Goal: Task Accomplishment & Management: Manage account settings

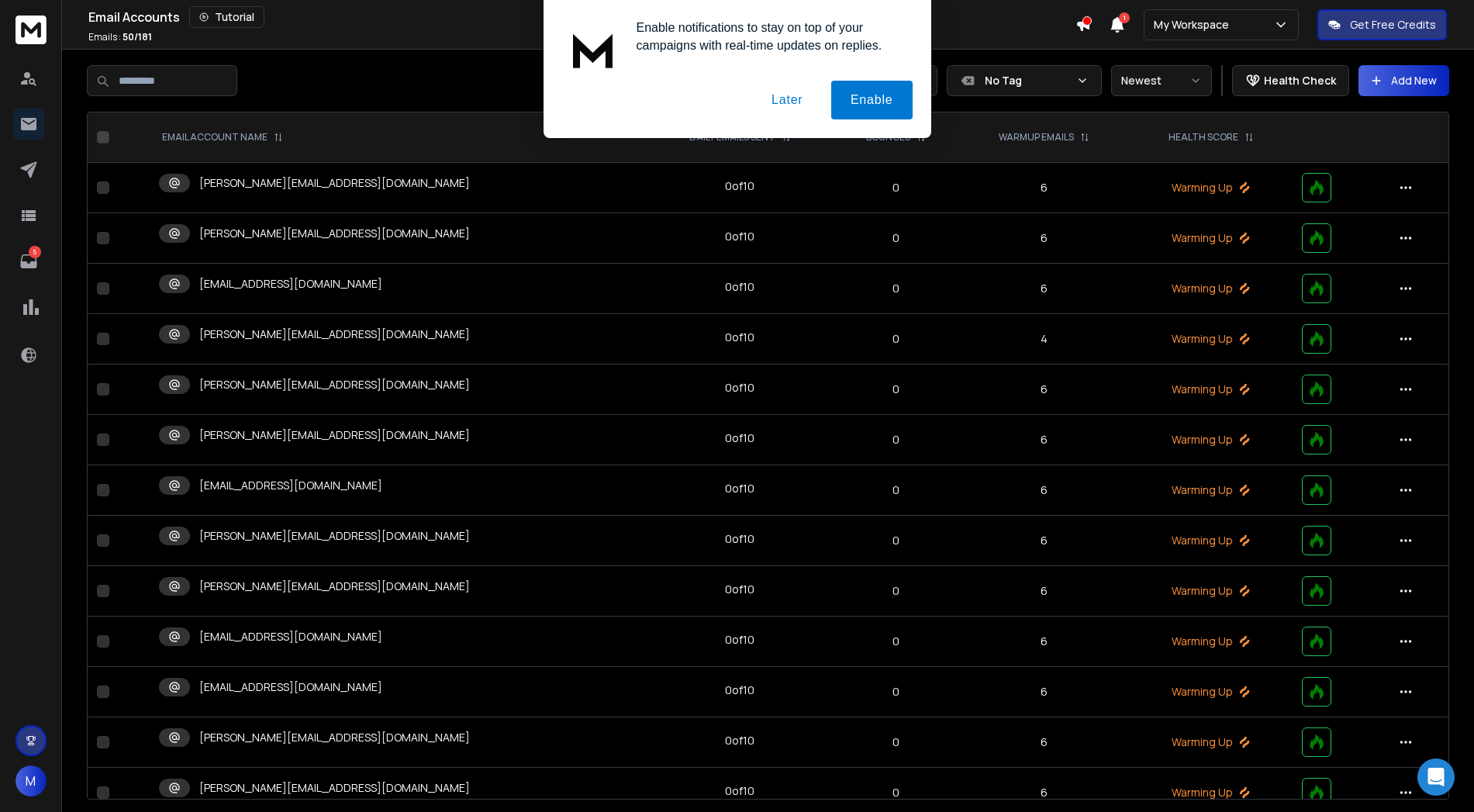
click at [787, 91] on button "Later" at bounding box center [787, 100] width 70 height 39
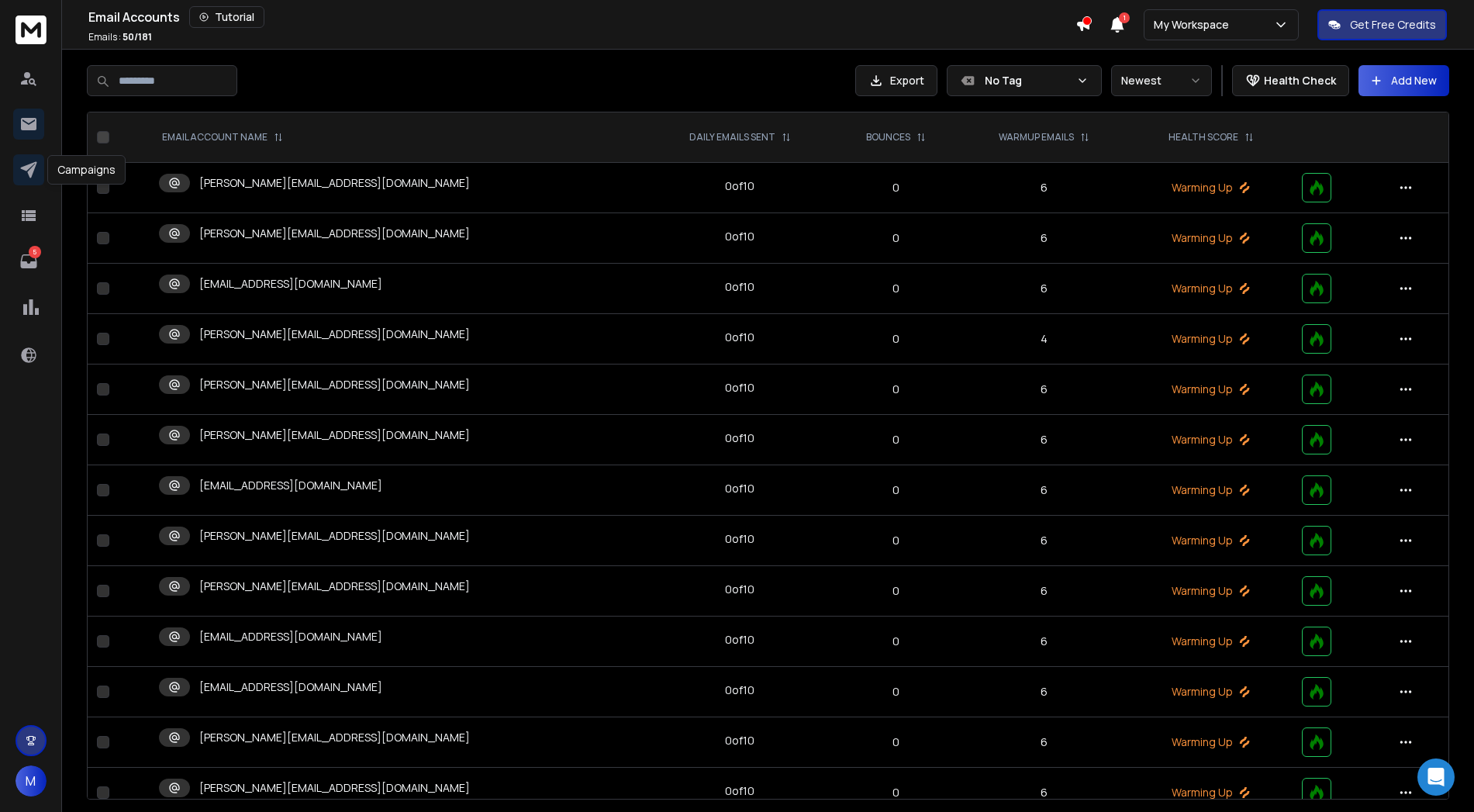
click at [33, 169] on icon at bounding box center [28, 170] width 16 height 16
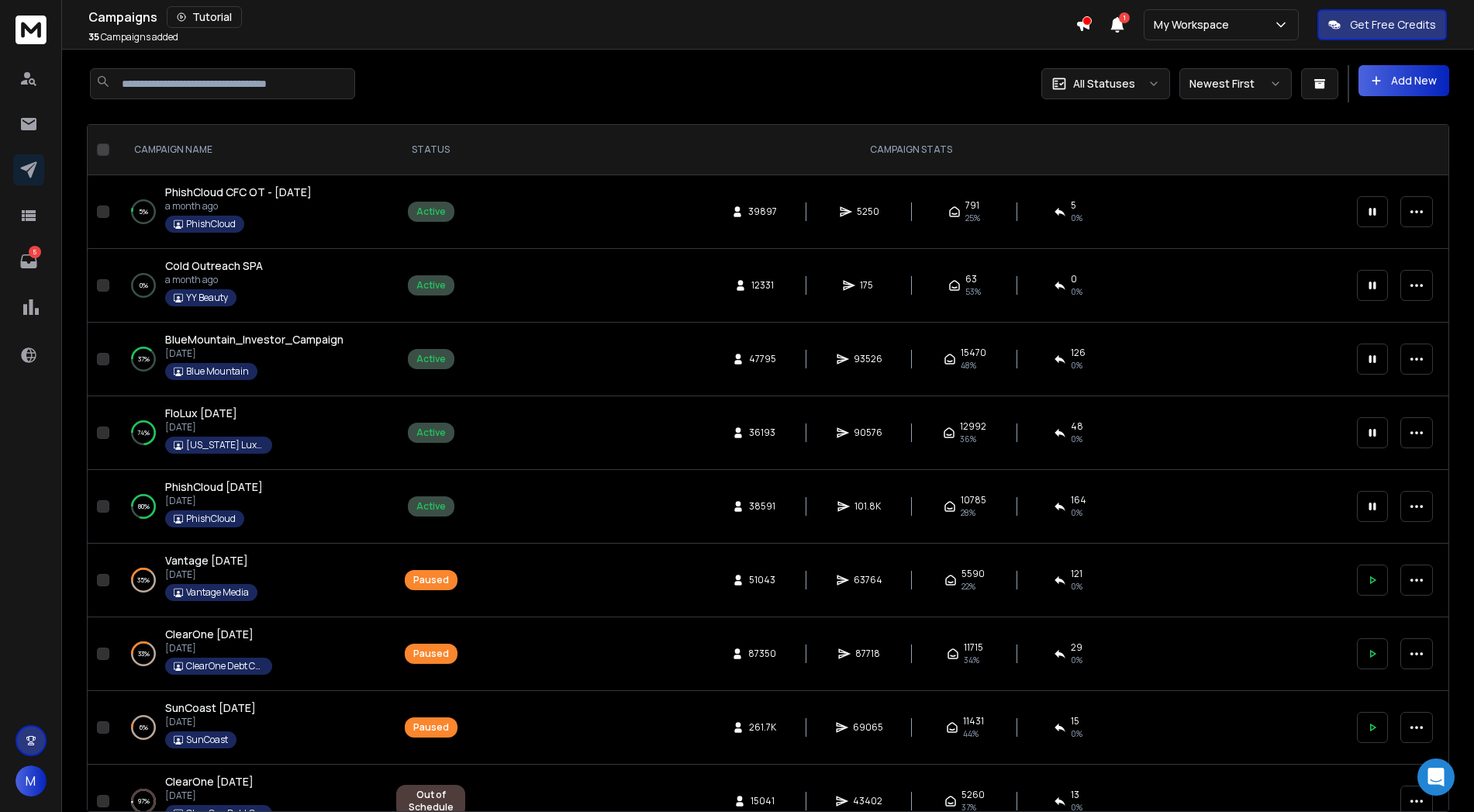
click at [312, 192] on span "PhishCloud CFC OT - [DATE]" at bounding box center [237, 191] width 146 height 15
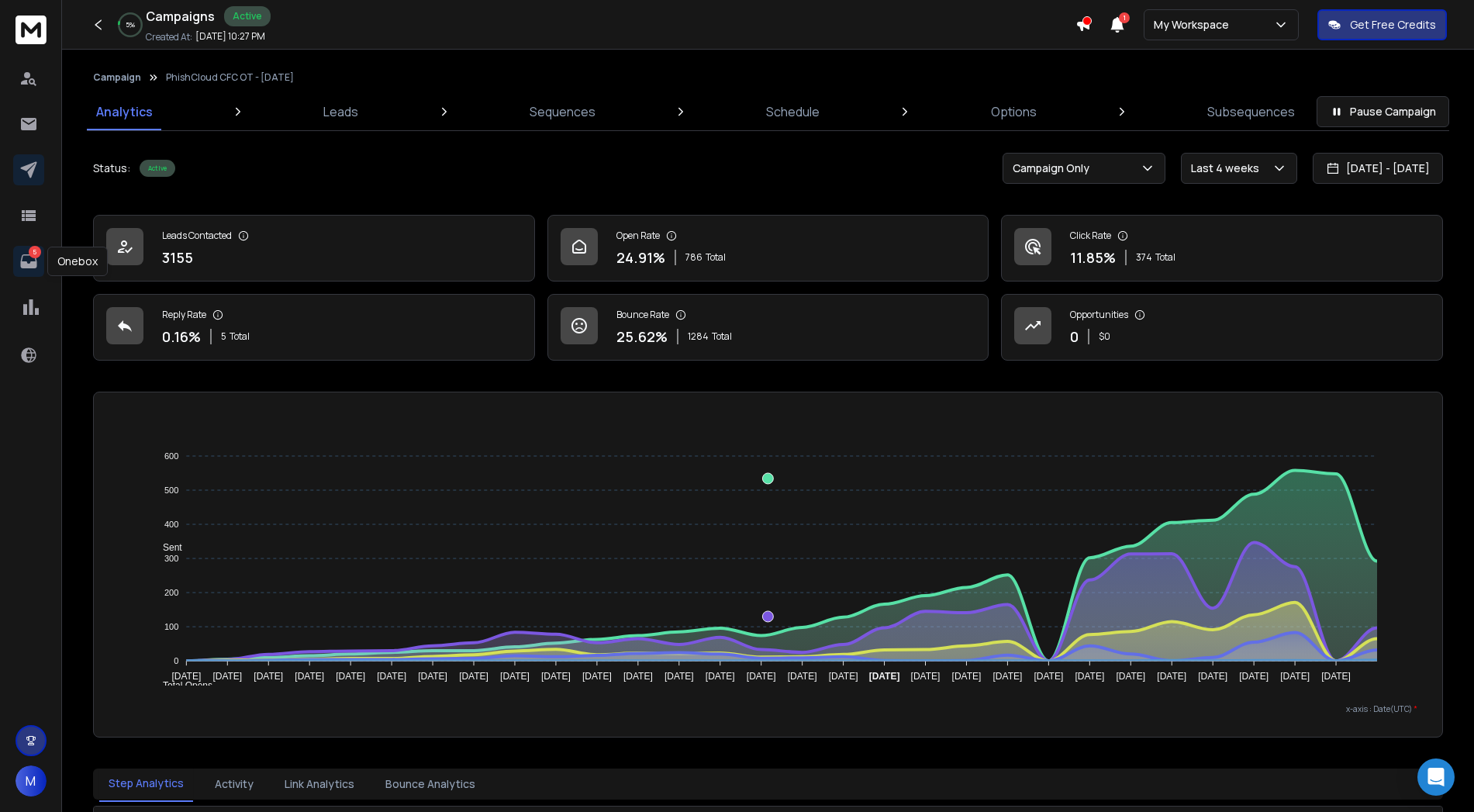
click at [33, 261] on icon at bounding box center [28, 261] width 18 height 18
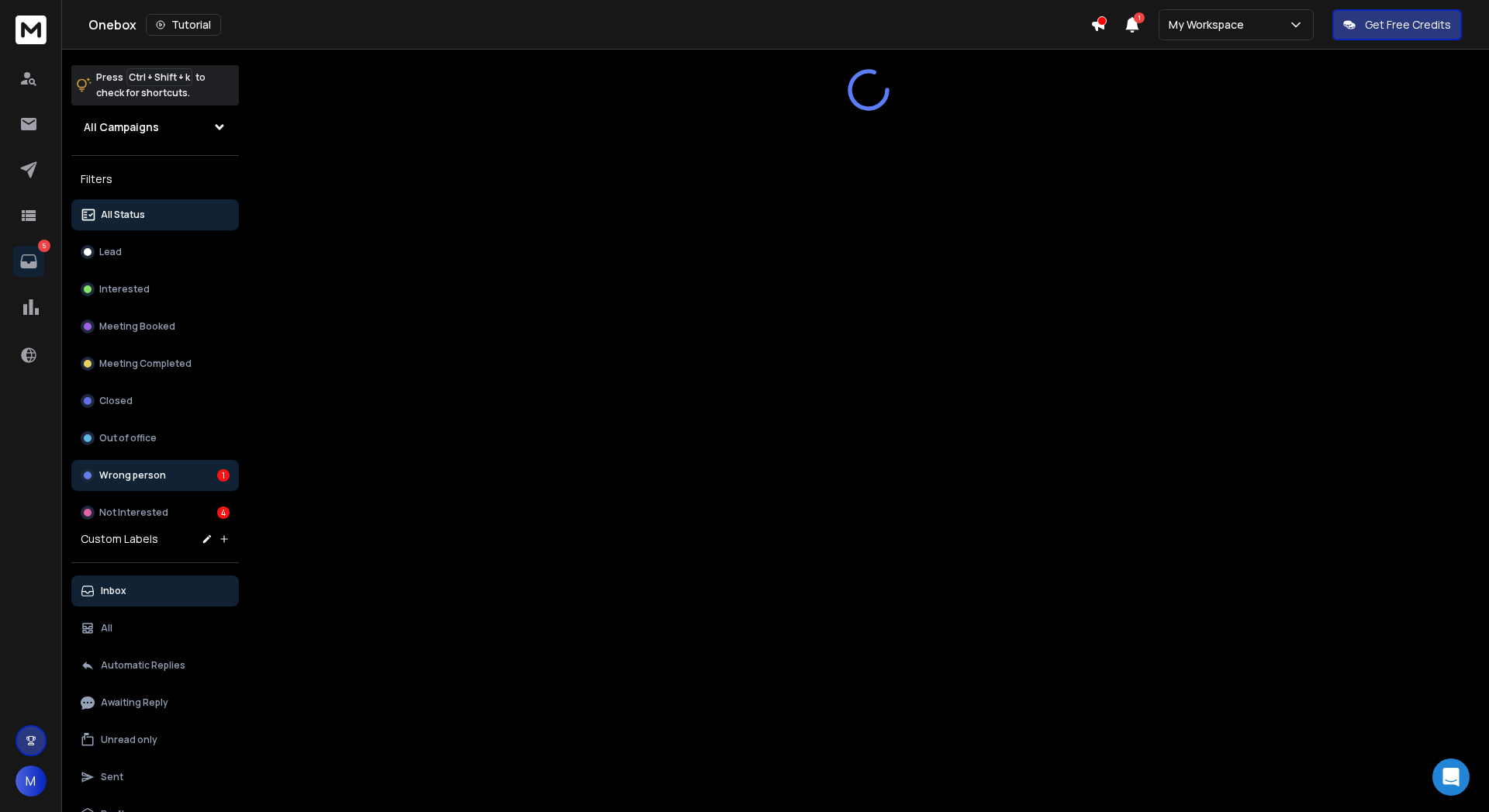
click at [138, 473] on p "Wrong person" at bounding box center [132, 475] width 67 height 13
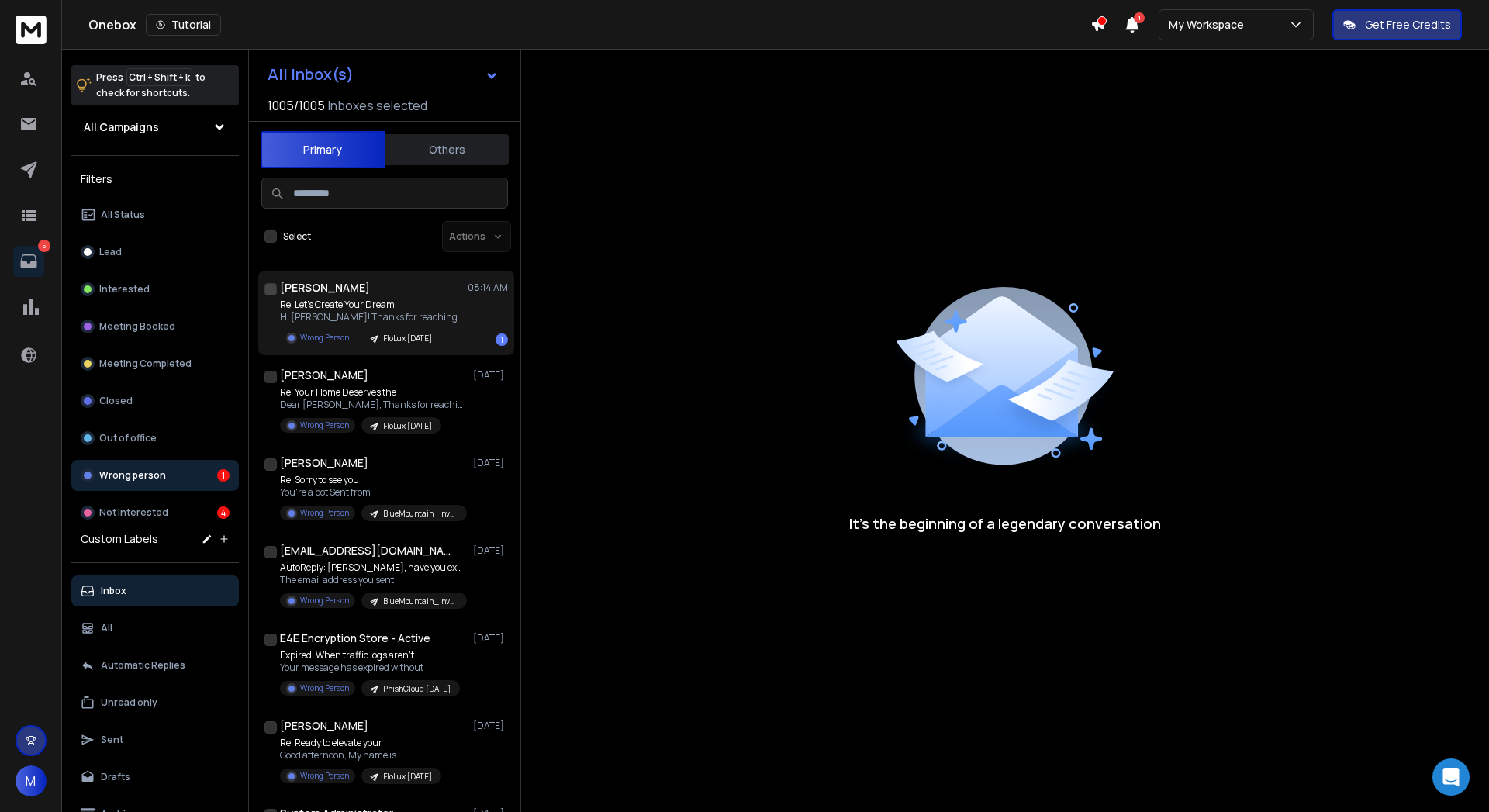
click at [394, 295] on div "[PERSON_NAME] 08:14 AM" at bounding box center [394, 288] width 228 height 16
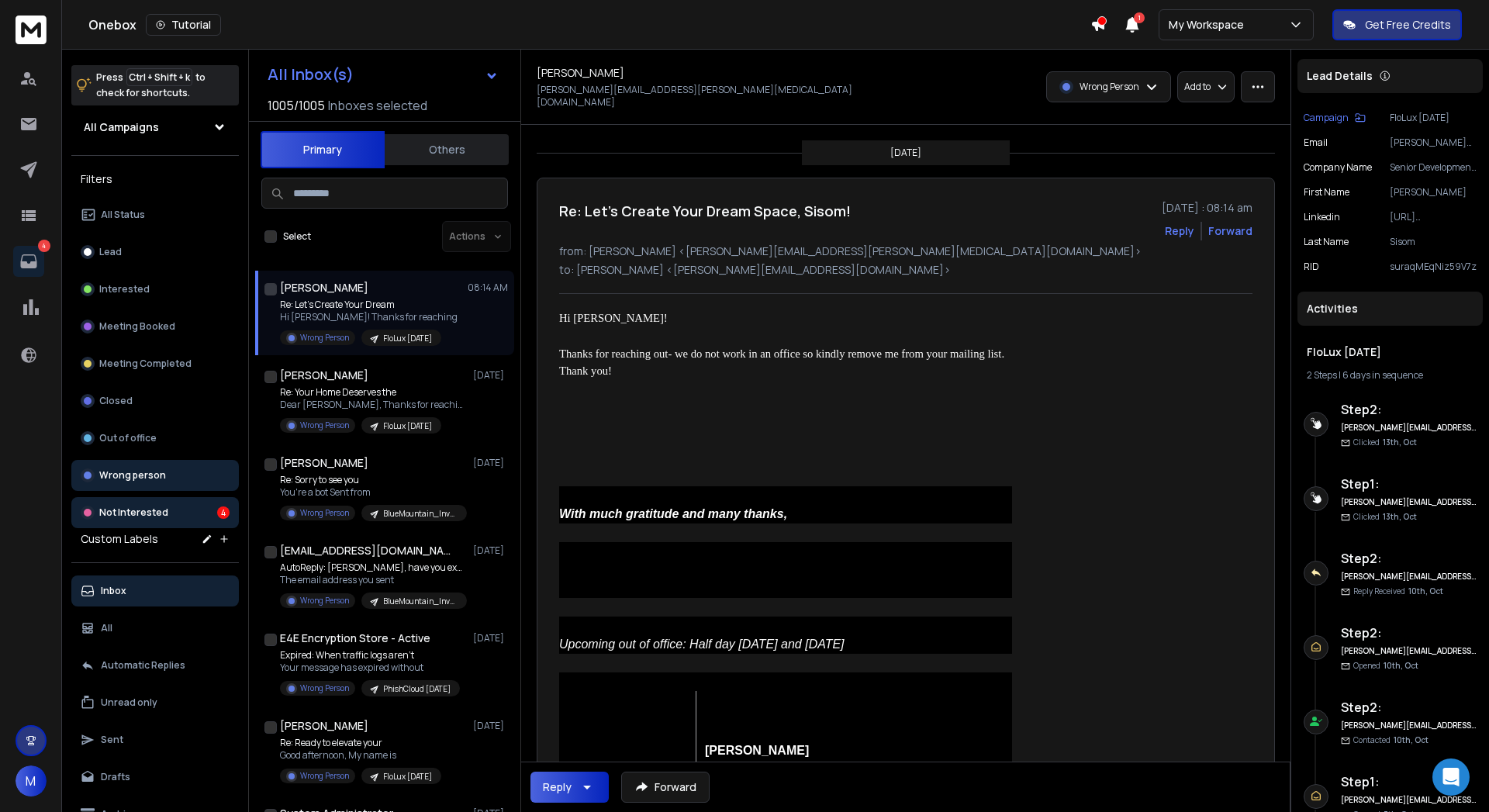
click at [140, 510] on p "Not Interested" at bounding box center [133, 512] width 69 height 13
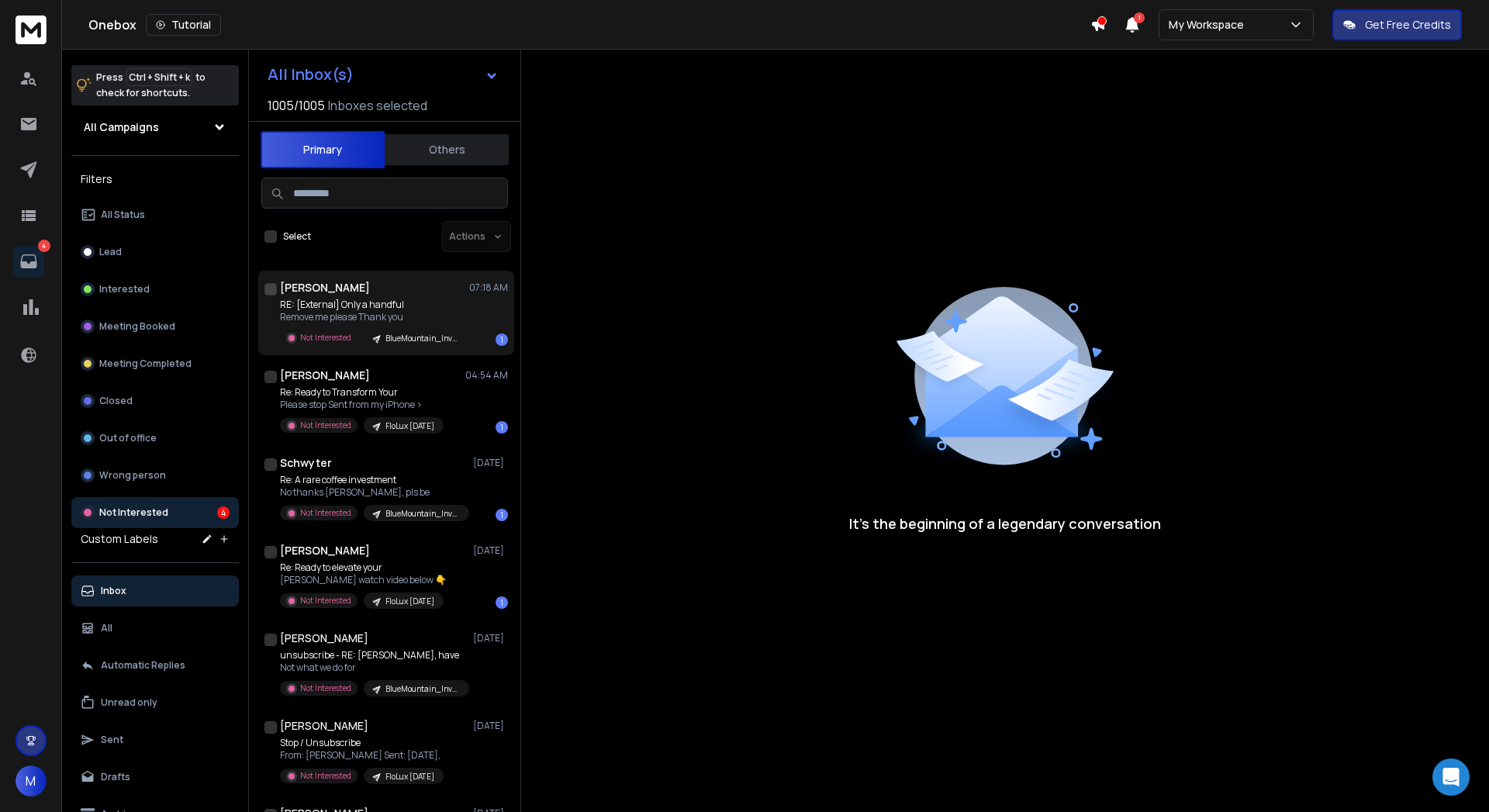
click at [392, 316] on p "Remove me please Thank you" at bounding box center [373, 317] width 186 height 13
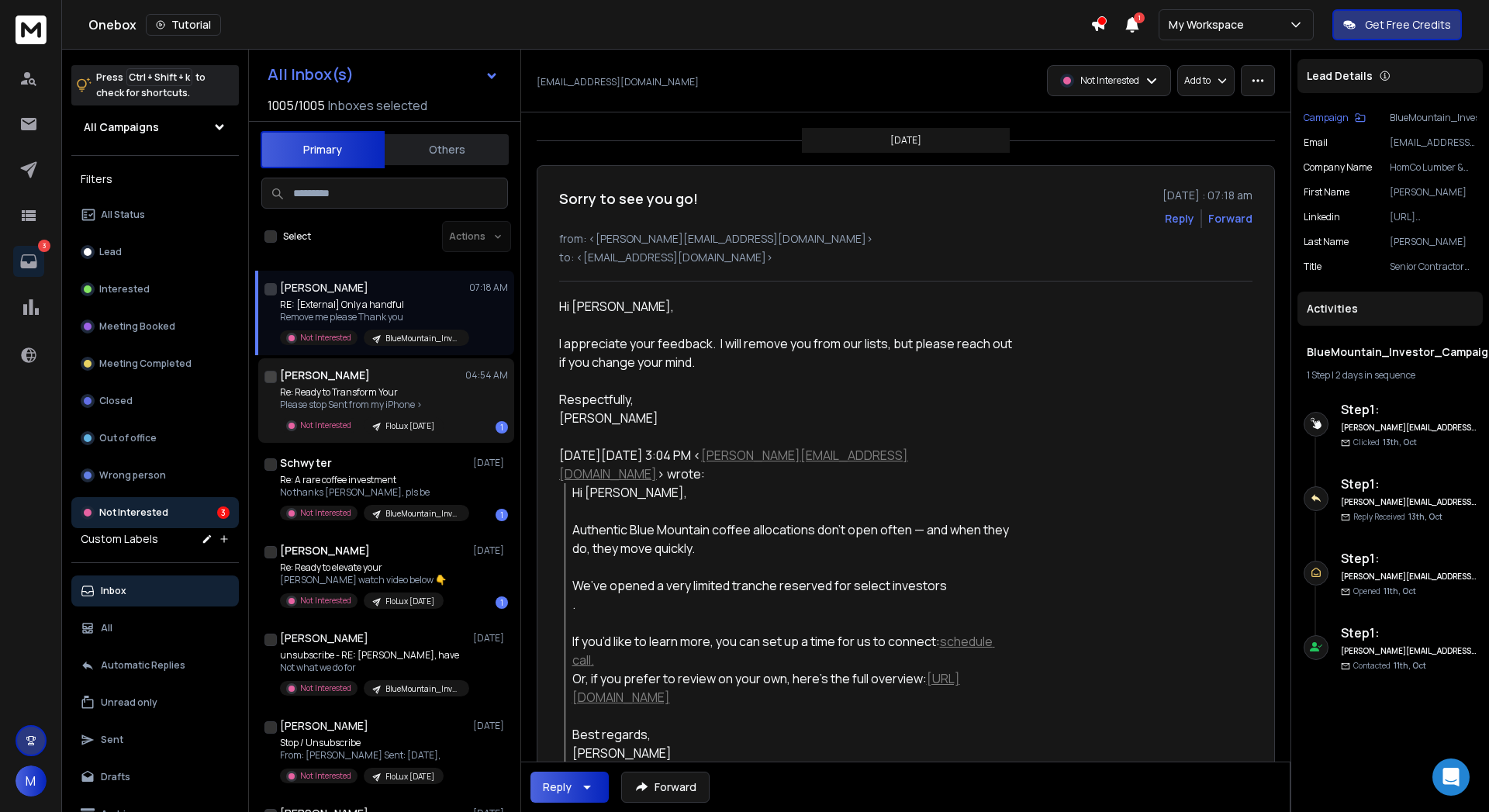
click at [373, 401] on p "Please stop Sent from my iPhone >" at bounding box center [362, 404] width 164 height 13
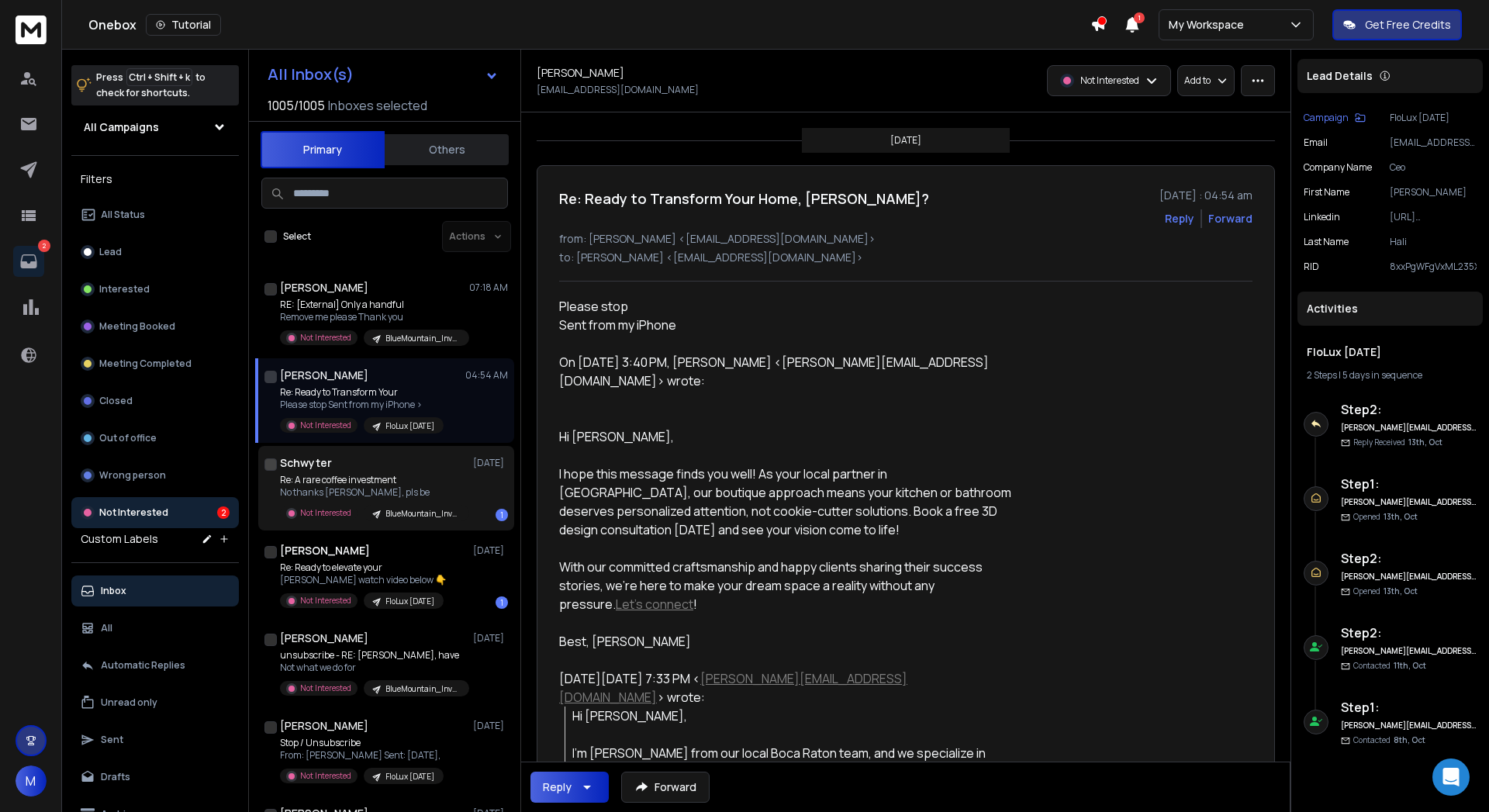
click at [390, 479] on p "Re: A rare coffee investment" at bounding box center [373, 480] width 186 height 13
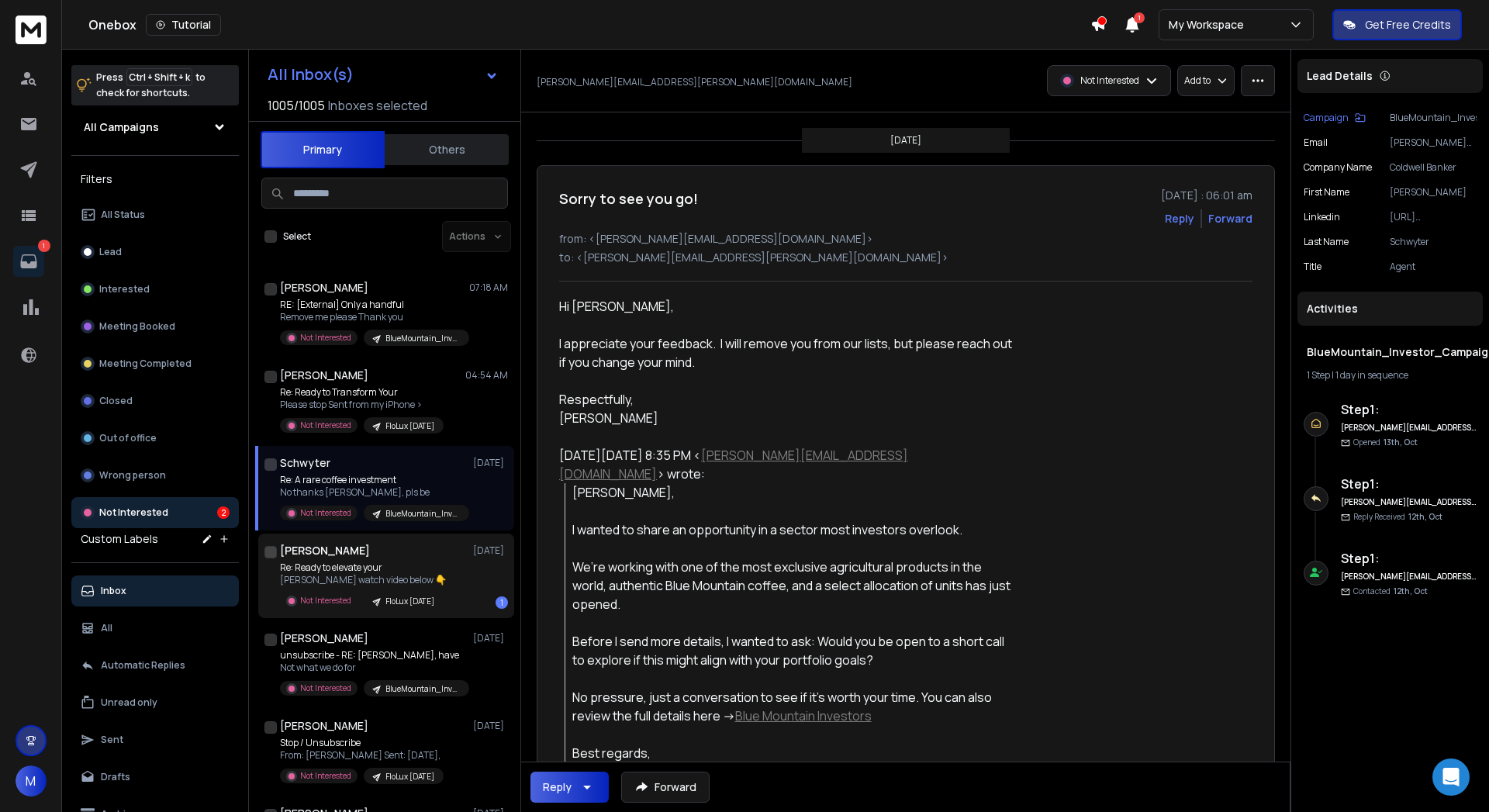
click at [325, 565] on p "Re: Ready to elevate your" at bounding box center [364, 567] width 167 height 13
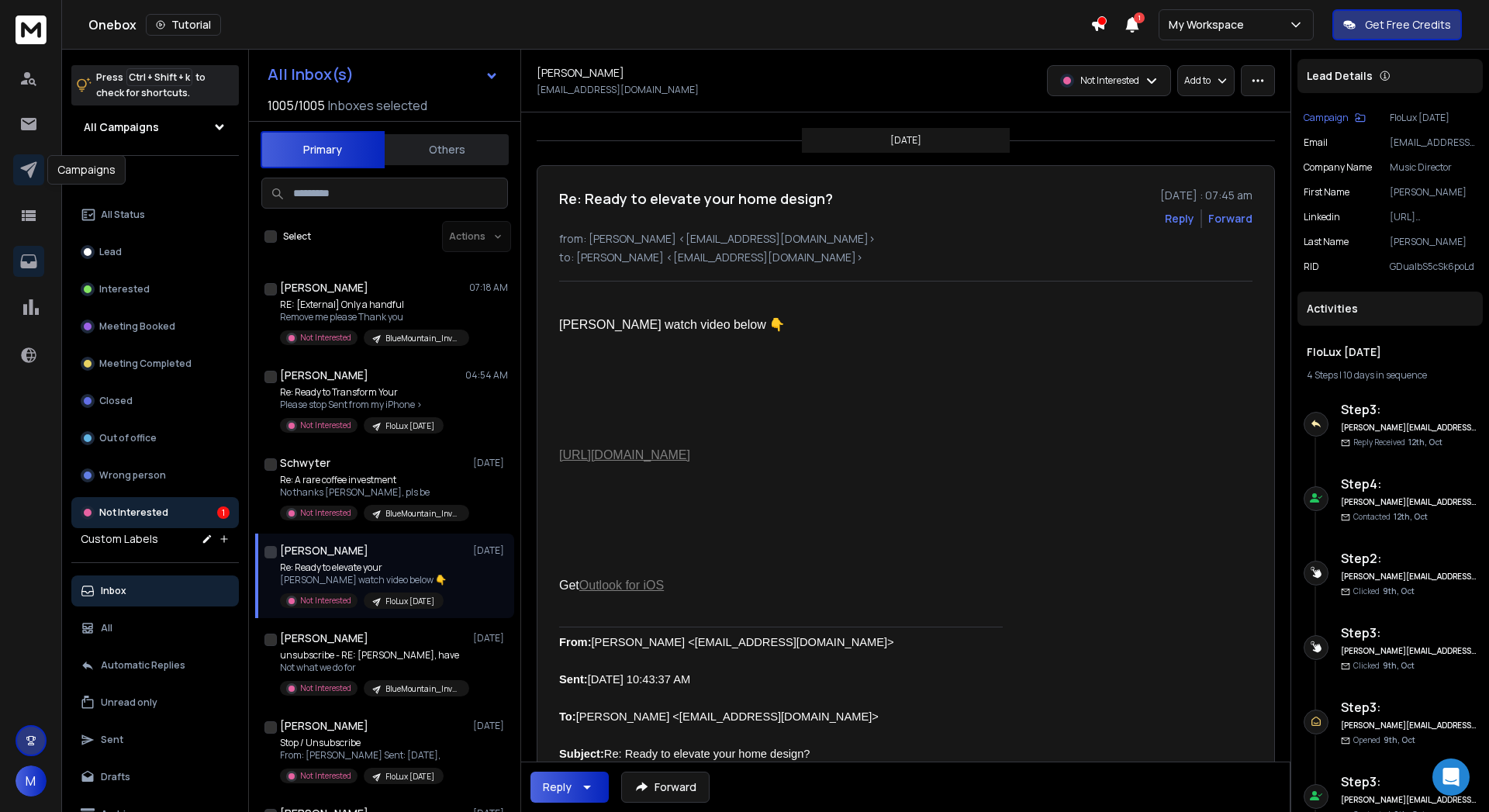
click at [29, 167] on icon at bounding box center [28, 170] width 16 height 16
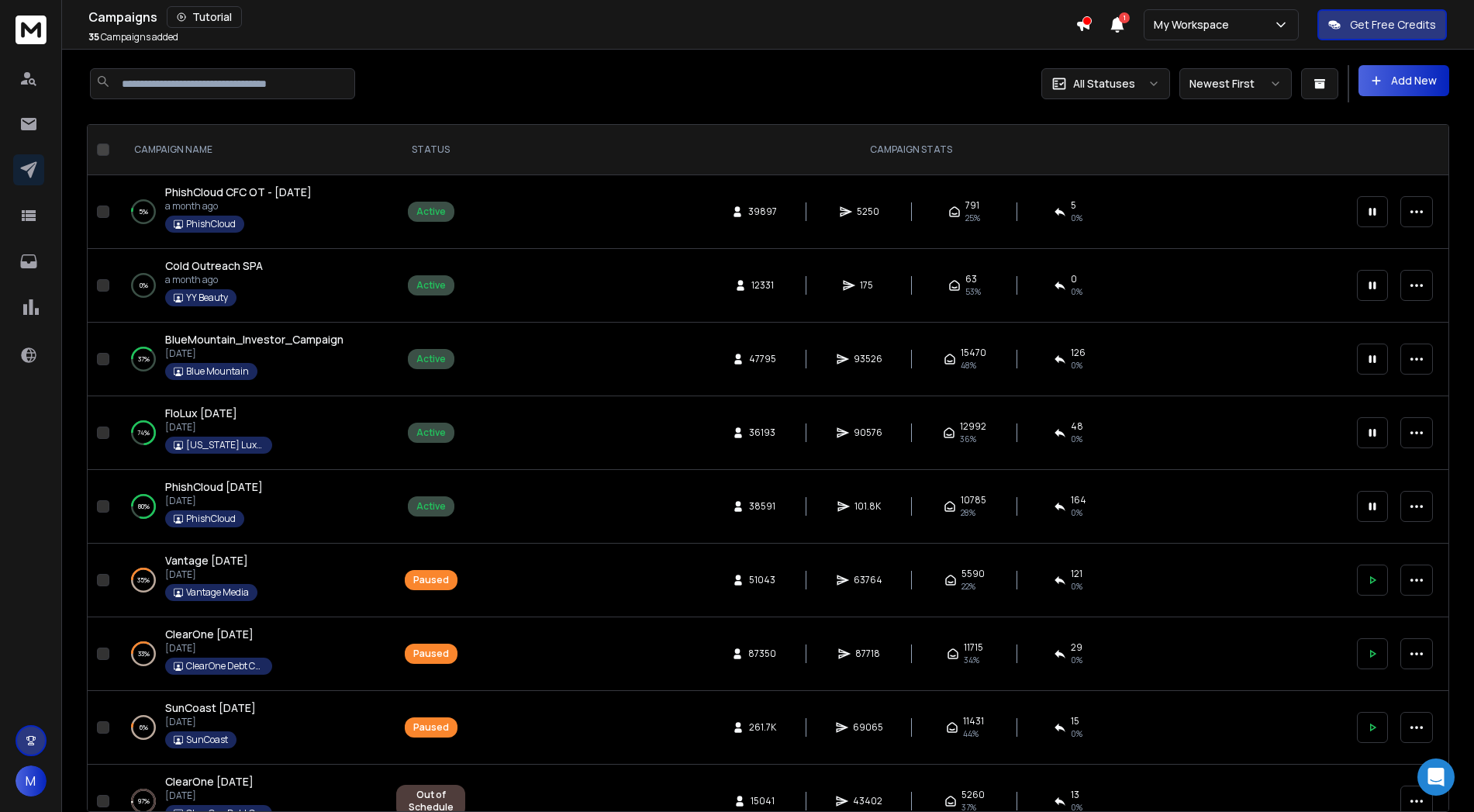
click at [269, 192] on span "PhishCloud CFC OT - [DATE]" at bounding box center [237, 191] width 146 height 15
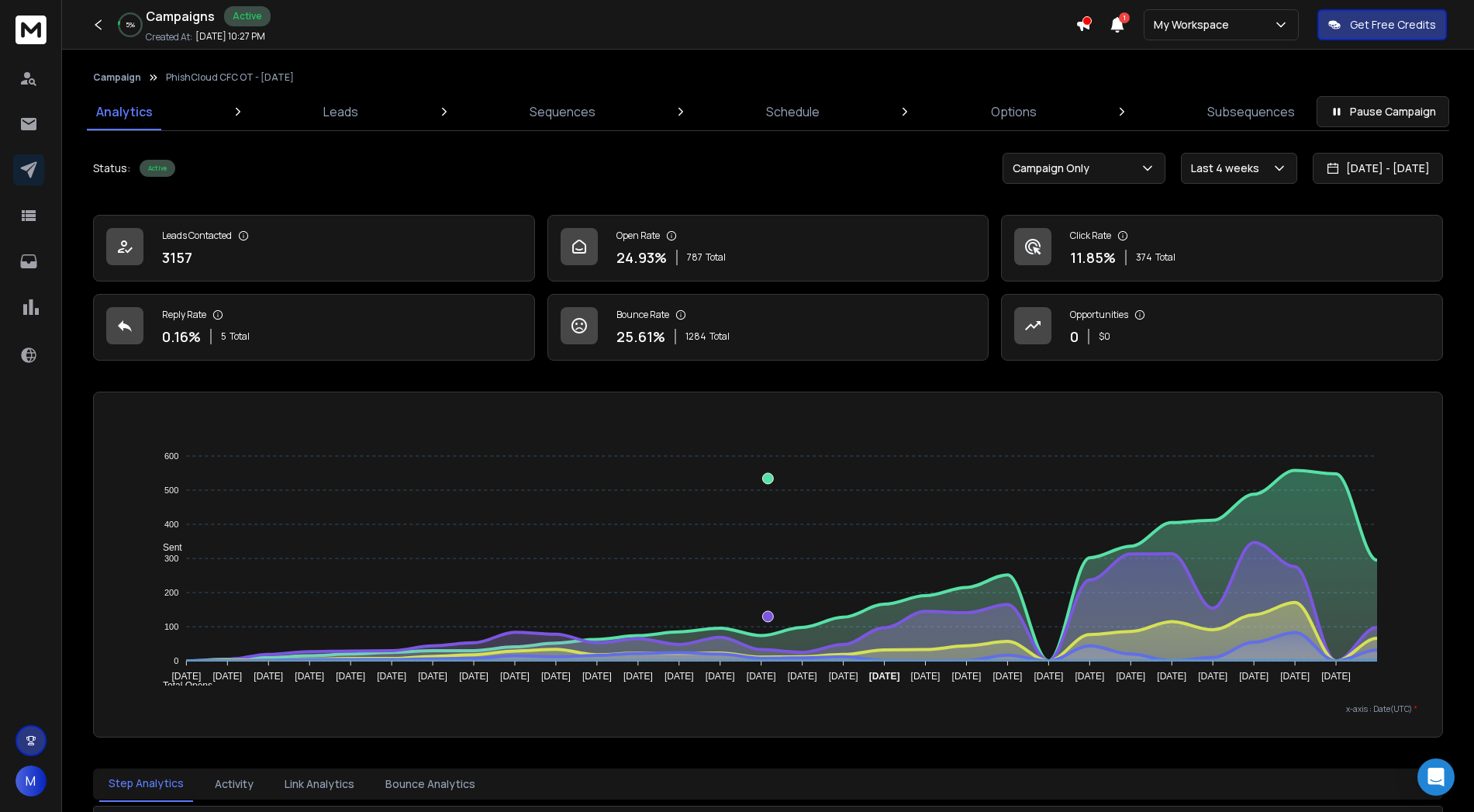
click at [233, 338] on span "Total" at bounding box center [239, 336] width 20 height 13
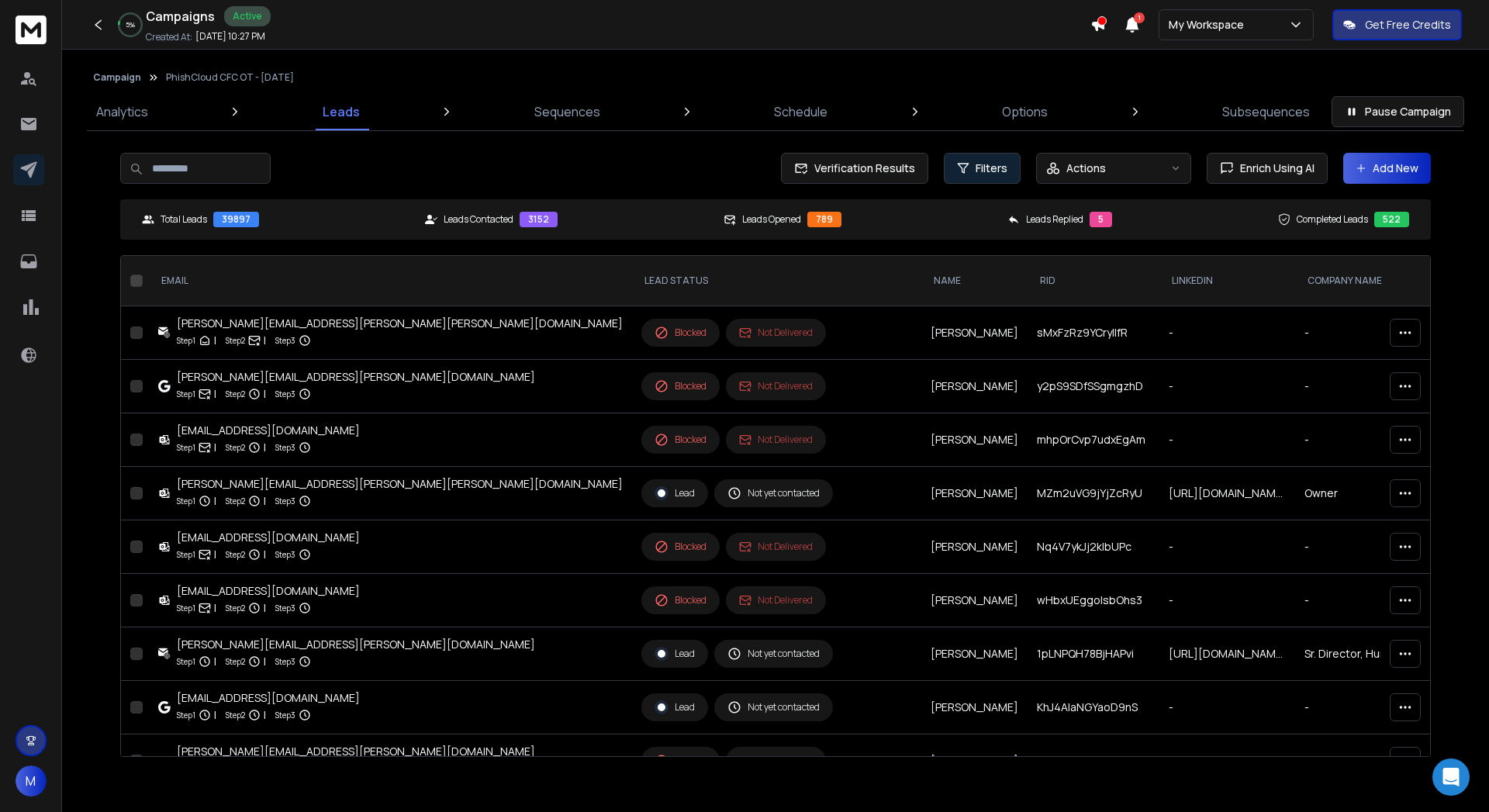
click at [979, 172] on span "Filters" at bounding box center [991, 169] width 32 height 16
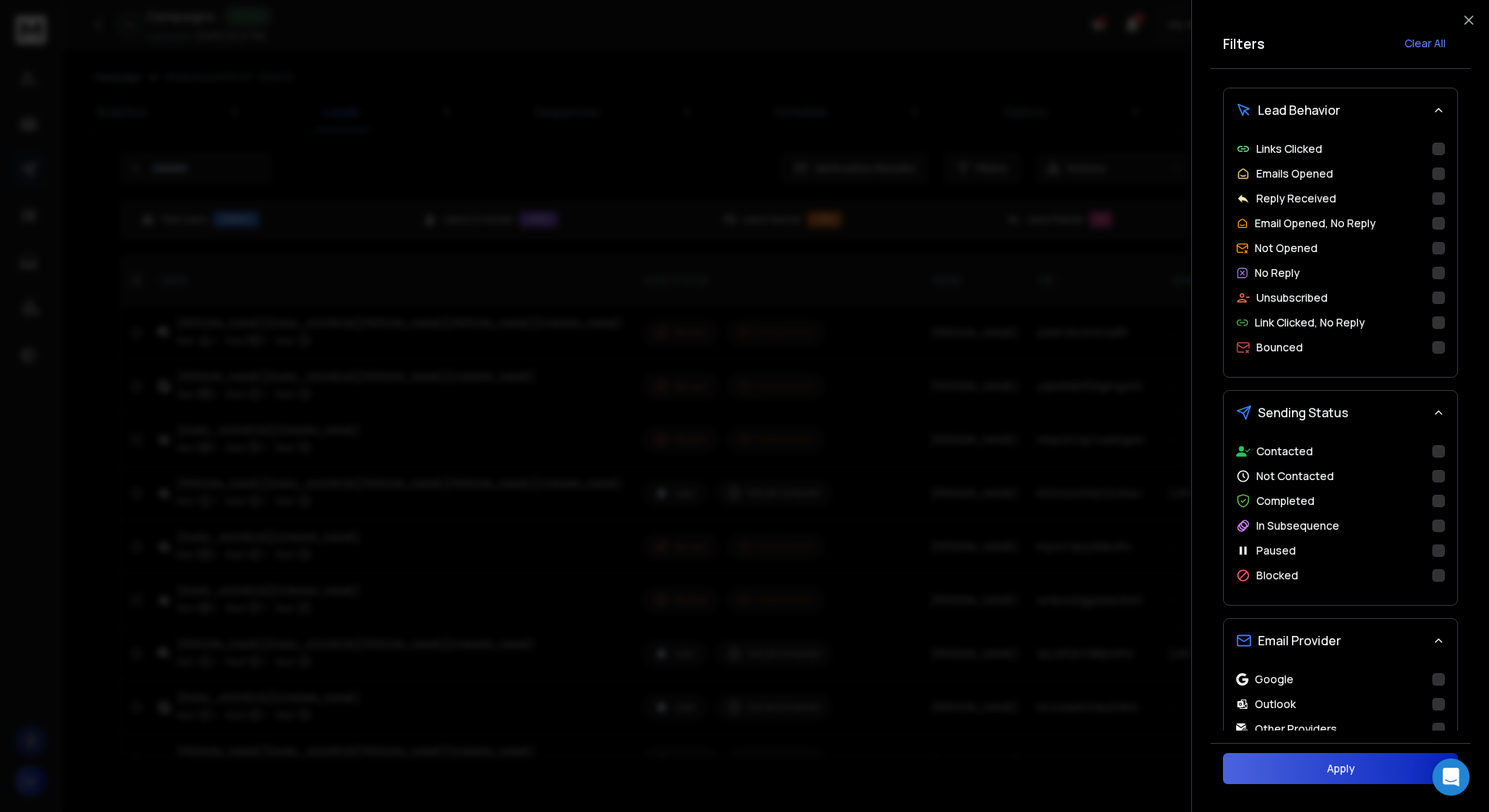
click at [1433, 196] on button "Reply Received" at bounding box center [1439, 198] width 13 height 13
click at [1352, 776] on button "Apply" at bounding box center [1341, 768] width 235 height 31
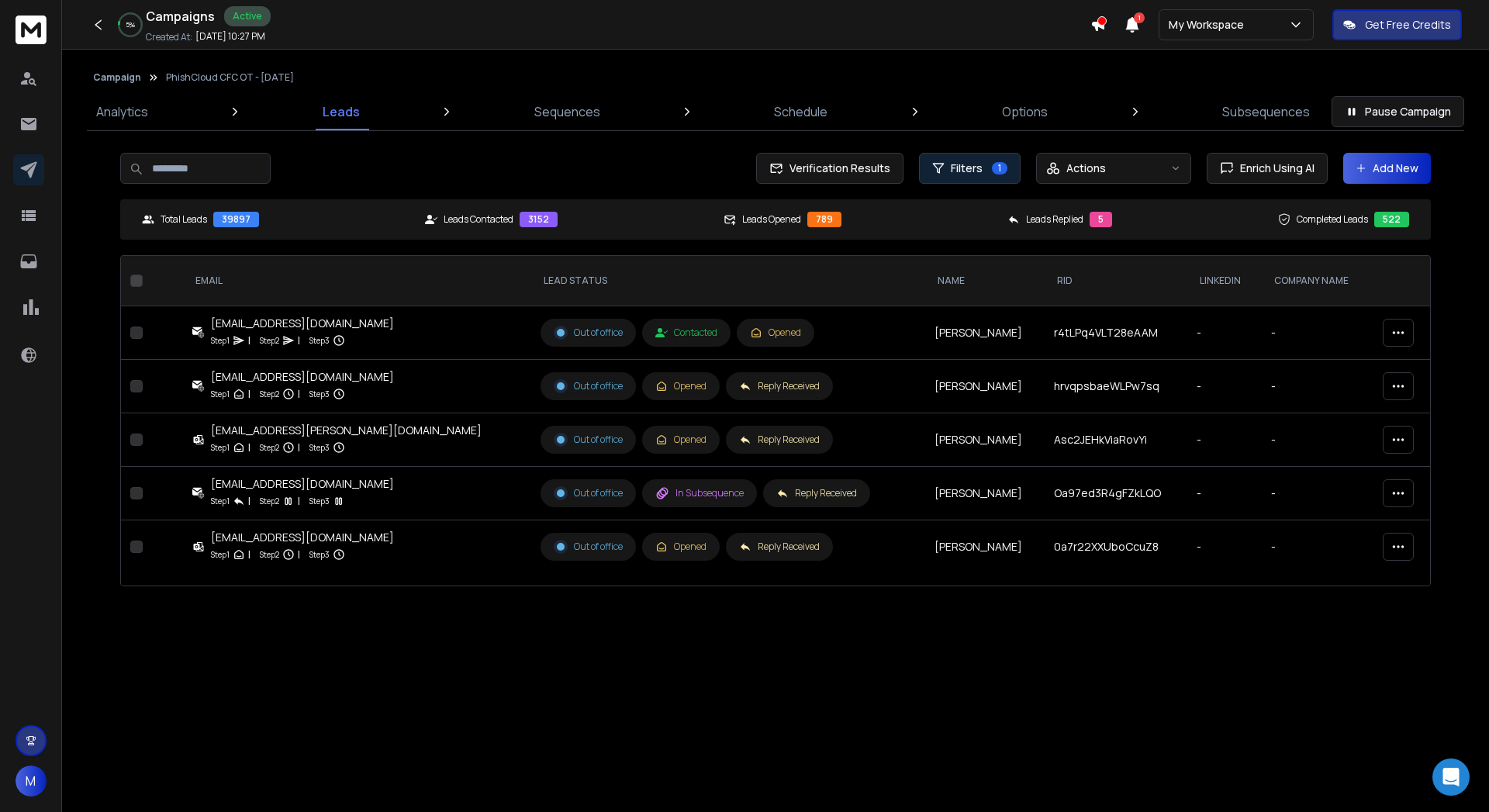
click at [964, 167] on span "Filters" at bounding box center [966, 169] width 32 height 16
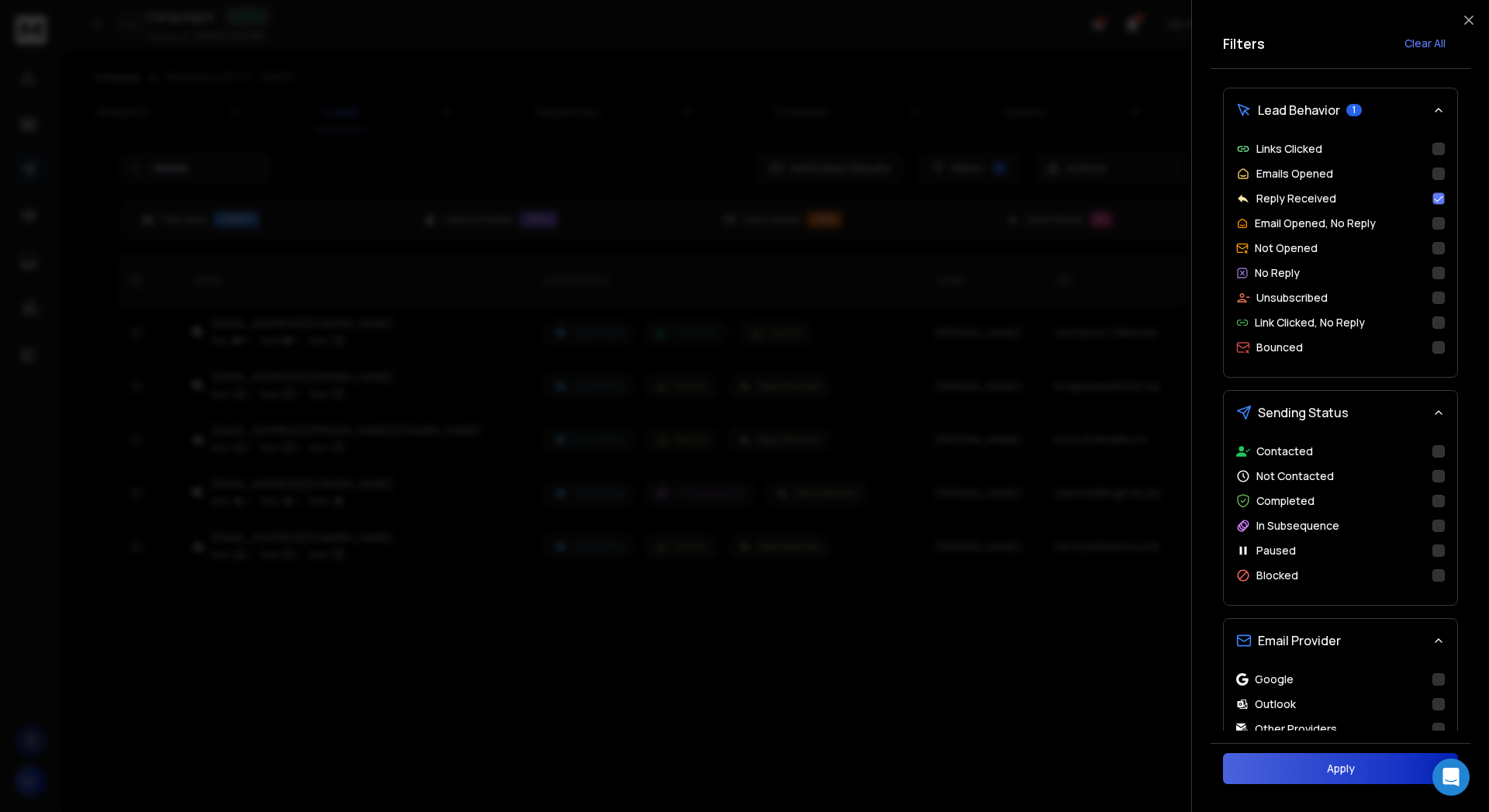
click at [1433, 197] on button "Reply Received" at bounding box center [1439, 198] width 13 height 13
click at [1433, 502] on button "Completed" at bounding box center [1439, 500] width 13 height 13
click at [1325, 774] on button "Apply" at bounding box center [1341, 768] width 235 height 31
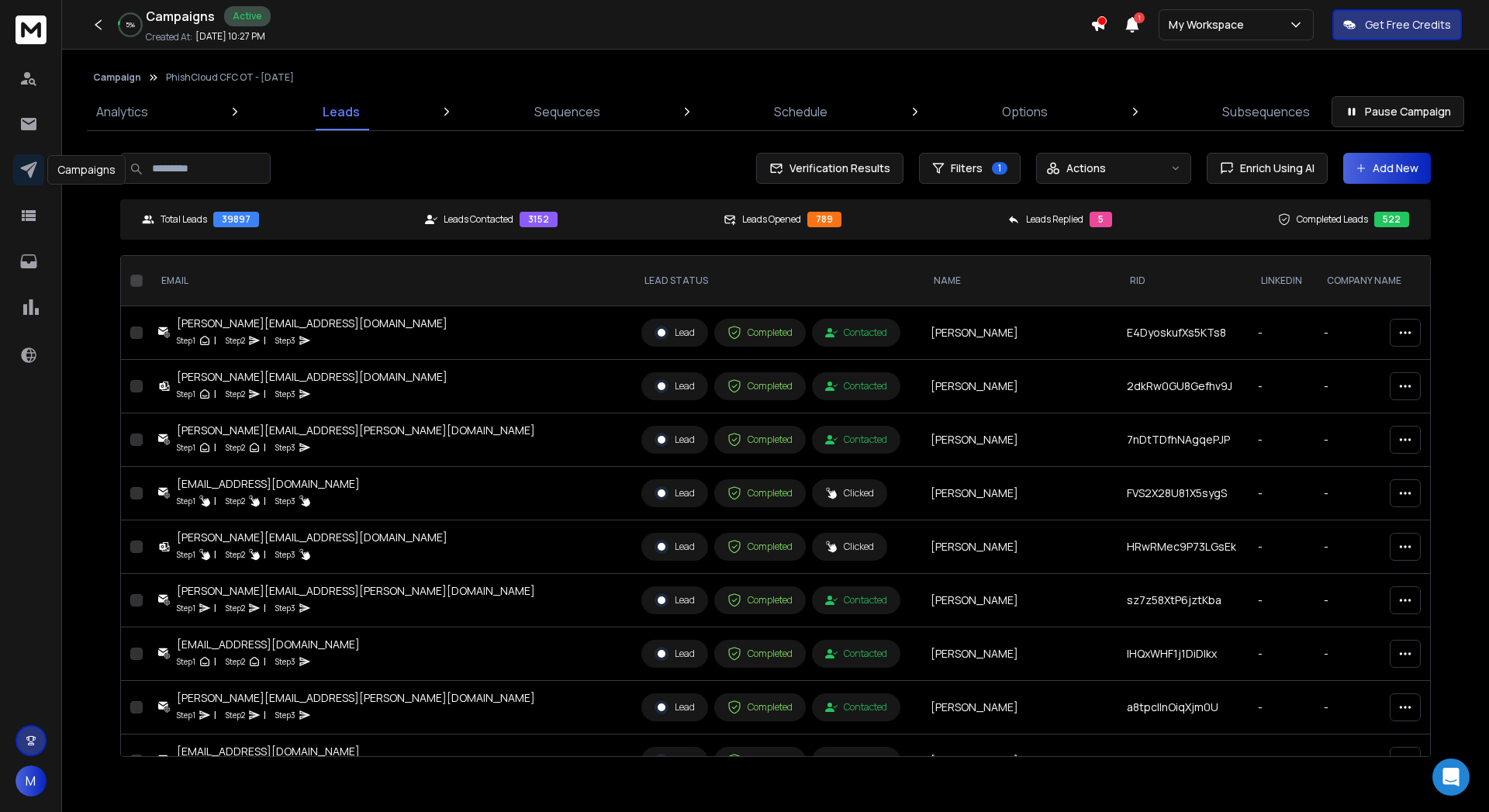
click at [25, 172] on icon at bounding box center [28, 170] width 18 height 18
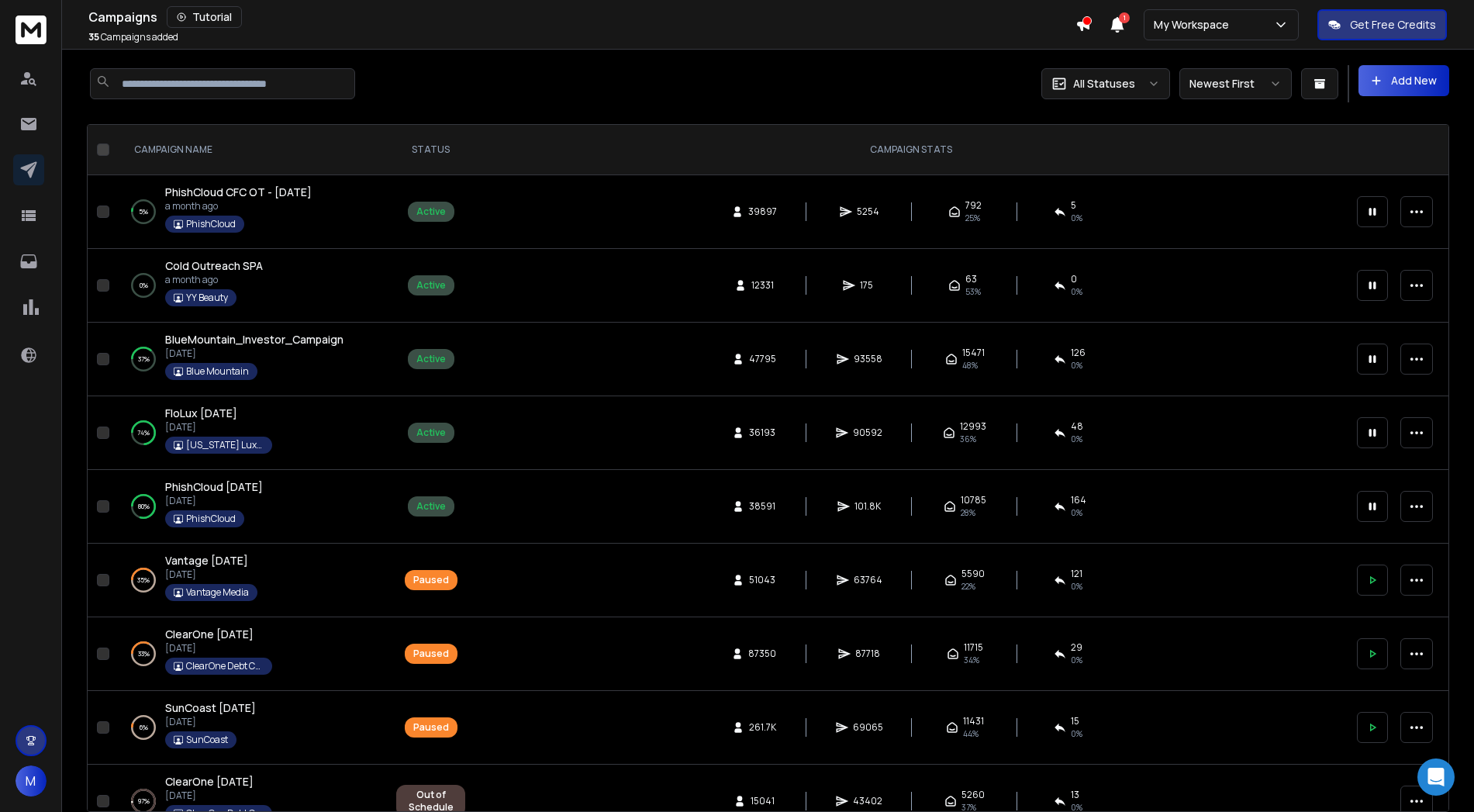
click at [186, 264] on span "Cold Outreach SPA" at bounding box center [213, 265] width 98 height 15
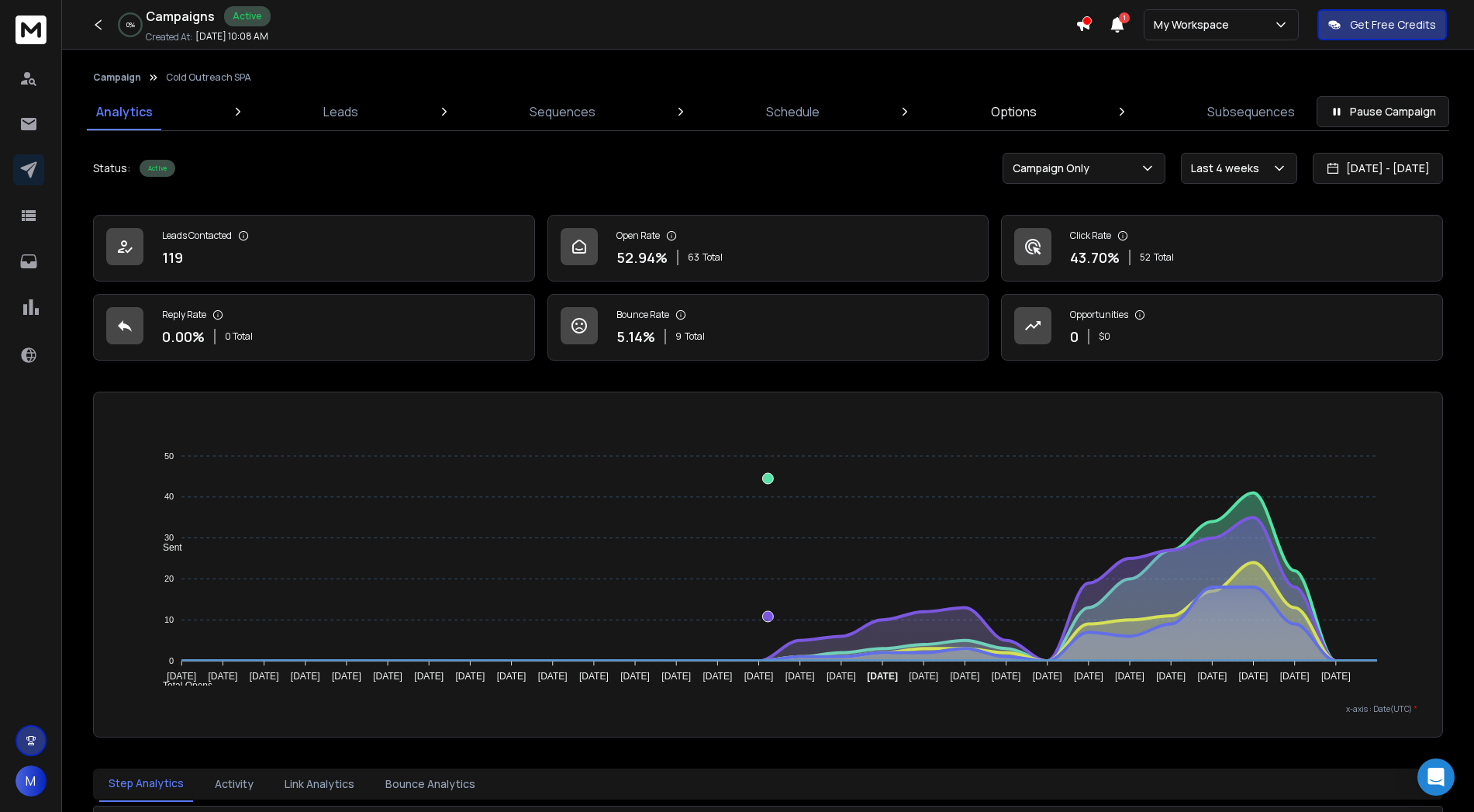
click at [1014, 109] on p "Options" at bounding box center [1013, 111] width 46 height 18
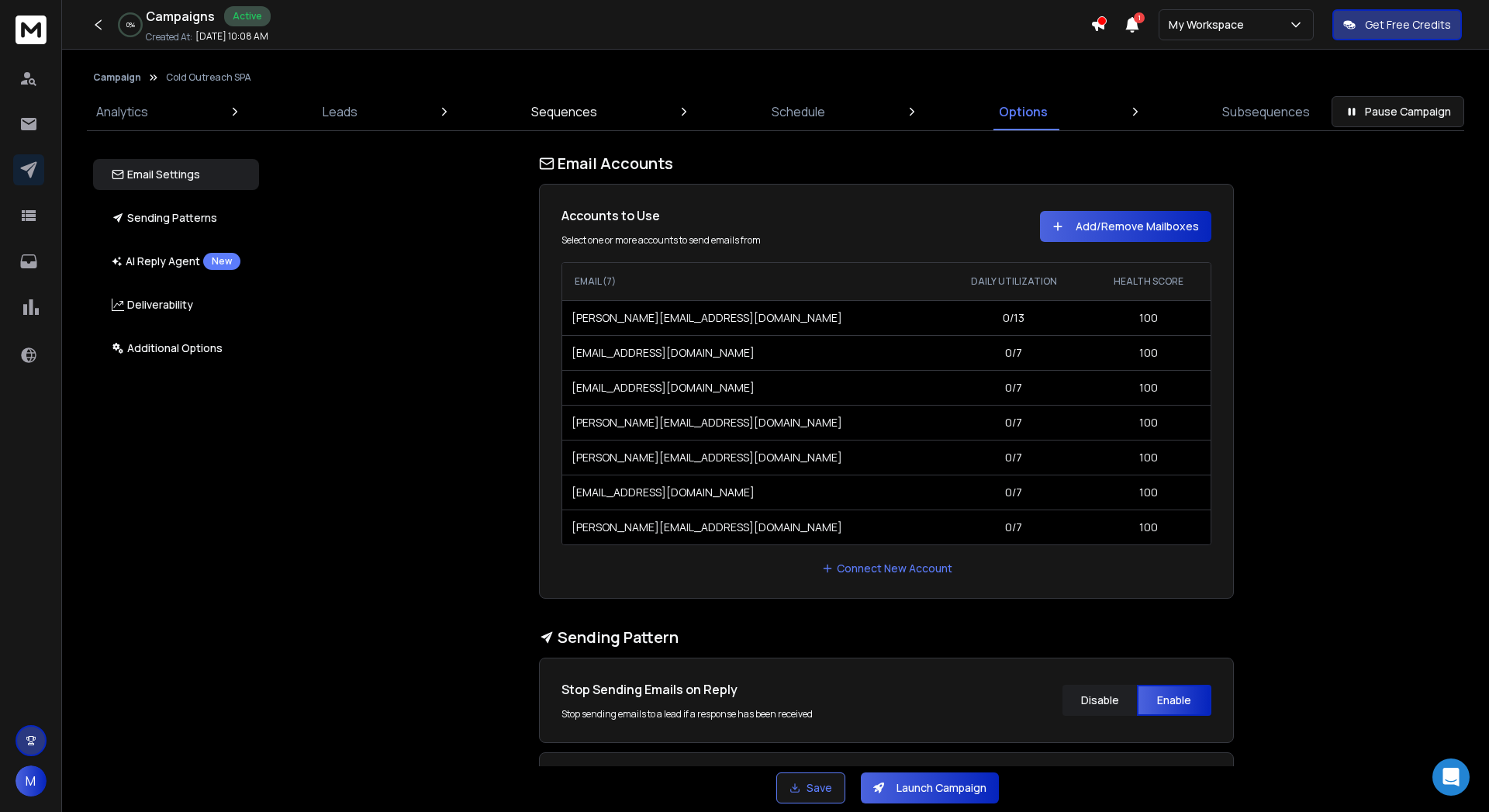
click at [551, 104] on p "Sequences" at bounding box center [564, 111] width 66 height 18
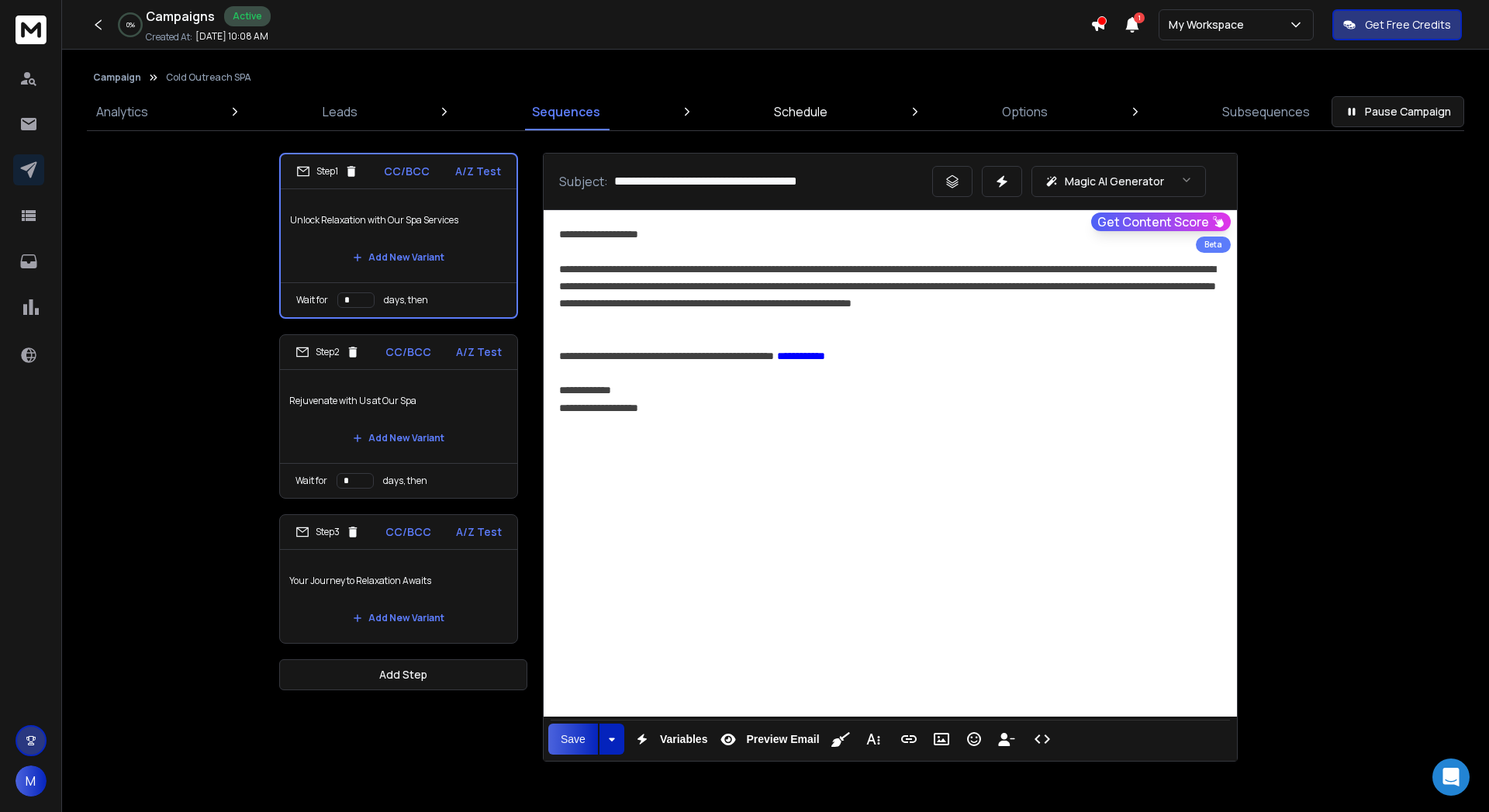
click at [807, 107] on p "Schedule" at bounding box center [800, 111] width 53 height 18
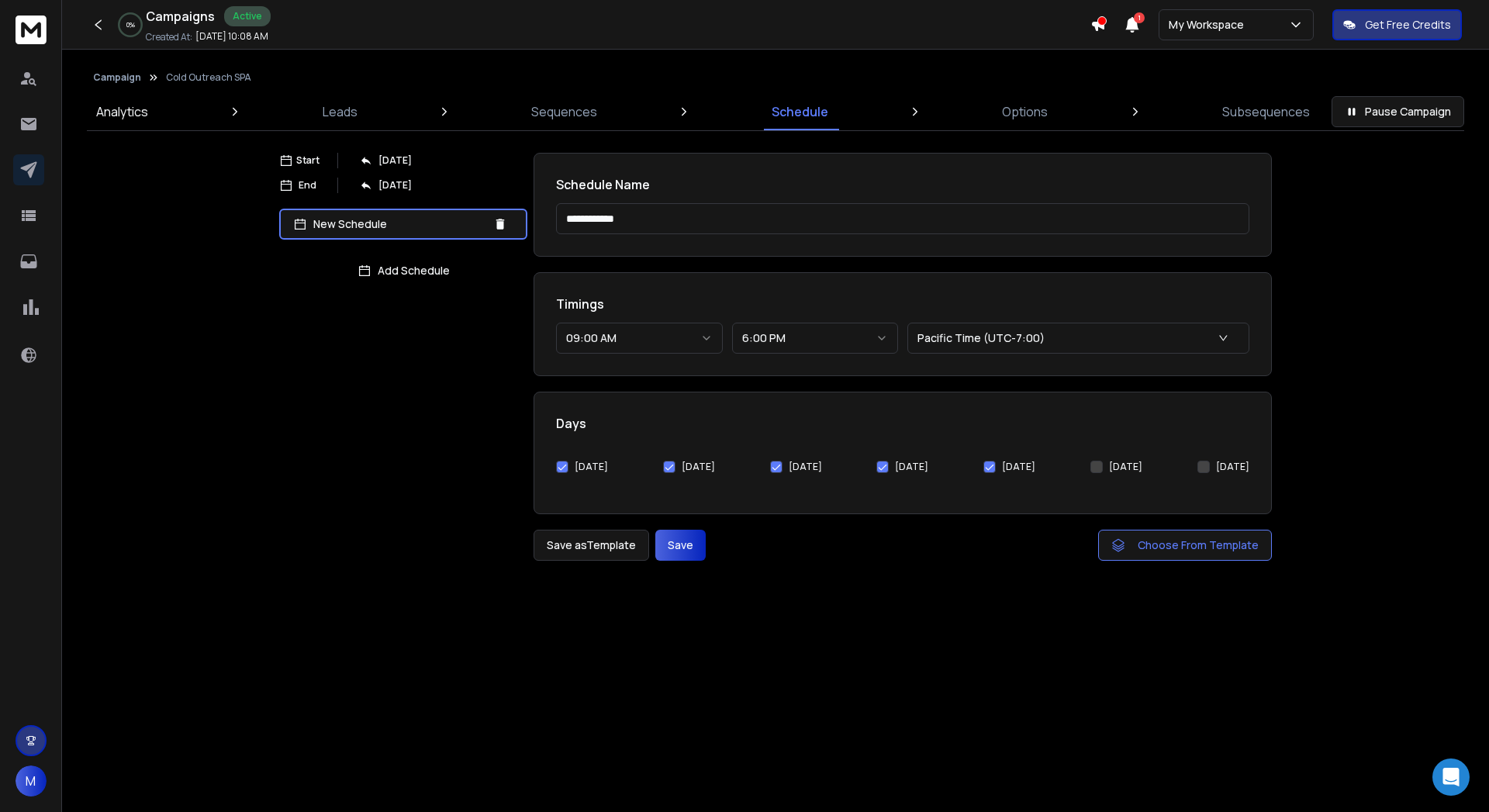
click at [114, 109] on p "Analytics" at bounding box center [122, 111] width 52 height 18
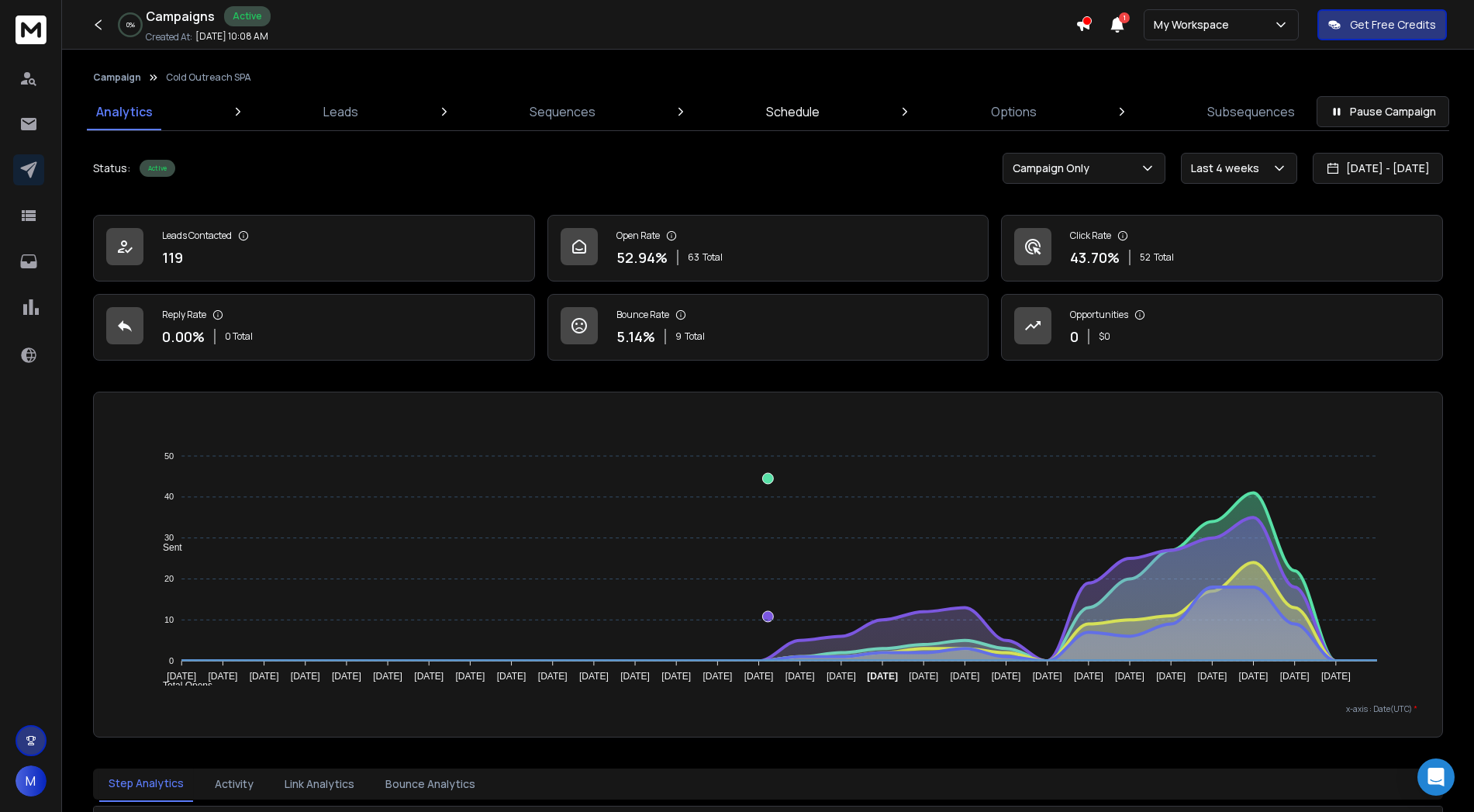
click at [817, 112] on p "Schedule" at bounding box center [792, 111] width 53 height 18
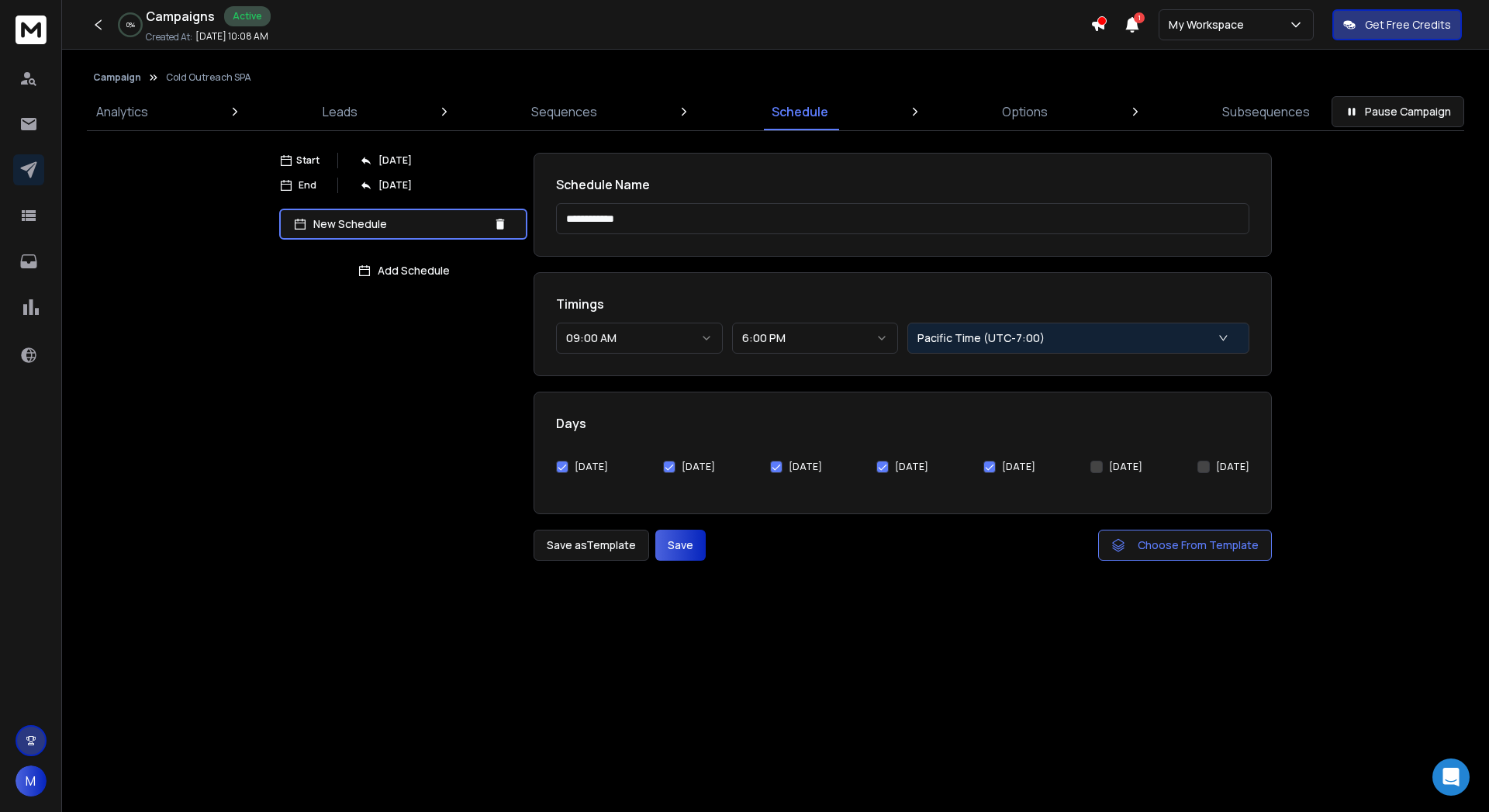
click at [983, 340] on p "Pacific Time (UTC-7:00)" at bounding box center [984, 338] width 134 height 16
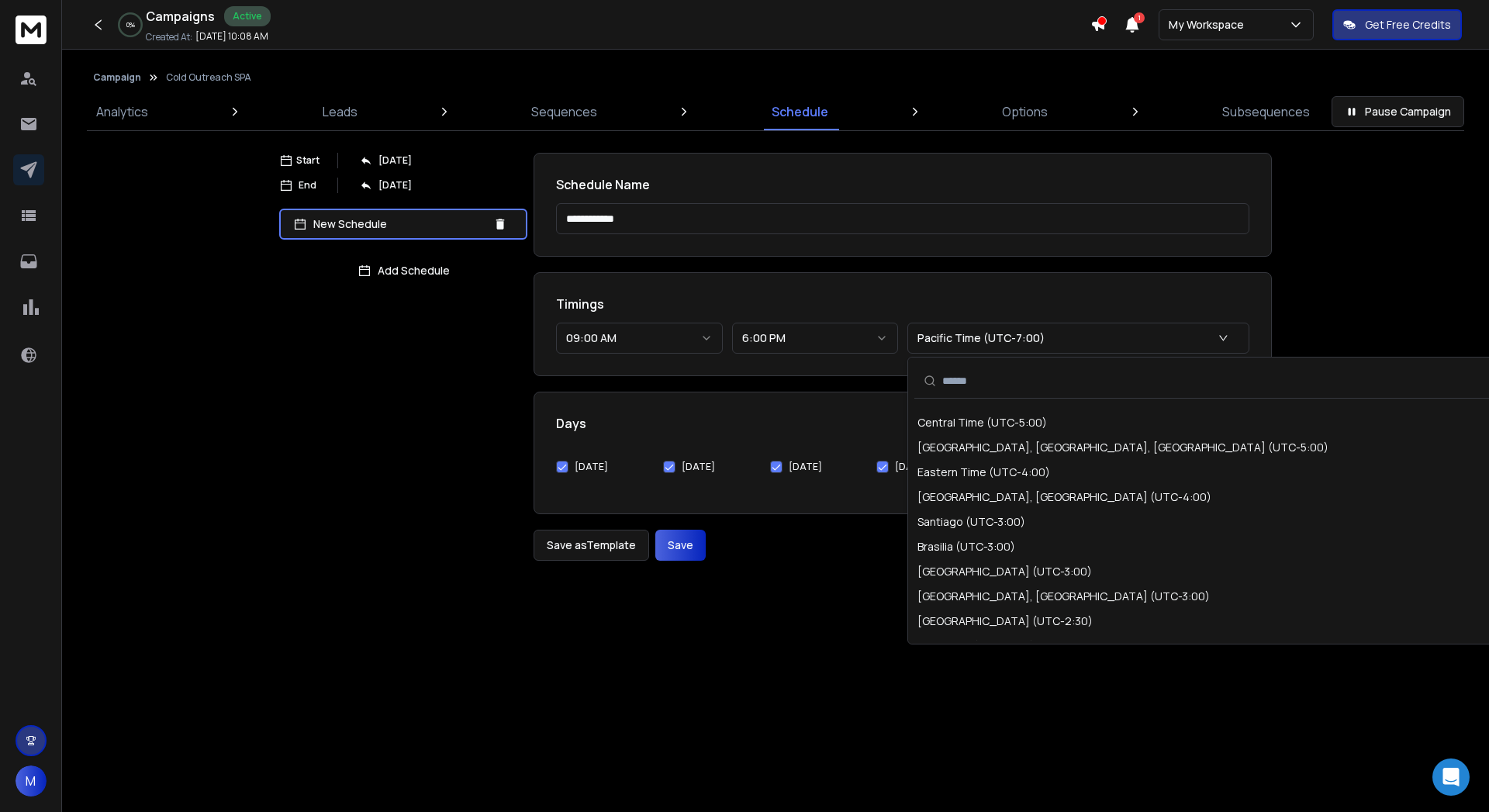
scroll to position [291, 0]
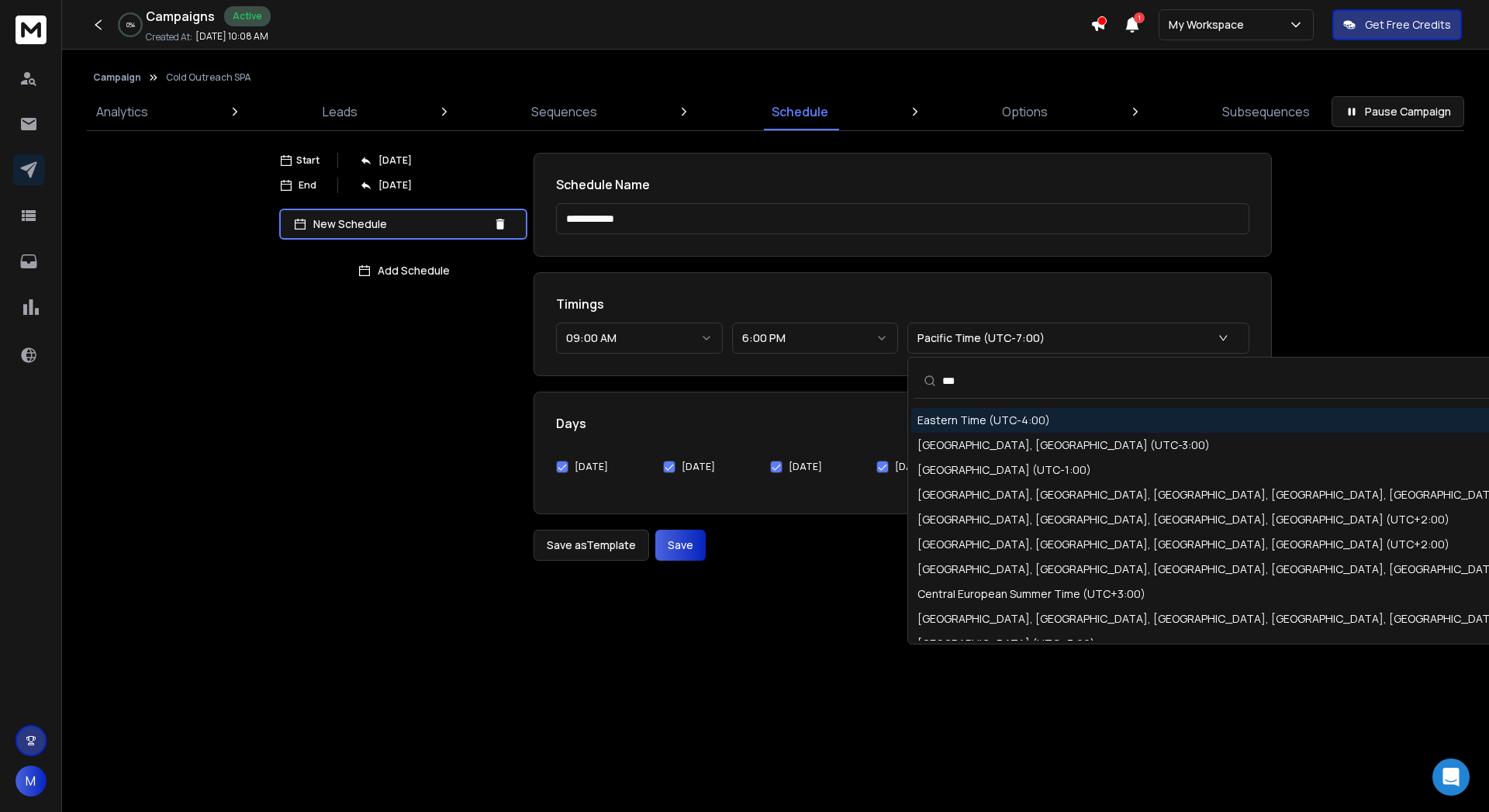
type input "***"
click at [1001, 419] on div "Eastern Time (UTC-4:00)" at bounding box center [983, 421] width 133 height 16
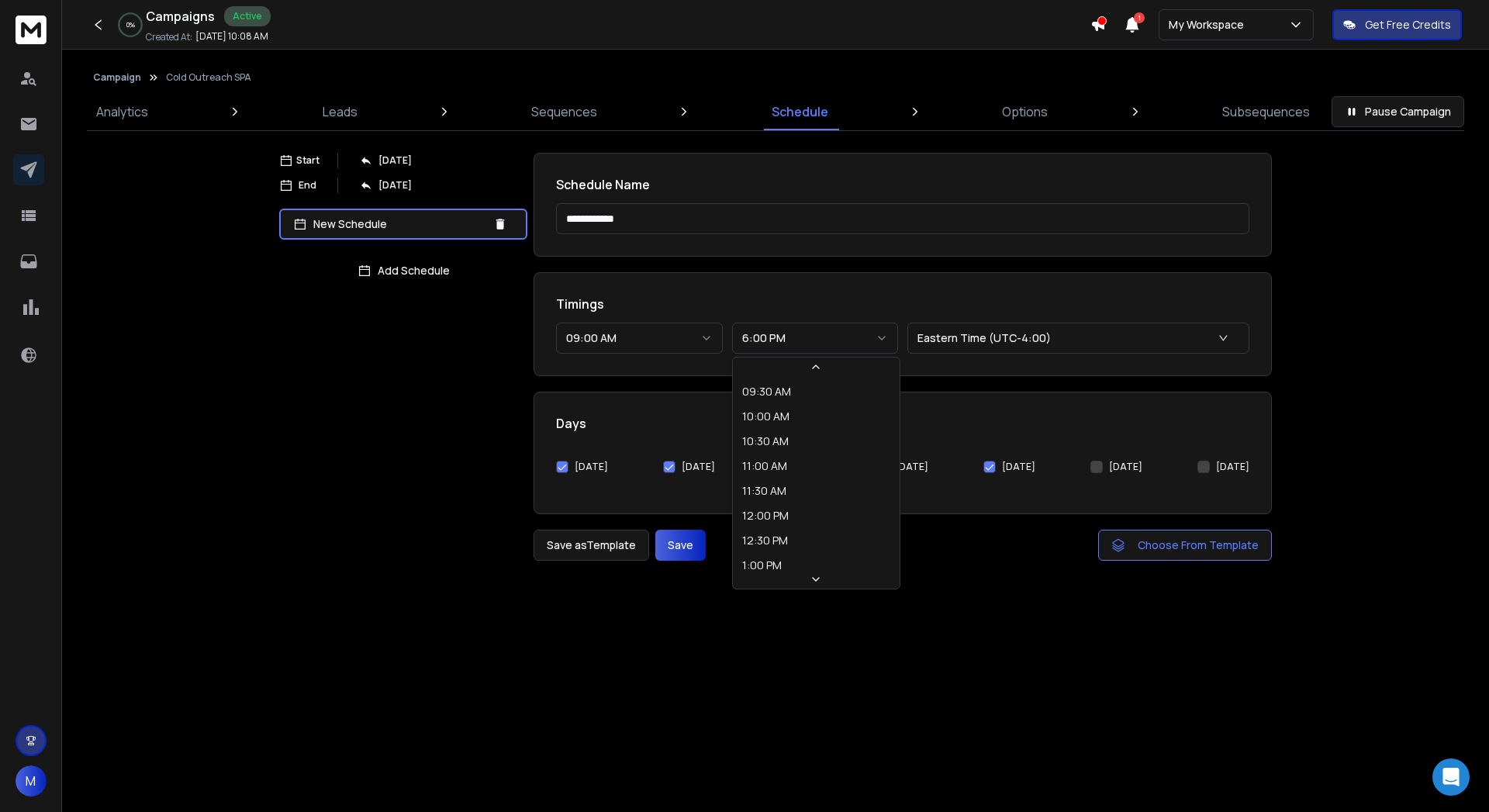
click at [881, 339] on icon "button" at bounding box center [881, 337] width 6 height 3
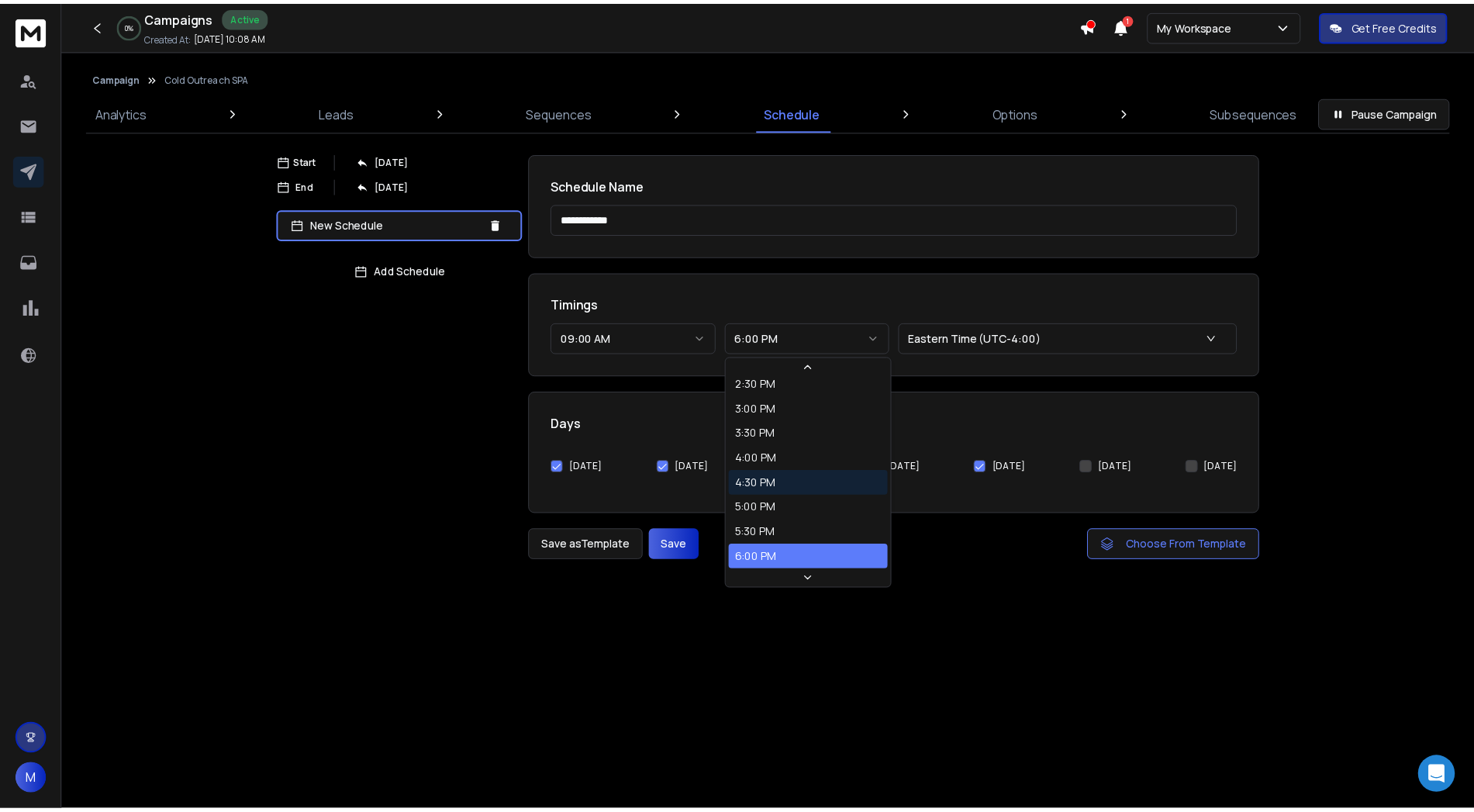
scroll to position [353, 0]
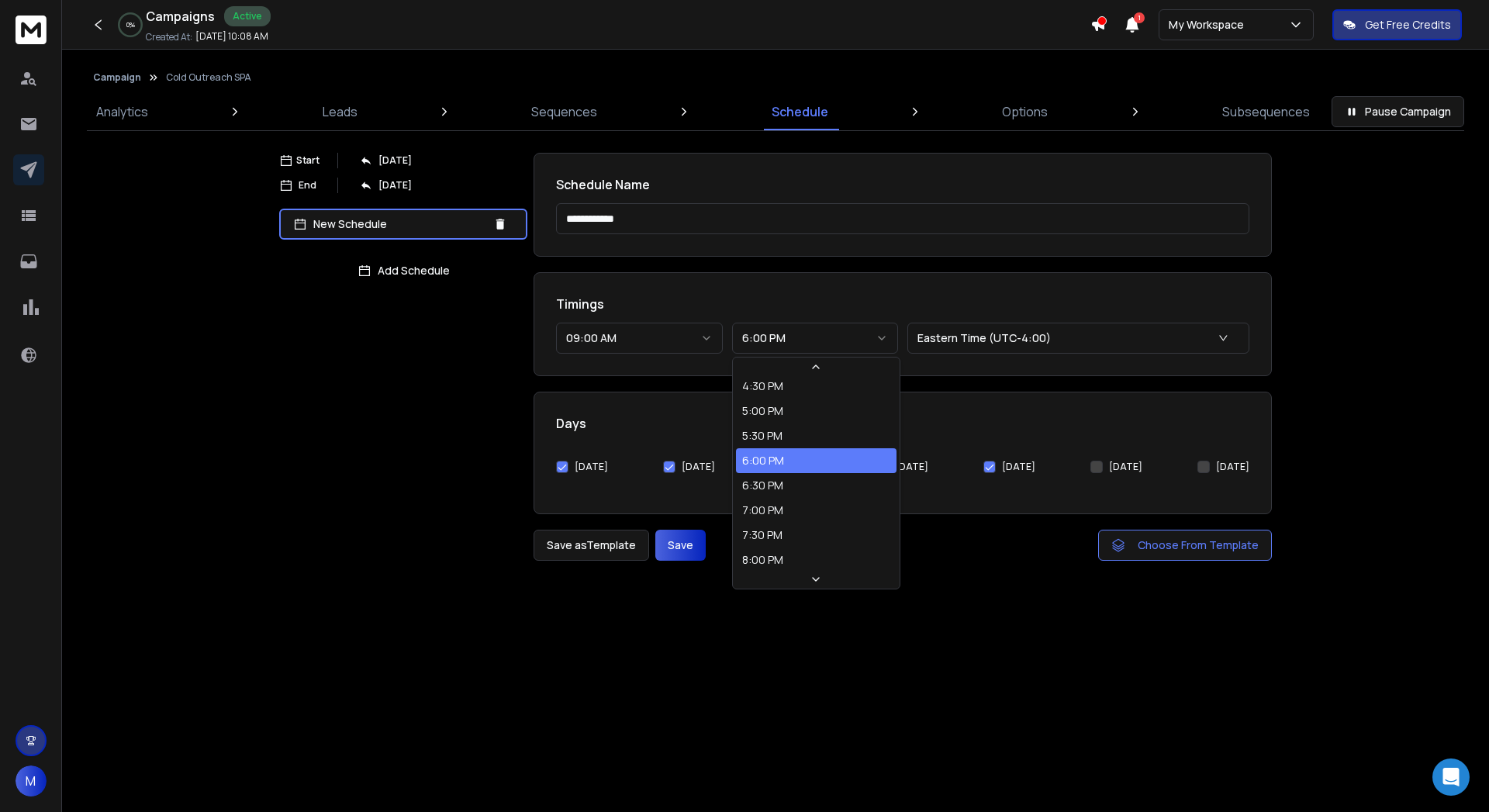
select select "********"
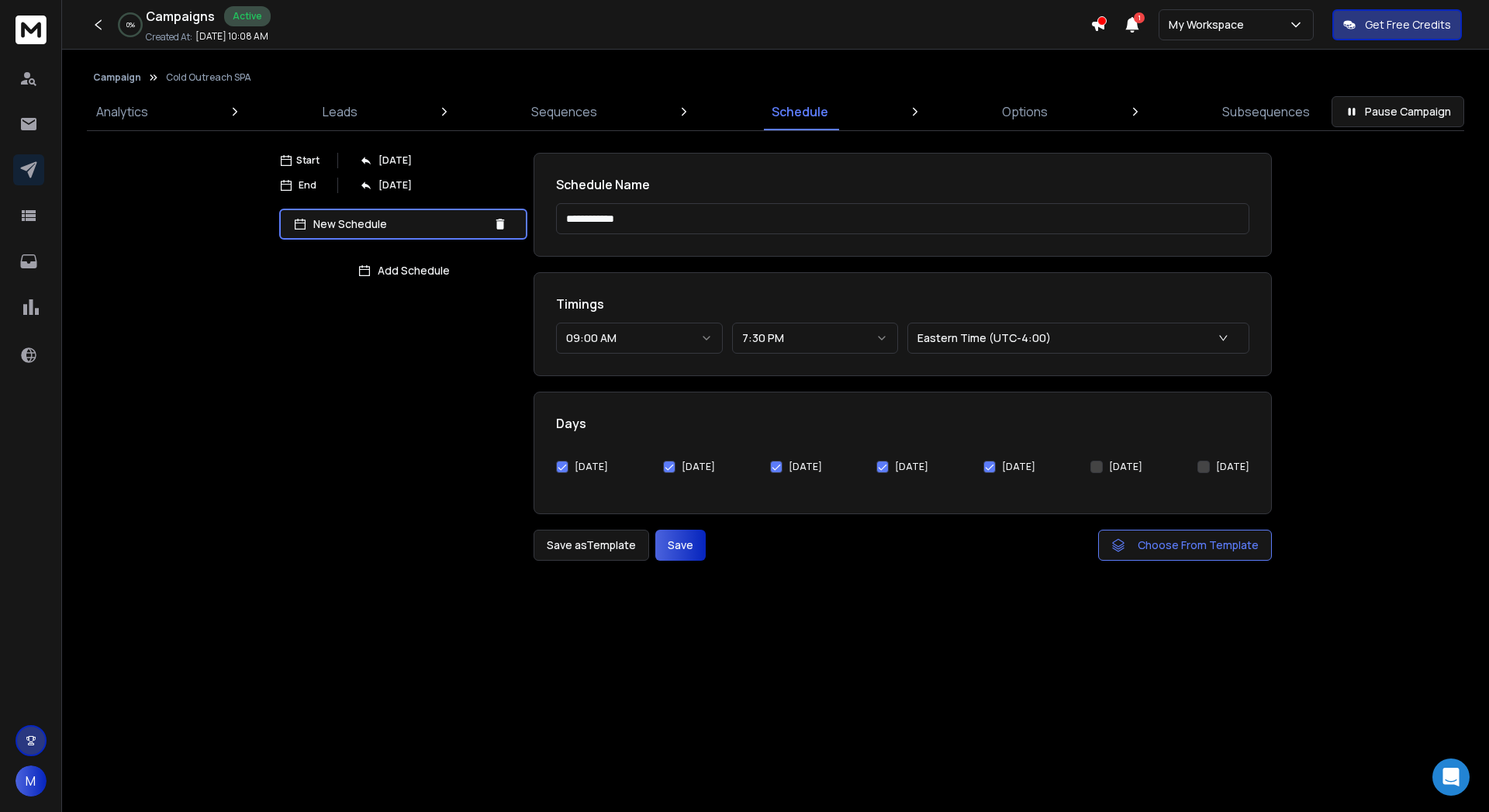
click at [1092, 464] on button "Saturday" at bounding box center [1096, 466] width 13 height 13
click at [1203, 463] on button "Sunday" at bounding box center [1203, 466] width 13 height 13
click at [687, 548] on button "Save" at bounding box center [681, 545] width 50 height 31
click at [123, 110] on p "Analytics" at bounding box center [122, 111] width 52 height 18
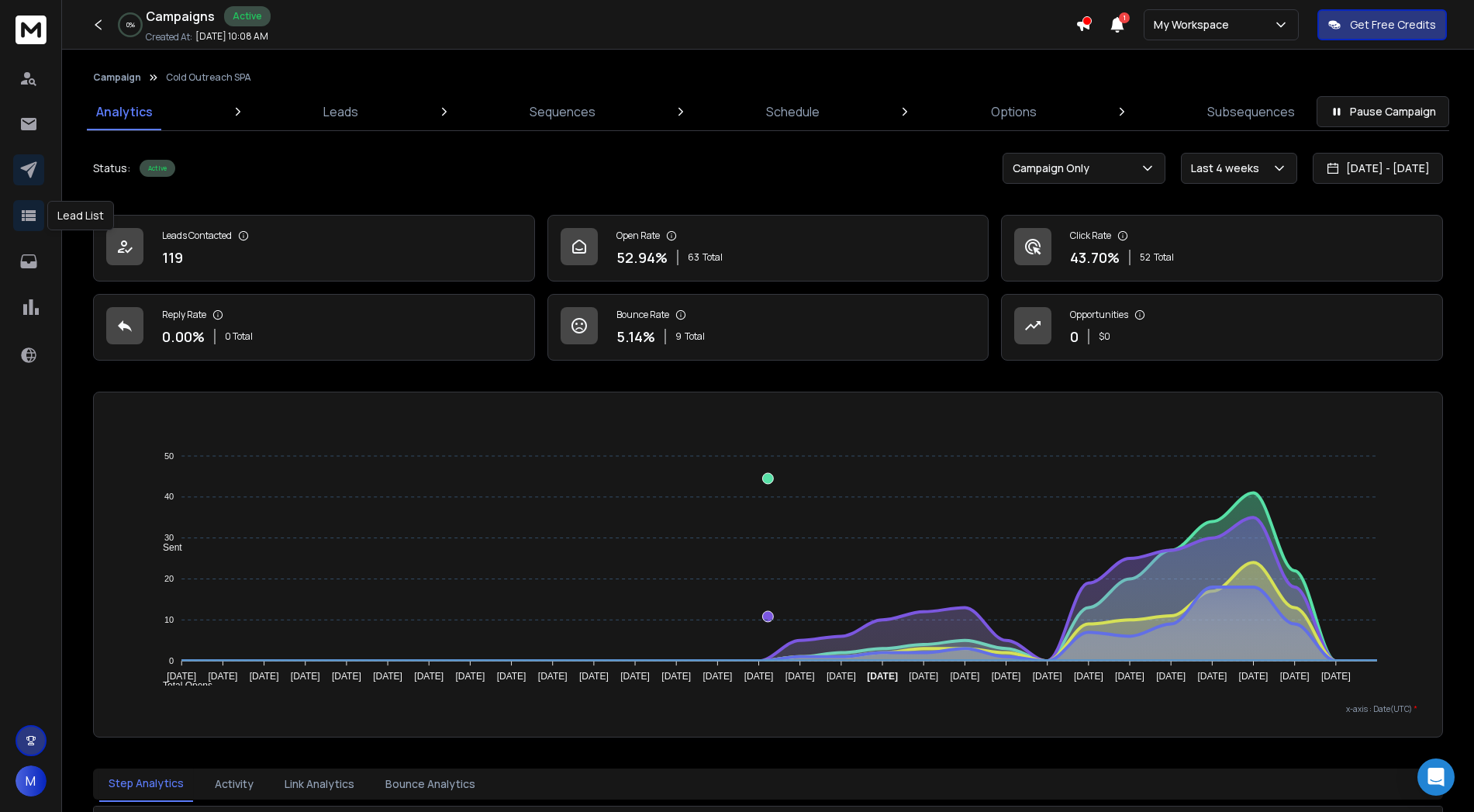
click at [29, 222] on icon at bounding box center [28, 215] width 18 height 18
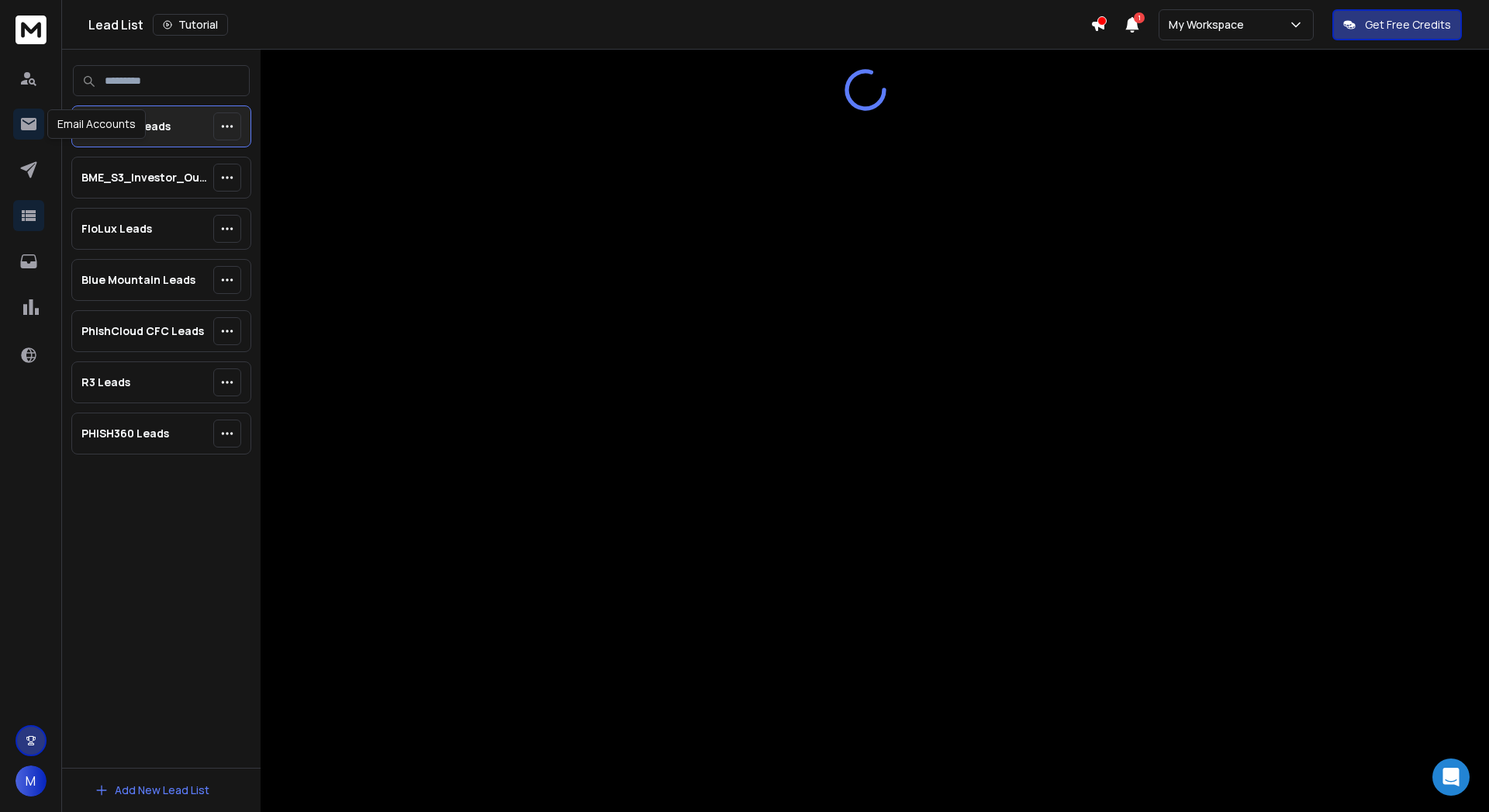
click at [25, 118] on icon at bounding box center [29, 124] width 16 height 13
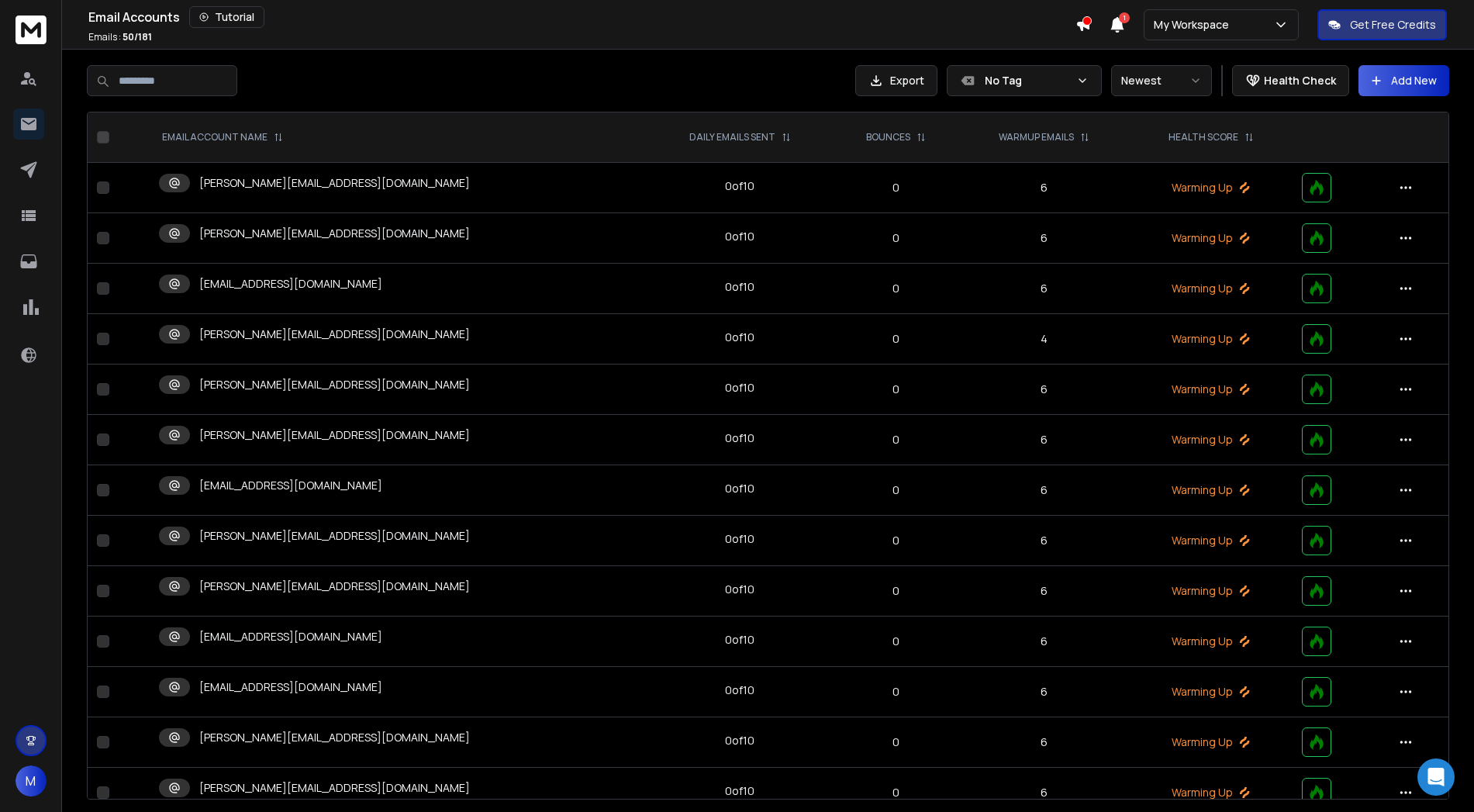
click at [216, 87] on input at bounding box center [162, 80] width 150 height 31
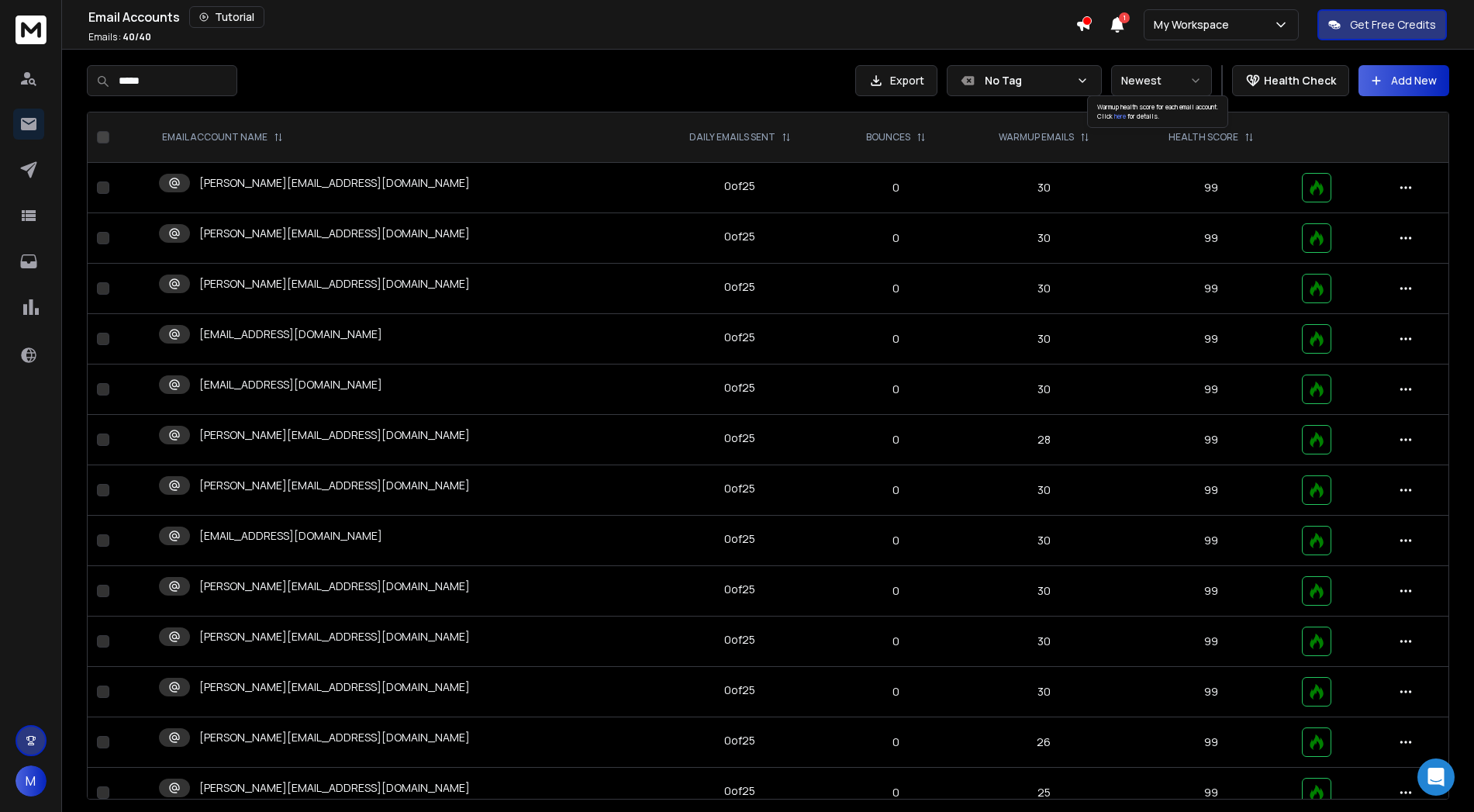
type input "*****"
click at [1244, 141] on icon at bounding box center [1249, 138] width 10 height 10
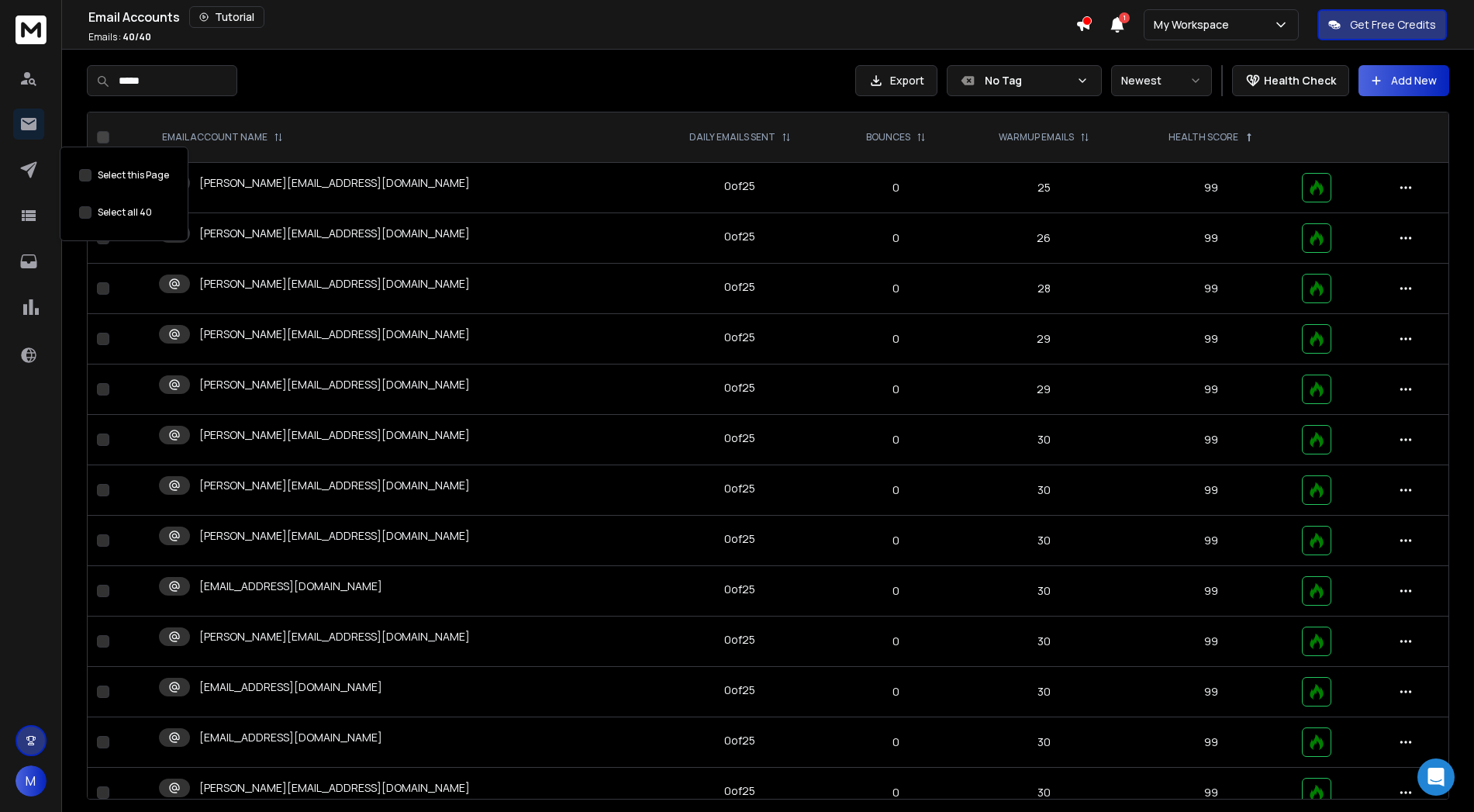
click at [81, 173] on button "Select this Page" at bounding box center [85, 174] width 13 height 13
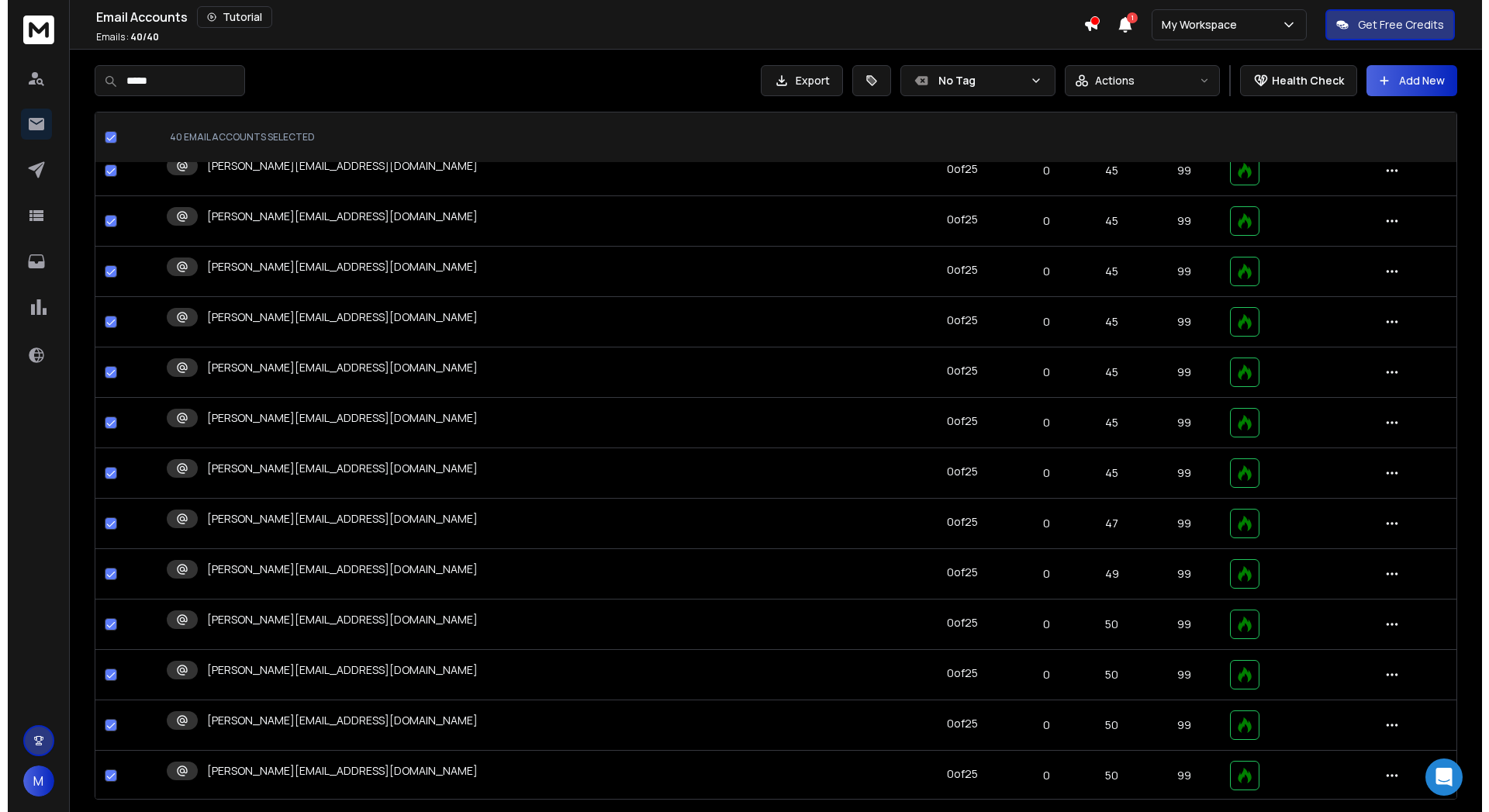
scroll to position [1391, 0]
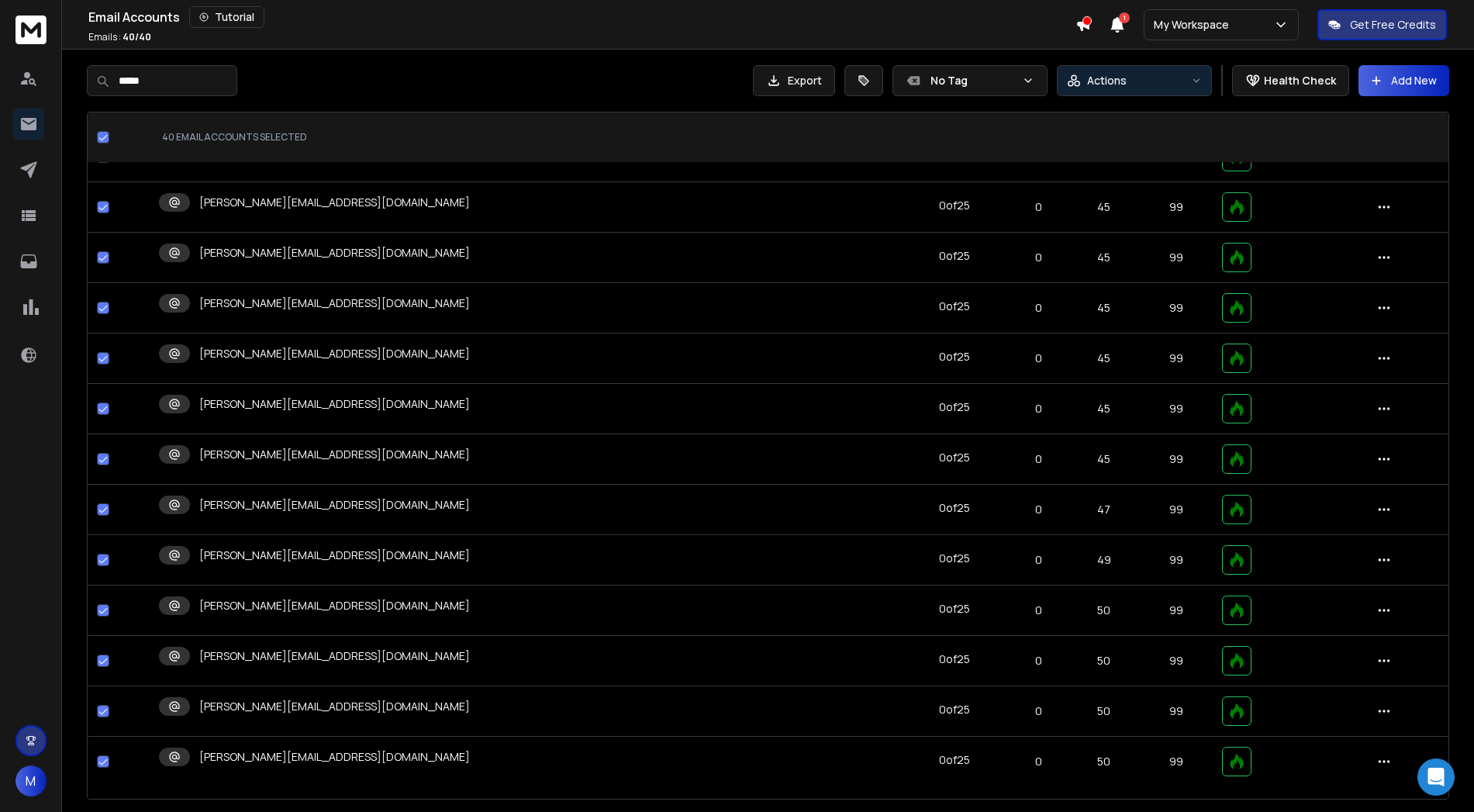
click at [1185, 85] on div "Actions" at bounding box center [1126, 80] width 118 height 16
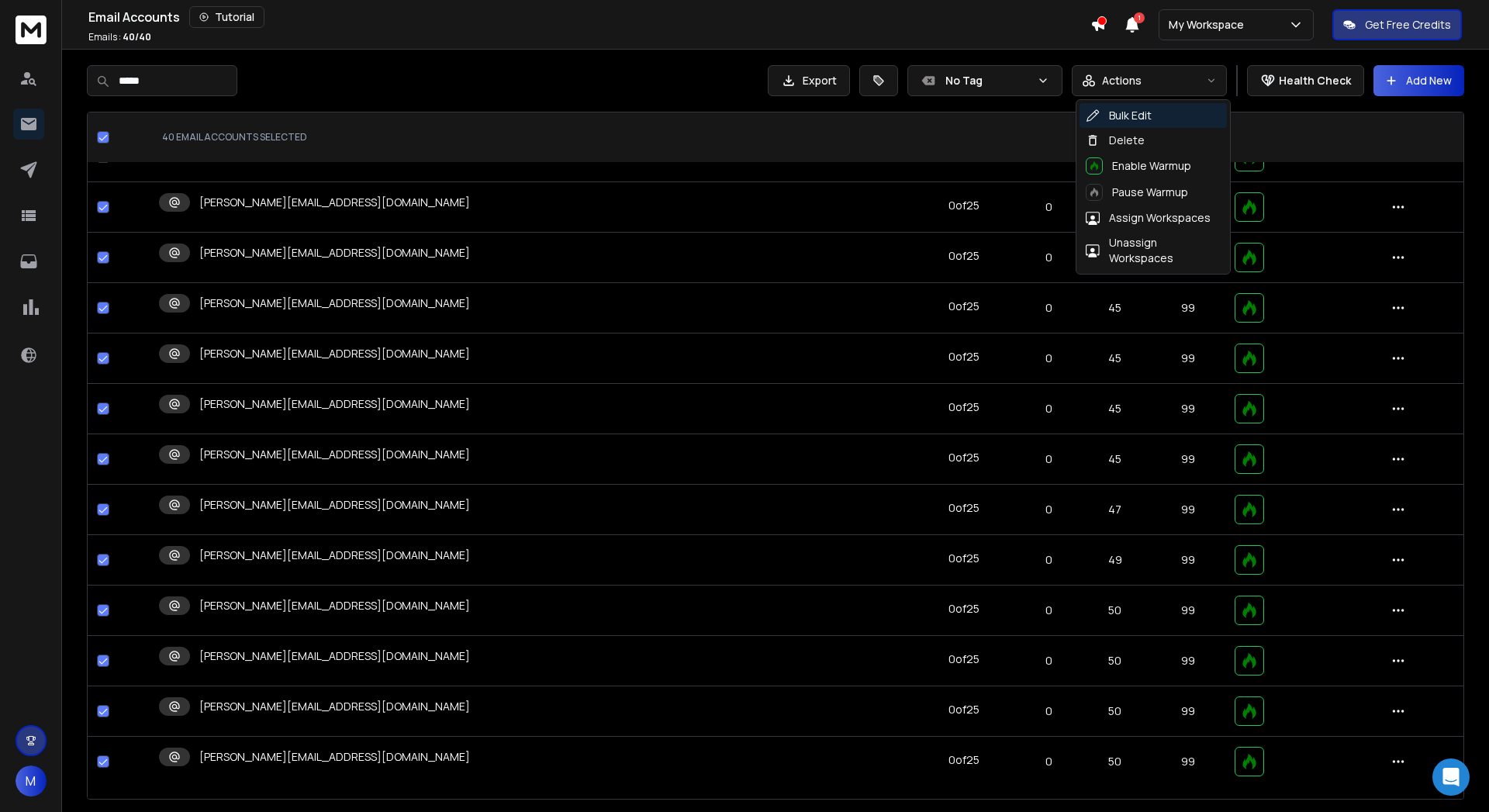
click at [1159, 116] on div "Bulk Edit" at bounding box center [1154, 115] width 147 height 25
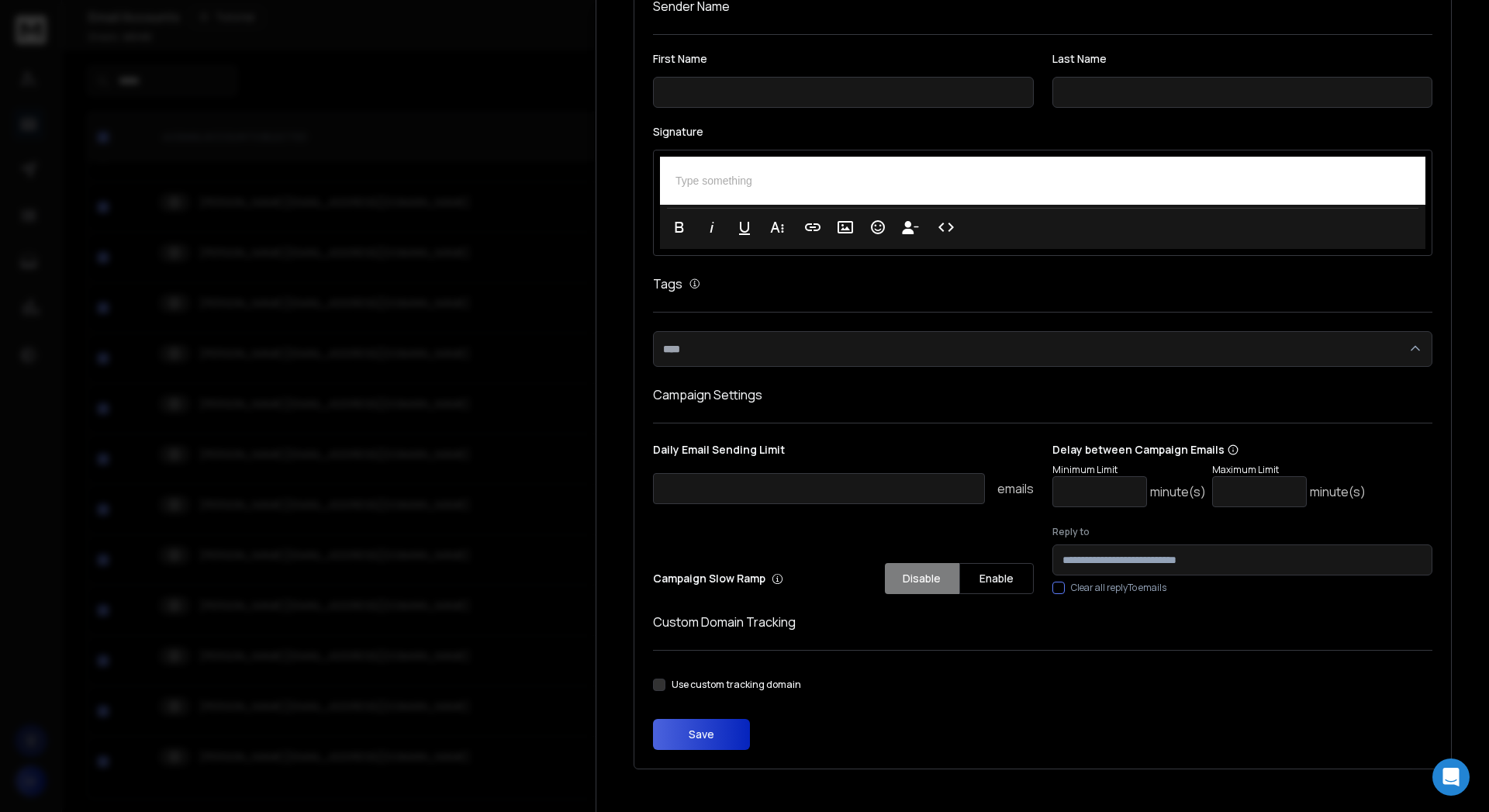
scroll to position [104, 0]
click at [777, 347] on input at bounding box center [717, 348] width 121 height 28
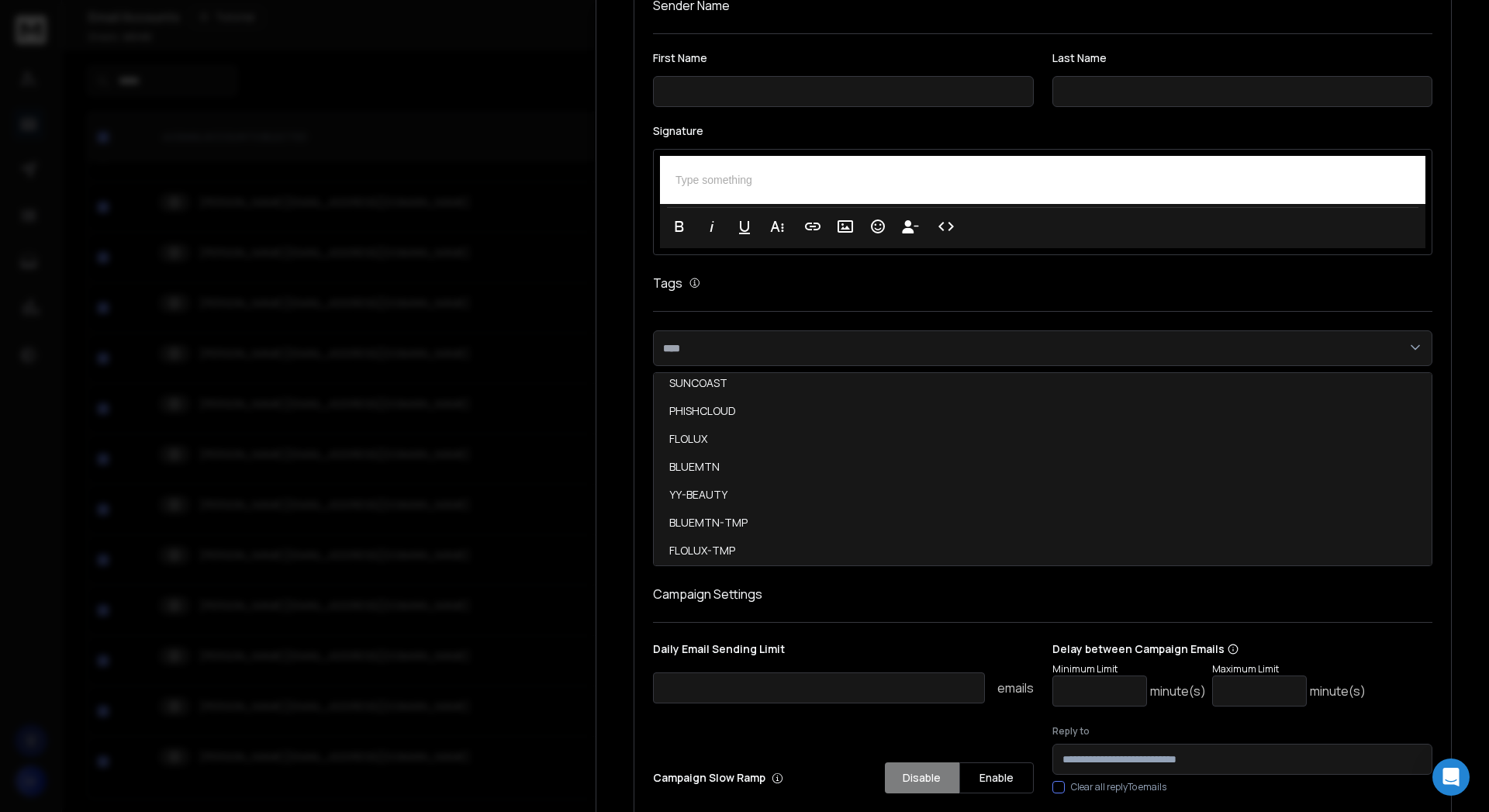
scroll to position [194, 0]
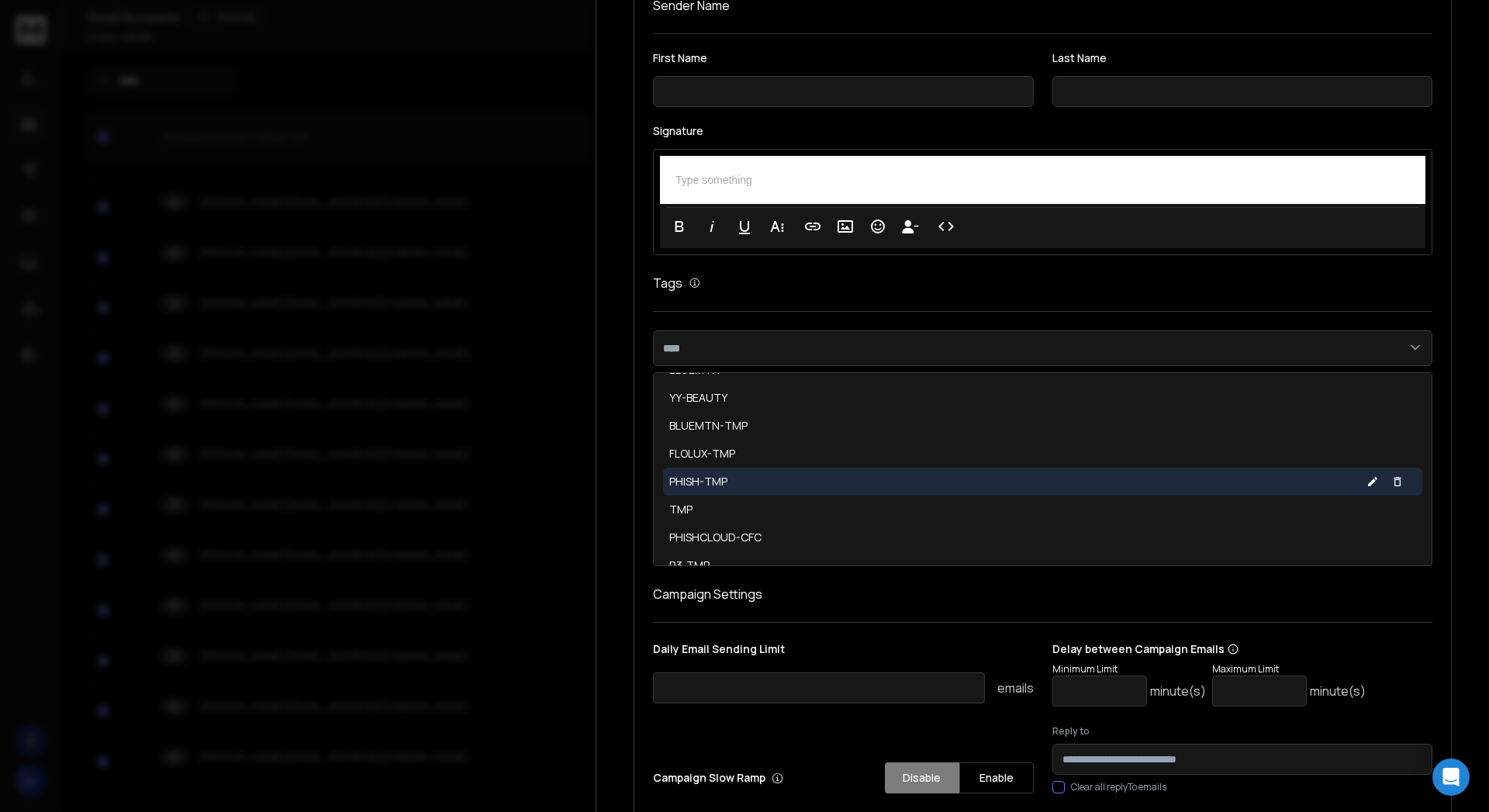
click at [725, 474] on p "PHISH-TMP" at bounding box center [698, 482] width 58 height 16
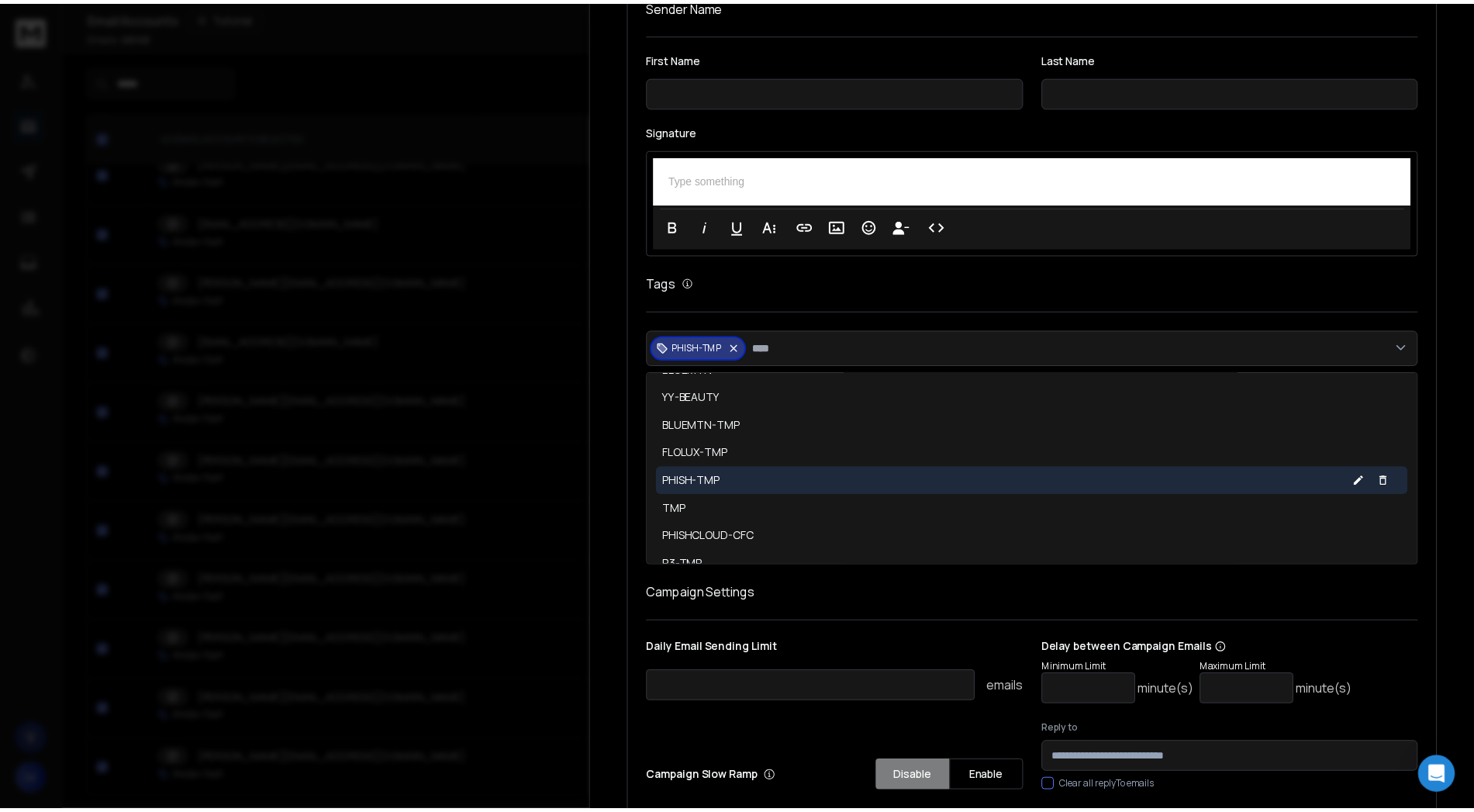
scroll to position [1639, 0]
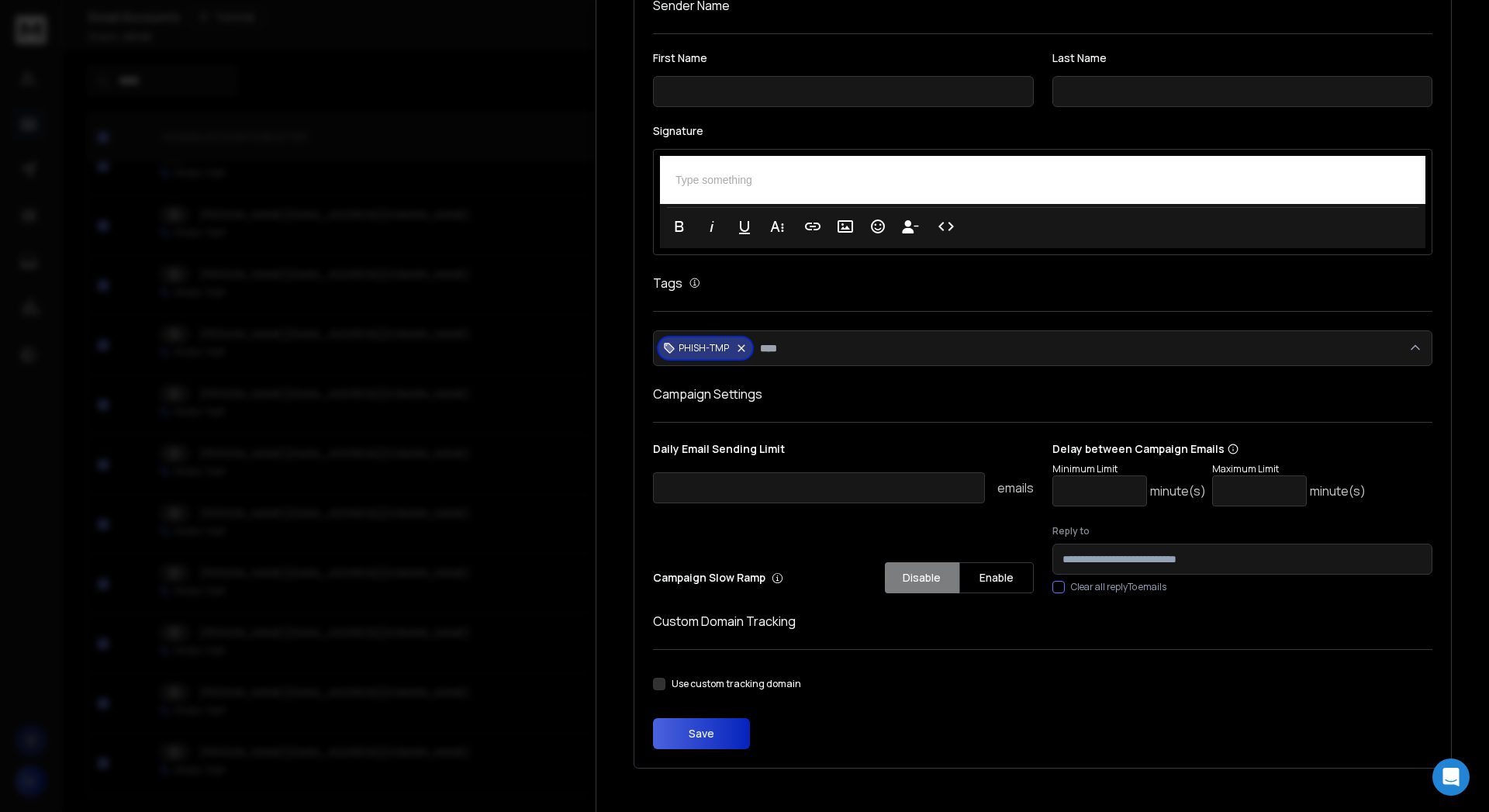
click at [649, 630] on div "Sender Name First Name Last Name Signature Type something Clear Formatting Font…" at bounding box center [1043, 372] width 818 height 792
click at [1092, 498] on input "number" at bounding box center [1100, 490] width 95 height 31
type input "**"
click at [698, 730] on button "Save" at bounding box center [702, 734] width 97 height 31
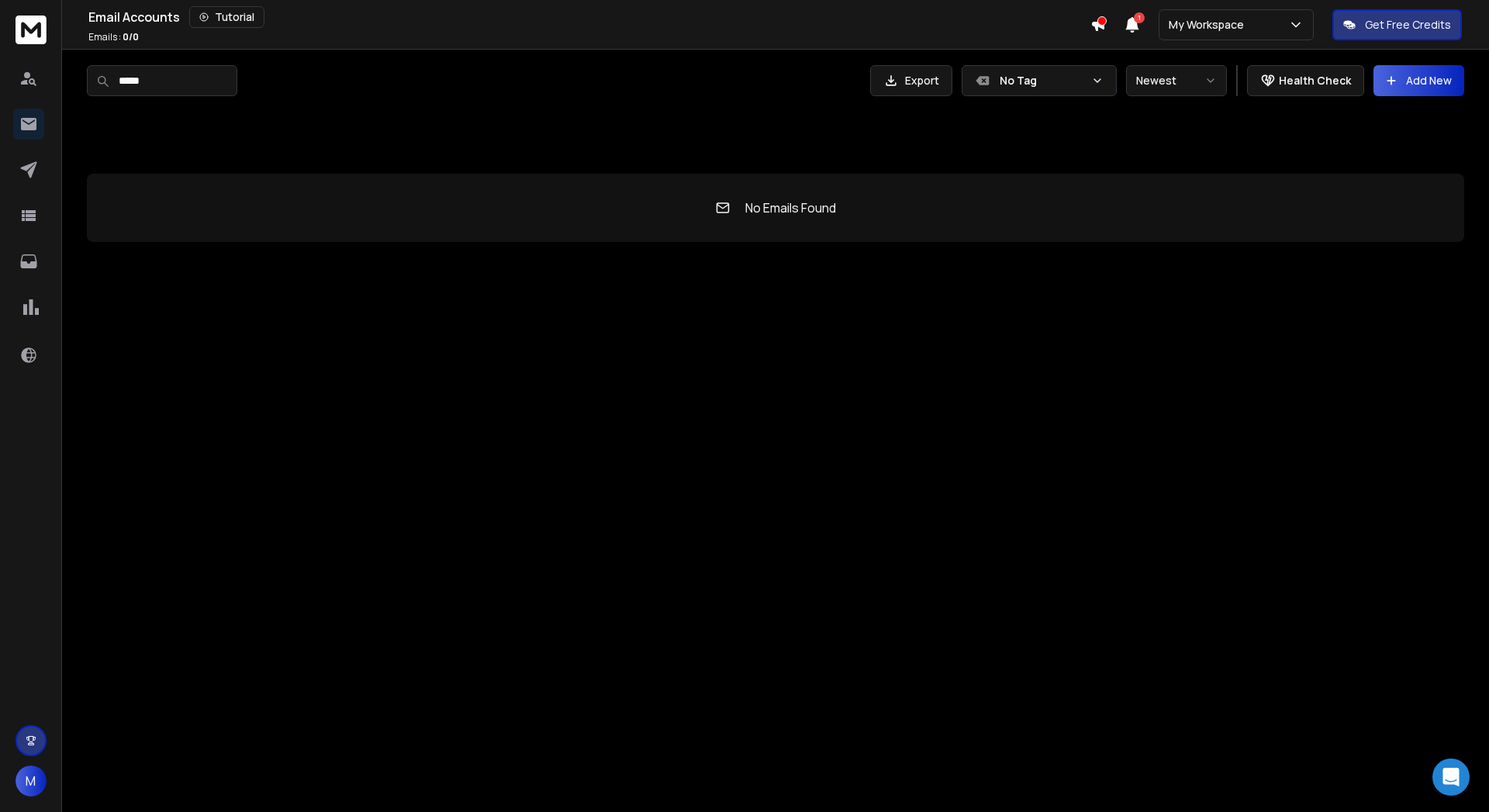
drag, startPoint x: 191, startPoint y: 85, endPoint x: 45, endPoint y: 80, distance: 146.1
click at [45, 80] on div "M Email Accounts Tutorial Emails : 0 / 0 1 My Workspace Get Free Credits ***** …" at bounding box center [744, 129] width 1489 height 258
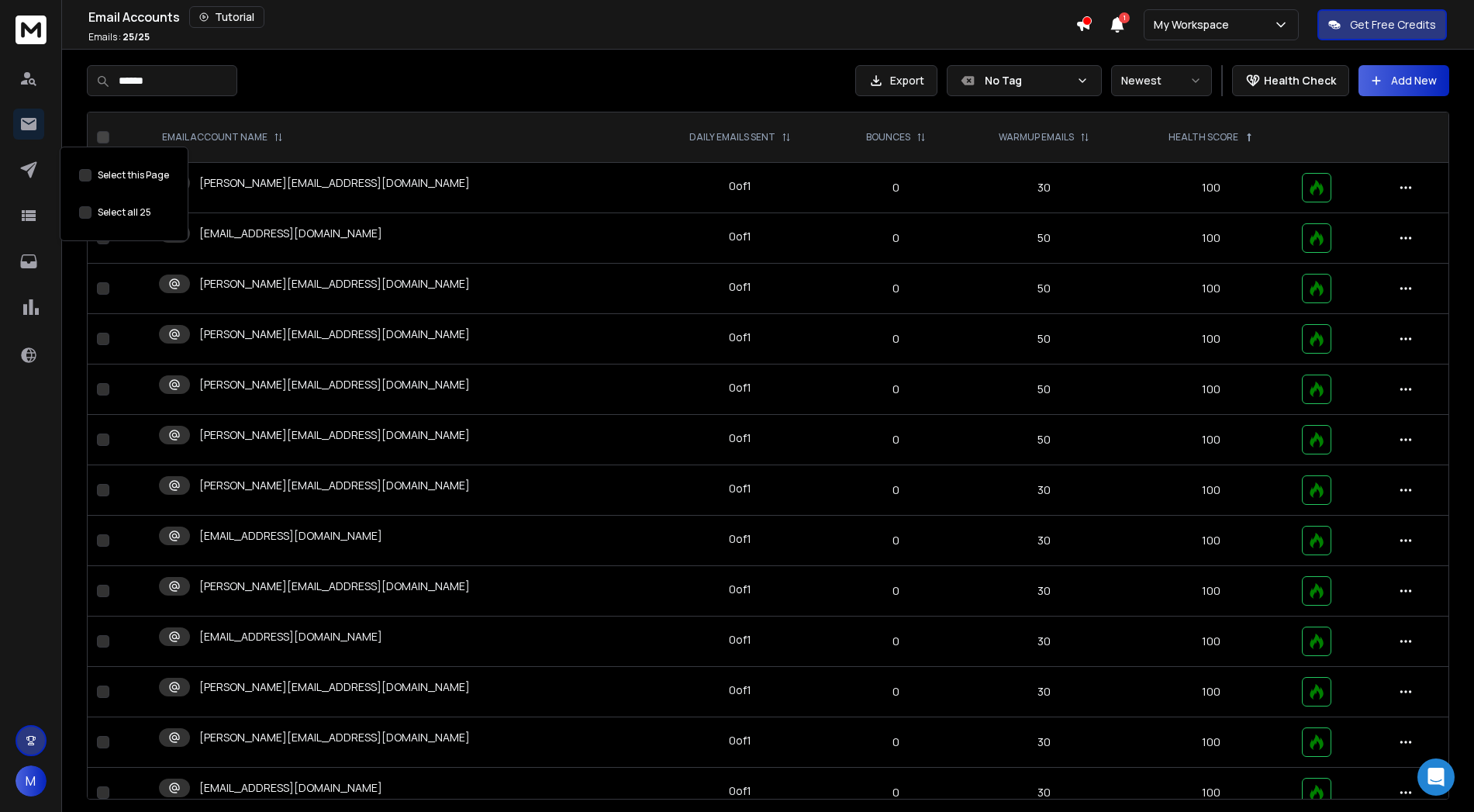
type input "******"
click at [81, 176] on button "Select this Page" at bounding box center [85, 174] width 13 height 13
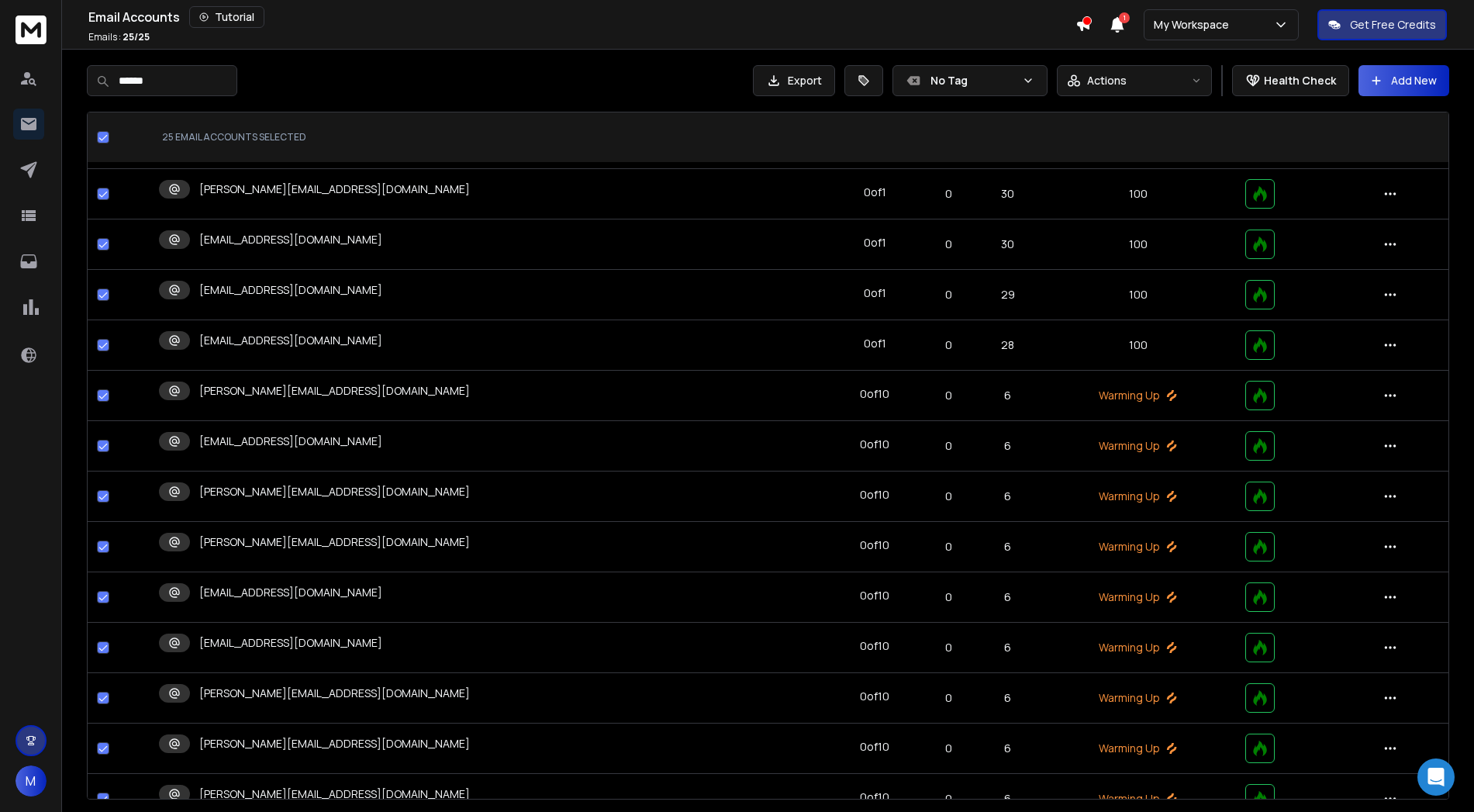
scroll to position [581, 0]
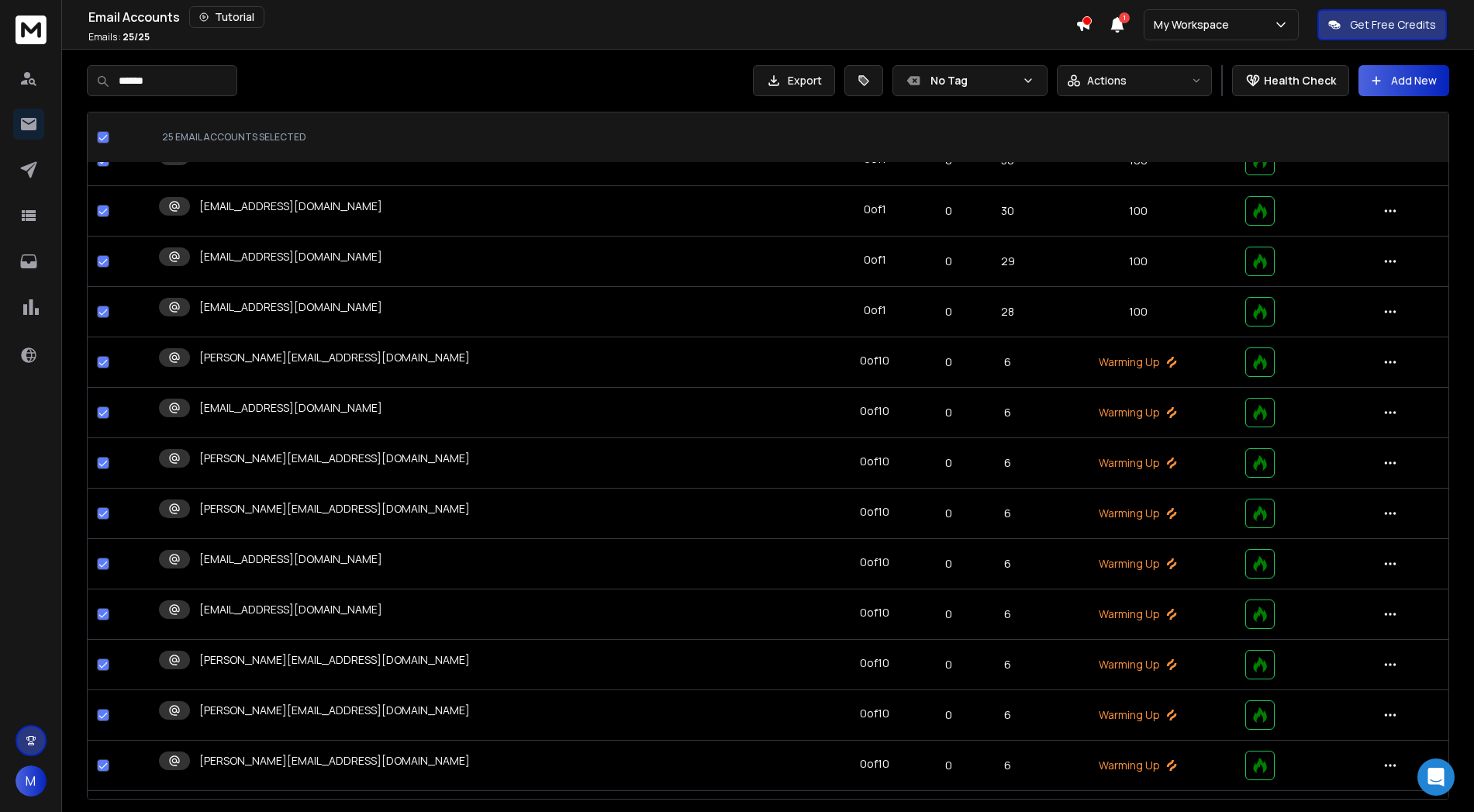
click at [102, 360] on button "button" at bounding box center [103, 361] width 13 height 13
click at [103, 413] on button "button" at bounding box center [103, 412] width 13 height 13
click at [100, 462] on button "button" at bounding box center [103, 462] width 13 height 13
click at [104, 515] on button "button" at bounding box center [103, 513] width 13 height 13
click at [104, 566] on button "button" at bounding box center [103, 563] width 13 height 13
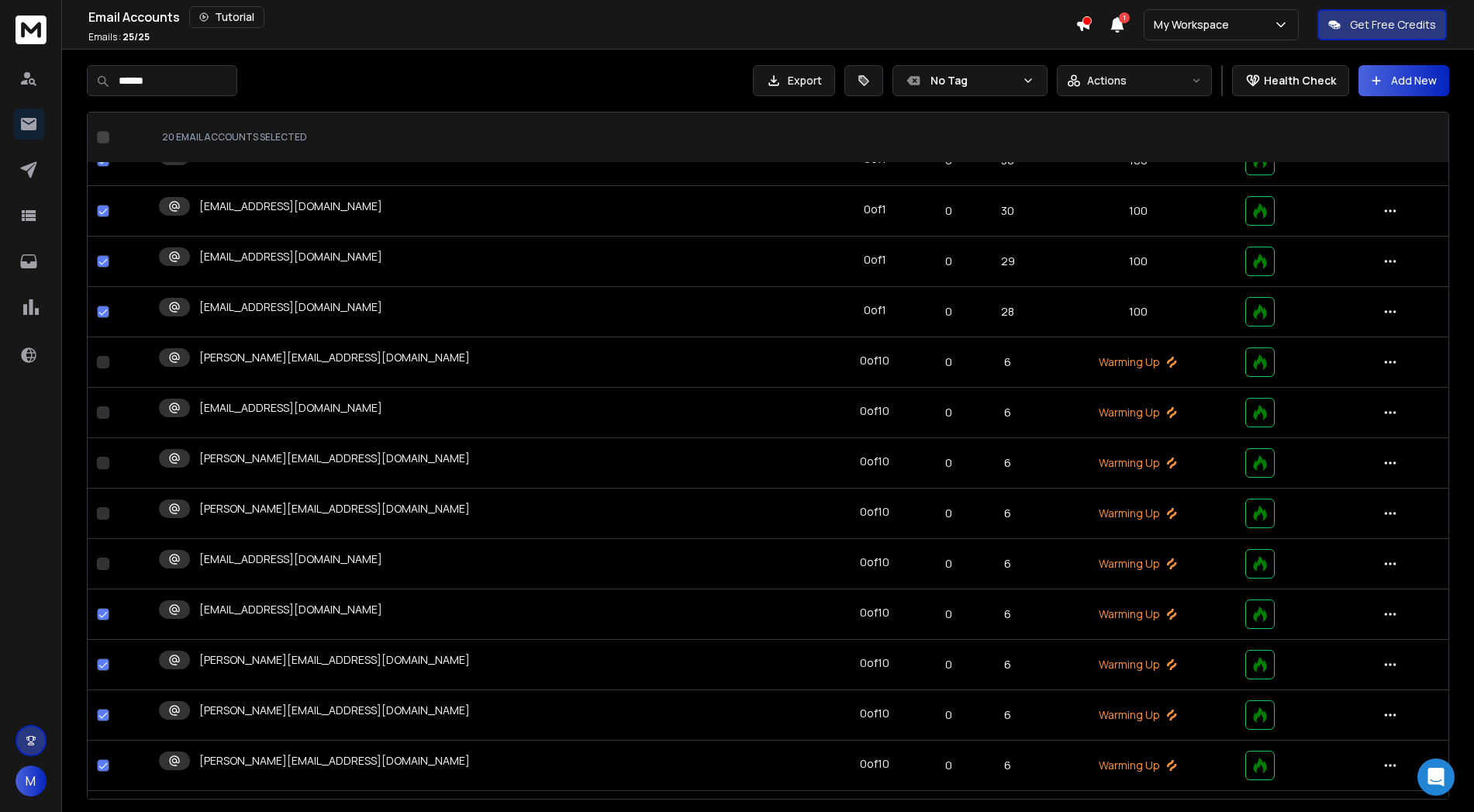
click at [103, 615] on button "button" at bounding box center [103, 613] width 13 height 13
click at [104, 666] on button "button" at bounding box center [103, 664] width 13 height 13
click at [105, 718] on button "button" at bounding box center [103, 714] width 13 height 13
drag, startPoint x: 99, startPoint y: 767, endPoint x: 109, endPoint y: 762, distance: 11.2
click at [100, 767] on button "button" at bounding box center [103, 765] width 13 height 13
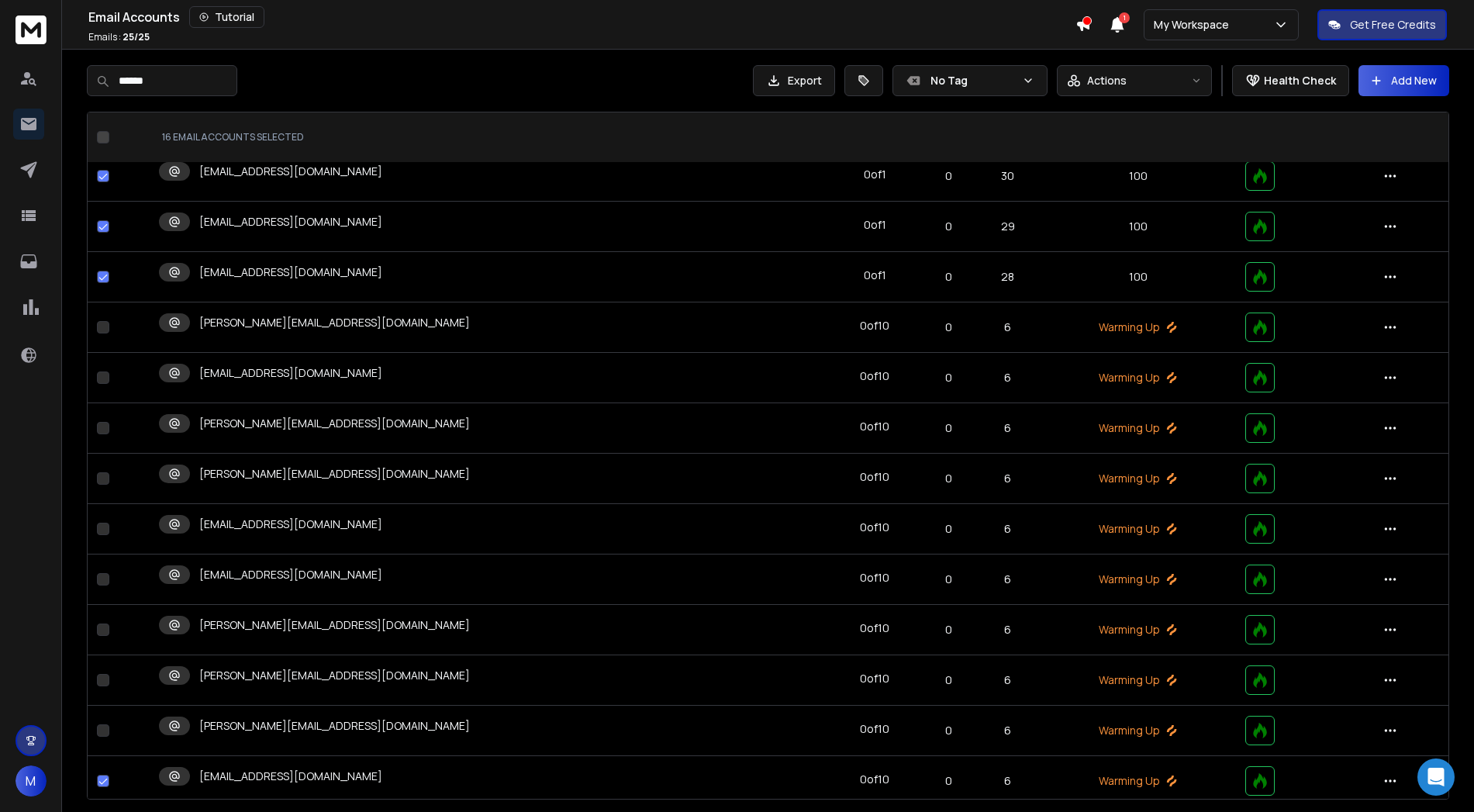
scroll to position [636, 0]
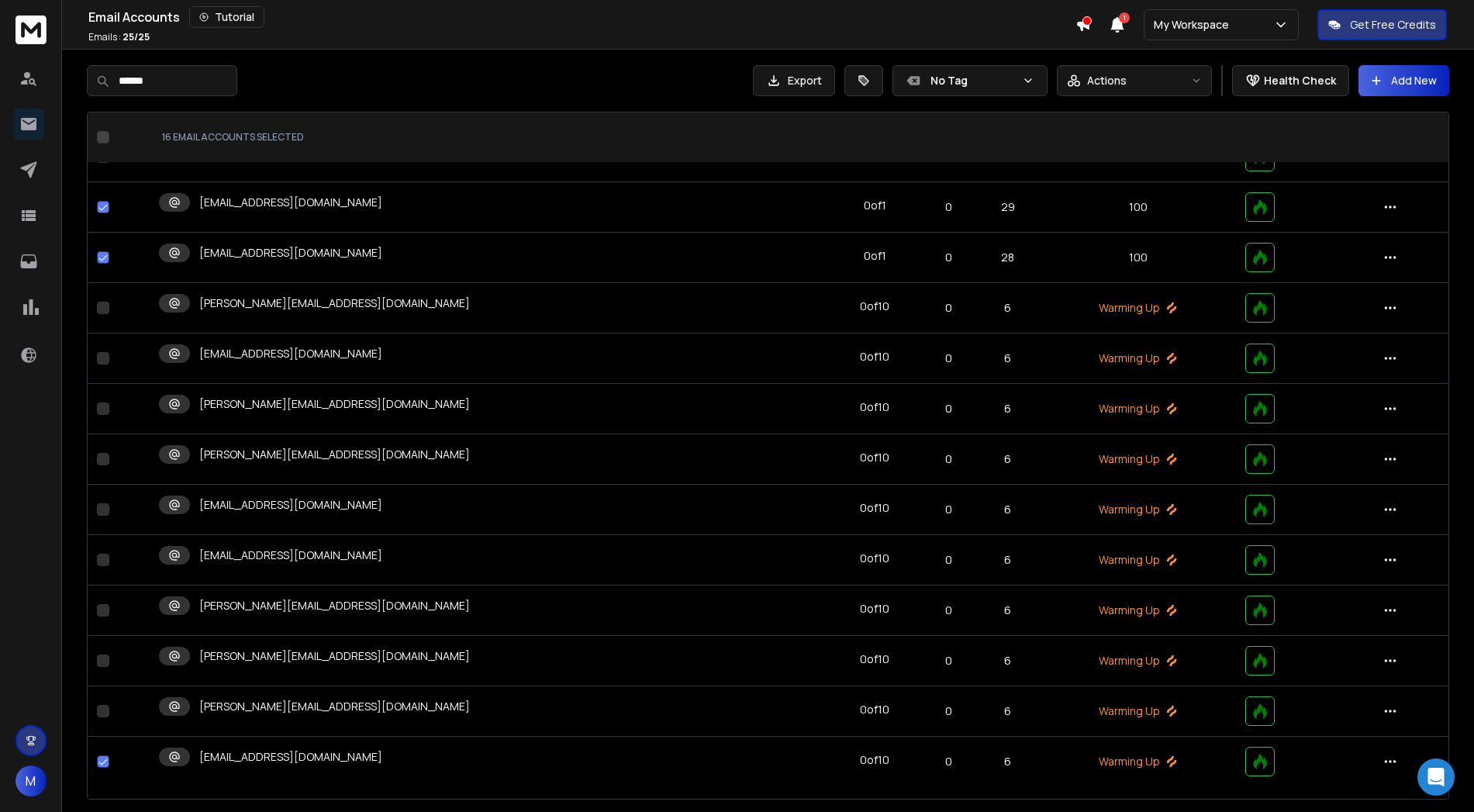
click at [102, 761] on button "button" at bounding box center [103, 761] width 13 height 13
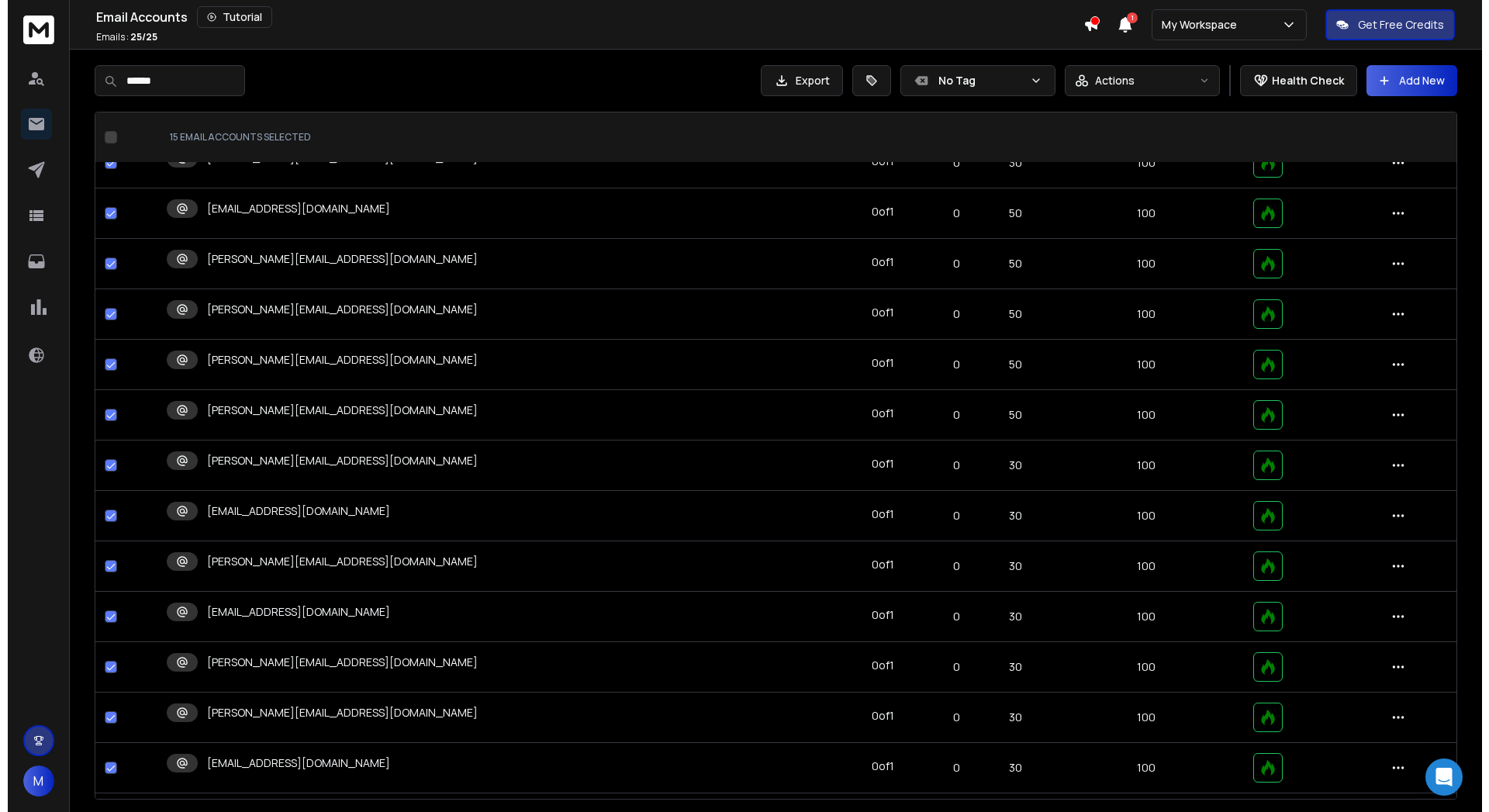
scroll to position [0, 0]
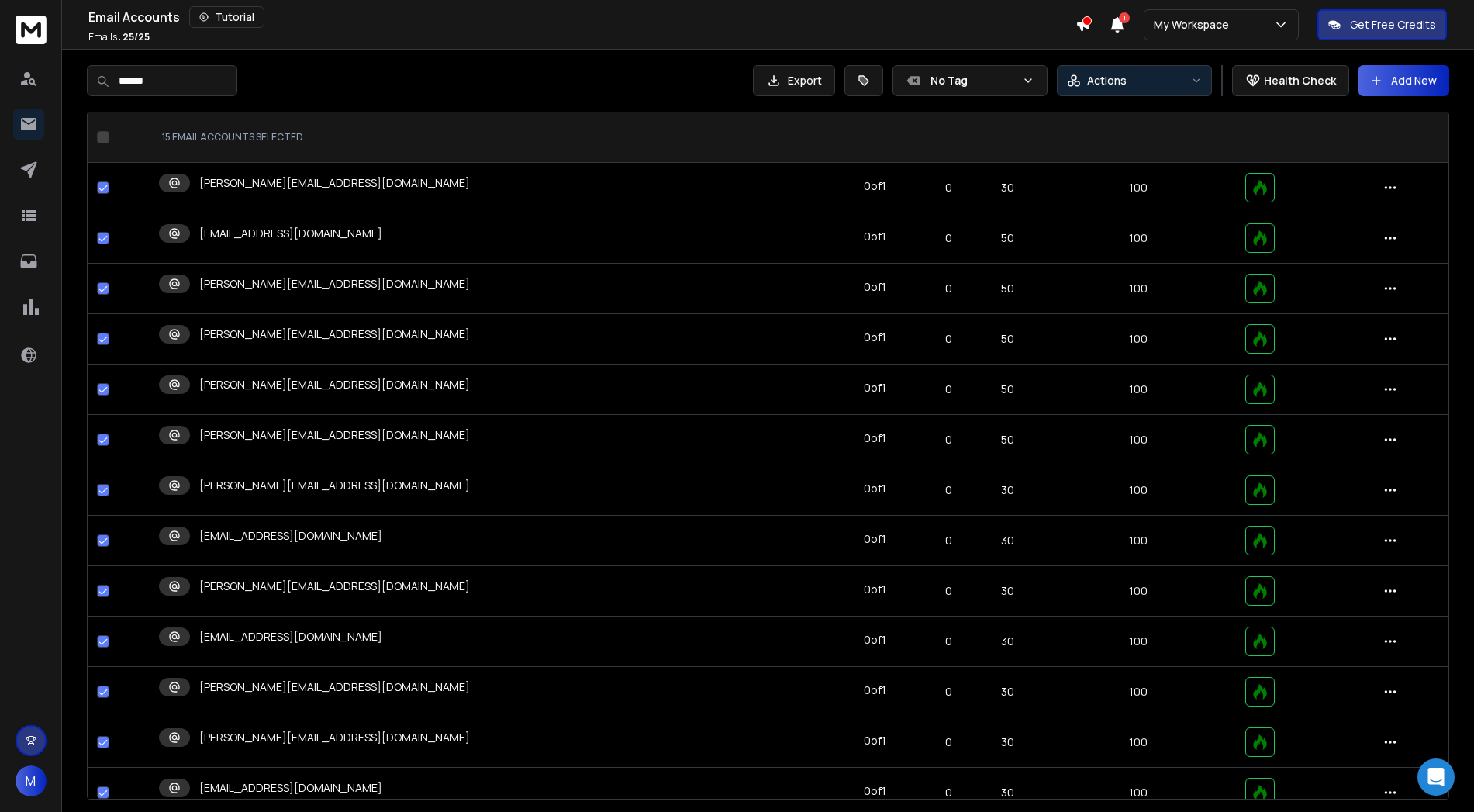
click at [1154, 83] on div "Actions" at bounding box center [1126, 80] width 118 height 16
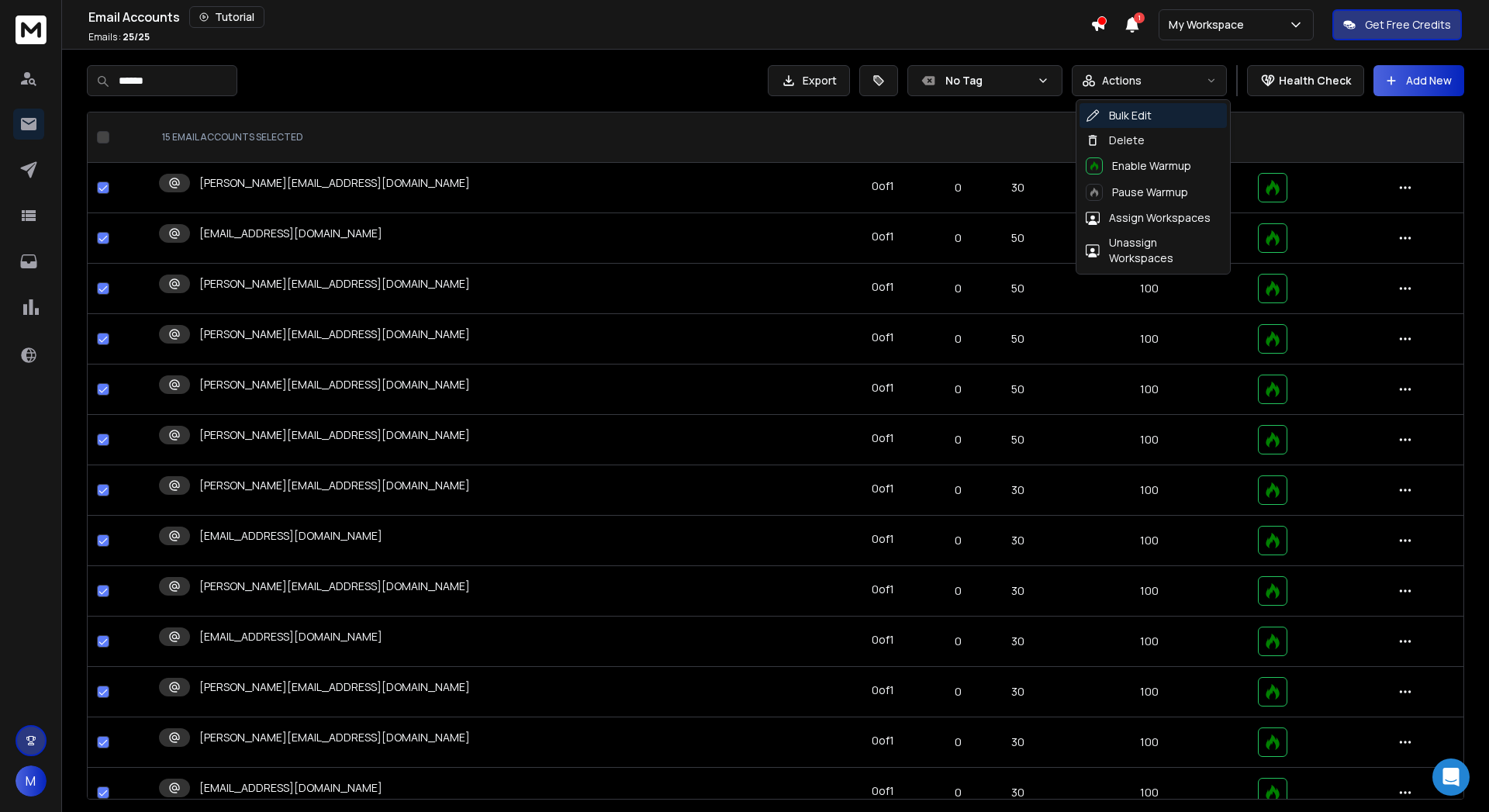
click at [1118, 119] on div "Bulk Edit" at bounding box center [1119, 115] width 66 height 16
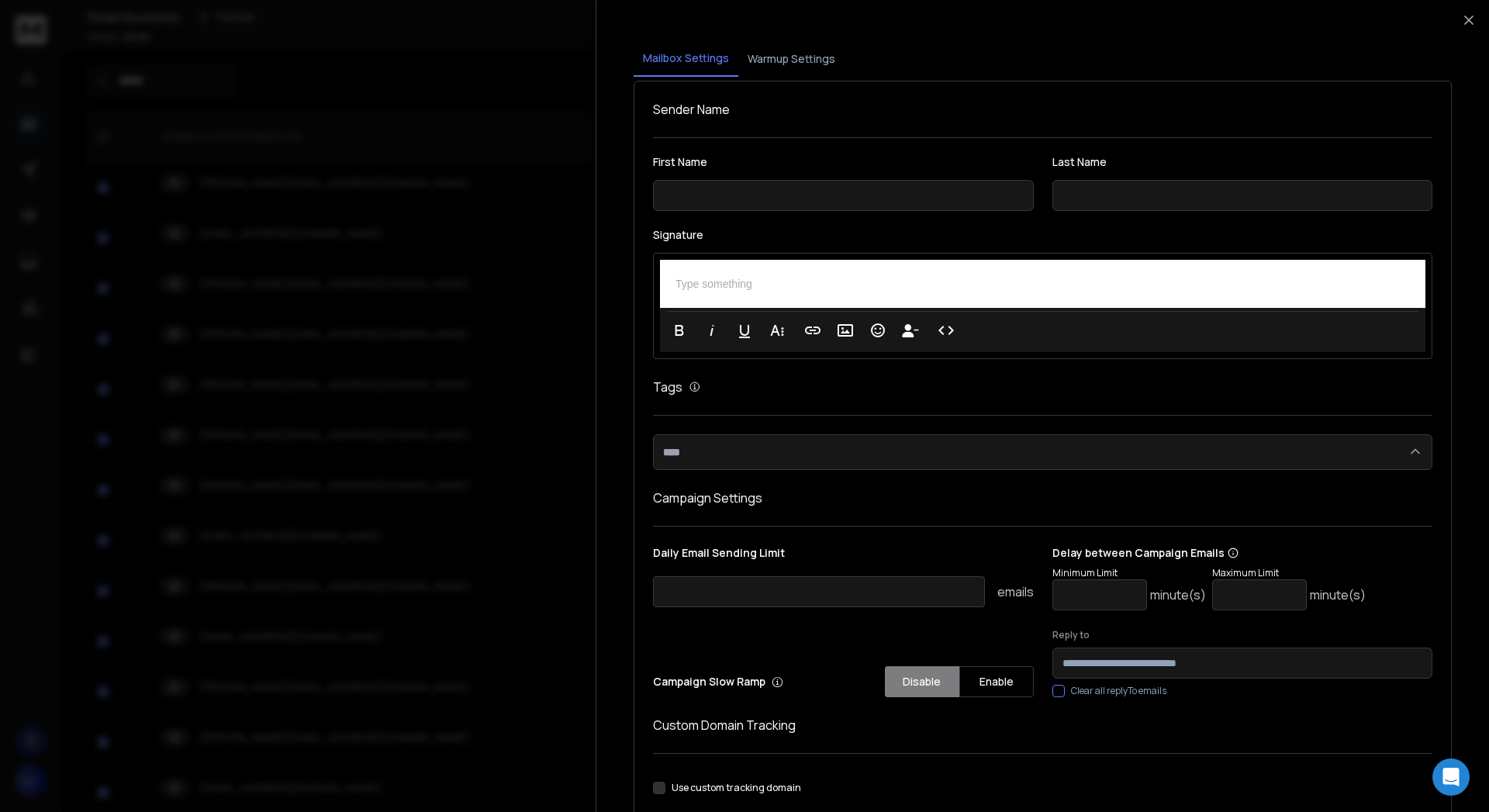
click at [777, 455] on input at bounding box center [717, 452] width 121 height 28
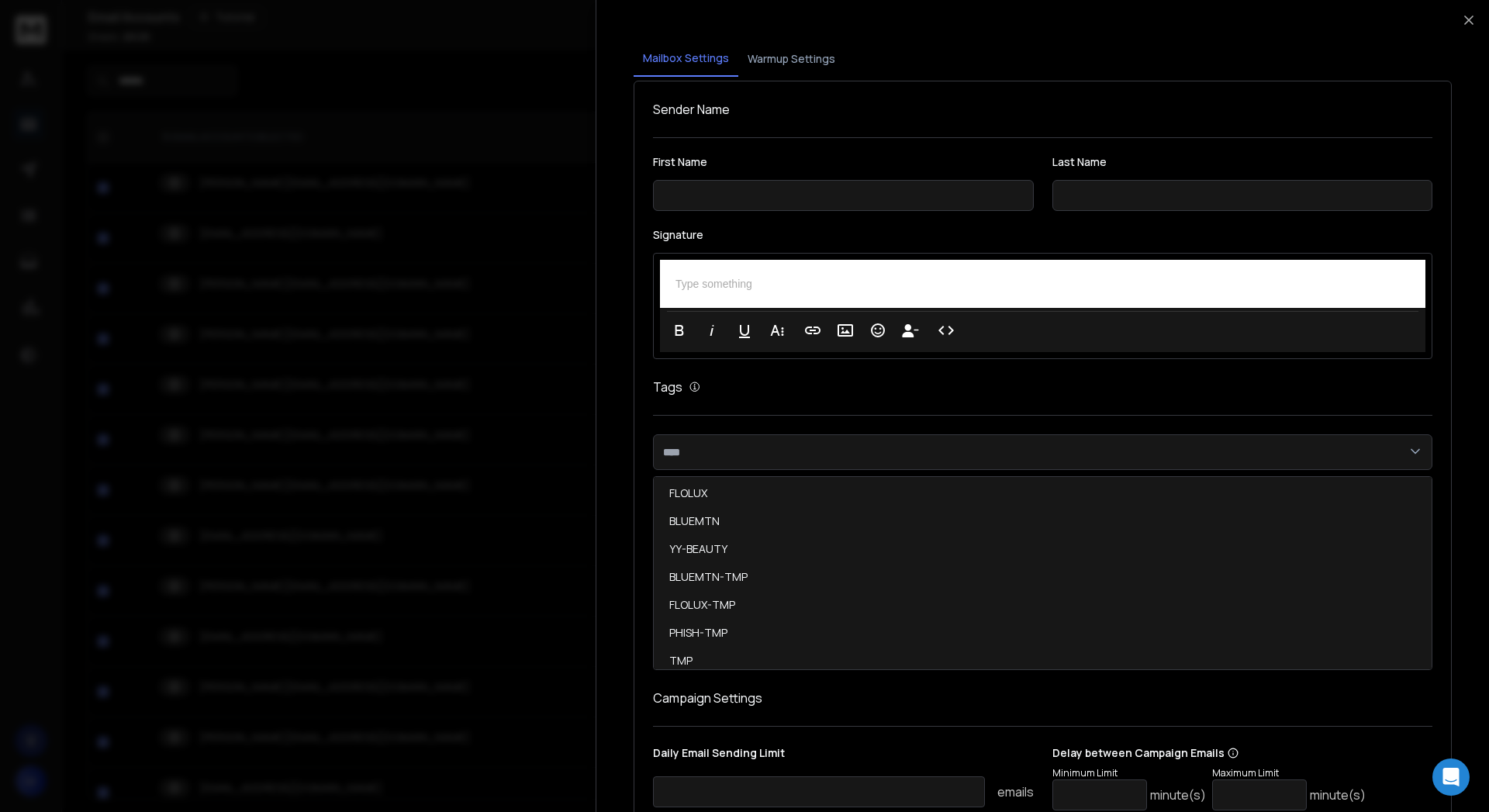
scroll to position [266, 0]
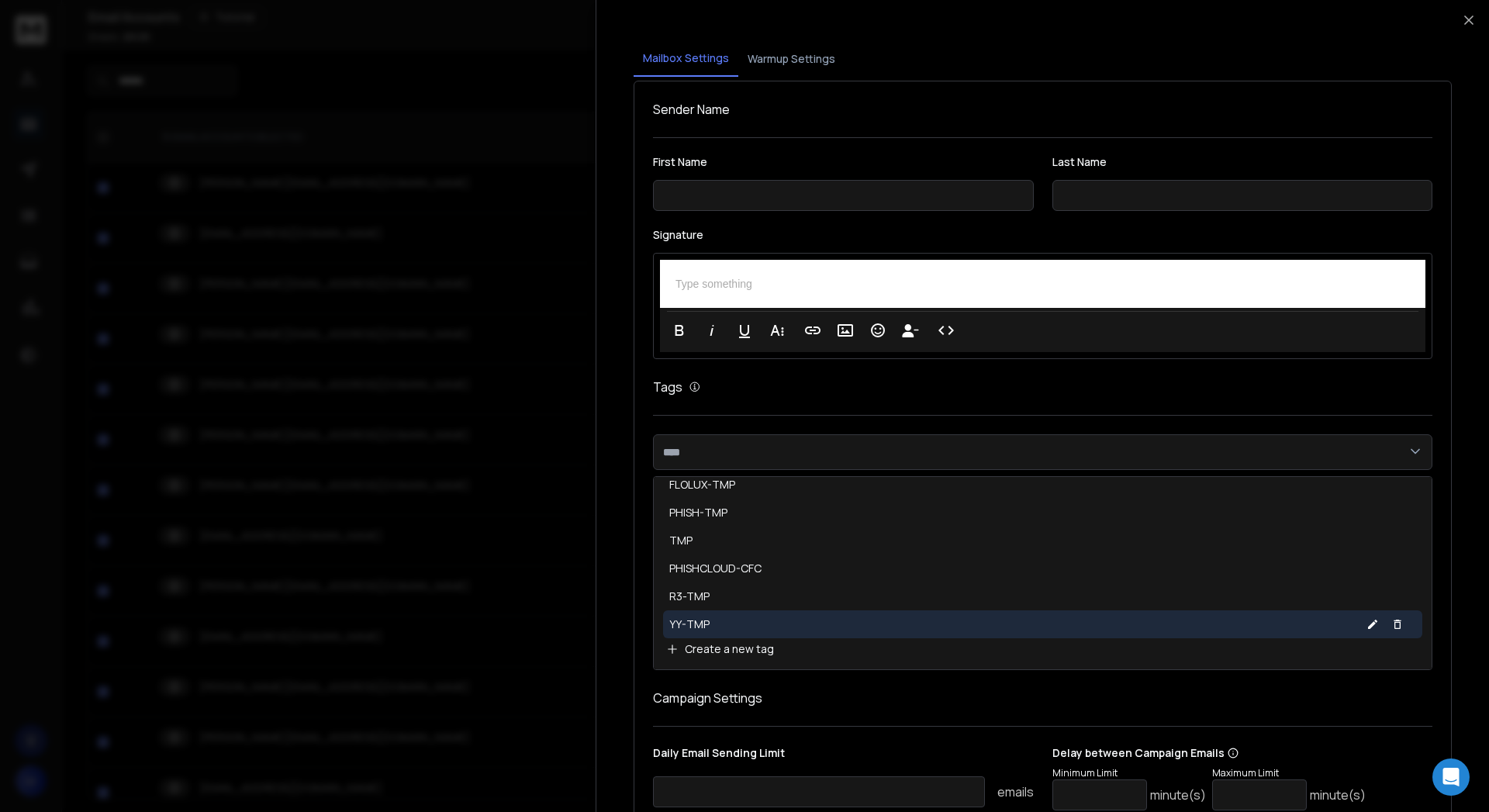
click at [693, 623] on p "YY-TMP" at bounding box center [689, 624] width 41 height 16
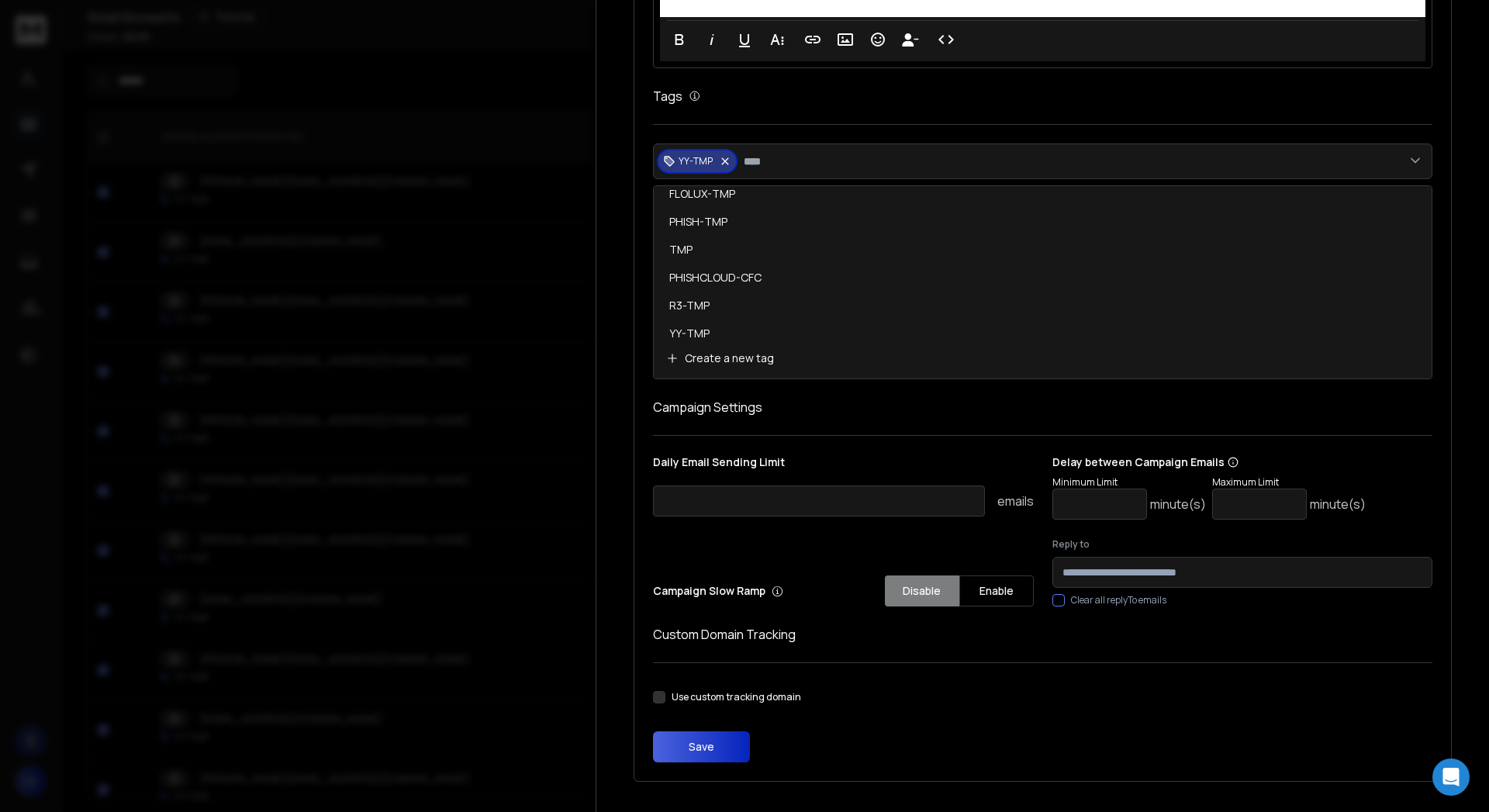
click at [1280, 502] on input "number" at bounding box center [1260, 504] width 95 height 31
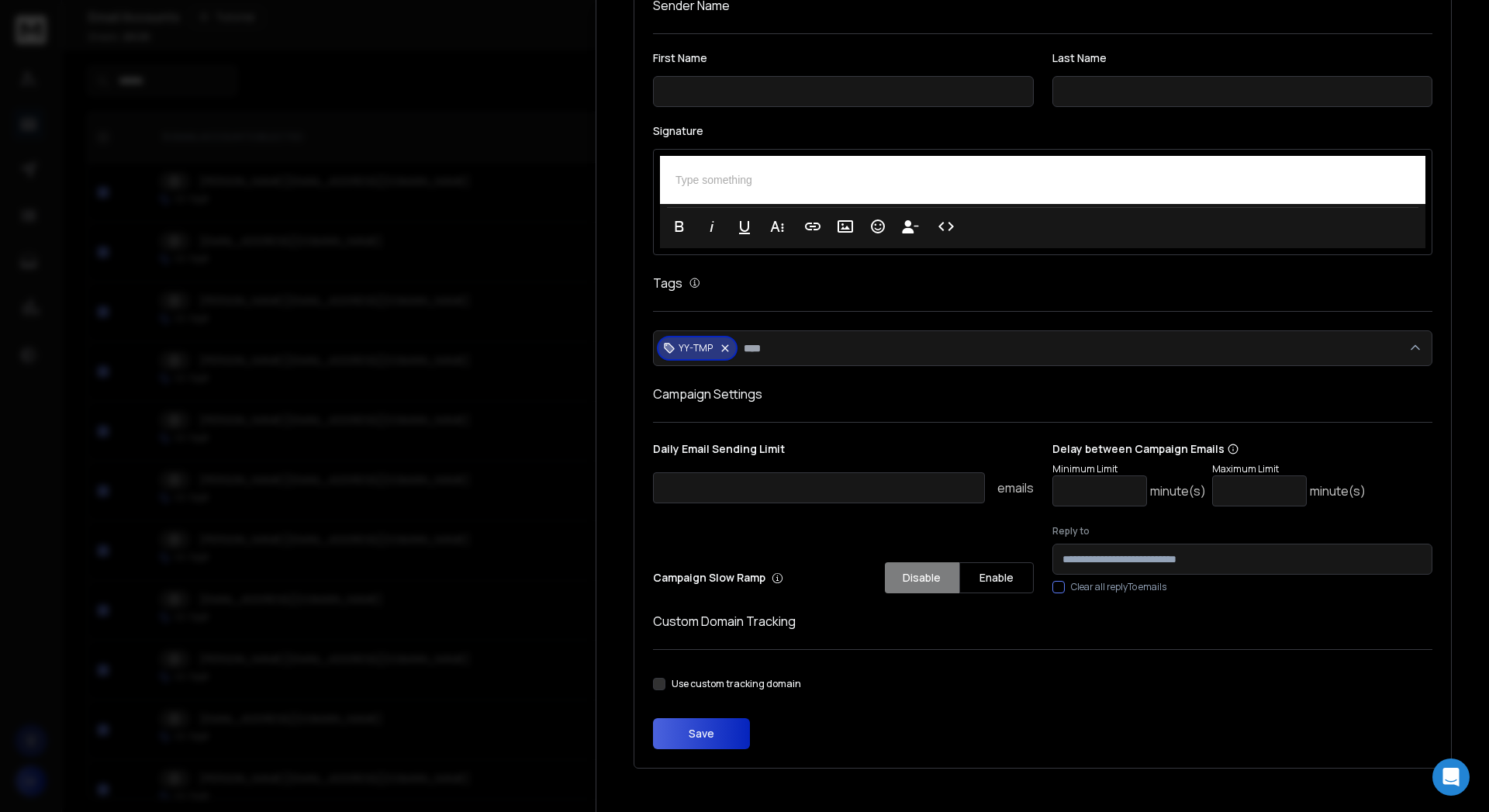
scroll to position [104, 0]
type input "**"
click at [710, 733] on button "Save" at bounding box center [702, 734] width 97 height 31
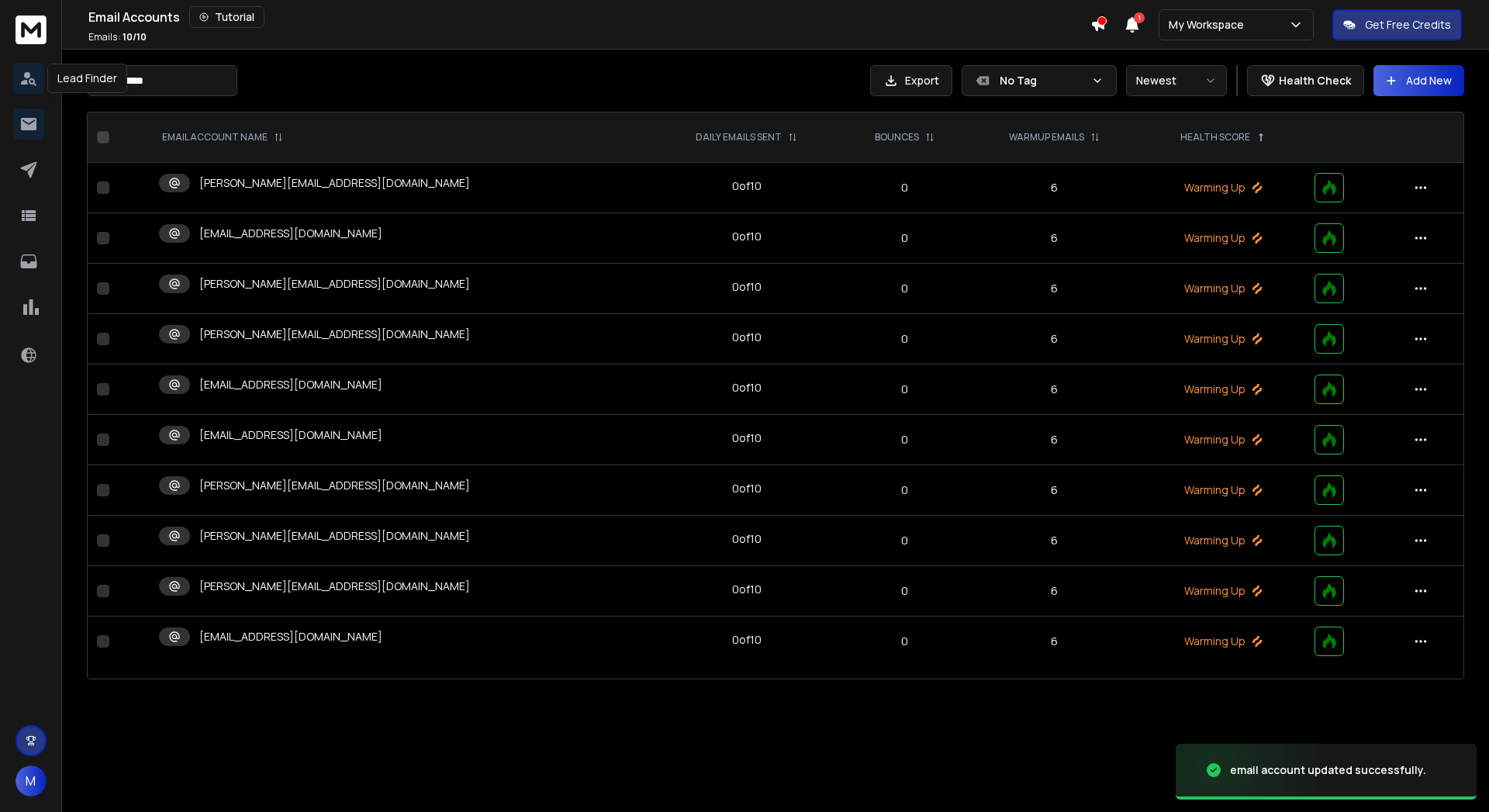
drag, startPoint x: 207, startPoint y: 83, endPoint x: 25, endPoint y: 83, distance: 182.0
click at [25, 83] on div "M Email Accounts Tutorial Emails : 10 / 10 1 My Workspace Get Free Credits ****…" at bounding box center [744, 347] width 1489 height 695
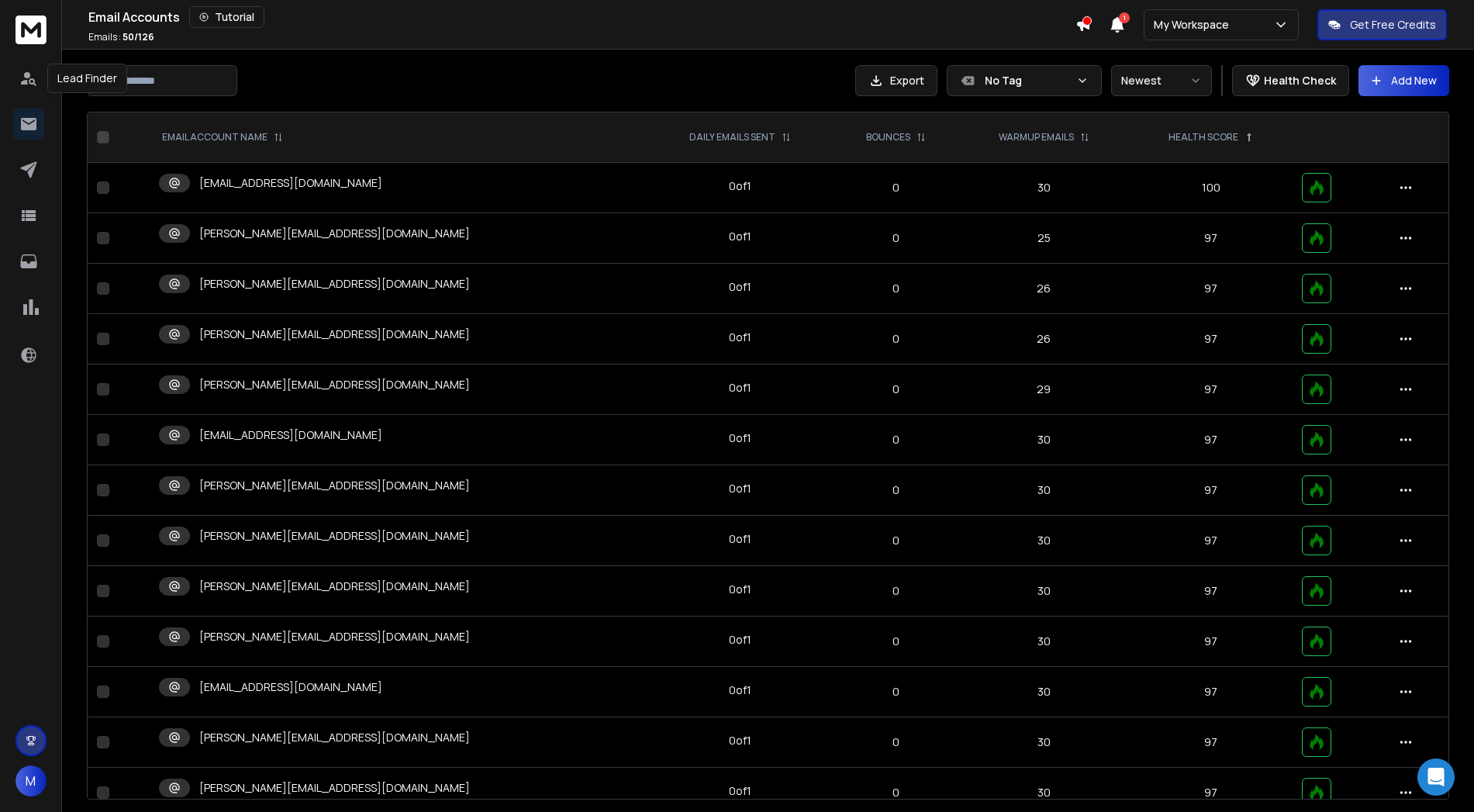
click at [210, 78] on input at bounding box center [162, 80] width 150 height 31
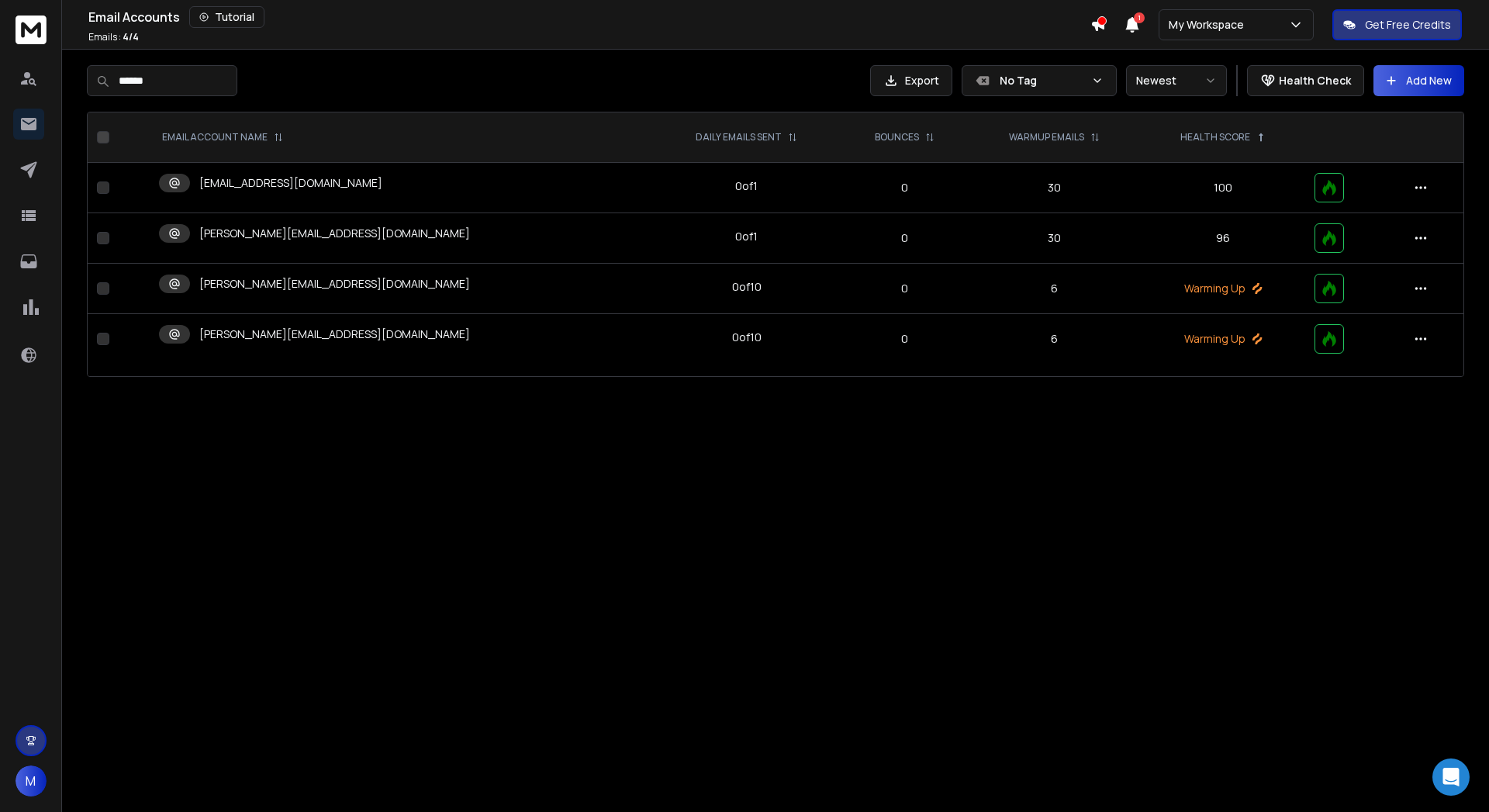
type input "******"
click at [99, 188] on button "button" at bounding box center [103, 187] width 13 height 13
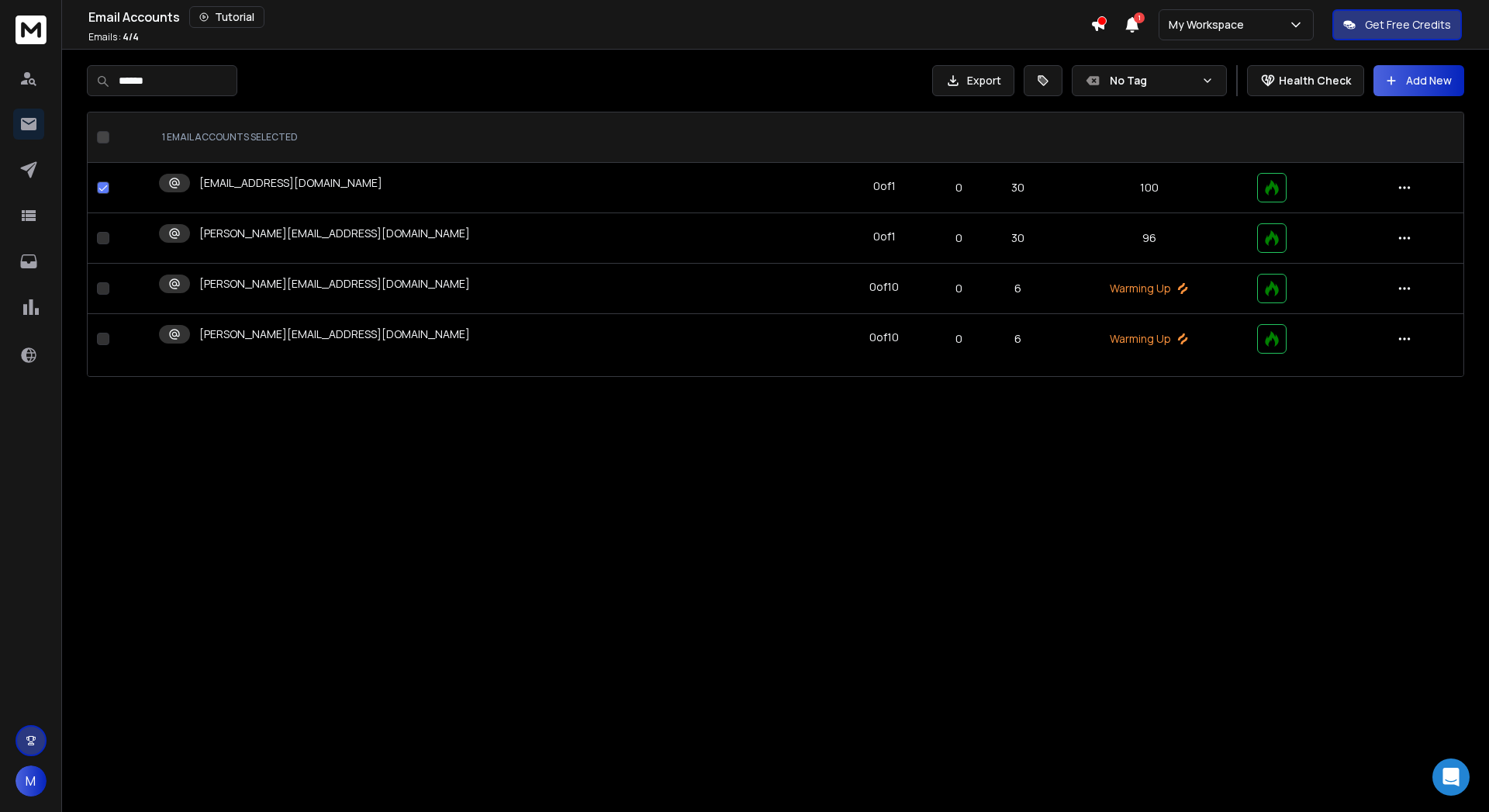
click at [98, 239] on button "button" at bounding box center [103, 237] width 13 height 13
click at [1197, 76] on div "Actions" at bounding box center [1141, 80] width 118 height 16
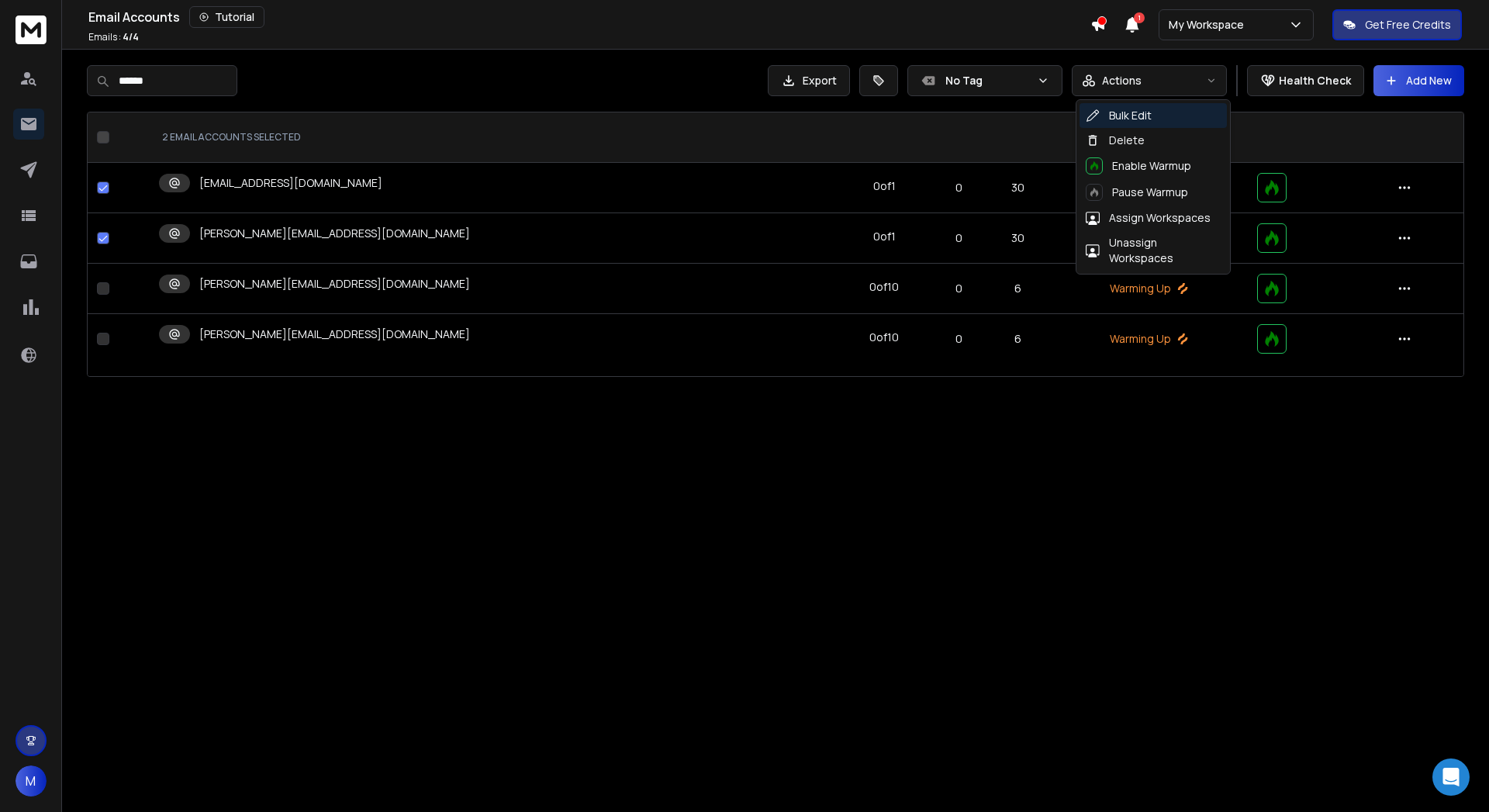
click at [1139, 120] on div "Bulk Edit" at bounding box center [1119, 115] width 66 height 16
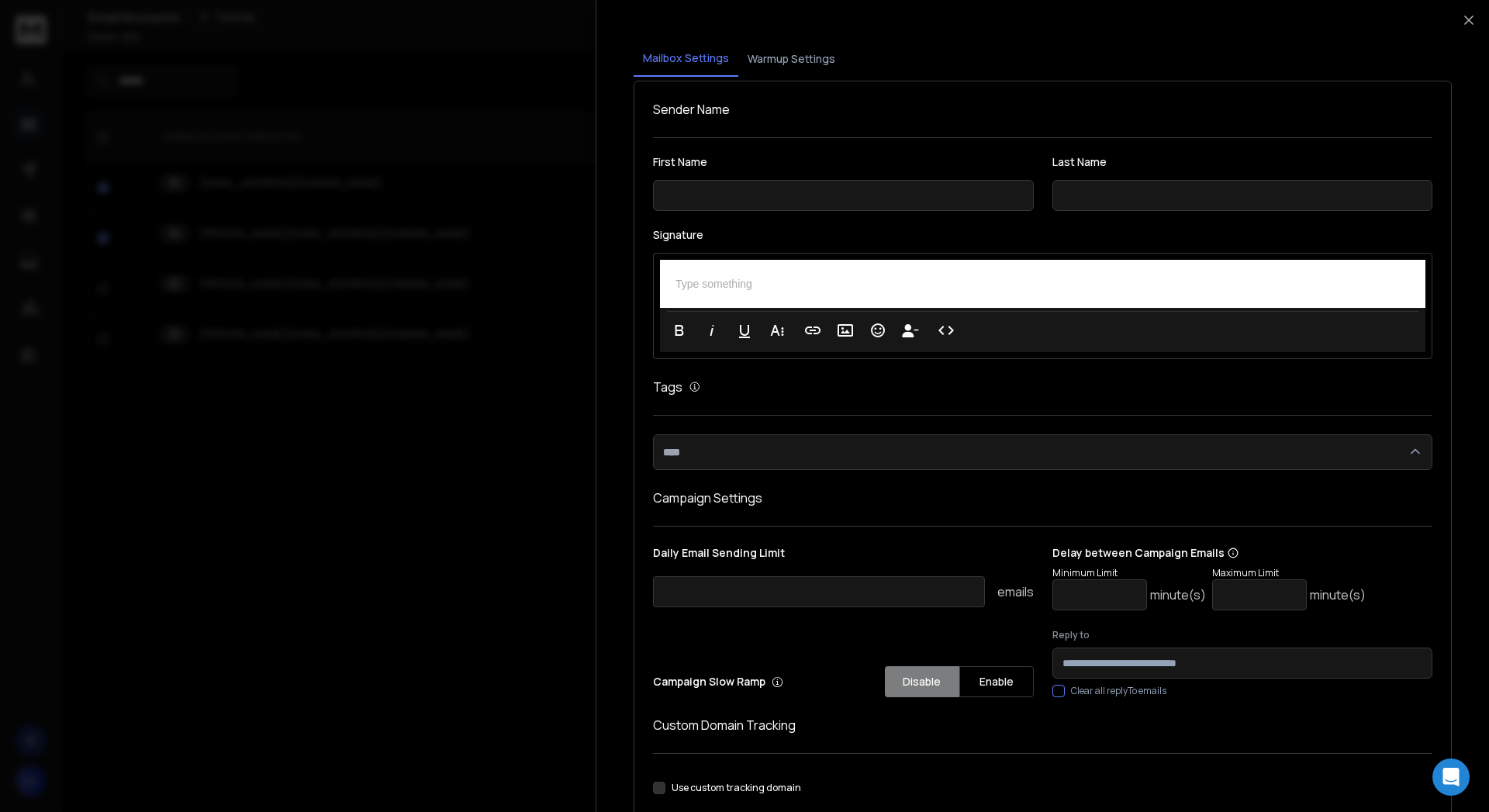
click at [903, 456] on div at bounding box center [1043, 452] width 779 height 36
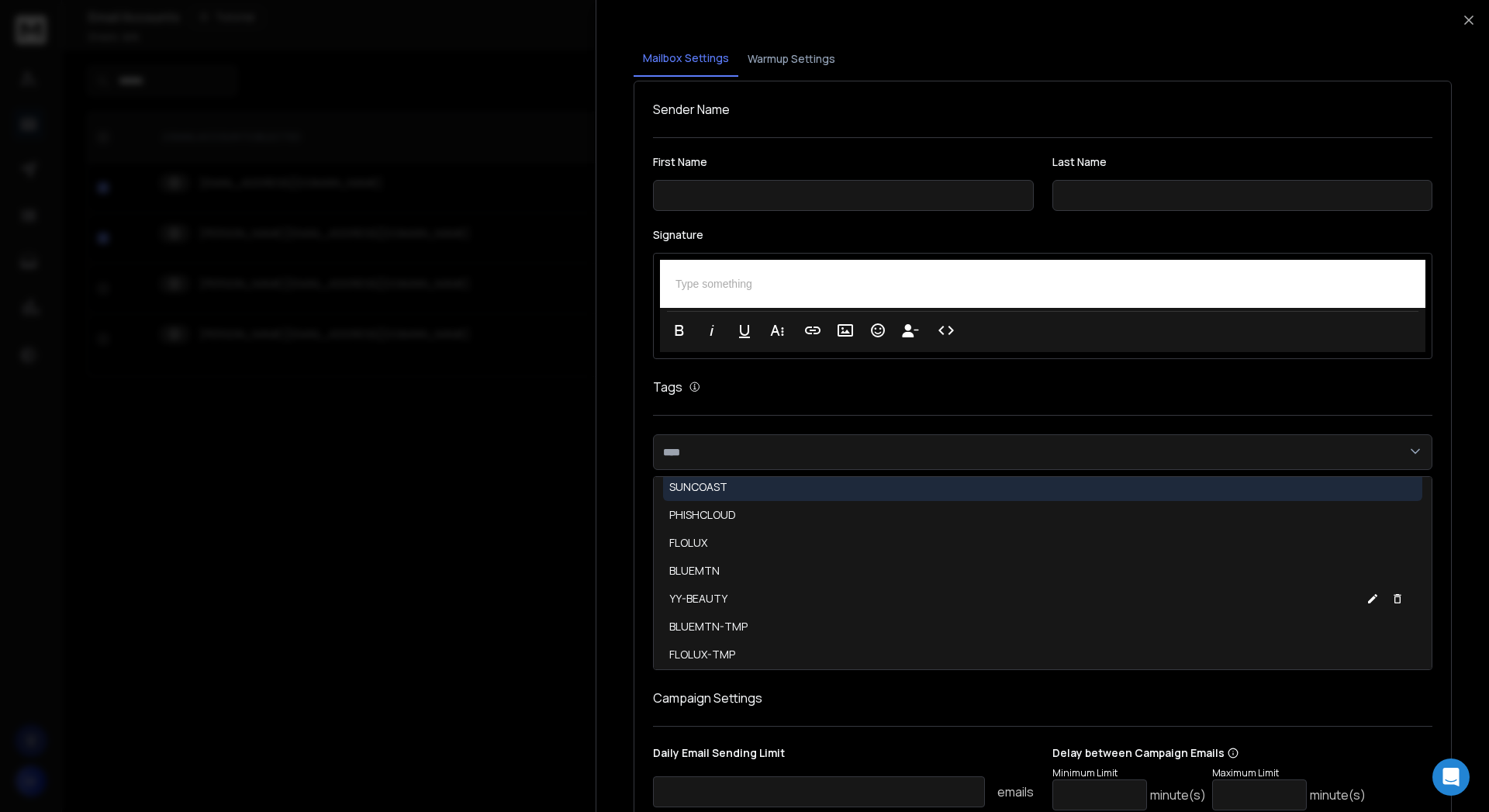
scroll to position [194, 0]
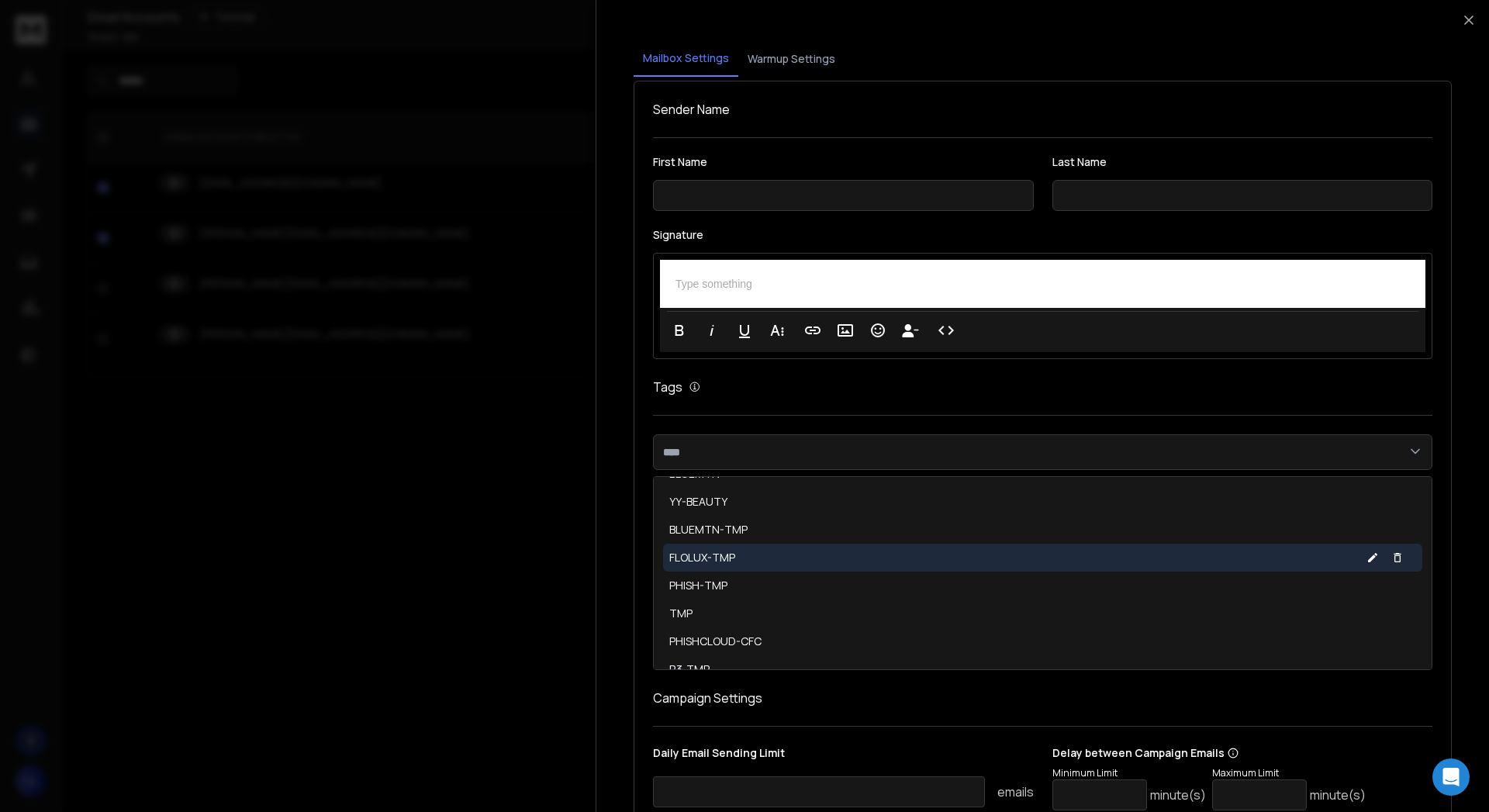
click at [728, 557] on p "FLOLUX-TMP" at bounding box center [702, 557] width 66 height 16
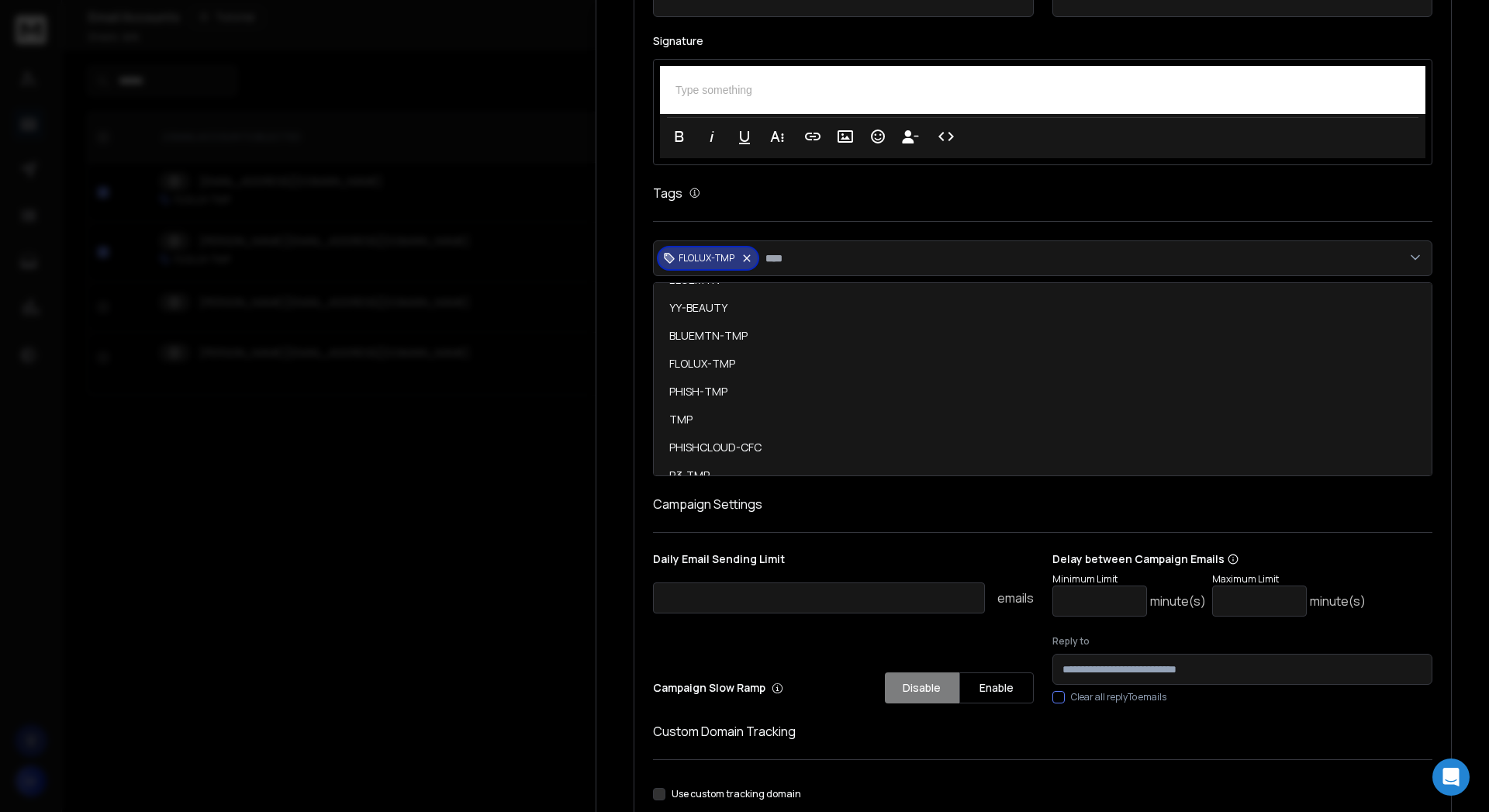
click at [1251, 600] on form "First Name Last Name Signature Type something Clear Formatting Font Family Aria…" at bounding box center [1043, 411] width 779 height 896
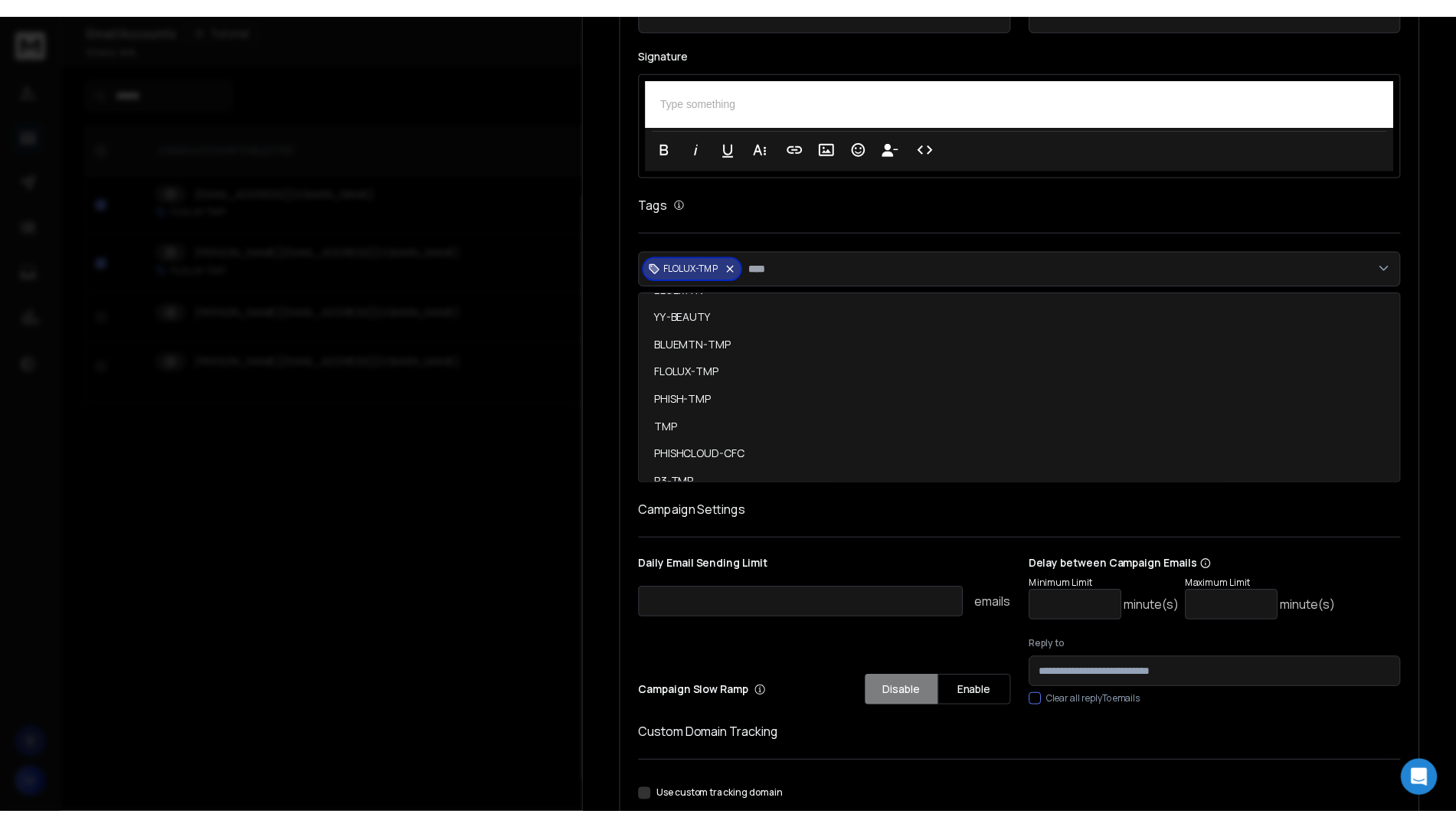
scroll to position [102, 0]
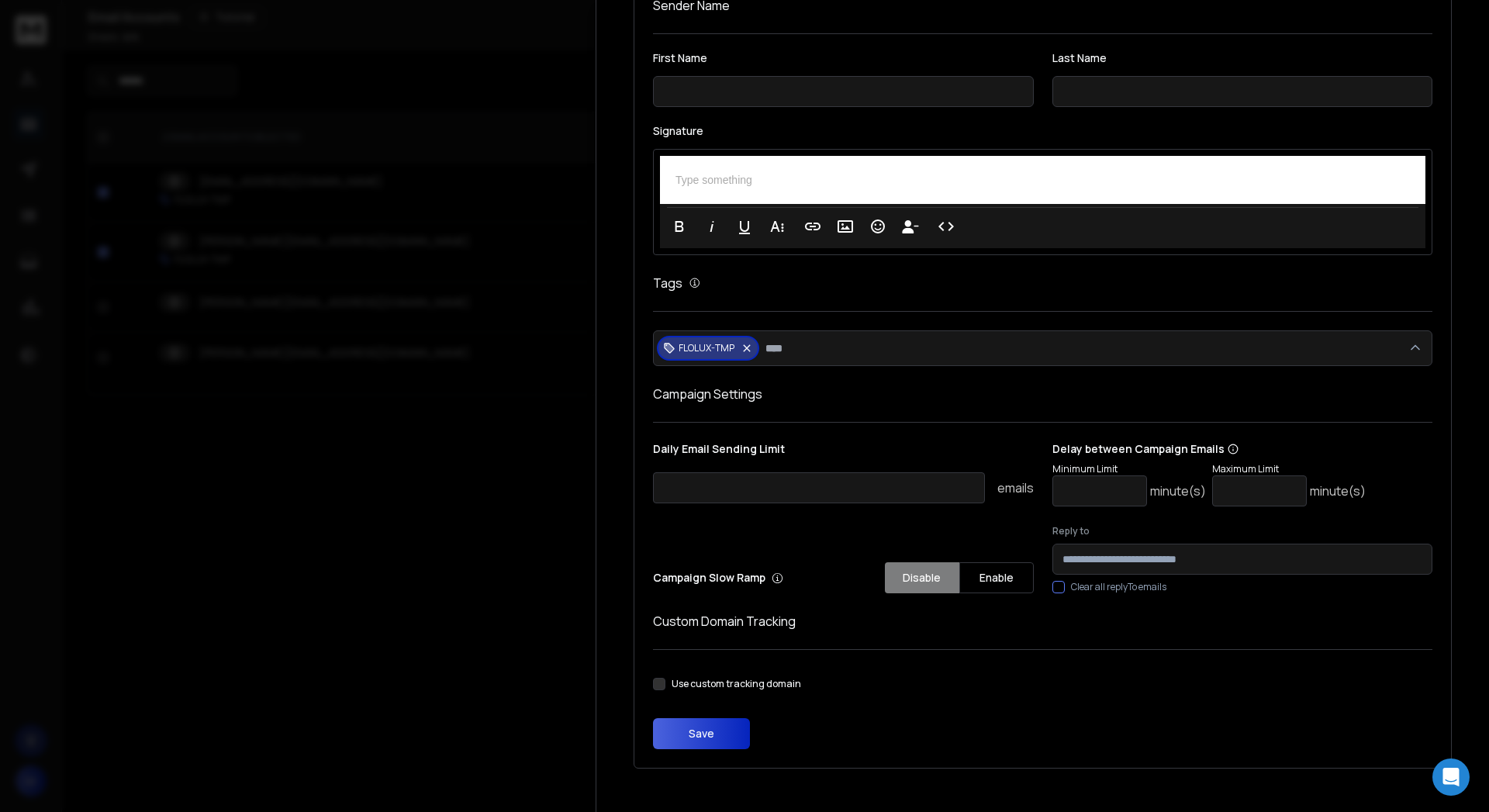
type input "**"
click at [685, 727] on button "Save" at bounding box center [702, 734] width 97 height 31
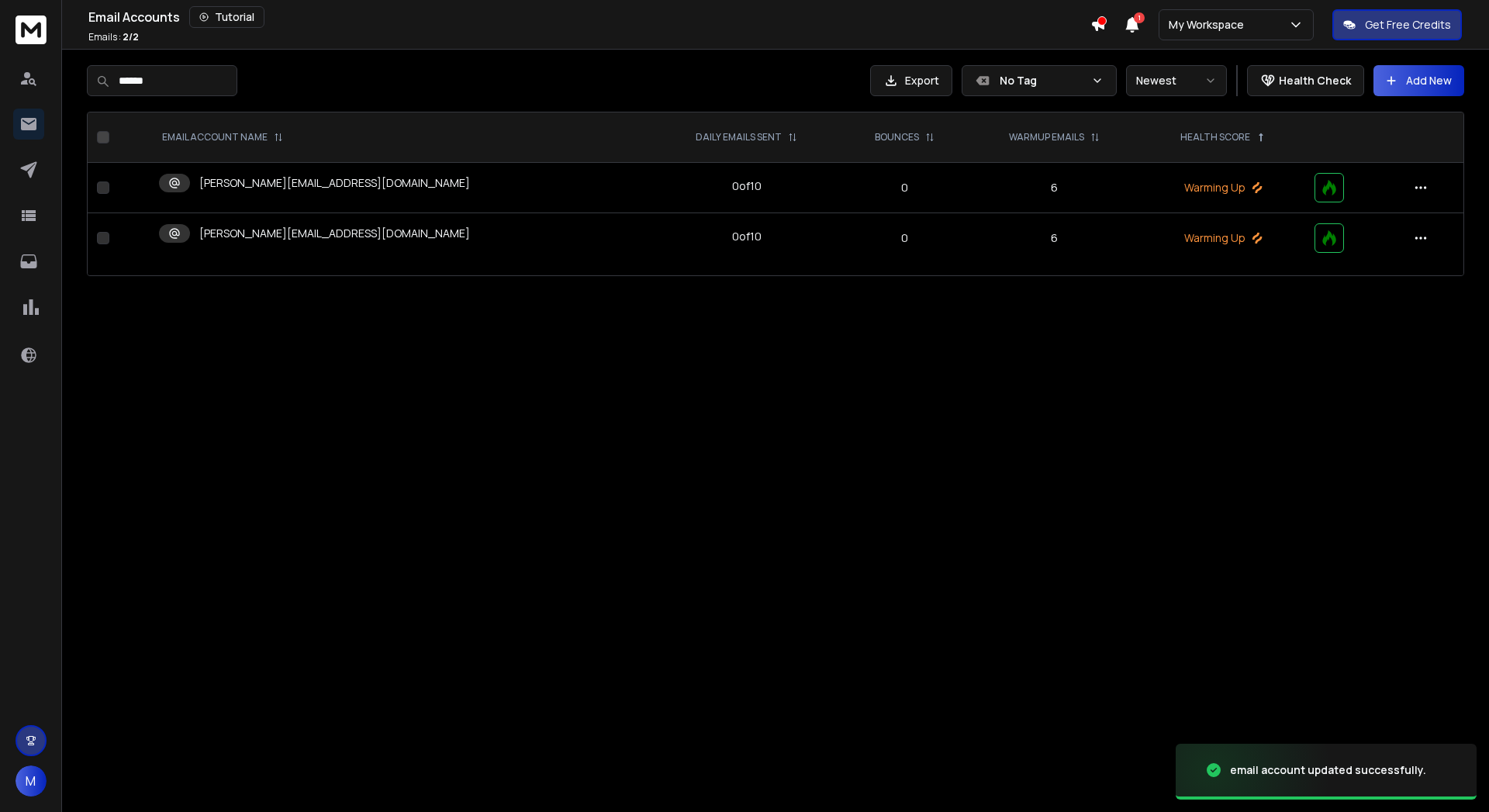
drag, startPoint x: 206, startPoint y: 86, endPoint x: 70, endPoint y: 83, distance: 136.0
click at [70, 83] on div "****** Export No Tag Newest Health Check Add New ****** EMAIL ACCOUNT NAME DAIL…" at bounding box center [776, 171] width 1427 height 242
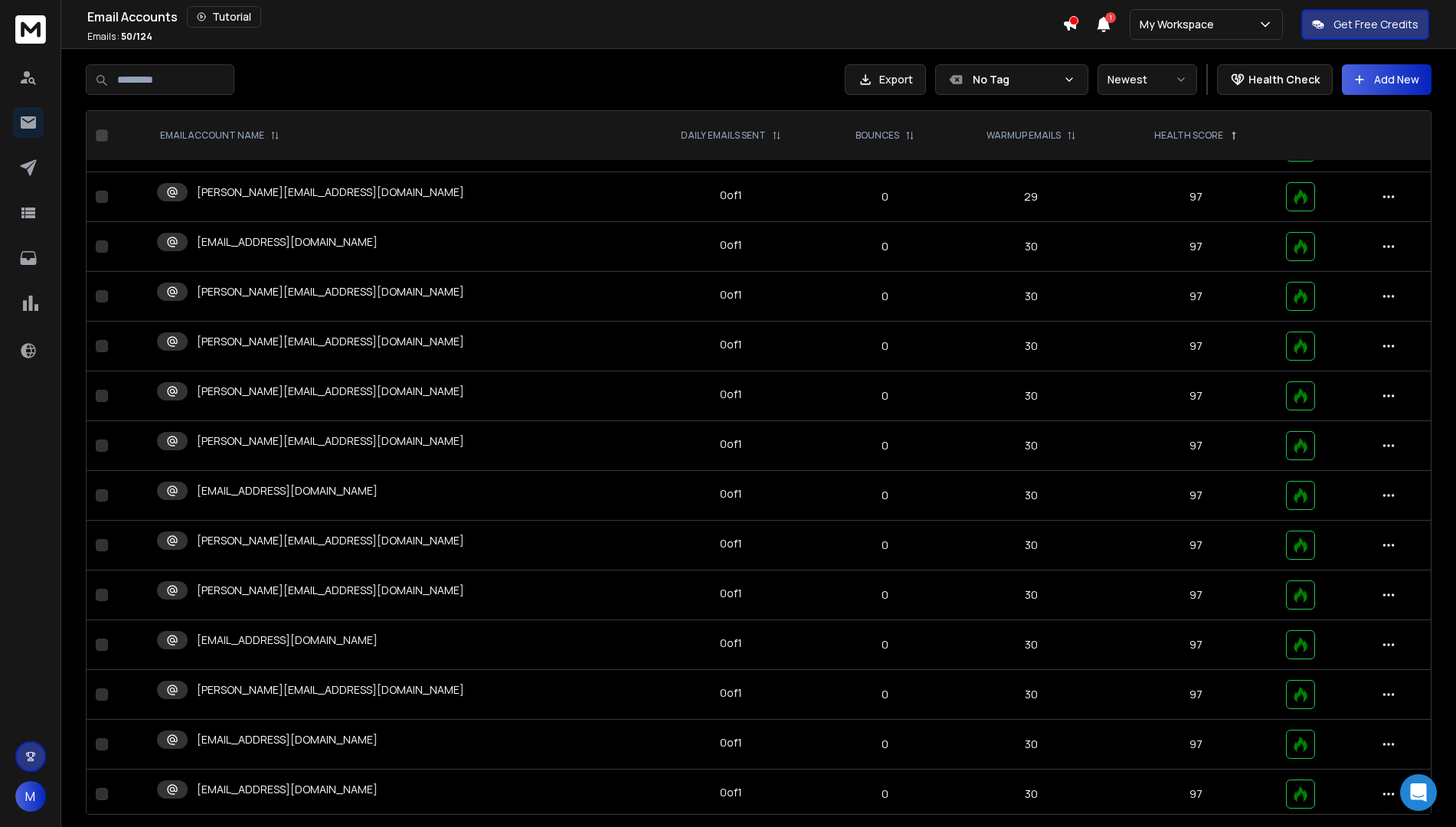
scroll to position [0, 0]
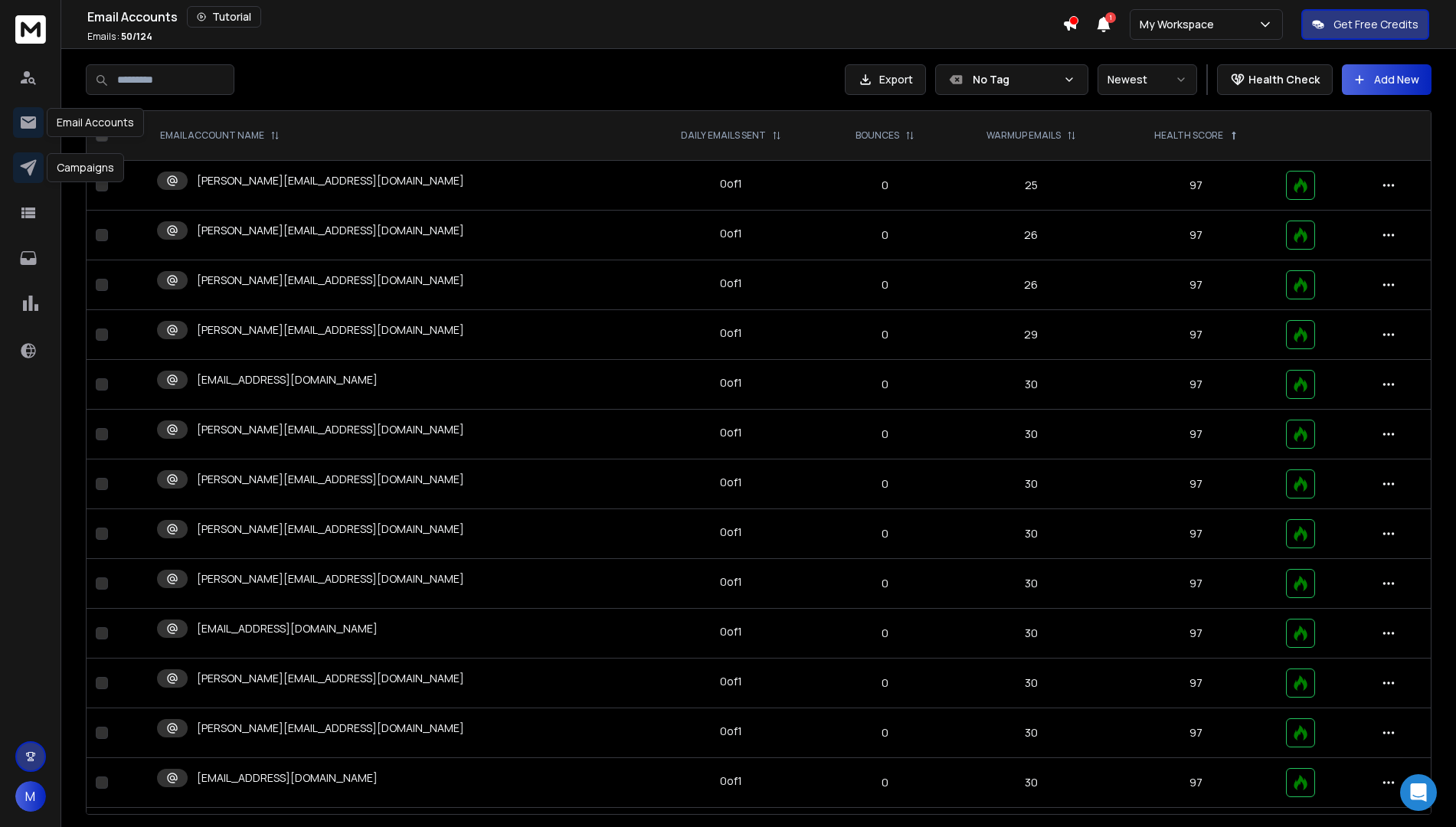
click at [21, 161] on icon at bounding box center [28, 168] width 18 height 18
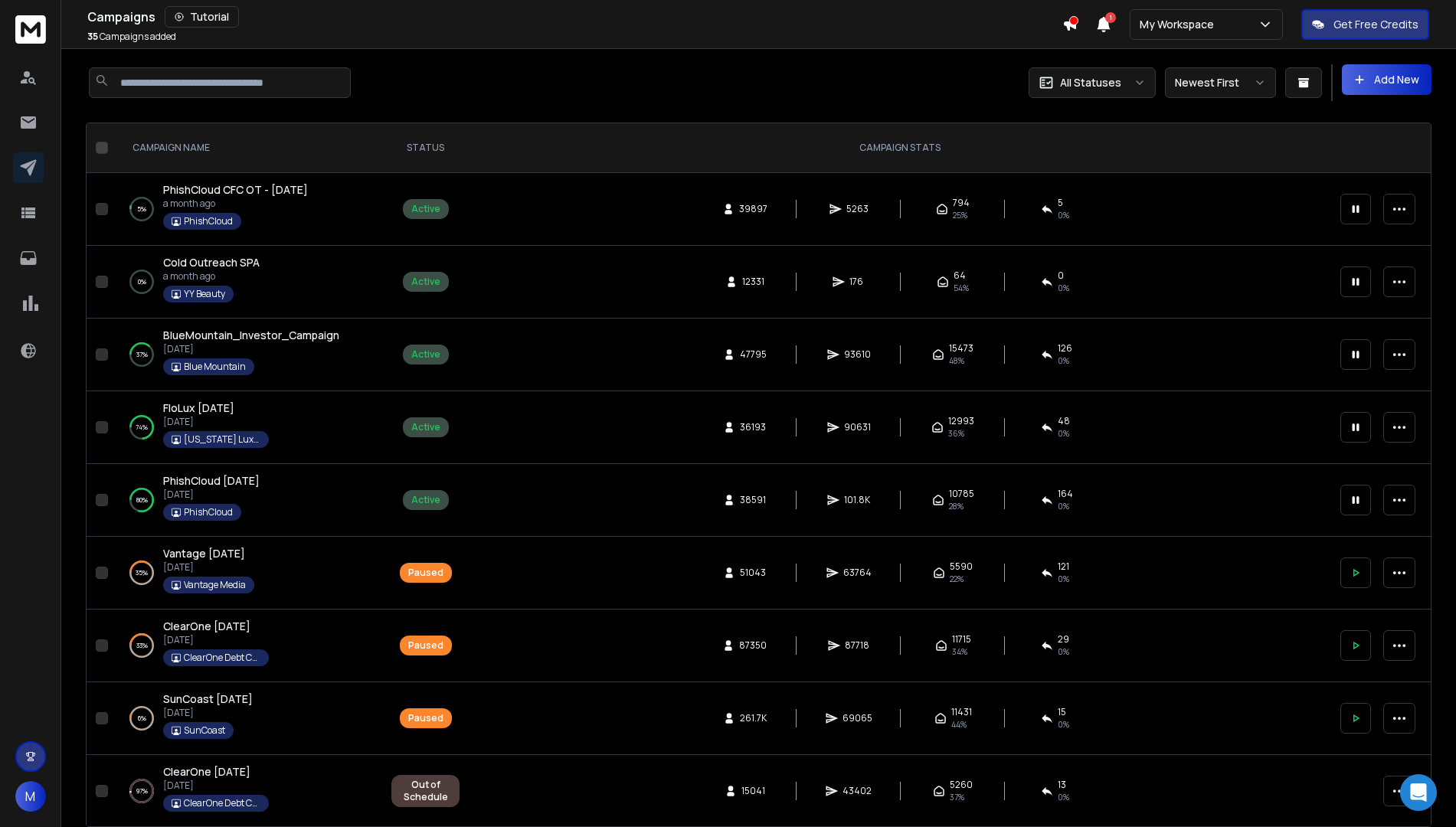
click at [277, 186] on span "PhishCloud CFC OT - [DATE]" at bounding box center [235, 189] width 145 height 14
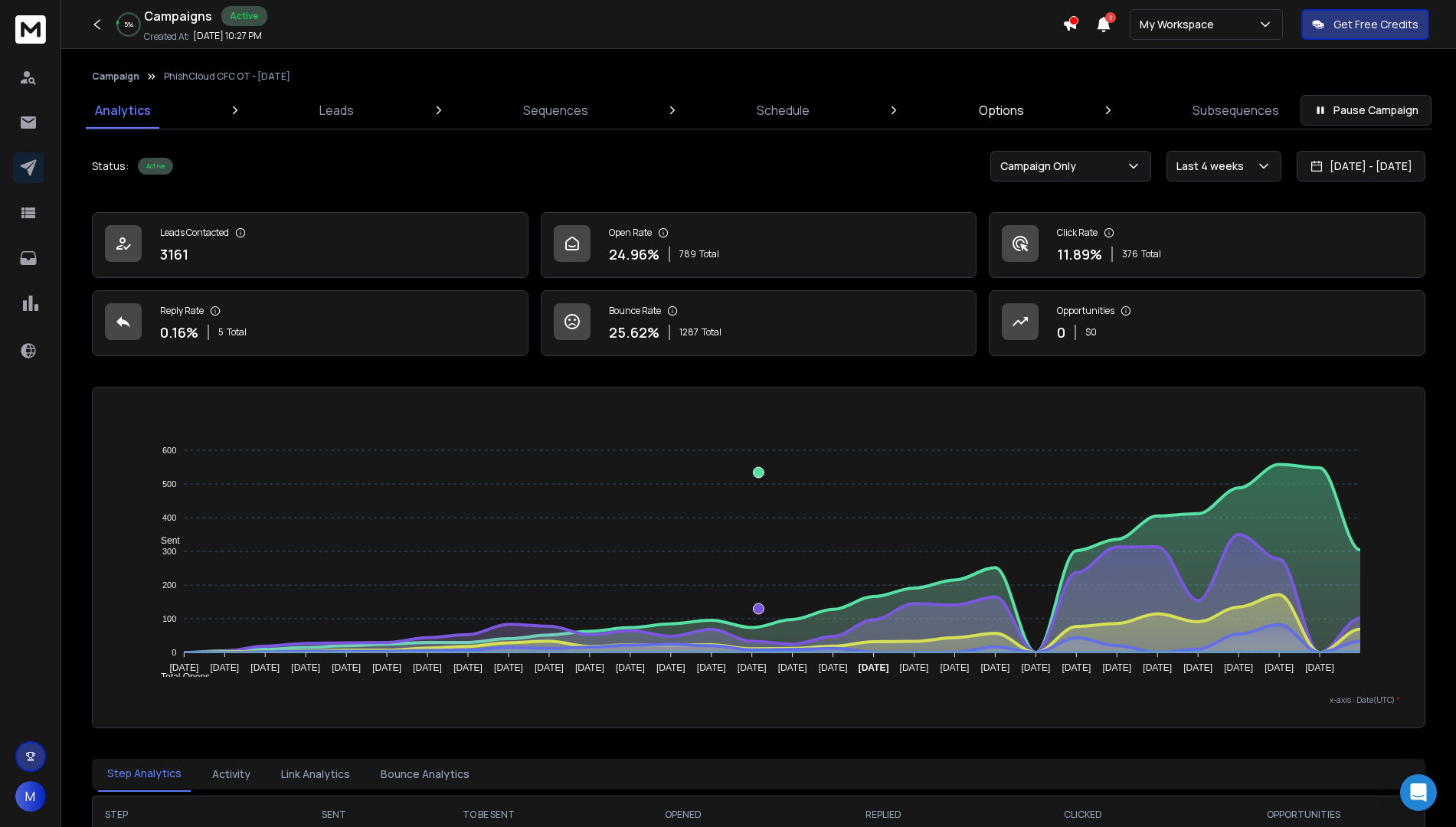
click at [1009, 109] on p "Options" at bounding box center [1000, 110] width 45 height 18
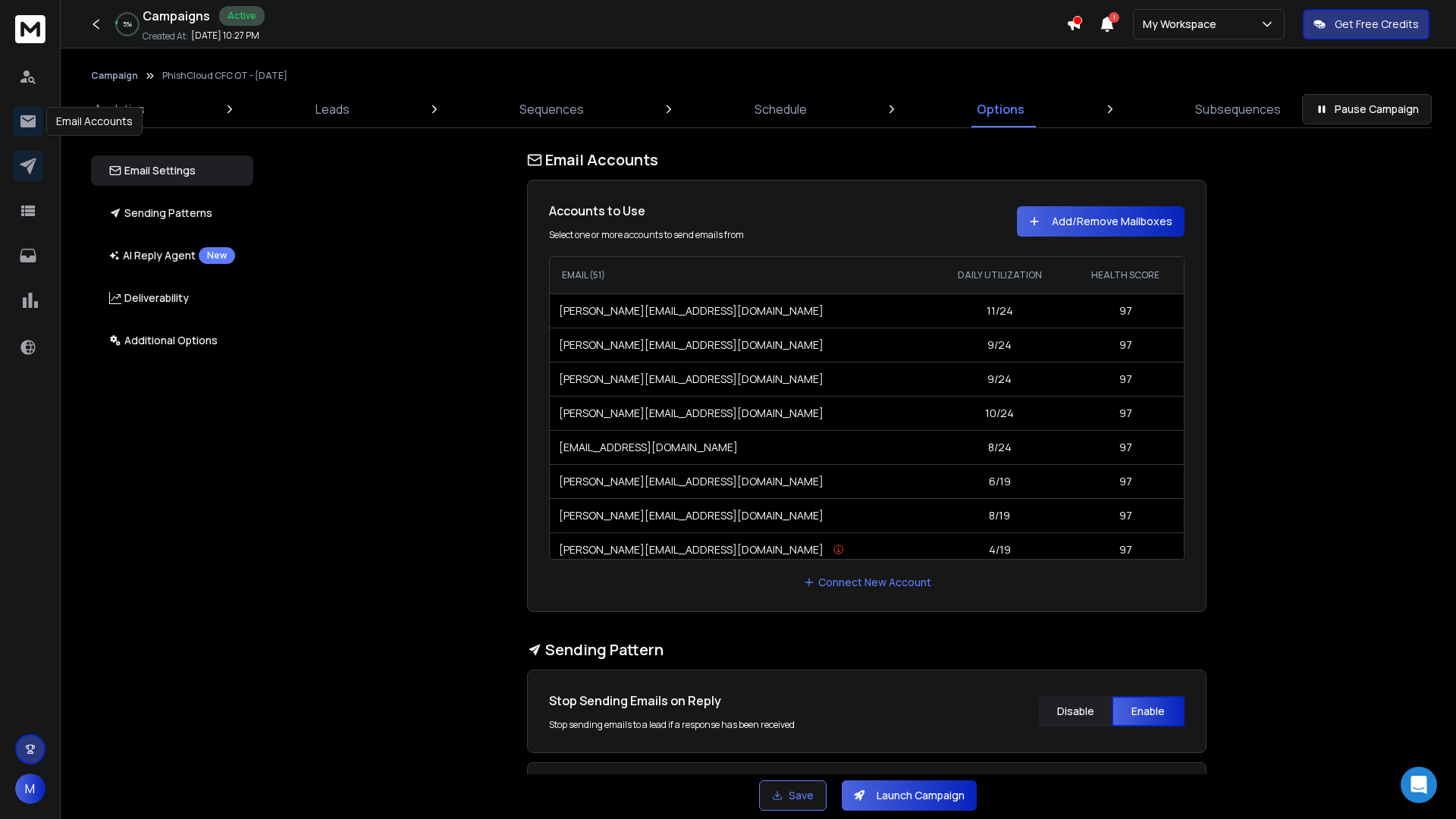
click at [29, 127] on icon at bounding box center [28, 121] width 15 height 12
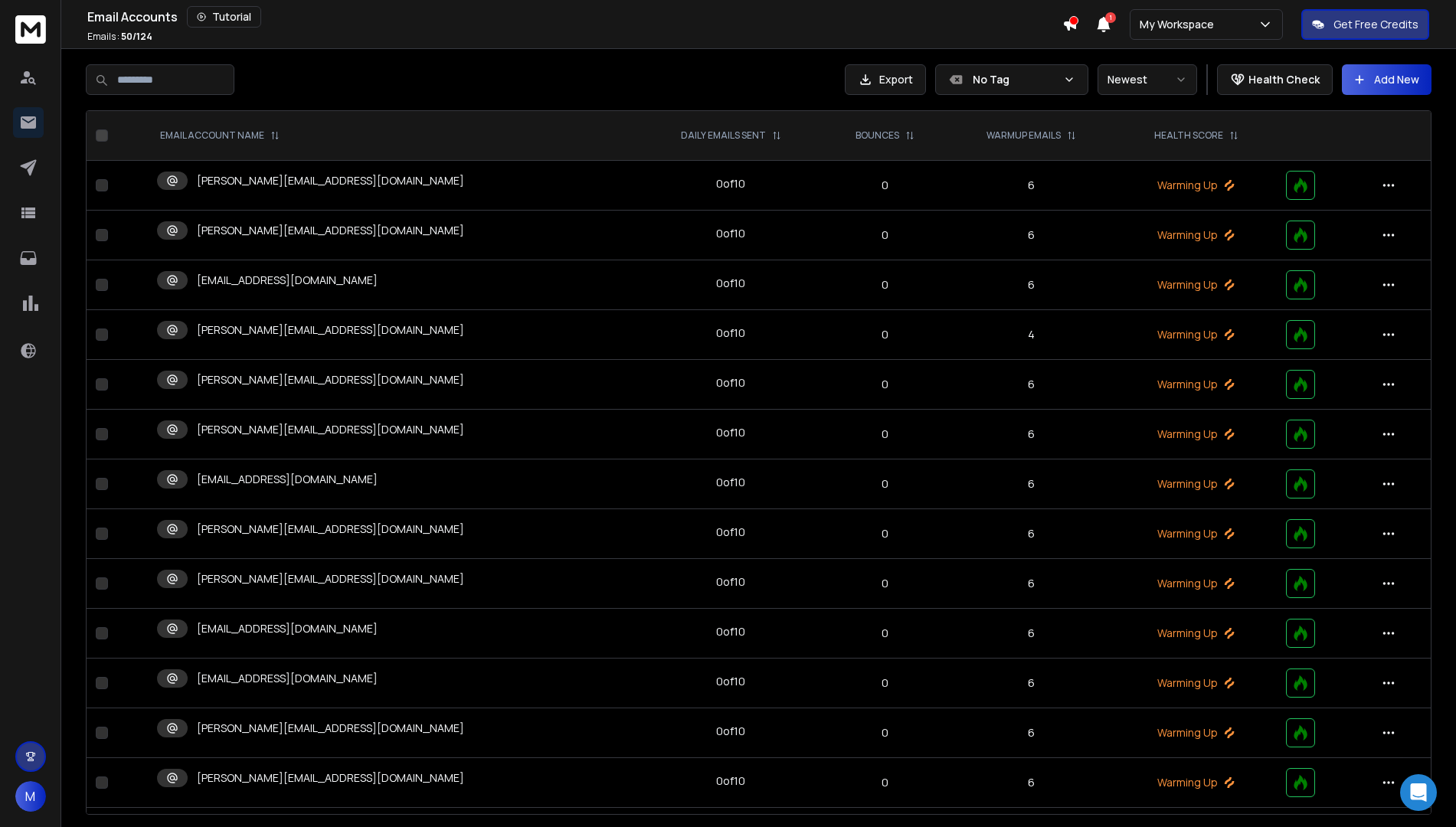
click at [1187, 136] on div "HEALTH SCORE" at bounding box center [1197, 135] width 136 height 12
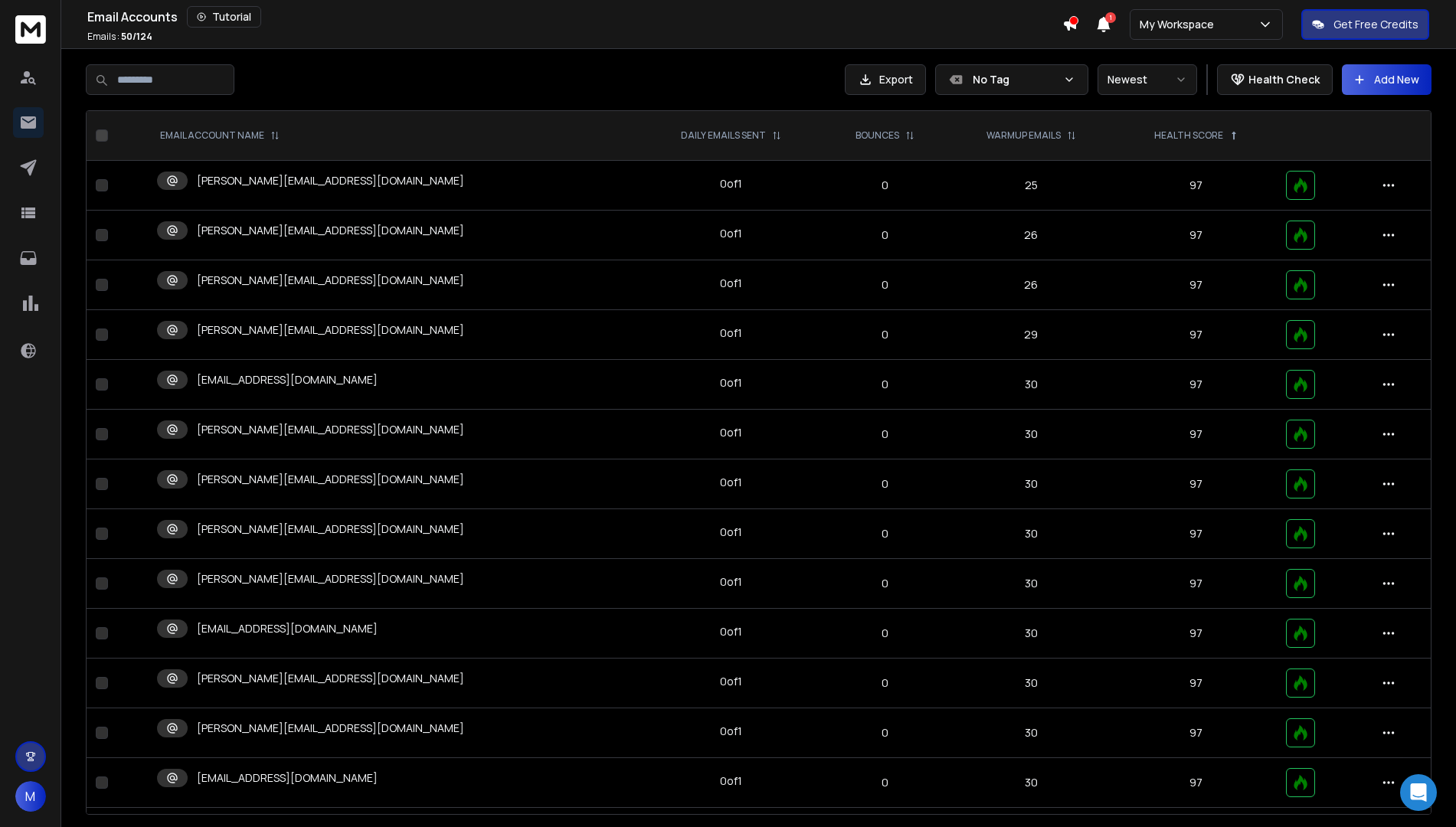
click at [171, 85] on input at bounding box center [160, 79] width 148 height 31
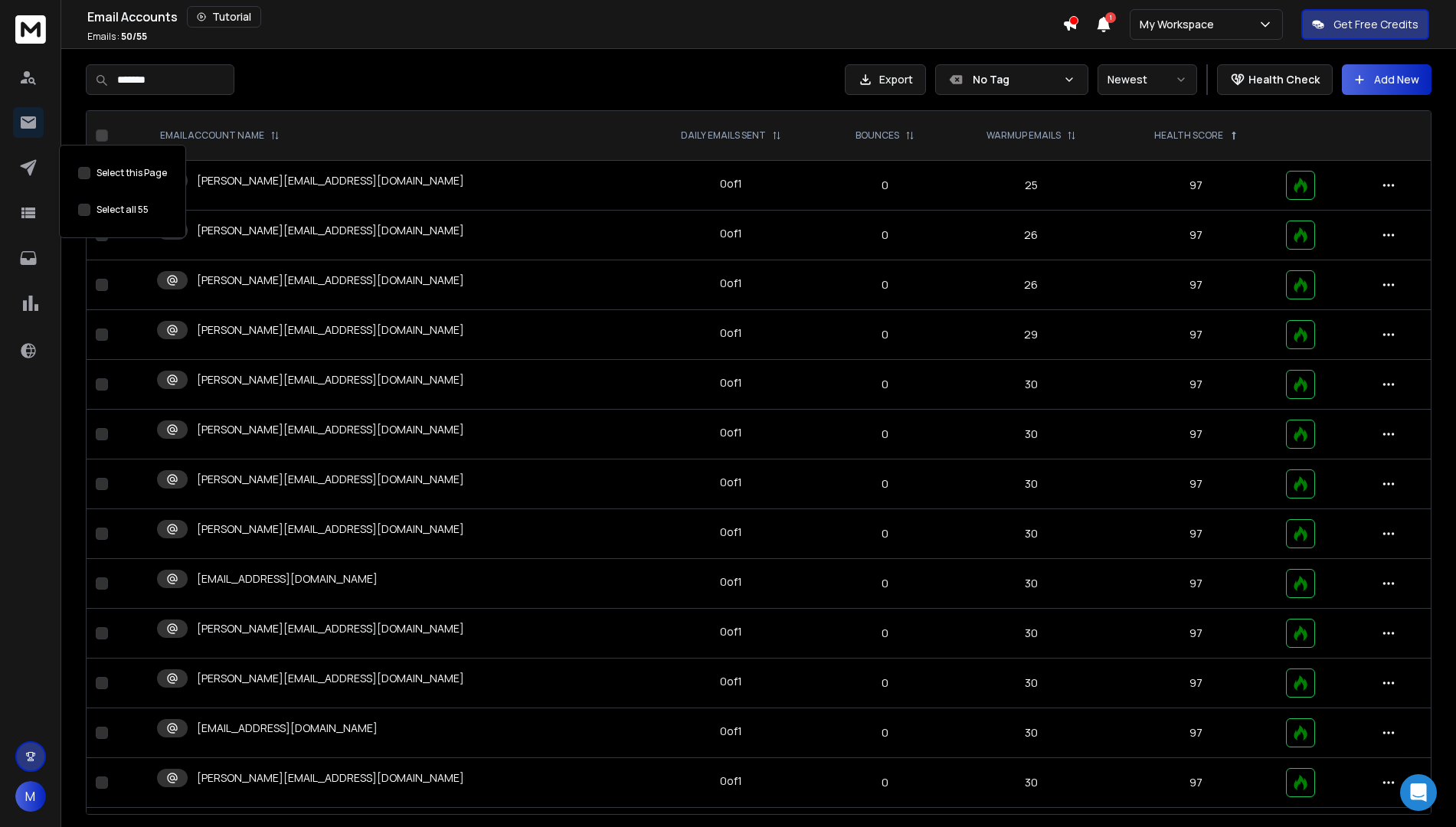
type input "*******"
click at [76, 173] on div "Select this Page Select all 55" at bounding box center [123, 190] width 107 height 79
click at [84, 177] on button "Select this Page" at bounding box center [84, 172] width 12 height 12
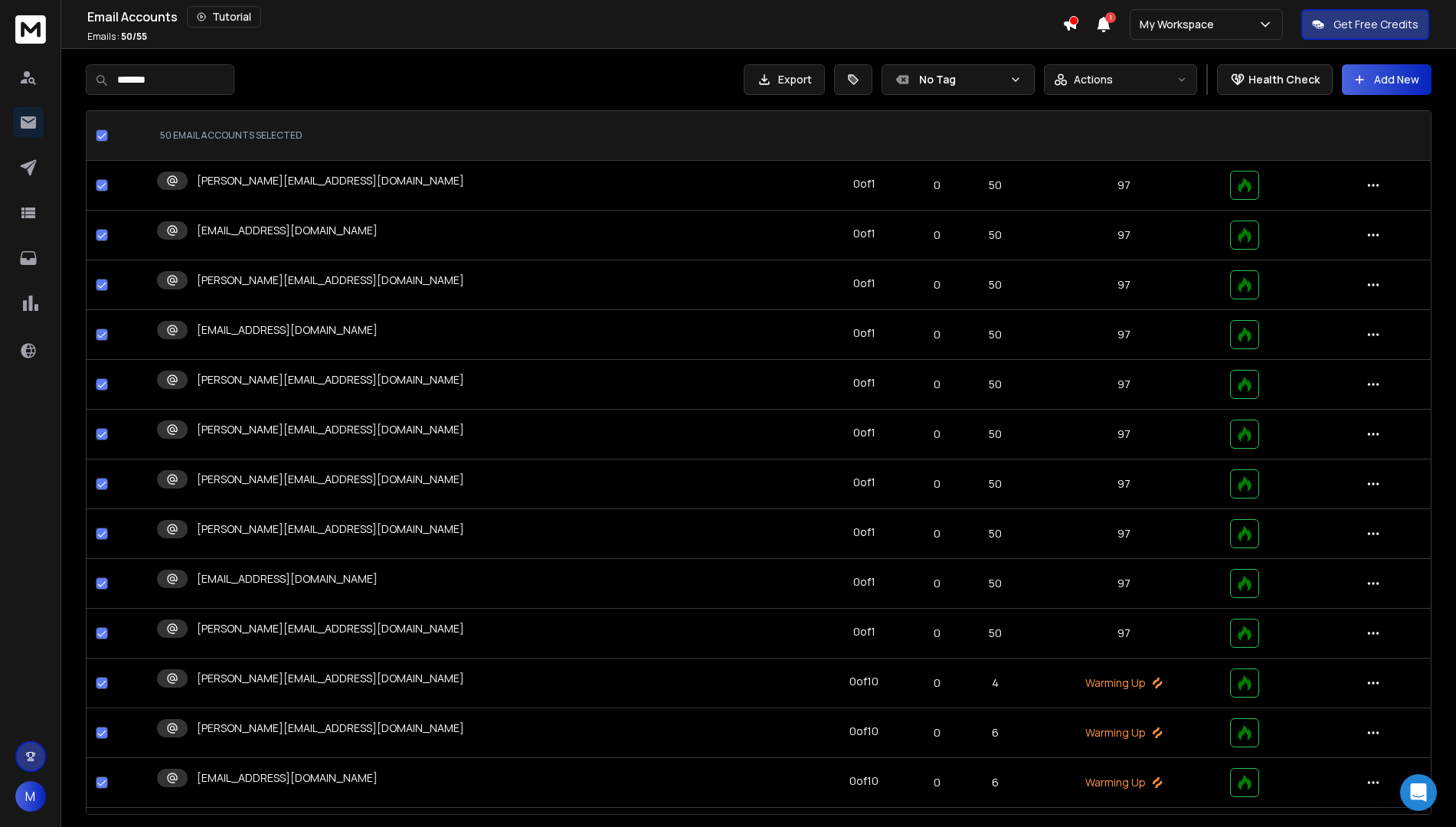
scroll to position [1436, 0]
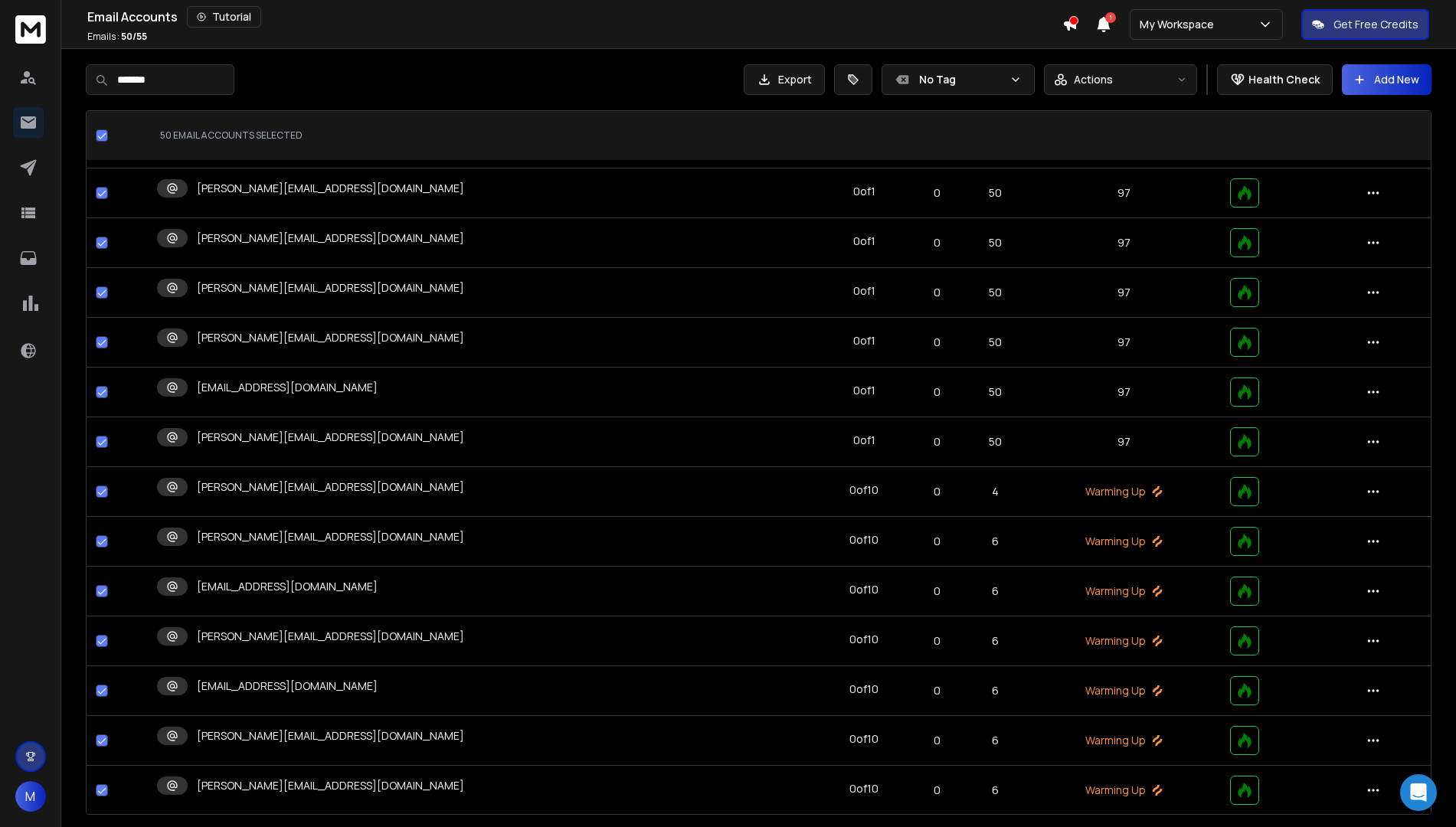
click at [101, 493] on button "button" at bounding box center [101, 491] width 12 height 12
click at [101, 540] on button "button" at bounding box center [101, 541] width 12 height 12
click at [100, 590] on button "button" at bounding box center [101, 591] width 12 height 12
click at [101, 642] on button "button" at bounding box center [101, 640] width 12 height 12
click at [102, 690] on button "button" at bounding box center [101, 690] width 12 height 12
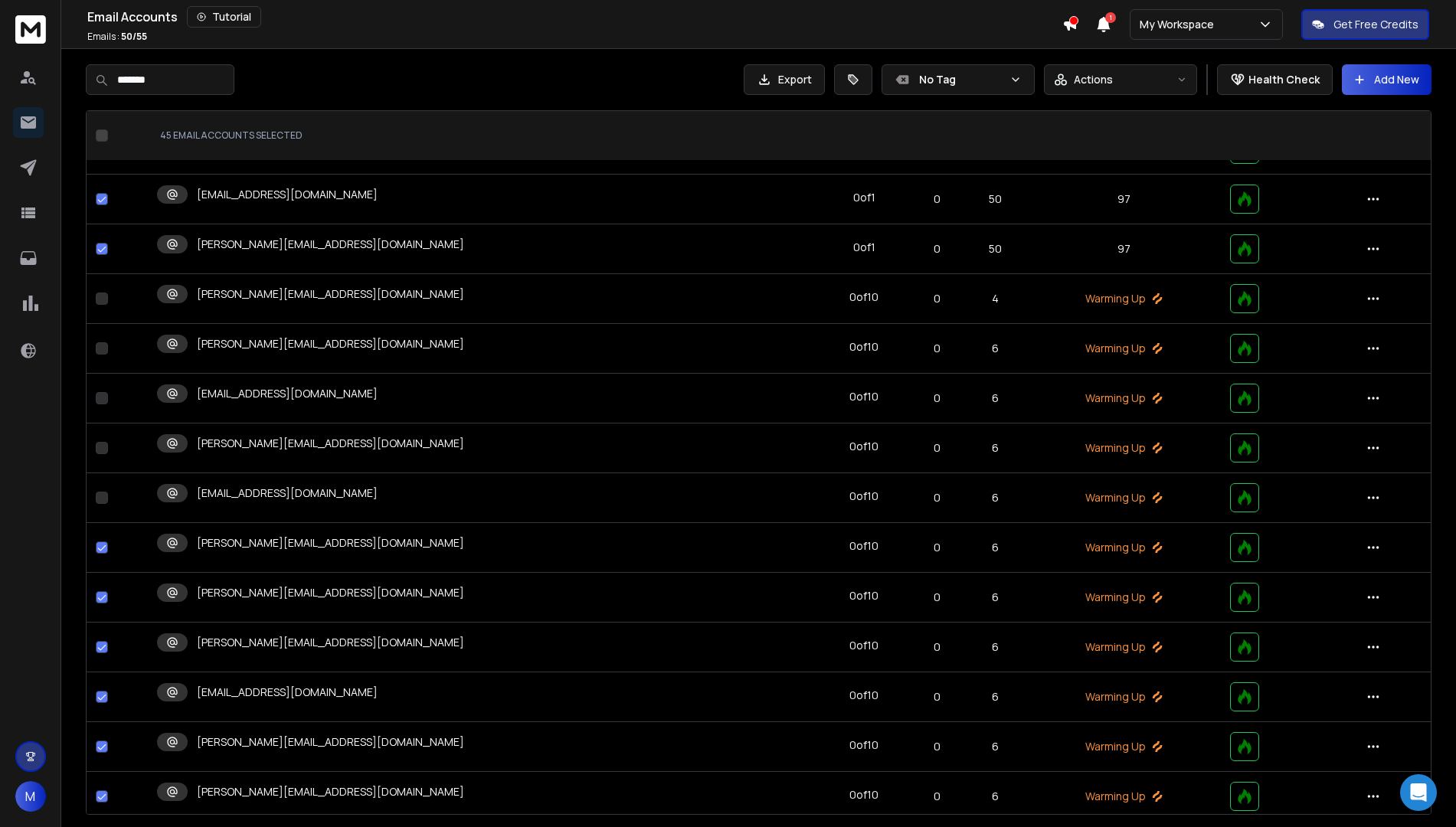
scroll to position [1723, 0]
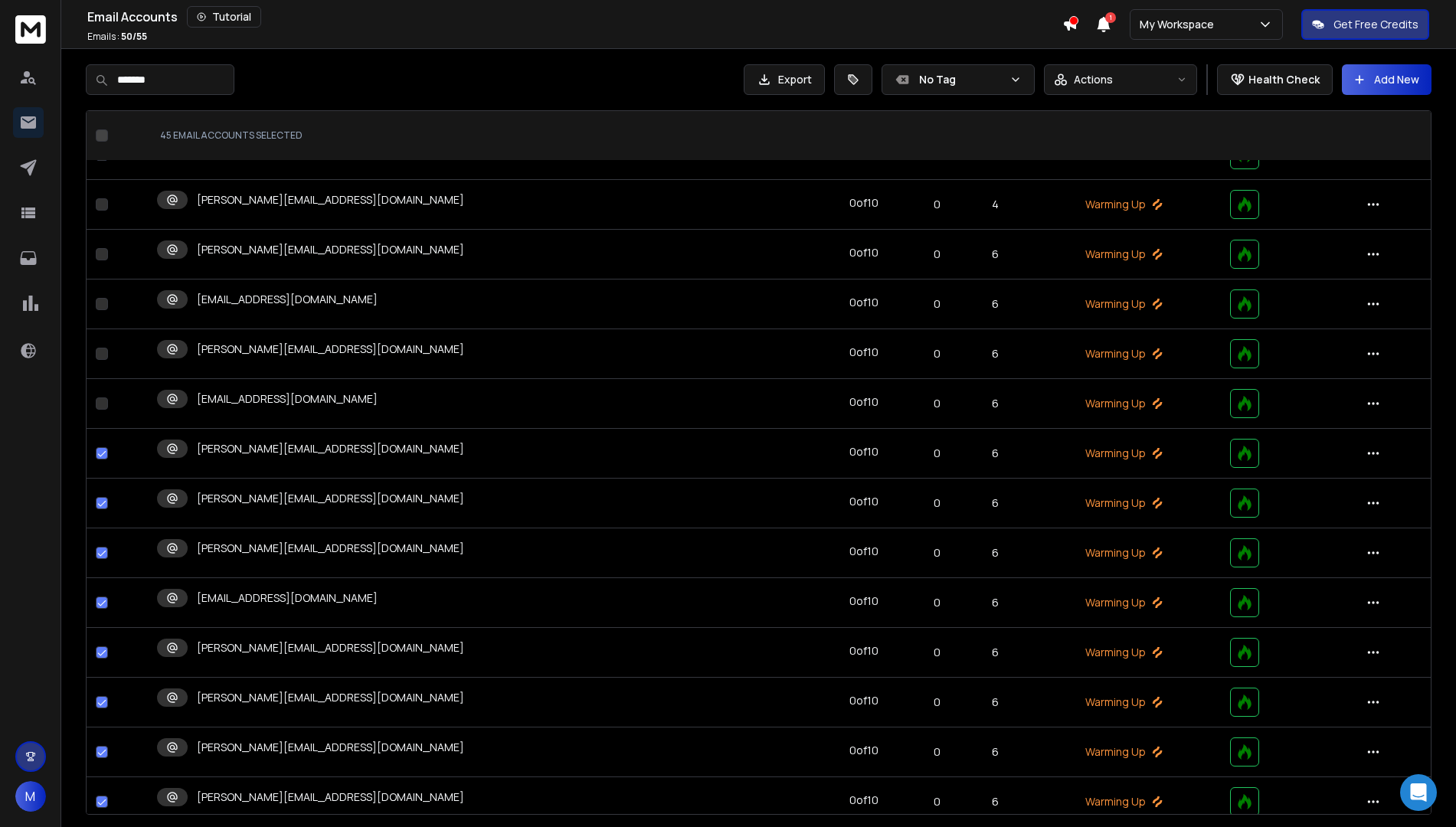
click at [101, 450] on button "button" at bounding box center [101, 453] width 12 height 12
click at [101, 503] on button "button" at bounding box center [101, 503] width 12 height 12
click at [104, 553] on button "button" at bounding box center [101, 552] width 12 height 12
click at [101, 601] on button "button" at bounding box center [101, 602] width 12 height 12
click at [101, 653] on button "button" at bounding box center [101, 652] width 12 height 12
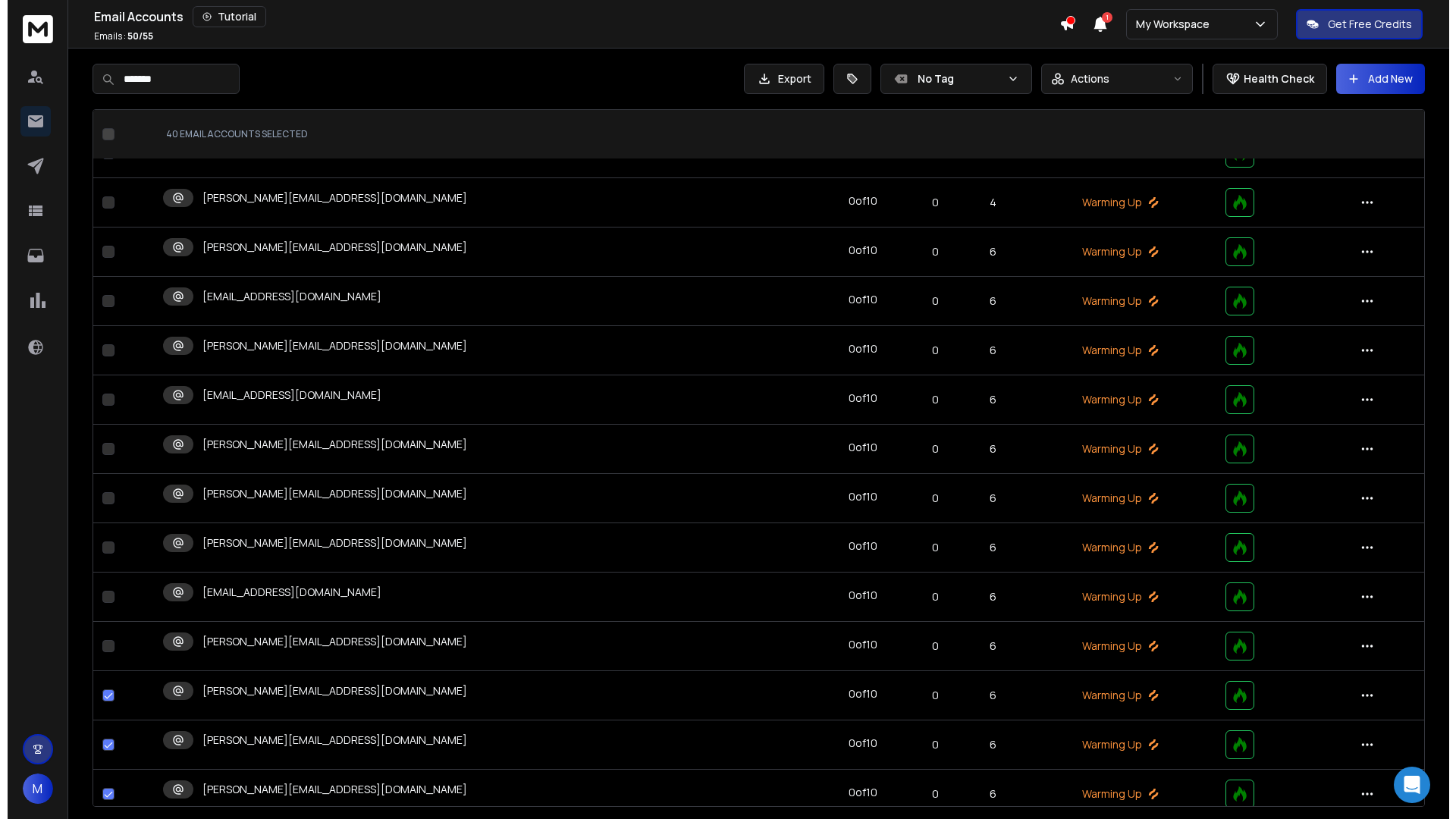
scroll to position [1853, 0]
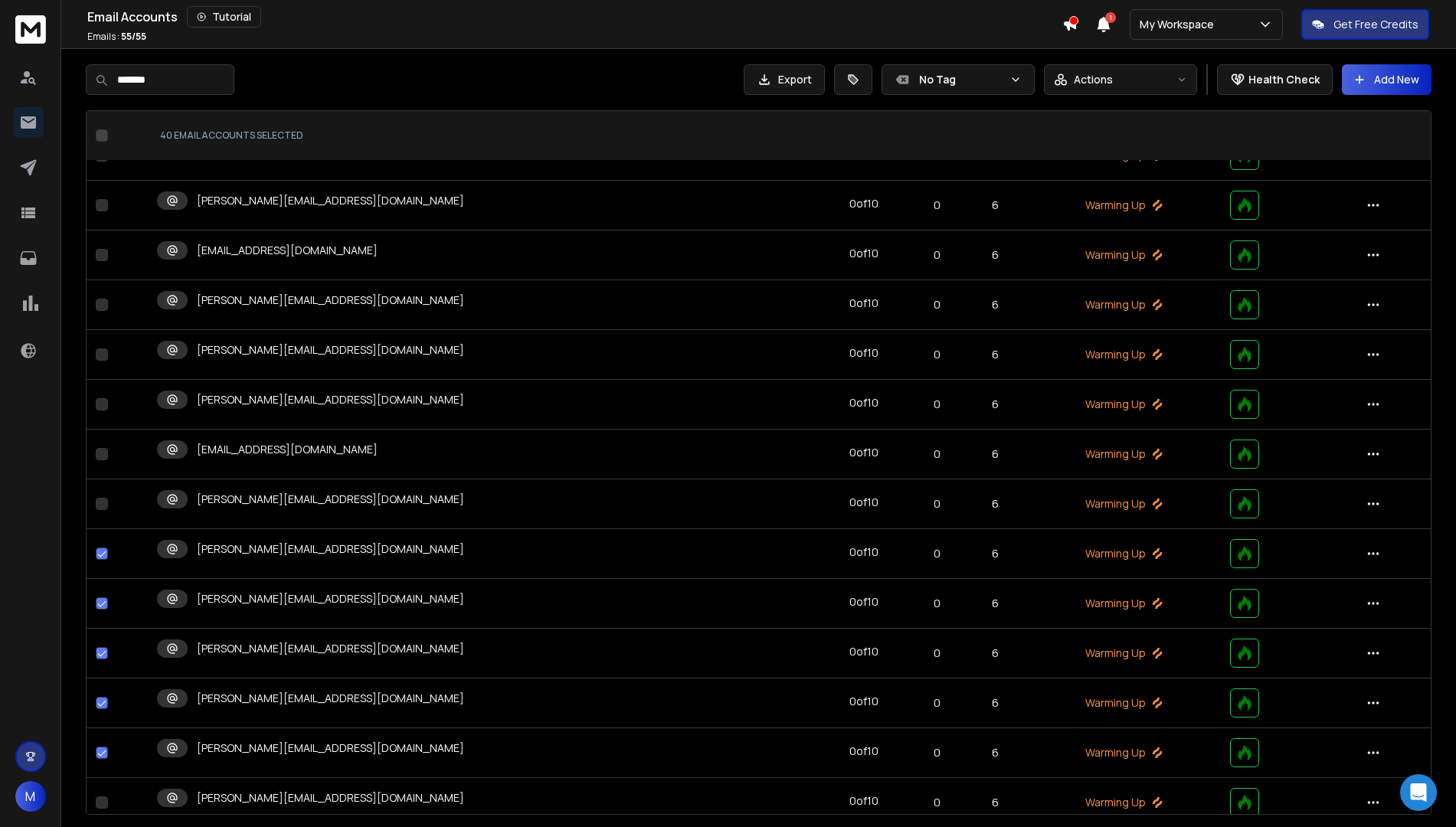
click at [103, 555] on button "button" at bounding box center [101, 553] width 12 height 12
click at [102, 604] on button "button" at bounding box center [101, 603] width 12 height 12
click at [101, 650] on button "button" at bounding box center [101, 653] width 12 height 12
click at [101, 705] on button "button" at bounding box center [101, 703] width 12 height 12
click at [101, 752] on button "button" at bounding box center [101, 752] width 12 height 12
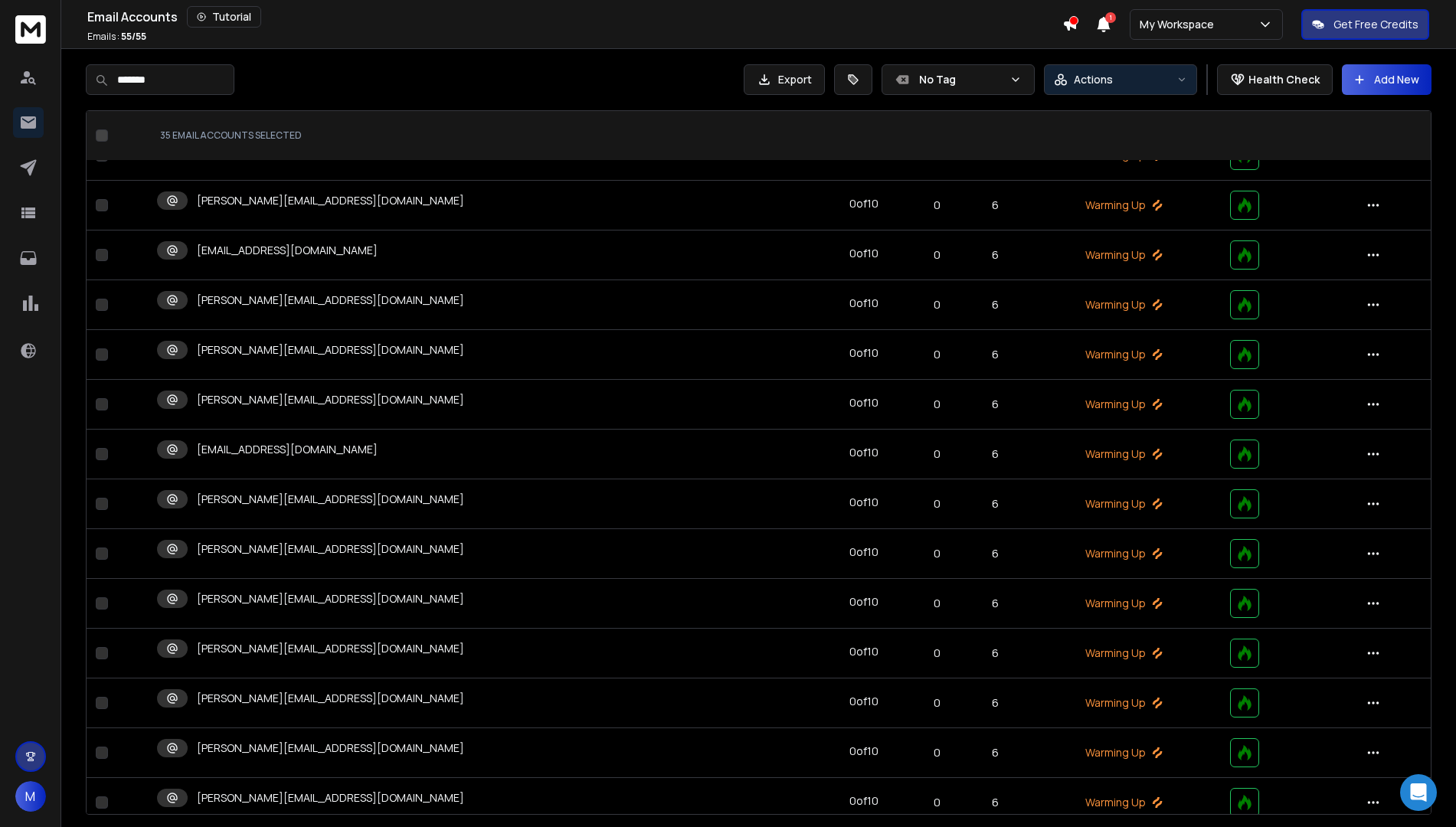
click at [1109, 74] on p "Actions" at bounding box center [1093, 79] width 39 height 15
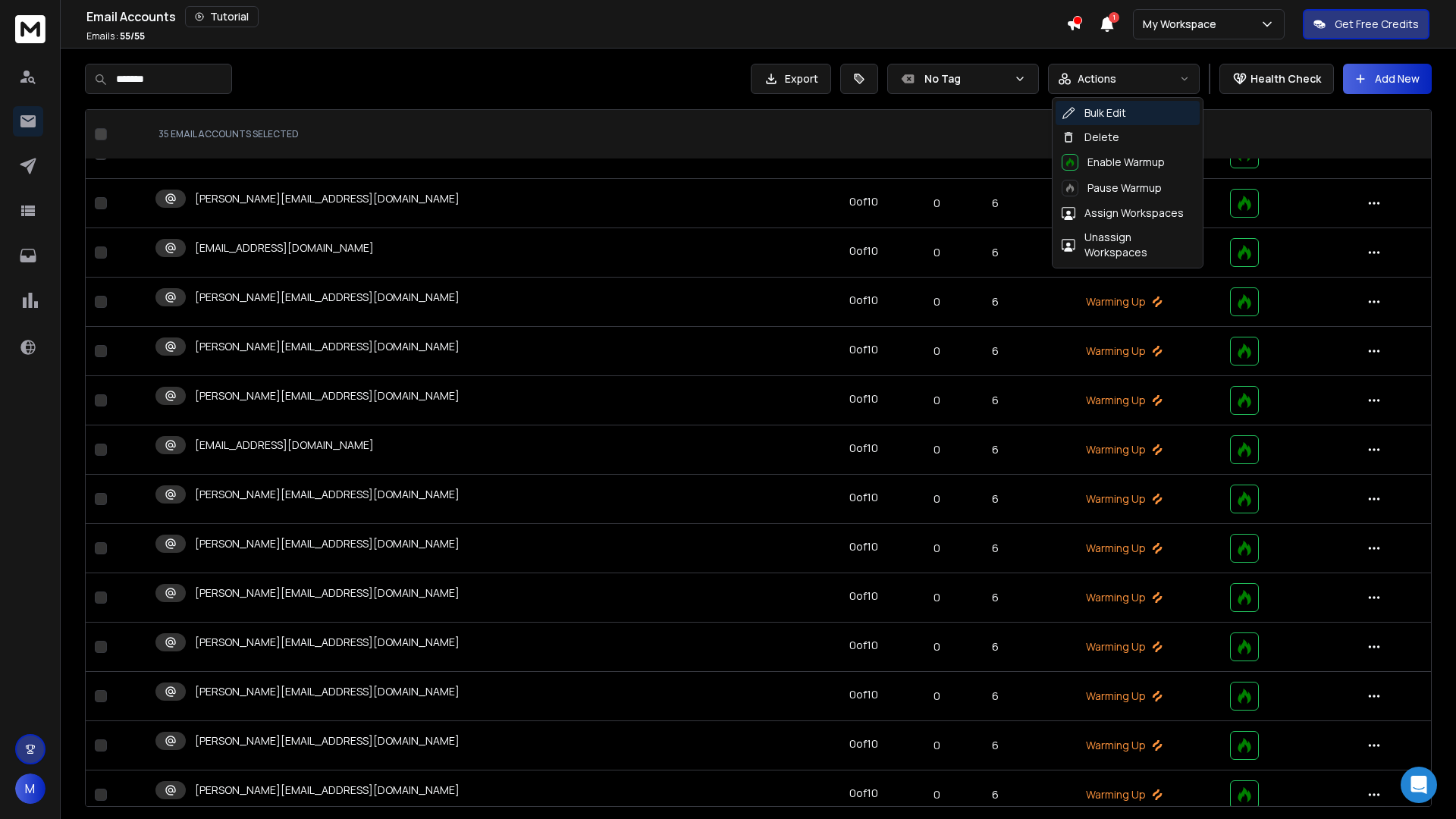
click at [1099, 115] on div "Bulk Edit" at bounding box center [1094, 113] width 64 height 15
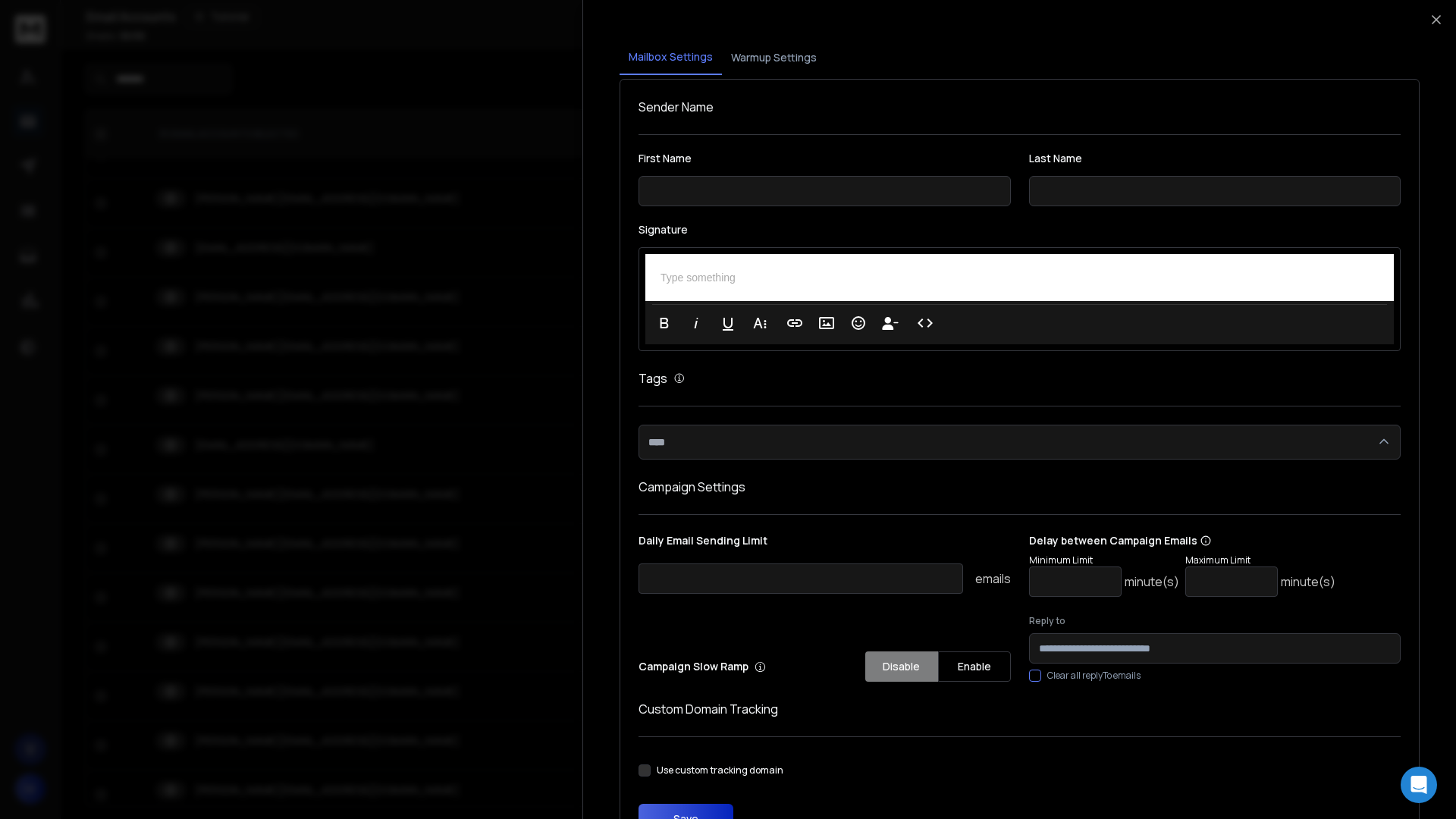
click at [792, 449] on div at bounding box center [1020, 442] width 762 height 35
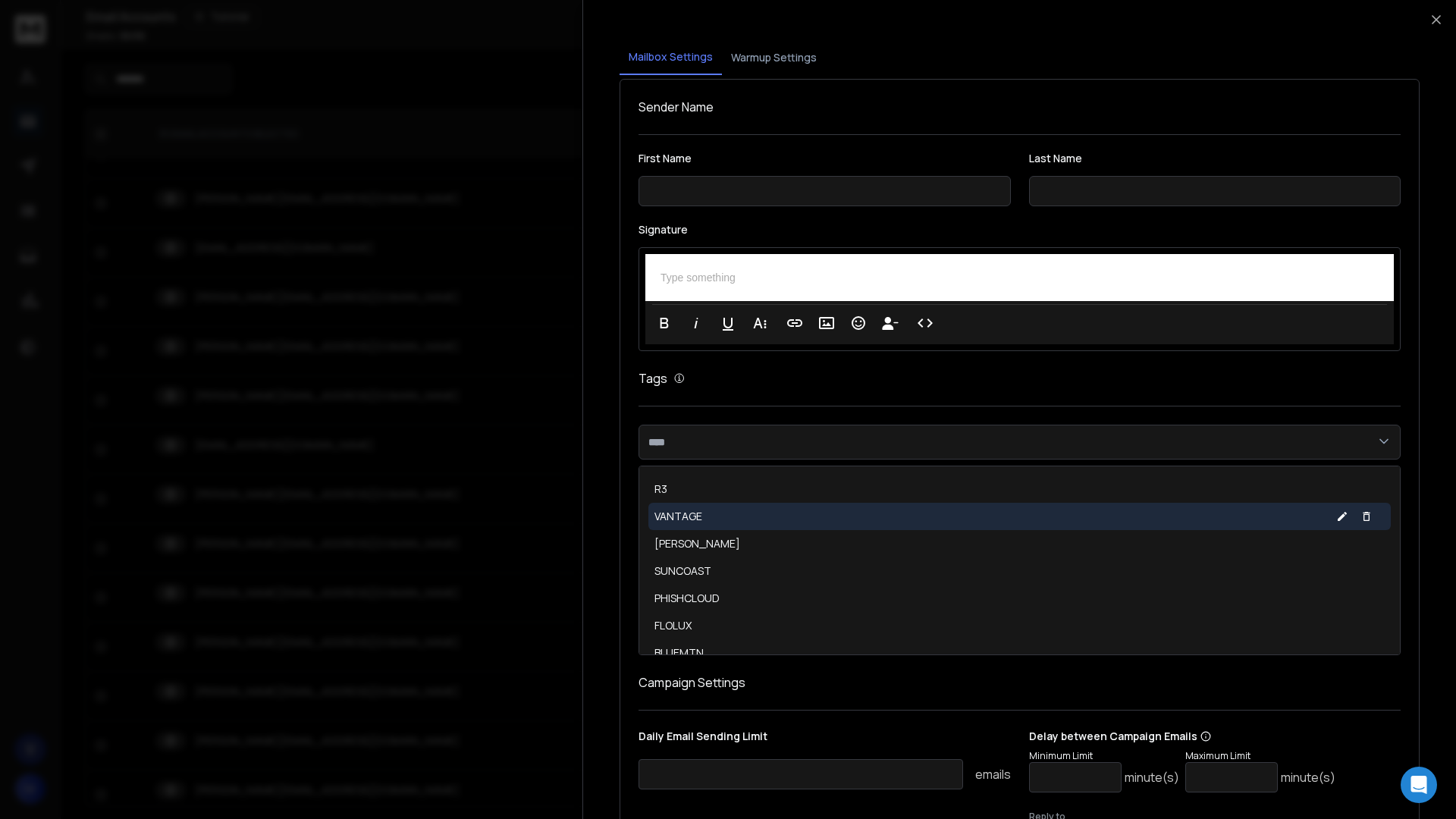
scroll to position [261, 0]
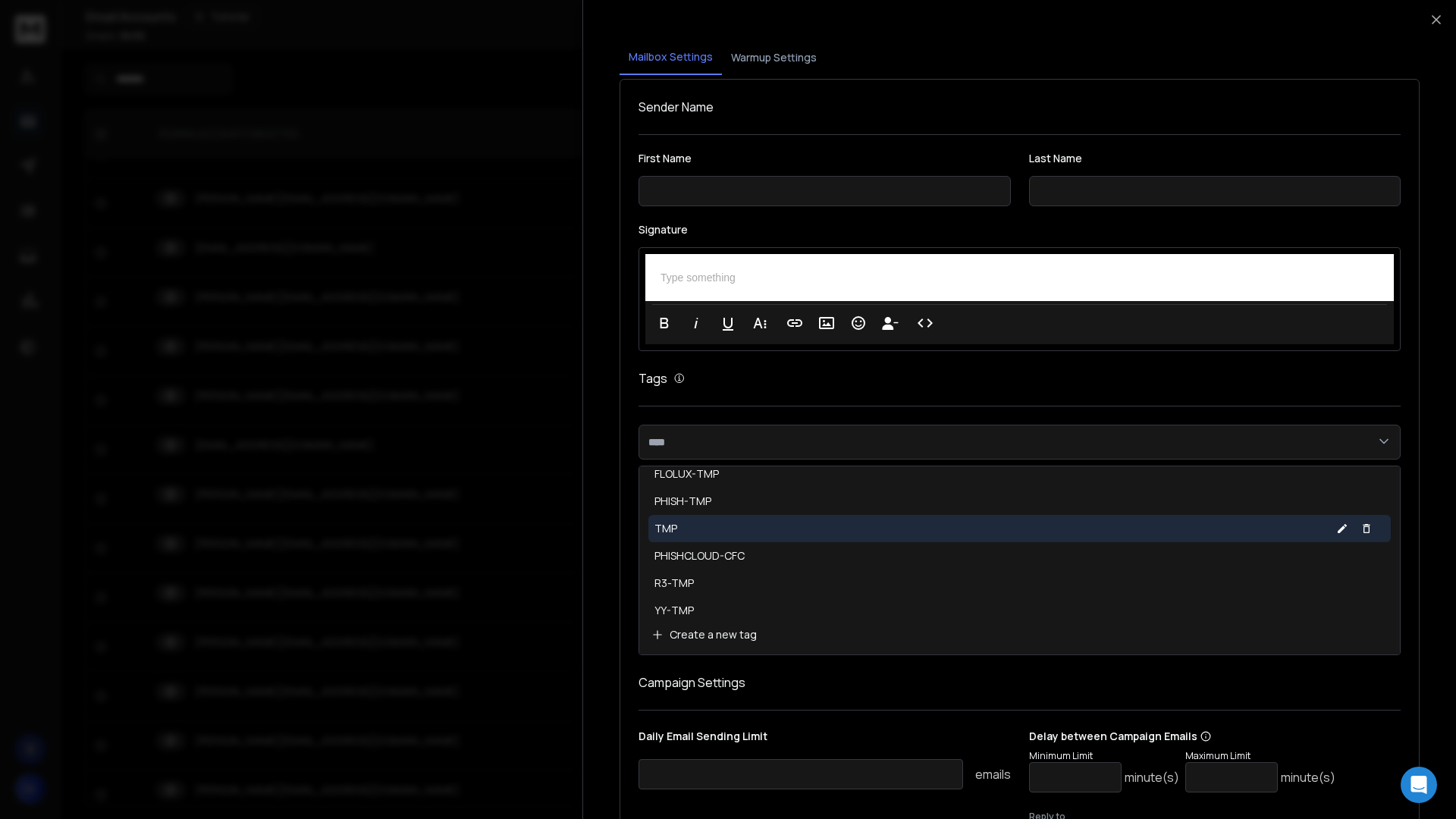
click at [682, 519] on div "TMP" at bounding box center [1019, 528] width 742 height 27
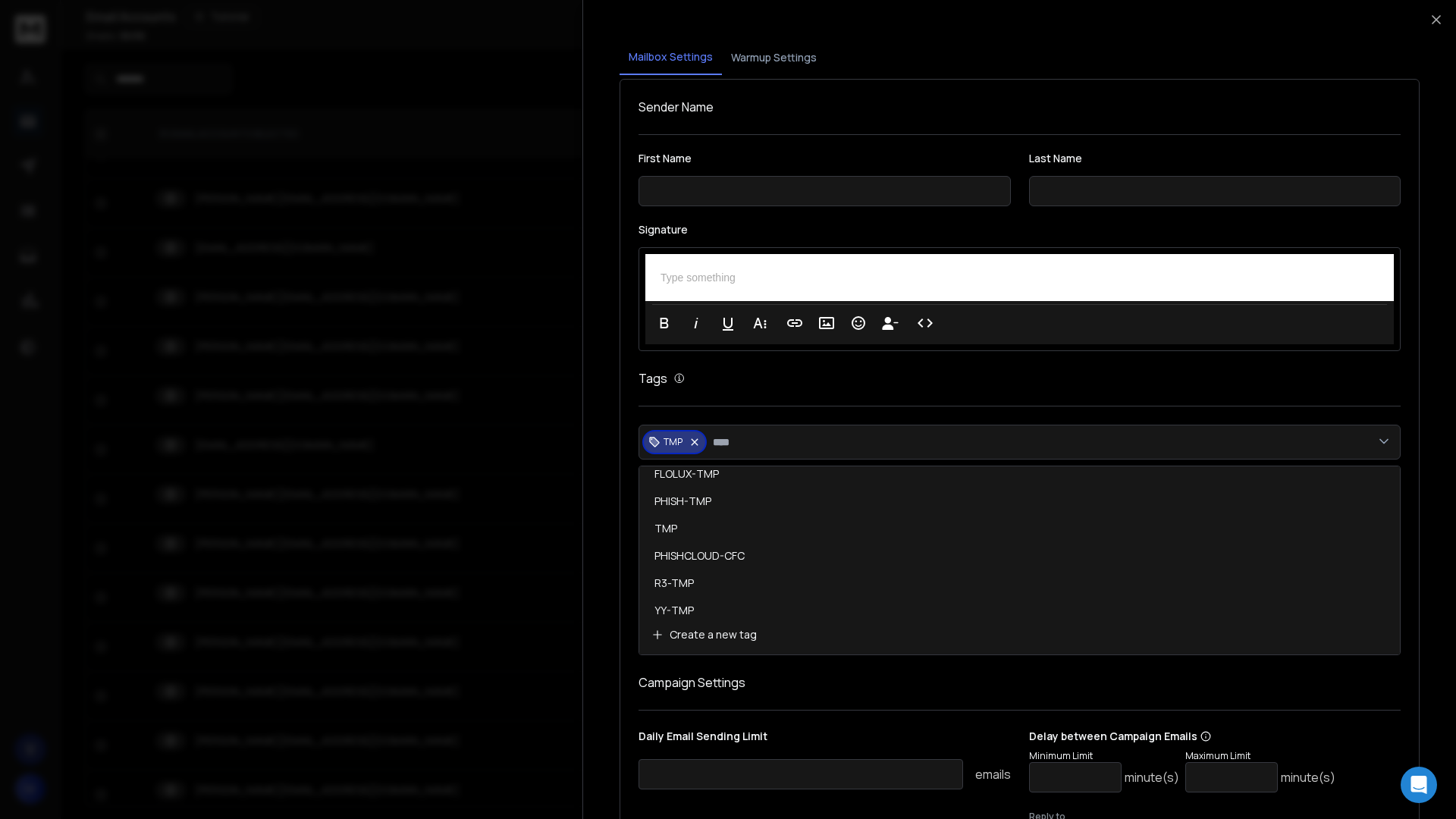
click at [1228, 770] on form "First Name Last Name Signature Type something Clear Formatting Font Family Aria…" at bounding box center [1020, 592] width 762 height 877
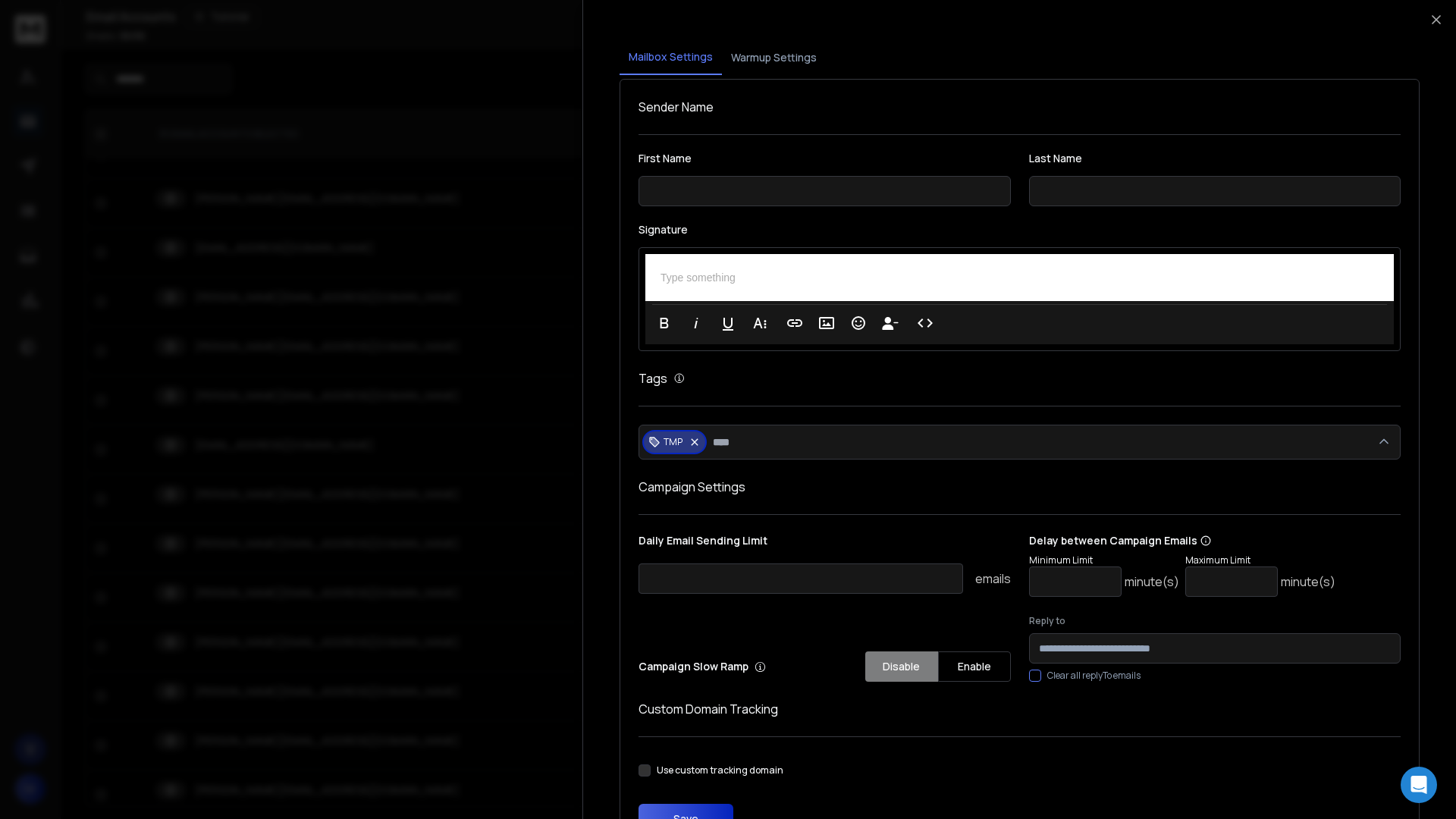
type input "**"
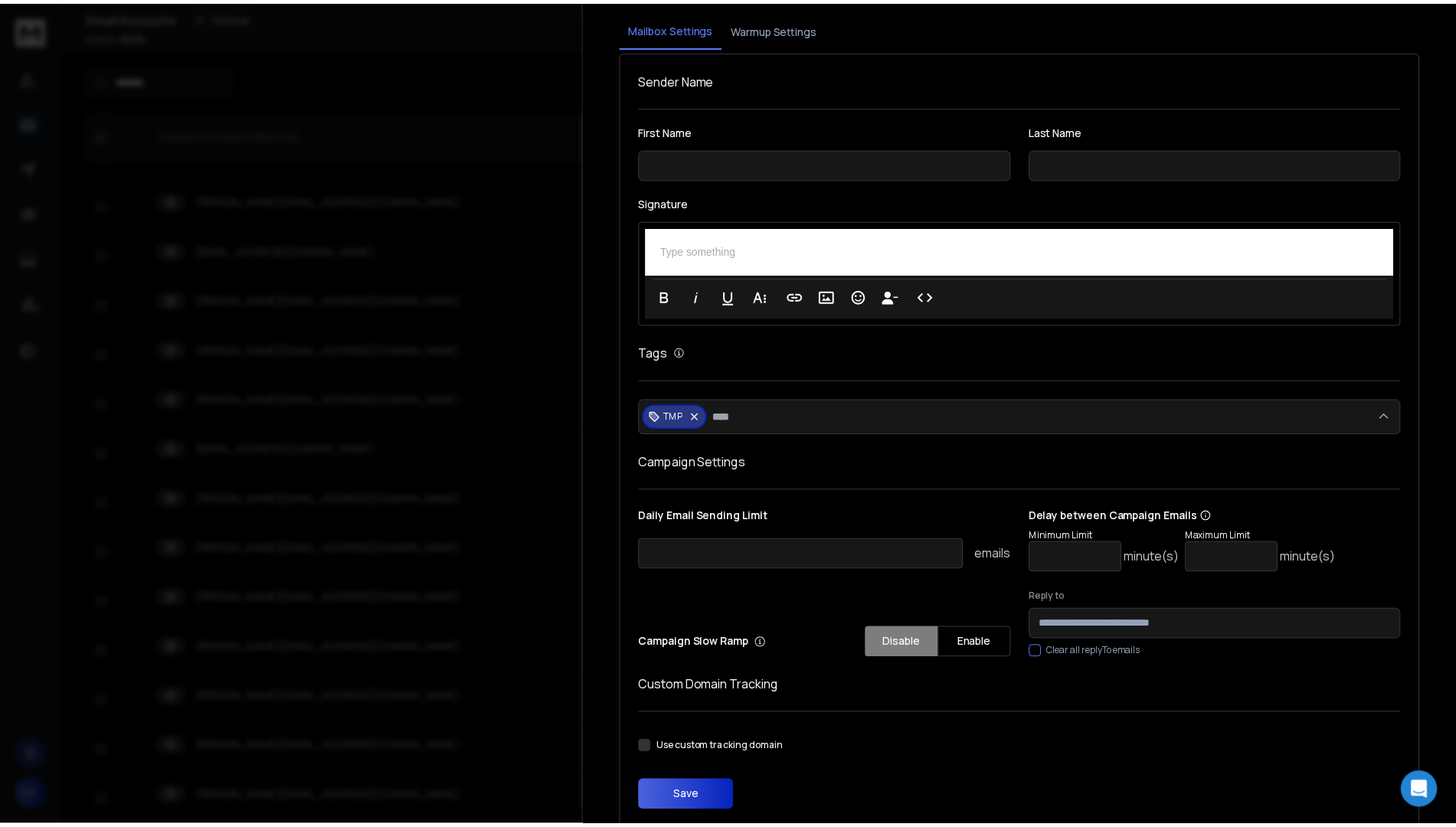
scroll to position [78, 0]
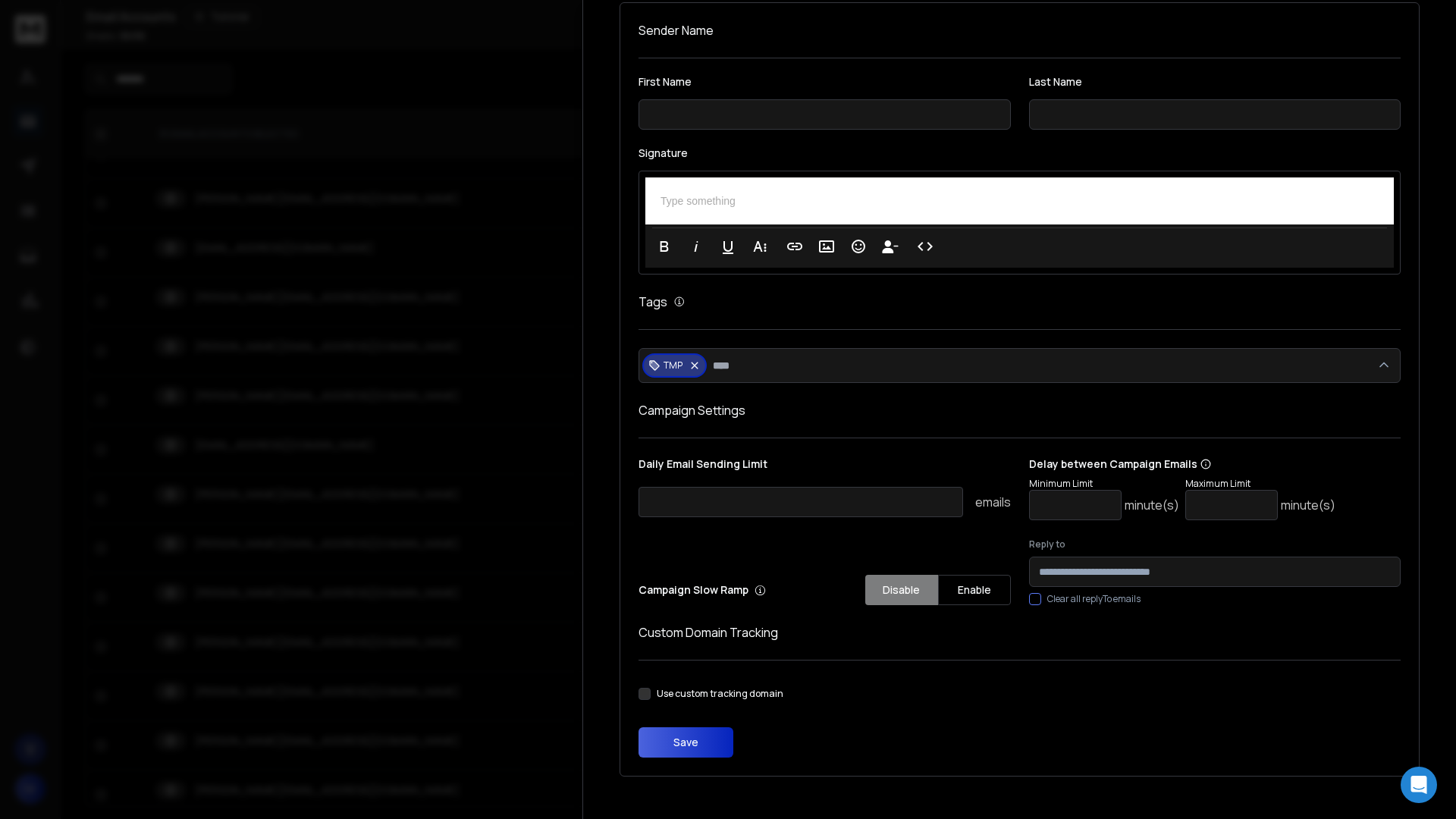
click at [691, 741] on button "Save" at bounding box center [686, 742] width 95 height 30
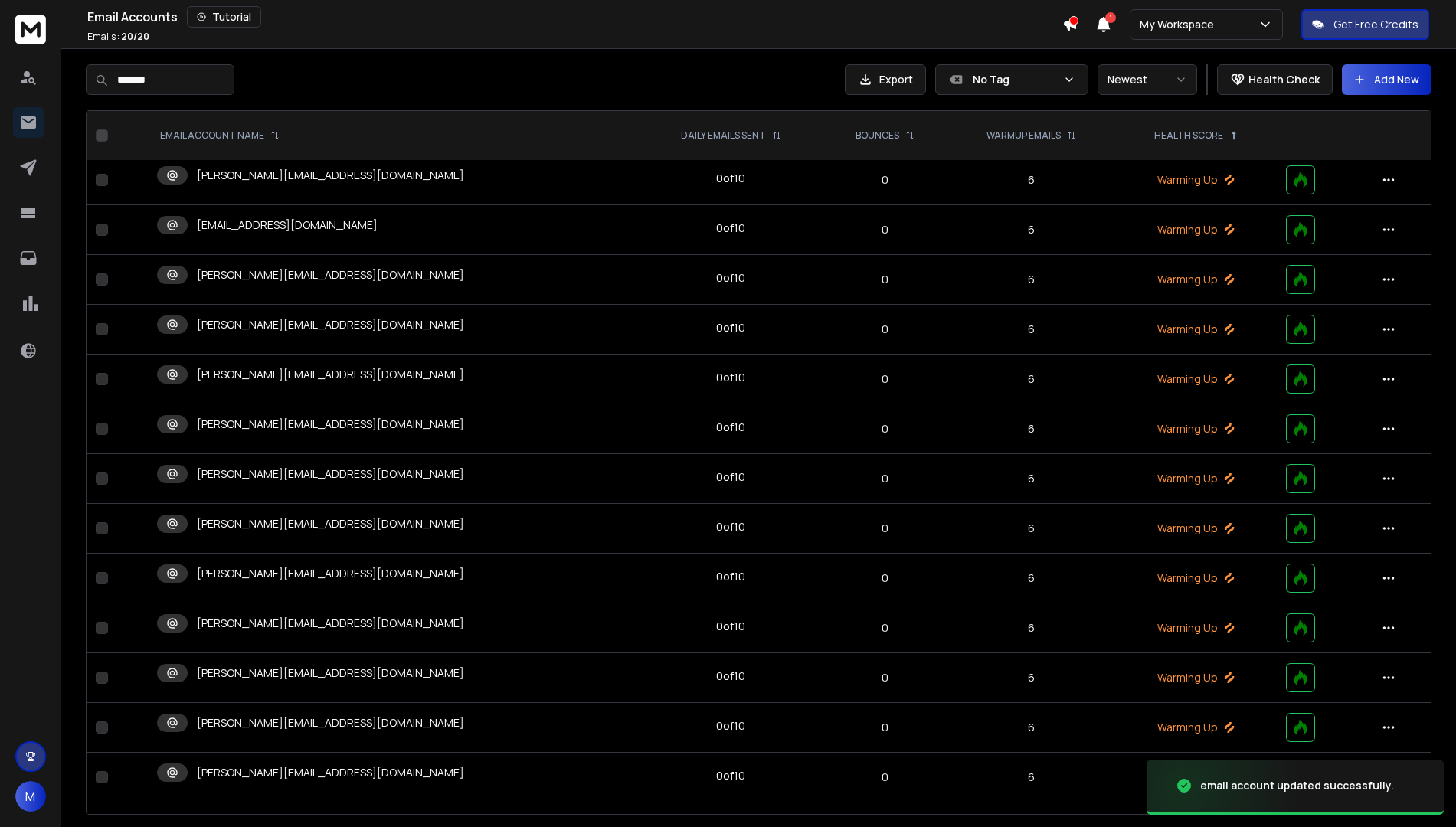
scroll to position [354, 0]
drag, startPoint x: 187, startPoint y: 78, endPoint x: 10, endPoint y: 70, distance: 177.2
click at [10, 70] on div "M Email Accounts Tutorial Emails : 20 / 20 1 My Workspace Get Free Credits ****…" at bounding box center [728, 414] width 1456 height 830
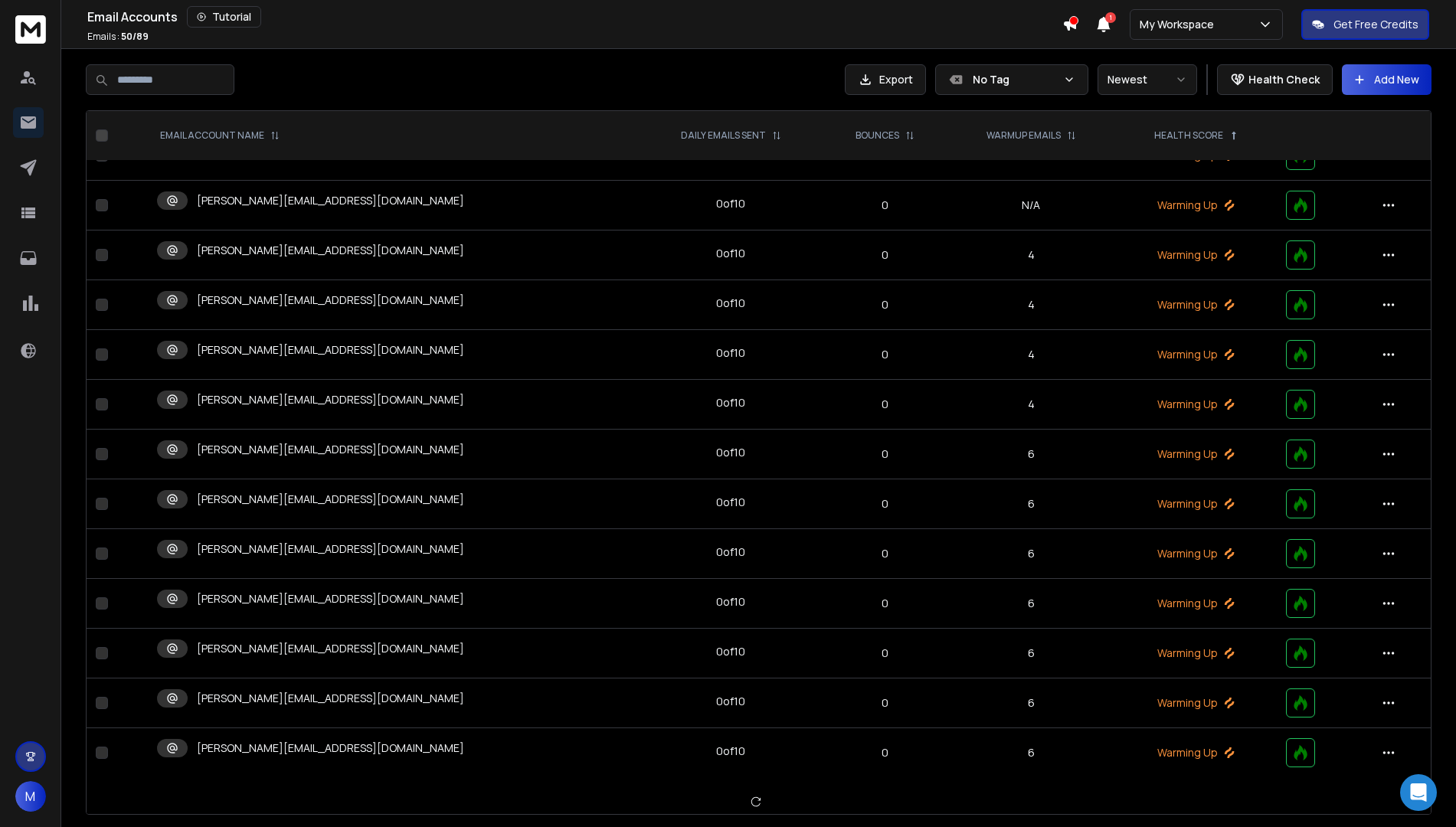
scroll to position [2193, 0]
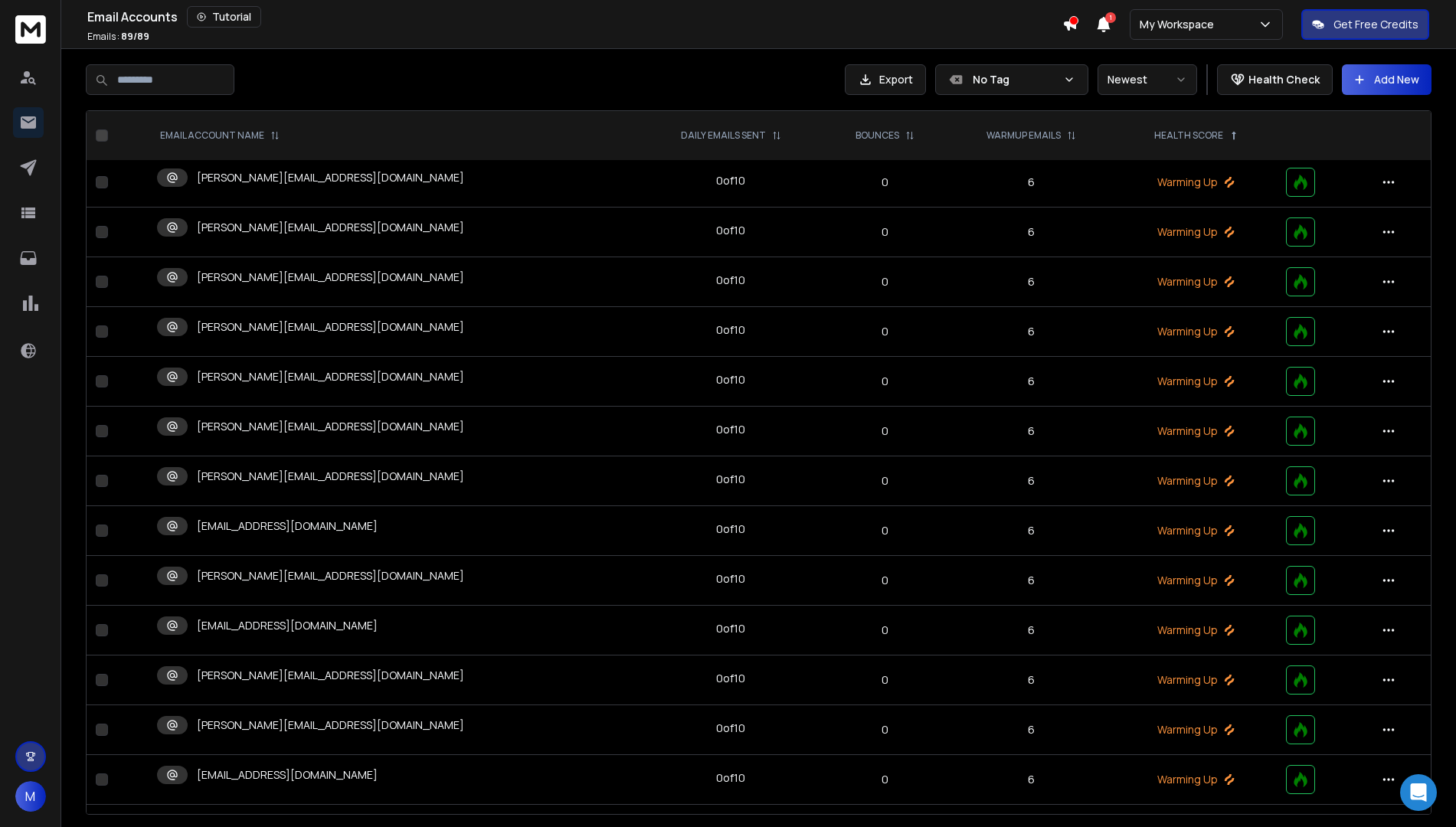
click at [1229, 134] on icon at bounding box center [1234, 136] width 10 height 10
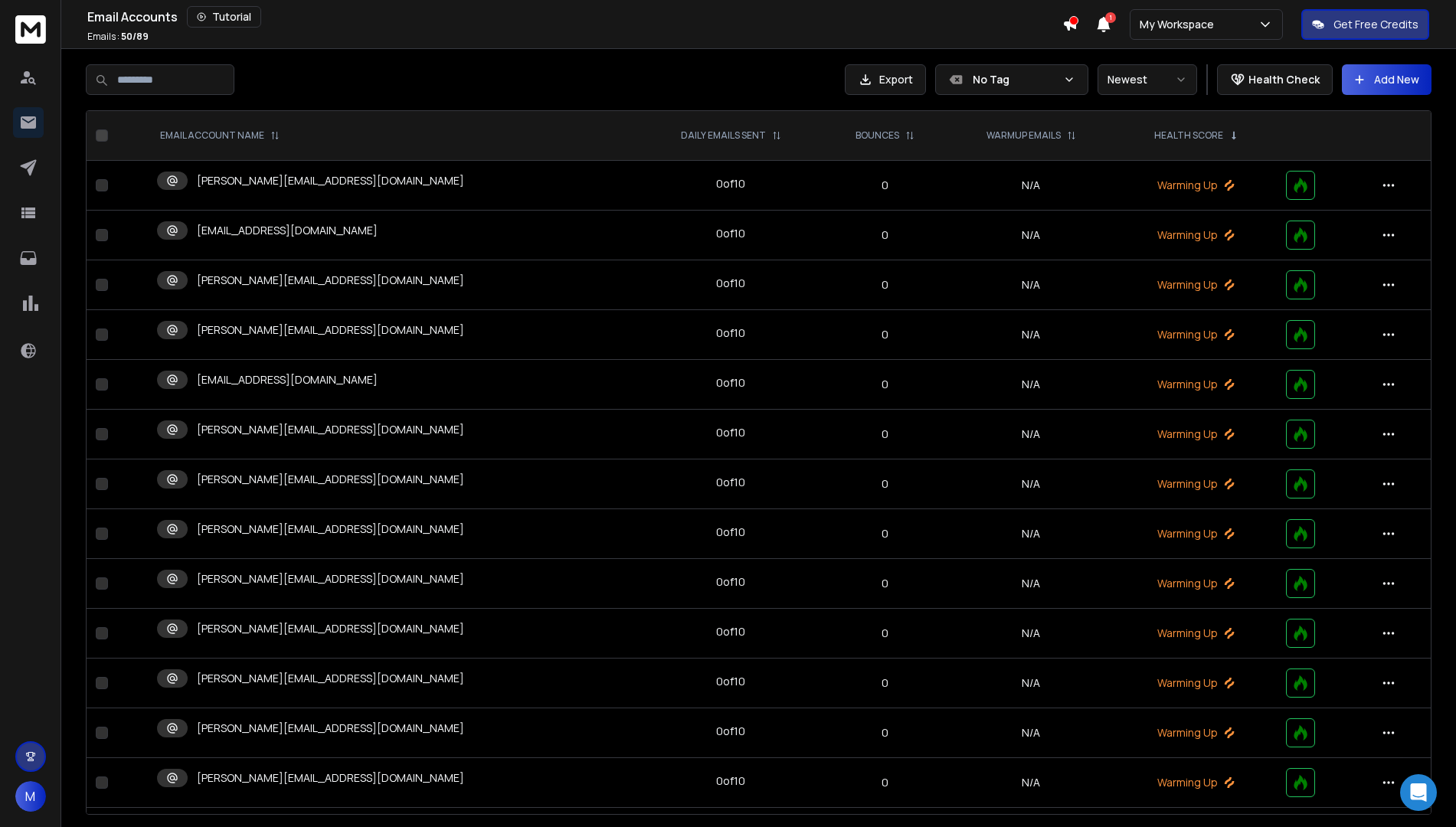
click at [1073, 136] on icon at bounding box center [1073, 135] width 0 height 7
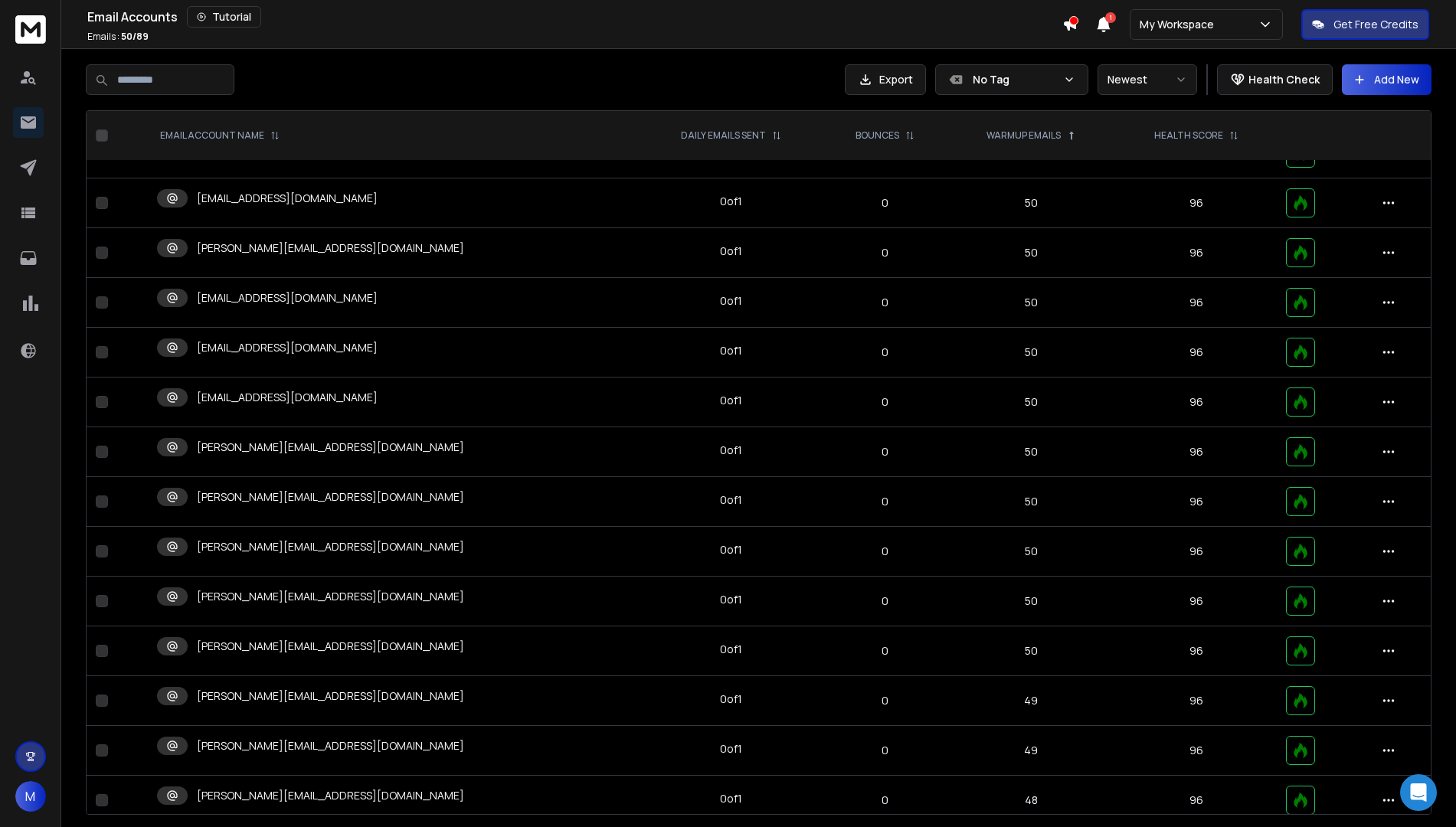
scroll to position [0, 0]
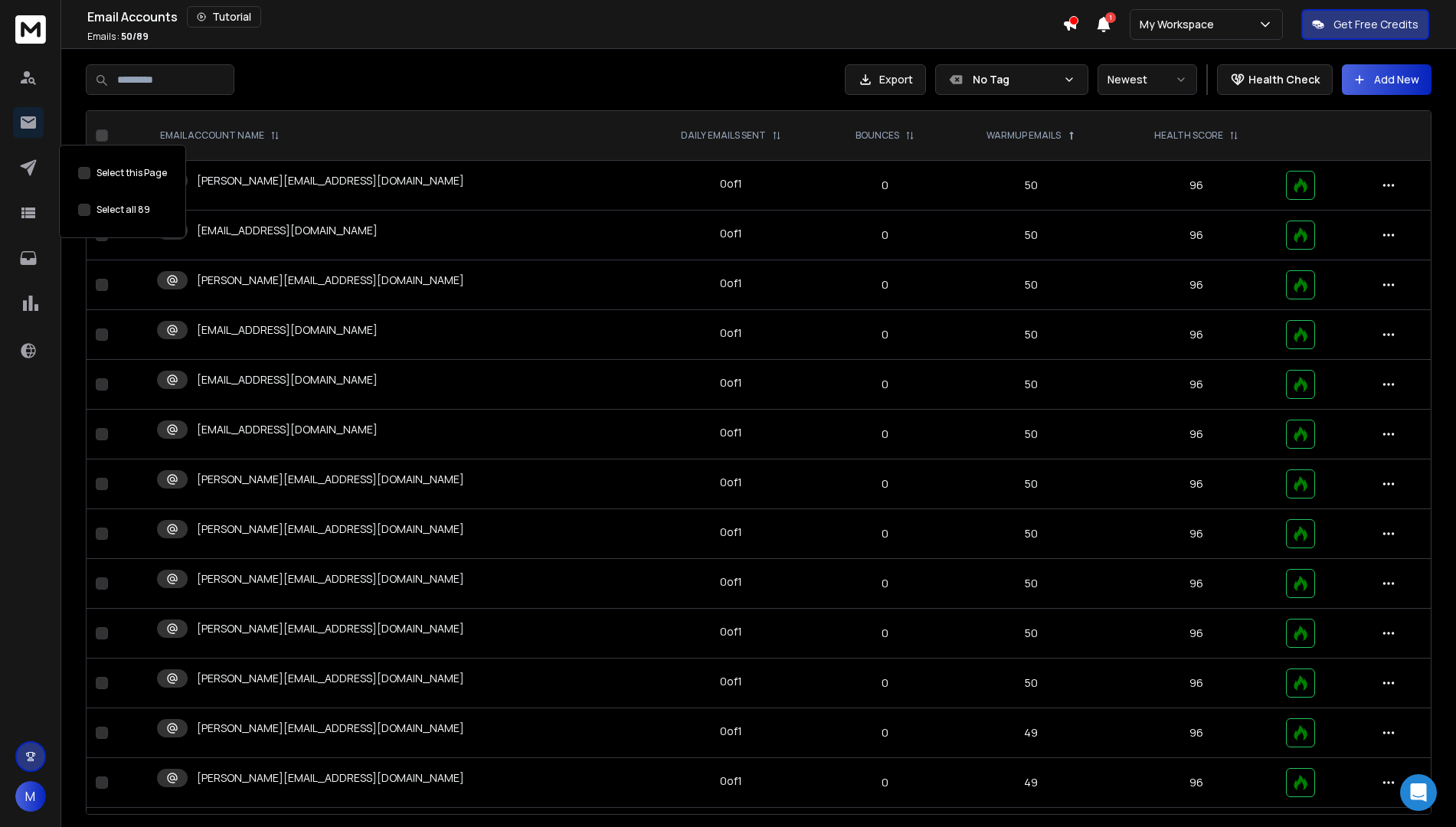
click at [102, 133] on button "Select this Page" at bounding box center [101, 135] width 12 height 12
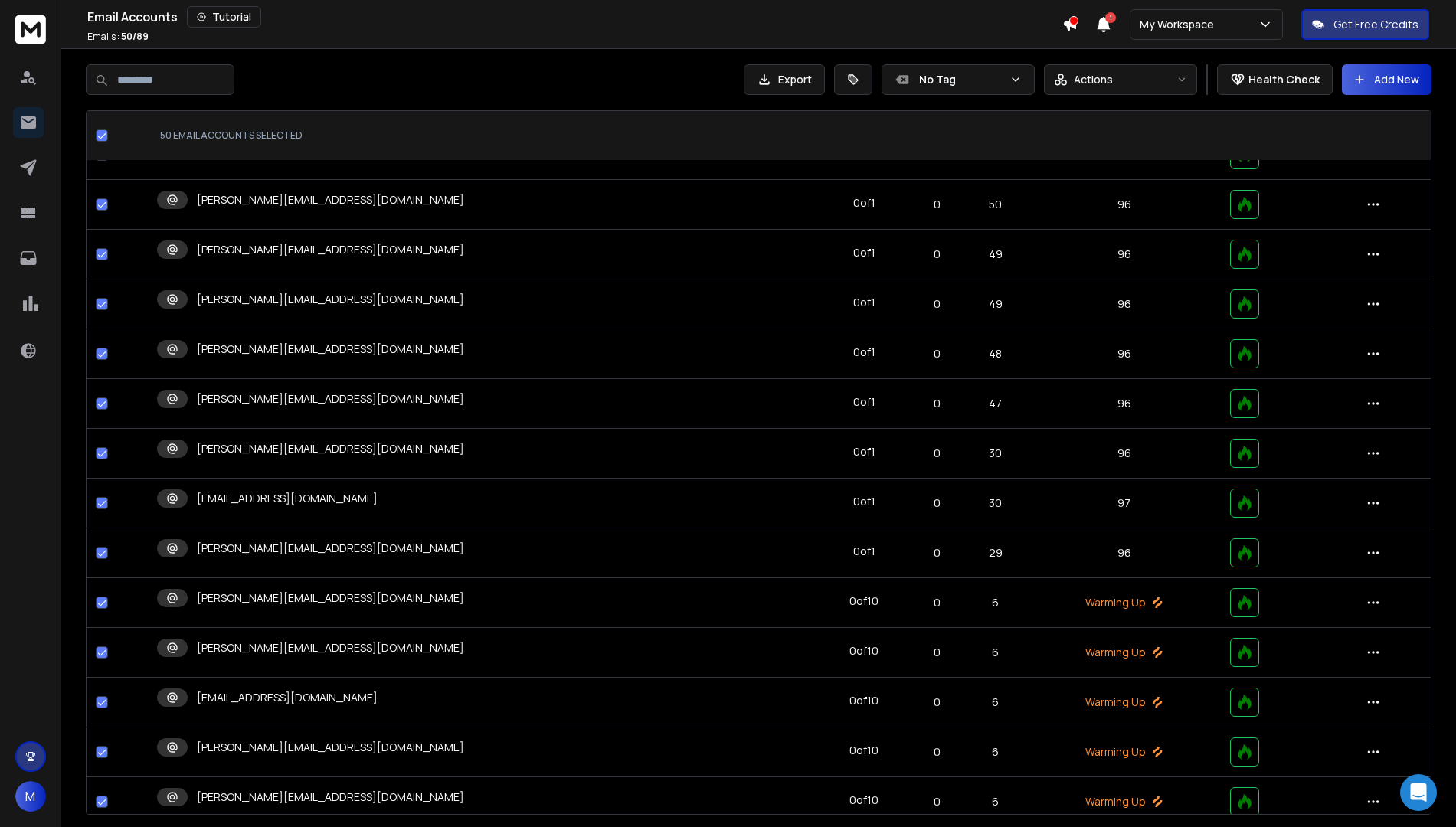
scroll to position [766, 0]
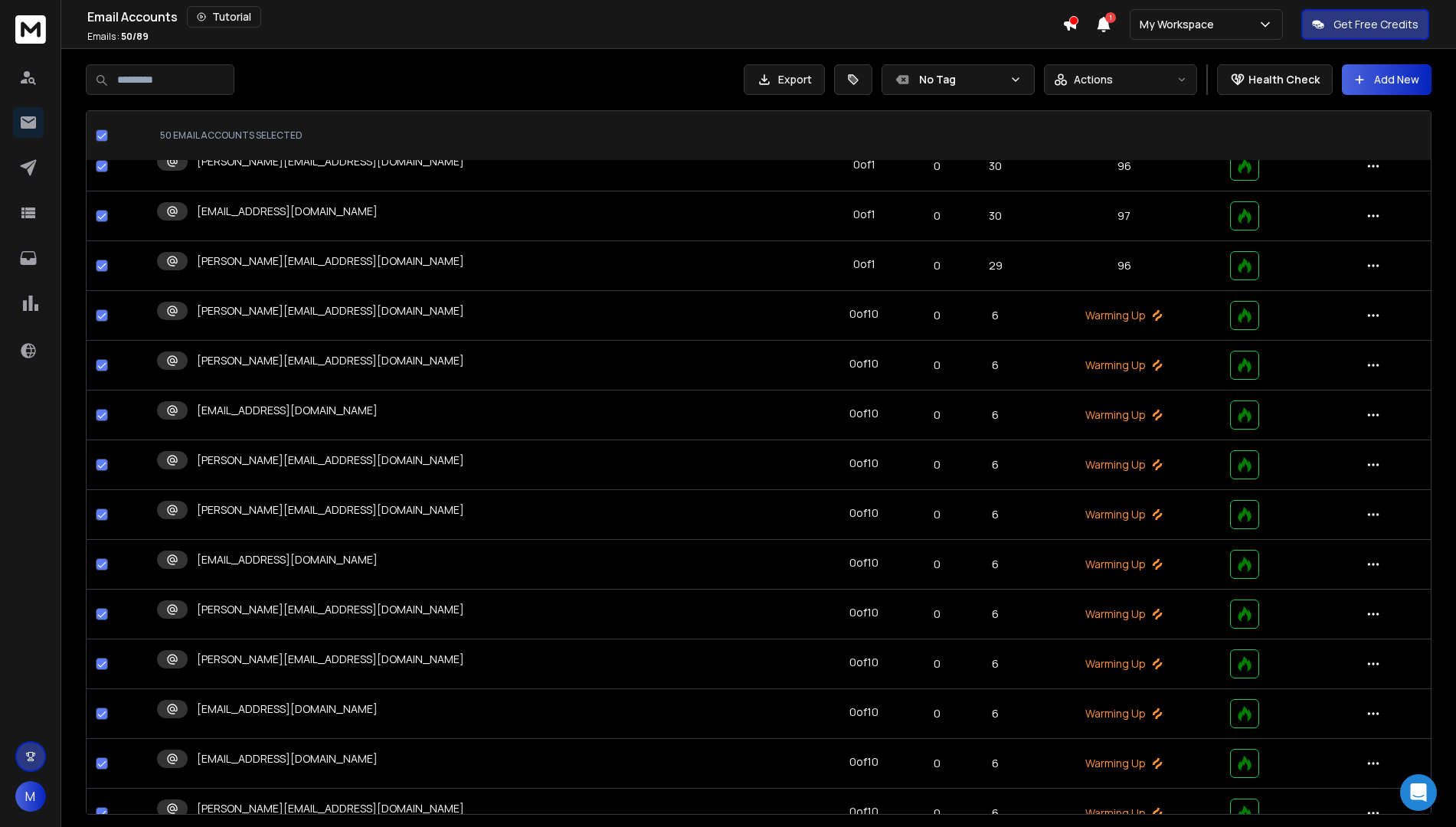
click at [101, 315] on button "button" at bounding box center [101, 315] width 12 height 12
click at [102, 366] on button "button" at bounding box center [101, 365] width 12 height 12
drag, startPoint x: 104, startPoint y: 415, endPoint x: 103, endPoint y: 425, distance: 10.0
click at [103, 415] on button "button" at bounding box center [101, 414] width 12 height 12
click at [105, 466] on button "button" at bounding box center [101, 464] width 12 height 12
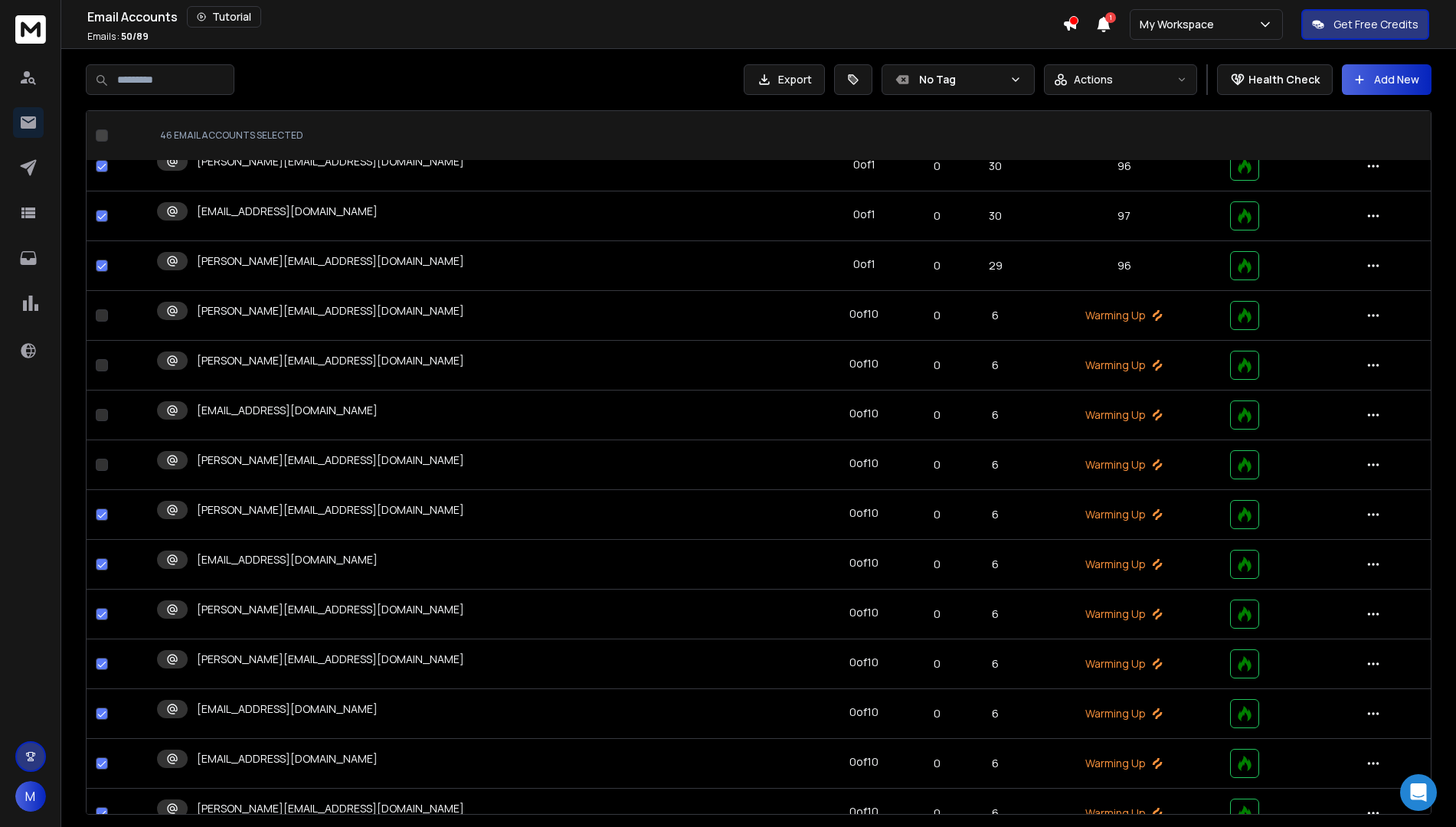
click at [103, 517] on button "button" at bounding box center [101, 514] width 12 height 12
drag, startPoint x: 101, startPoint y: 565, endPoint x: 91, endPoint y: 611, distance: 47.1
click at [101, 567] on button "button" at bounding box center [101, 564] width 12 height 12
click at [104, 618] on button "button" at bounding box center [101, 614] width 12 height 12
click at [101, 661] on button "button" at bounding box center [101, 663] width 12 height 12
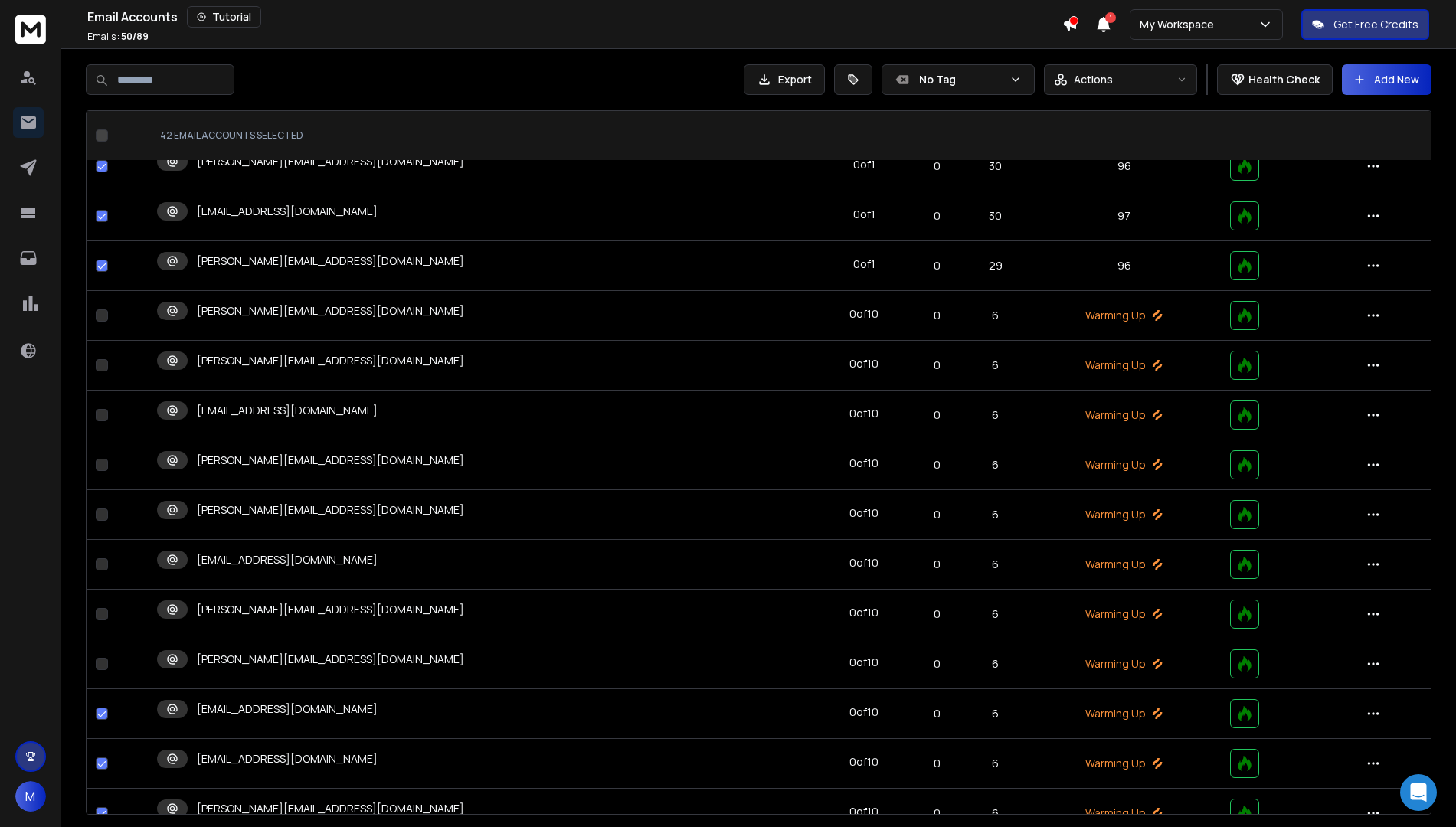
drag, startPoint x: 103, startPoint y: 711, endPoint x: 105, endPoint y: 733, distance: 22.1
click at [103, 712] on button "button" at bounding box center [101, 713] width 12 height 12
click at [99, 765] on button "button" at bounding box center [101, 763] width 12 height 12
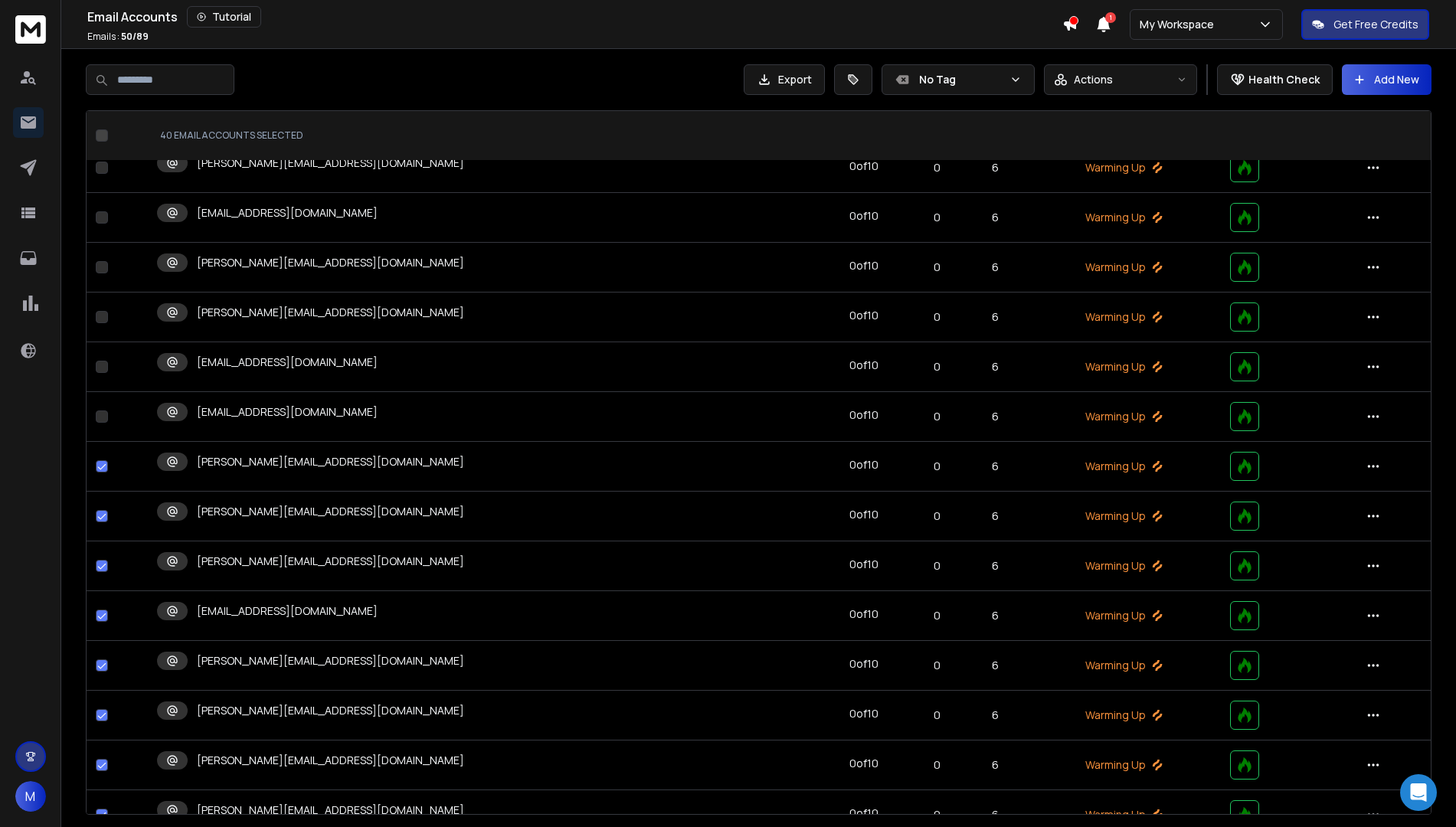
scroll to position [1149, 0]
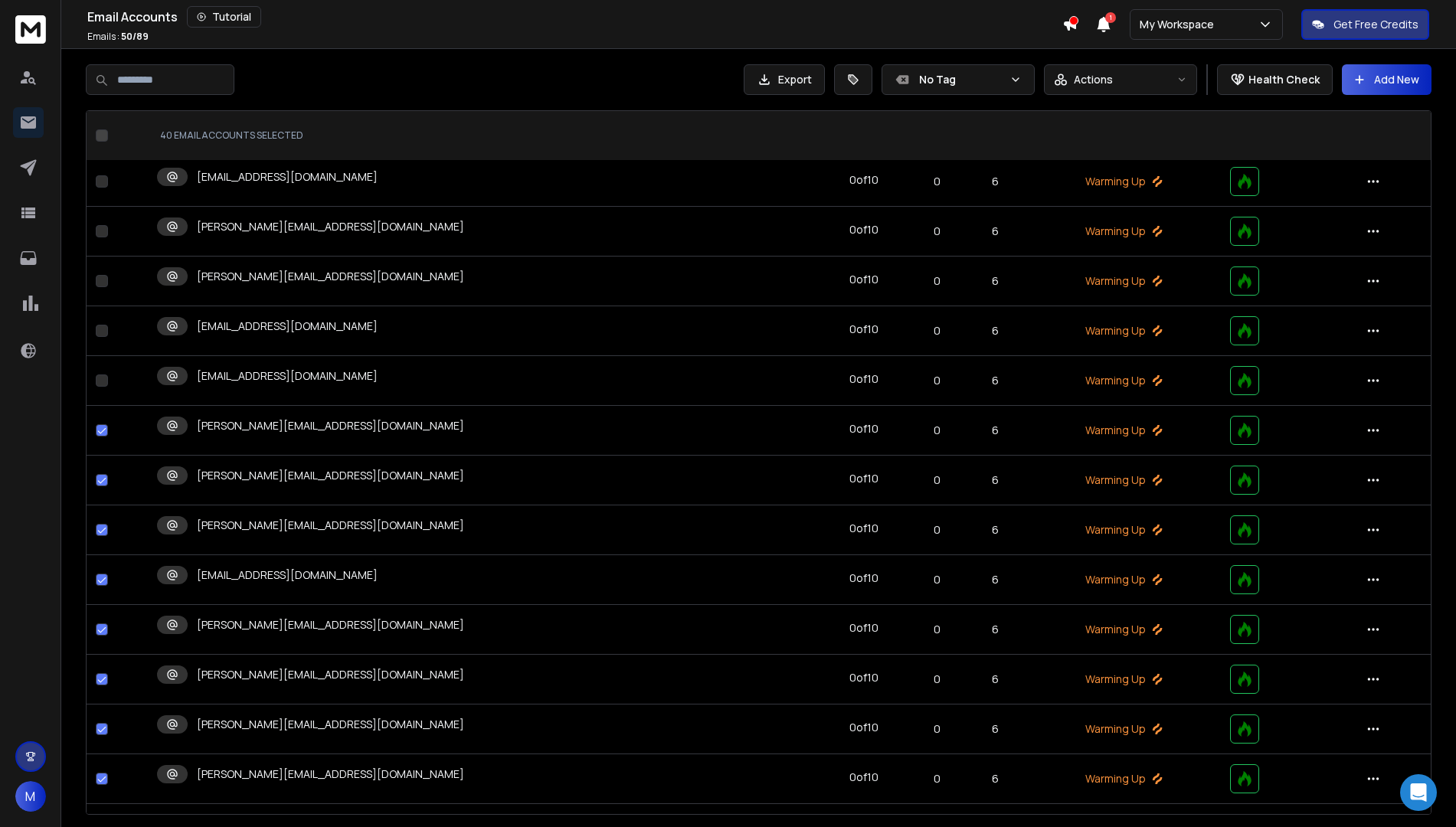
click at [102, 433] on button "button" at bounding box center [101, 430] width 12 height 12
click at [101, 480] on button "button" at bounding box center [101, 480] width 12 height 12
click at [101, 530] on button "button" at bounding box center [101, 529] width 12 height 12
click at [101, 582] on button "button" at bounding box center [101, 579] width 12 height 12
click at [103, 628] on button "button" at bounding box center [101, 629] width 12 height 12
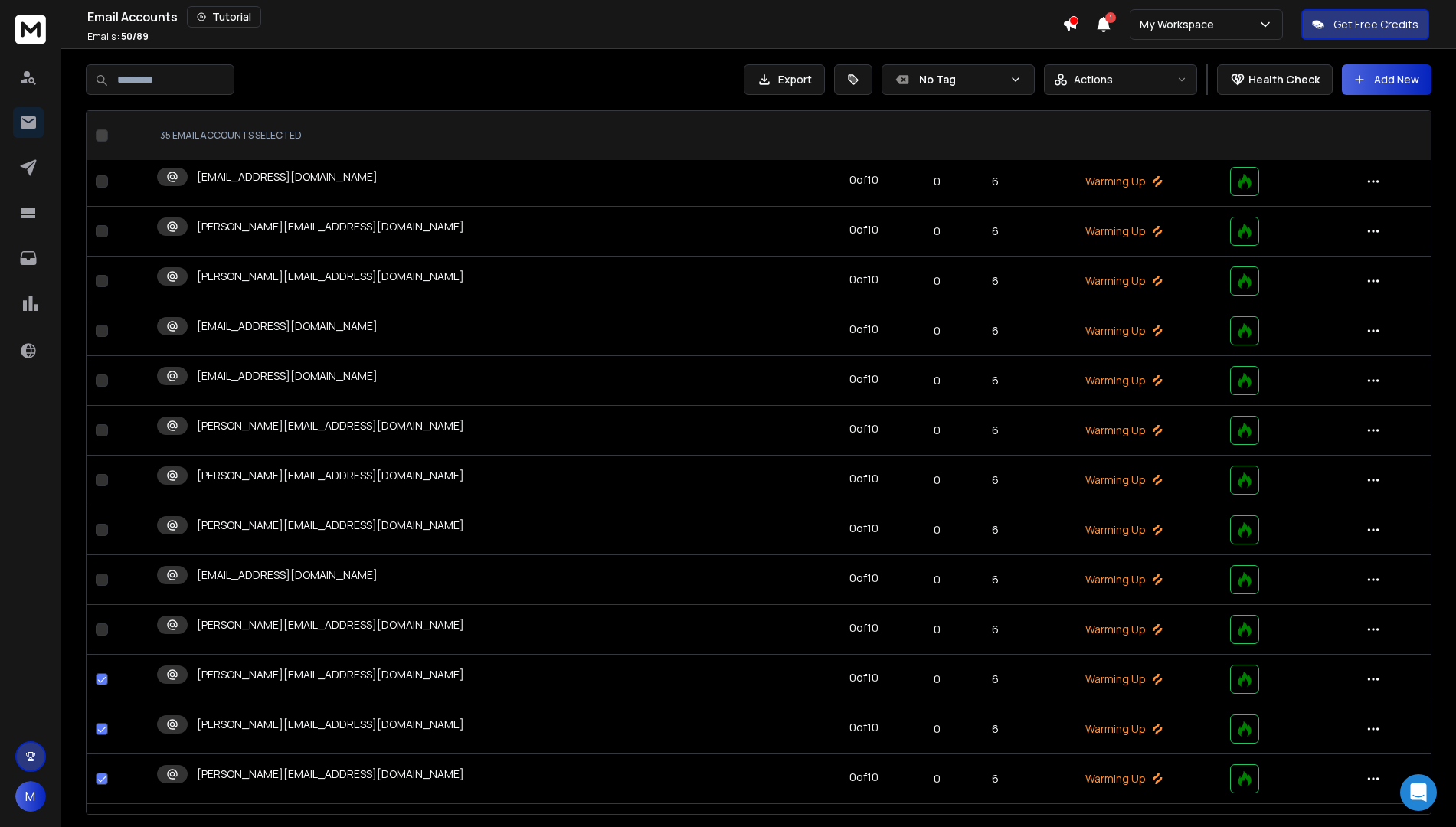
click at [100, 676] on button "button" at bounding box center [101, 679] width 12 height 12
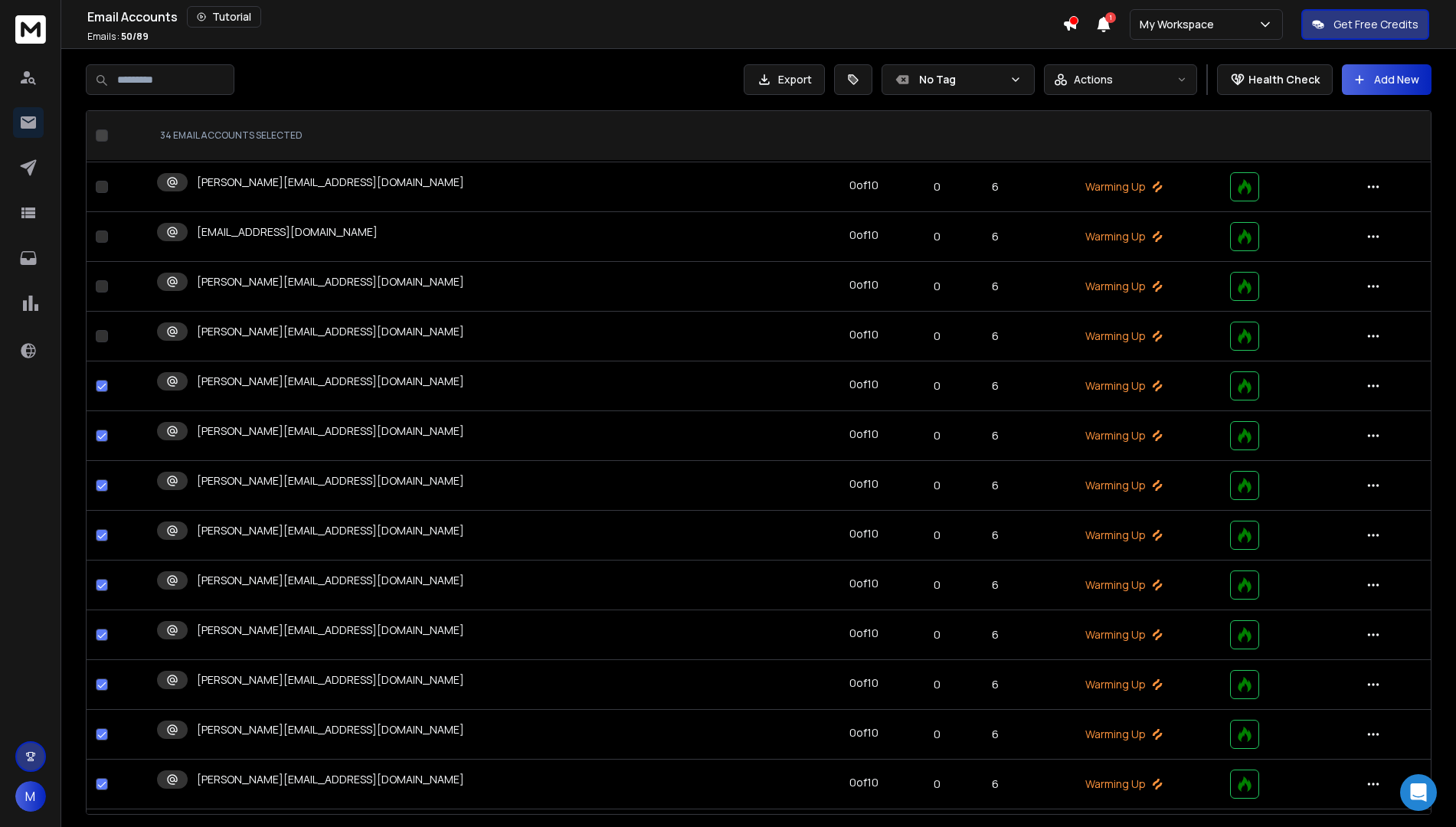
scroll to position [1531, 0]
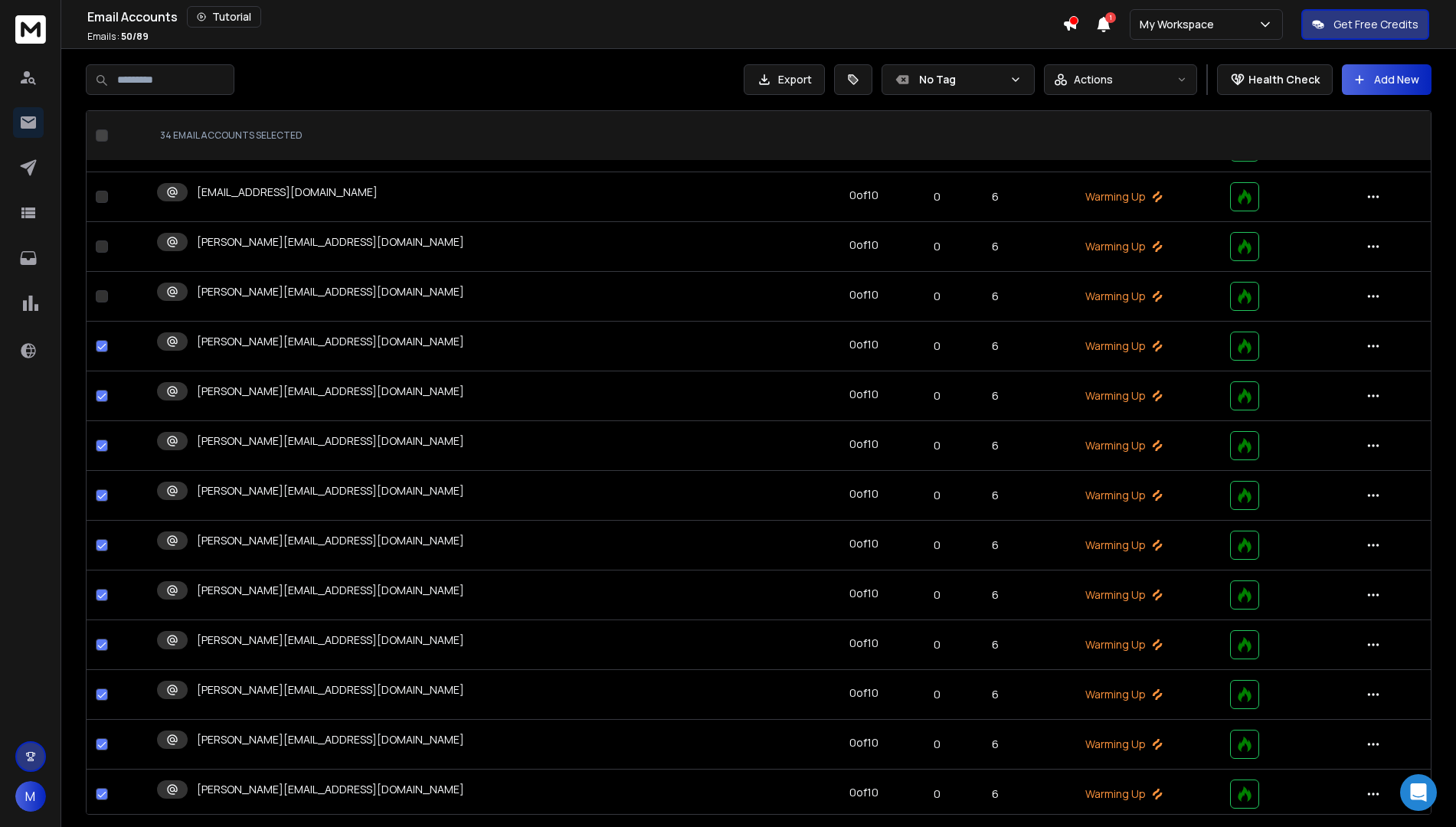
click at [102, 346] on button "button" at bounding box center [101, 346] width 12 height 12
click at [103, 398] on button "button" at bounding box center [101, 395] width 12 height 12
click at [105, 445] on button "button" at bounding box center [101, 445] width 12 height 12
click at [102, 494] on button "button" at bounding box center [101, 495] width 12 height 12
click at [101, 542] on button "button" at bounding box center [101, 545] width 12 height 12
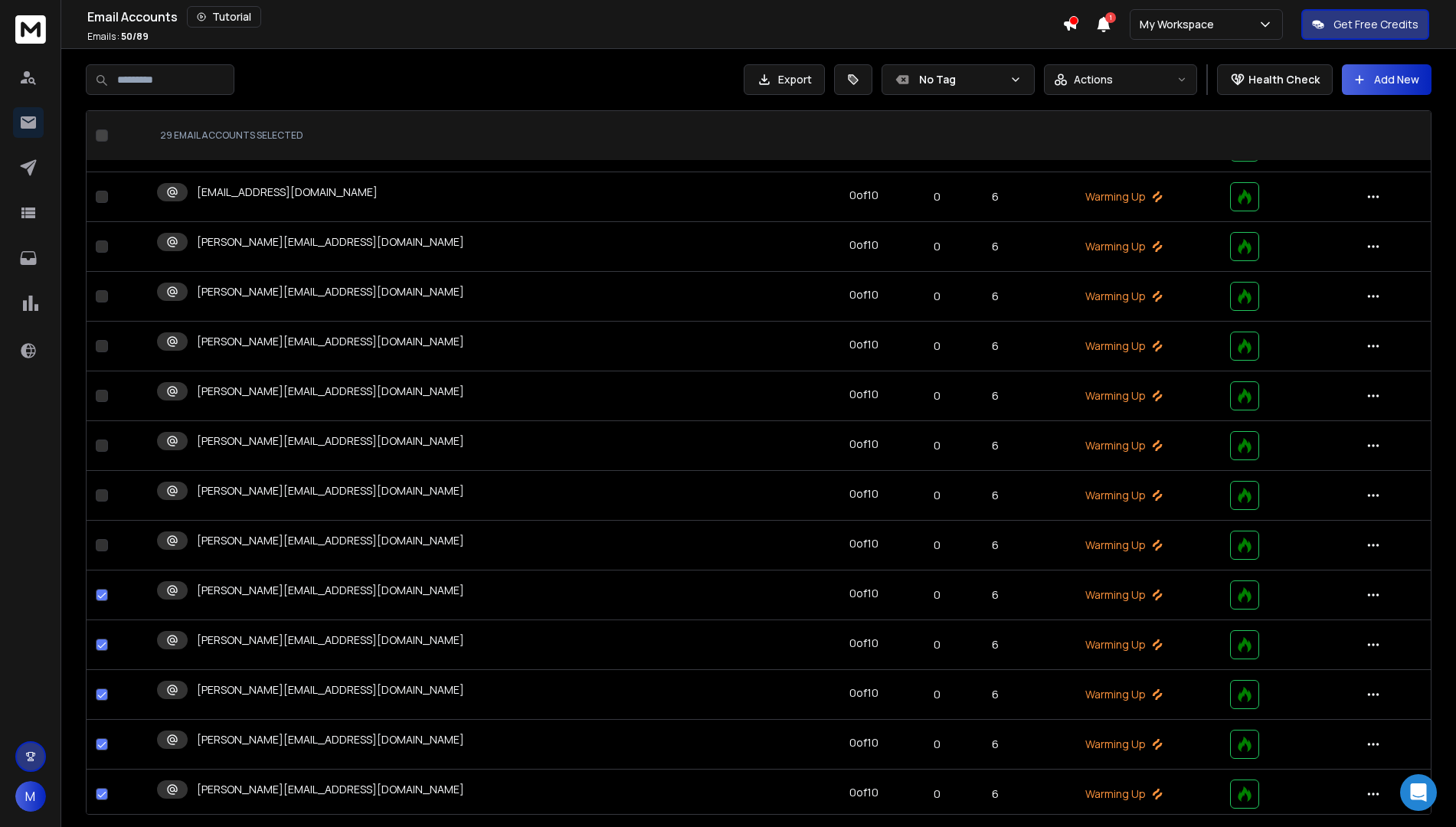
click at [103, 598] on button "button" at bounding box center [101, 594] width 12 height 12
click at [103, 641] on button "button" at bounding box center [101, 644] width 12 height 12
click at [101, 695] on button "button" at bounding box center [101, 694] width 12 height 12
drag, startPoint x: 101, startPoint y: 746, endPoint x: 141, endPoint y: 697, distance: 63.3
click at [105, 745] on button "button" at bounding box center [101, 744] width 12 height 12
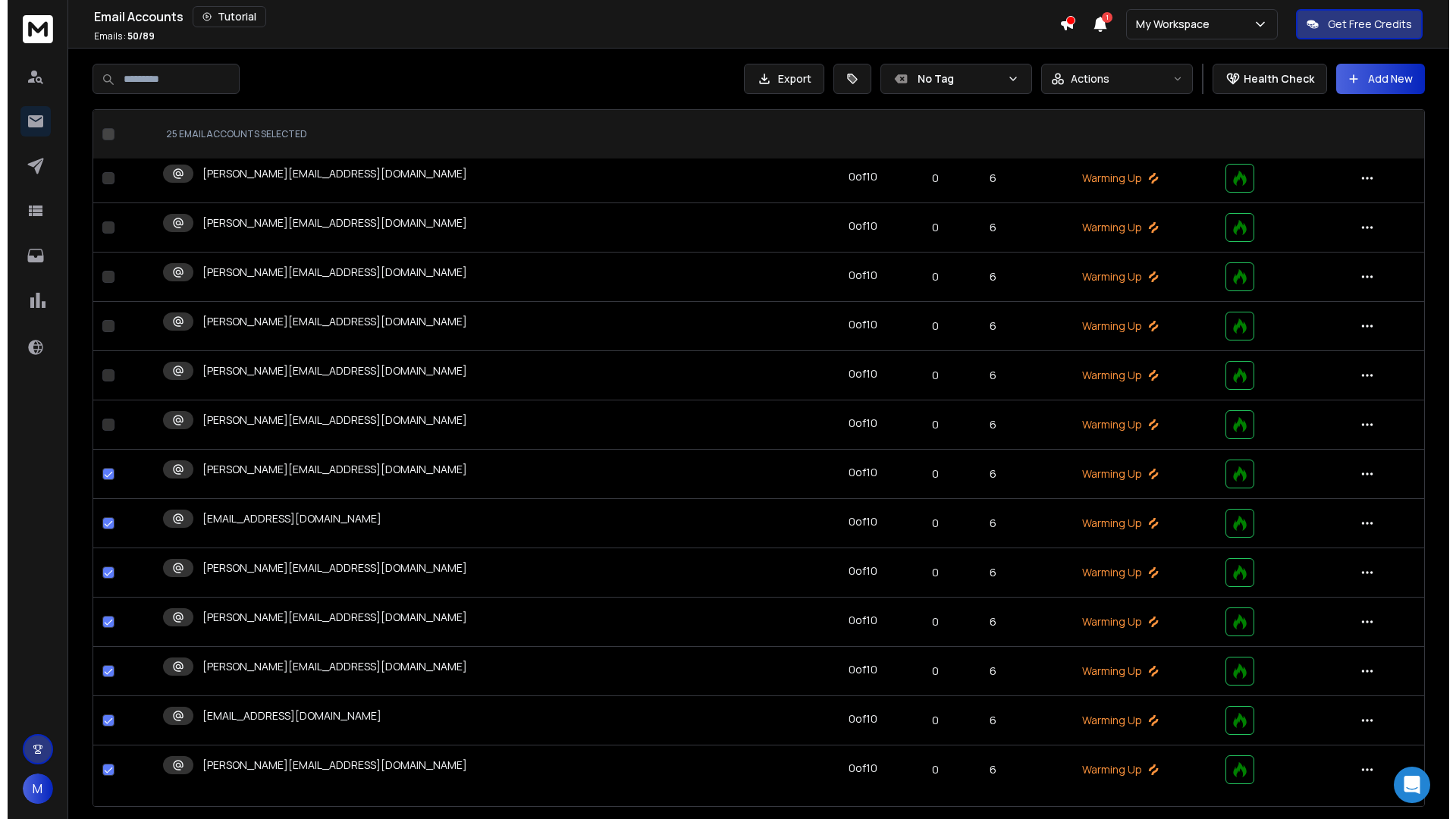
scroll to position [1853, 0]
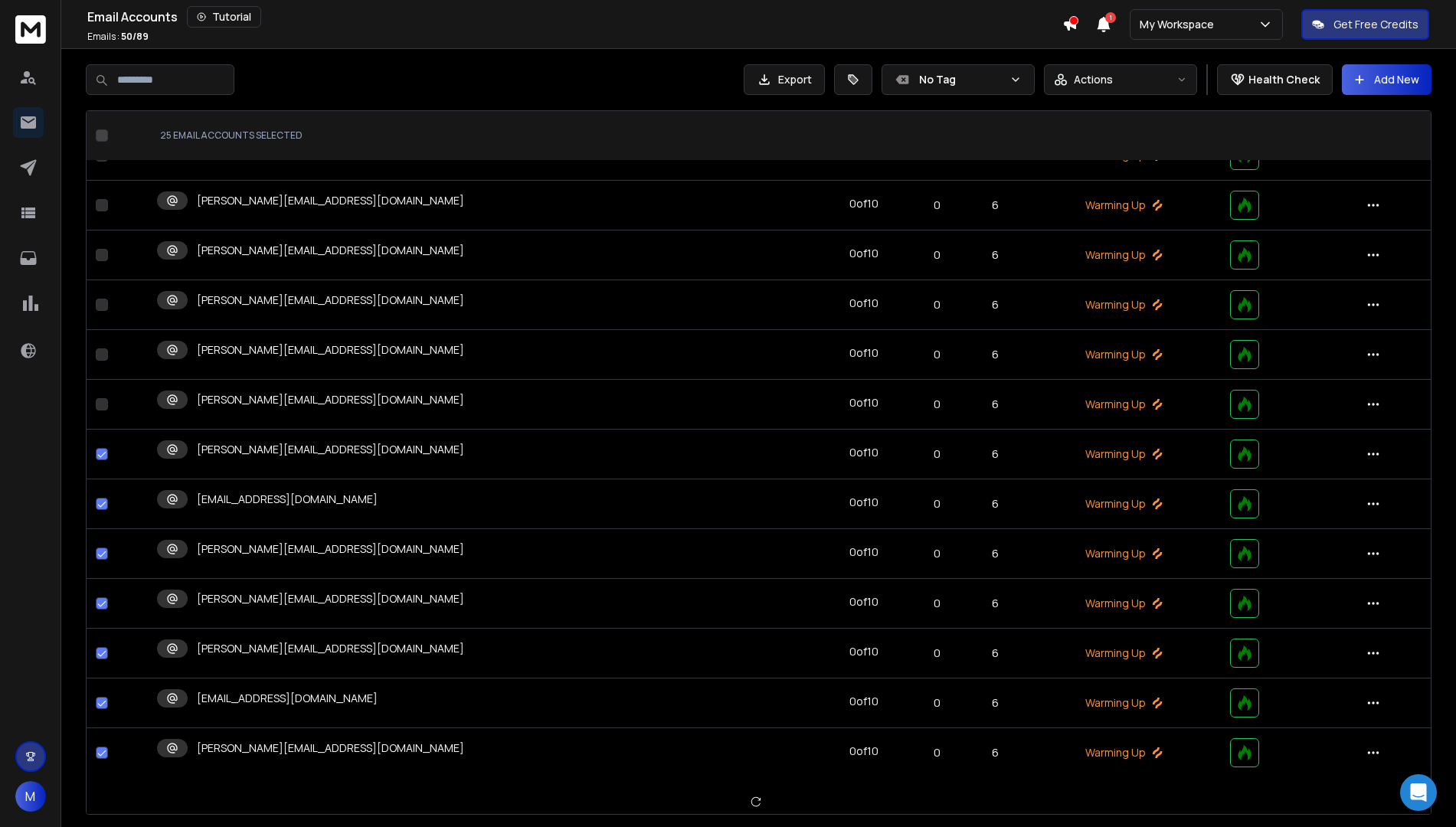
drag, startPoint x: 102, startPoint y: 452, endPoint x: 92, endPoint y: 492, distance: 41.2
click at [102, 453] on button "button" at bounding box center [101, 454] width 12 height 12
click at [104, 505] on button "button" at bounding box center [101, 503] width 12 height 12
click at [102, 553] on button "button" at bounding box center [101, 553] width 12 height 12
click at [101, 601] on button "button" at bounding box center [101, 603] width 12 height 12
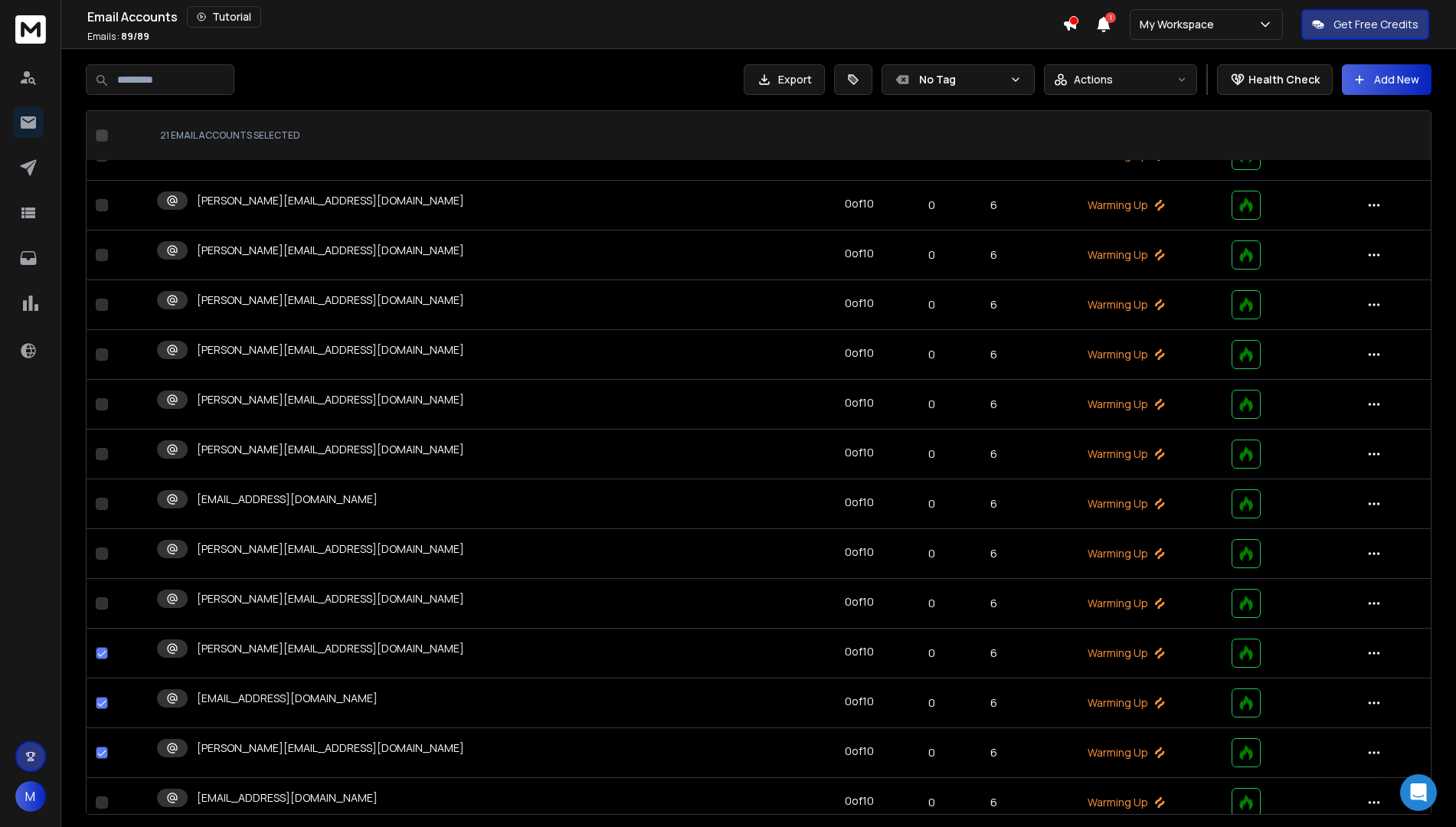
click at [101, 653] on button "button" at bounding box center [101, 653] width 12 height 12
click at [105, 707] on button "button" at bounding box center [101, 703] width 12 height 12
click at [102, 754] on button "button" at bounding box center [101, 752] width 12 height 12
click at [1109, 80] on p "Actions" at bounding box center [1093, 79] width 39 height 15
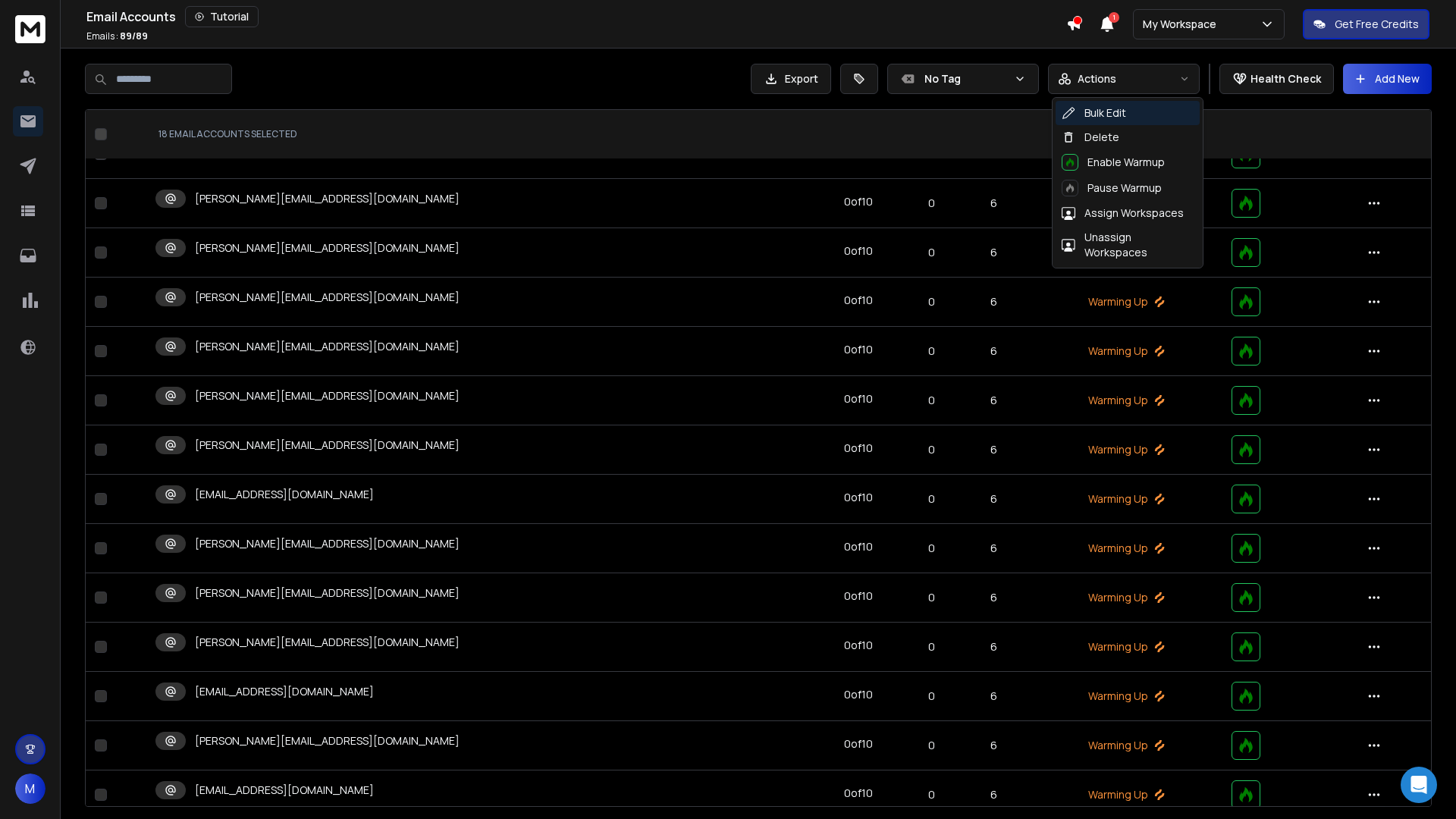
click at [1097, 111] on div "Bulk Edit" at bounding box center [1094, 113] width 64 height 15
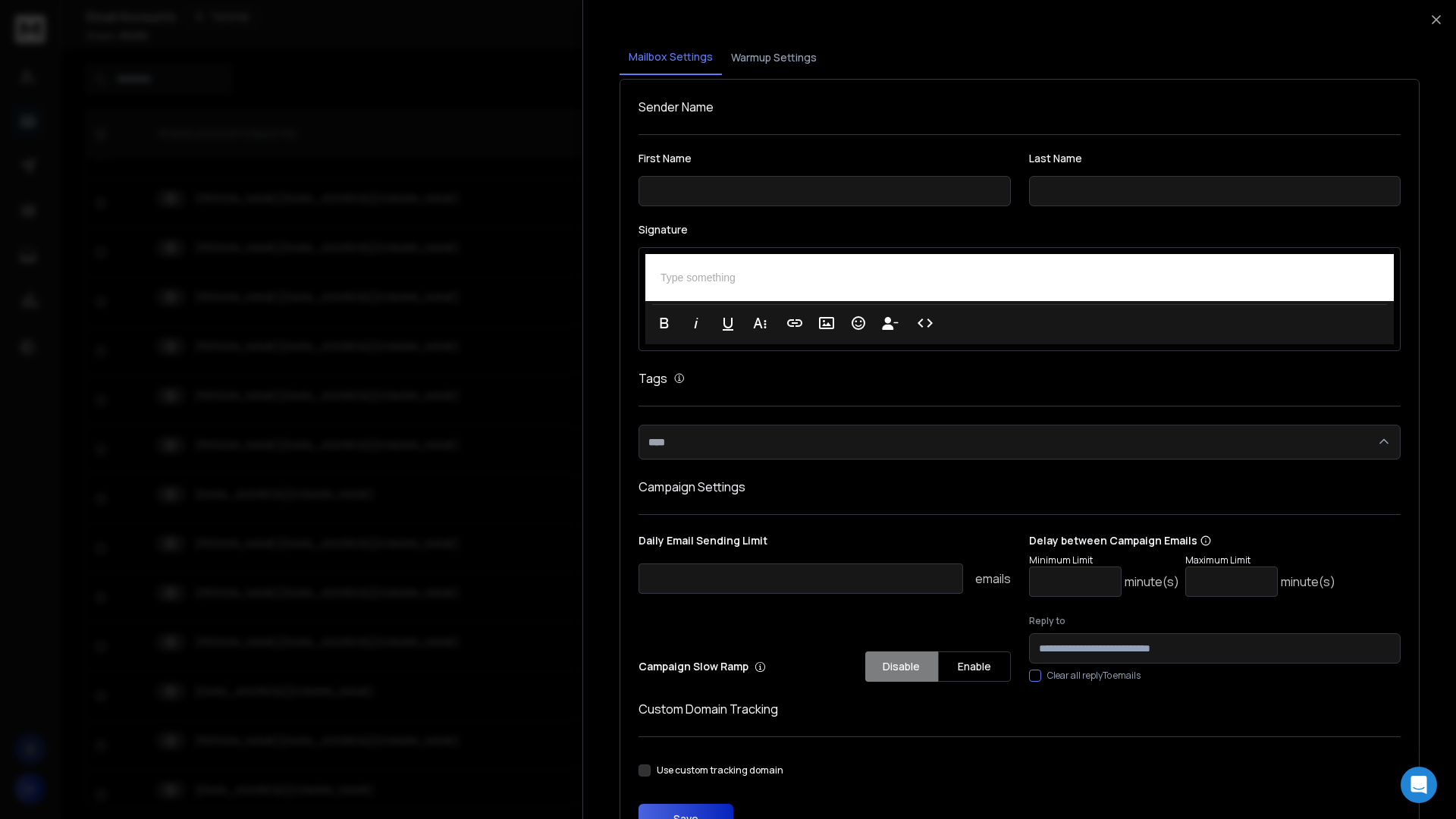
click at [817, 432] on div at bounding box center [1020, 442] width 762 height 35
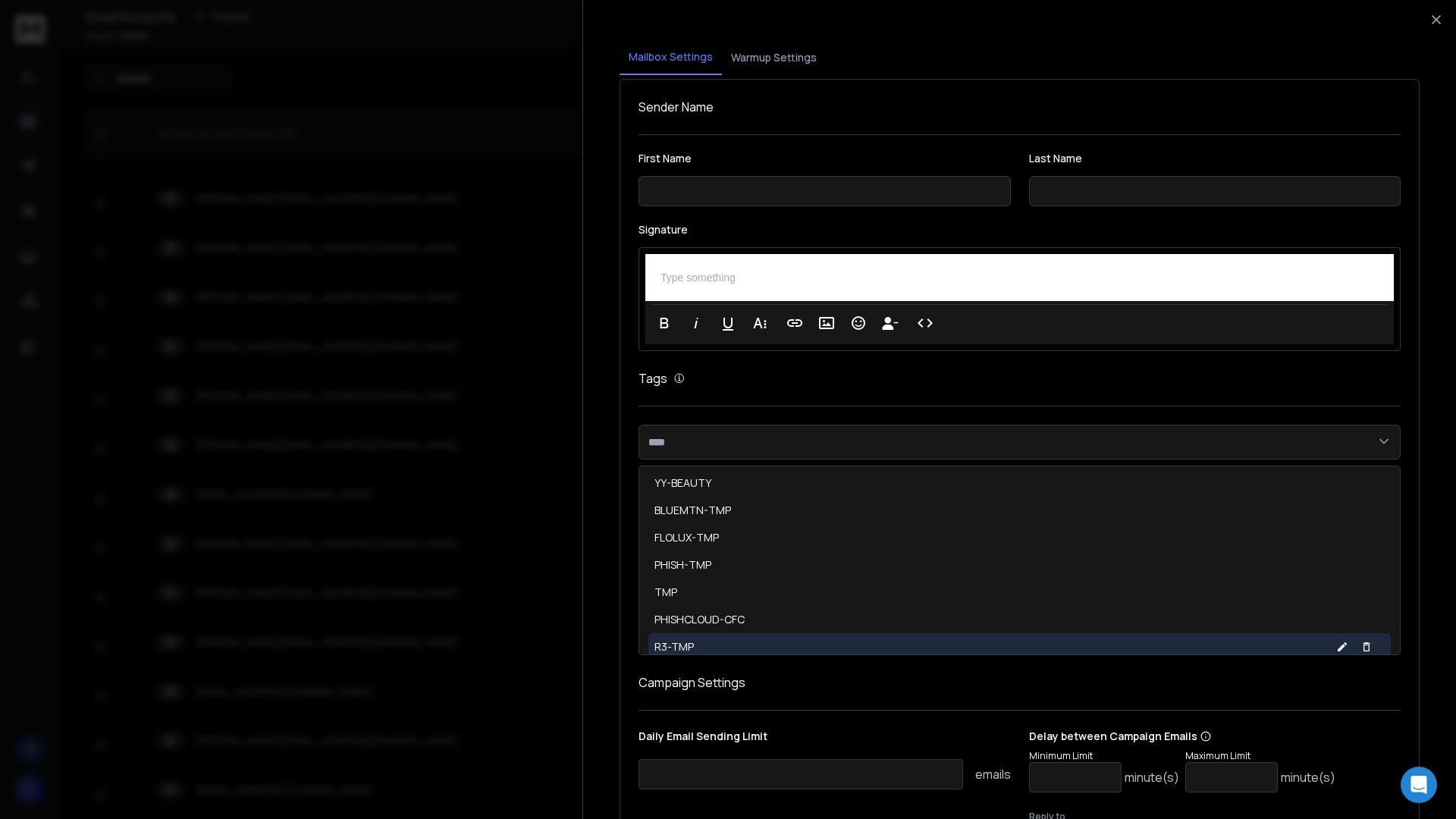
scroll to position [261, 0]
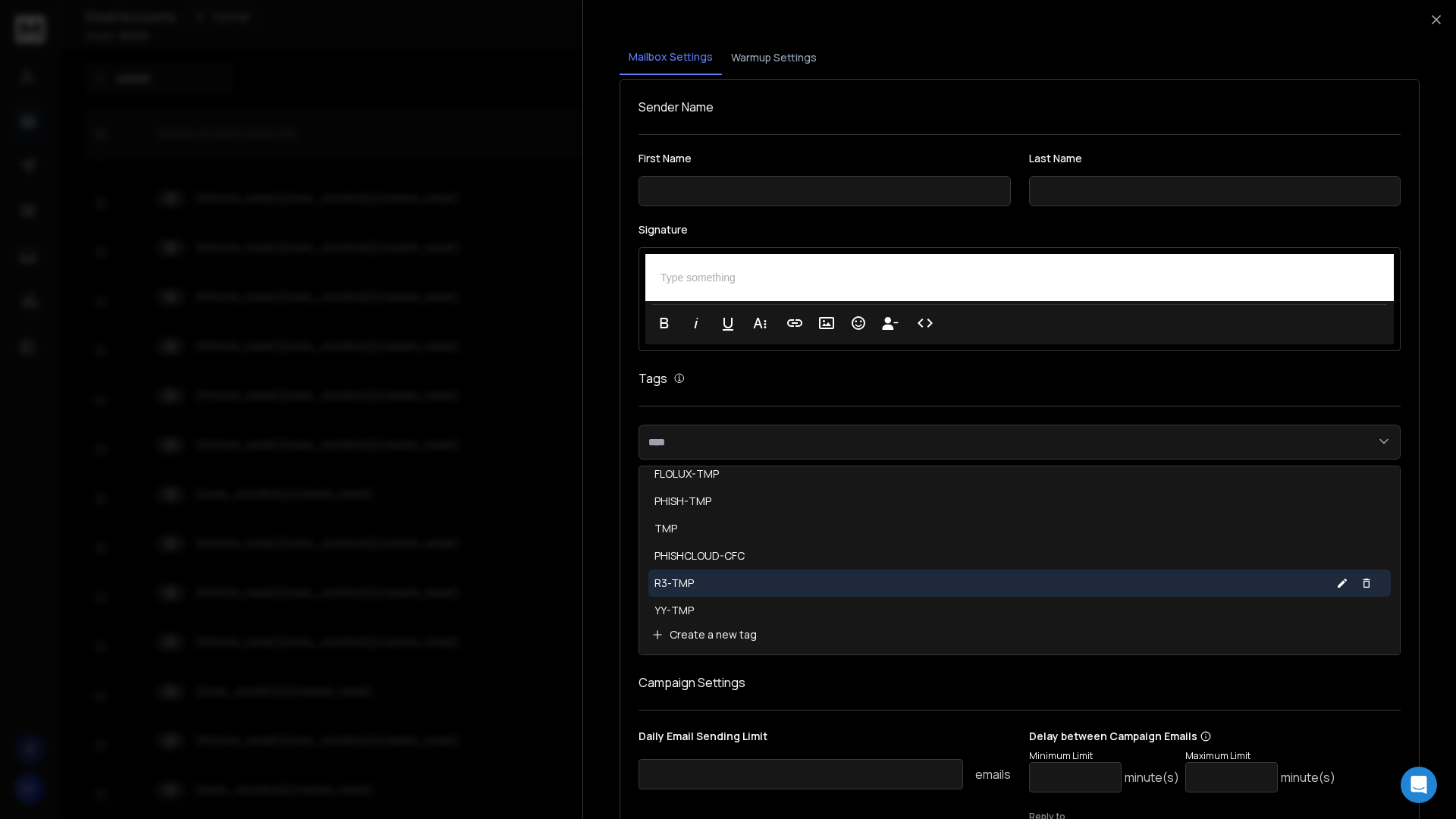
click at [678, 587] on p "R3-TMP" at bounding box center [674, 583] width 40 height 15
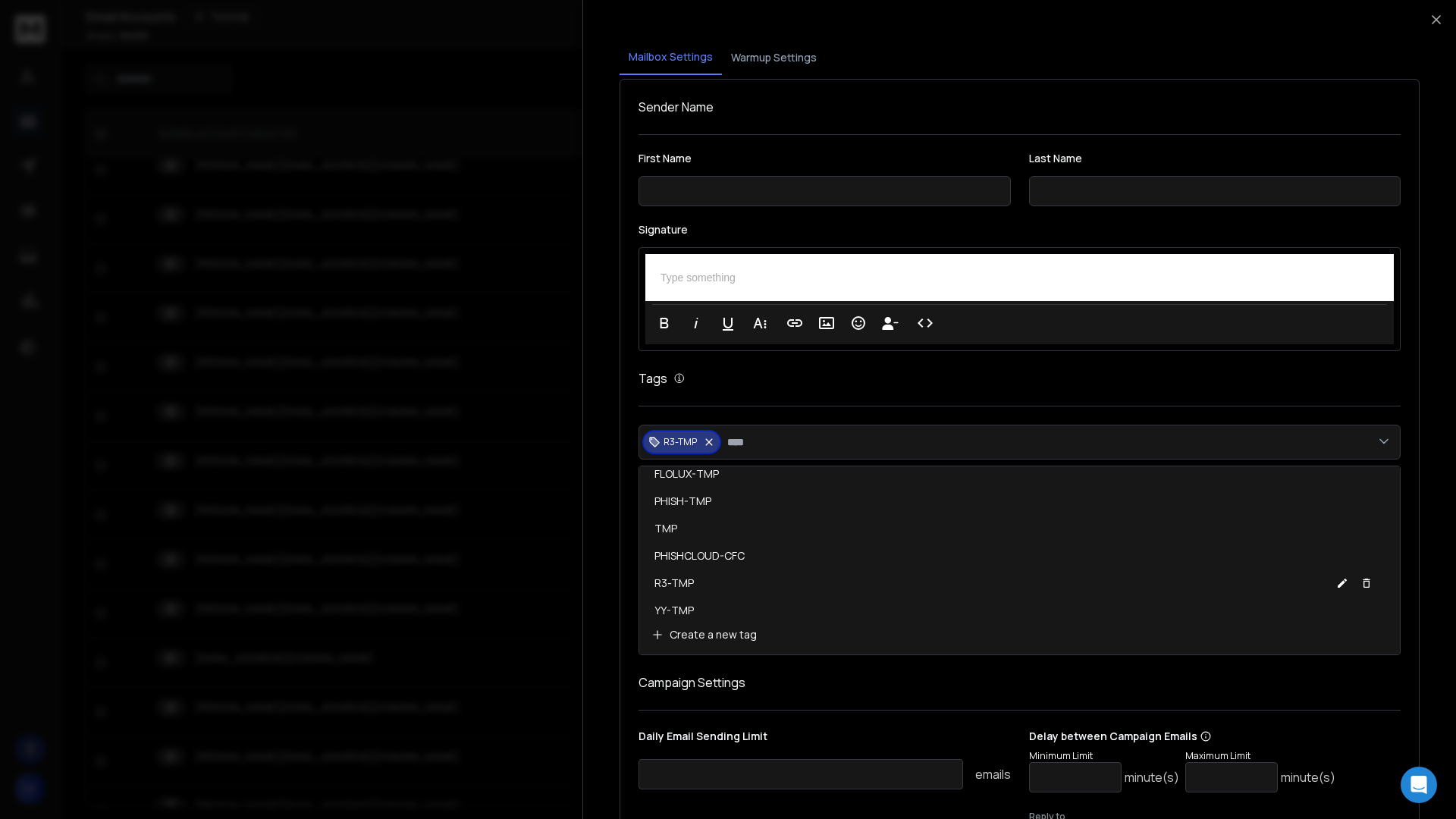
scroll to position [2017, 0]
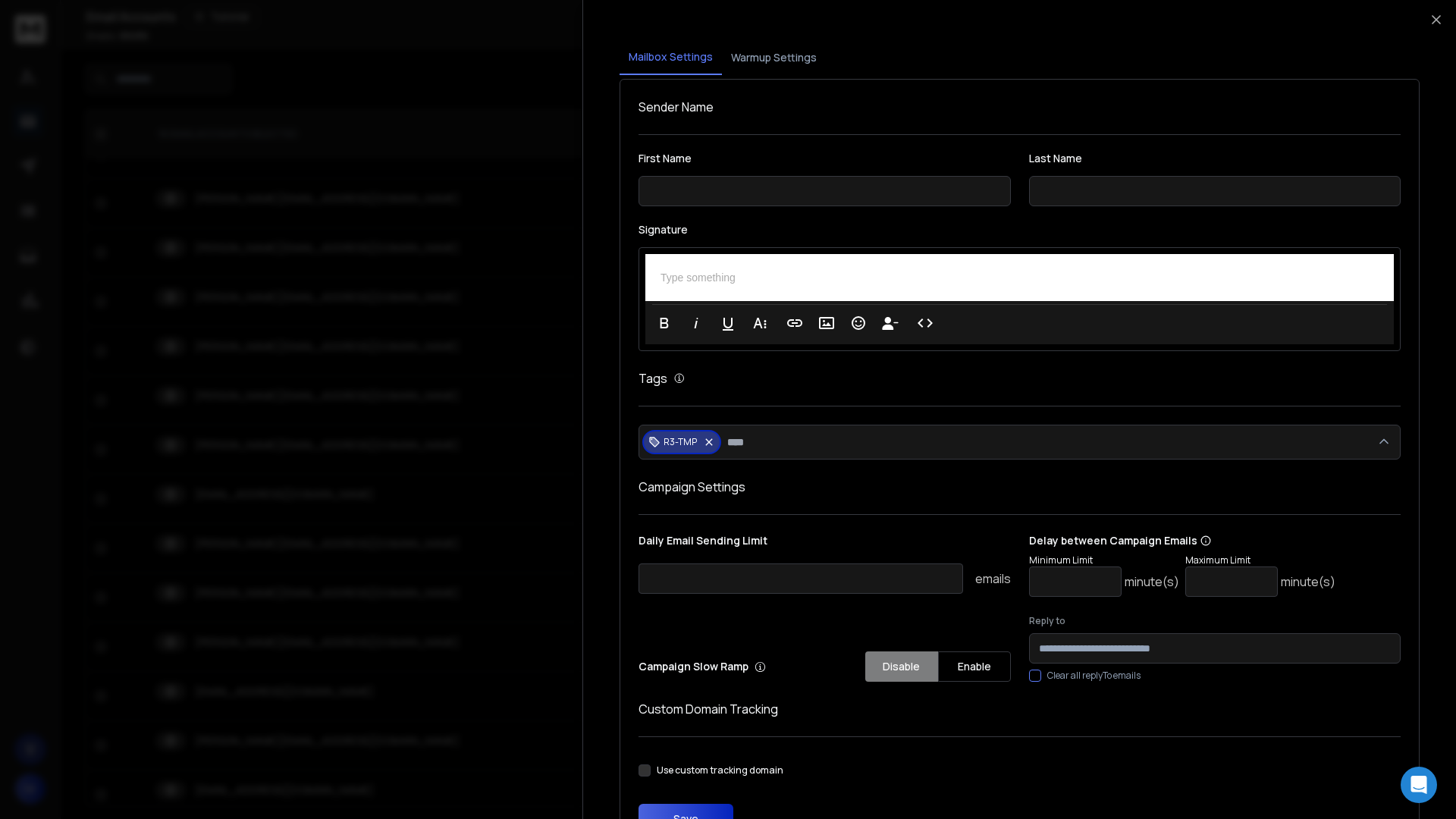
click at [1228, 771] on form "First Name Last Name Signature Type something Clear Formatting Font Family Aria…" at bounding box center [1020, 494] width 762 height 681
type input "**"
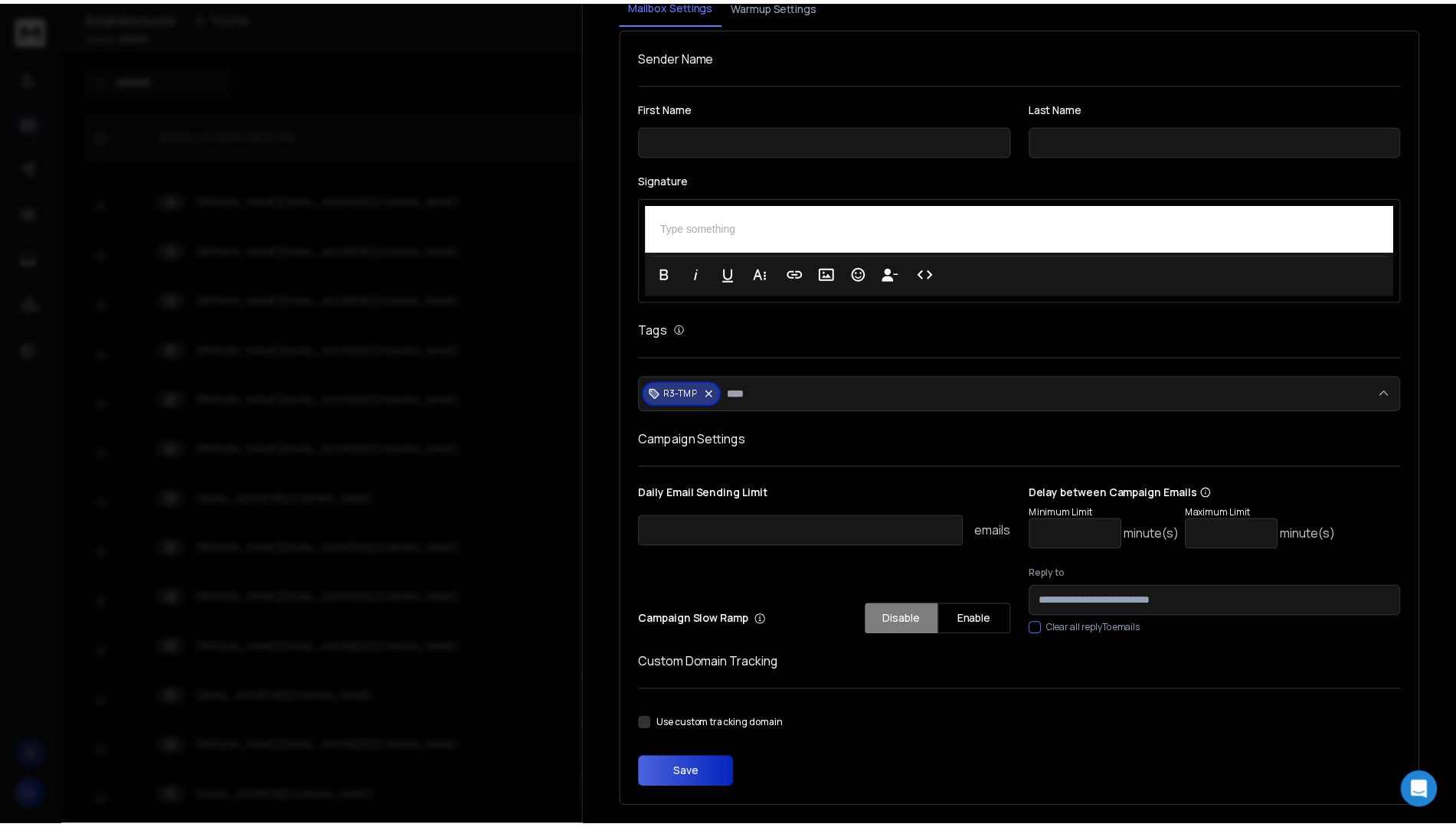
scroll to position [78, 0]
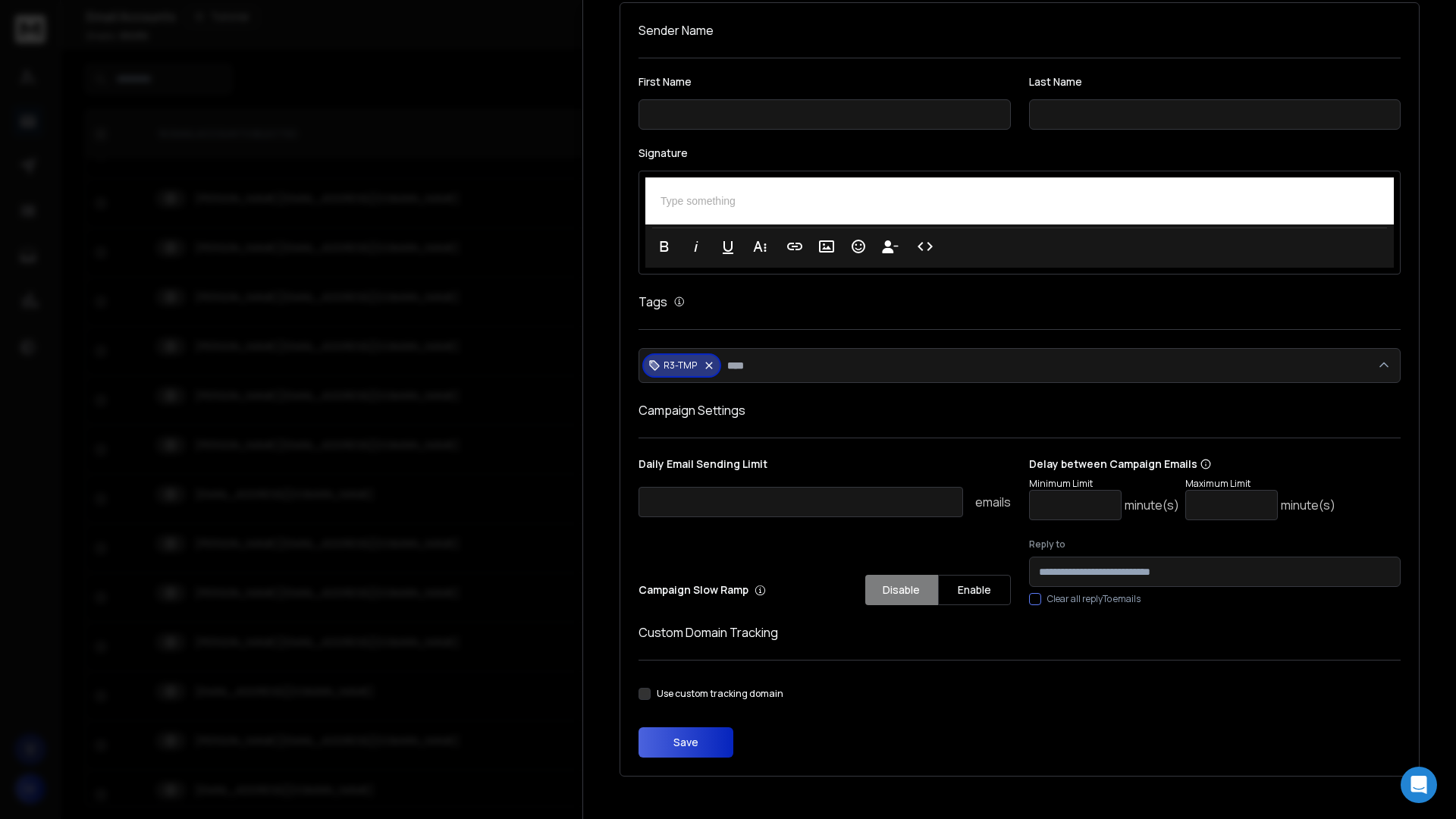
click at [704, 749] on button "Save" at bounding box center [686, 742] width 95 height 30
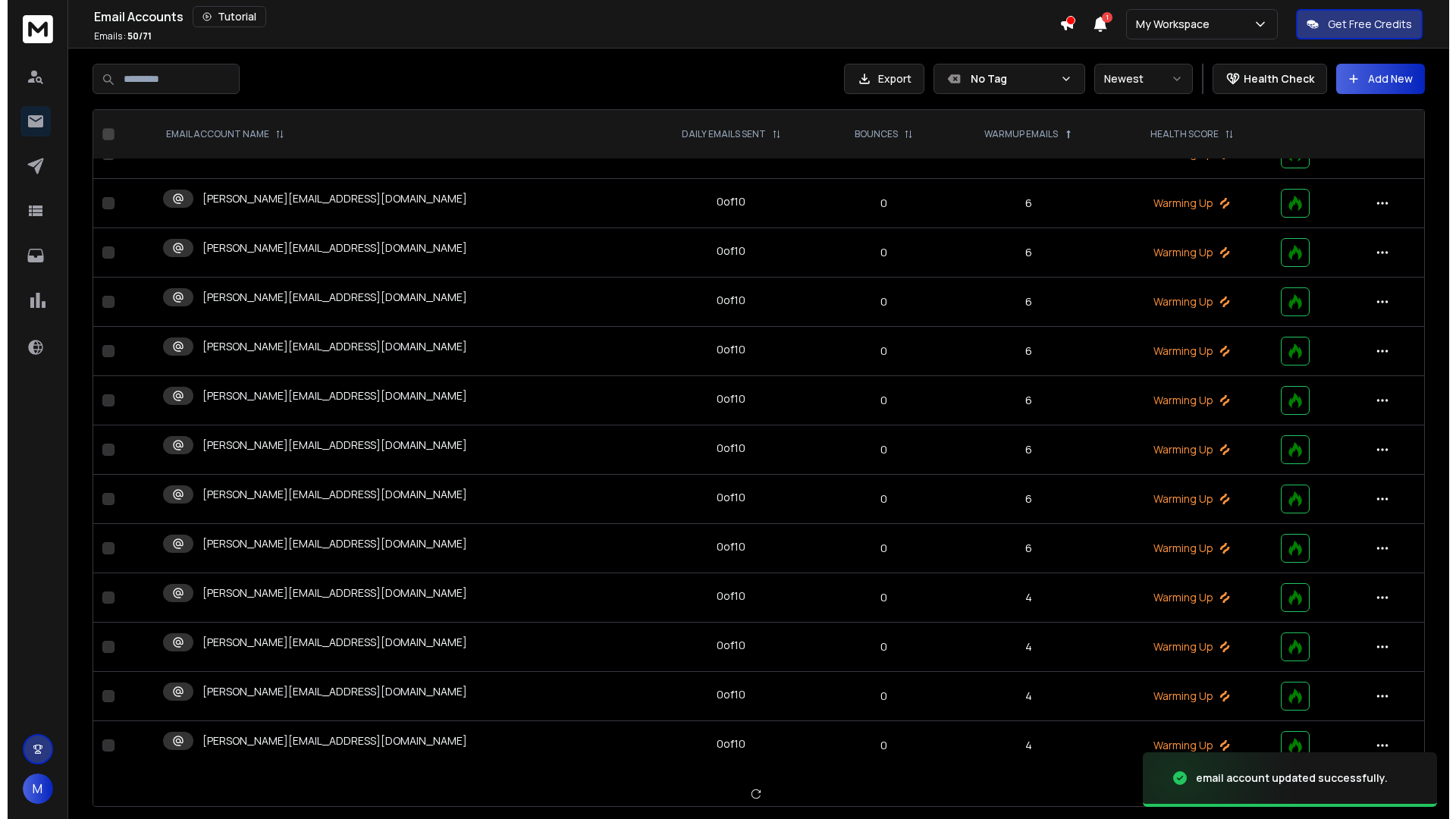
scroll to position [1853, 0]
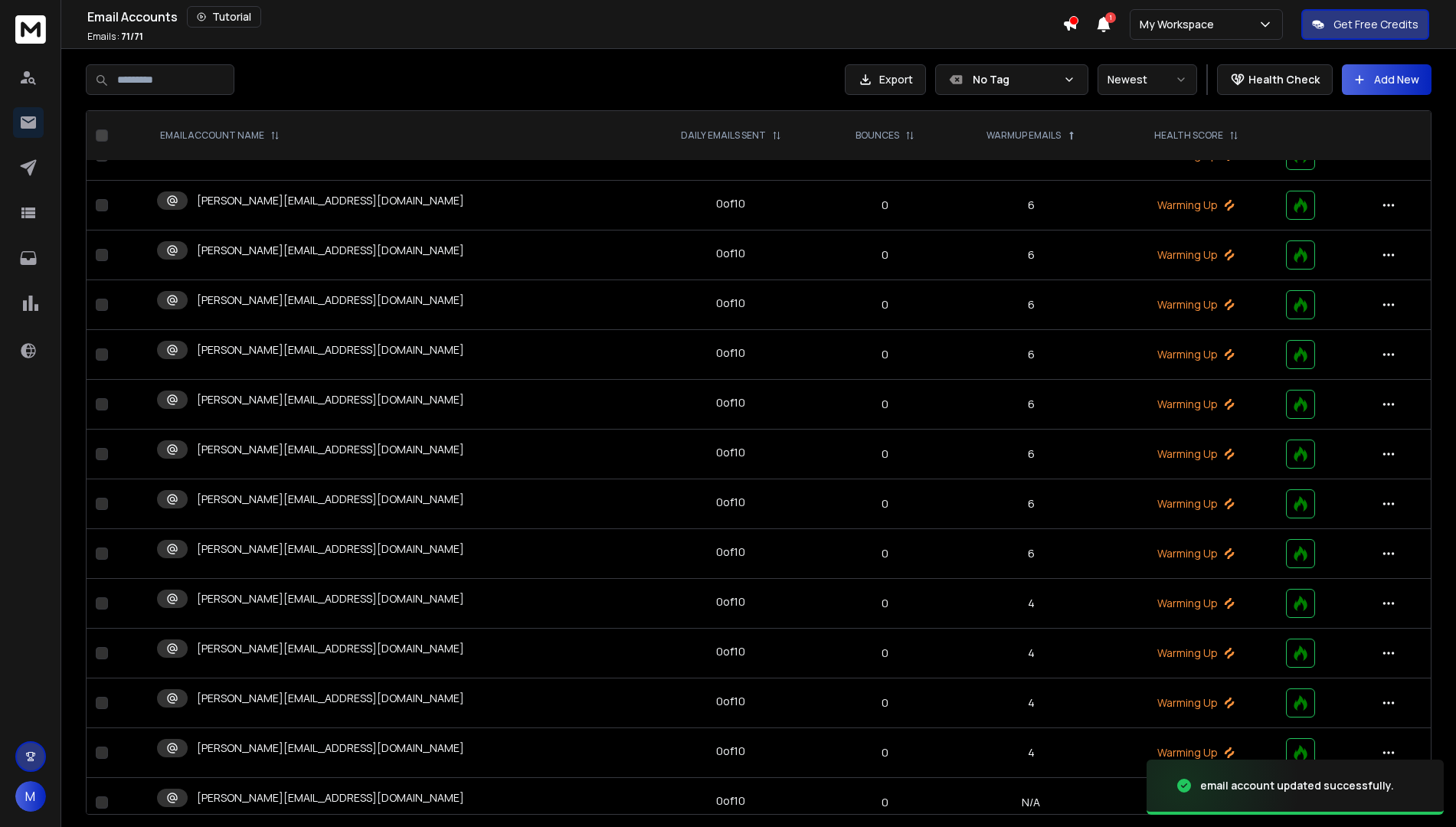
click at [1072, 80] on icon at bounding box center [1069, 79] width 6 height 3
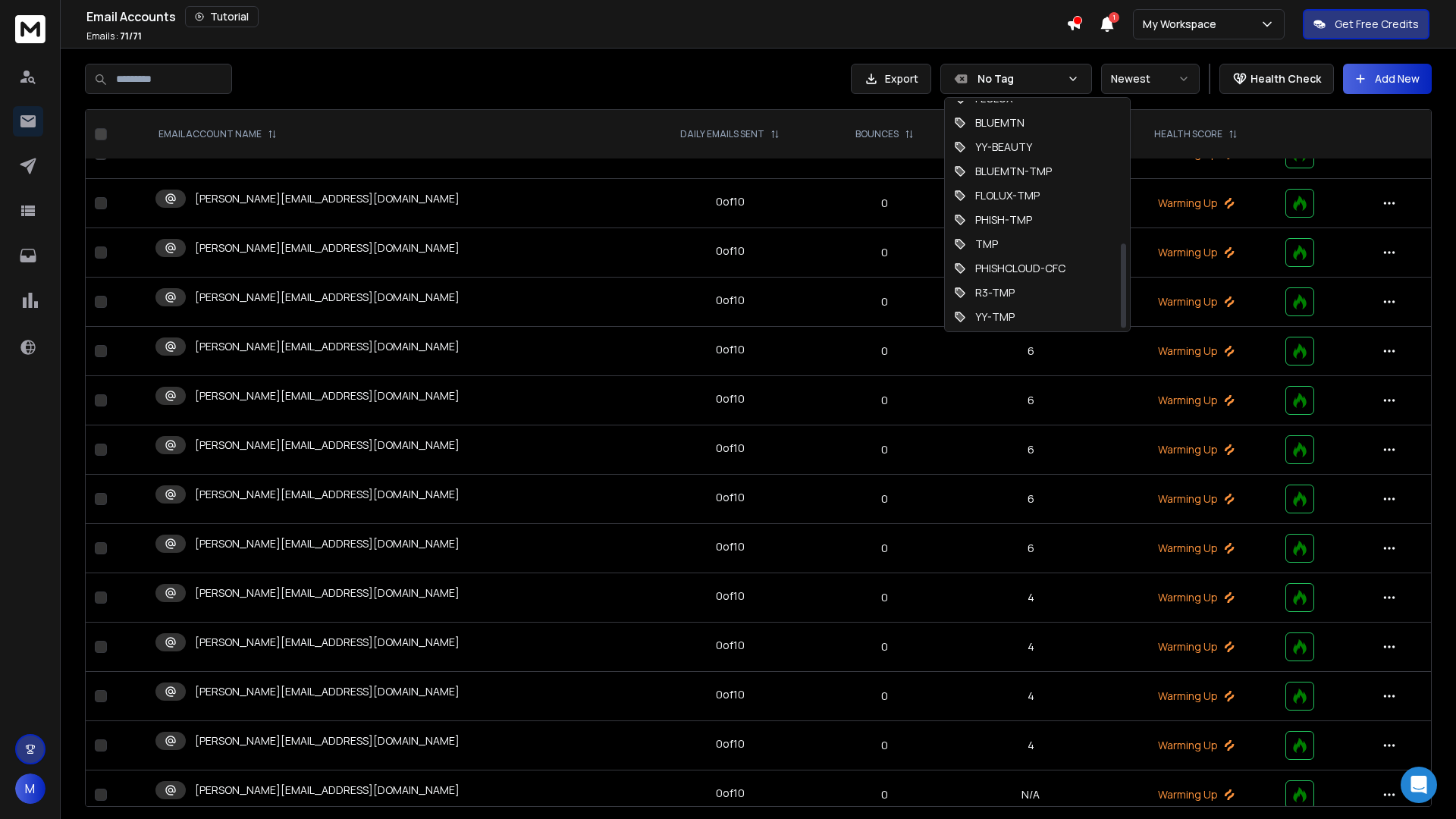
scroll to position [385, 0]
click at [1040, 191] on div "FLOLUX-TMP" at bounding box center [1037, 195] width 179 height 25
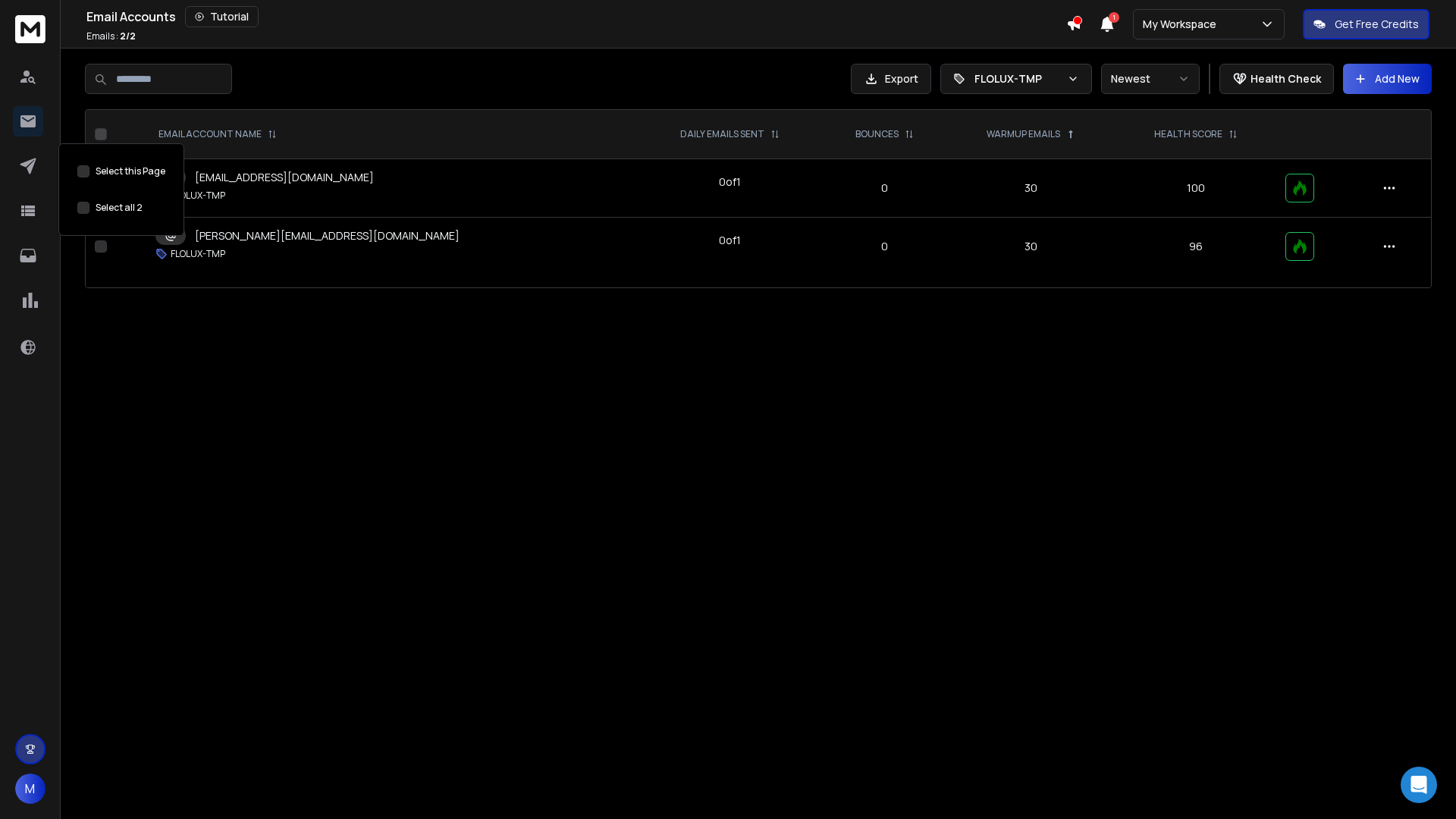
click at [82, 209] on button "Select this Page" at bounding box center [83, 208] width 12 height 12
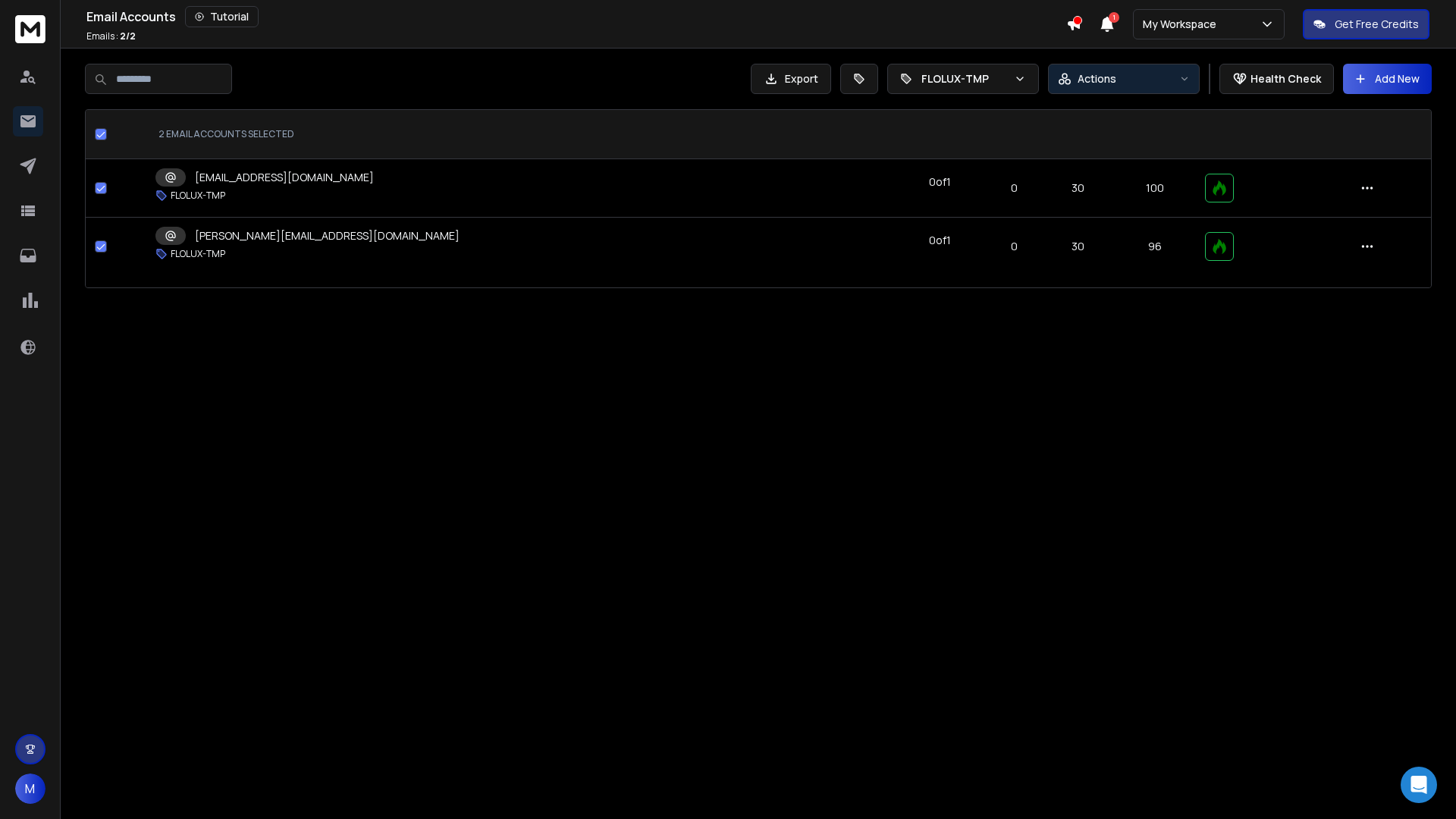
click at [1183, 78] on icon "button" at bounding box center [1184, 79] width 10 height 12
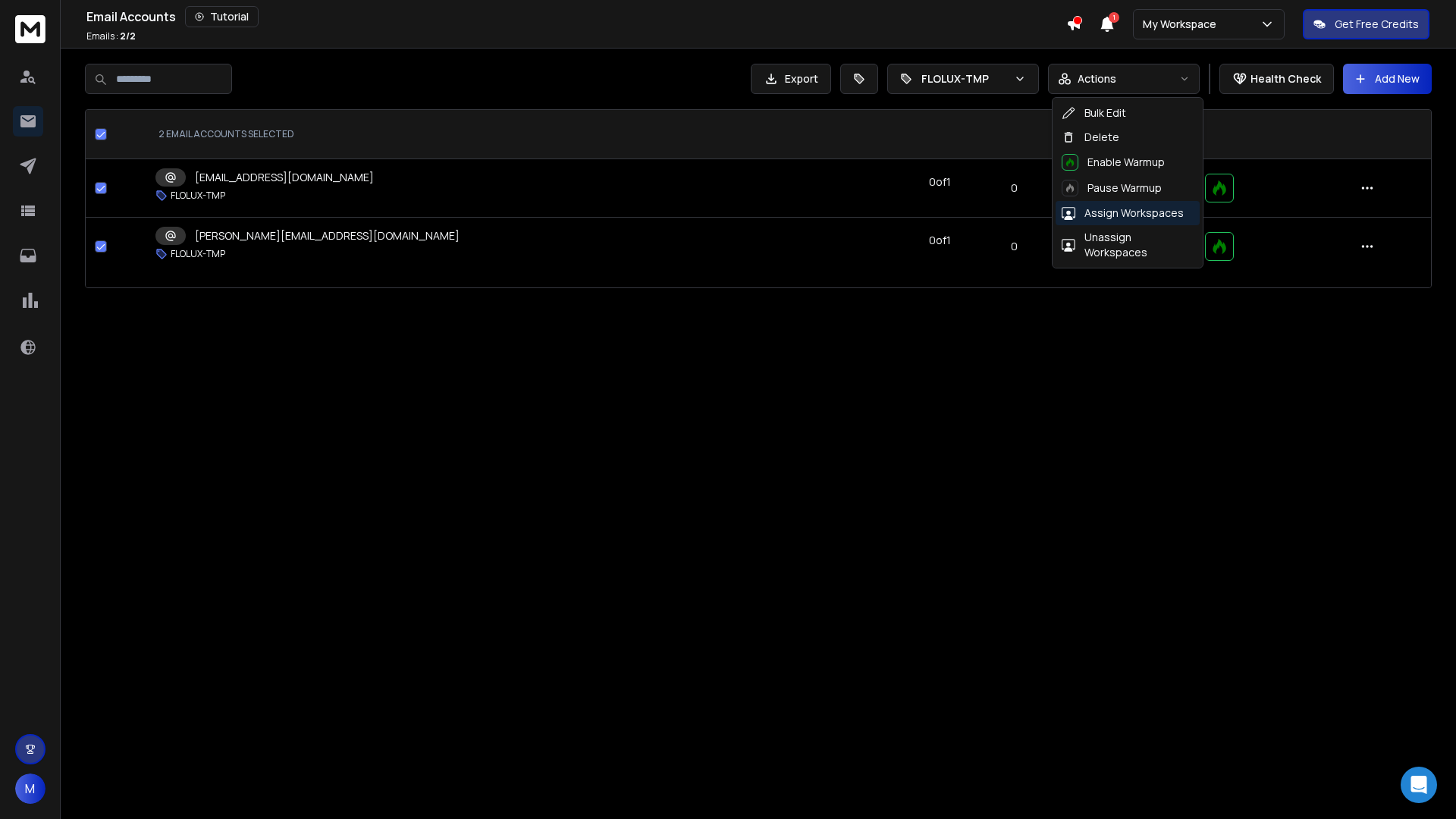
click at [1106, 211] on div "Assign Workspaces" at bounding box center [1122, 213] width 122 height 15
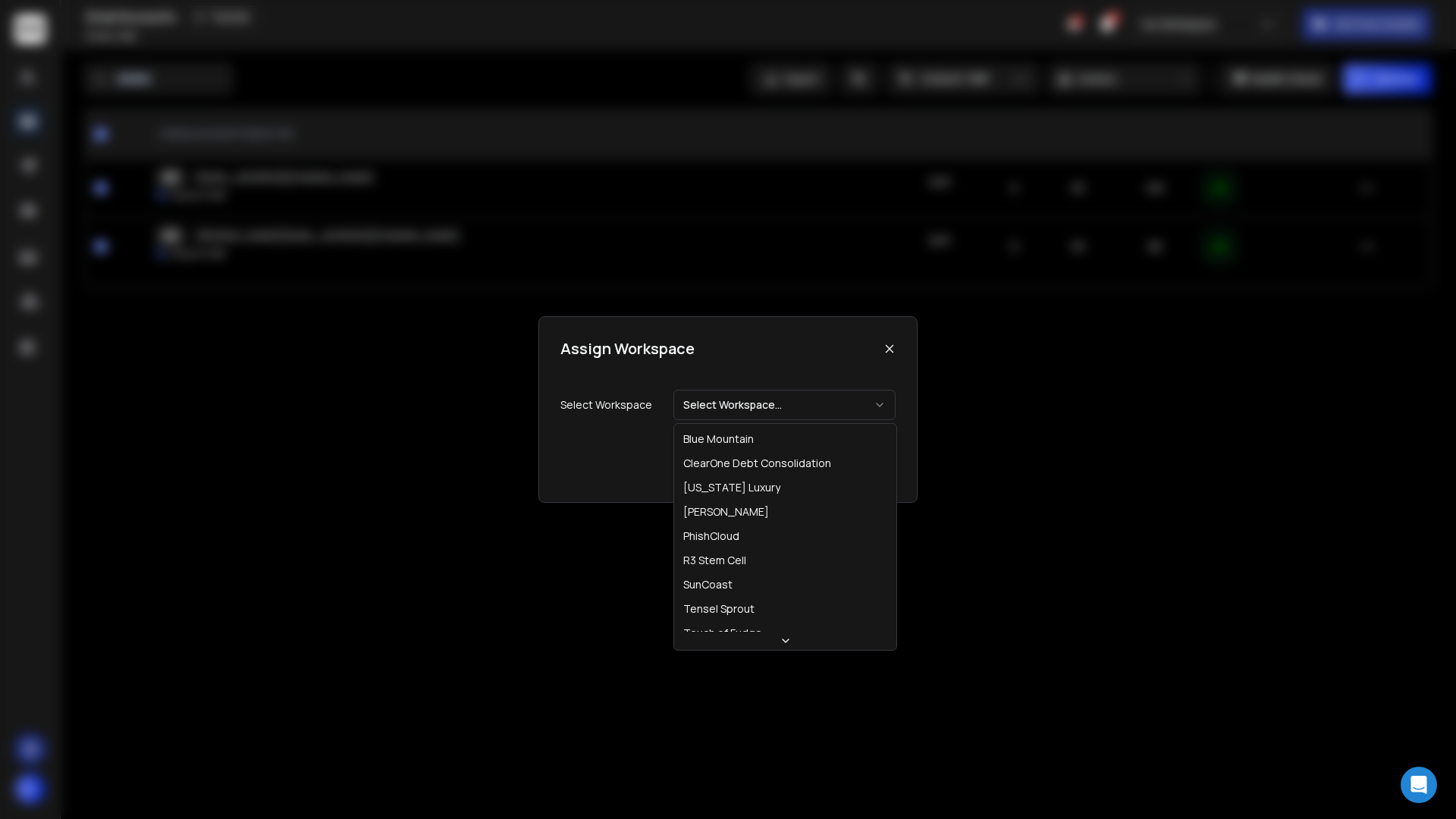
click at [791, 398] on button "Select Workspace..." at bounding box center [784, 405] width 222 height 30
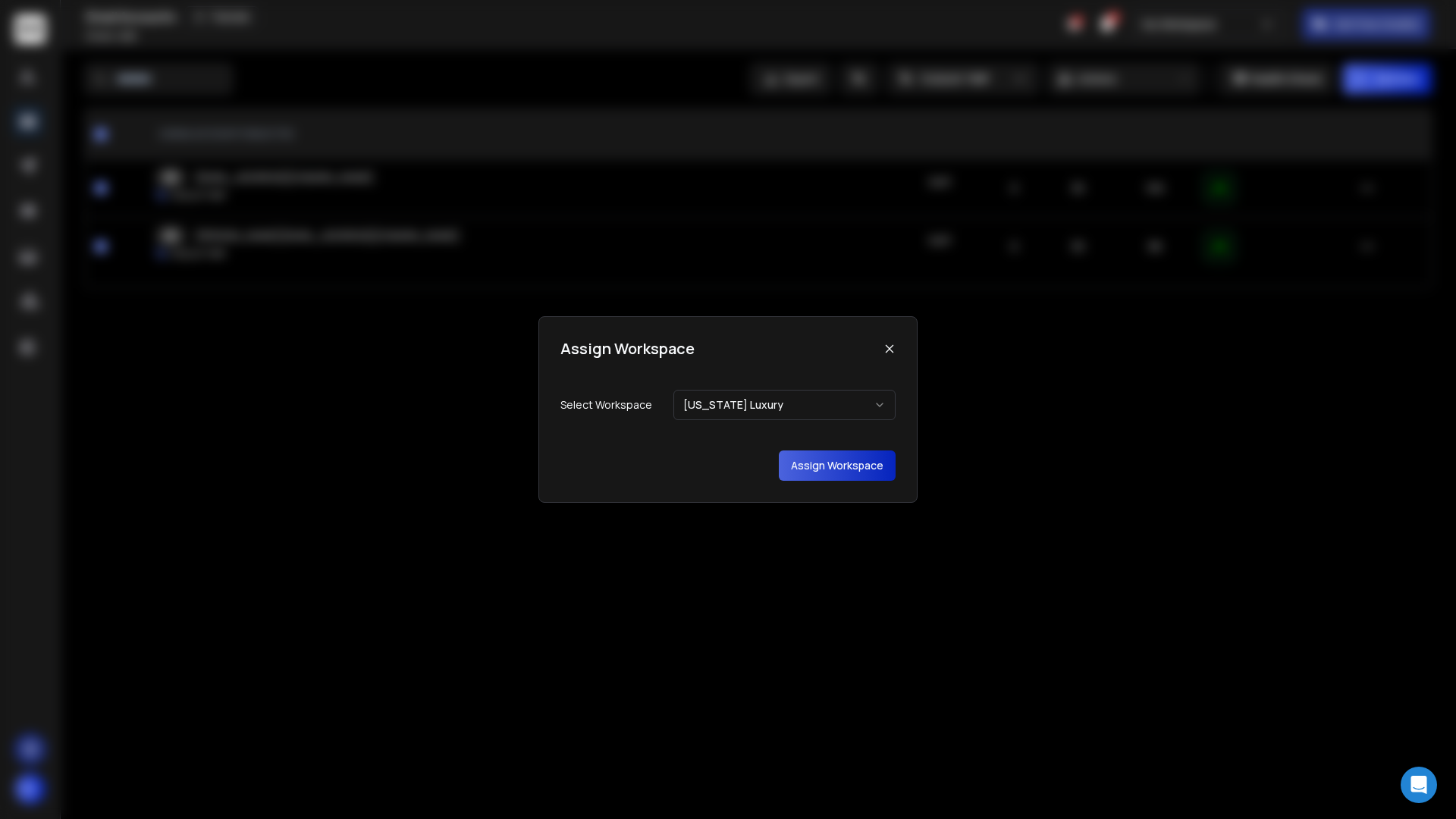
click at [851, 465] on button "Assign Workspace" at bounding box center [837, 465] width 117 height 30
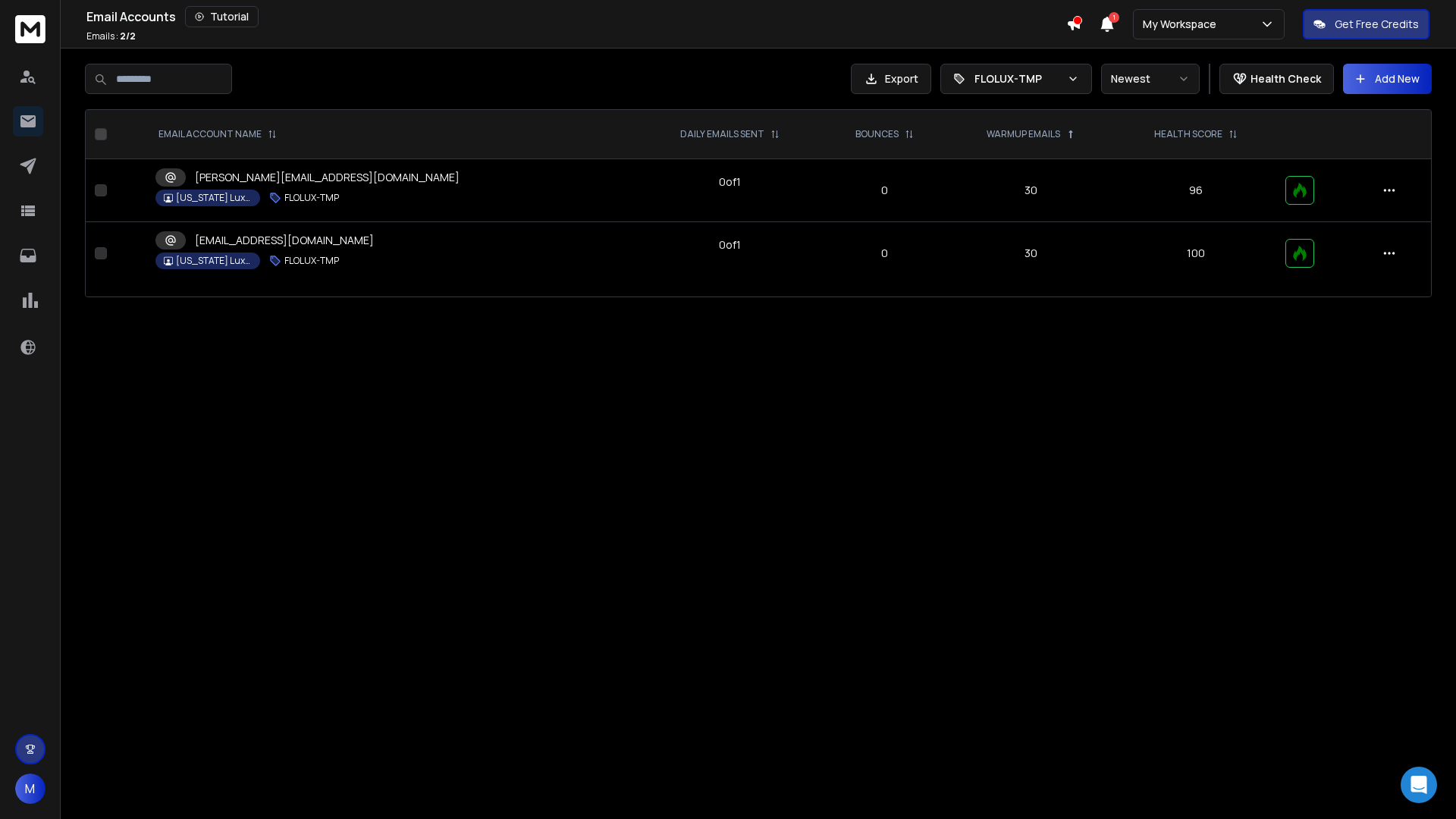
click at [1067, 80] on div "FLOLUX-TMP" at bounding box center [1016, 79] width 152 height 30
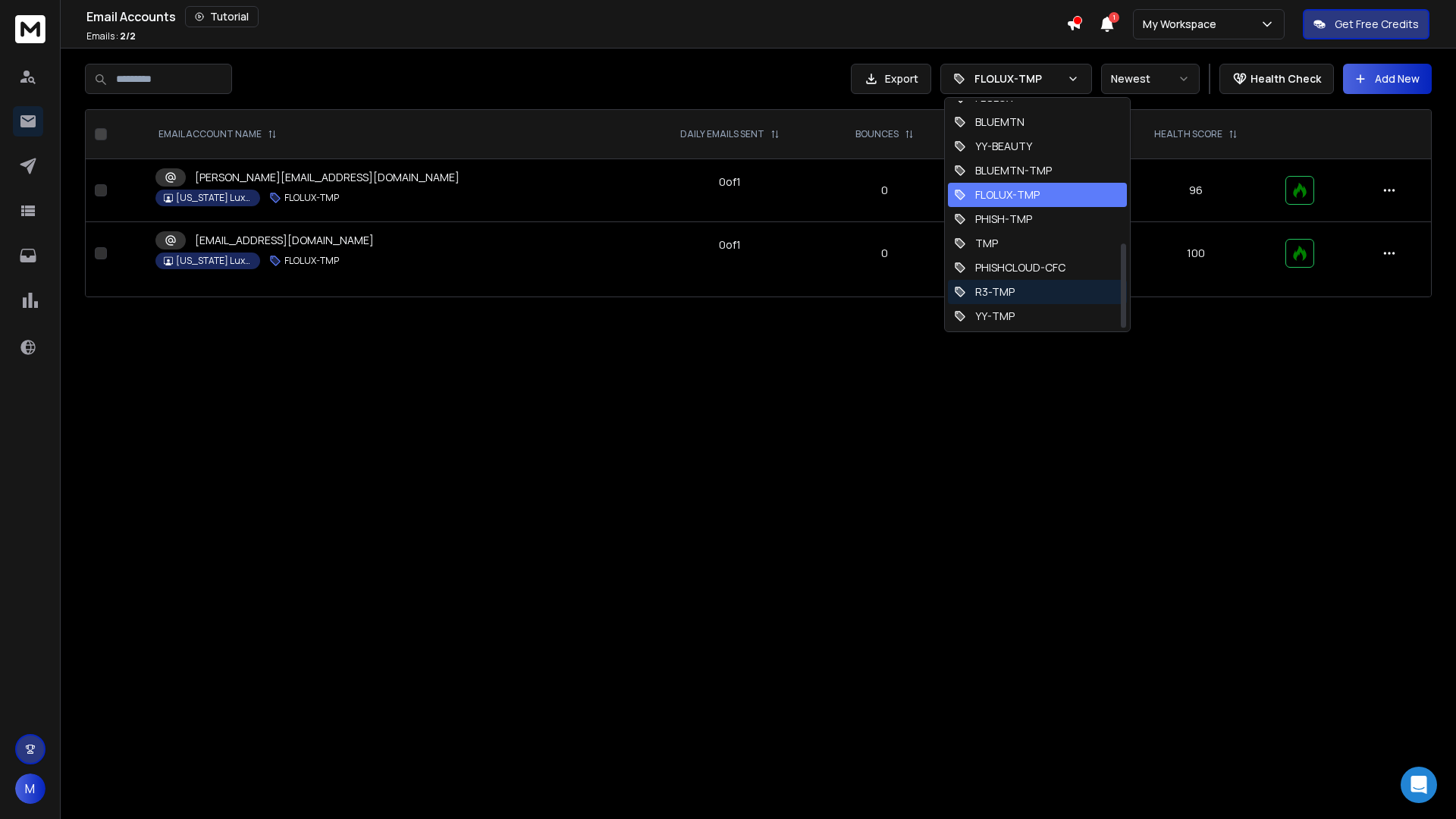
click at [1010, 287] on div "R3-TMP" at bounding box center [984, 292] width 61 height 15
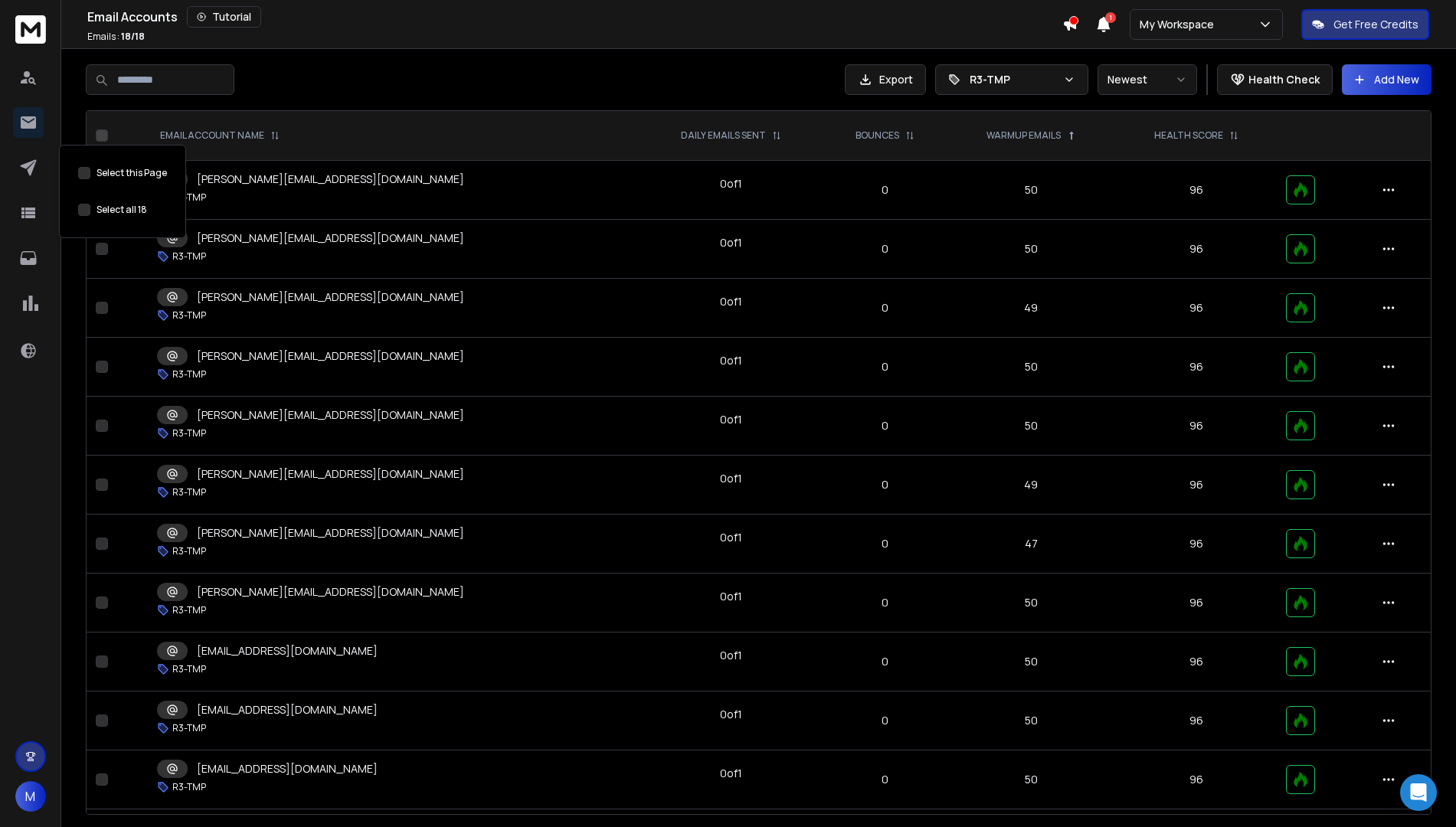
click at [83, 211] on button "Select this Page" at bounding box center [84, 210] width 12 height 12
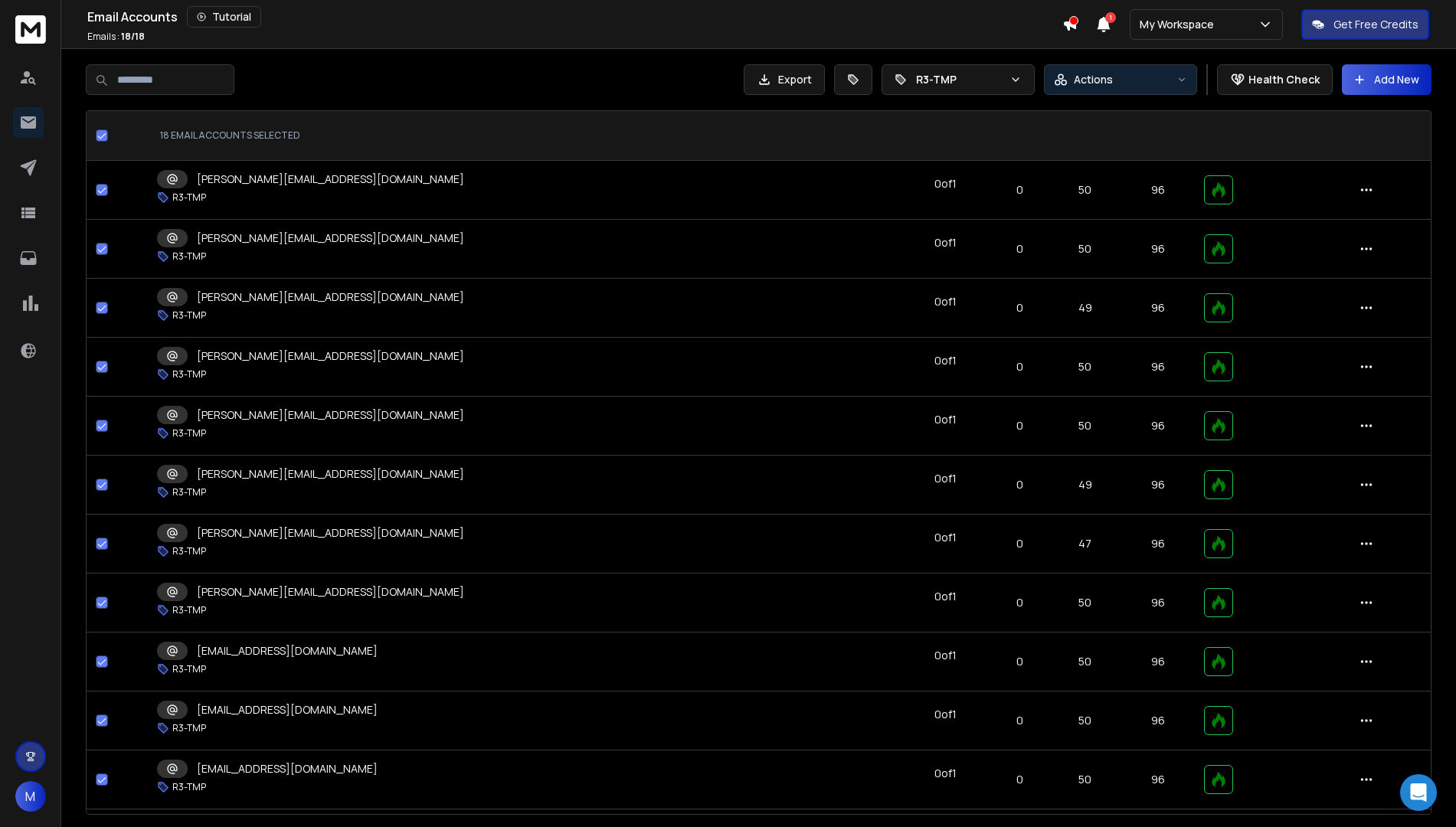
click at [1098, 80] on p "Actions" at bounding box center [1093, 79] width 39 height 15
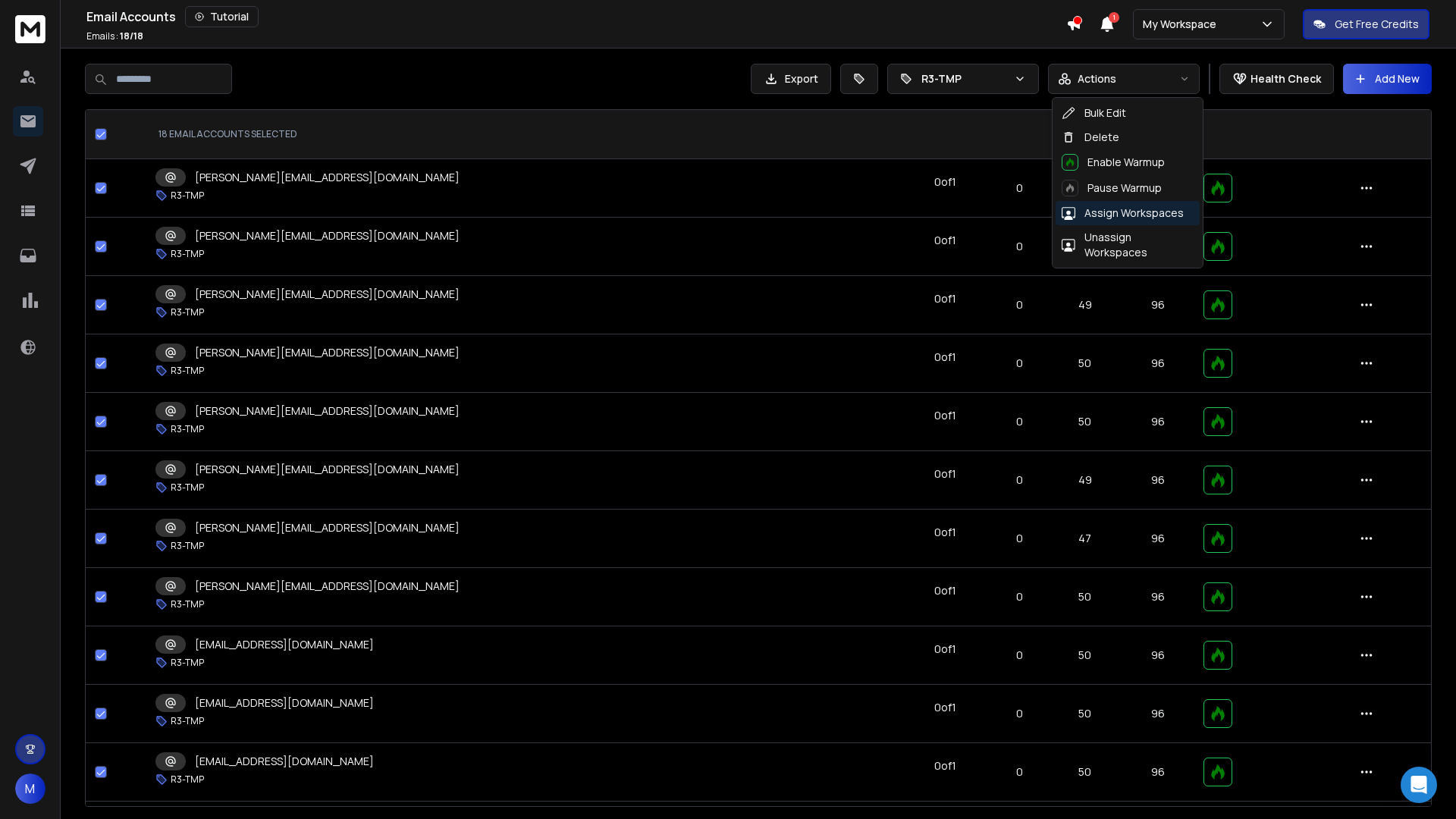
click at [1130, 210] on div "Assign Workspaces" at bounding box center [1122, 213] width 122 height 15
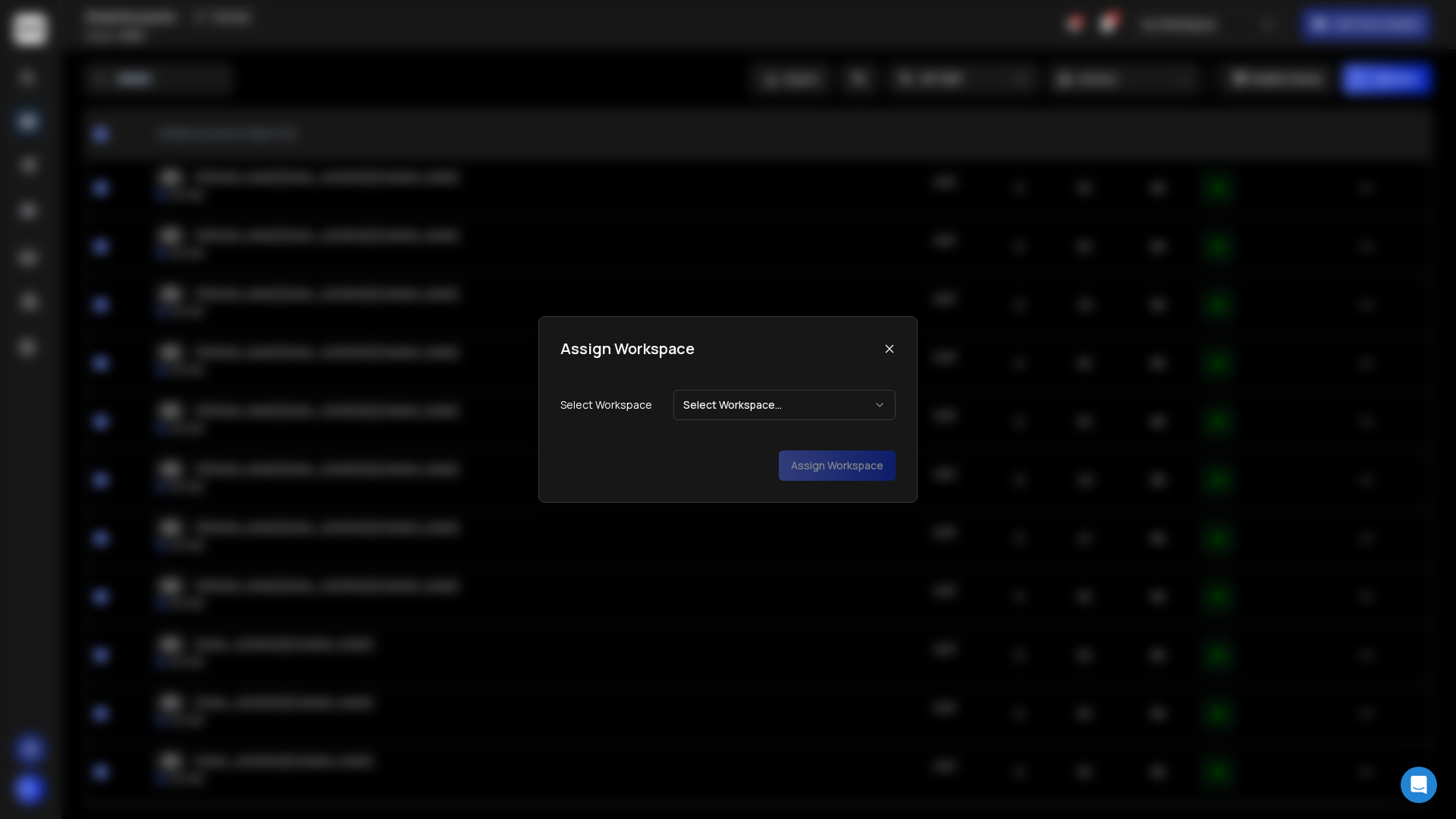
click at [802, 407] on button "Select Workspace..." at bounding box center [784, 405] width 222 height 30
click at [863, 466] on button "Assign Workspace" at bounding box center [837, 465] width 117 height 30
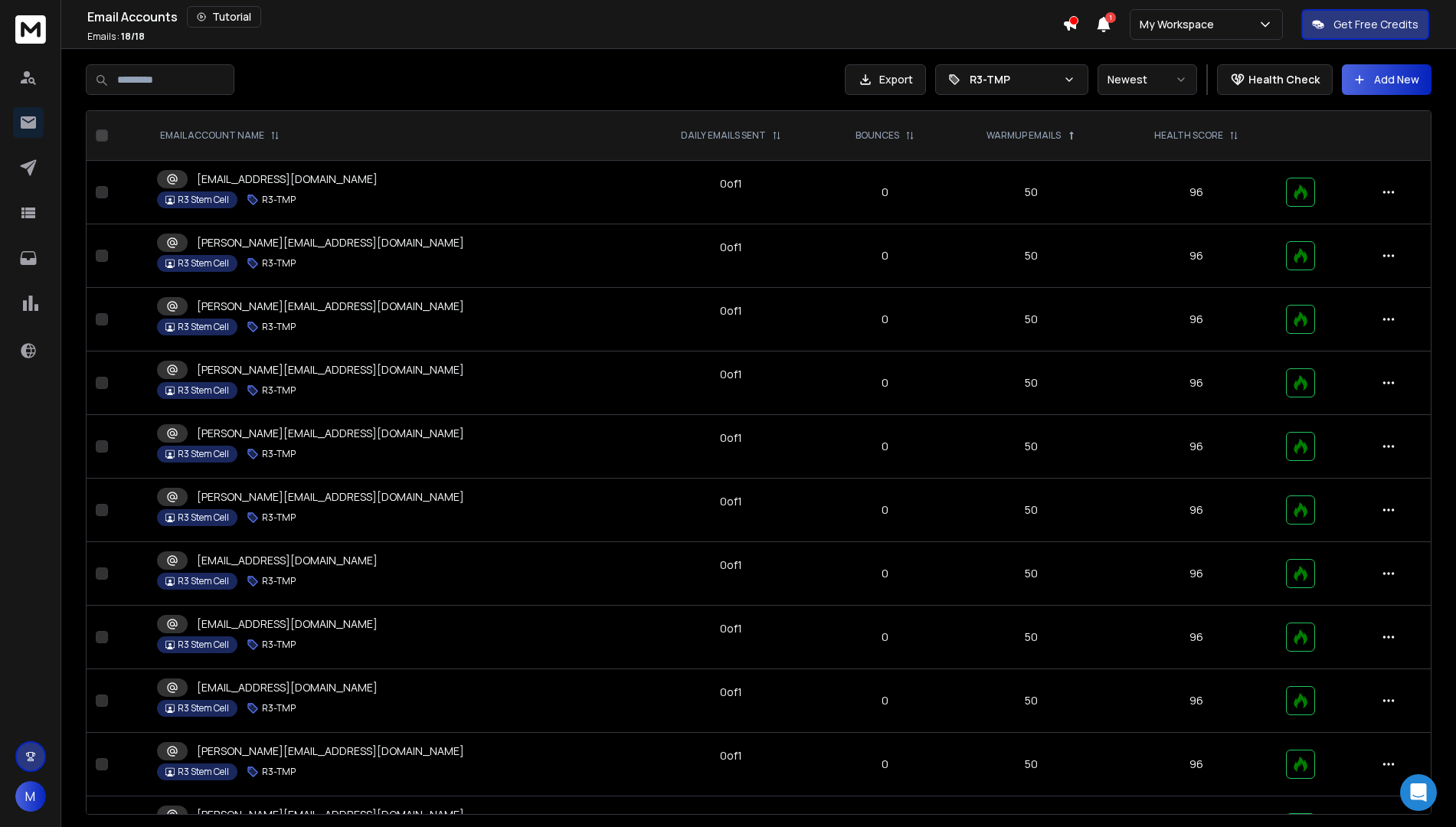
click at [1044, 78] on p "R3-TMP" at bounding box center [1013, 79] width 87 height 15
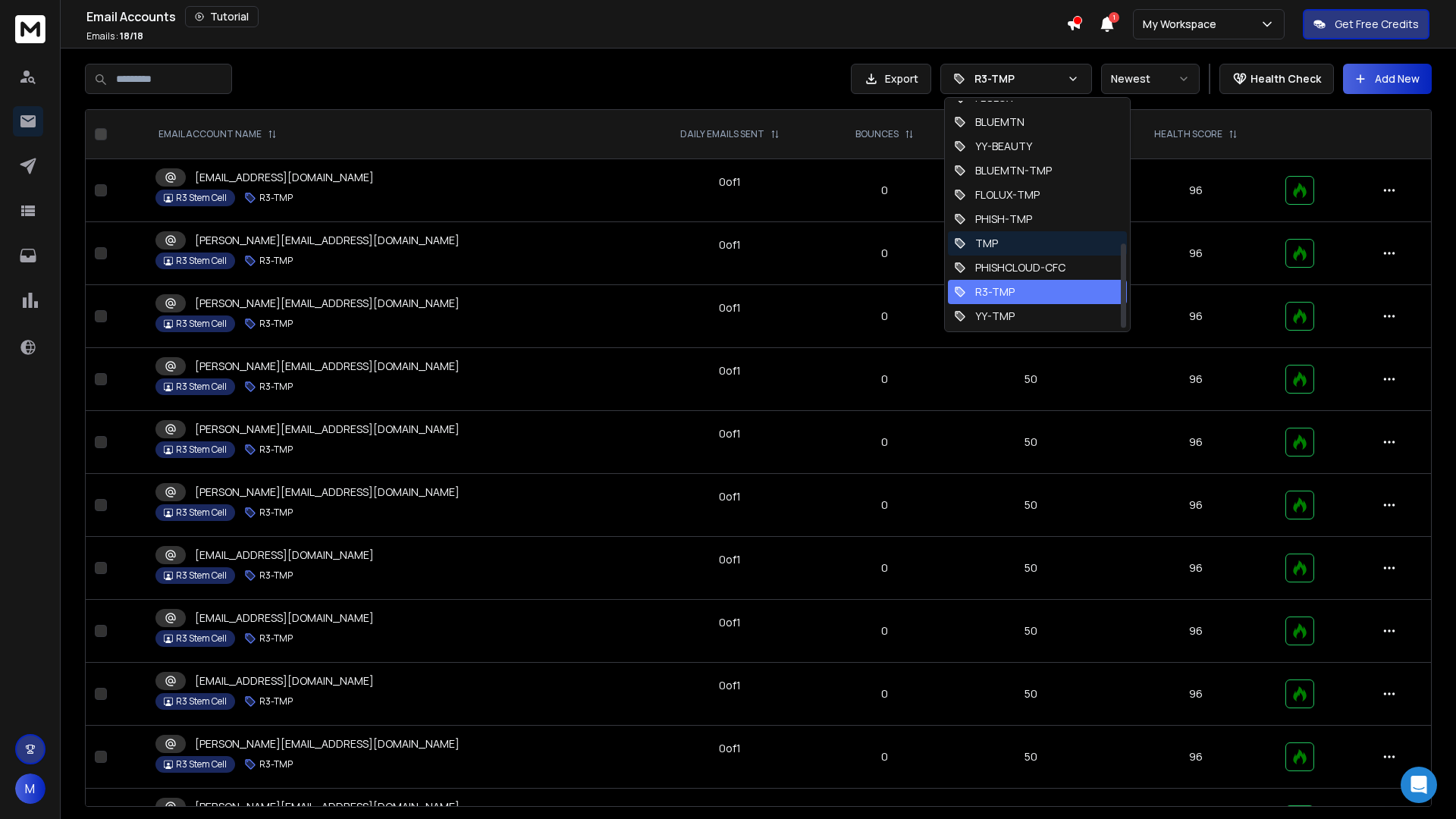
click at [995, 239] on div "TMP" at bounding box center [975, 244] width 44 height 15
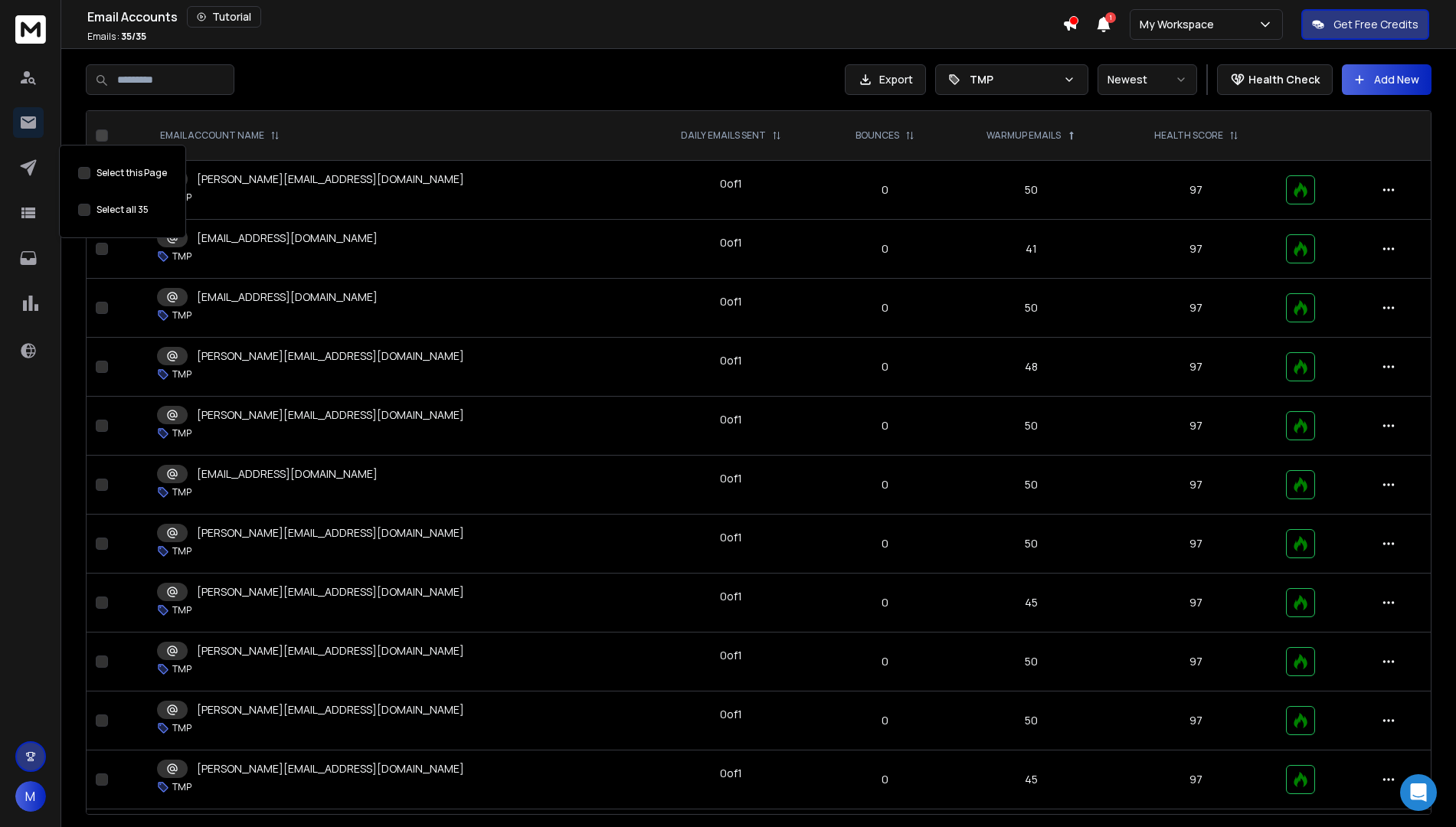
click at [82, 211] on button "Select this Page" at bounding box center [84, 210] width 12 height 12
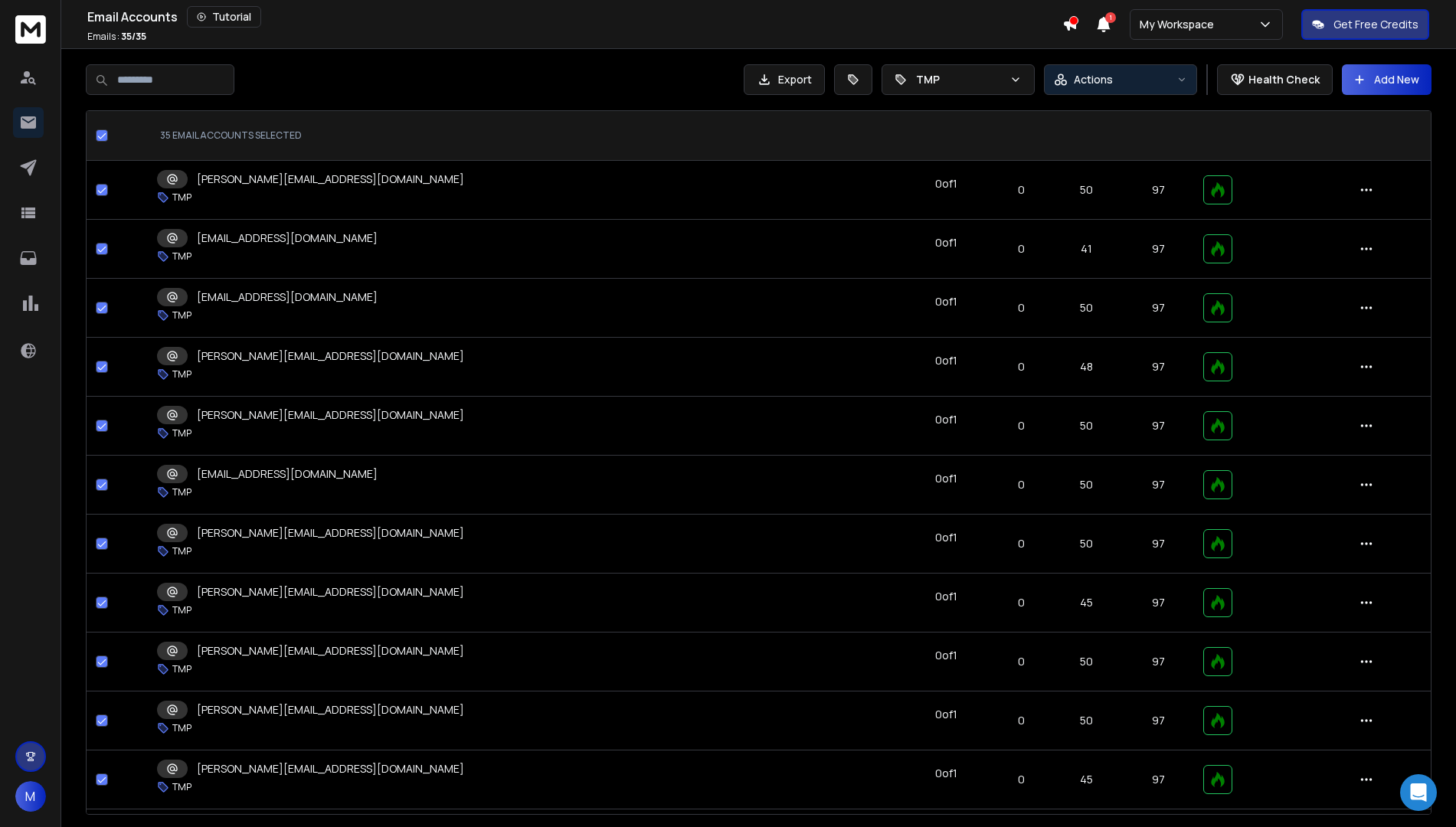
click at [1129, 76] on div "Actions" at bounding box center [1112, 79] width 117 height 15
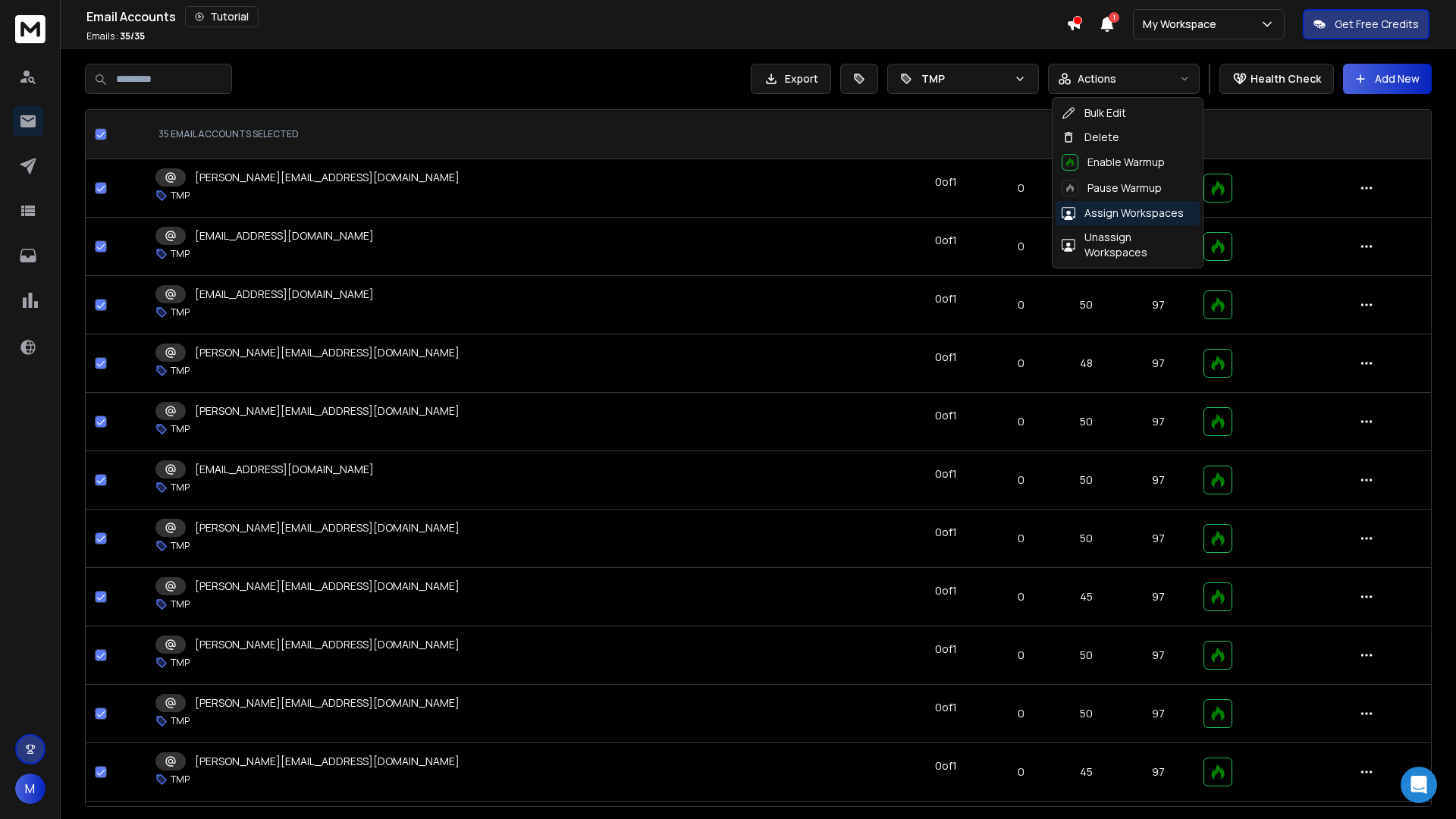
click at [1108, 208] on div "Assign Workspaces" at bounding box center [1122, 213] width 122 height 15
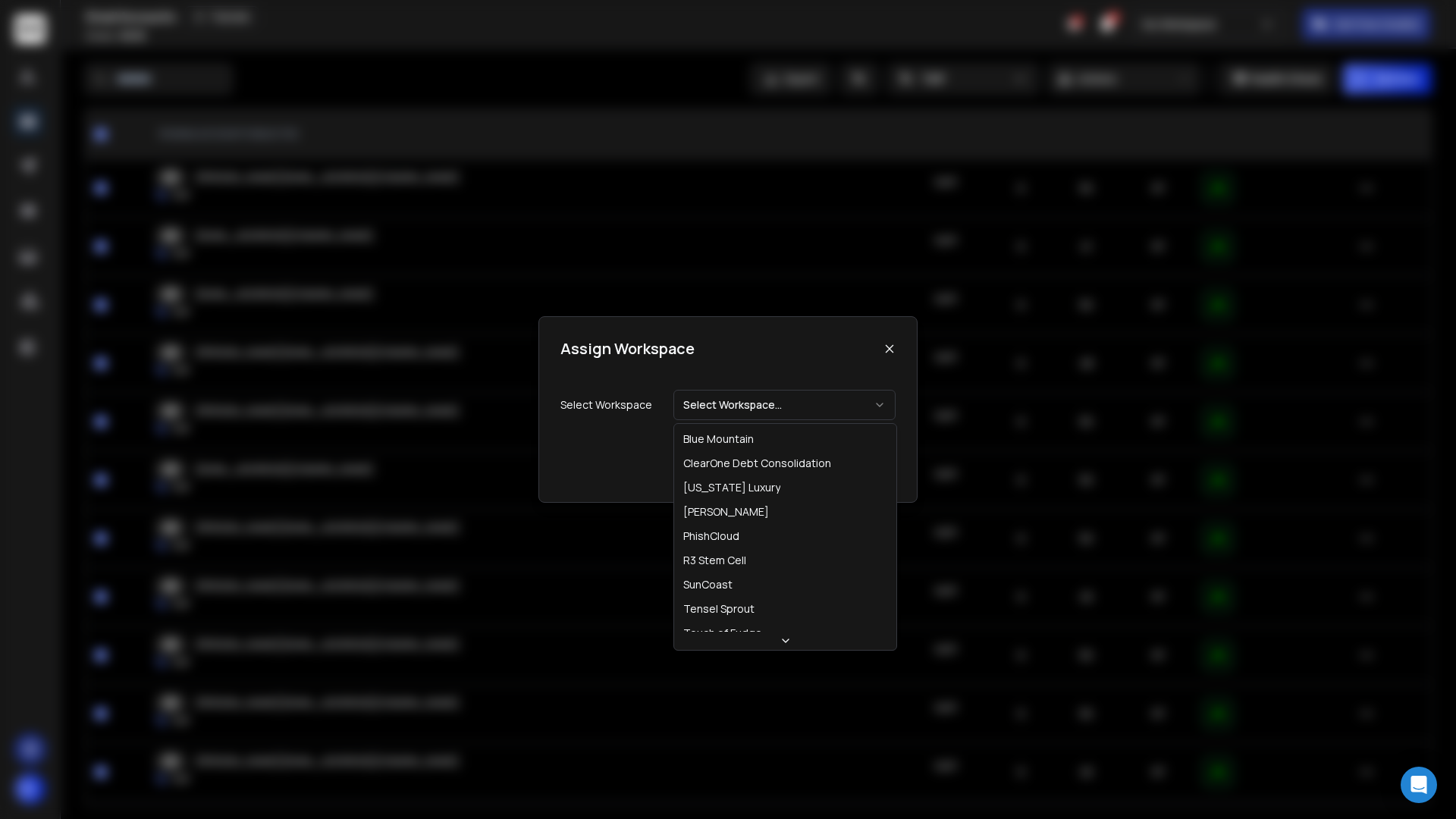
click at [784, 410] on button "Select Workspace..." at bounding box center [784, 405] width 222 height 30
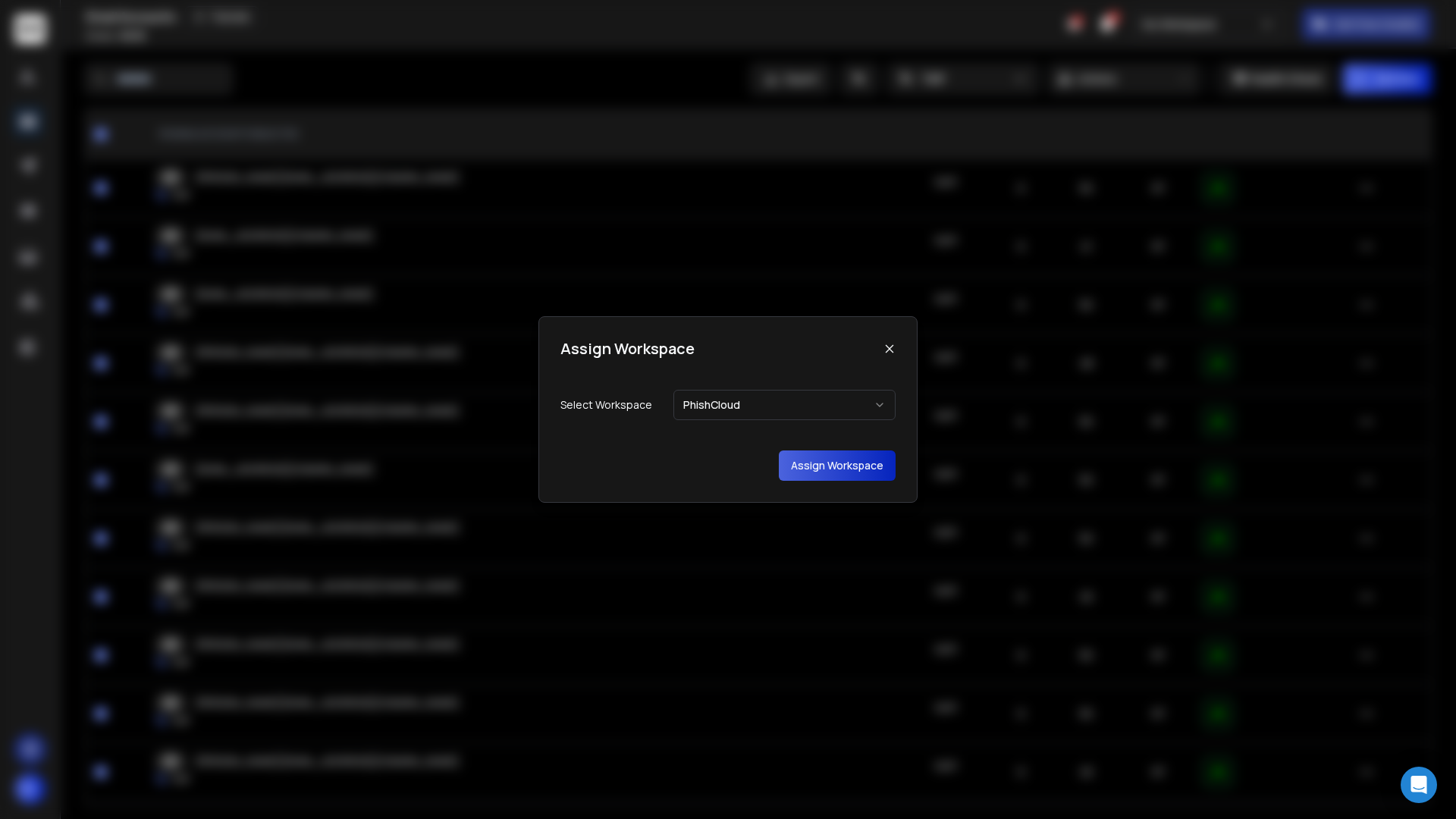
click at [832, 461] on button "Assign Workspace" at bounding box center [837, 465] width 117 height 30
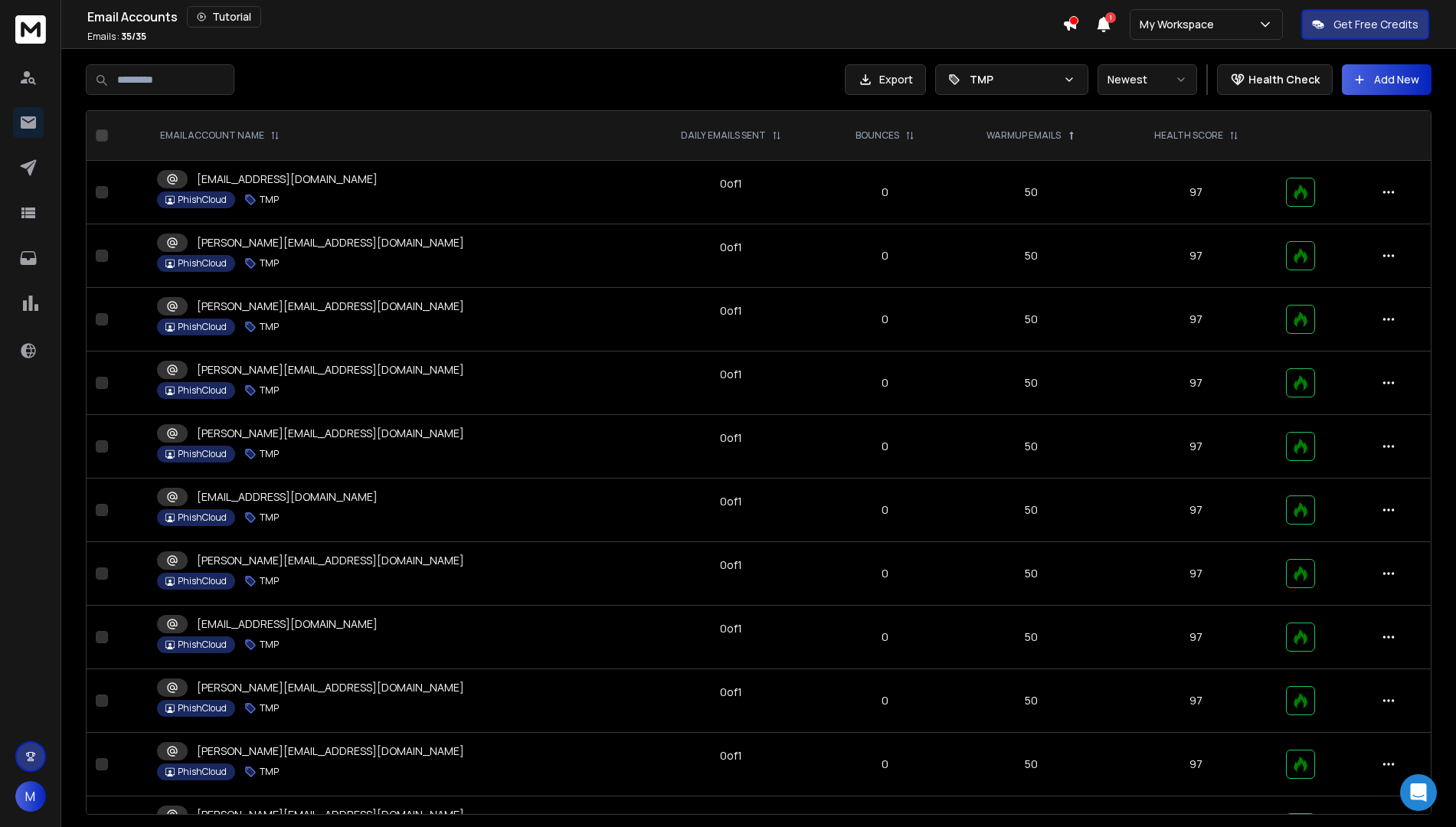
click at [1046, 85] on p "TMP" at bounding box center [1013, 79] width 87 height 15
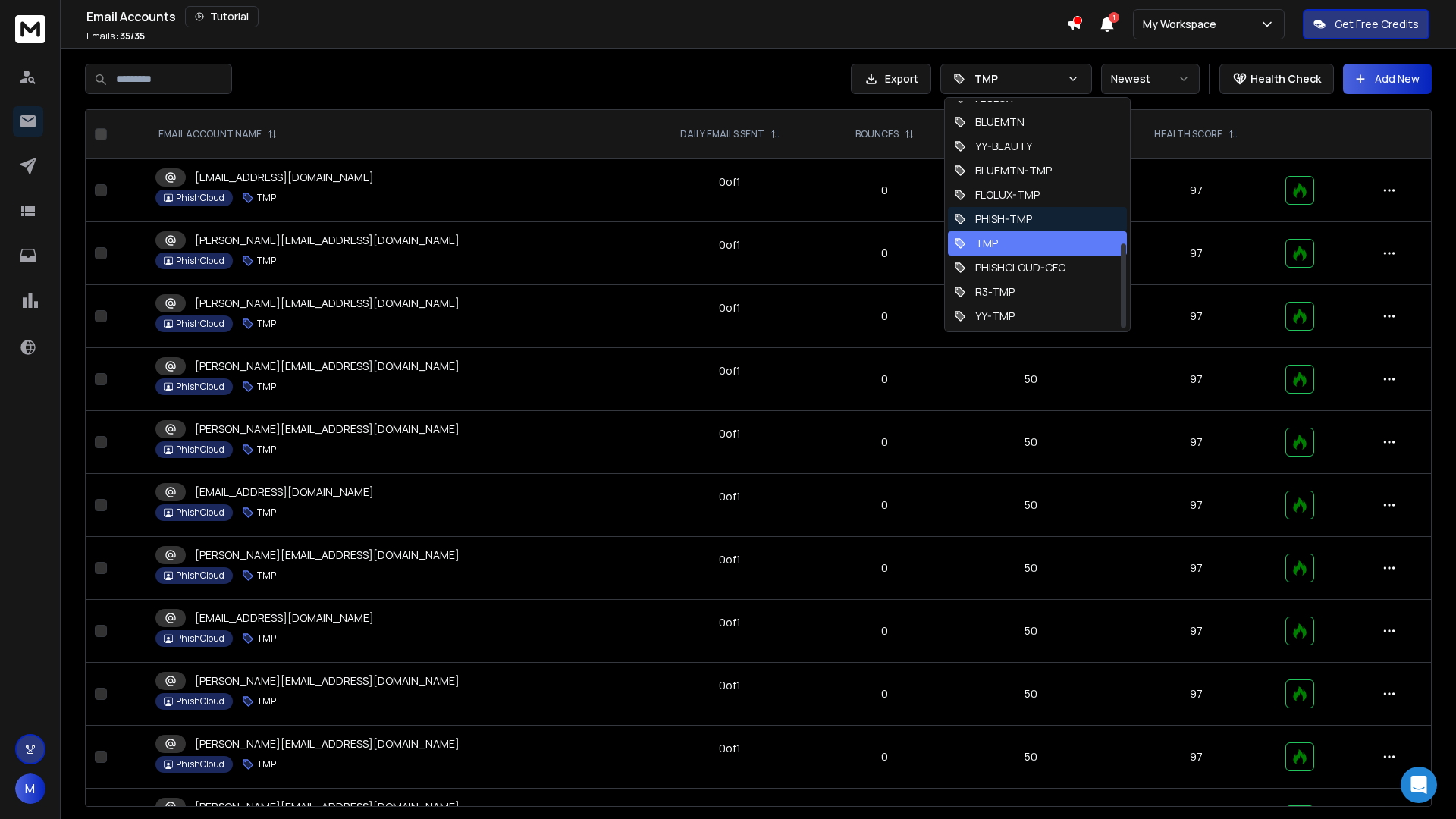
click at [1018, 218] on div "PHISH-TMP" at bounding box center [992, 219] width 78 height 15
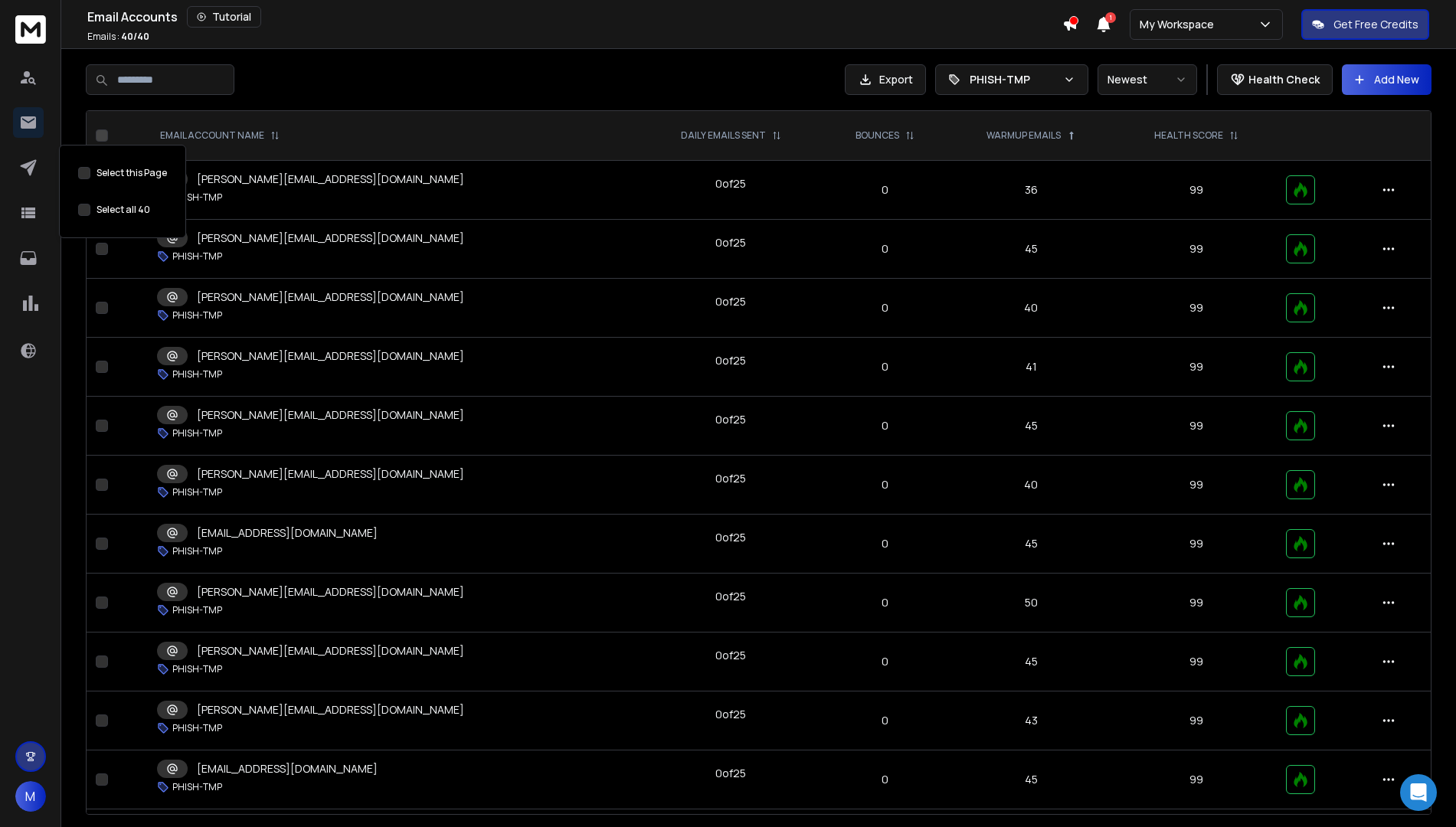
click at [82, 211] on button "Select this Page" at bounding box center [84, 210] width 12 height 12
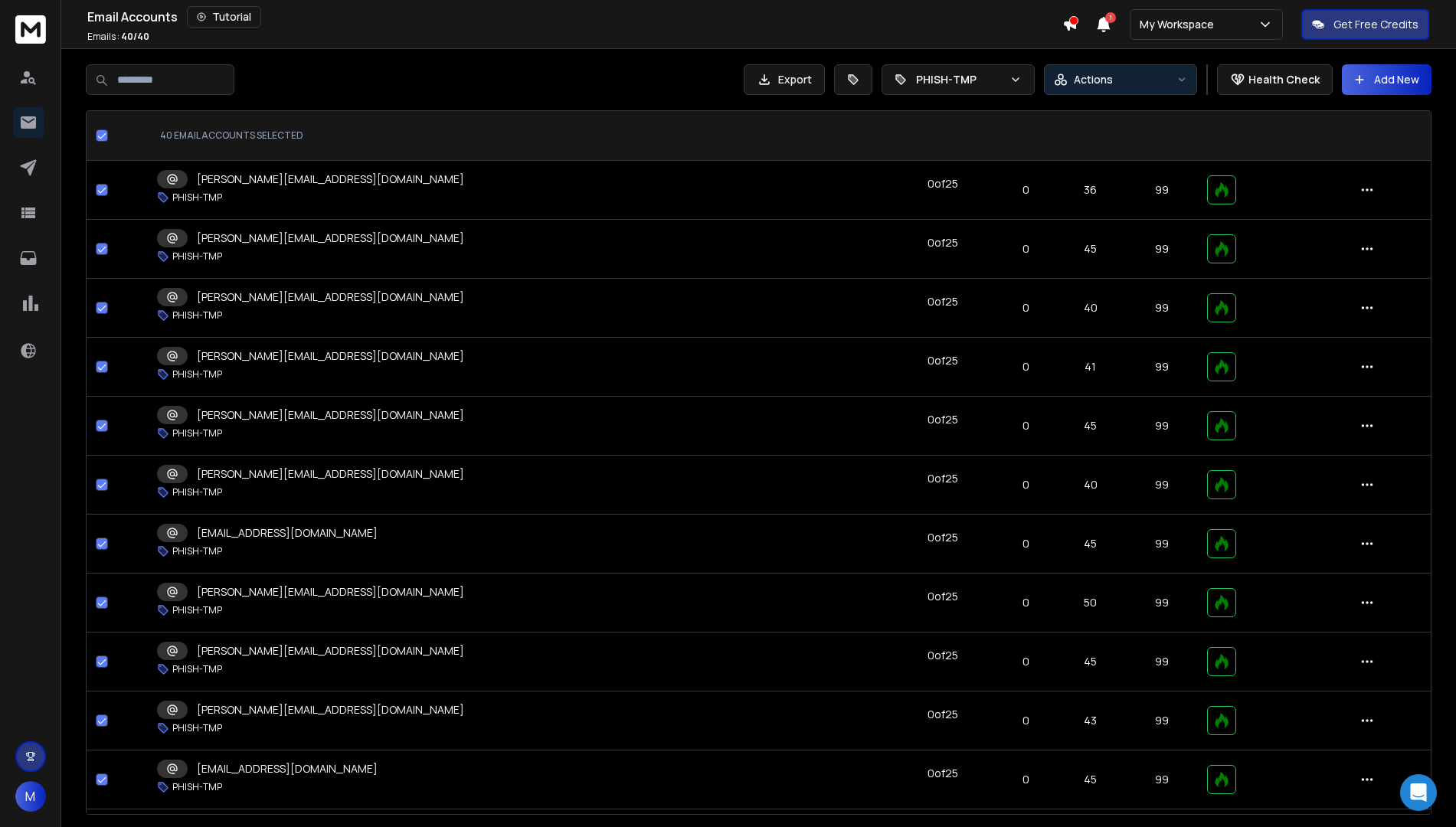
click at [1131, 78] on div "Actions" at bounding box center [1112, 79] width 117 height 15
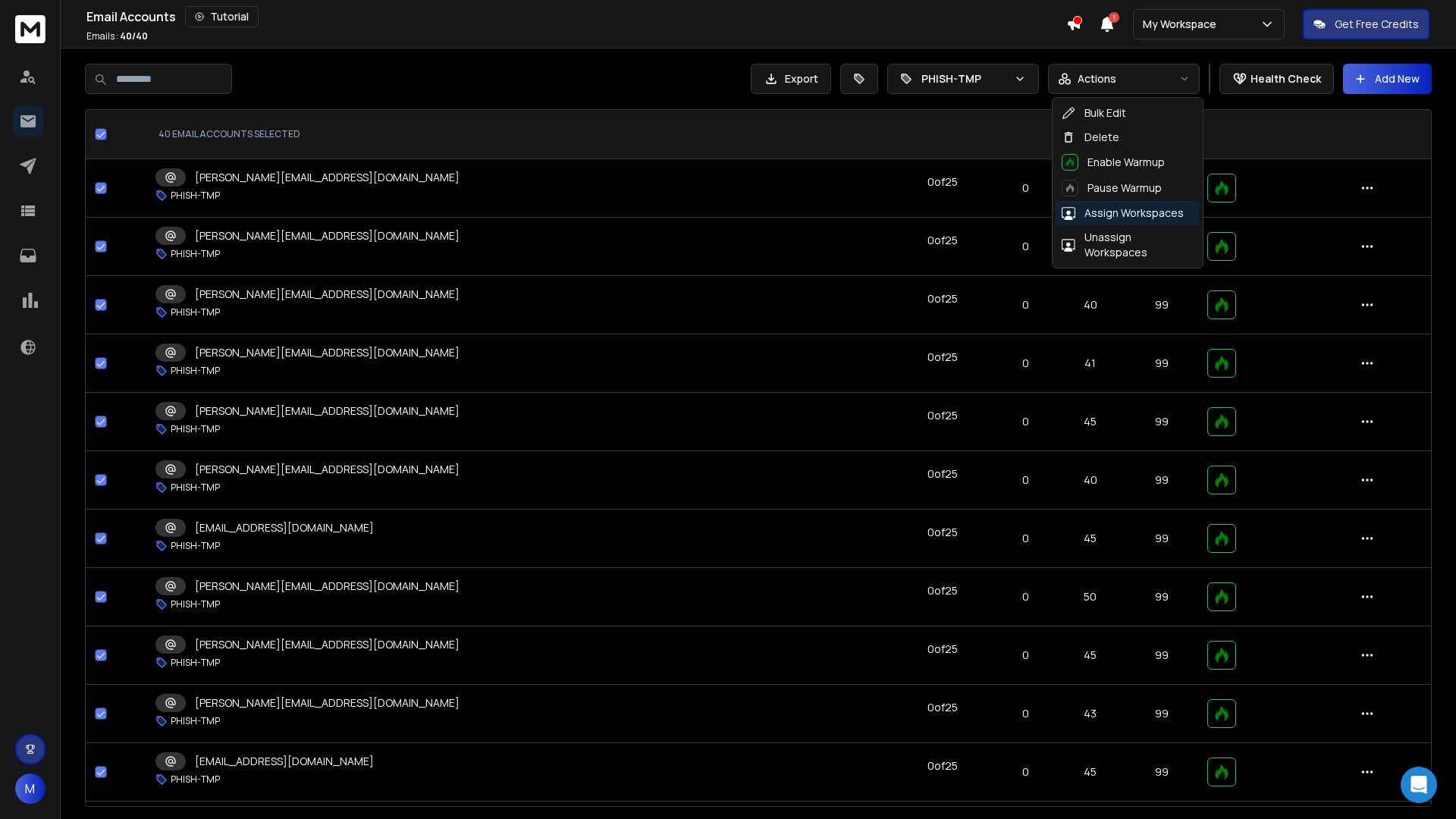
click at [1115, 204] on div "Assign Workspaces" at bounding box center [1128, 213] width 144 height 25
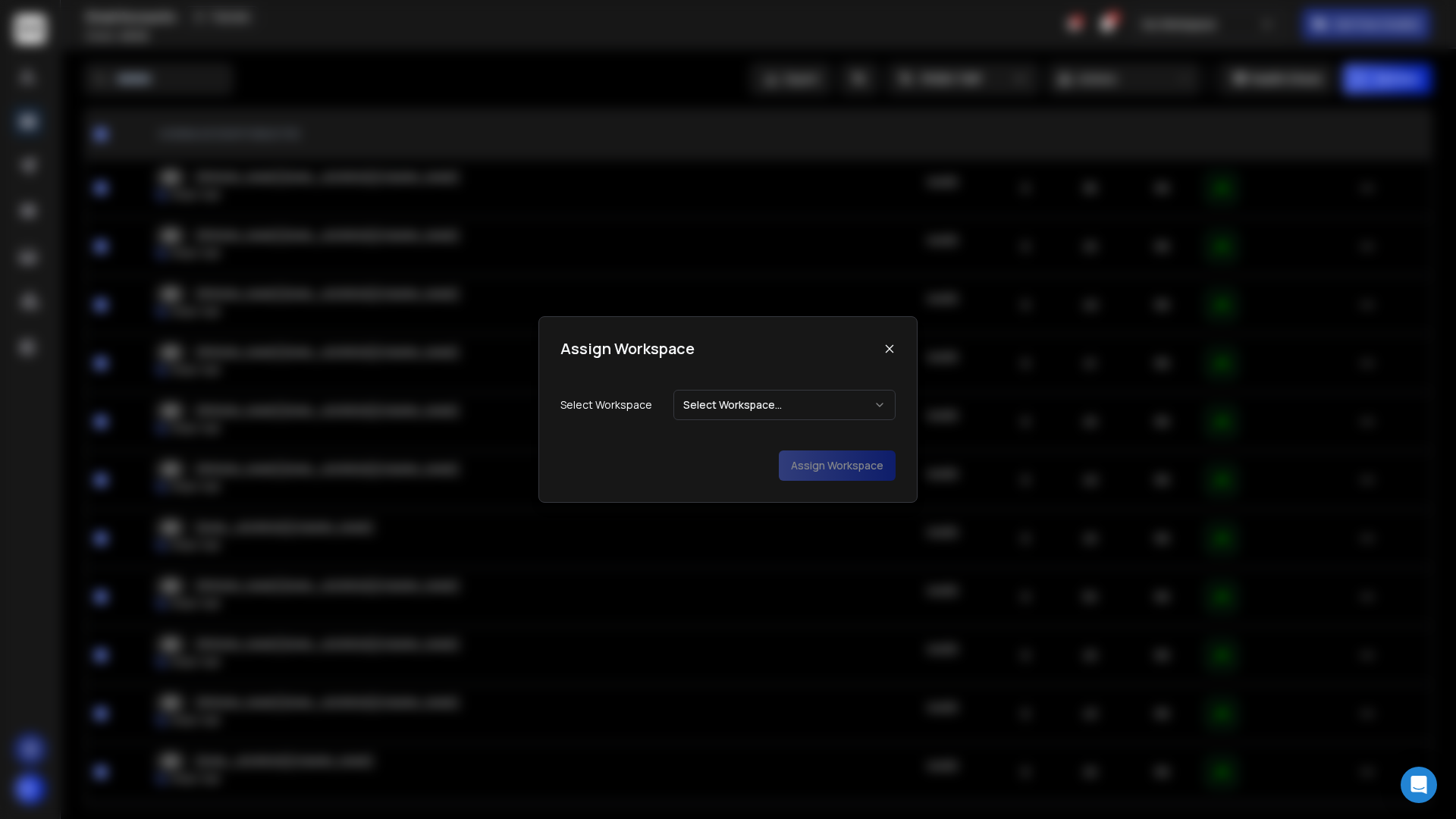
click at [785, 409] on button "Select Workspace..." at bounding box center [784, 405] width 222 height 30
click at [855, 472] on button "Assign Workspace" at bounding box center [837, 465] width 117 height 30
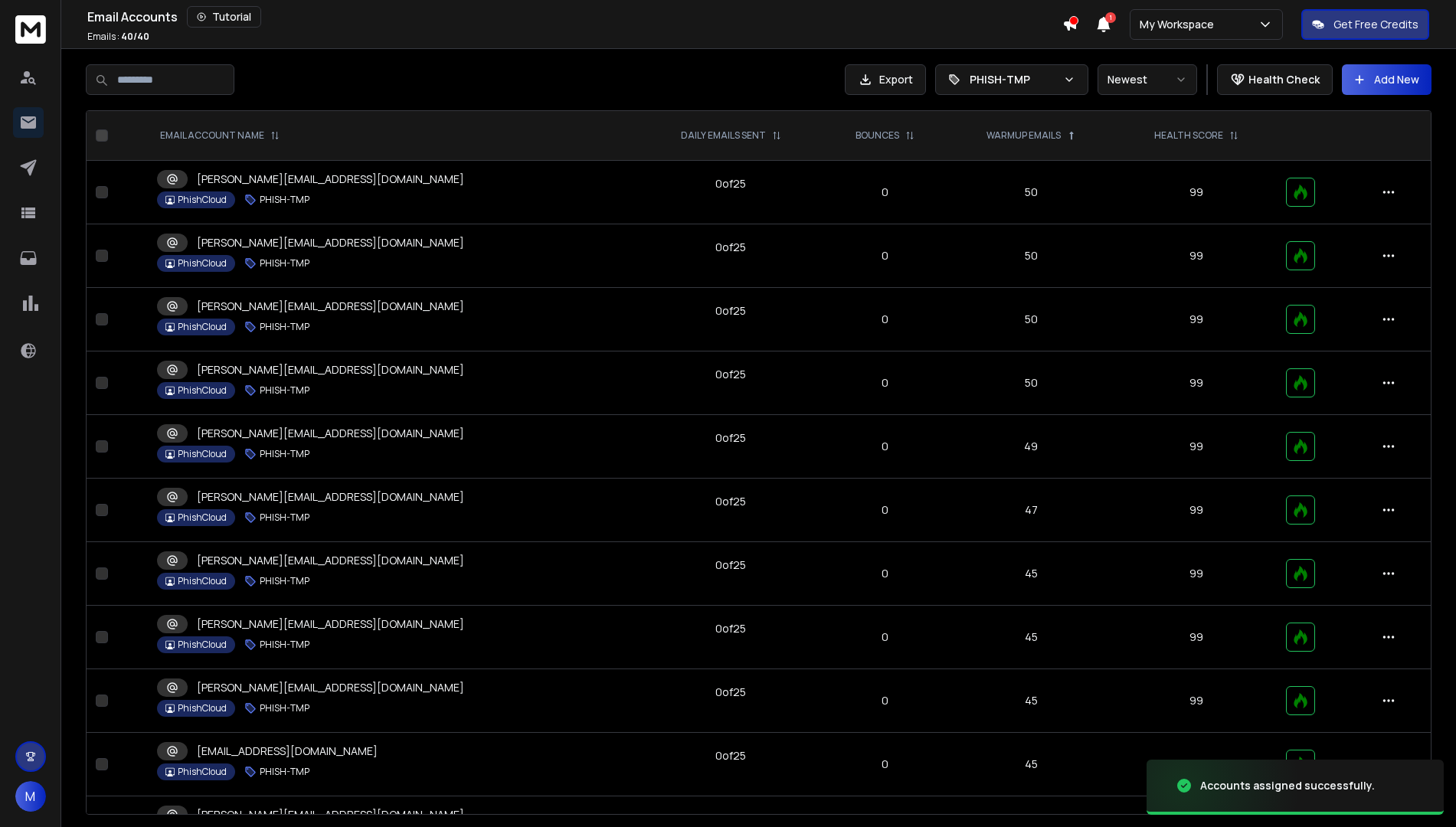
click at [1064, 83] on div "PHISH-TMP" at bounding box center [1012, 79] width 153 height 31
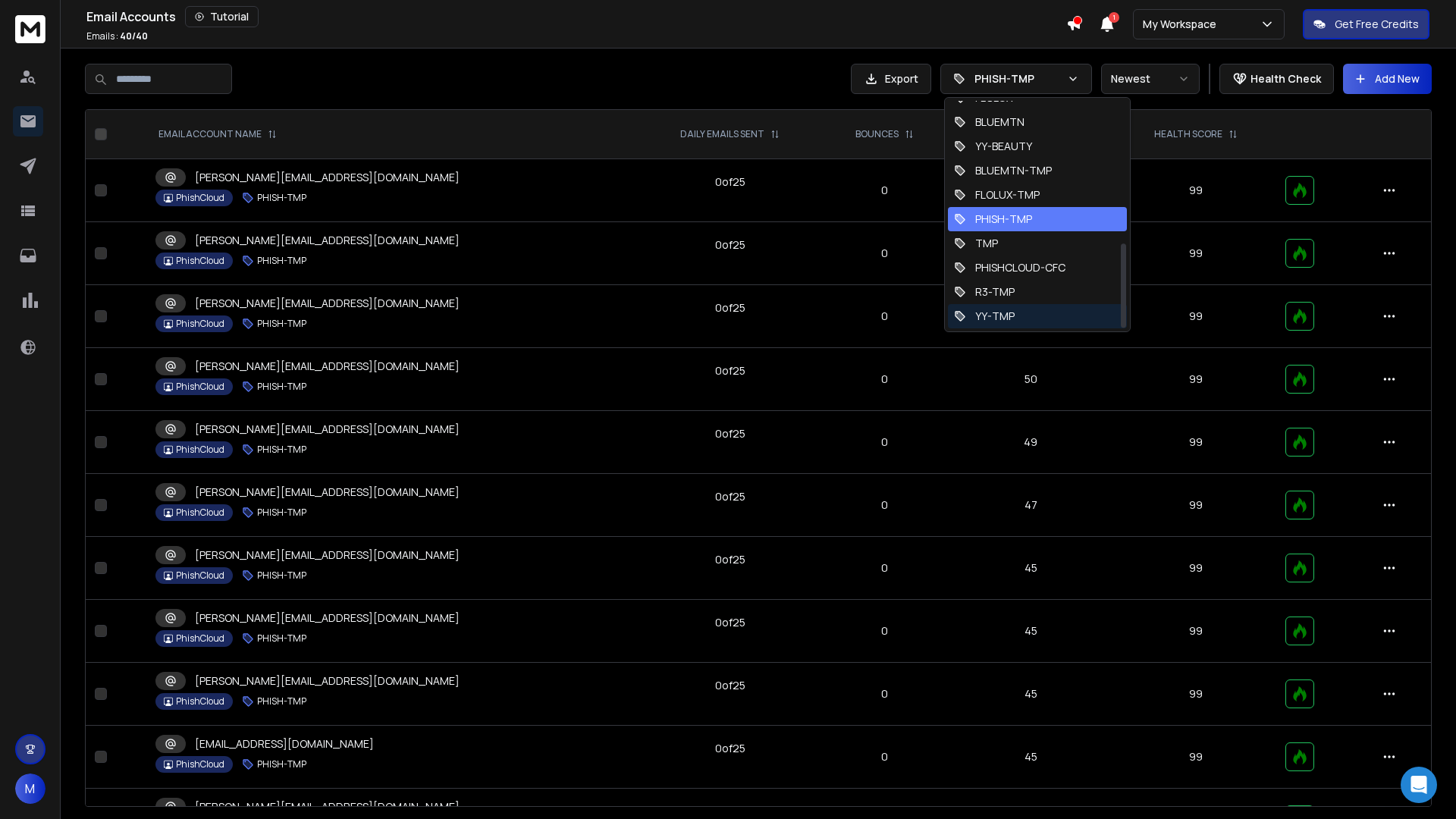
click at [1006, 309] on div "YY-TMP" at bounding box center [984, 317] width 61 height 15
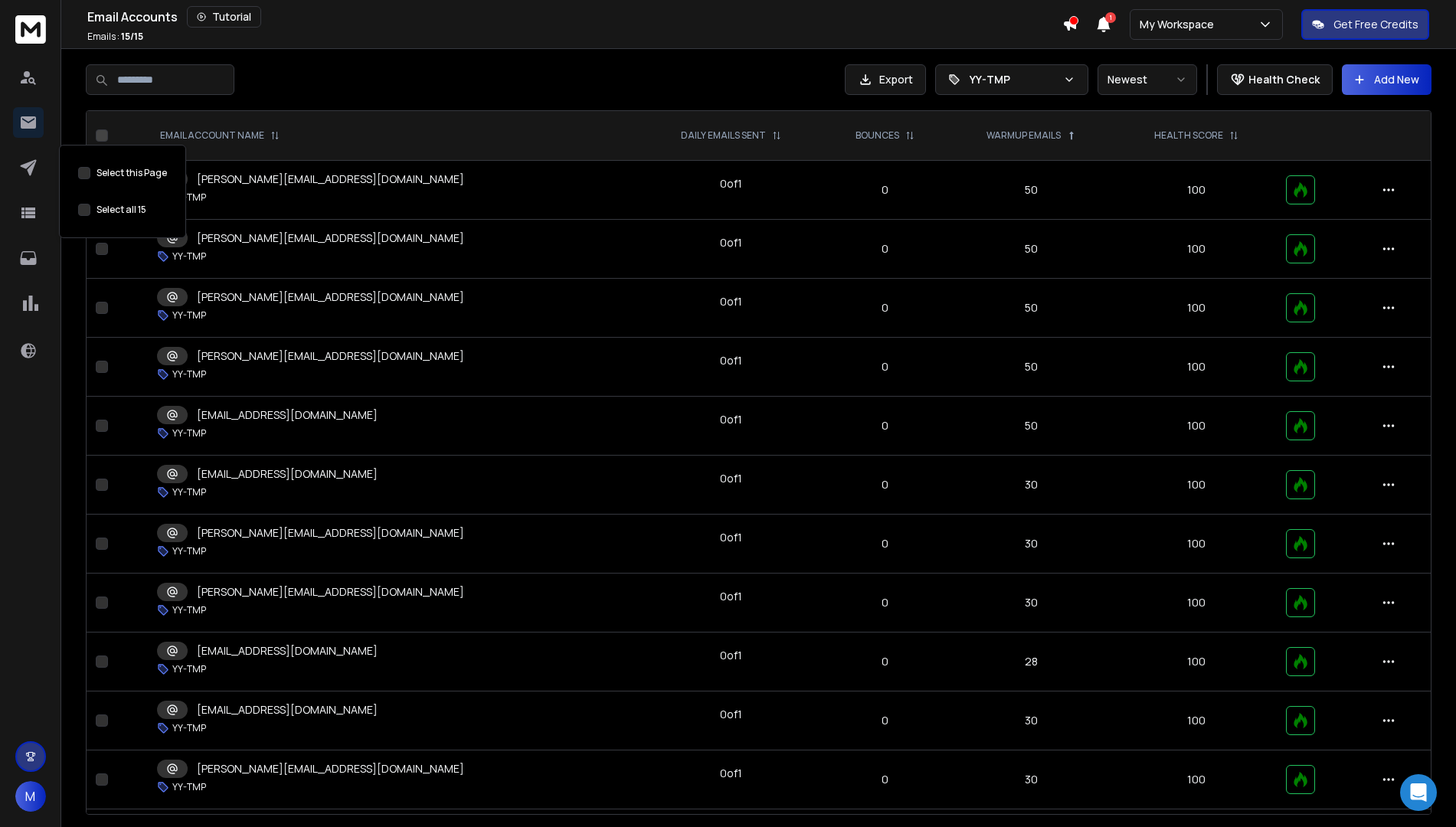
click at [82, 209] on button "Select this Page" at bounding box center [84, 210] width 12 height 12
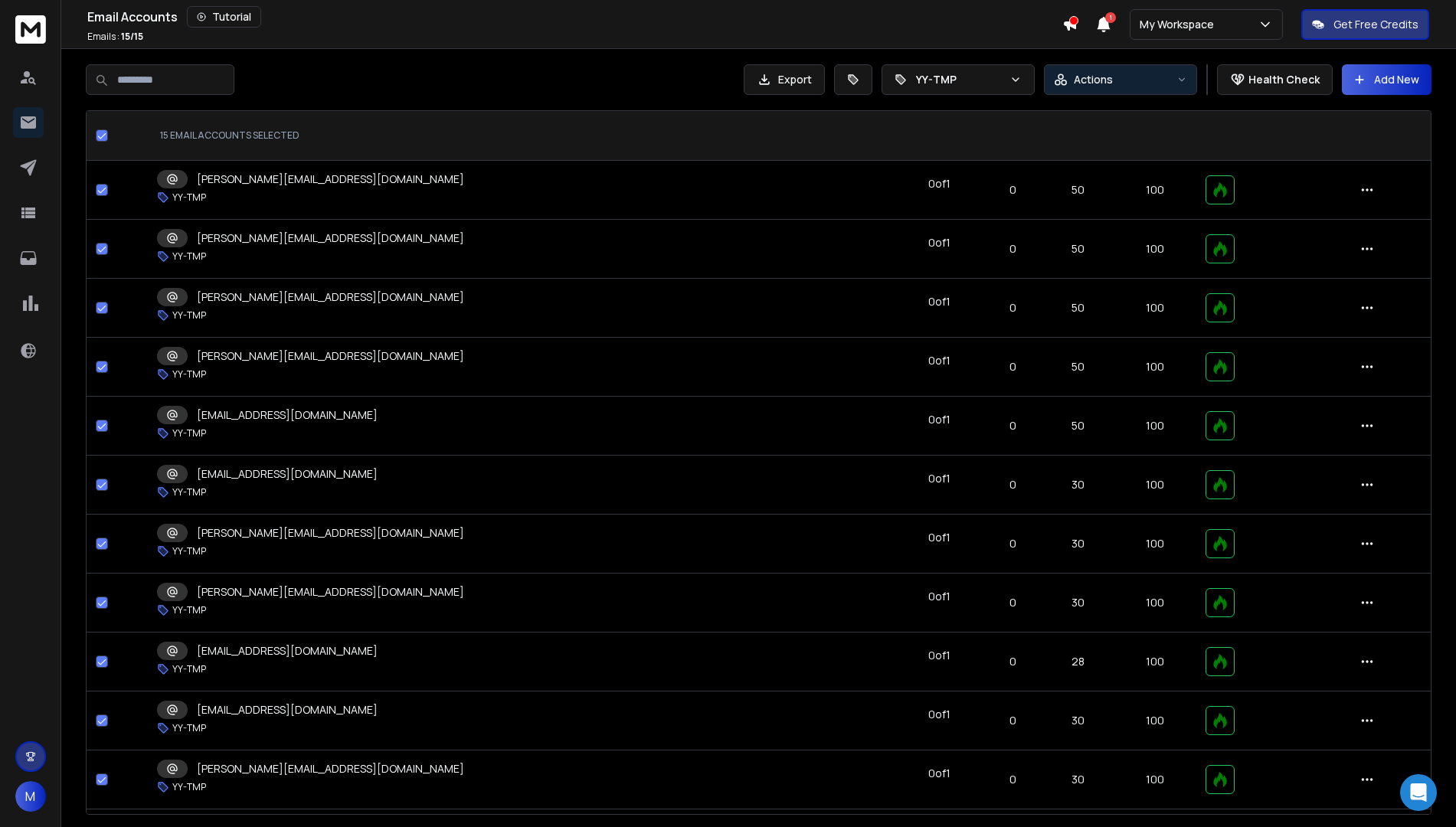
click at [1147, 77] on div "Actions" at bounding box center [1112, 79] width 117 height 15
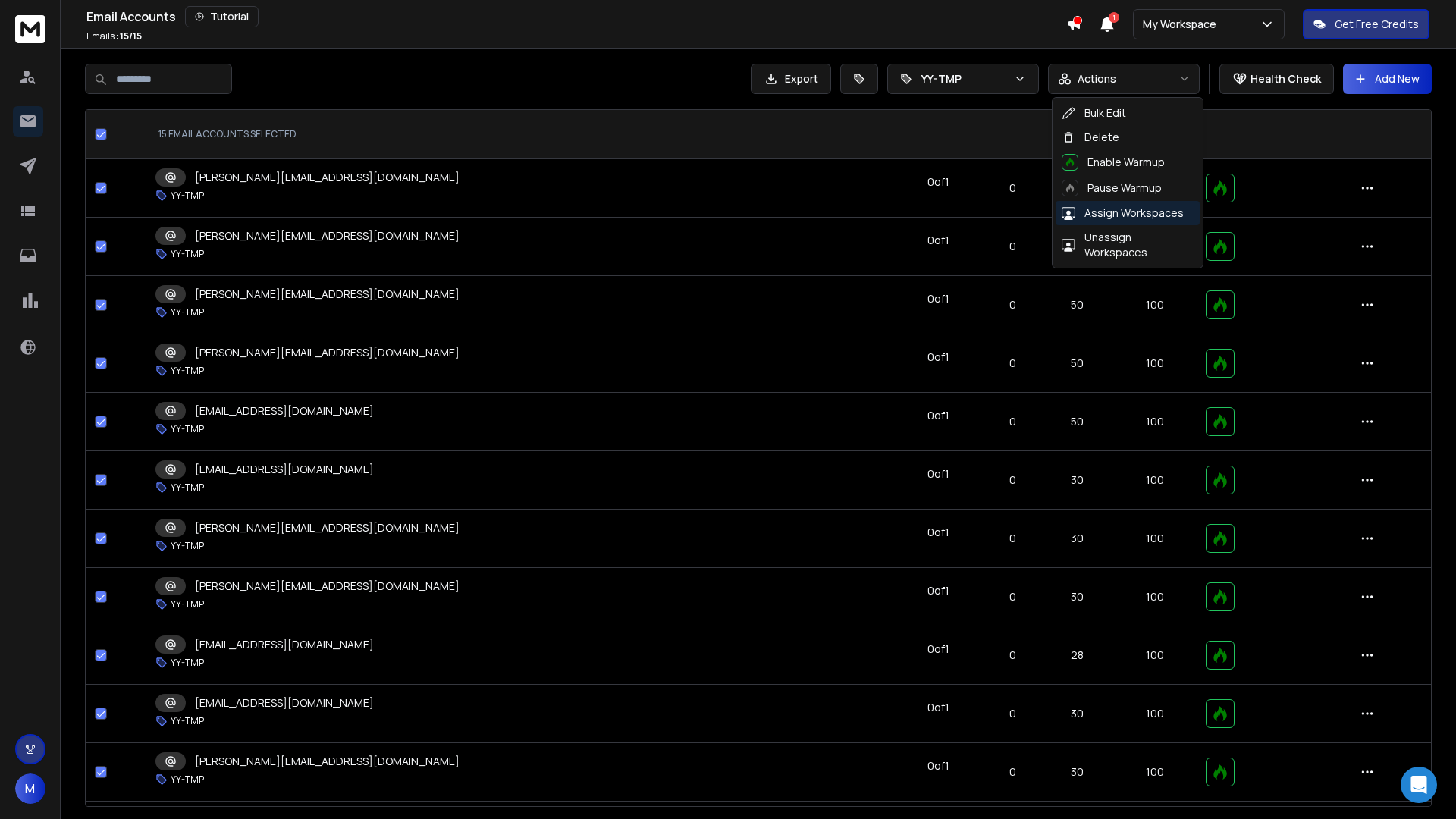
click at [1122, 213] on div "Assign Workspaces" at bounding box center [1122, 213] width 122 height 15
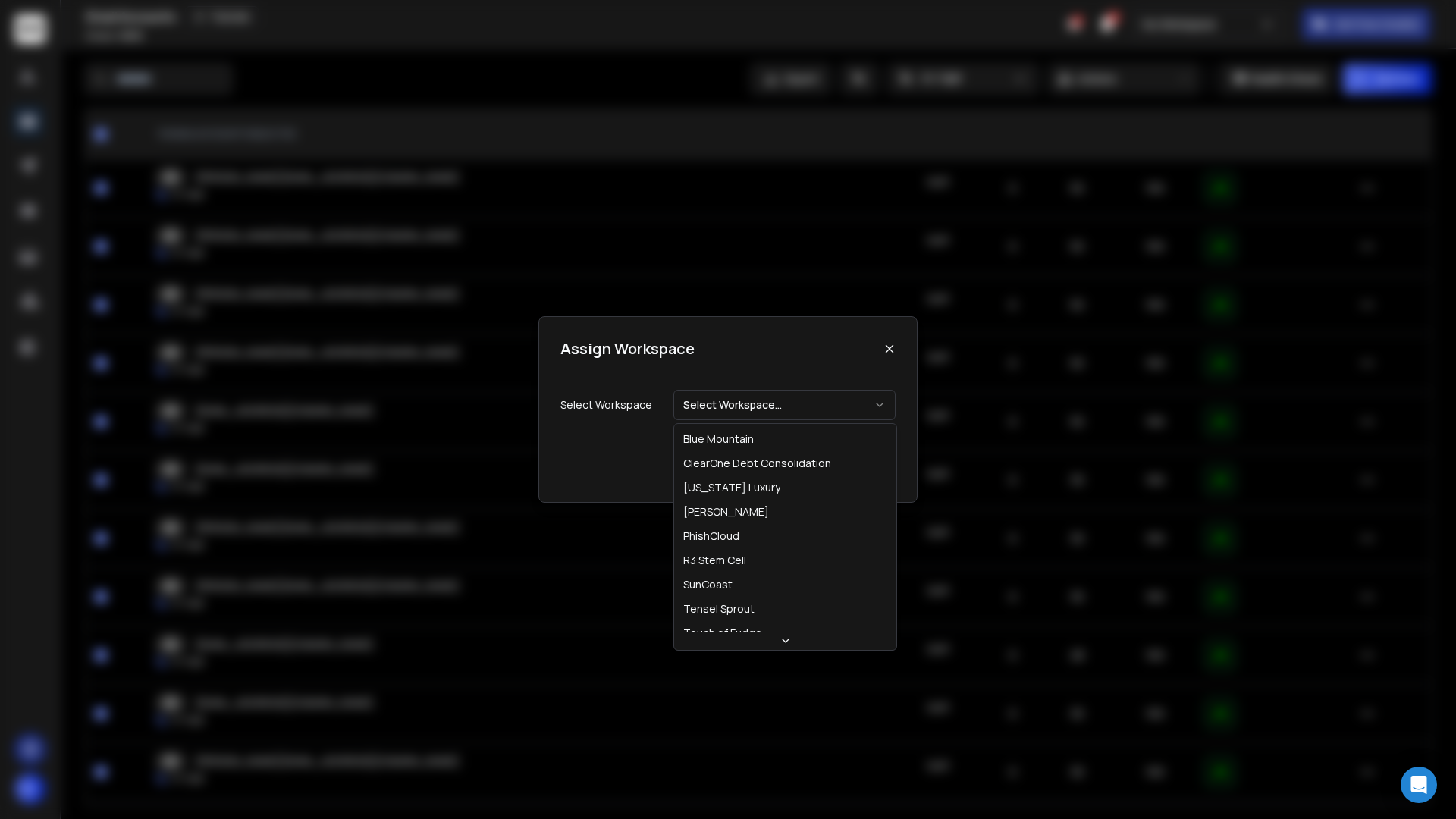
click at [708, 405] on button "Select Workspace..." at bounding box center [784, 405] width 222 height 30
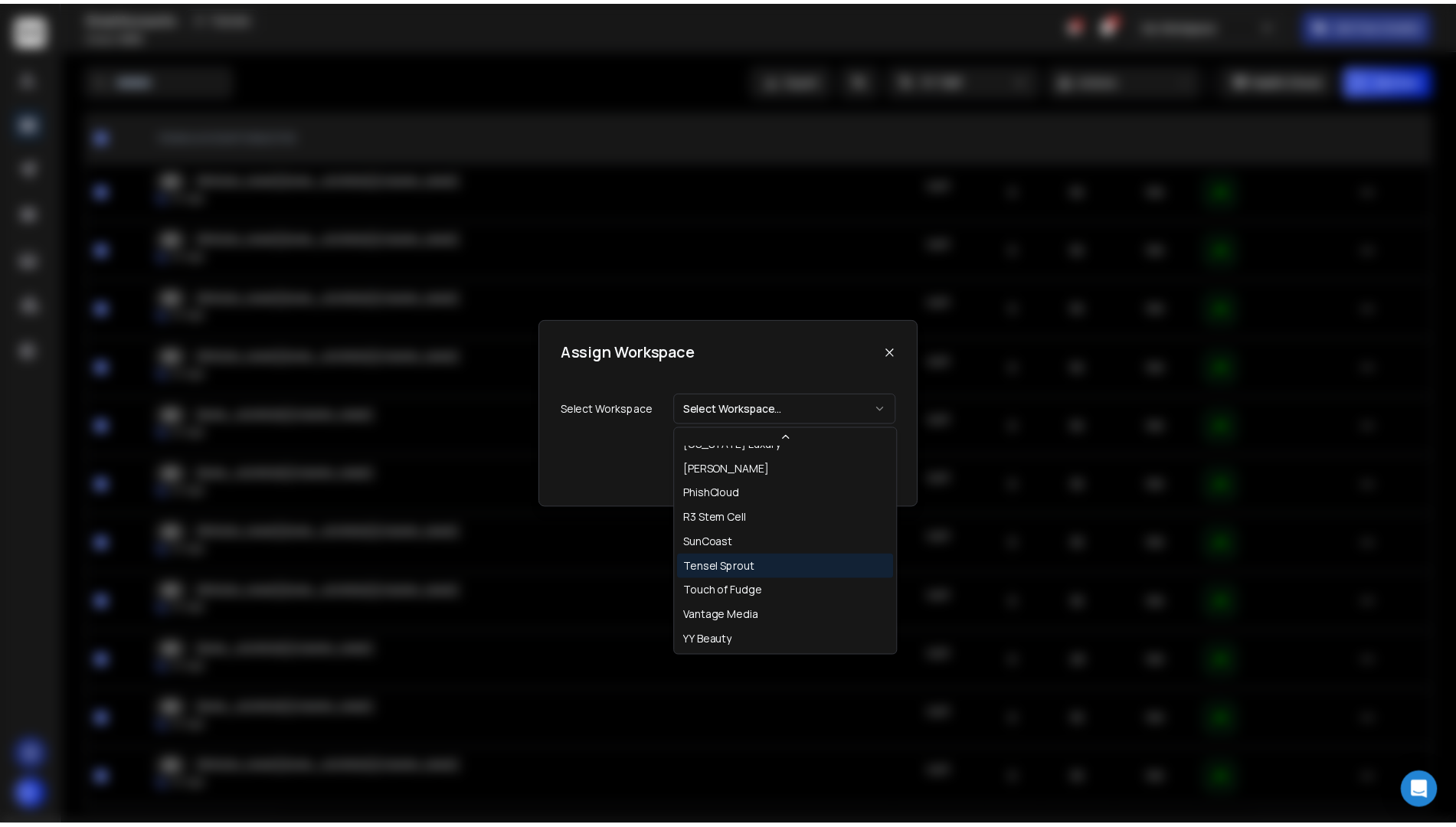
scroll to position [66, 0]
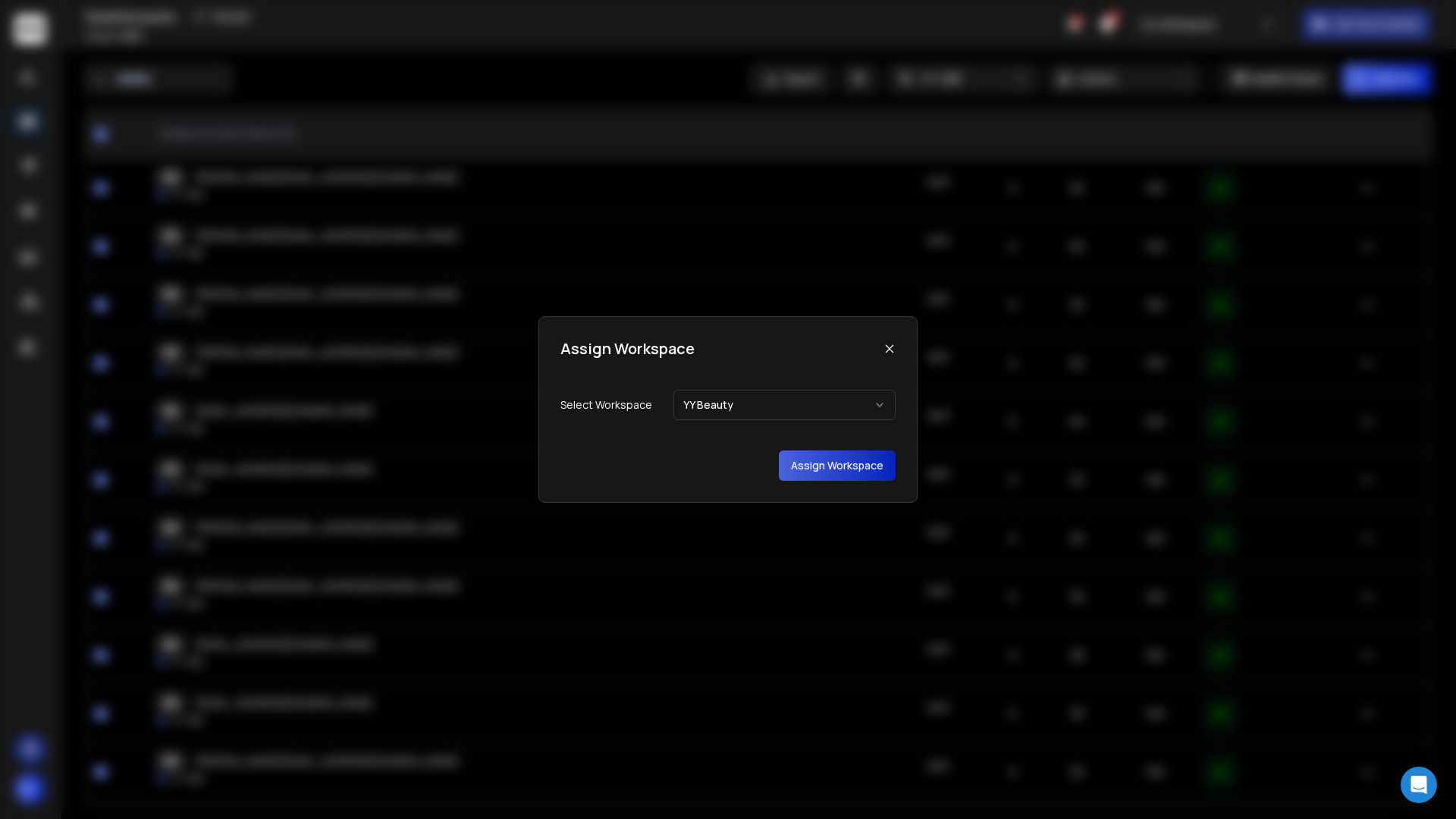
click at [840, 466] on button "Assign Workspace" at bounding box center [837, 465] width 117 height 30
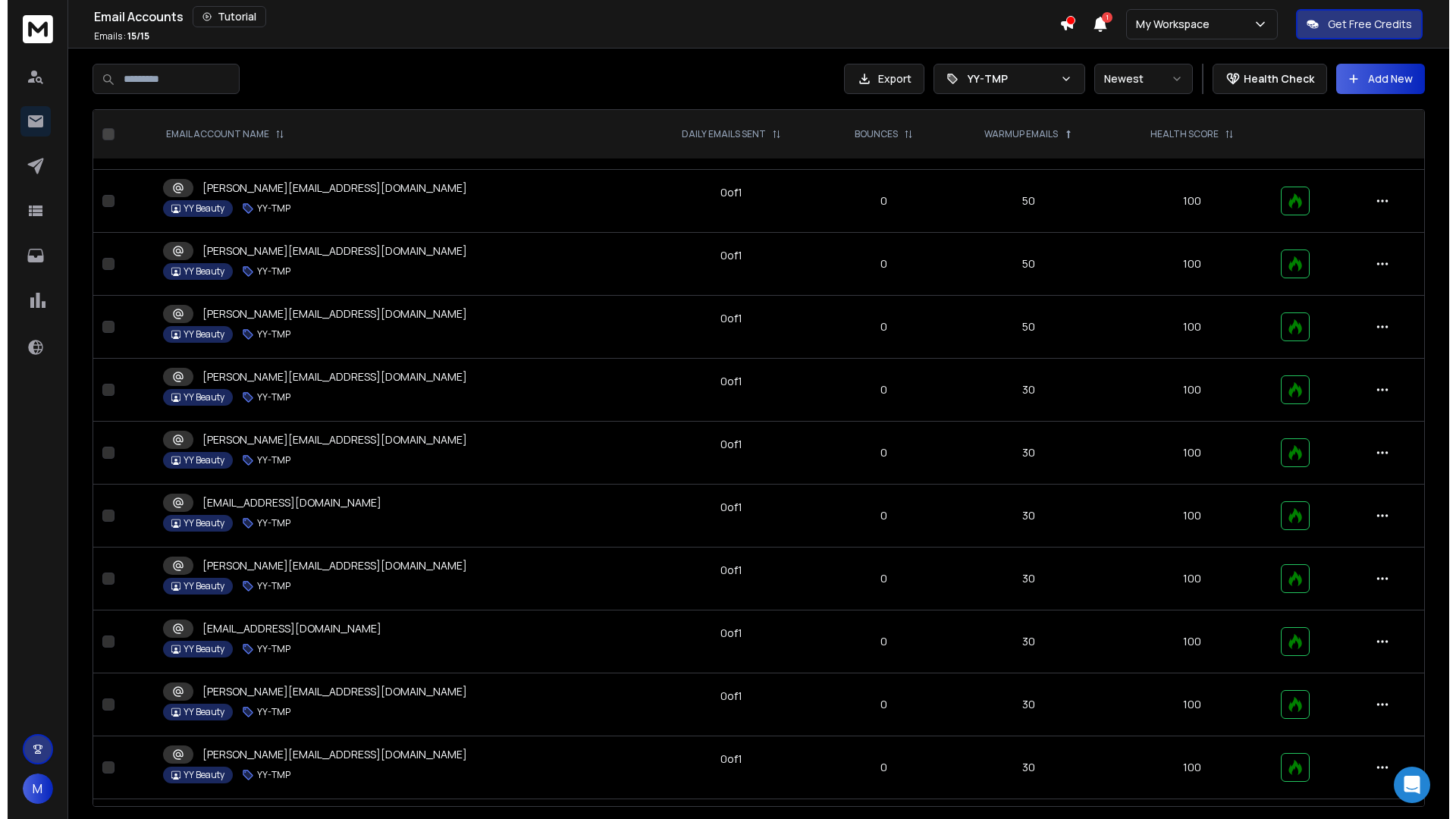
scroll to position [0, 0]
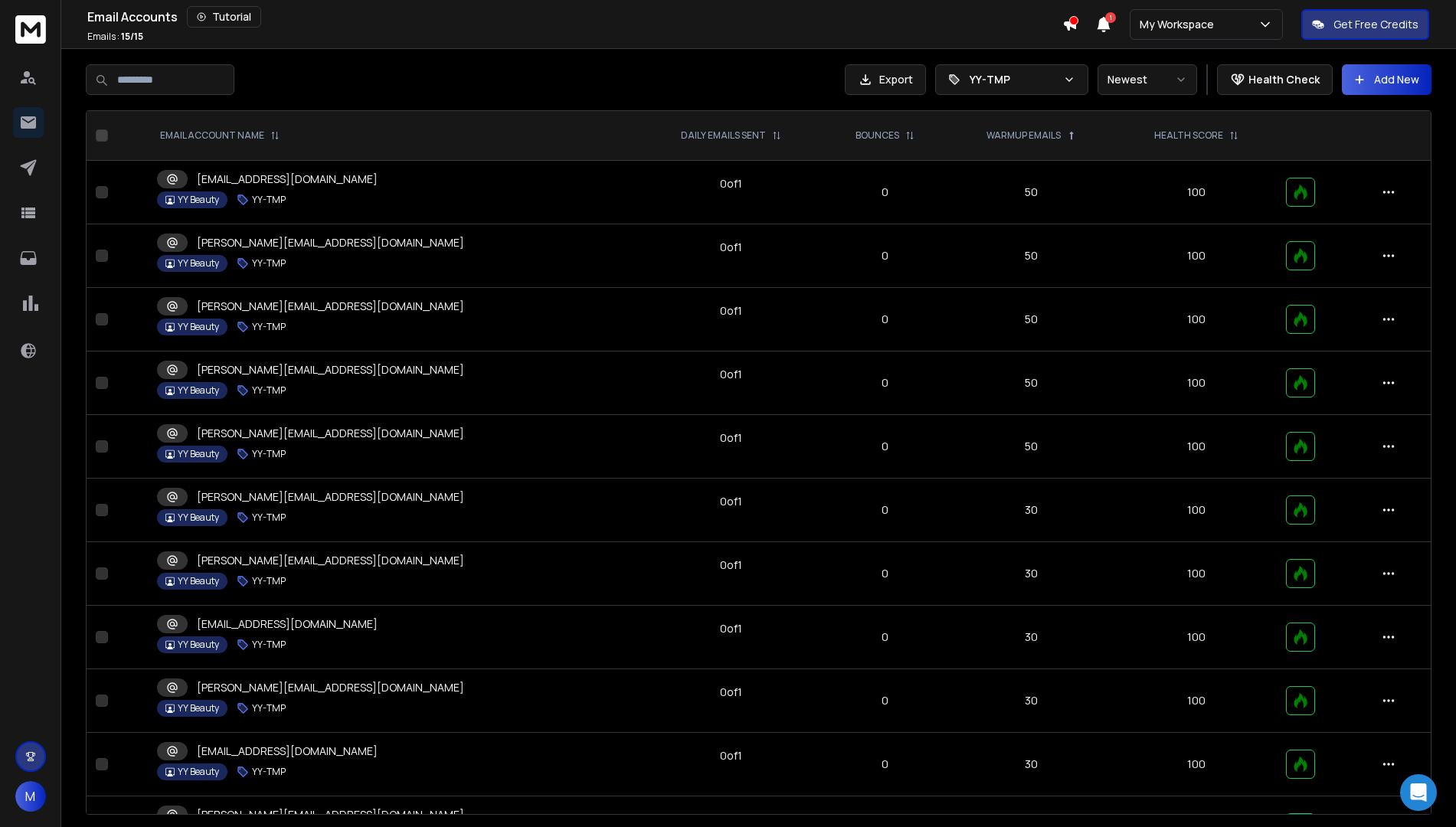
click at [1080, 80] on div "YY-TMP" at bounding box center [1012, 79] width 153 height 31
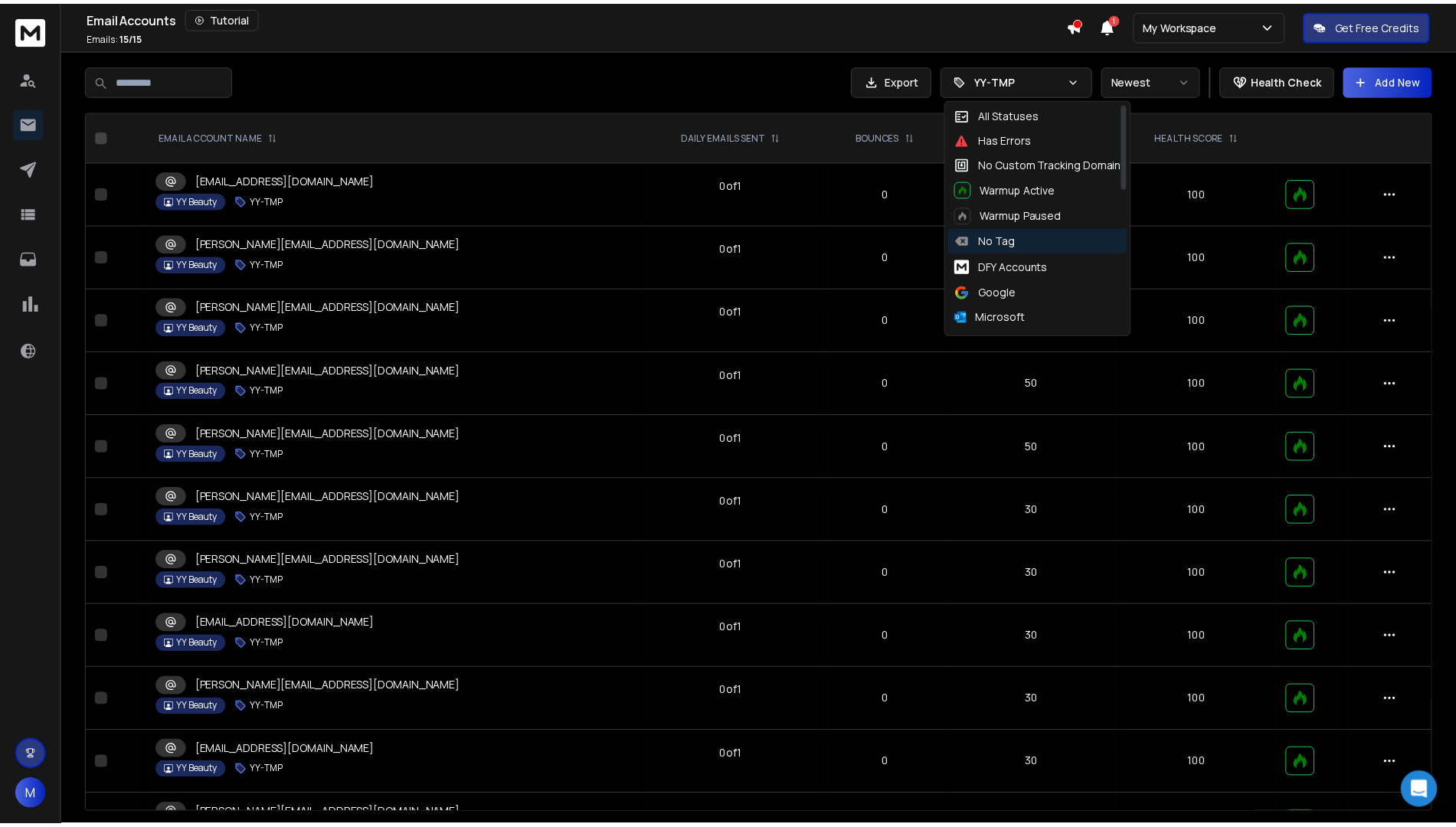
scroll to position [389, 0]
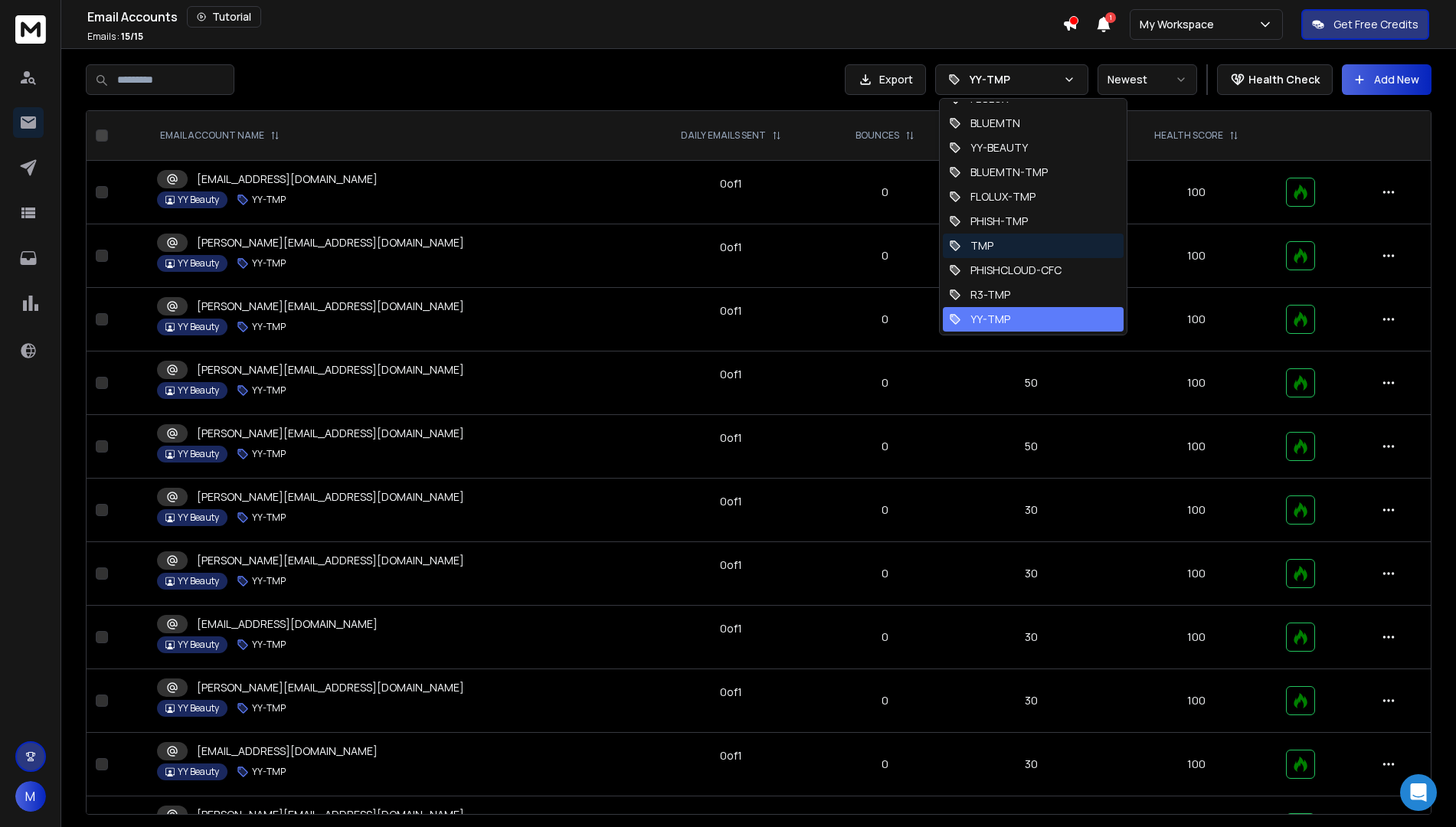
click at [773, 84] on div at bounding box center [460, 79] width 750 height 31
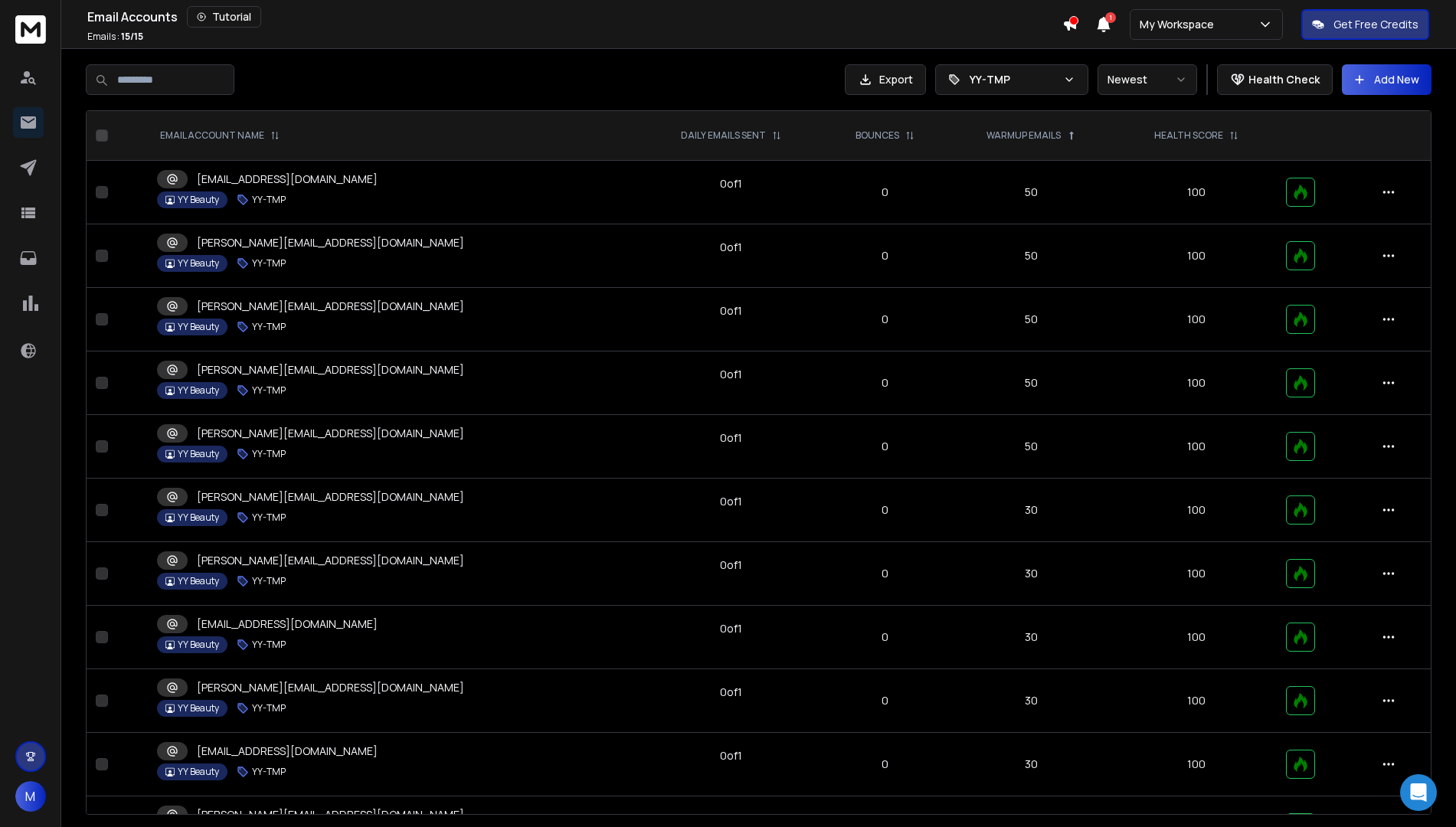
click at [1026, 78] on p "YY-TMP" at bounding box center [1013, 79] width 87 height 15
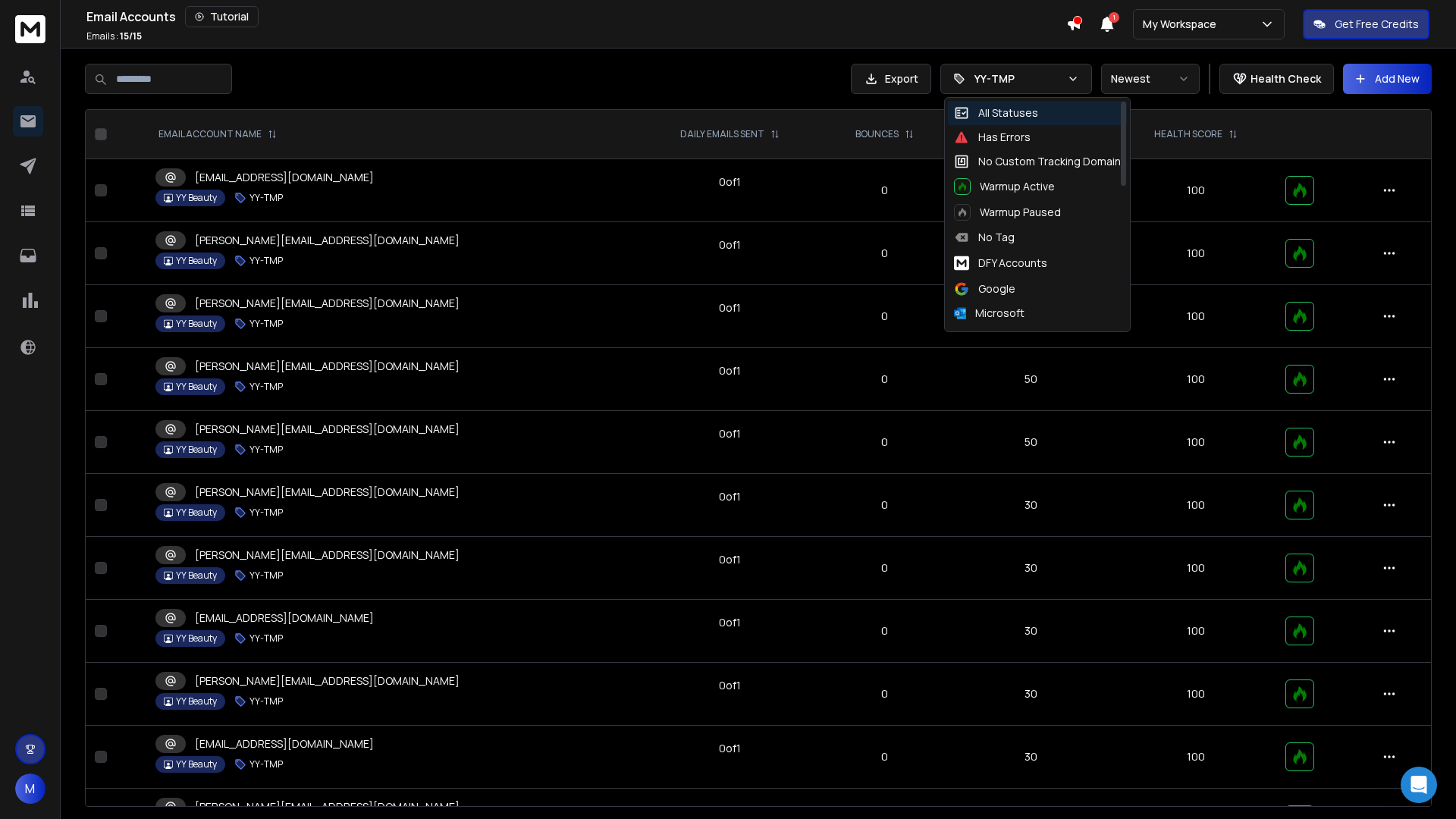
click at [997, 118] on div "All Statuses" at bounding box center [995, 113] width 84 height 15
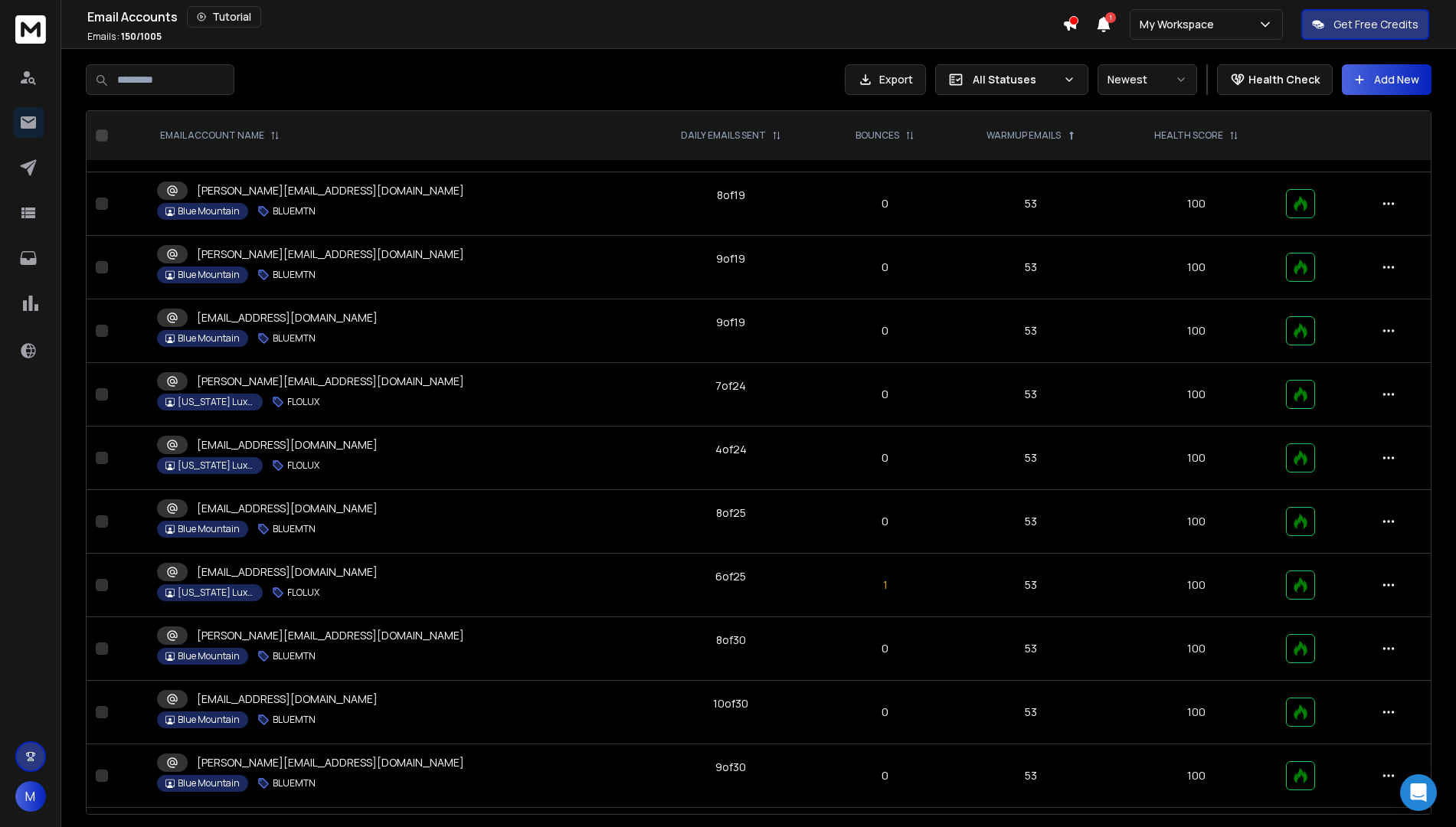
scroll to position [8917, 0]
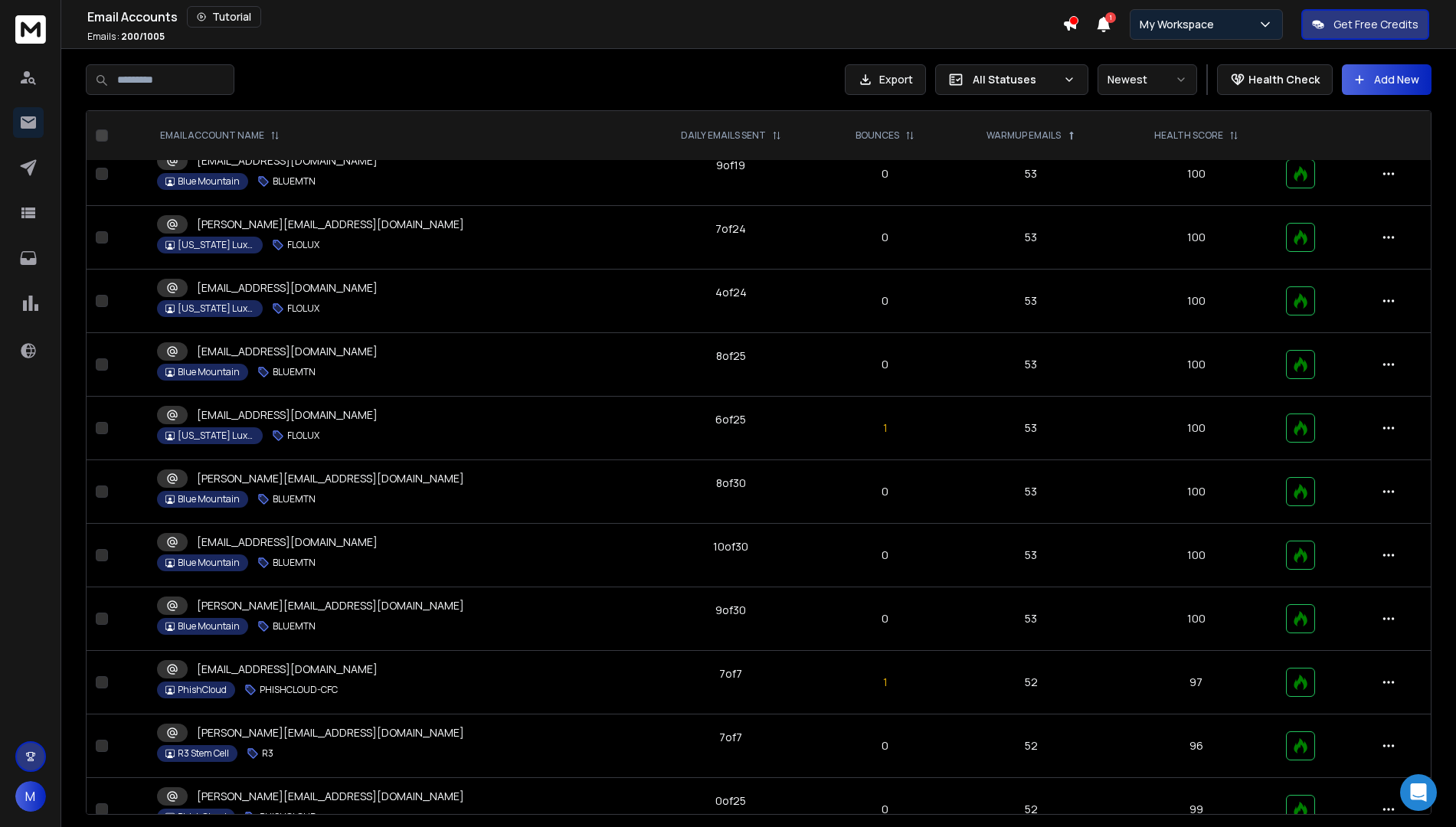
click at [1214, 31] on p "My Workspace" at bounding box center [1180, 25] width 80 height 15
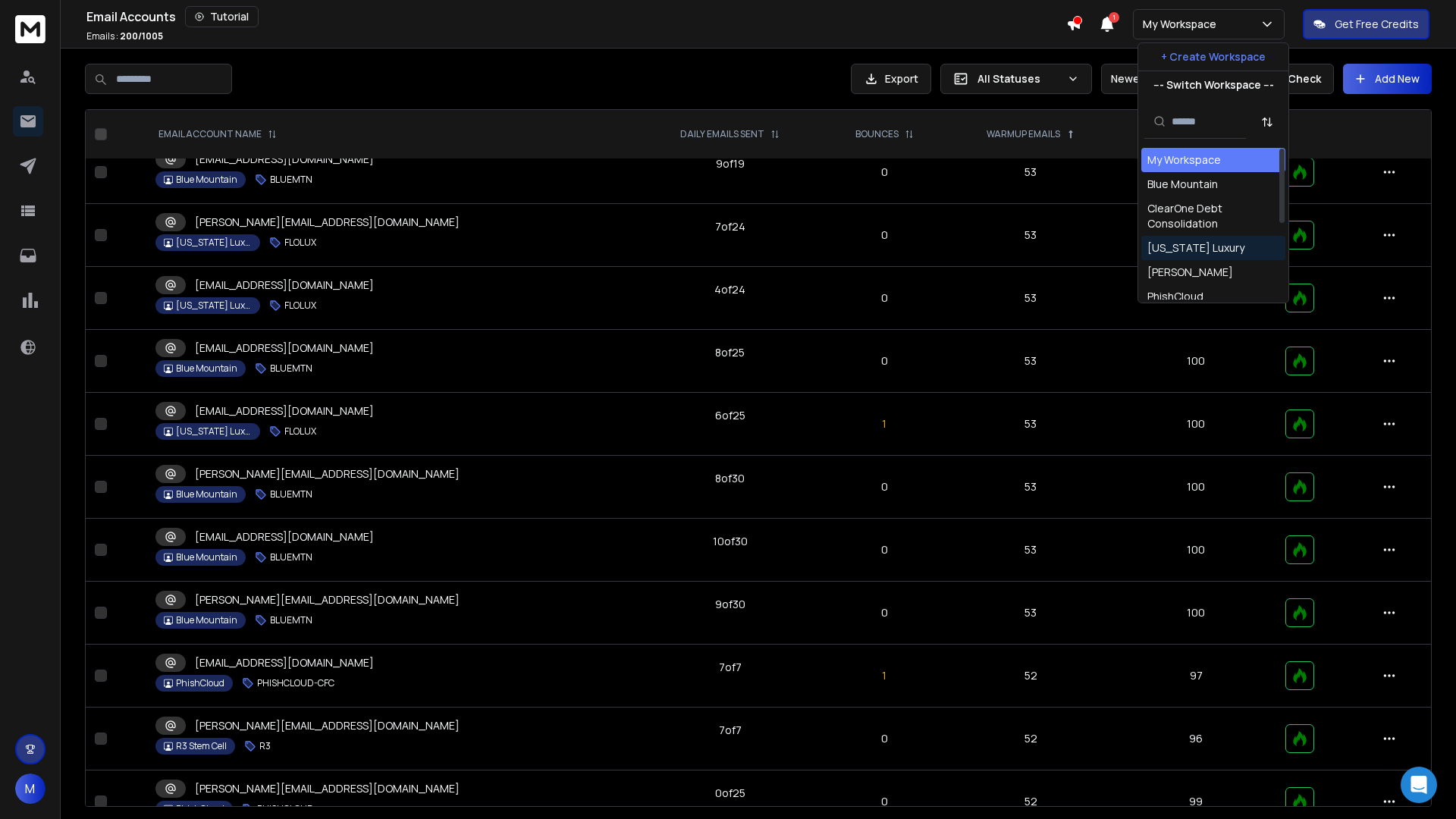
click at [1192, 241] on div "[US_STATE] Luxury" at bounding box center [1196, 248] width 97 height 15
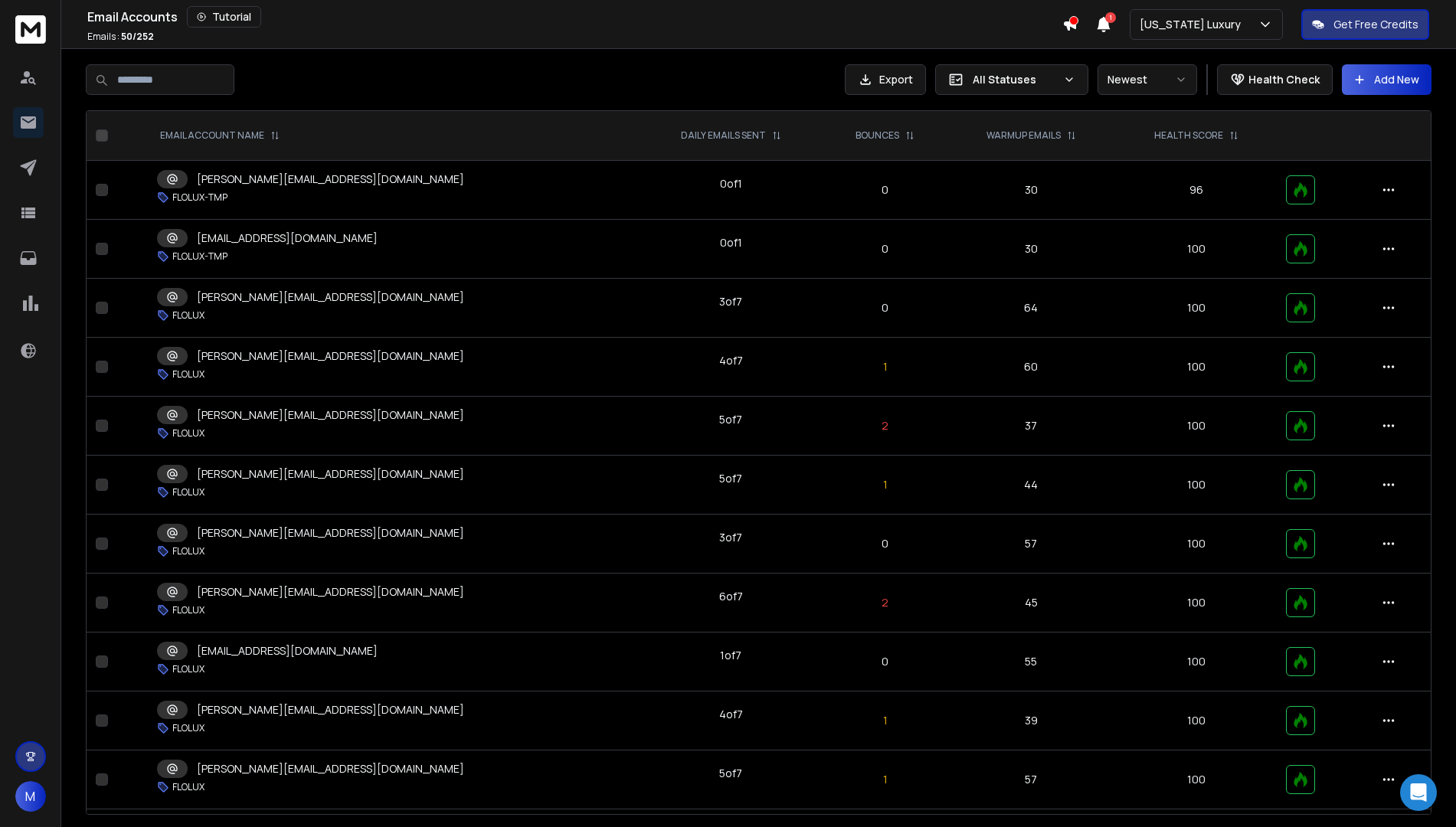
click at [1081, 78] on div "All Statuses" at bounding box center [1012, 79] width 153 height 31
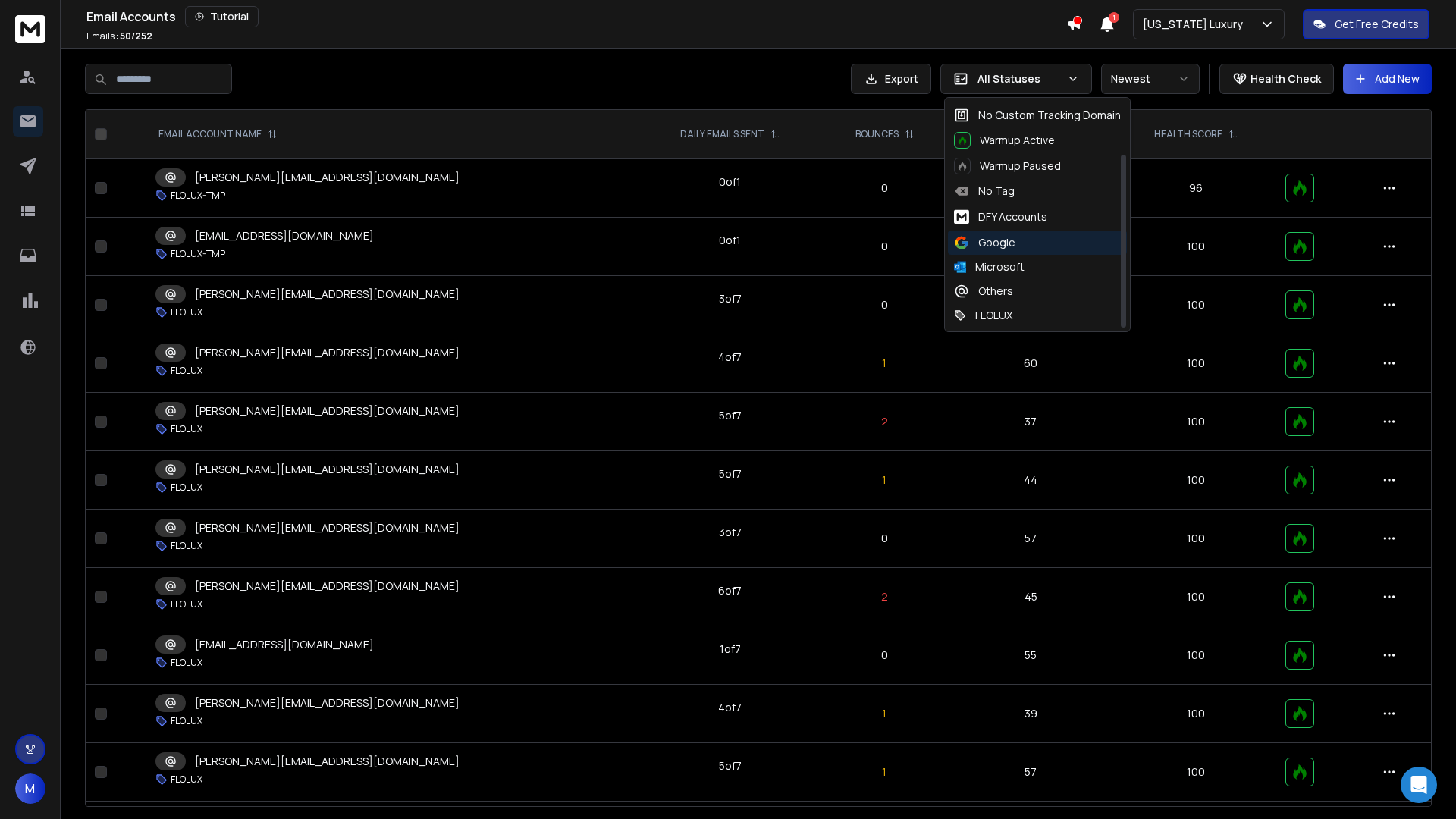
scroll to position [70, 0]
click at [1012, 313] on div "FLOLUX-TMP" at bounding box center [996, 317] width 85 height 15
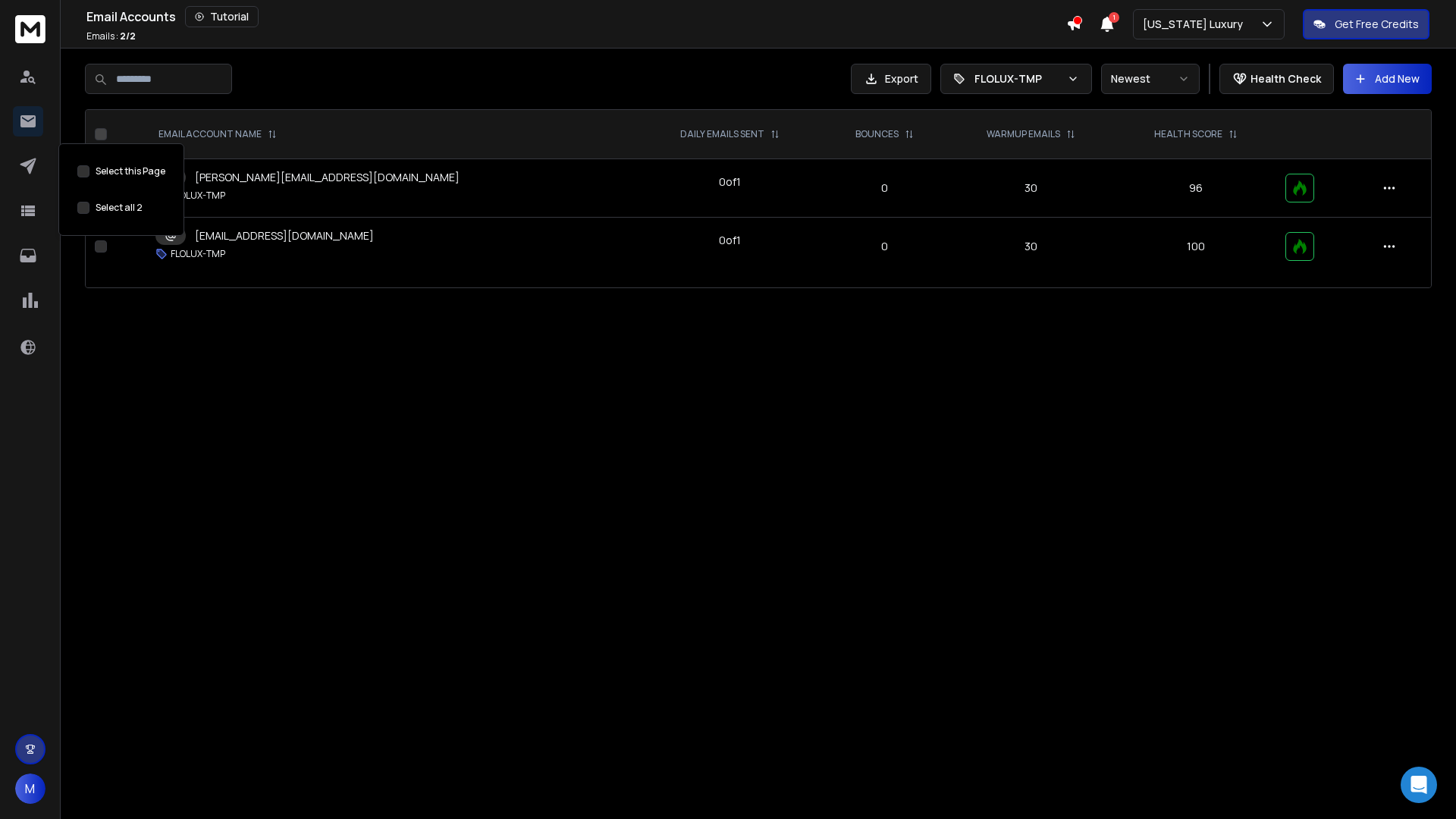
click at [88, 209] on button "Select this Page" at bounding box center [83, 208] width 12 height 12
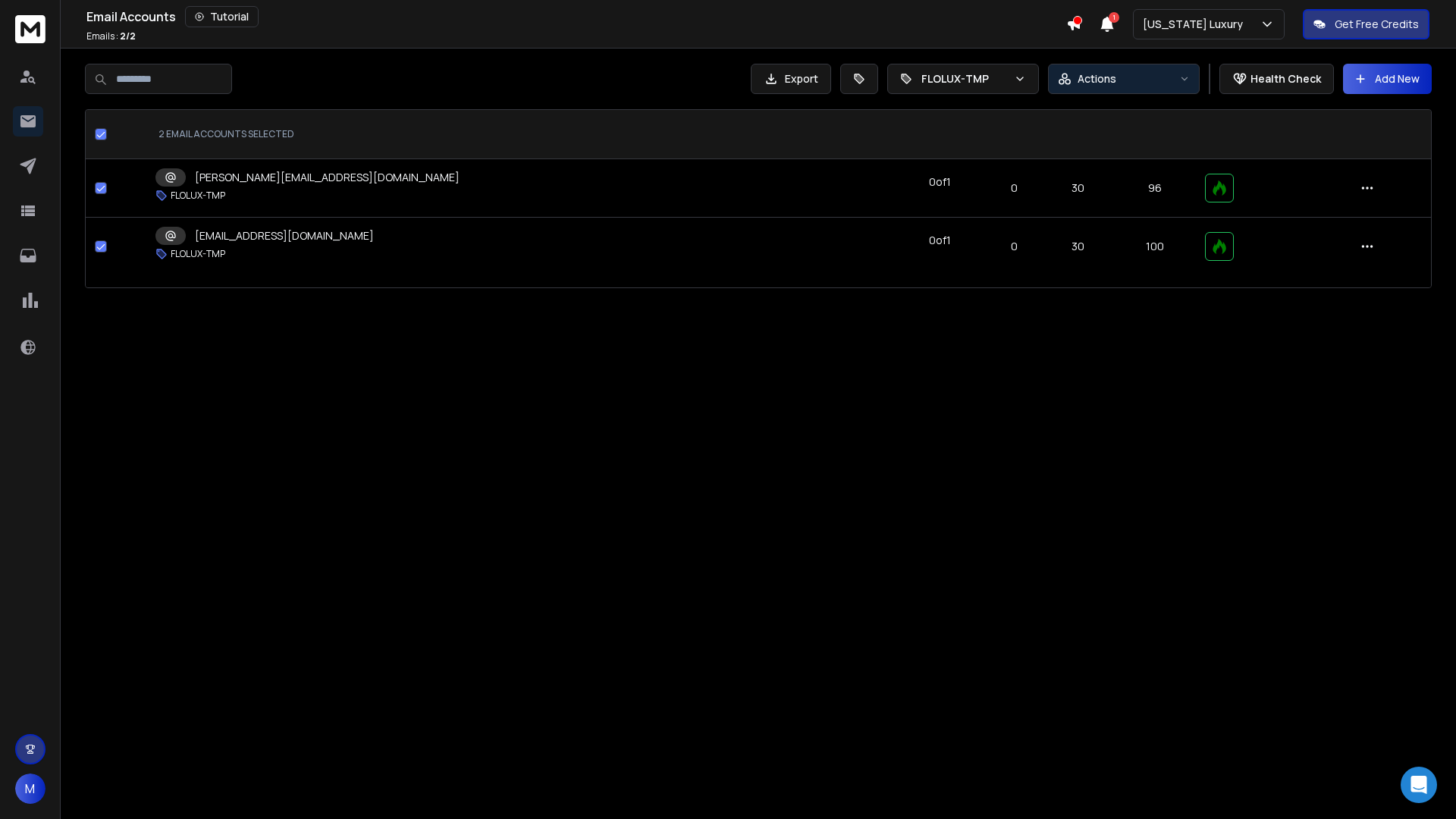
click at [1170, 79] on div "Actions" at bounding box center [1116, 79] width 116 height 15
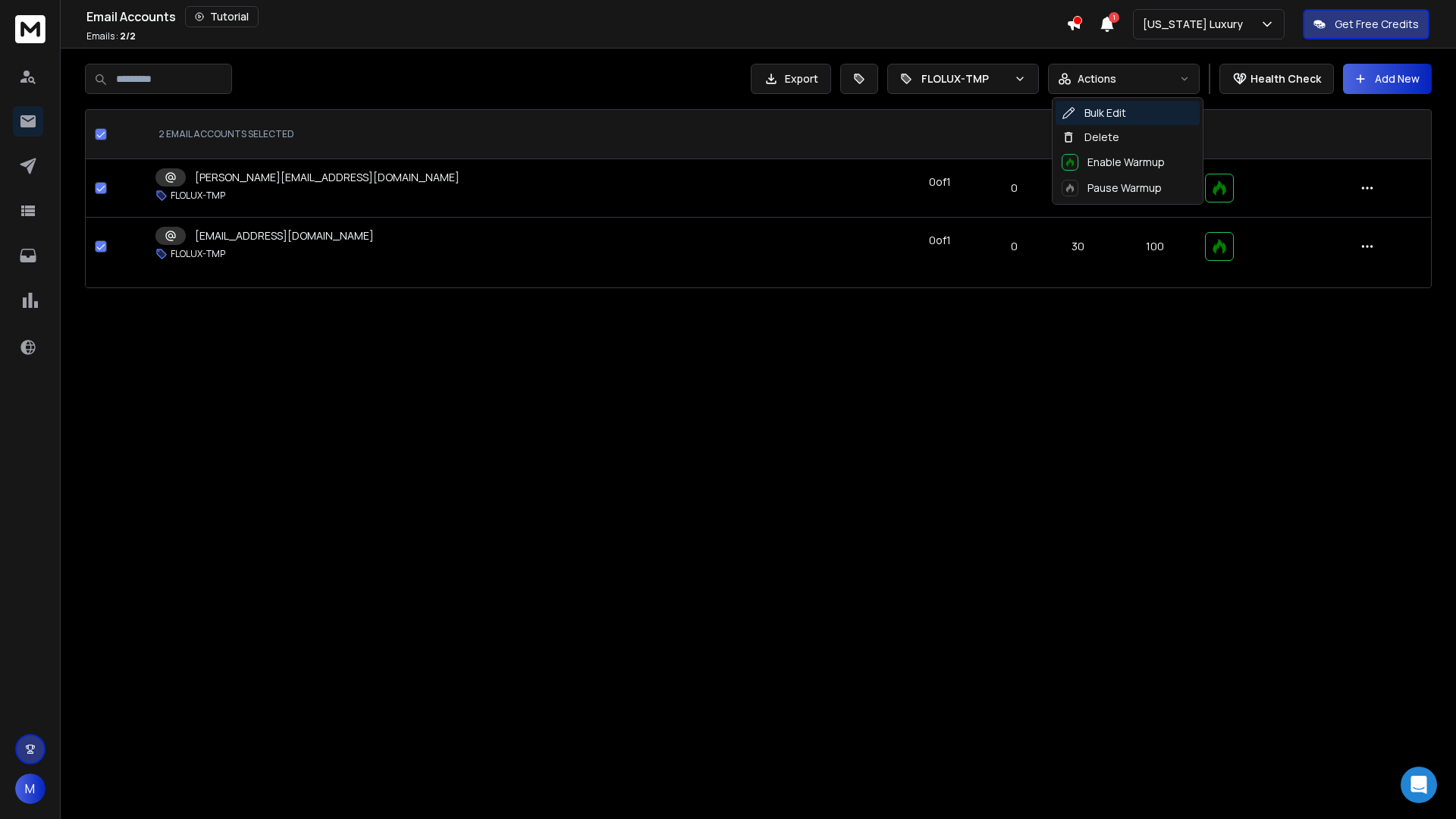
click at [1098, 115] on div "Bulk Edit" at bounding box center [1094, 113] width 64 height 15
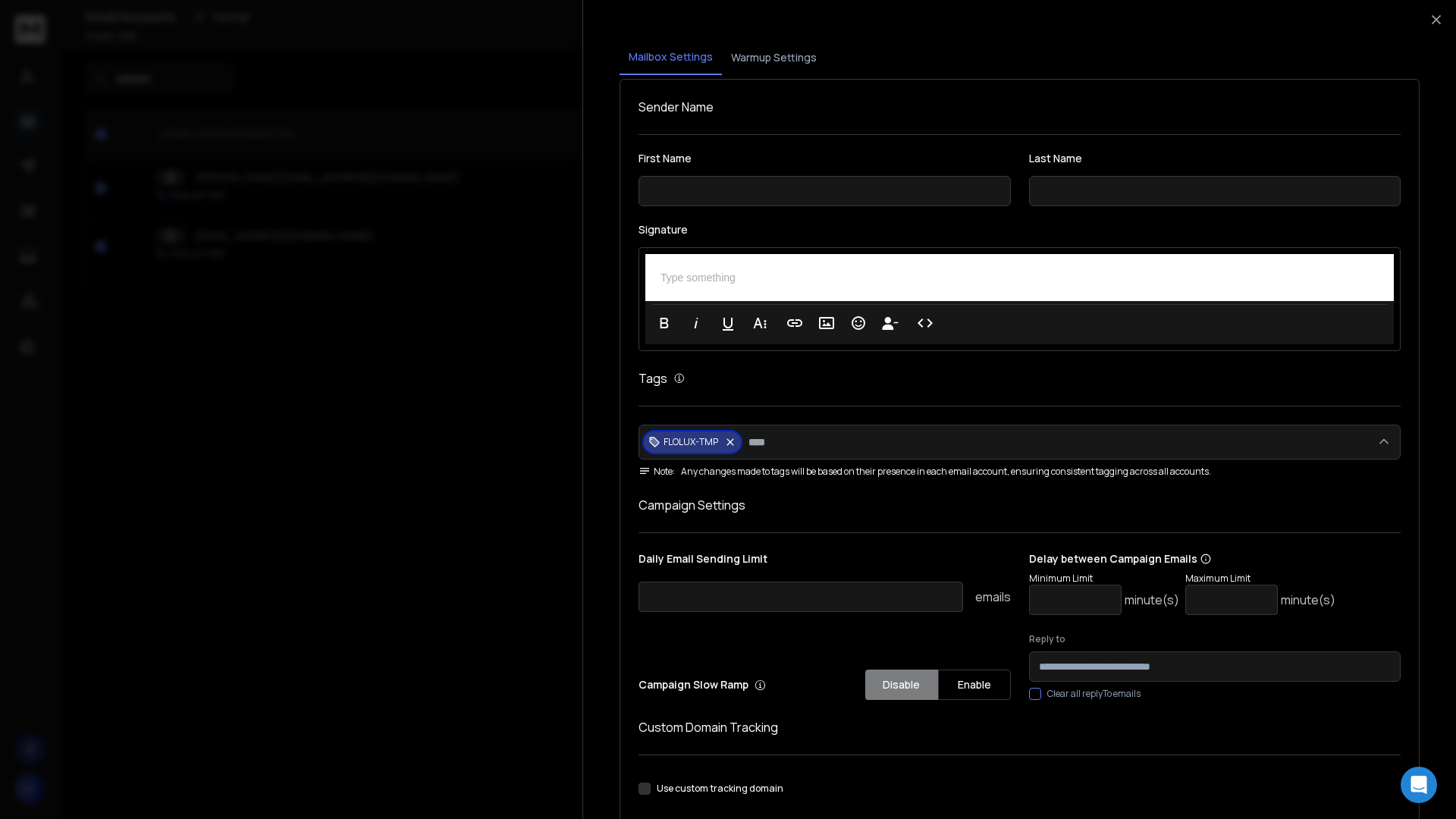
click at [818, 441] on input at bounding box center [801, 442] width 118 height 27
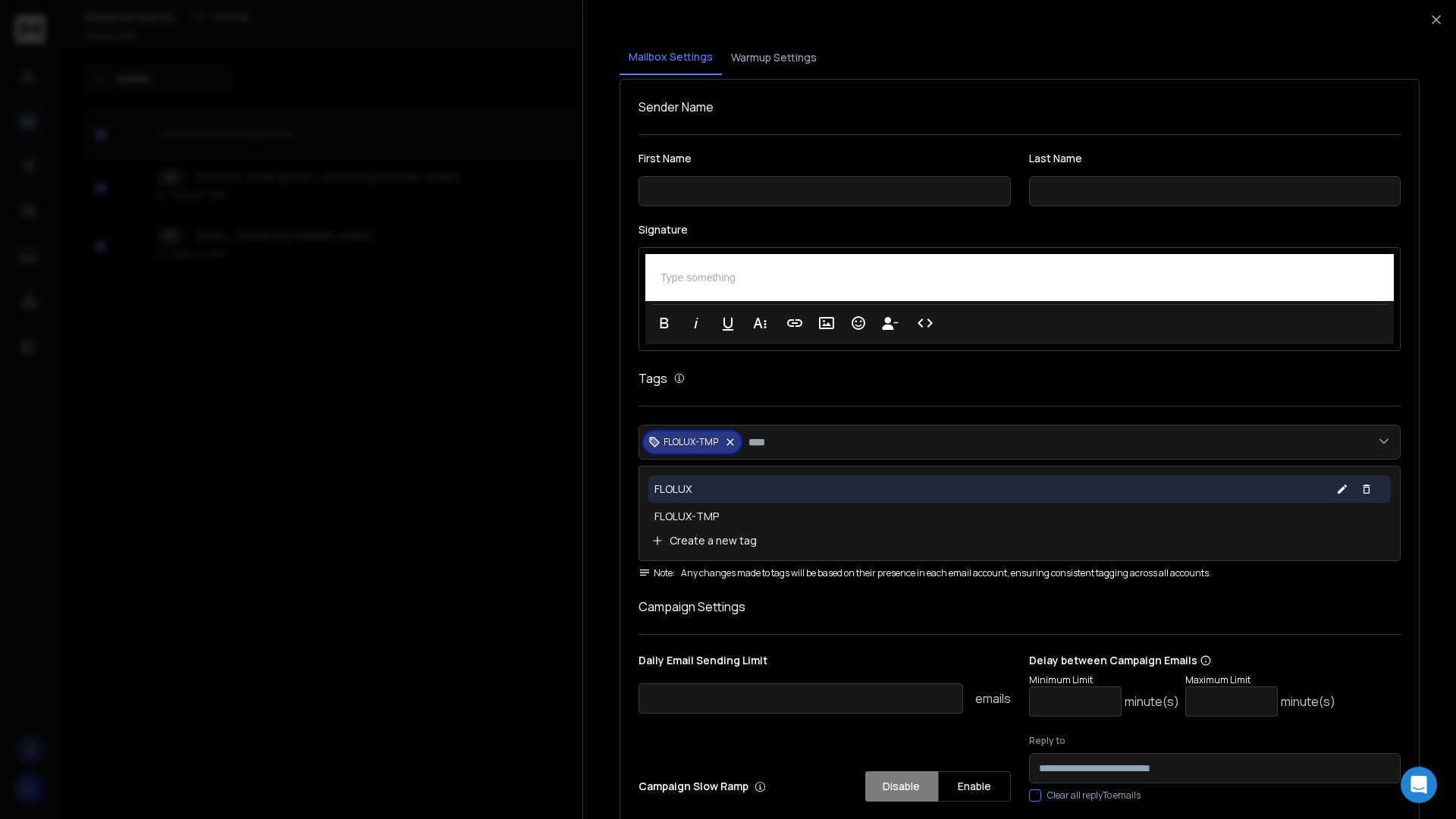
click at [692, 498] on div "FLOLUX" at bounding box center [1019, 489] width 742 height 27
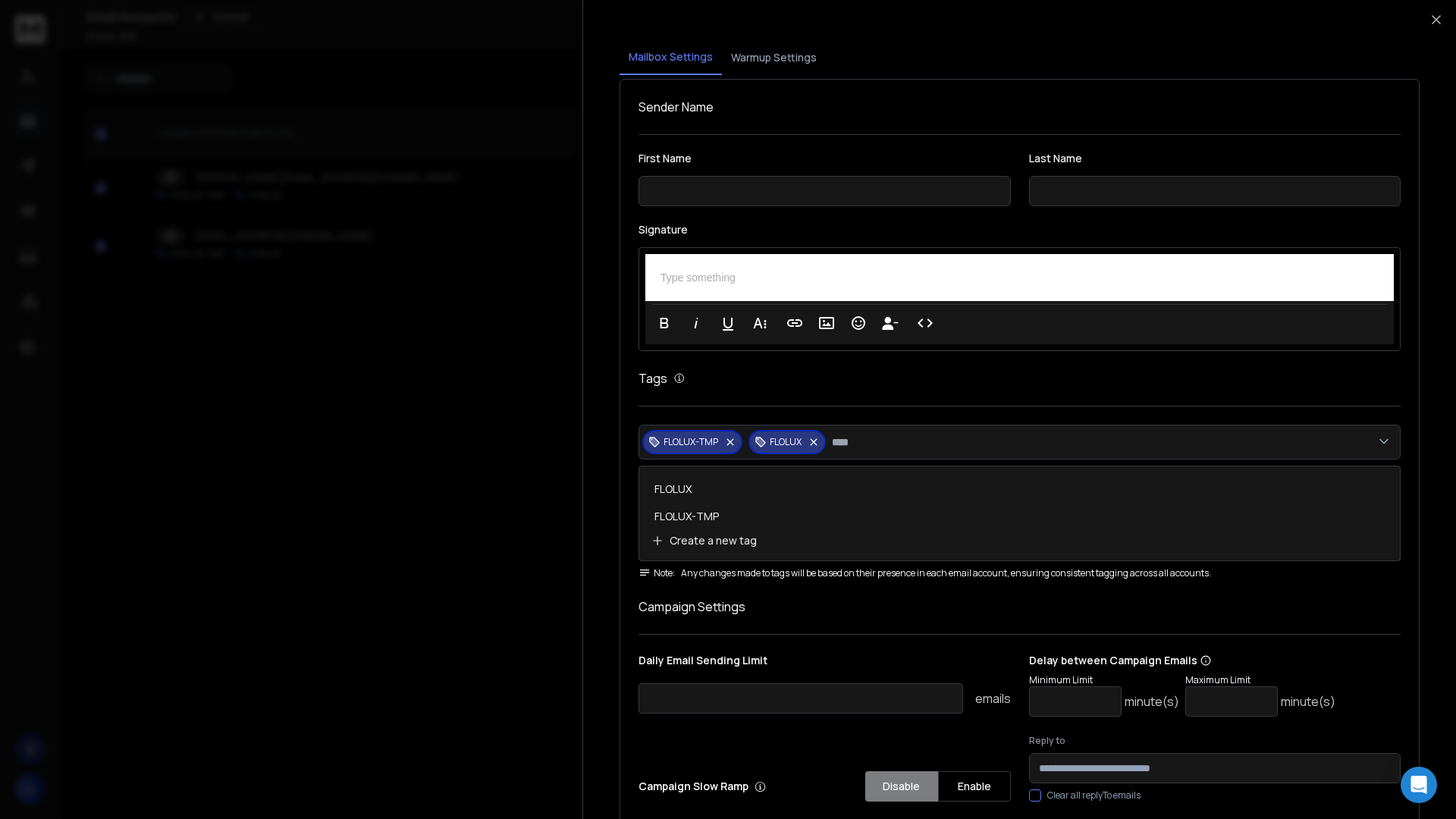
click at [730, 441] on icon at bounding box center [730, 442] width 12 height 12
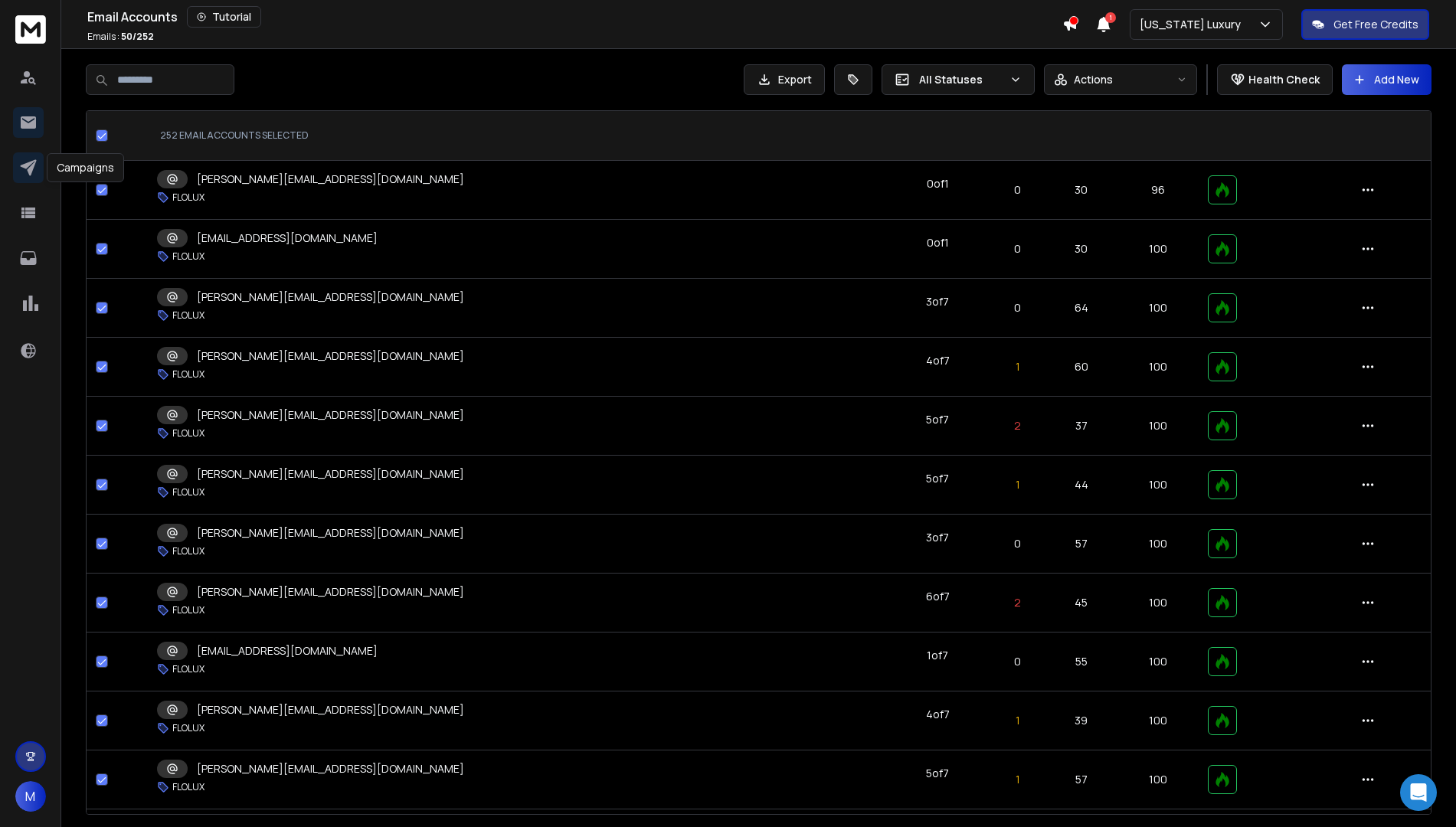
click at [27, 170] on icon at bounding box center [28, 168] width 16 height 16
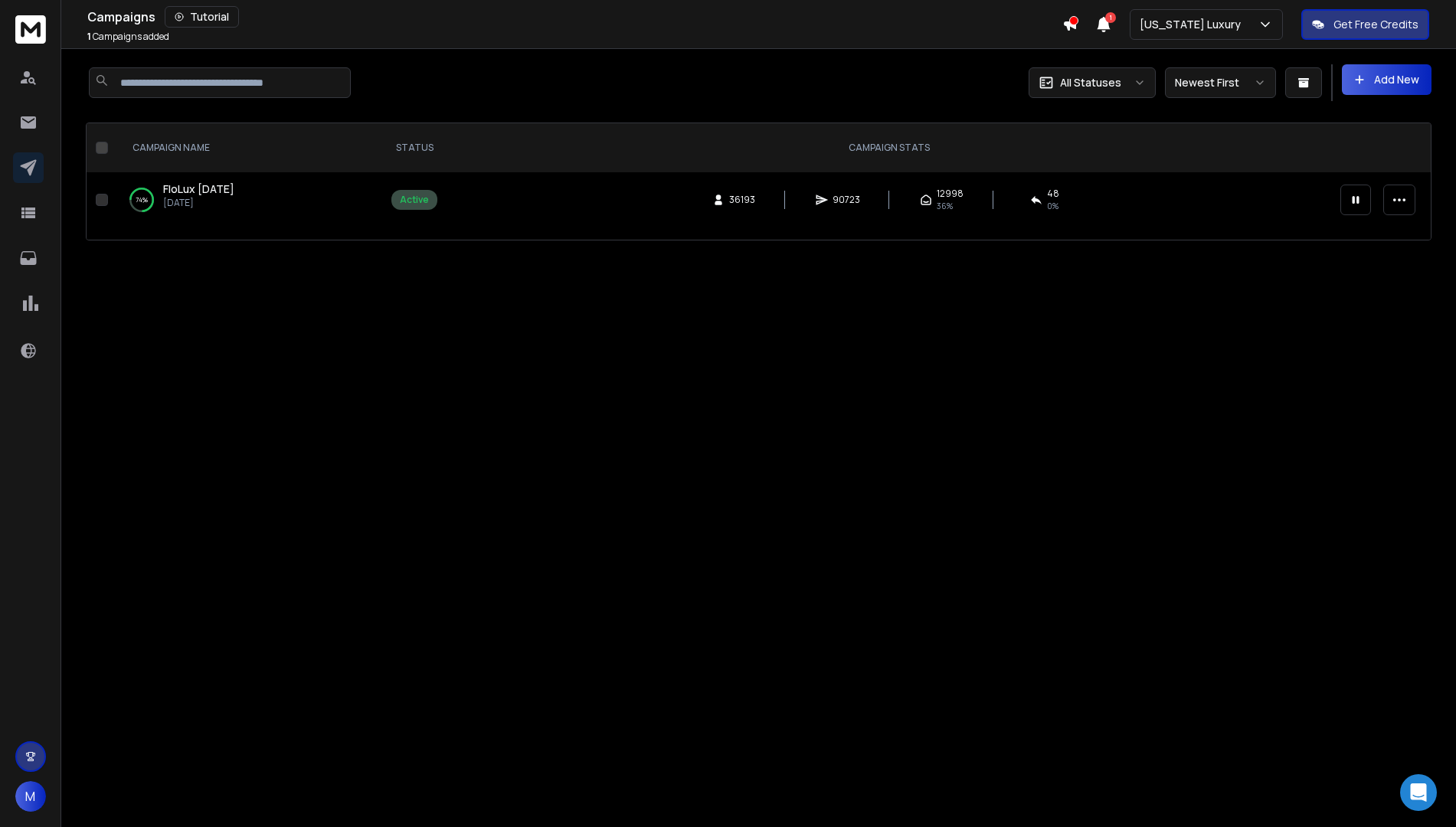
click at [235, 191] on span "FloLux [DATE]" at bounding box center [198, 189] width 71 height 14
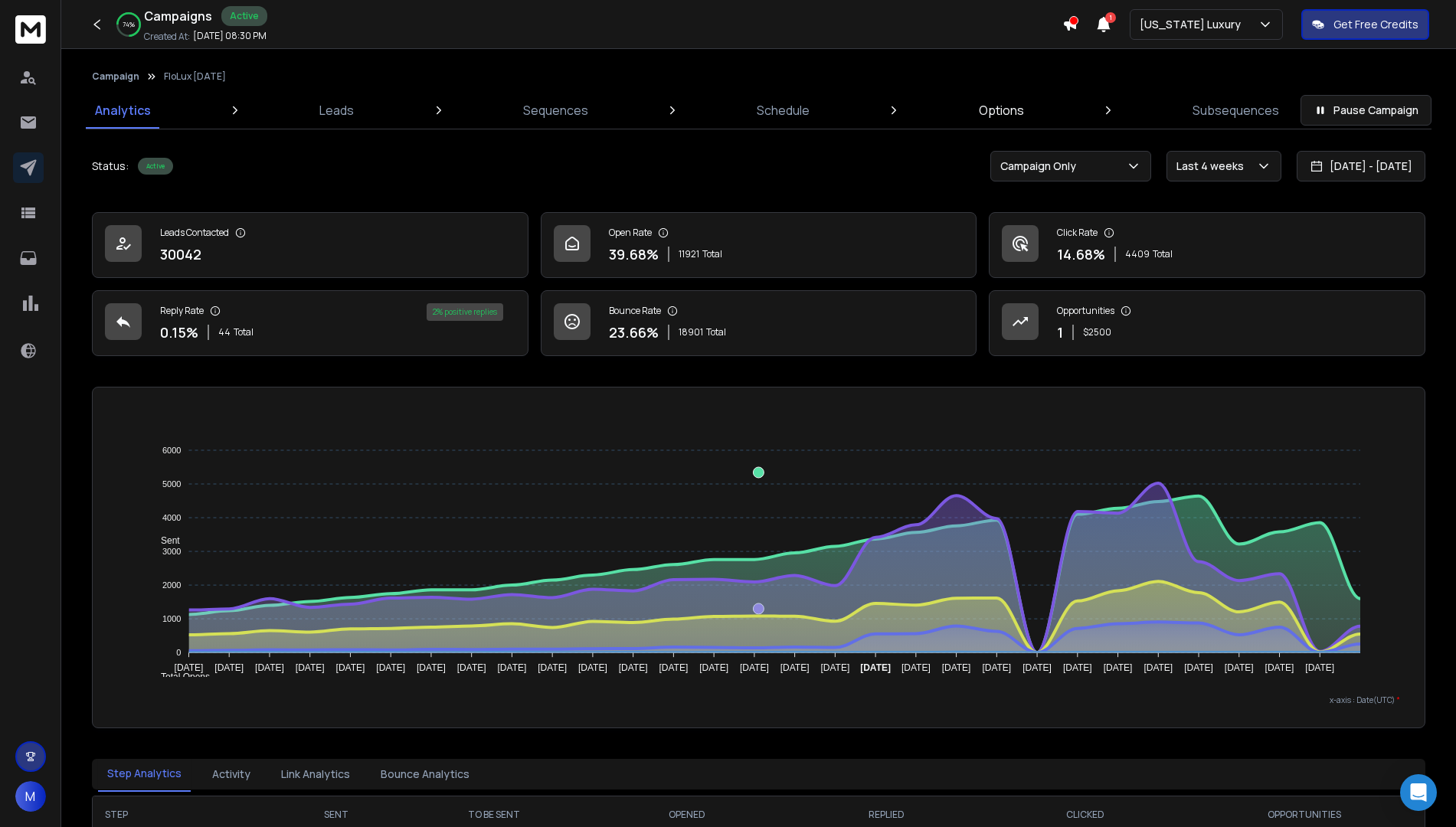
click at [990, 115] on p "Options" at bounding box center [1000, 110] width 45 height 18
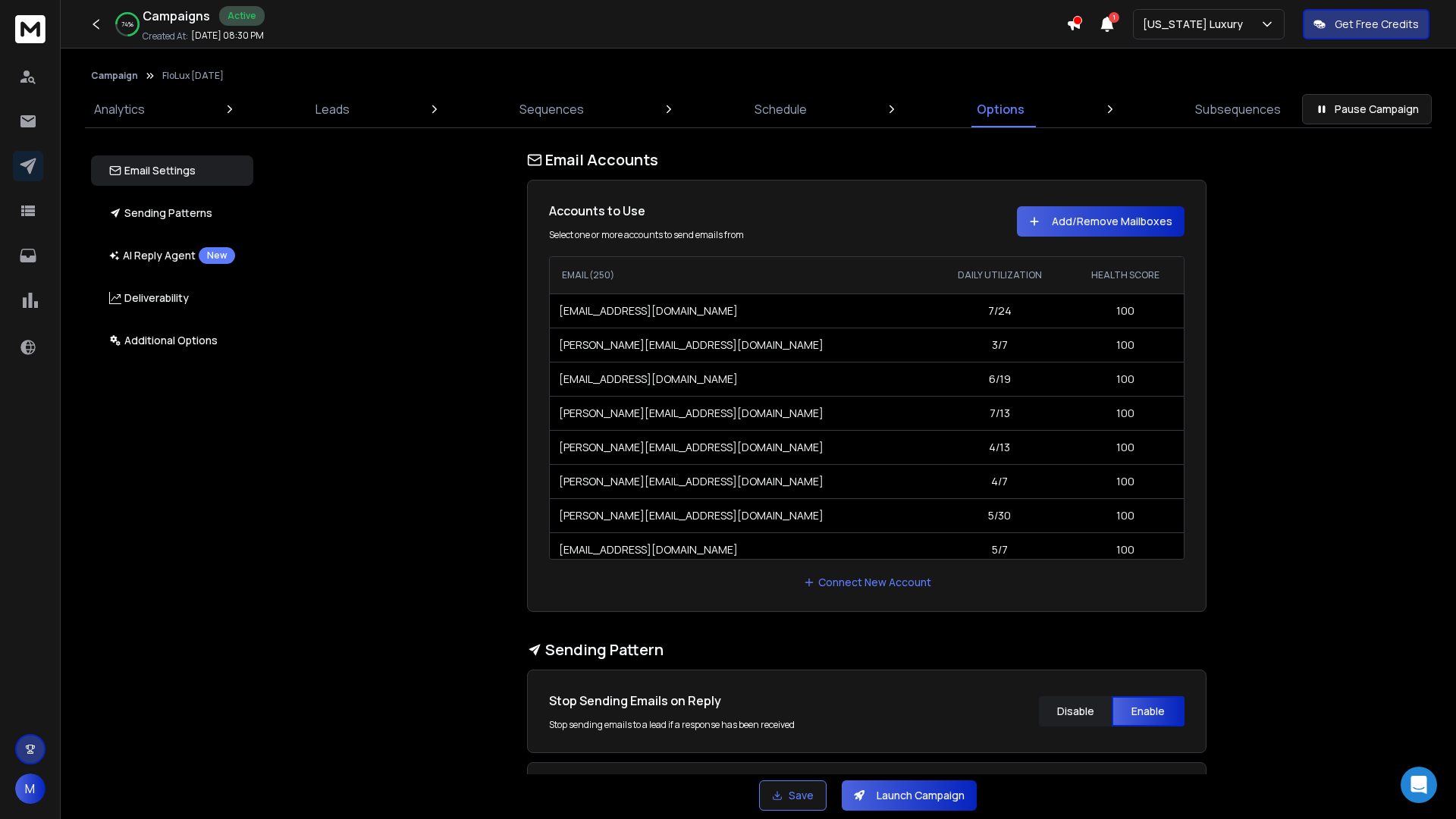
click at [1146, 226] on button "Add/Remove Mailboxes" at bounding box center [1101, 222] width 168 height 30
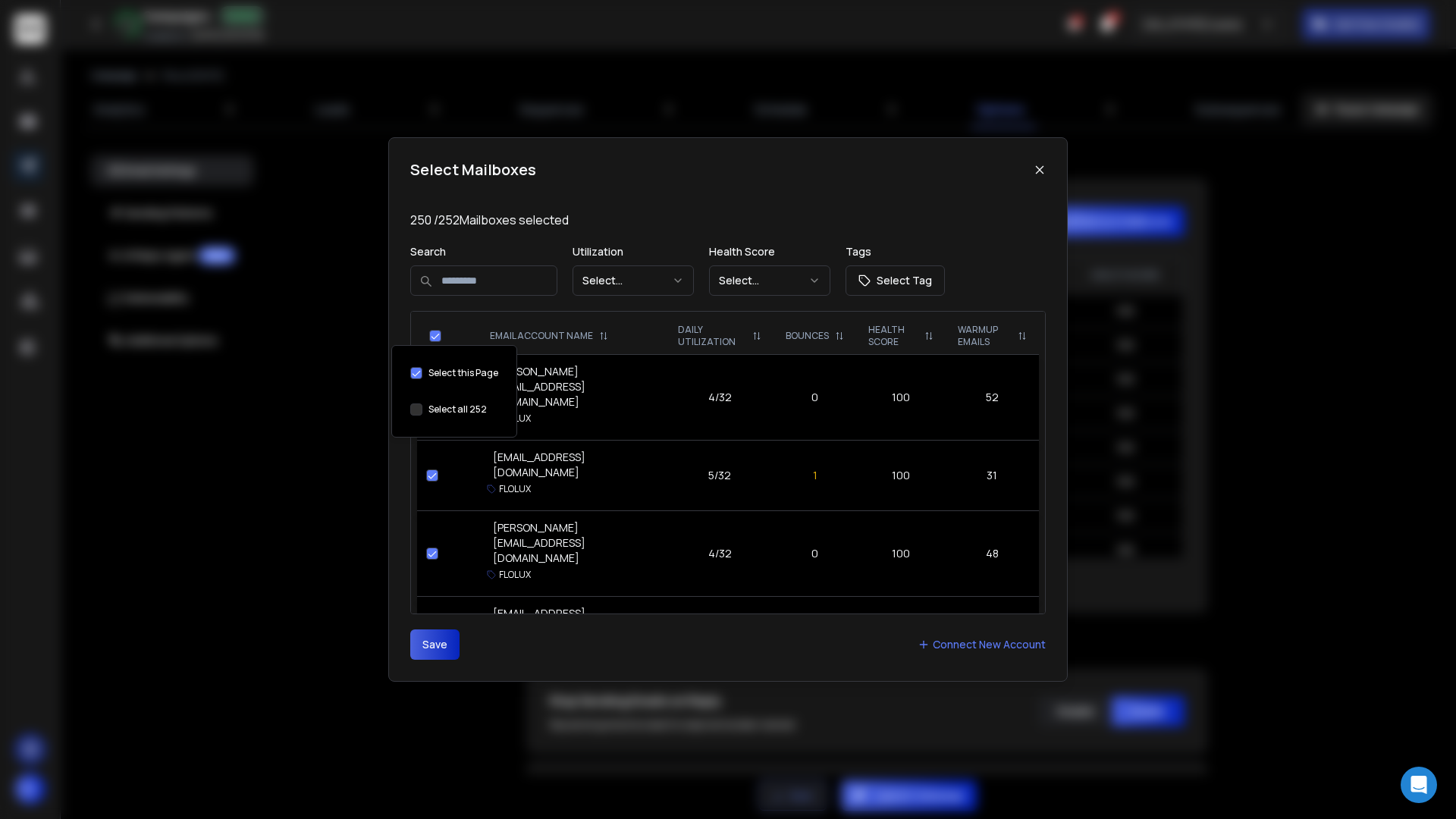
click at [416, 406] on button "Select this Page" at bounding box center [416, 410] width 12 height 12
click at [433, 648] on button "Save" at bounding box center [435, 645] width 49 height 30
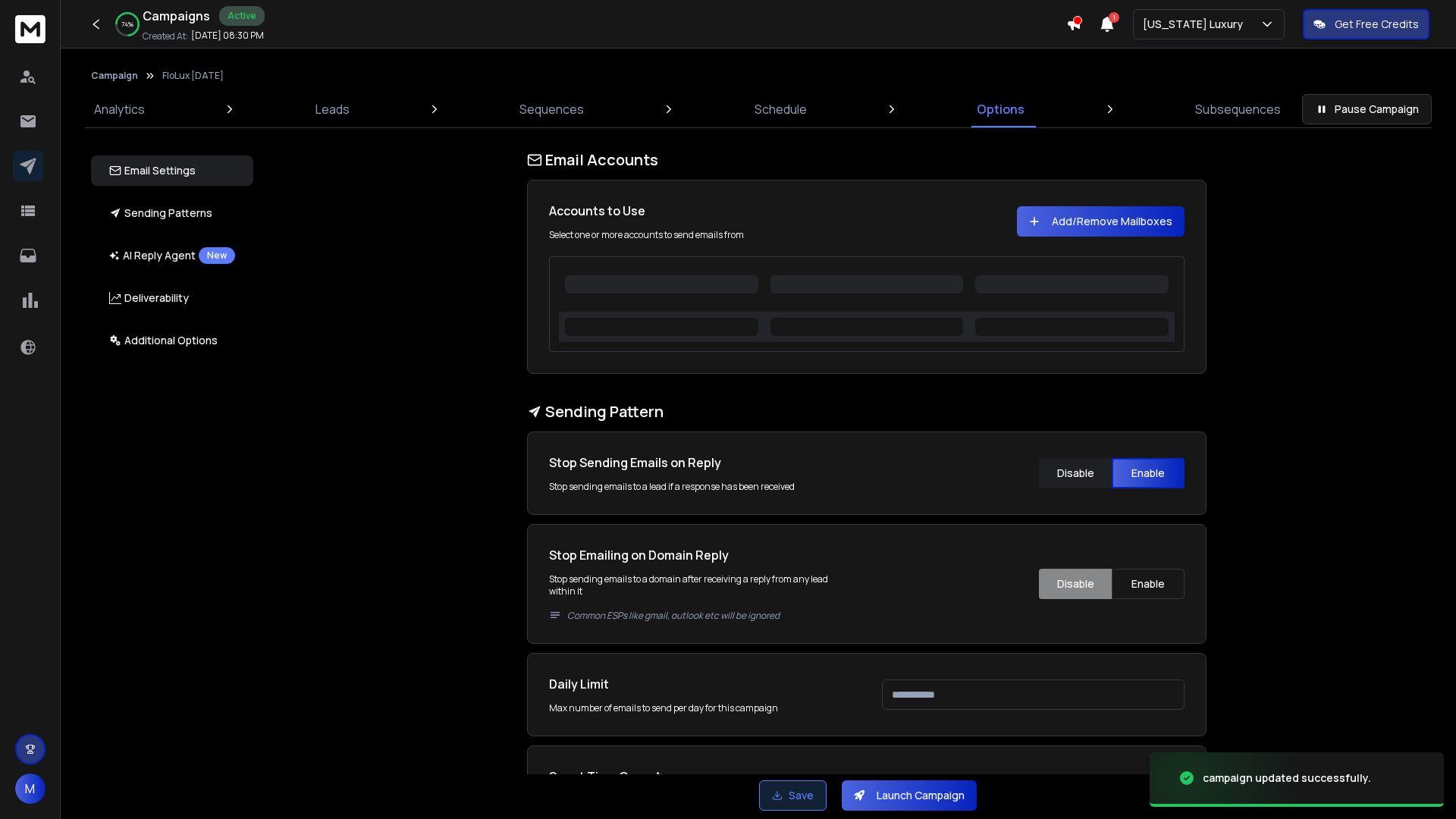
click at [783, 787] on button "Save" at bounding box center [792, 795] width 67 height 30
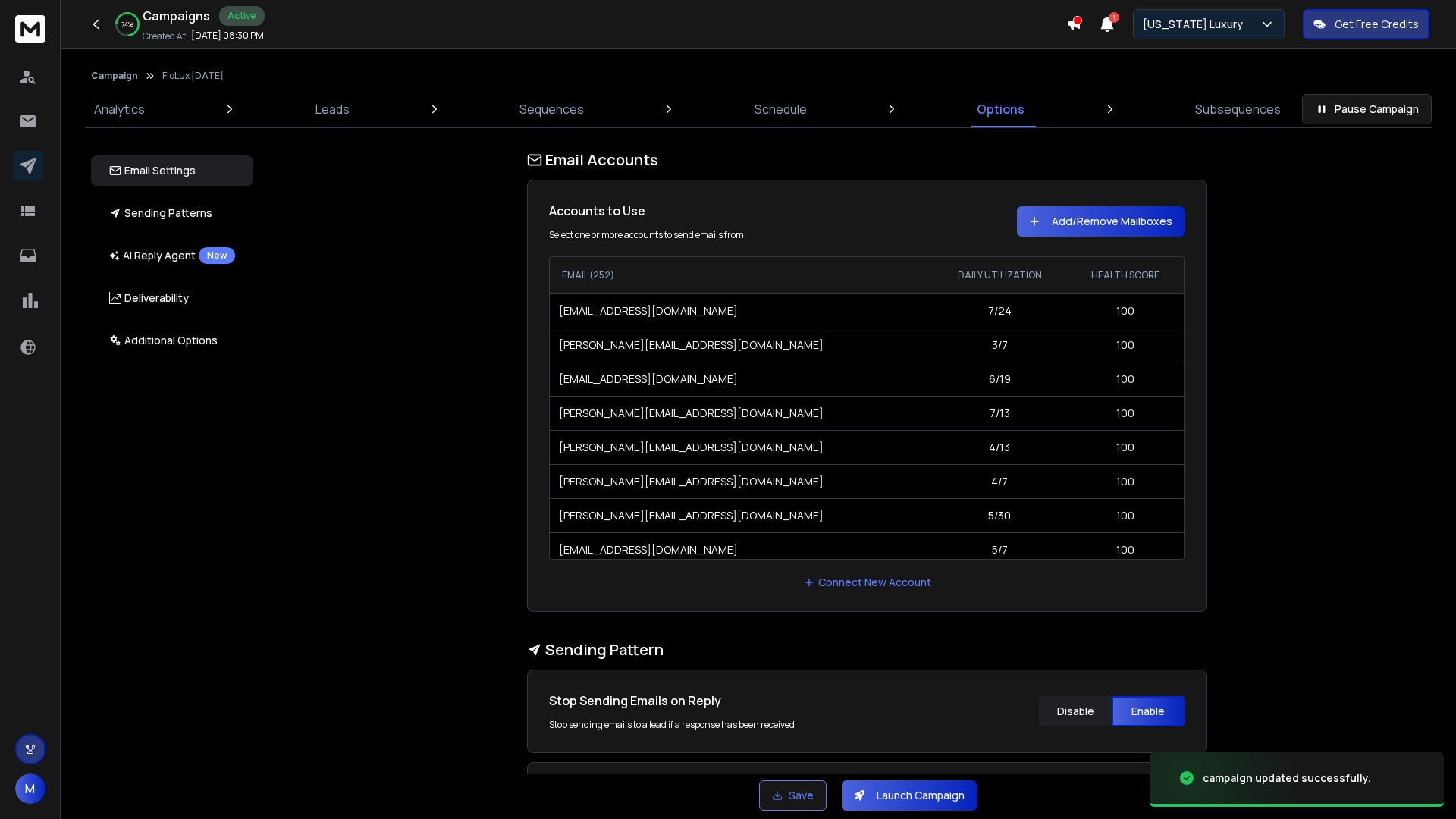
click at [1252, 24] on div "[US_STATE] Luxury" at bounding box center [1209, 25] width 132 height 15
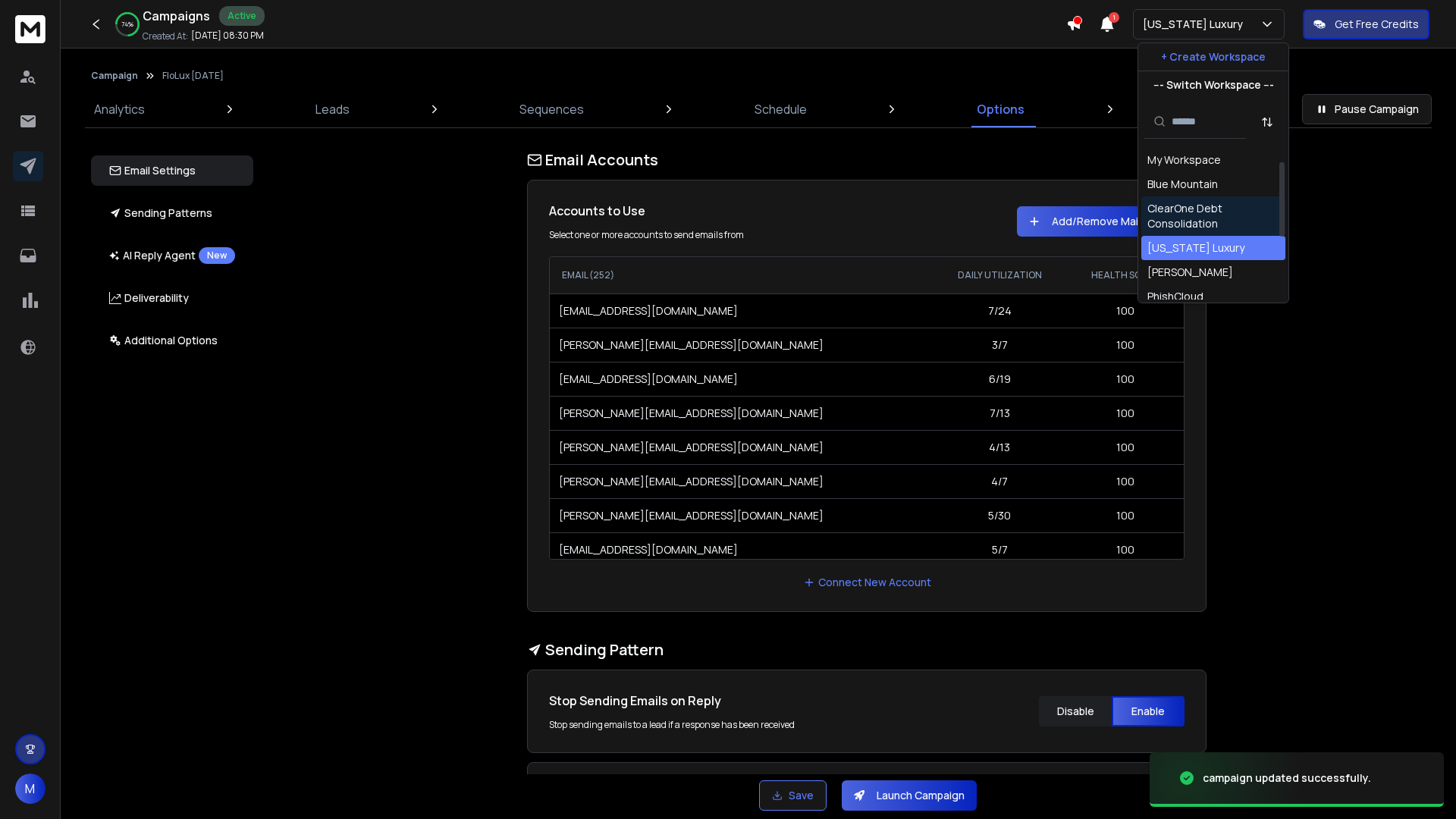
scroll to position [155, 0]
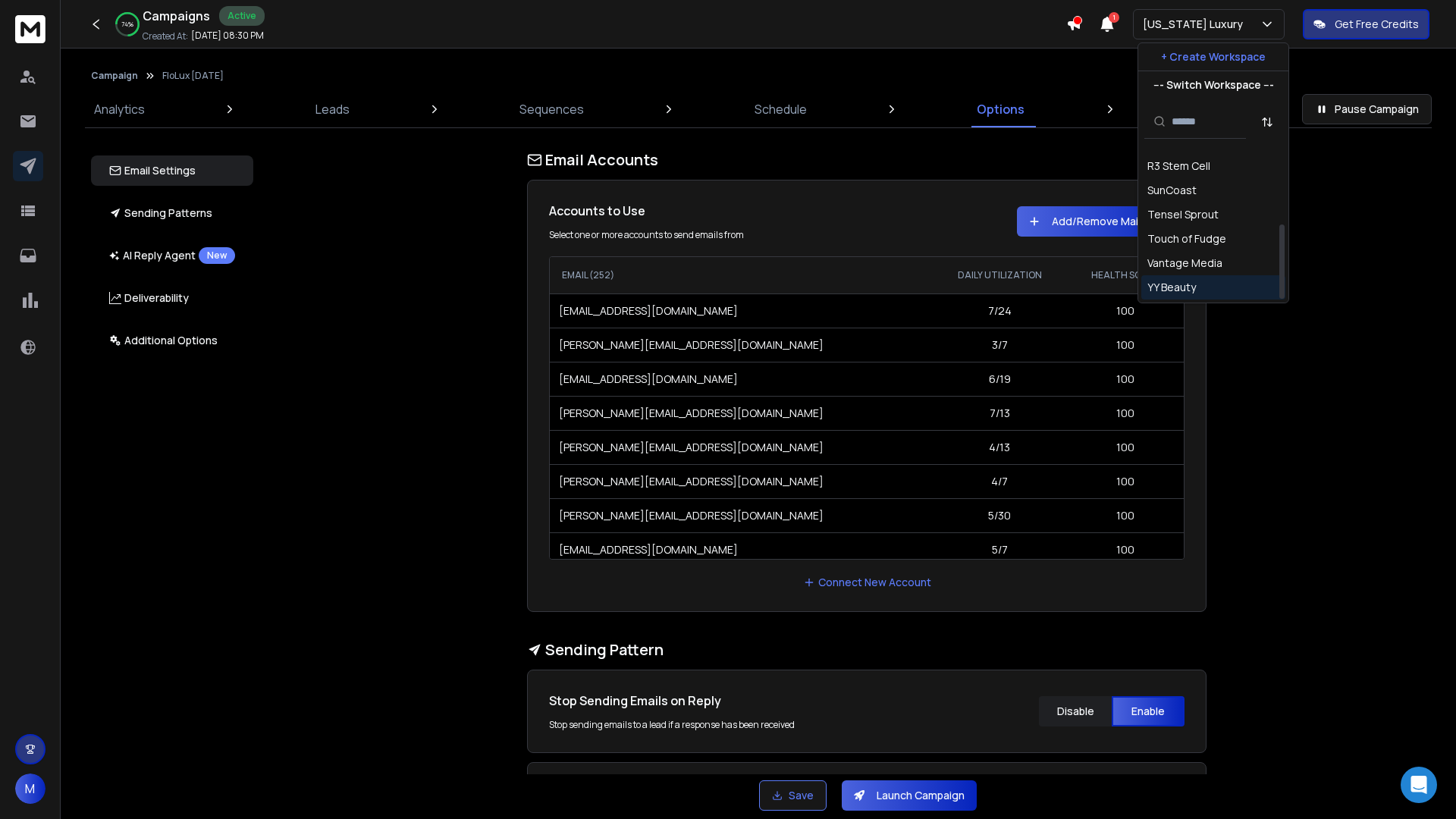
click at [1187, 279] on div "YY Beauty" at bounding box center [1213, 287] width 144 height 25
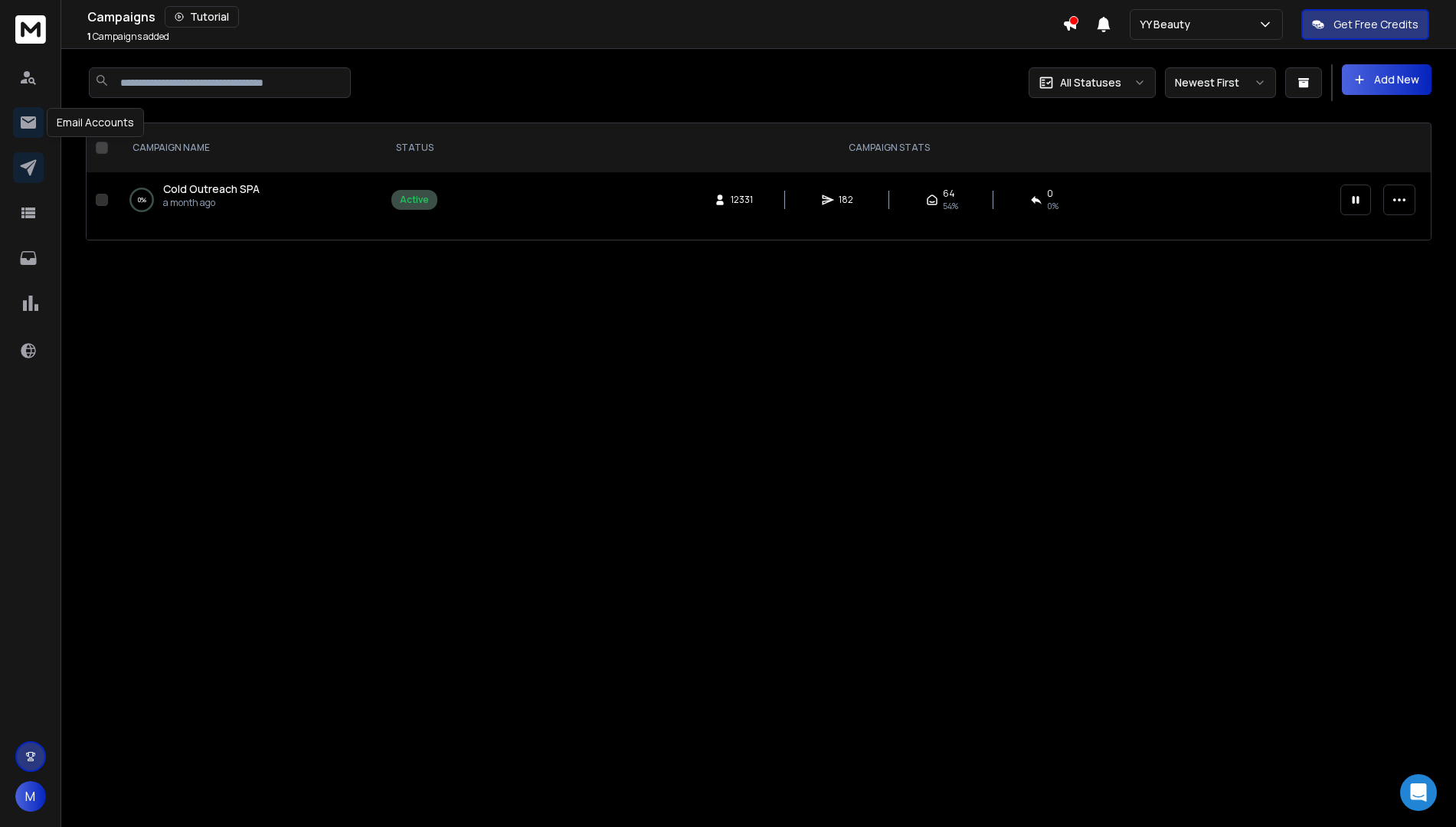
click at [34, 124] on icon at bounding box center [29, 123] width 15 height 12
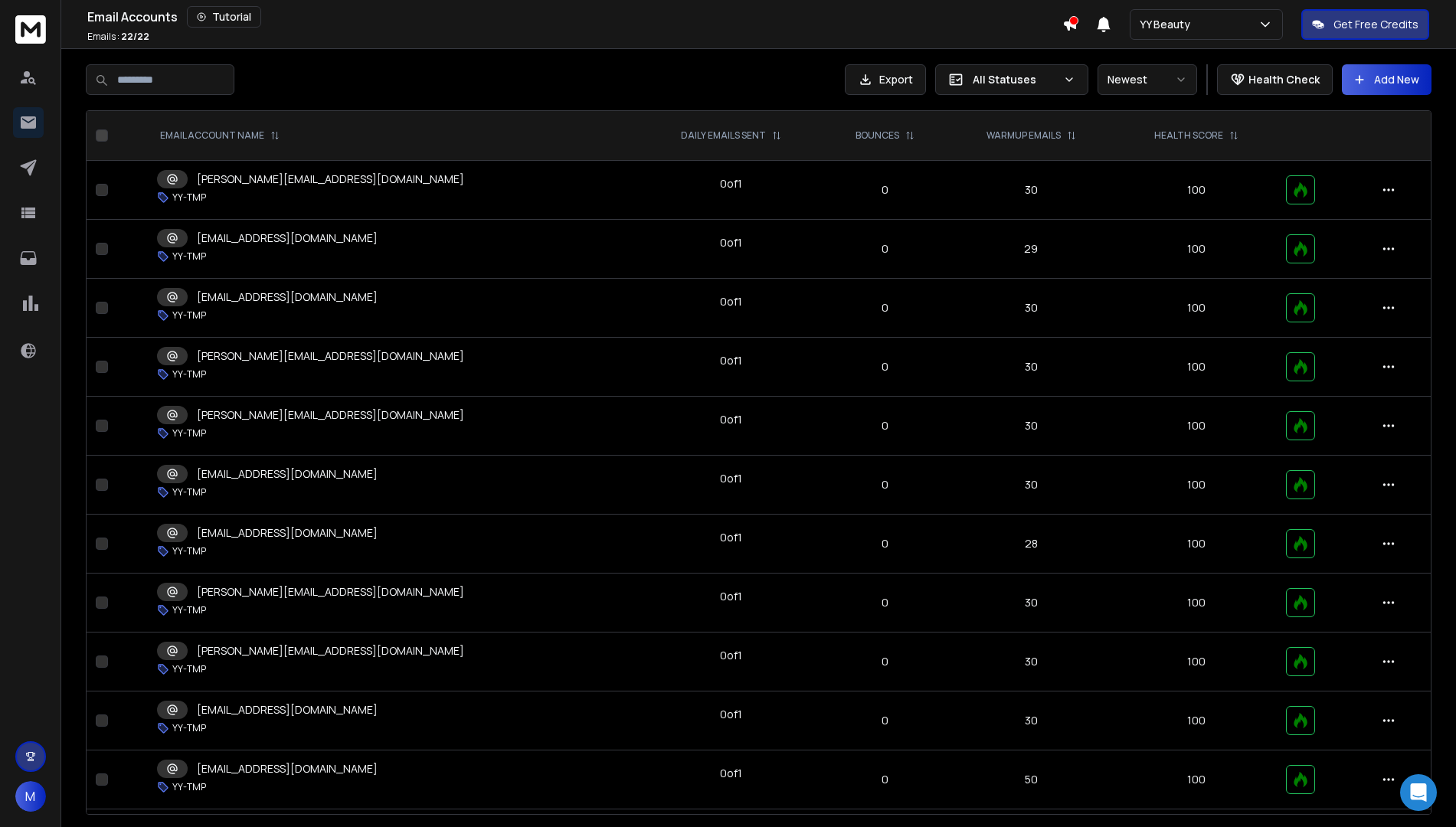
click at [1083, 86] on div "All Statuses" at bounding box center [1012, 79] width 153 height 31
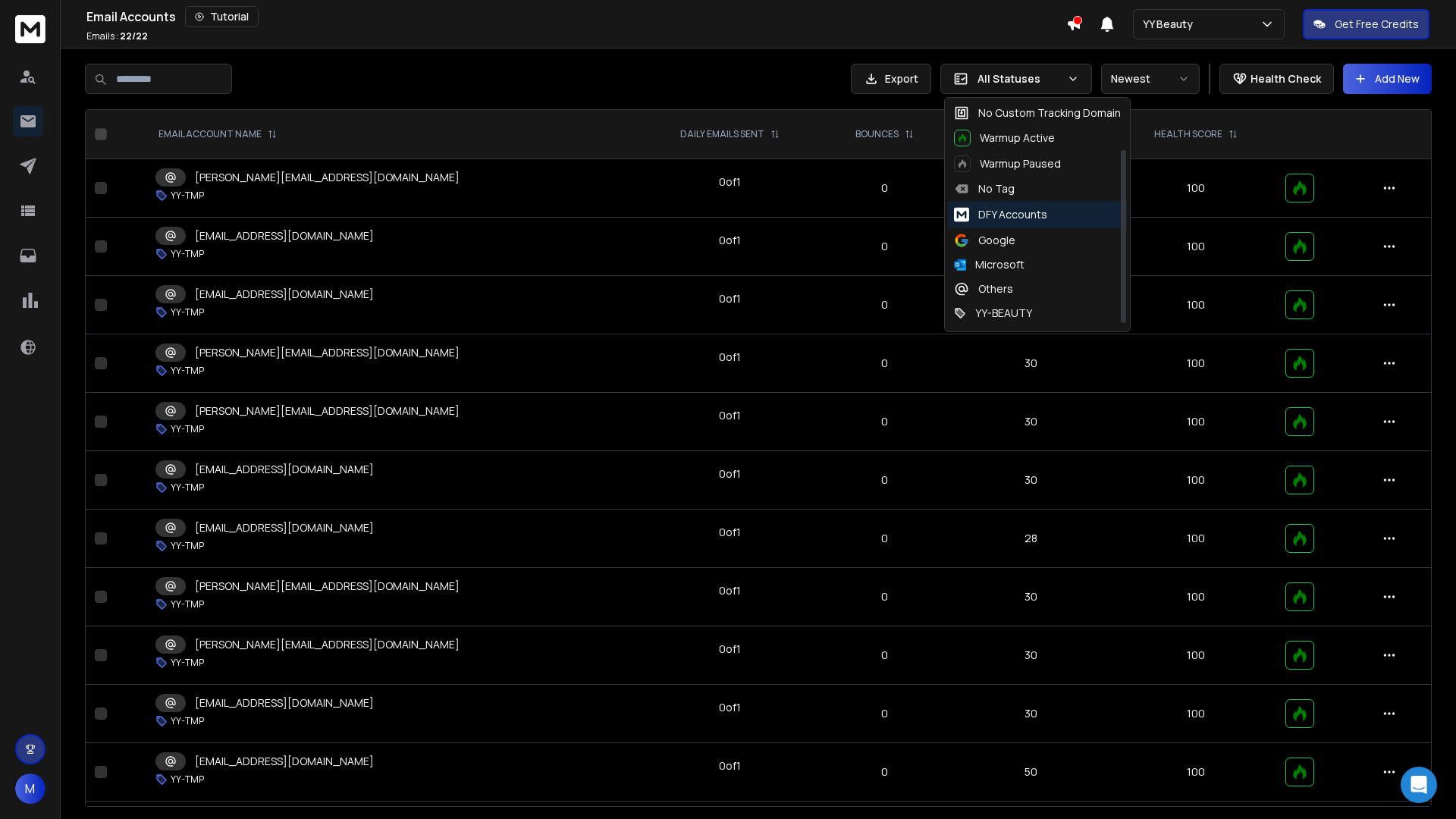
scroll to position [70, 0]
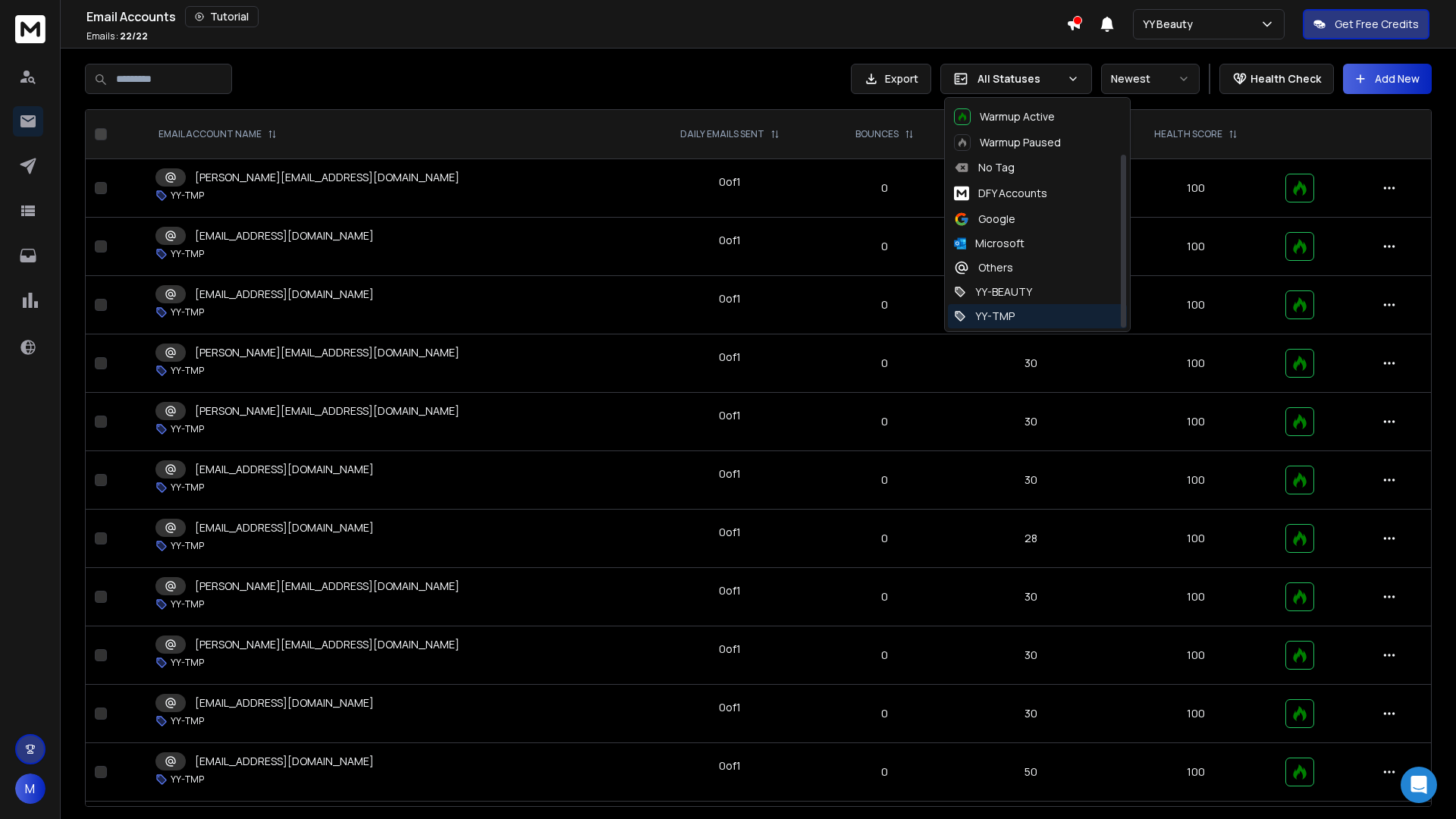
click at [1010, 312] on div "YY-TMP" at bounding box center [984, 317] width 61 height 15
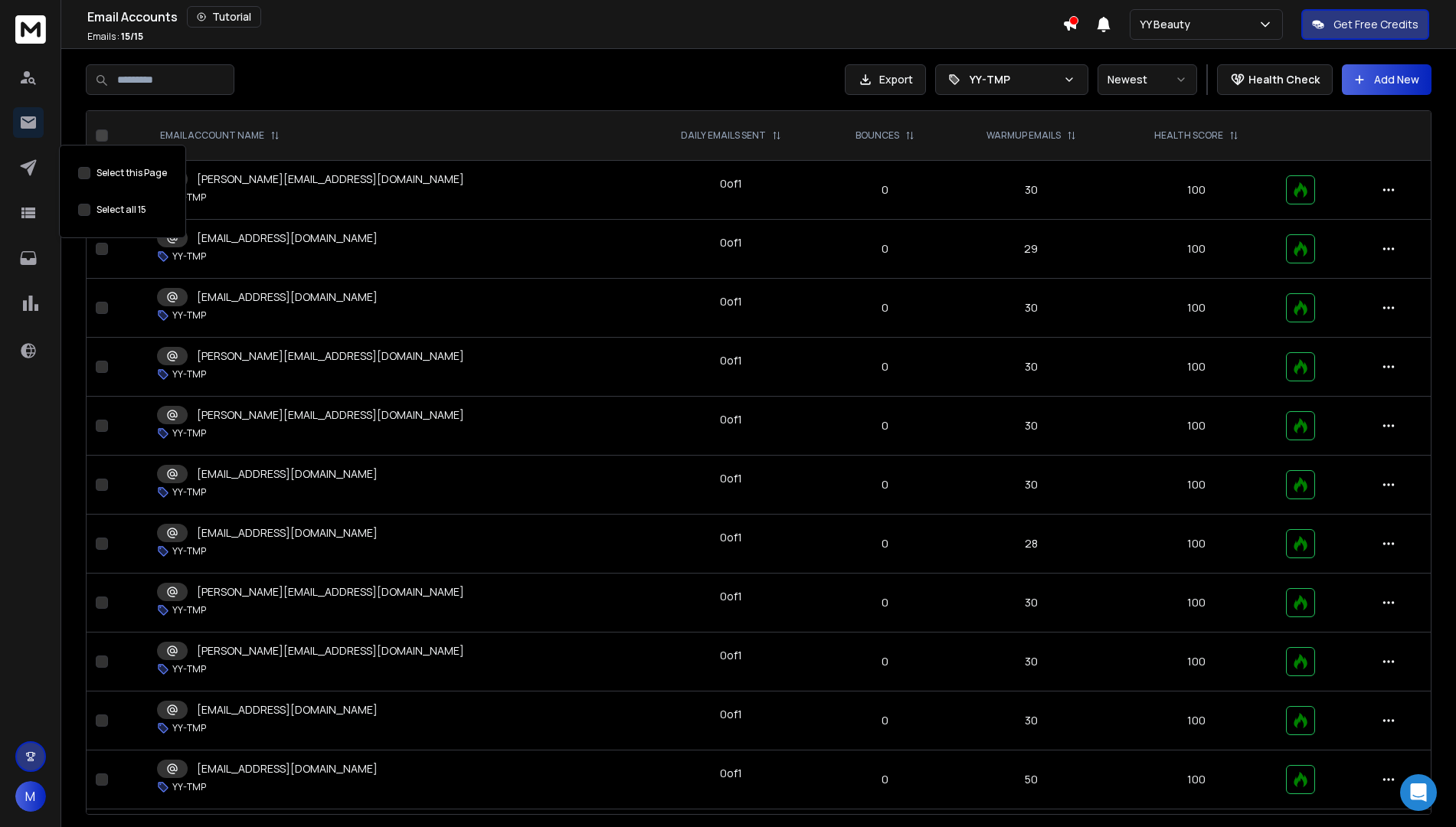
click at [87, 209] on button "Select this Page" at bounding box center [84, 210] width 12 height 12
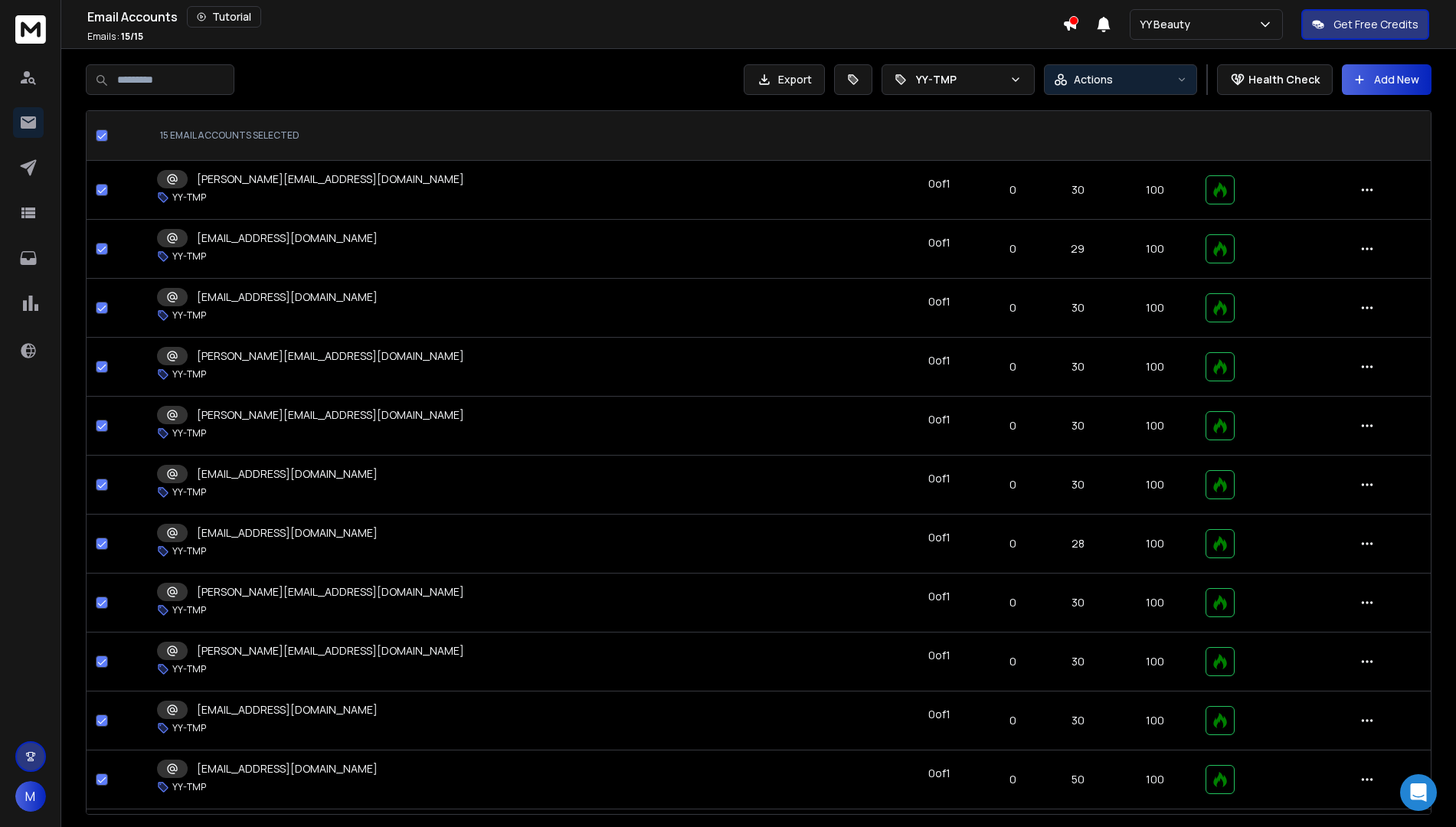
click at [1118, 81] on div "Actions" at bounding box center [1112, 79] width 117 height 15
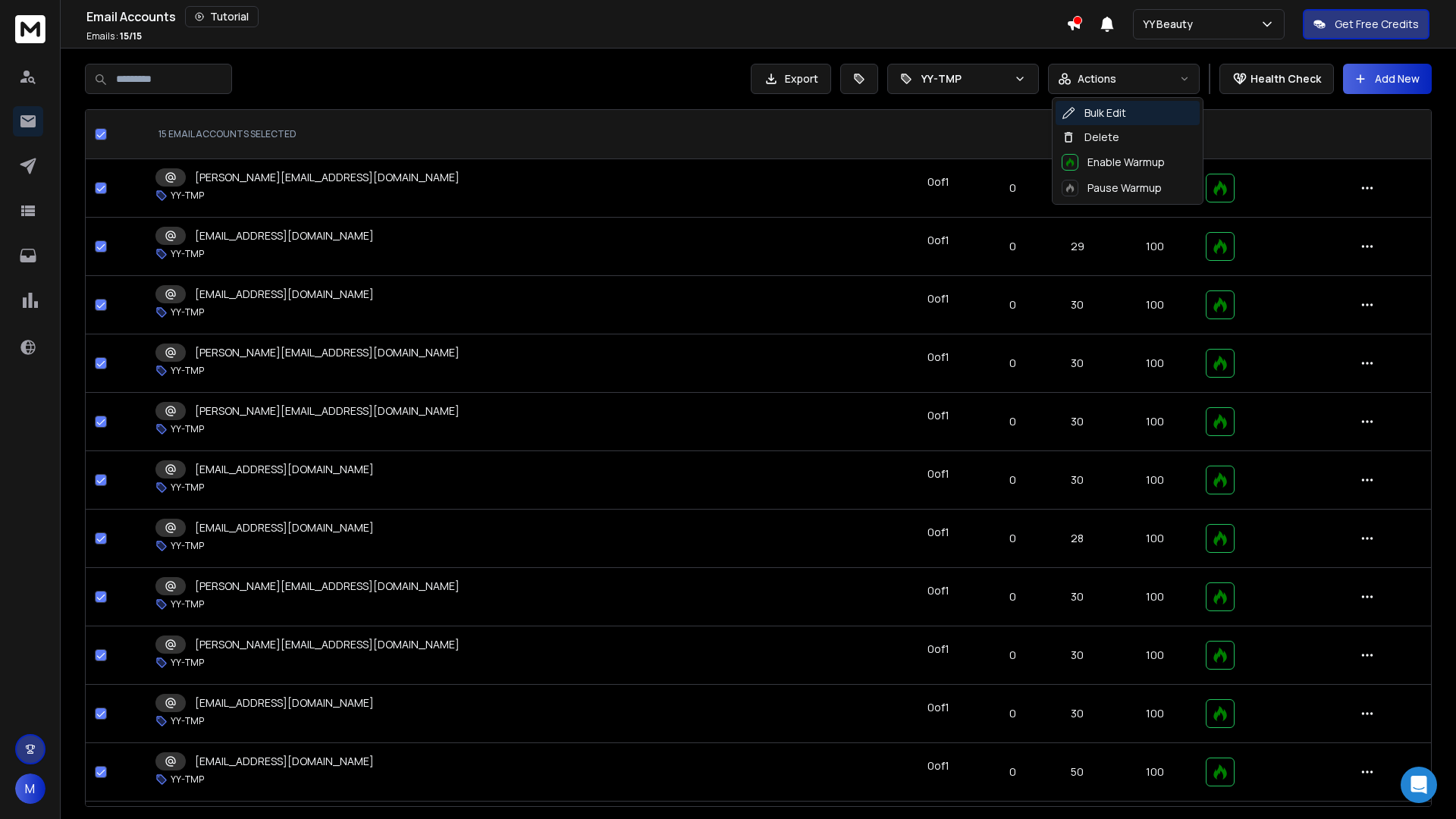
click at [1114, 119] on div "Bulk Edit" at bounding box center [1094, 113] width 64 height 15
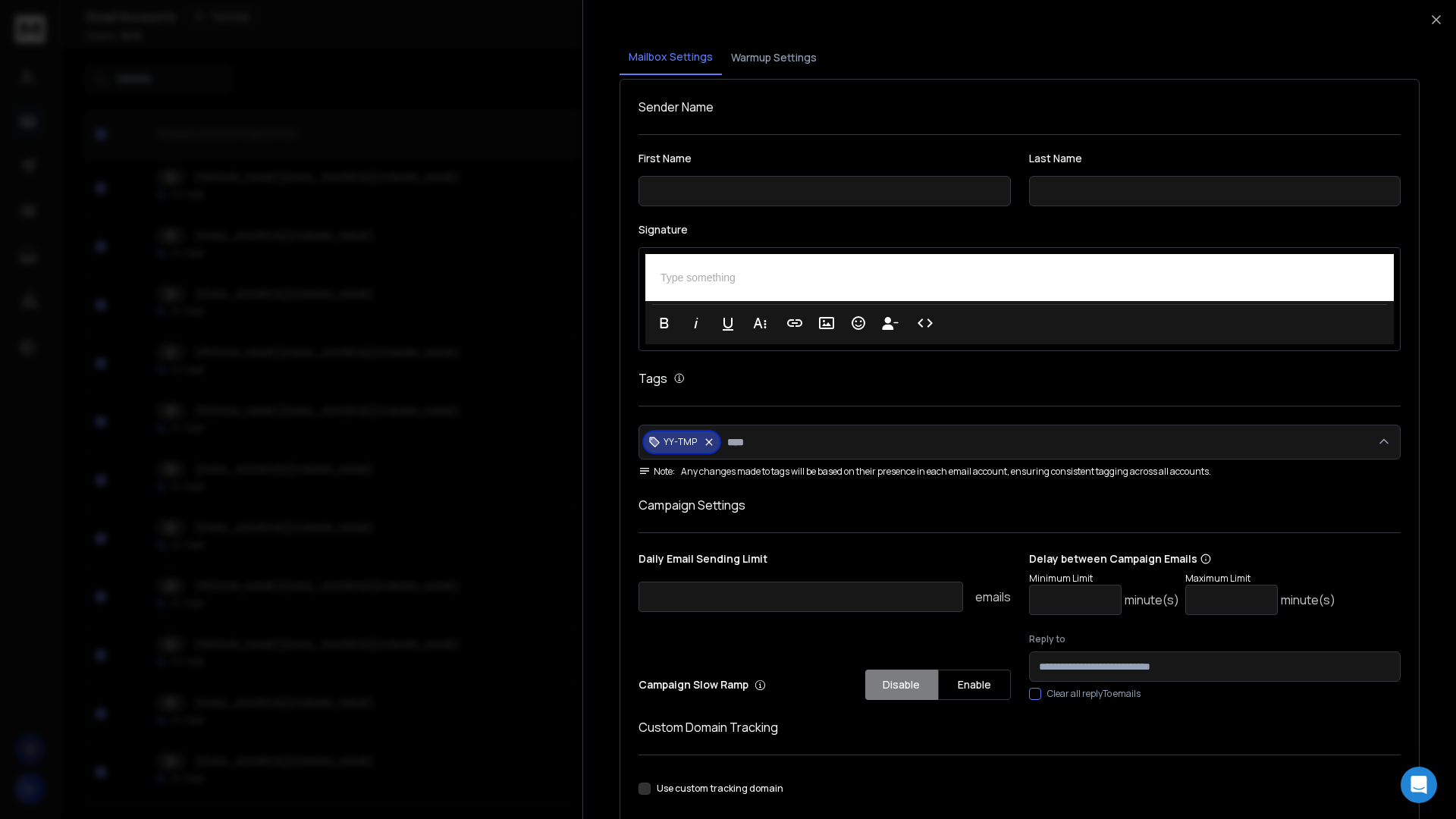
click at [759, 438] on input at bounding box center [780, 442] width 118 height 27
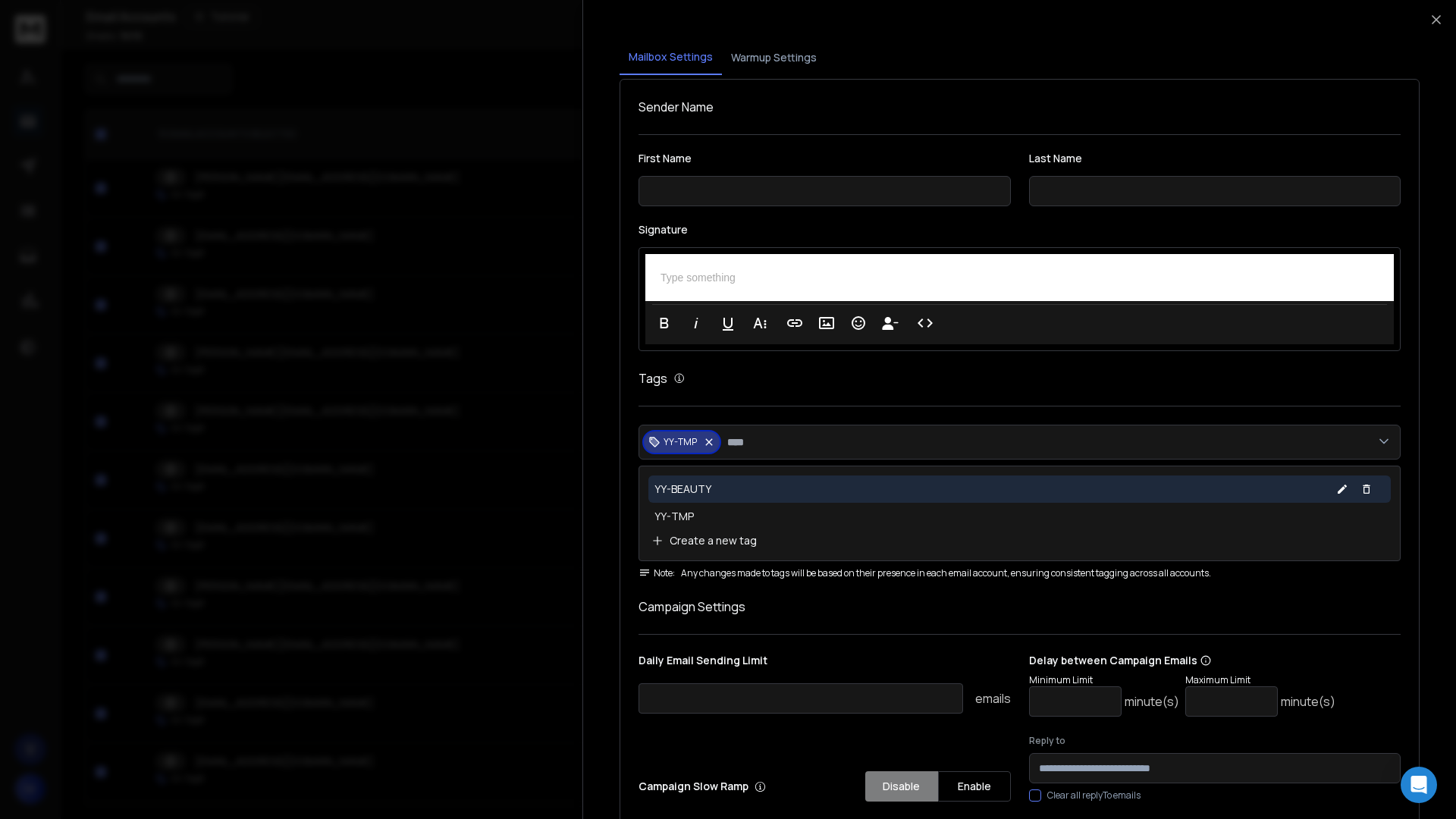
click at [717, 493] on div "YY-BEAUTY" at bounding box center [1019, 489] width 742 height 27
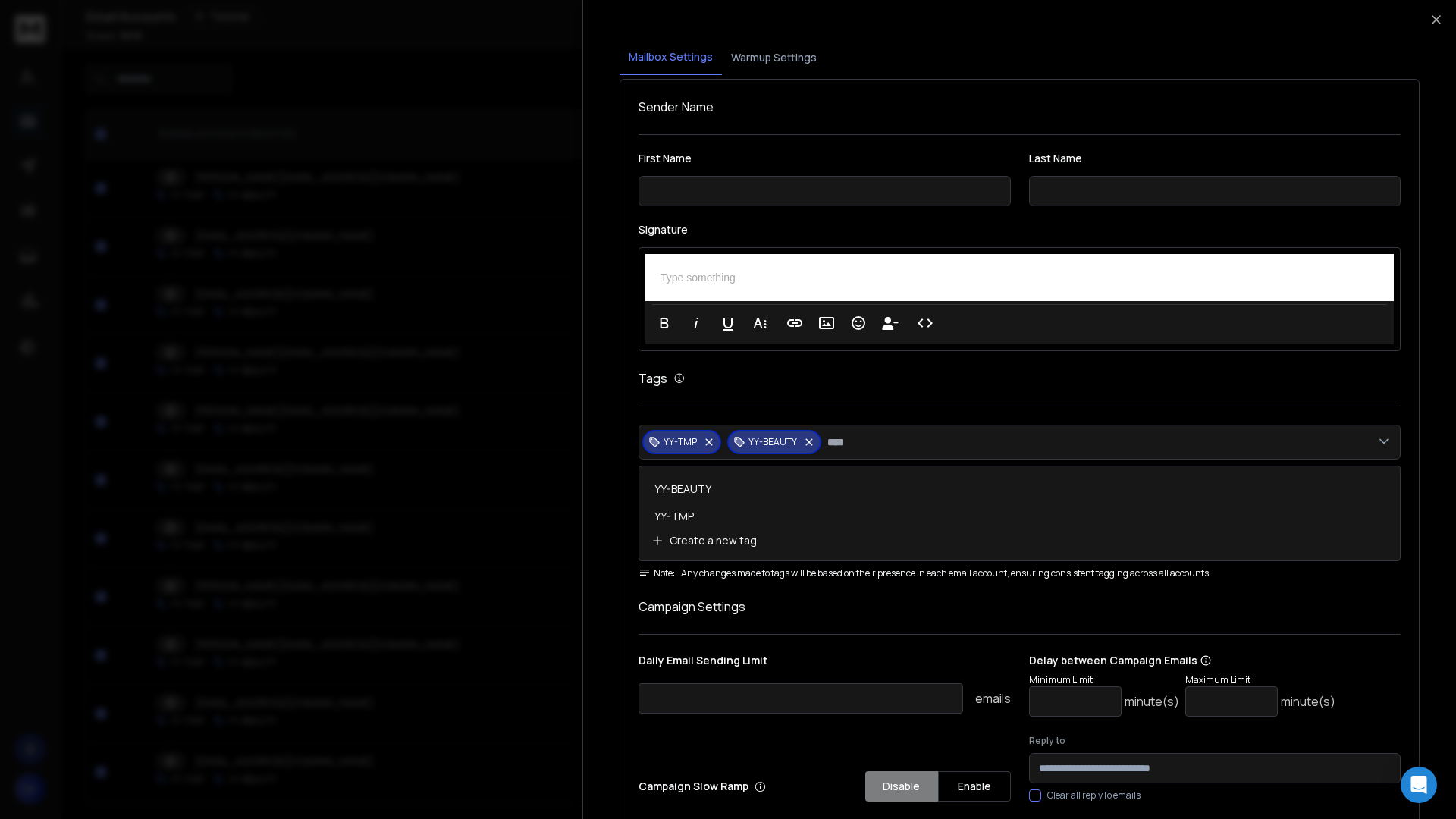
click at [710, 442] on icon at bounding box center [708, 442] width 7 height 7
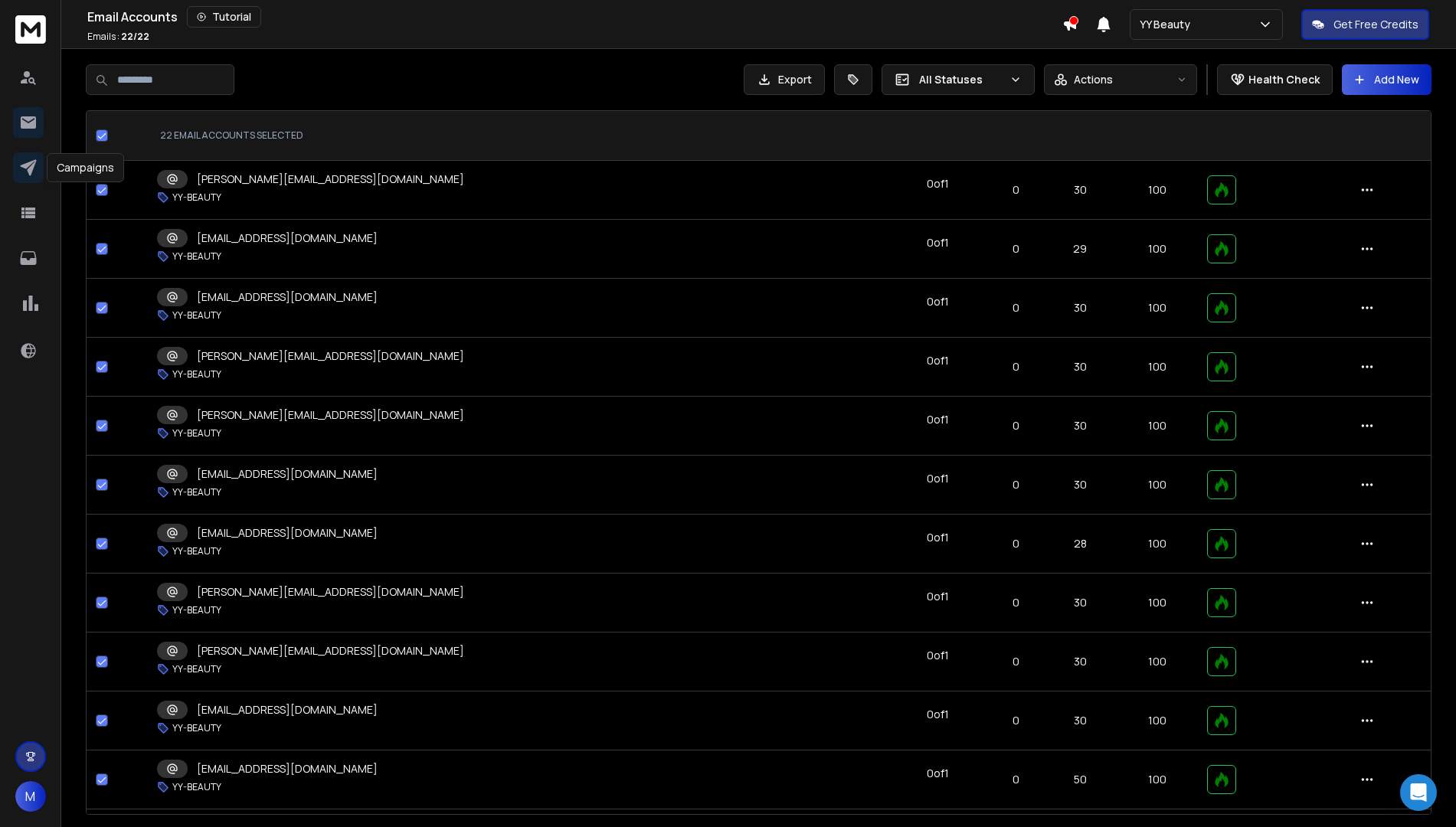
click at [25, 167] on icon at bounding box center [28, 168] width 16 height 16
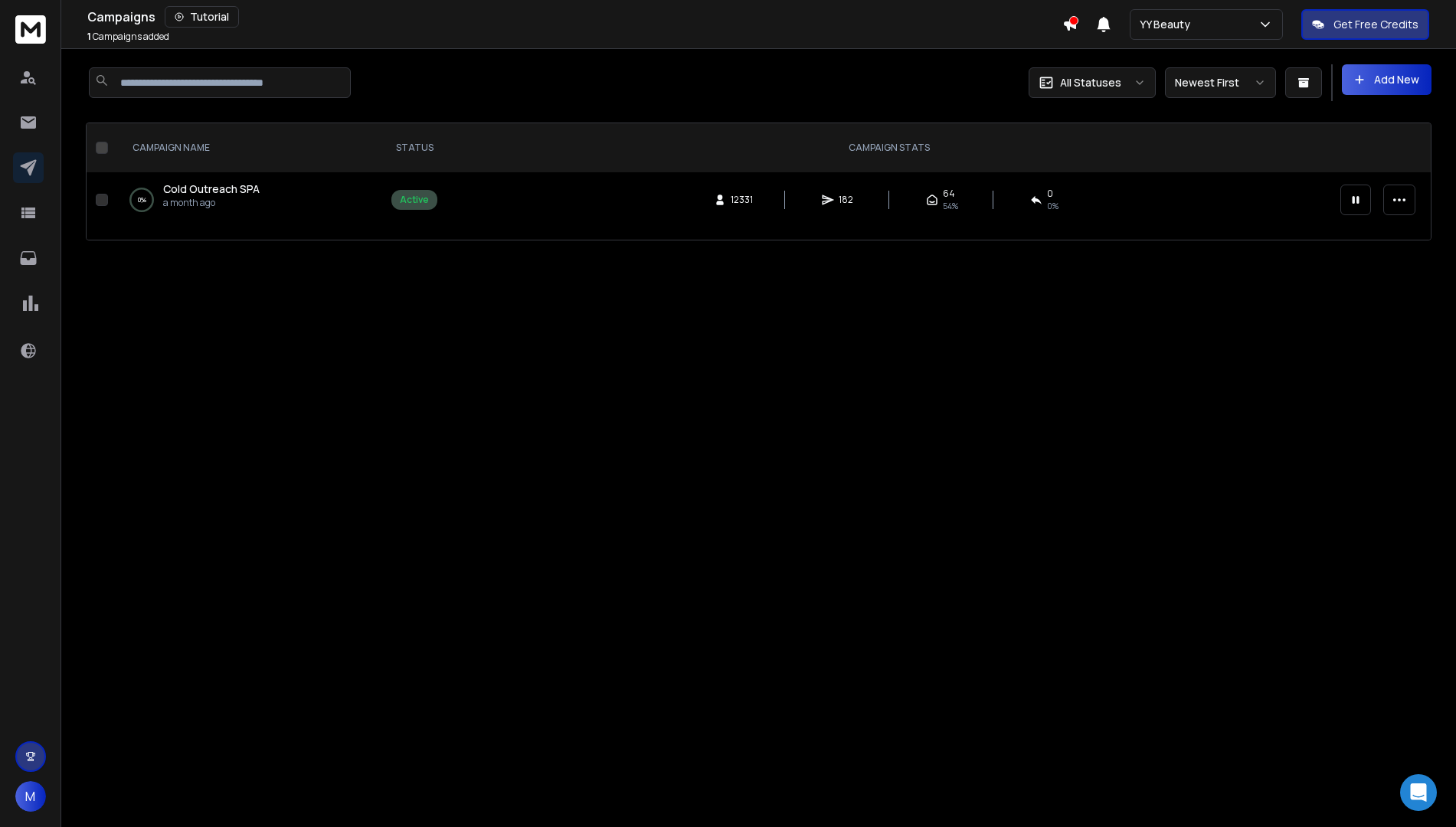
click at [208, 191] on span "Cold Outreach SPA" at bounding box center [211, 189] width 97 height 14
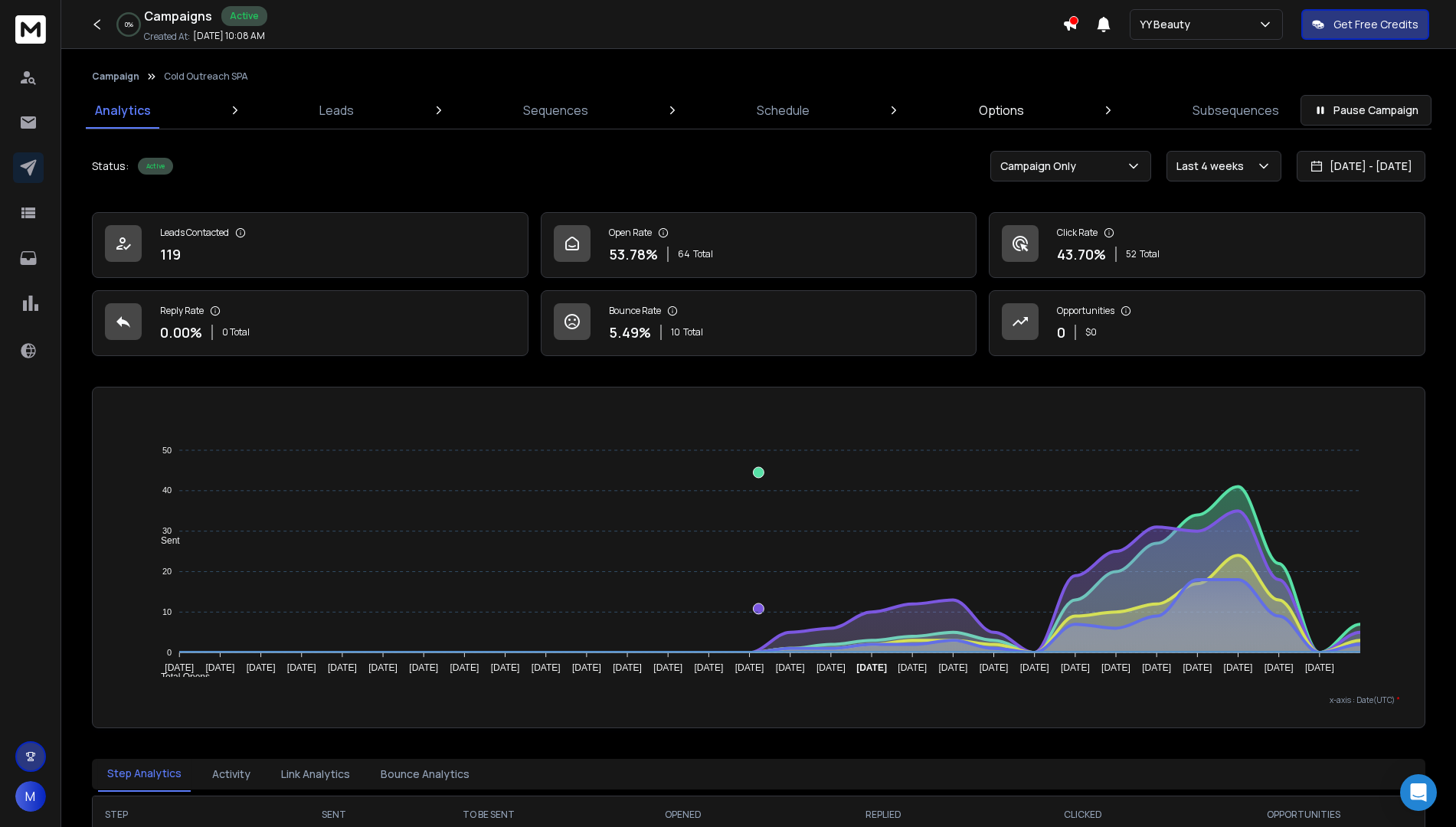
click at [1013, 110] on p "Options" at bounding box center [1000, 110] width 45 height 18
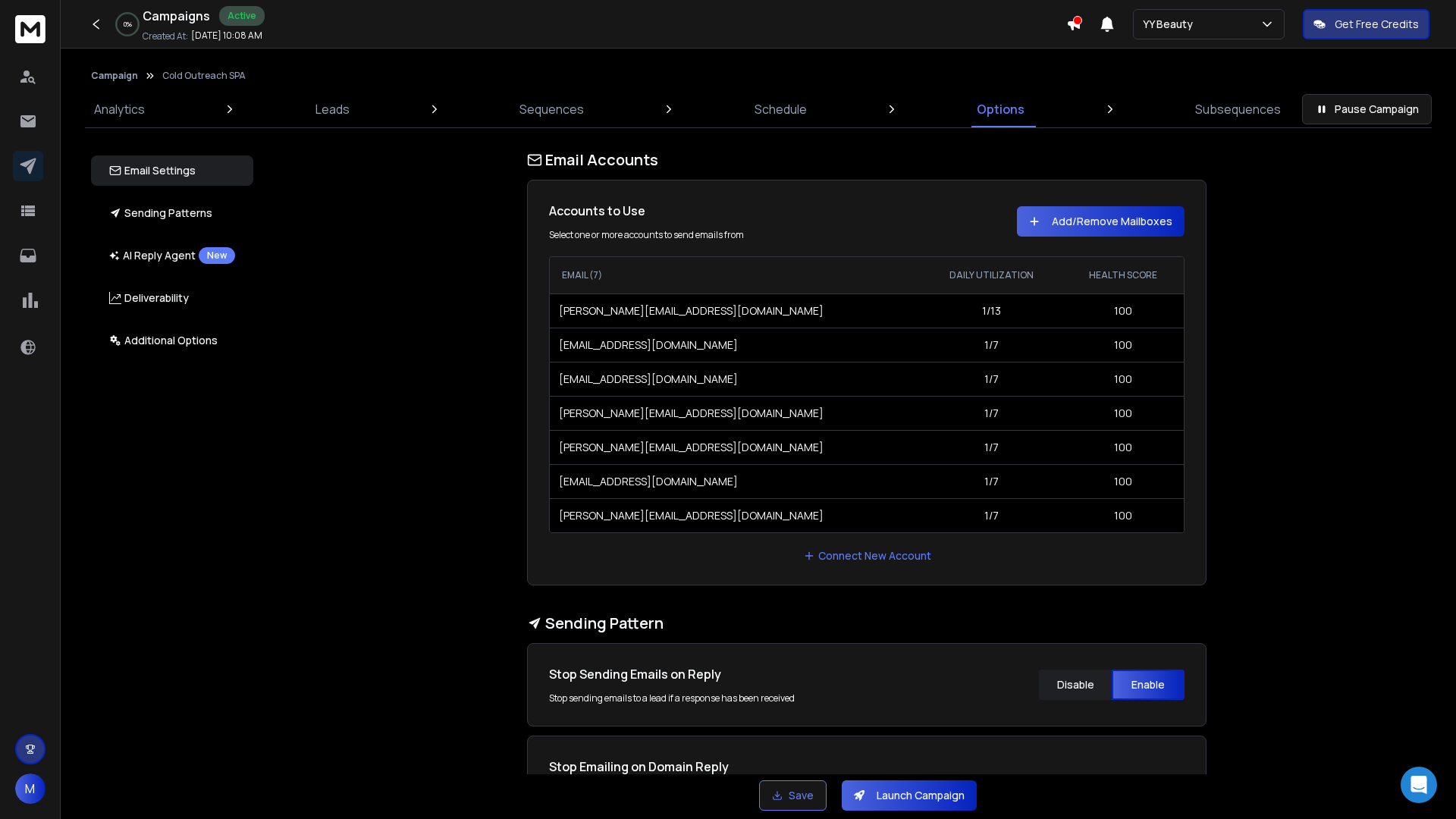
click at [1119, 223] on button "Add/Remove Mailboxes" at bounding box center [1101, 222] width 168 height 30
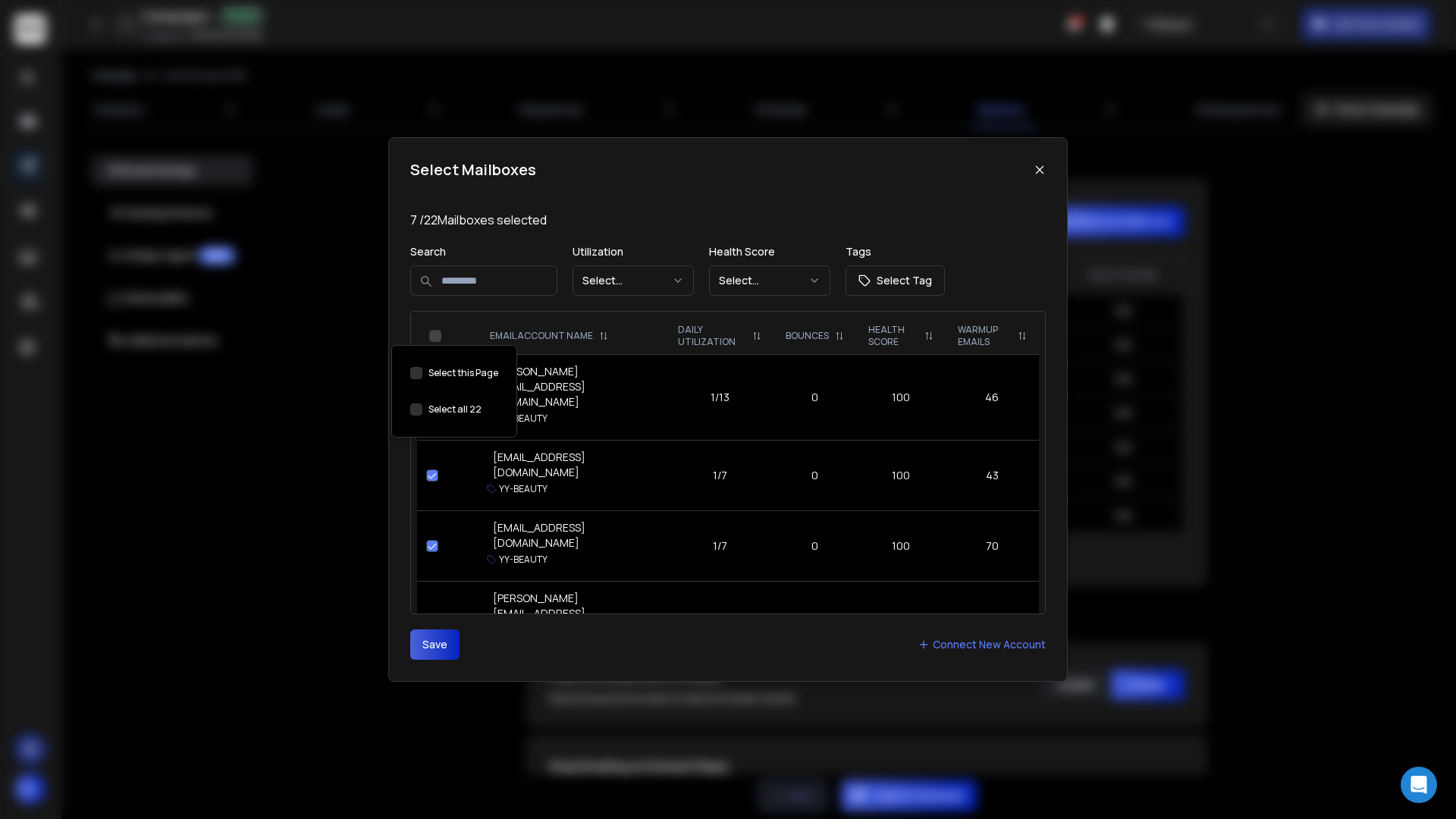
click at [417, 411] on button "Select this Page" at bounding box center [416, 410] width 12 height 12
click at [434, 648] on button "Save" at bounding box center [435, 645] width 49 height 30
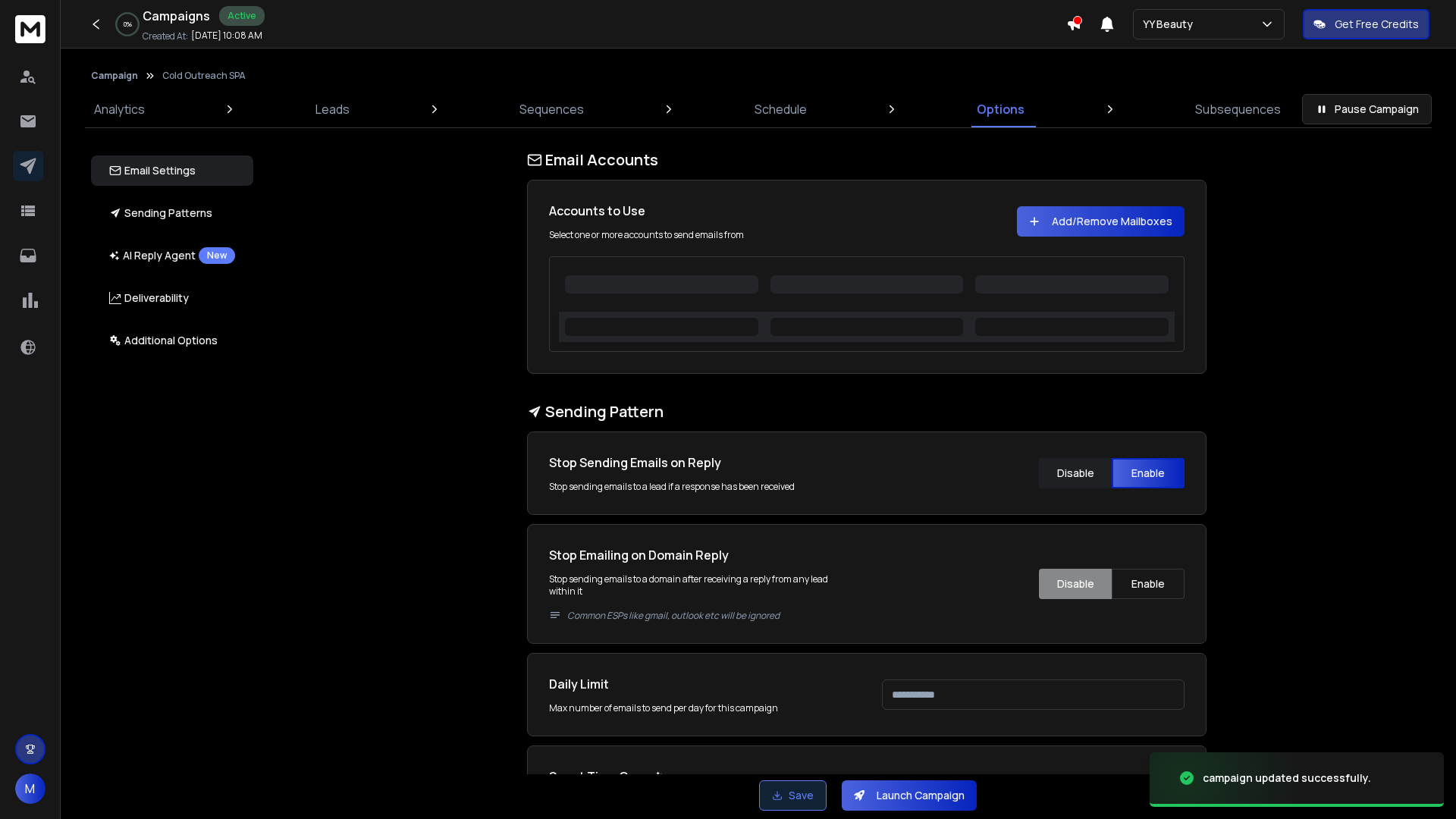
click at [781, 796] on icon "submit" at bounding box center [776, 795] width 10 height 10
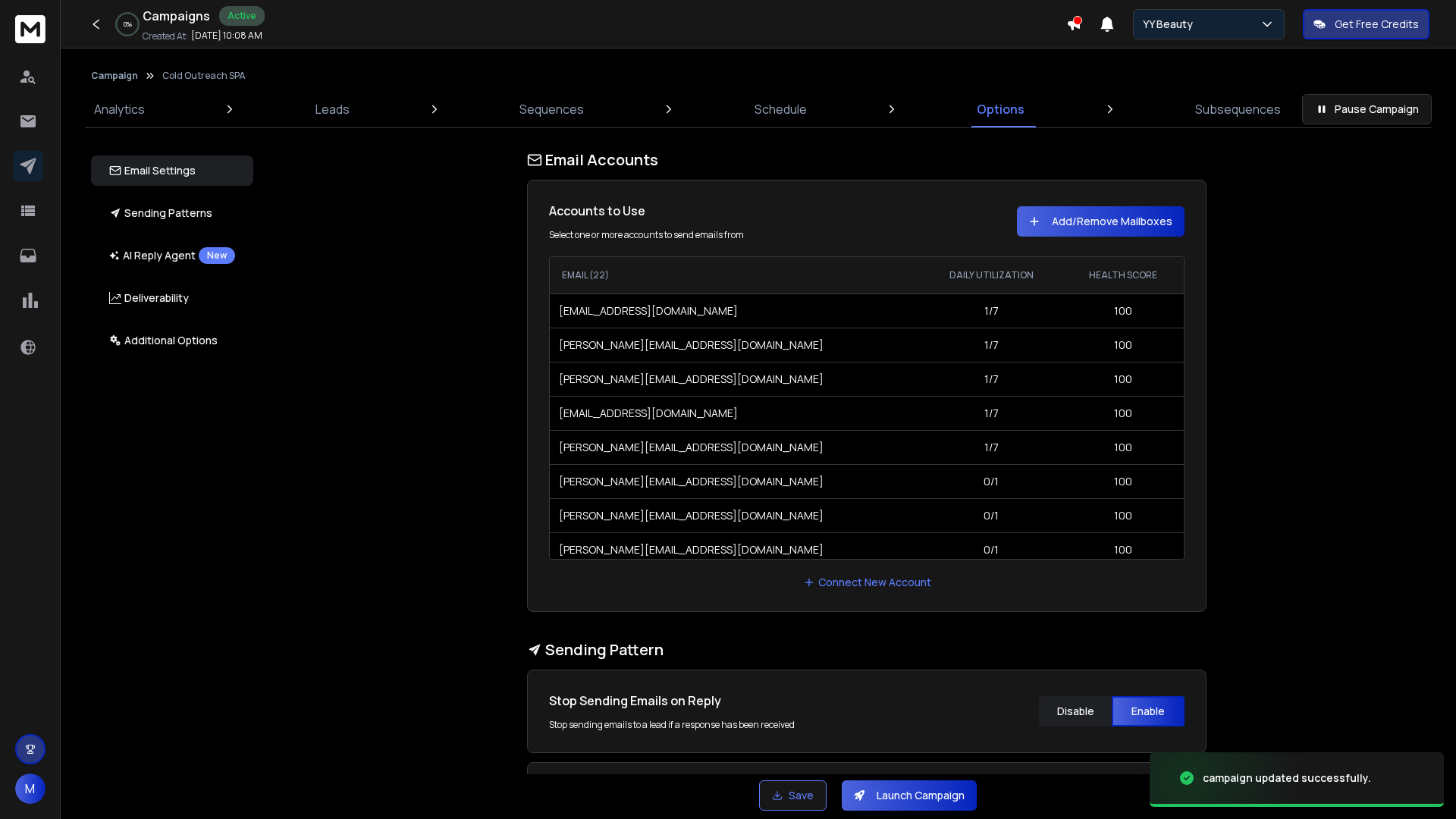
click at [1247, 22] on div "YY Beauty" at bounding box center [1209, 25] width 132 height 15
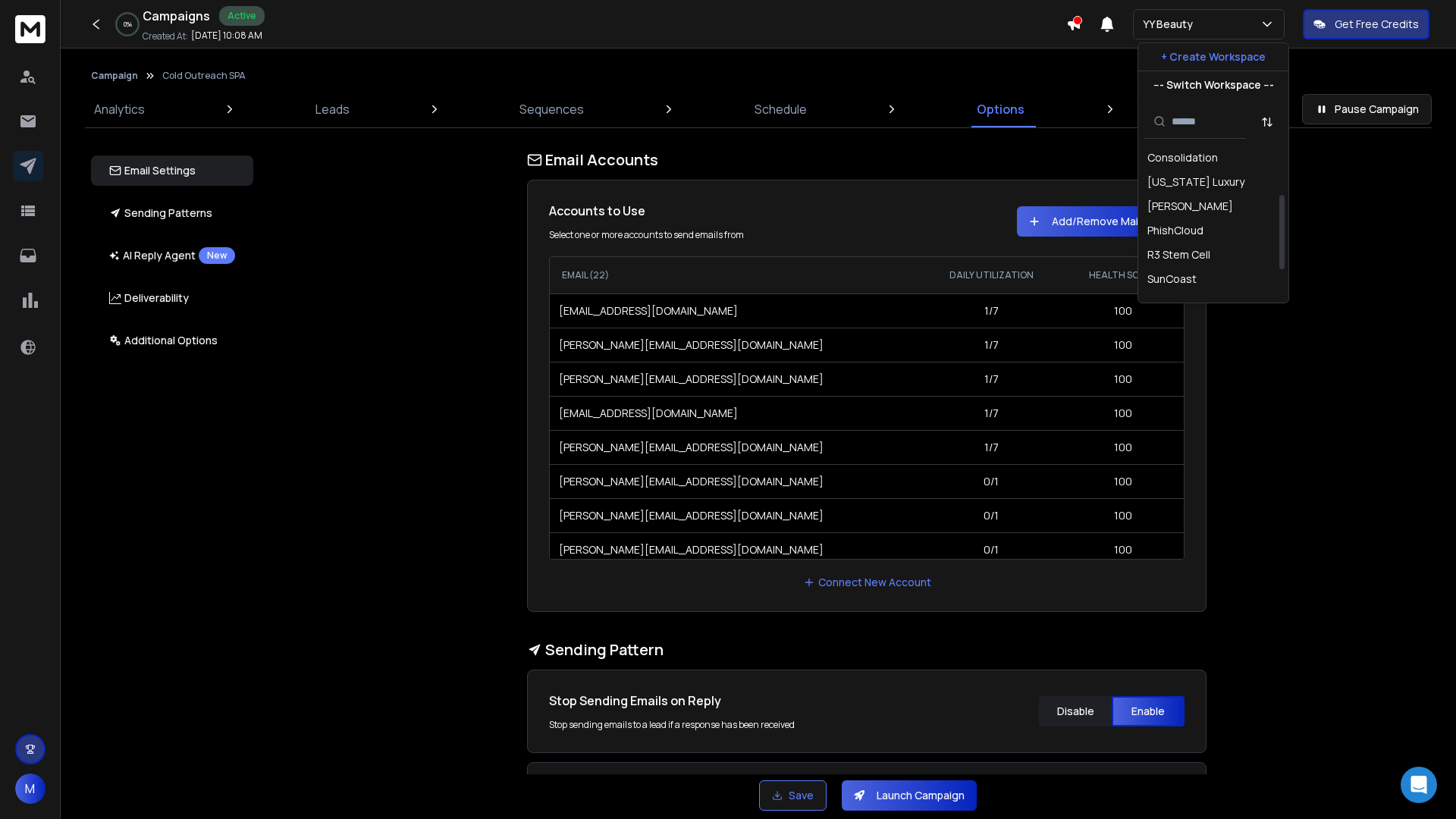
scroll to position [95, 0]
click at [1190, 222] on div "R3 Stem Cell" at bounding box center [1179, 226] width 63 height 15
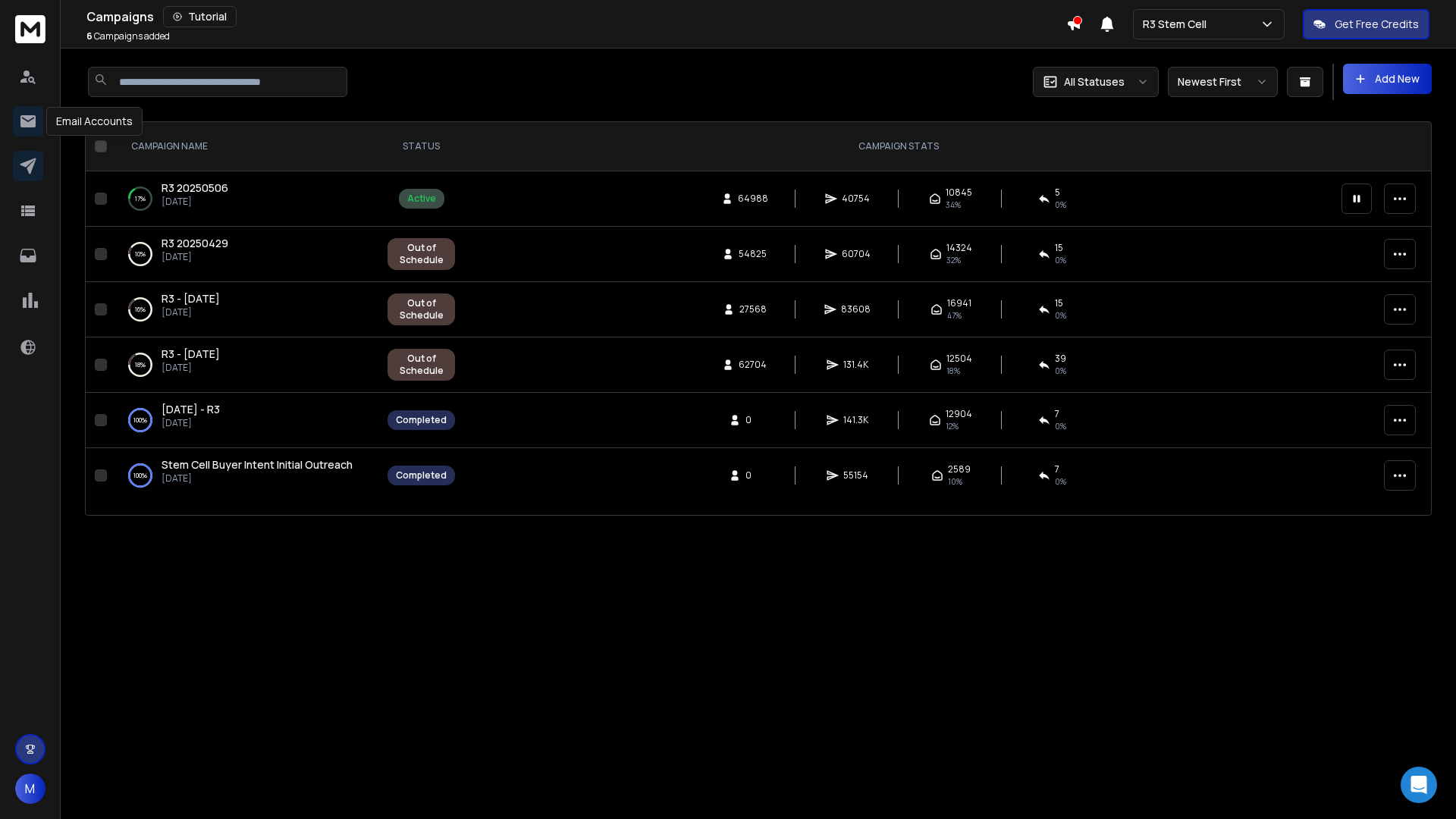
click at [28, 123] on icon at bounding box center [28, 121] width 15 height 12
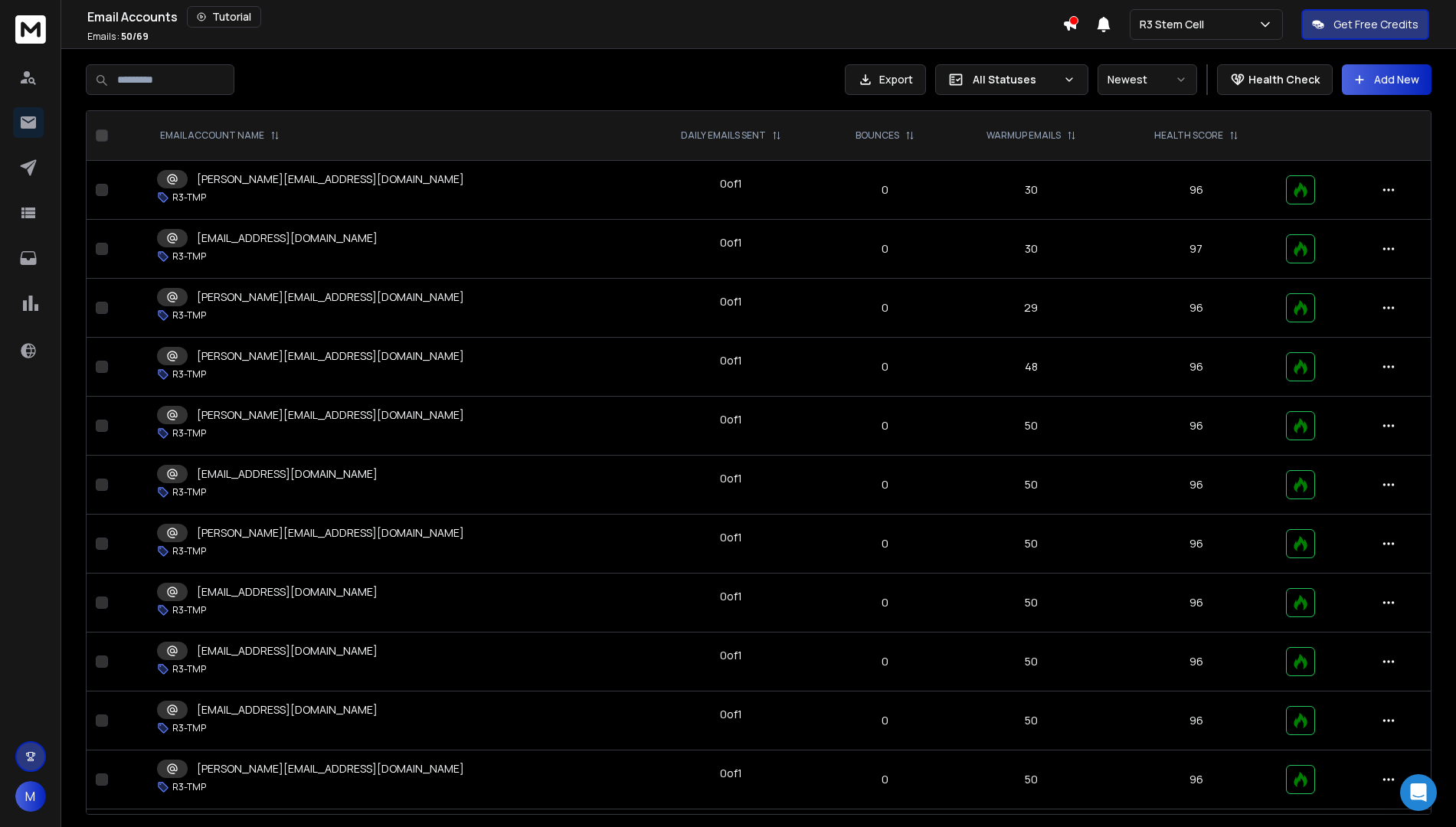
click at [1028, 80] on p "All Statuses" at bounding box center [1015, 79] width 84 height 15
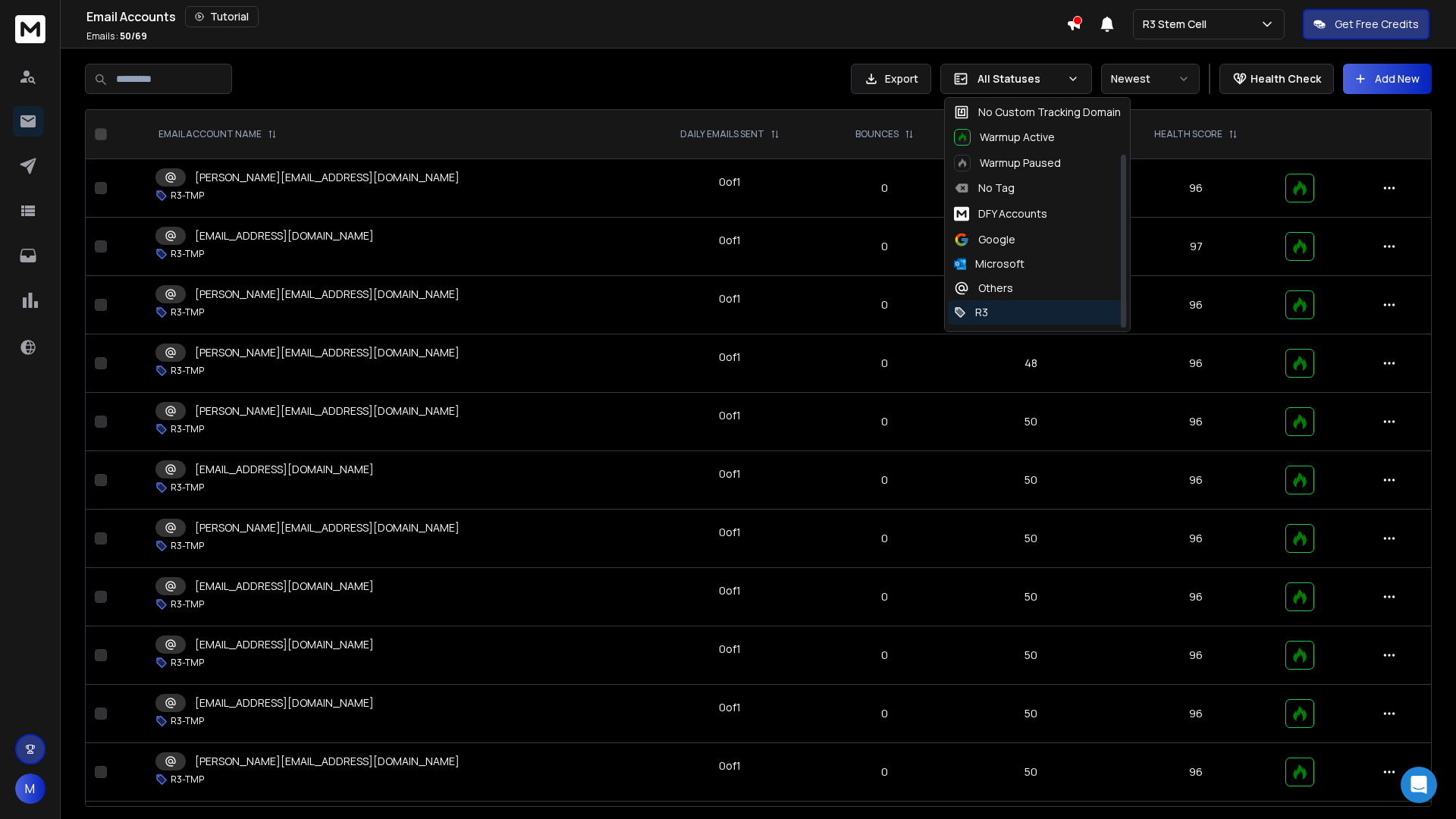
scroll to position [70, 0]
click at [988, 313] on div "R3-TMP" at bounding box center [984, 317] width 61 height 15
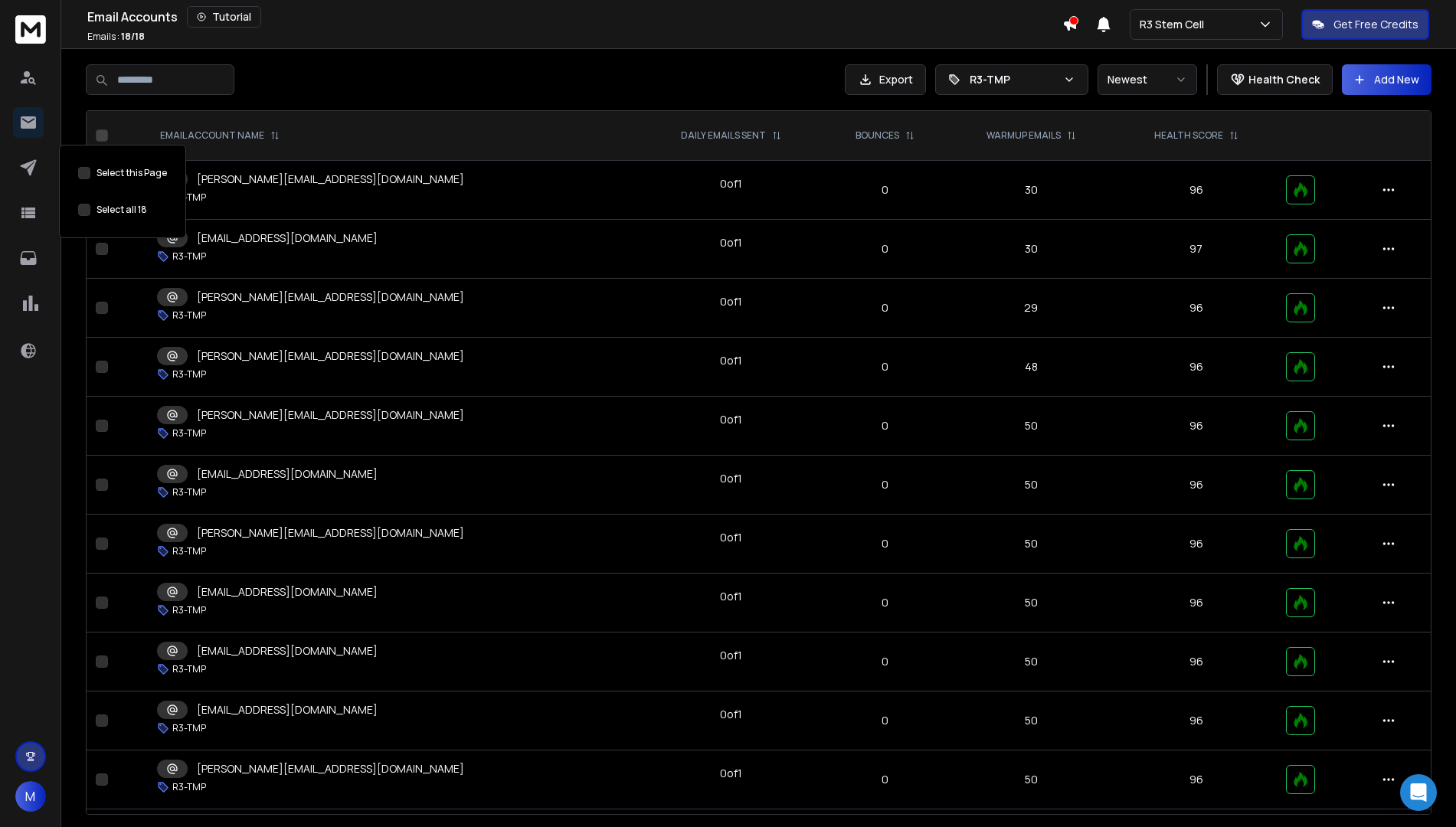
click at [78, 209] on button "Select this Page" at bounding box center [84, 210] width 12 height 12
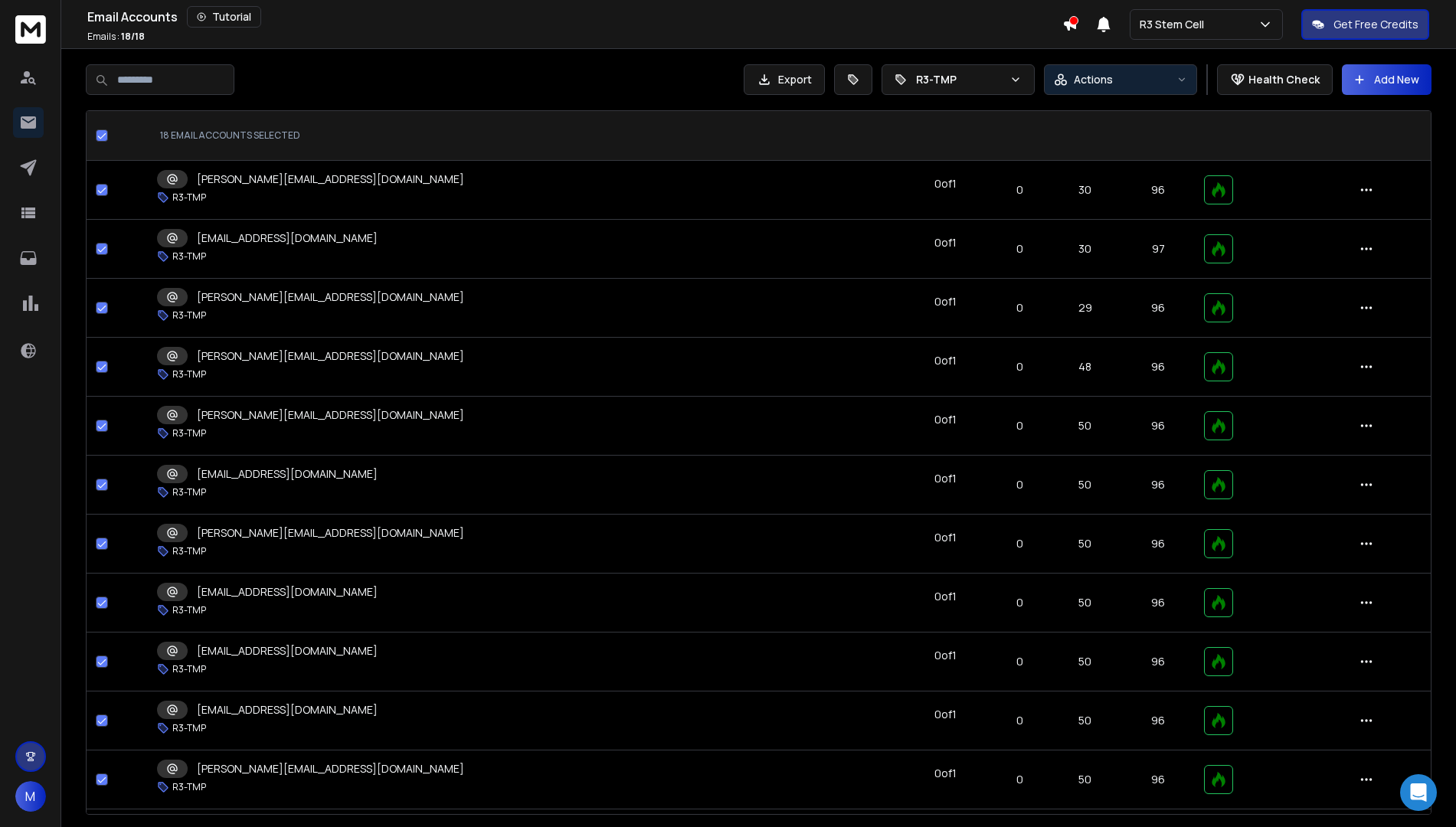
click at [1179, 78] on button "Actions" at bounding box center [1120, 79] width 153 height 31
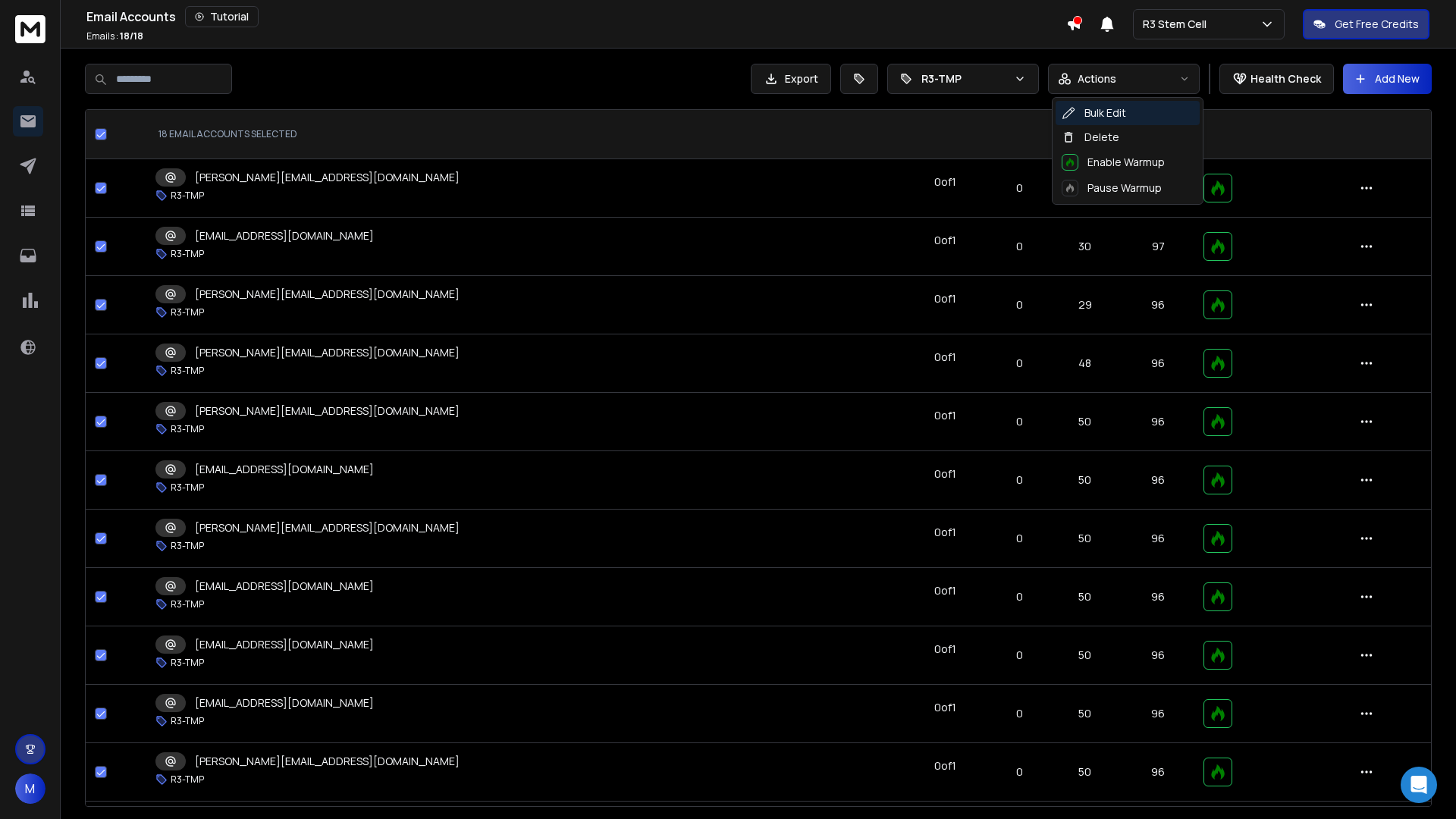
click at [1105, 117] on div "Bulk Edit" at bounding box center [1094, 113] width 64 height 15
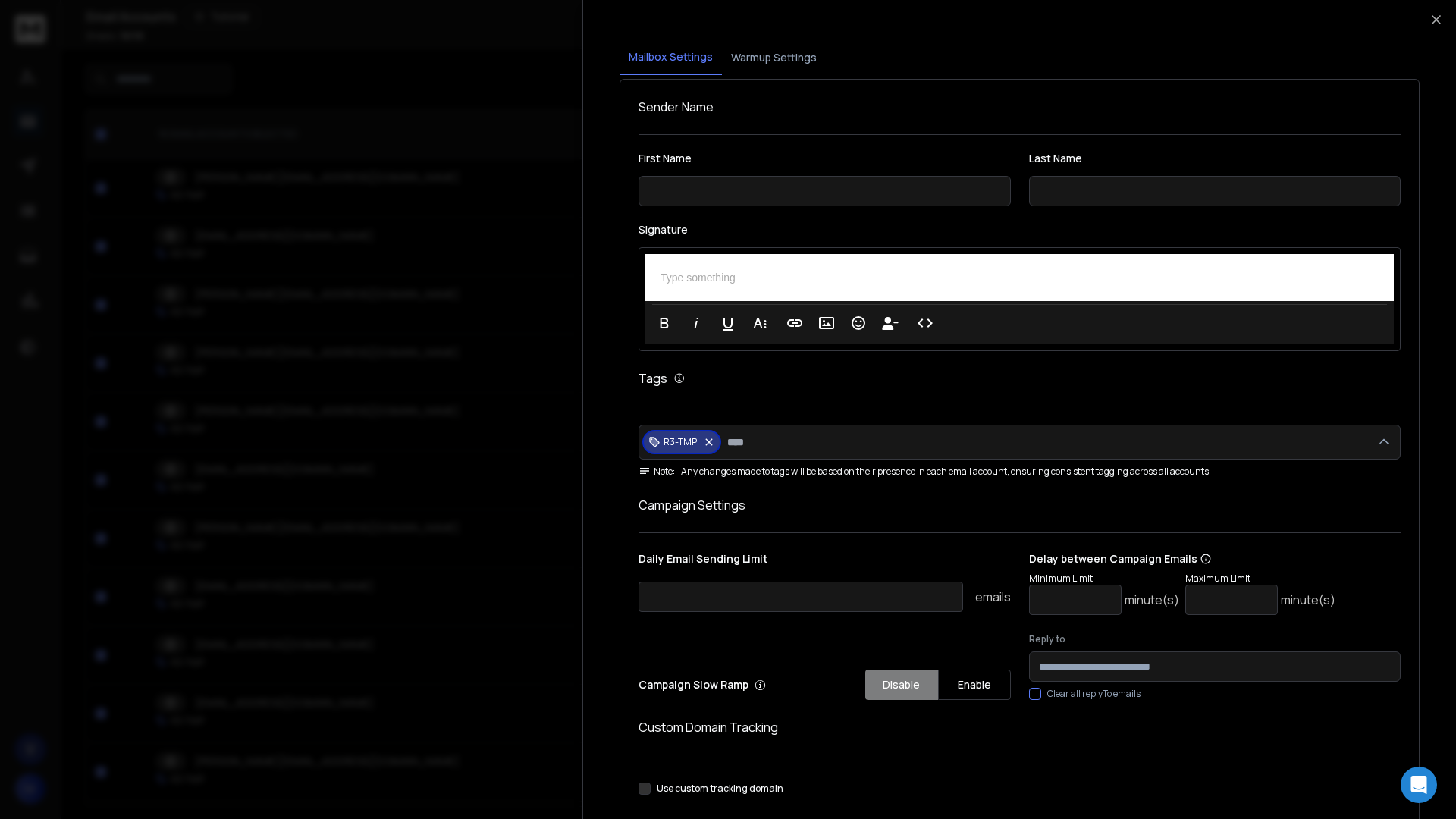
click at [780, 442] on input at bounding box center [780, 442] width 118 height 27
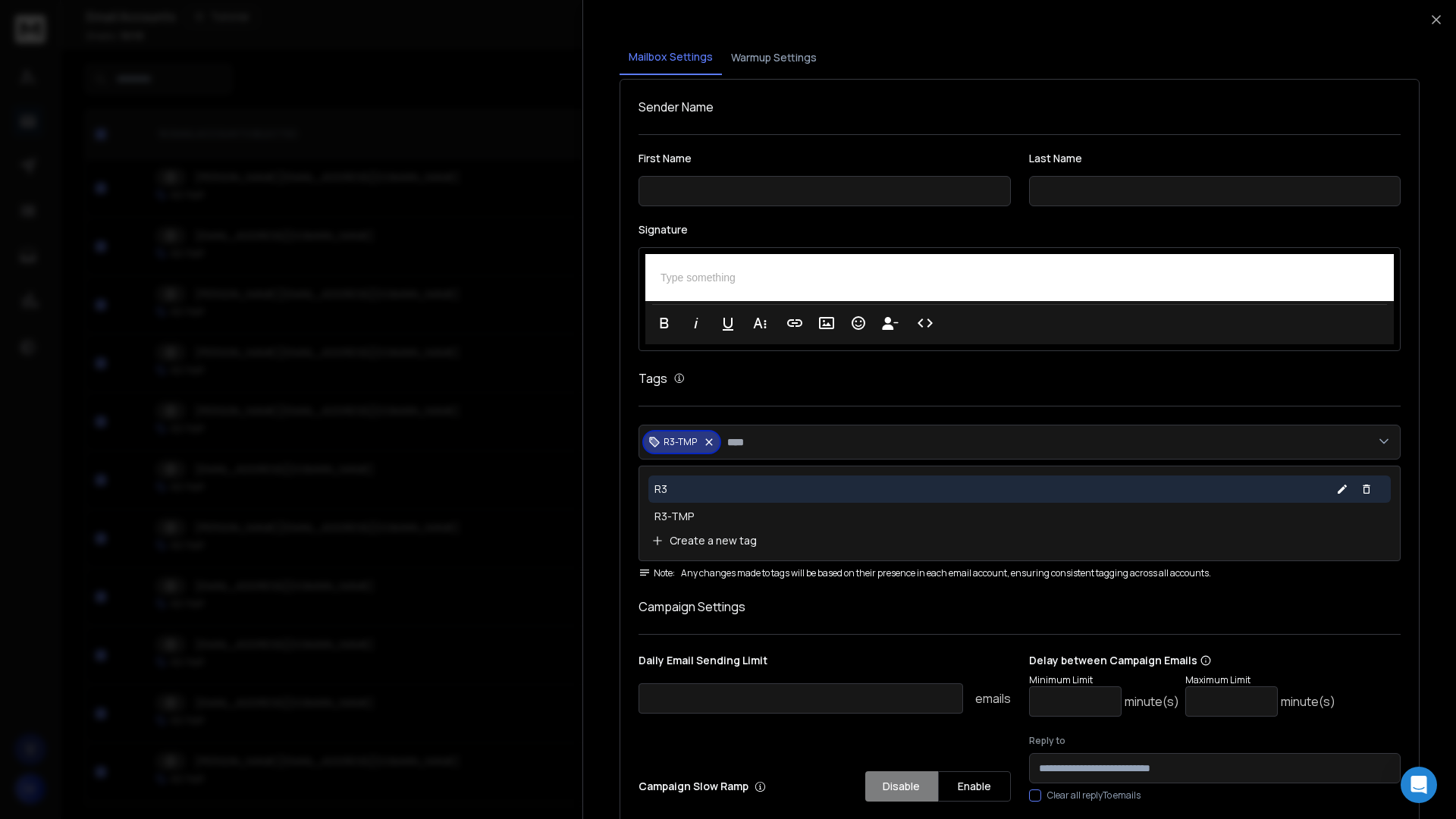
click at [692, 495] on div "R3" at bounding box center [1019, 489] width 742 height 27
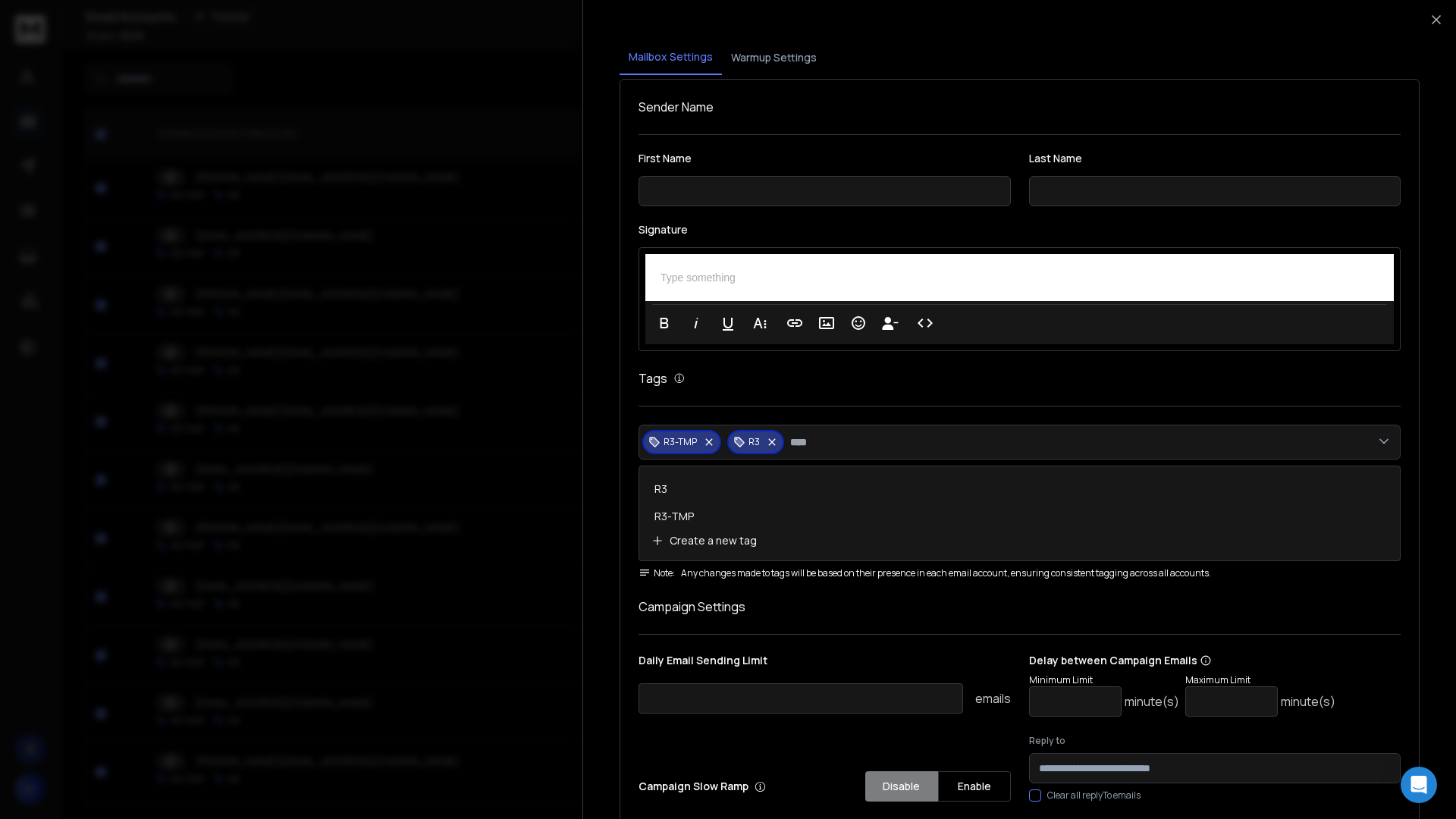
click at [711, 443] on icon at bounding box center [709, 442] width 12 height 12
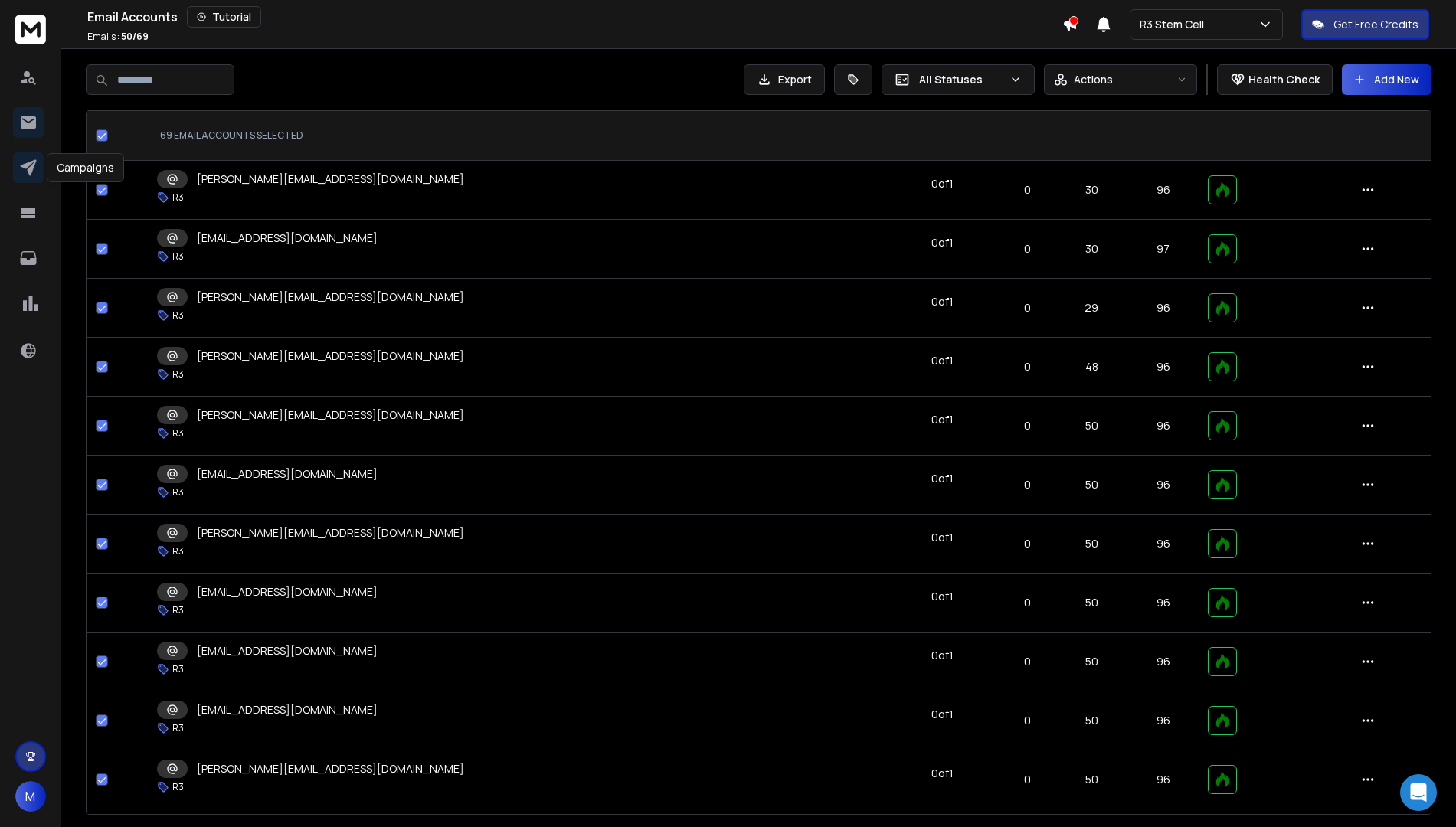
click at [37, 167] on link at bounding box center [29, 168] width 31 height 31
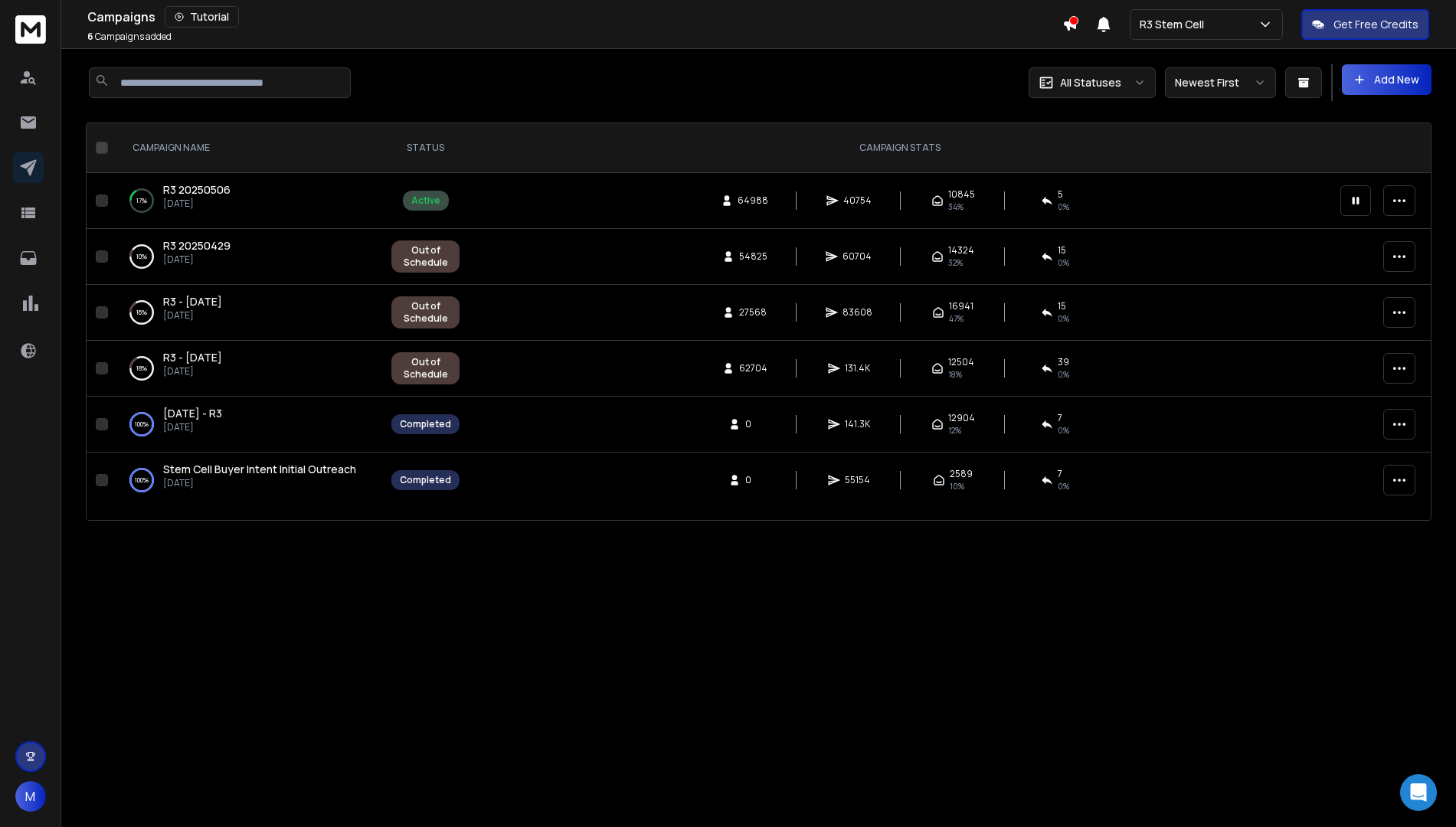
click at [199, 190] on span "R3 20250506" at bounding box center [196, 189] width 67 height 14
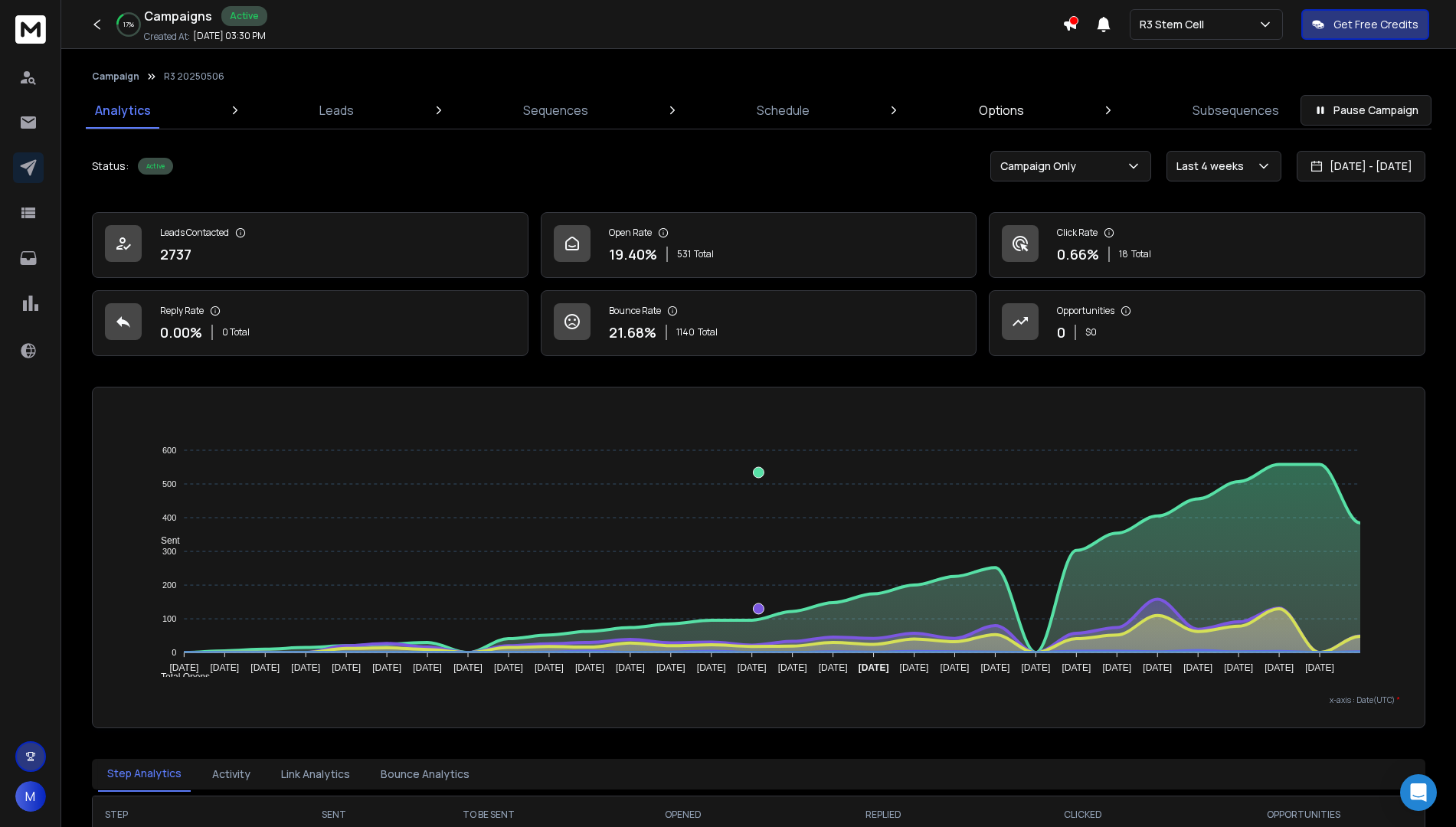
click at [1063, 82] on div "Campaign R3 20250506" at bounding box center [758, 77] width 1333 height 12
click at [1016, 105] on p "Options" at bounding box center [1000, 110] width 45 height 18
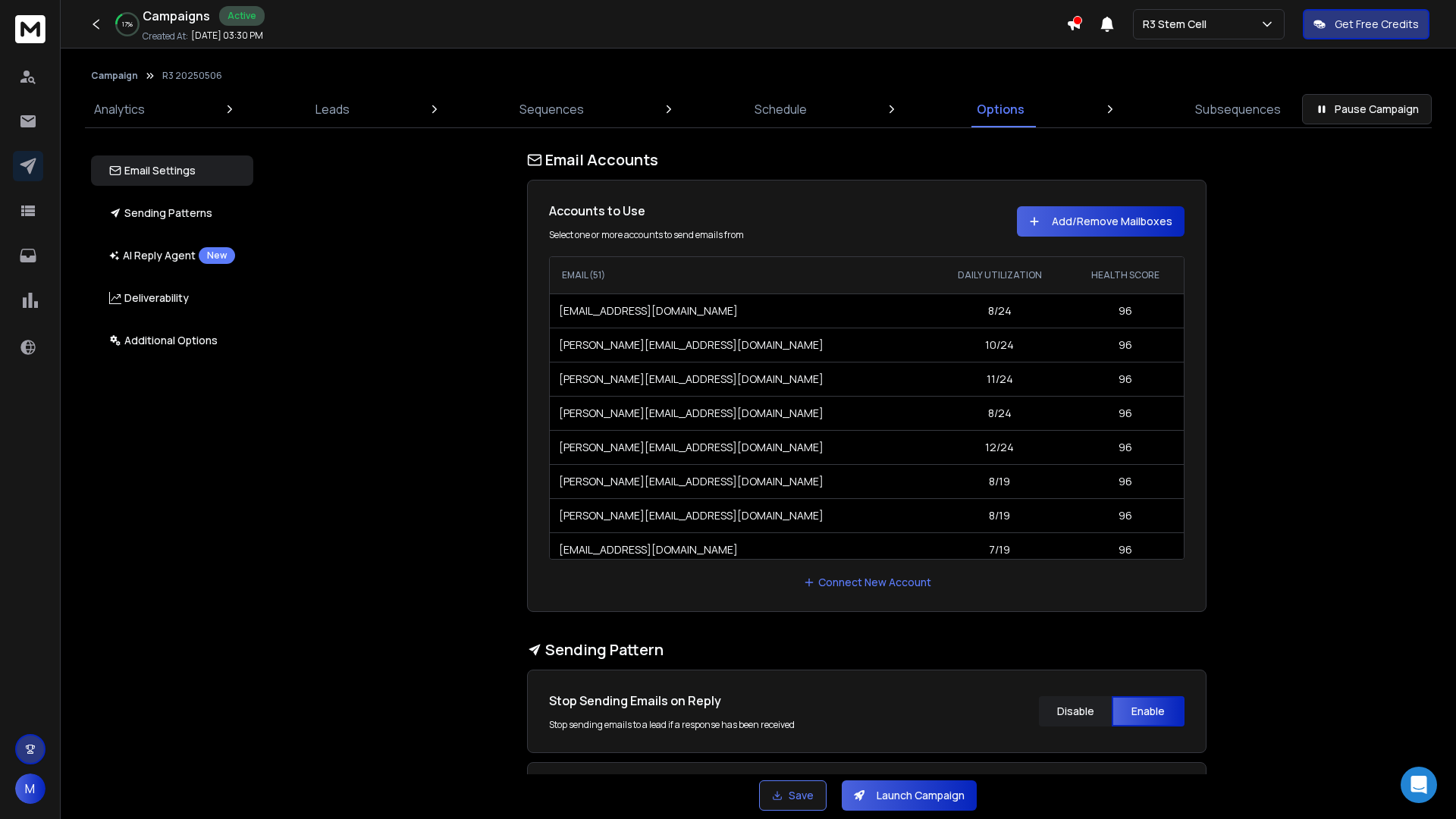
click at [1119, 219] on button "Add/Remove Mailboxes" at bounding box center [1101, 222] width 168 height 30
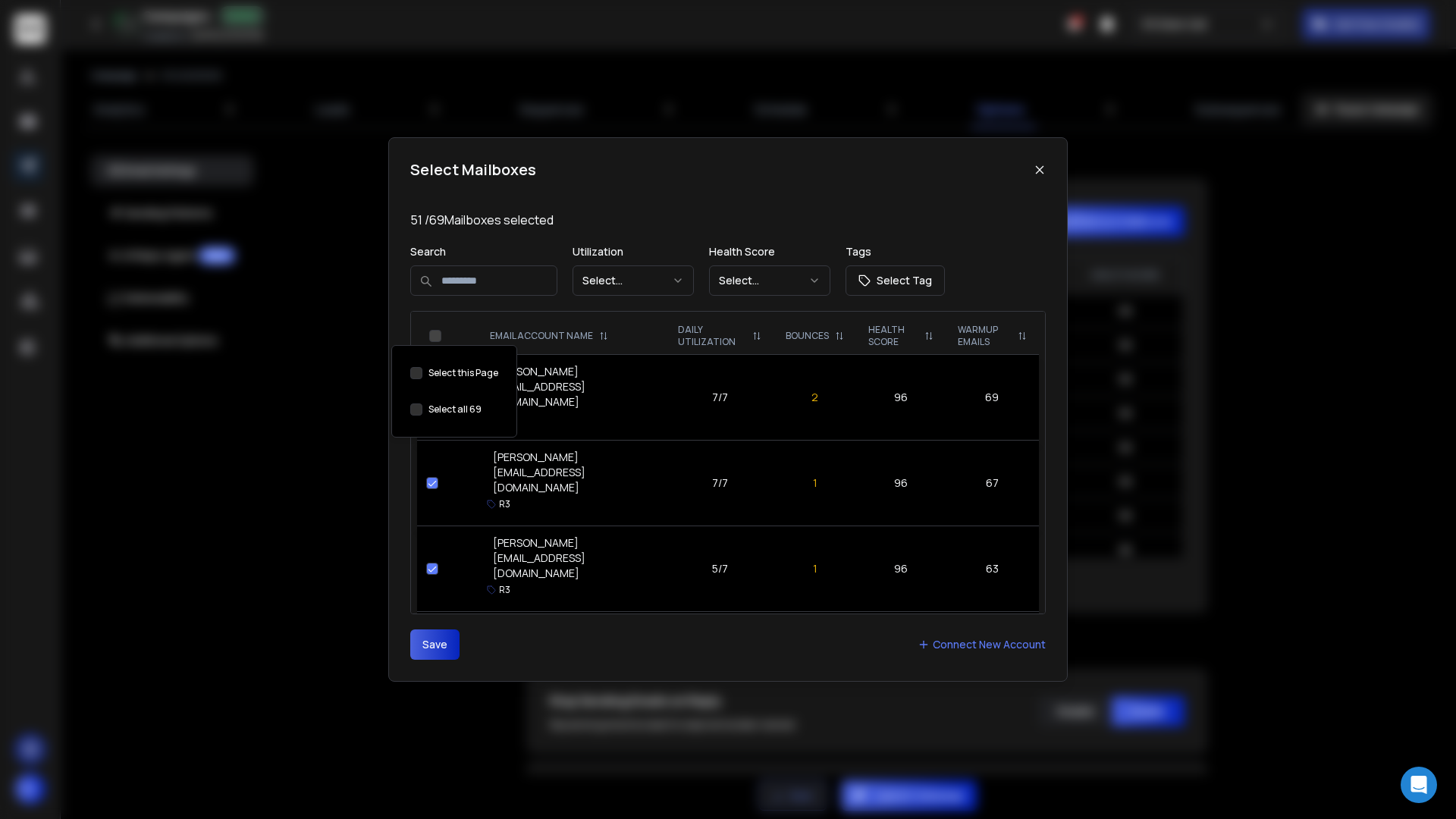
click at [418, 412] on button "Select this Page" at bounding box center [416, 410] width 12 height 12
click at [443, 650] on button "Save" at bounding box center [435, 645] width 49 height 30
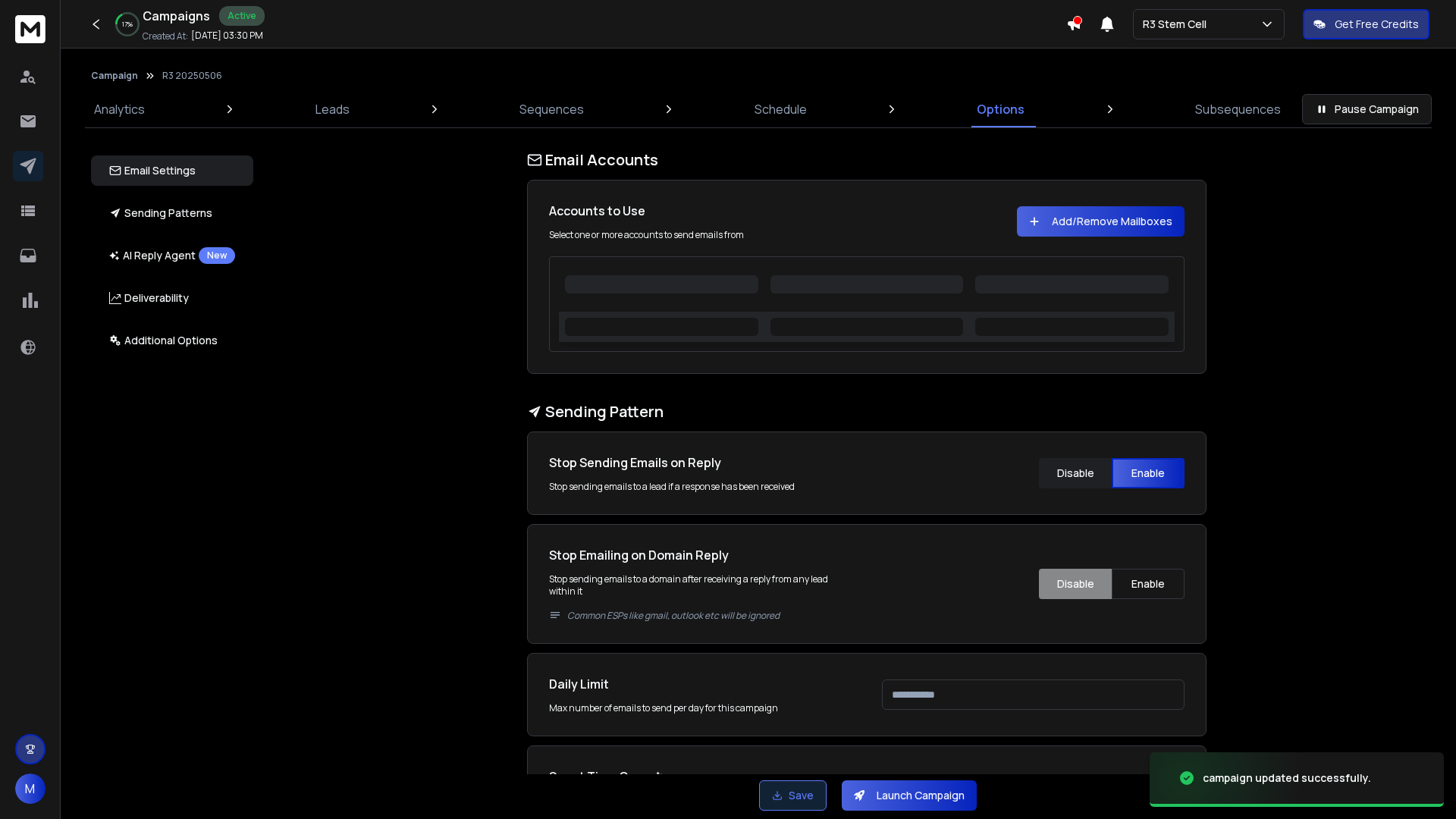
click at [781, 799] on icon "submit" at bounding box center [776, 795] width 10 height 10
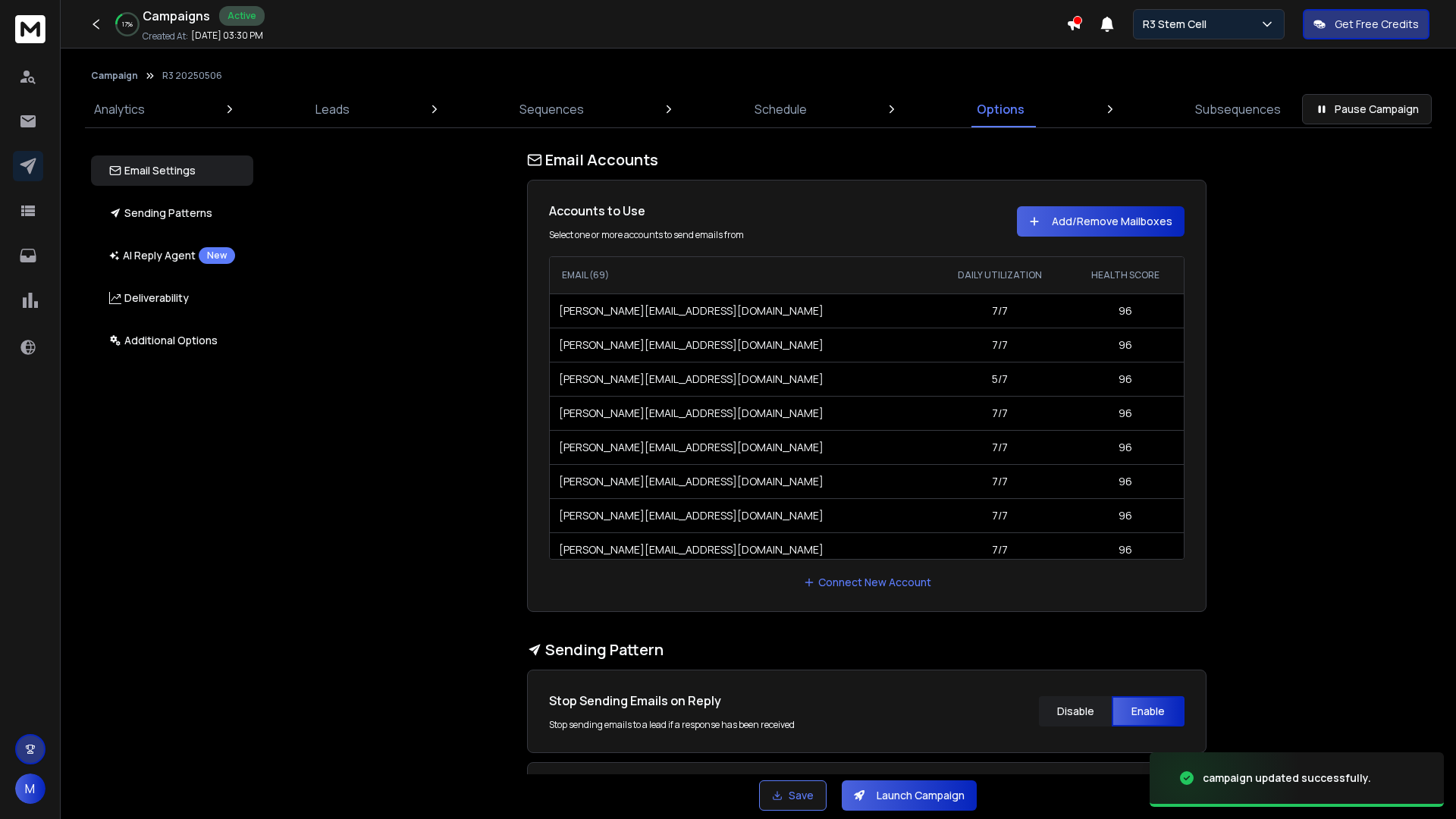
click at [1212, 21] on p "R3 Stem Cell" at bounding box center [1178, 25] width 70 height 15
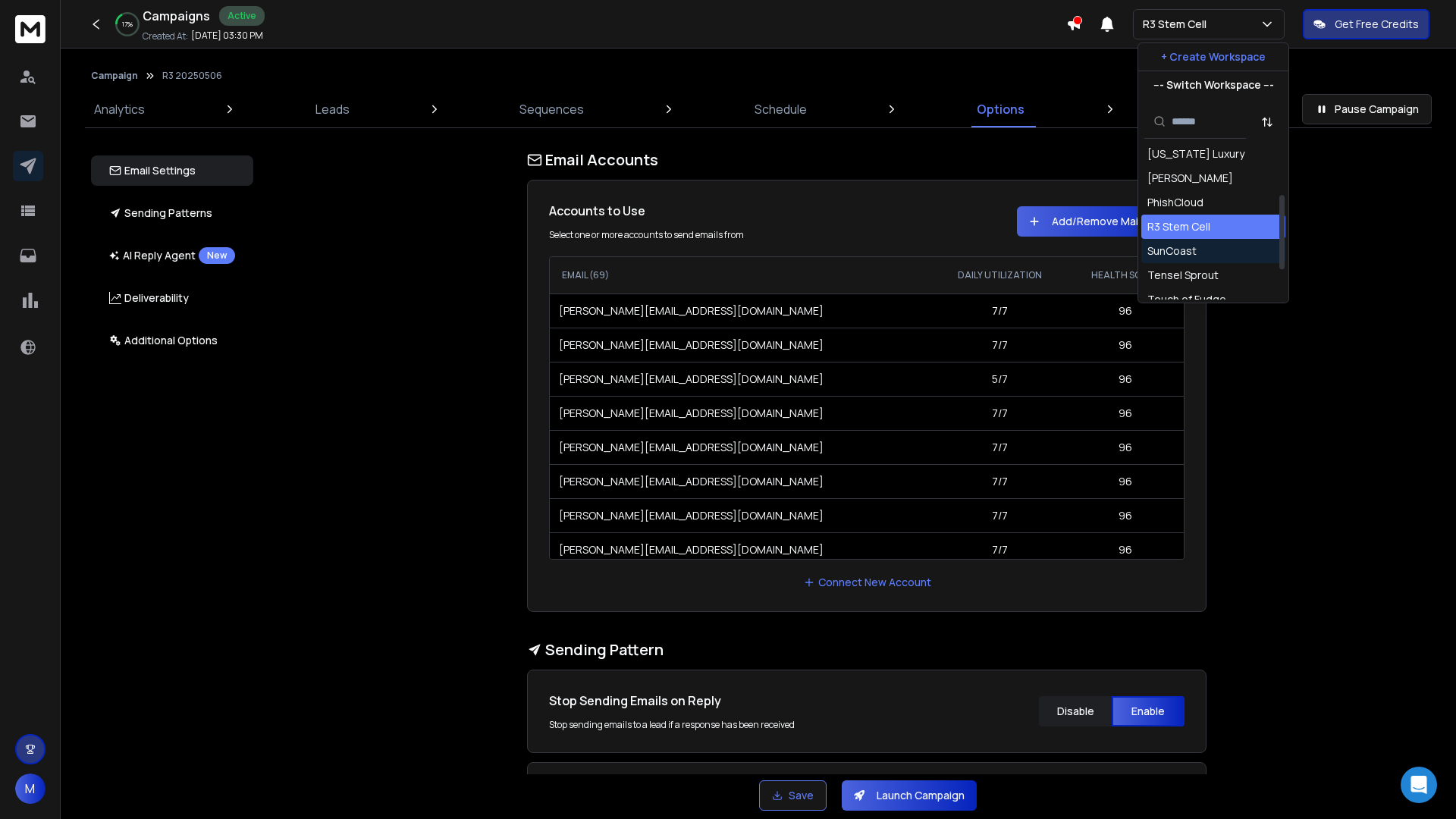
scroll to position [95, 0]
click at [1192, 197] on div "PhishCloud" at bounding box center [1175, 202] width 56 height 15
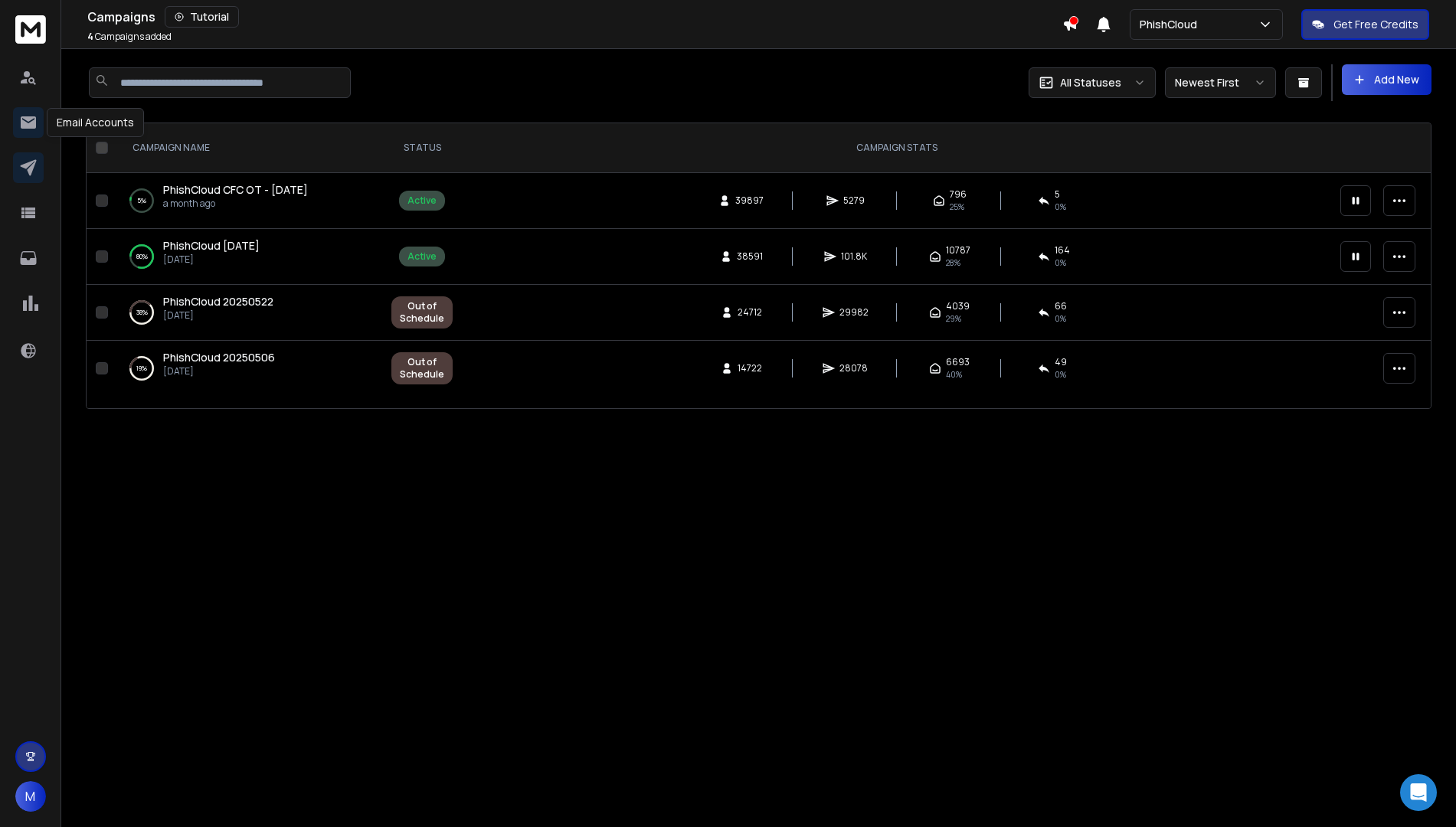
click at [32, 126] on icon at bounding box center [29, 123] width 15 height 12
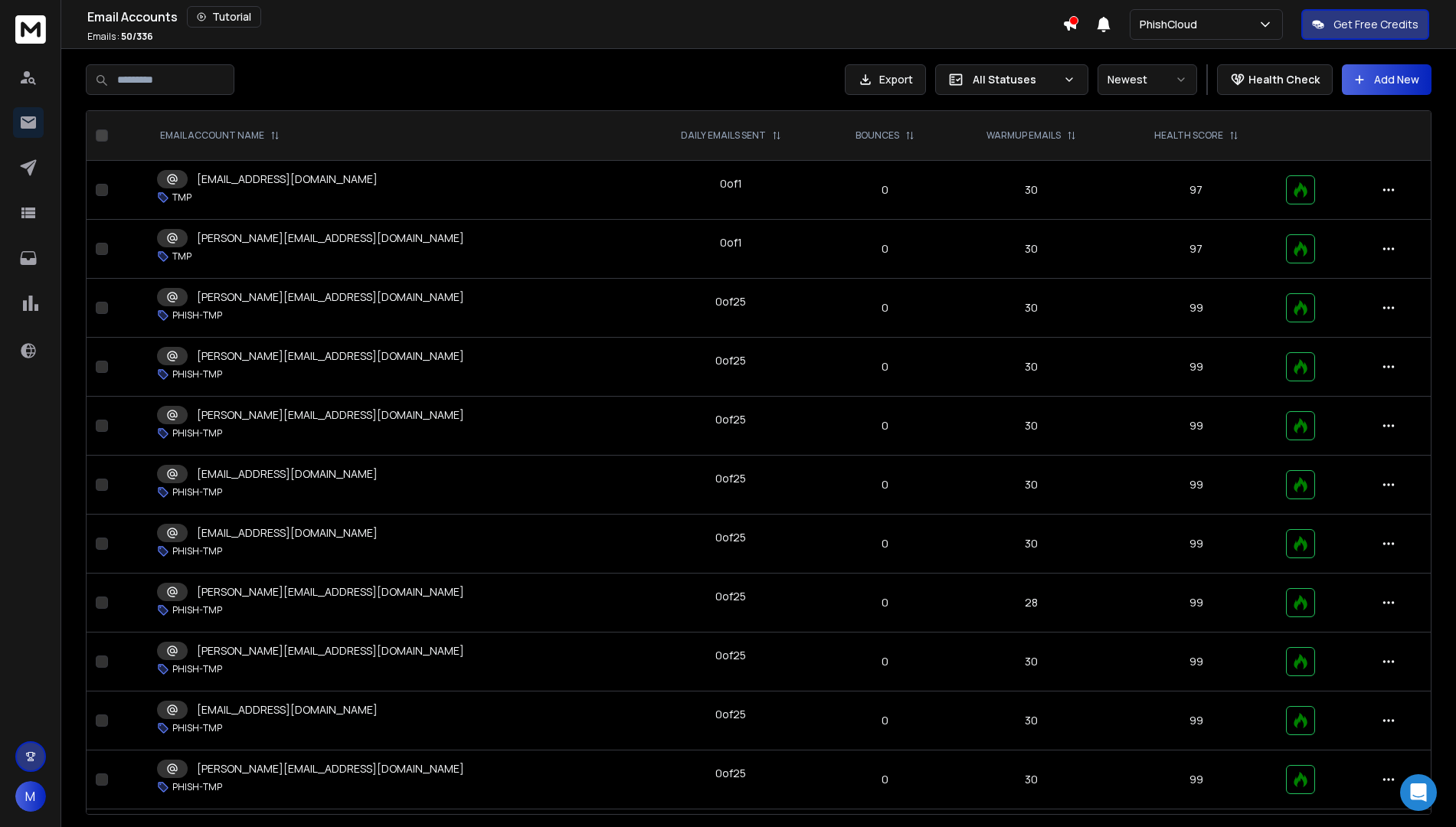
click at [1047, 78] on p "All Statuses" at bounding box center [1015, 79] width 84 height 15
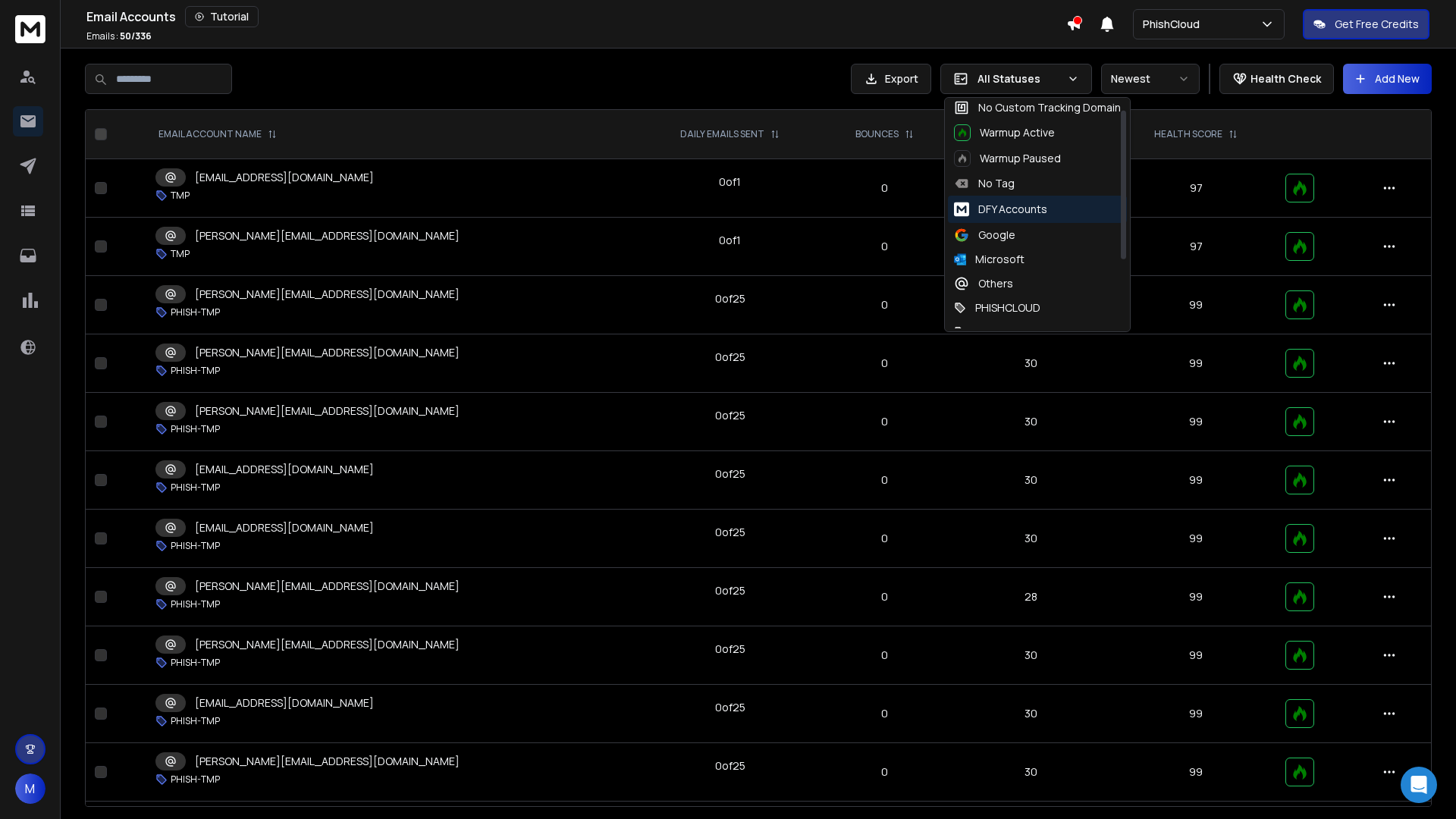
scroll to position [118, 0]
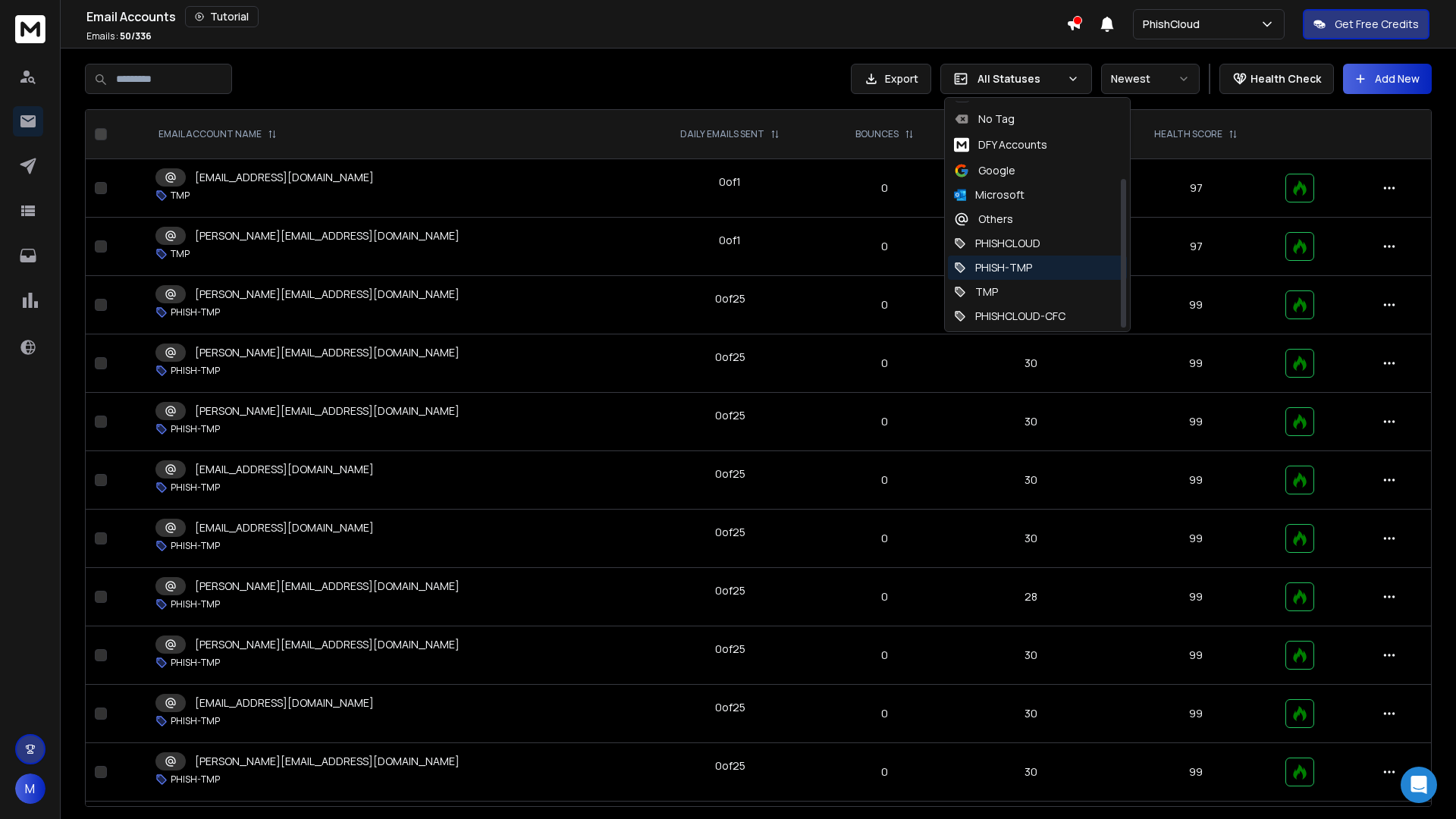
click at [1028, 261] on div "PHISH-TMP" at bounding box center [992, 267] width 78 height 15
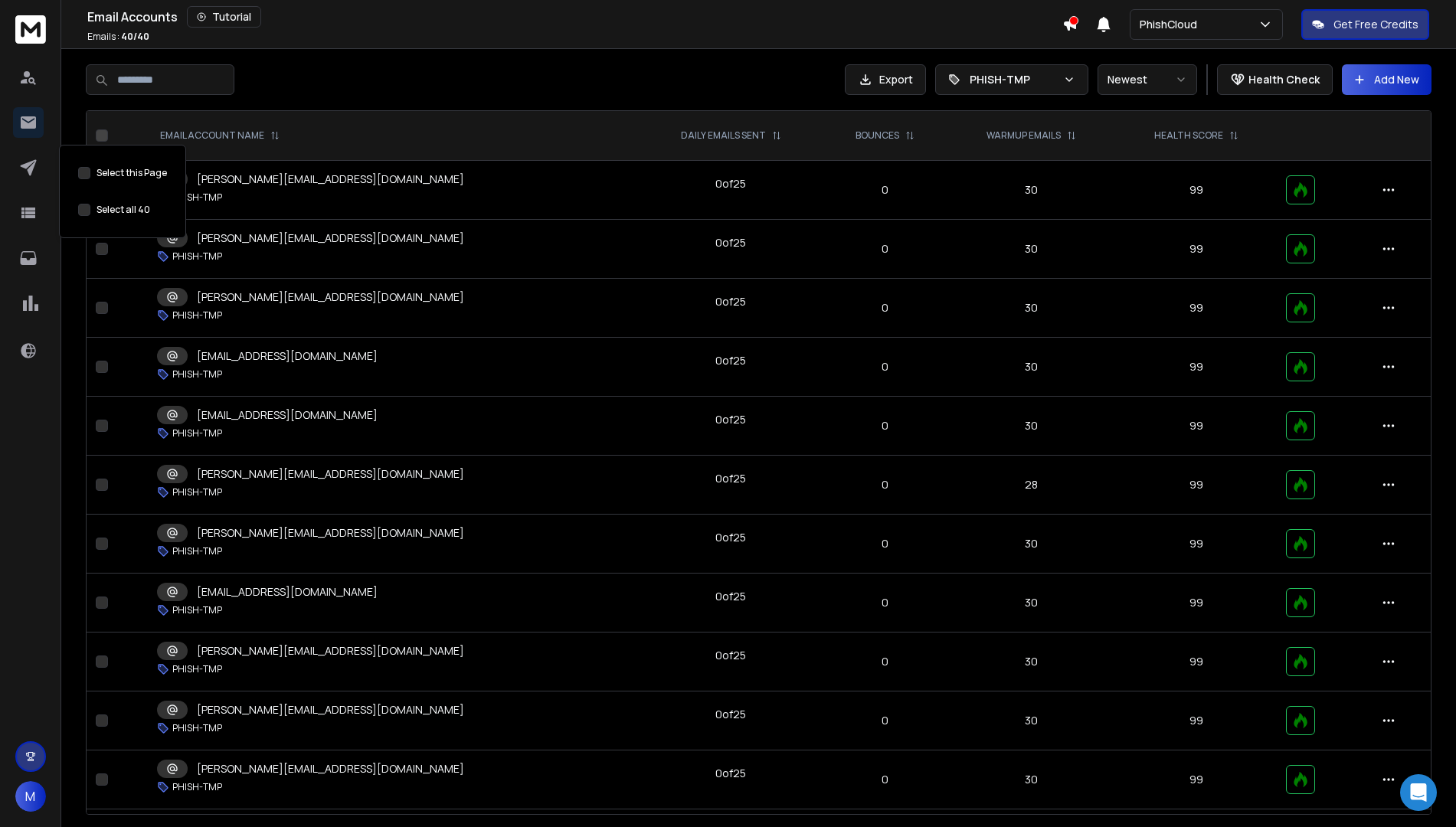
click at [80, 213] on button "Select this Page" at bounding box center [84, 210] width 12 height 12
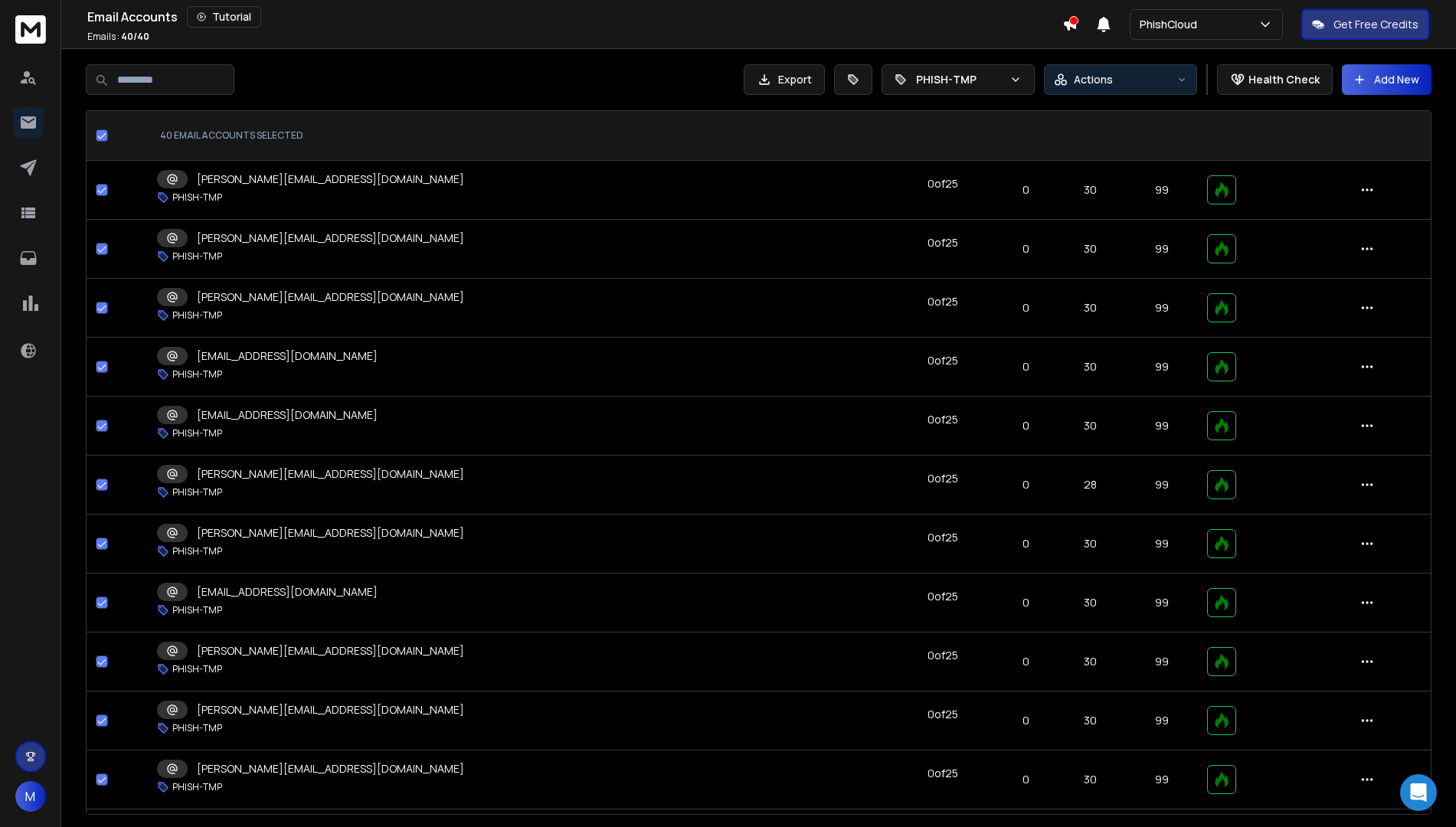
click at [1176, 87] on button "Actions" at bounding box center [1120, 79] width 153 height 31
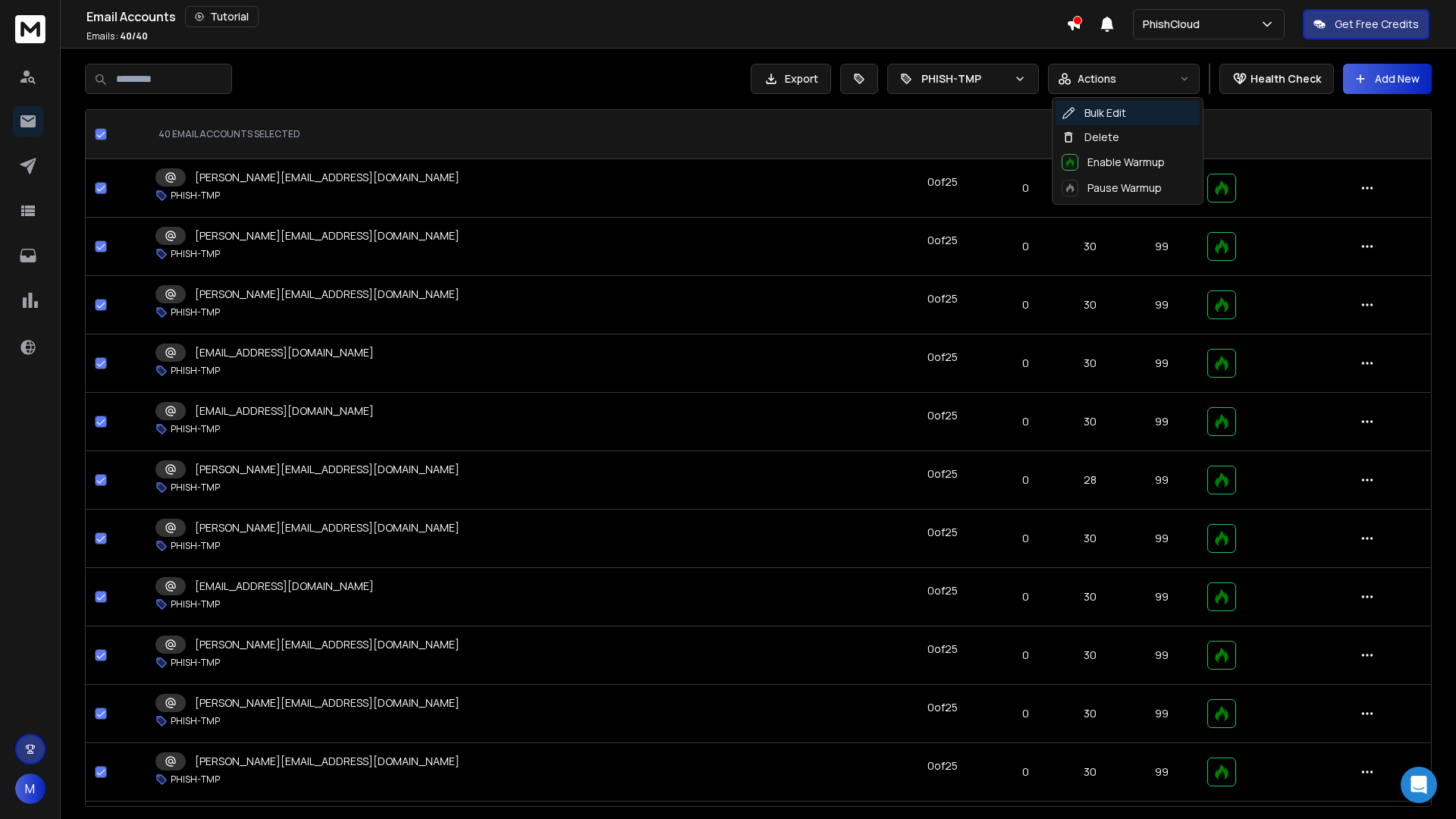
click at [1112, 116] on div "Bulk Edit" at bounding box center [1094, 113] width 64 height 15
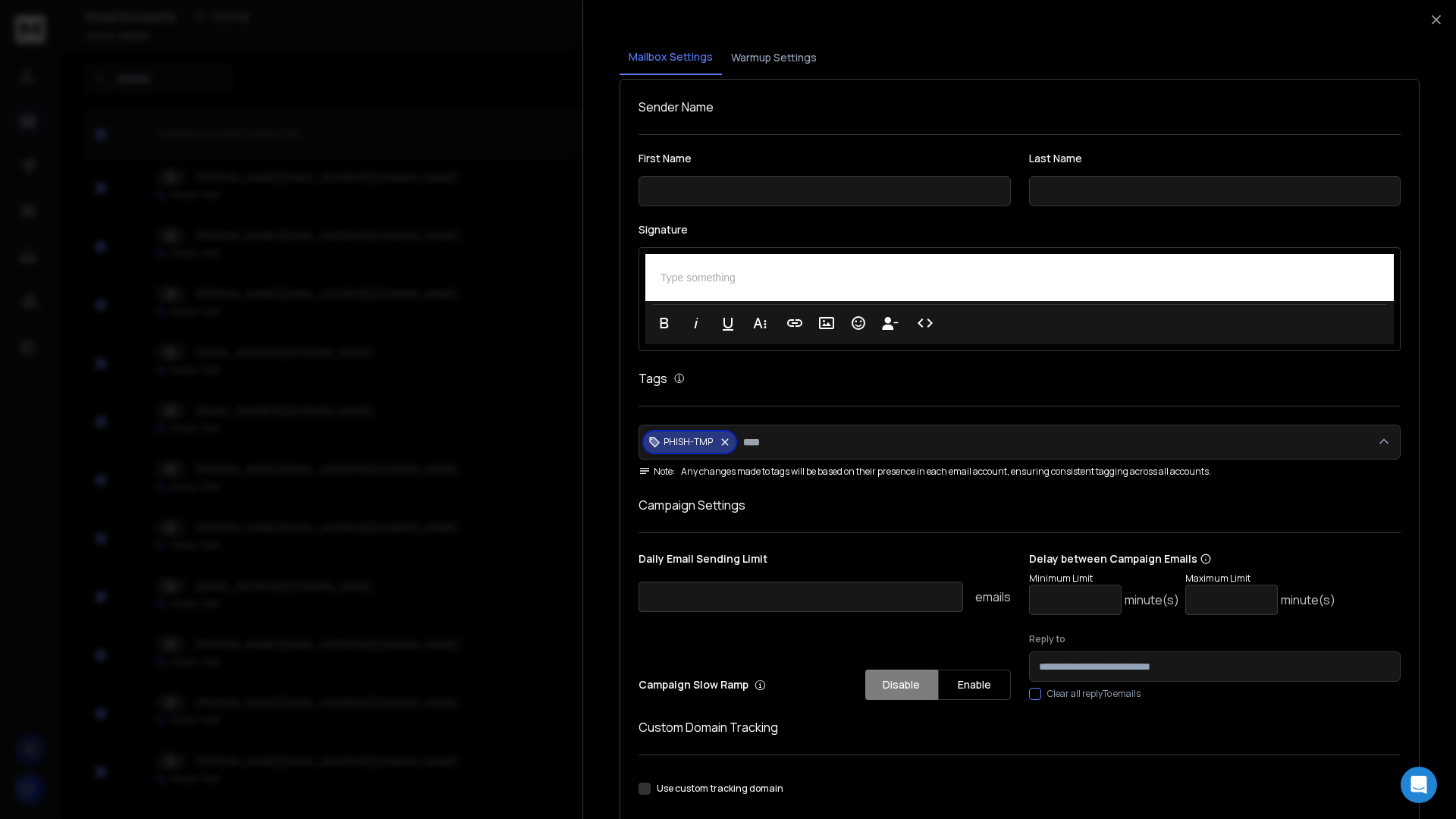
click at [789, 447] on input at bounding box center [796, 442] width 118 height 27
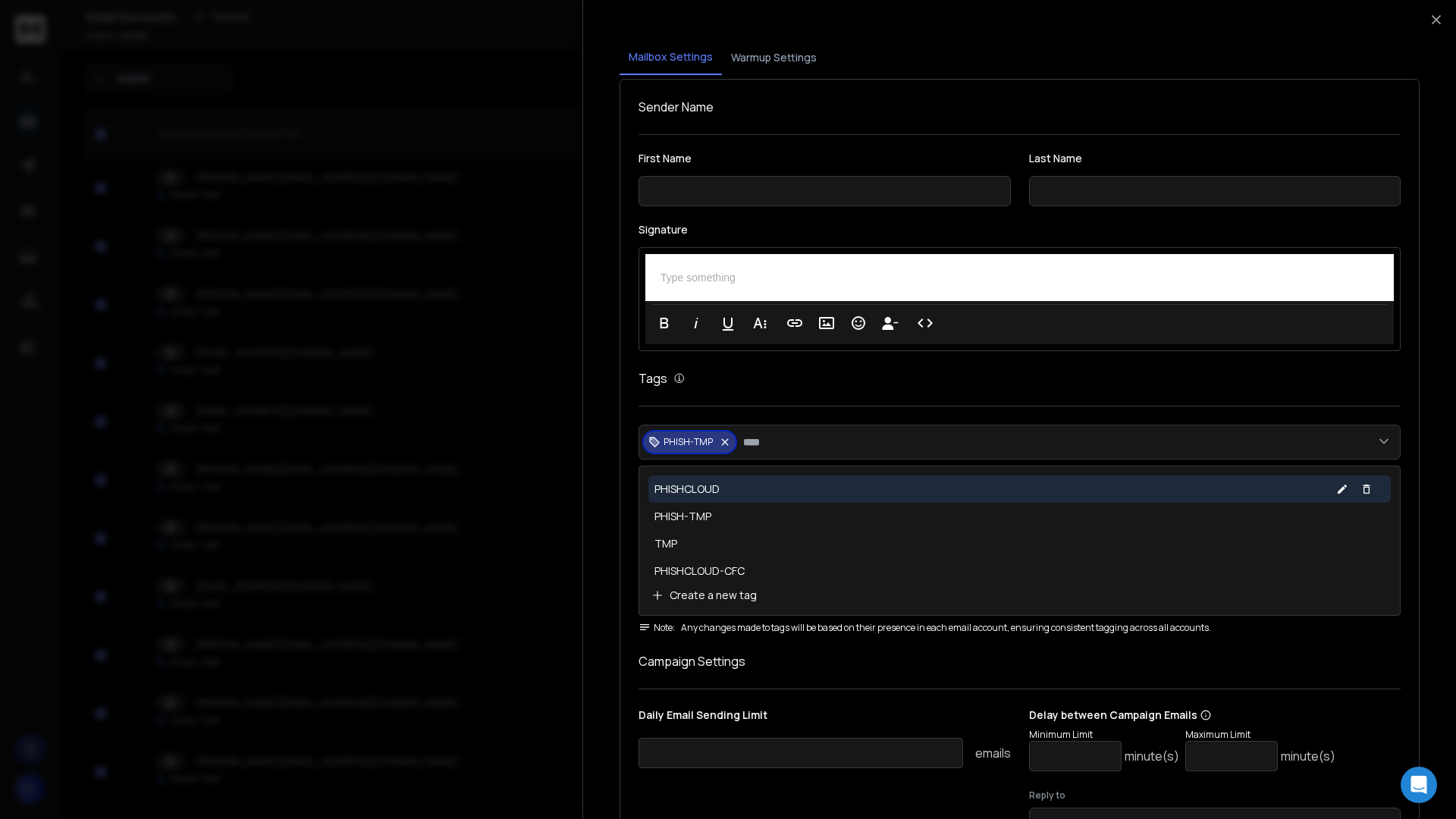
click at [736, 482] on div "PHISHCLOUD" at bounding box center [1019, 489] width 742 height 27
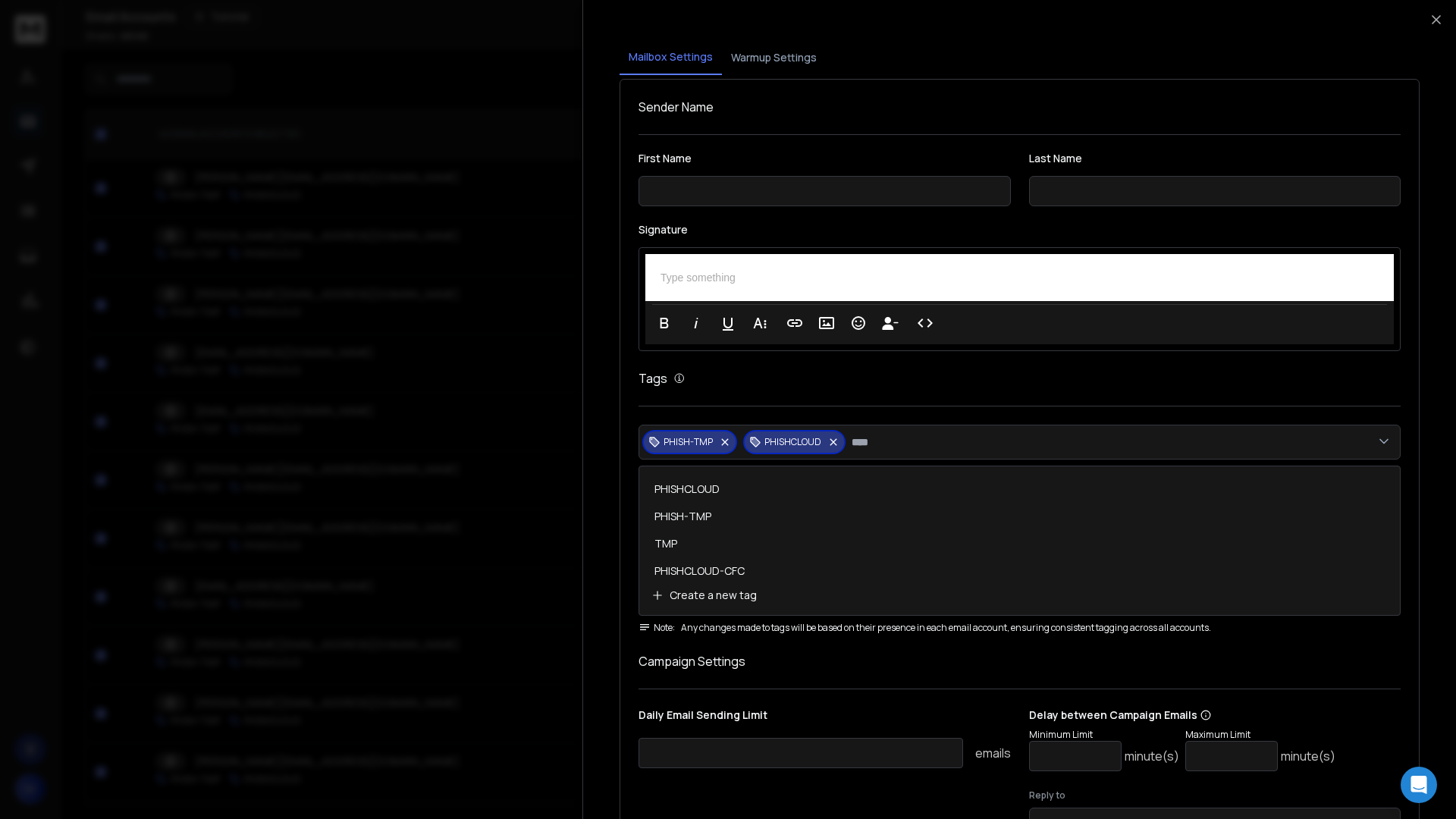
click at [722, 439] on icon at bounding box center [724, 442] width 12 height 12
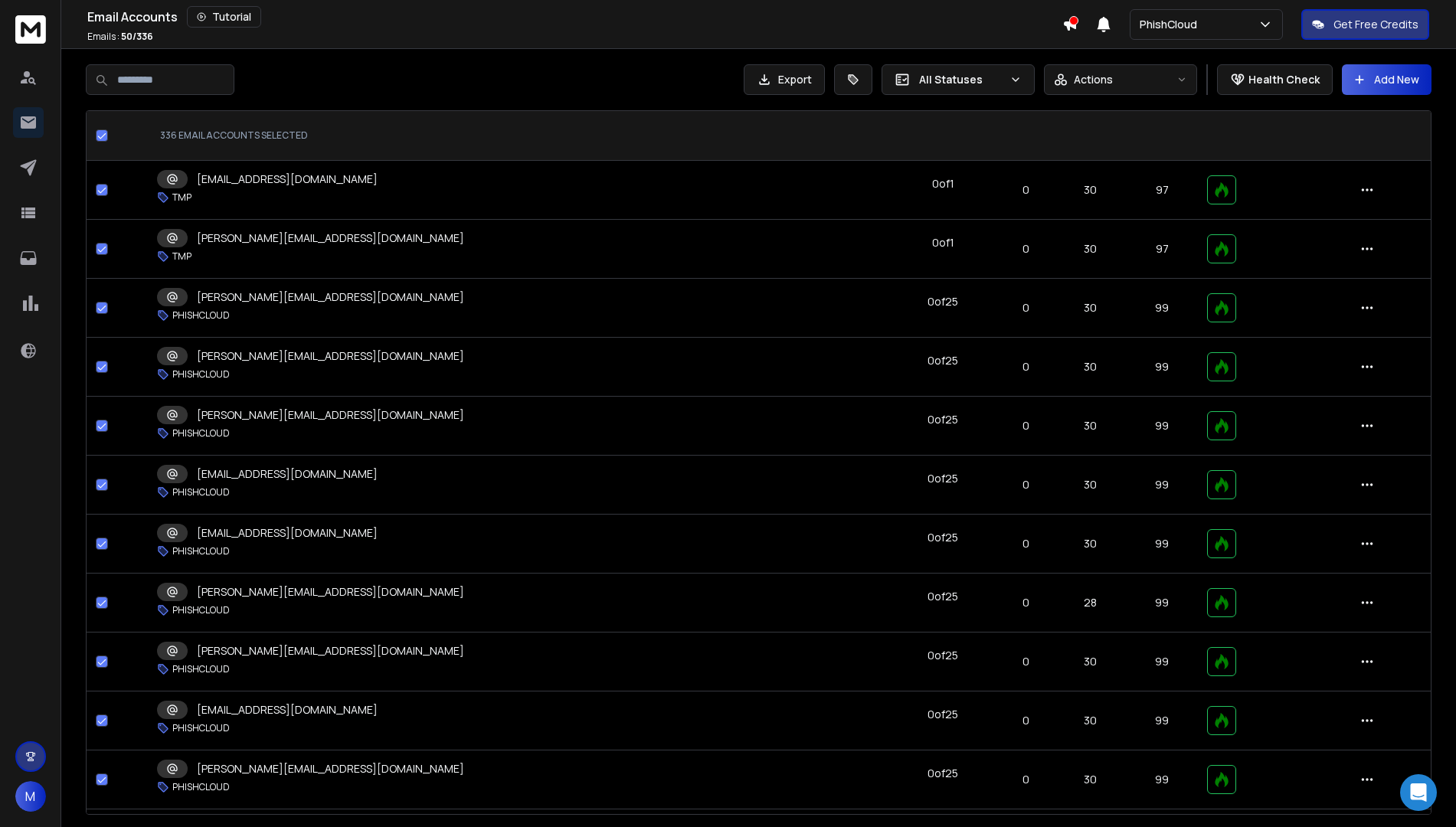
click at [1020, 75] on icon at bounding box center [1015, 79] width 12 height 12
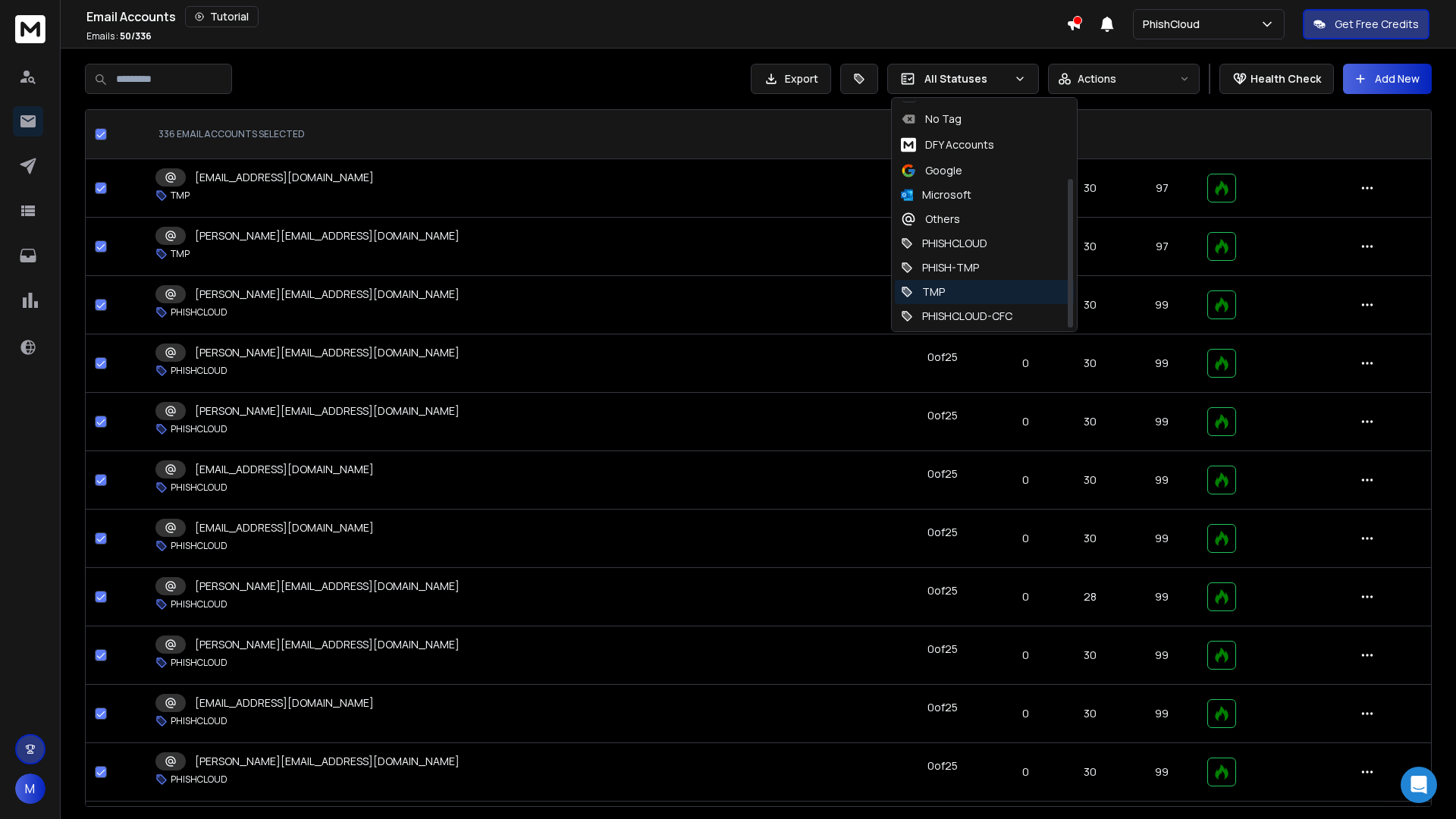
click at [949, 287] on div "TMP" at bounding box center [984, 292] width 179 height 25
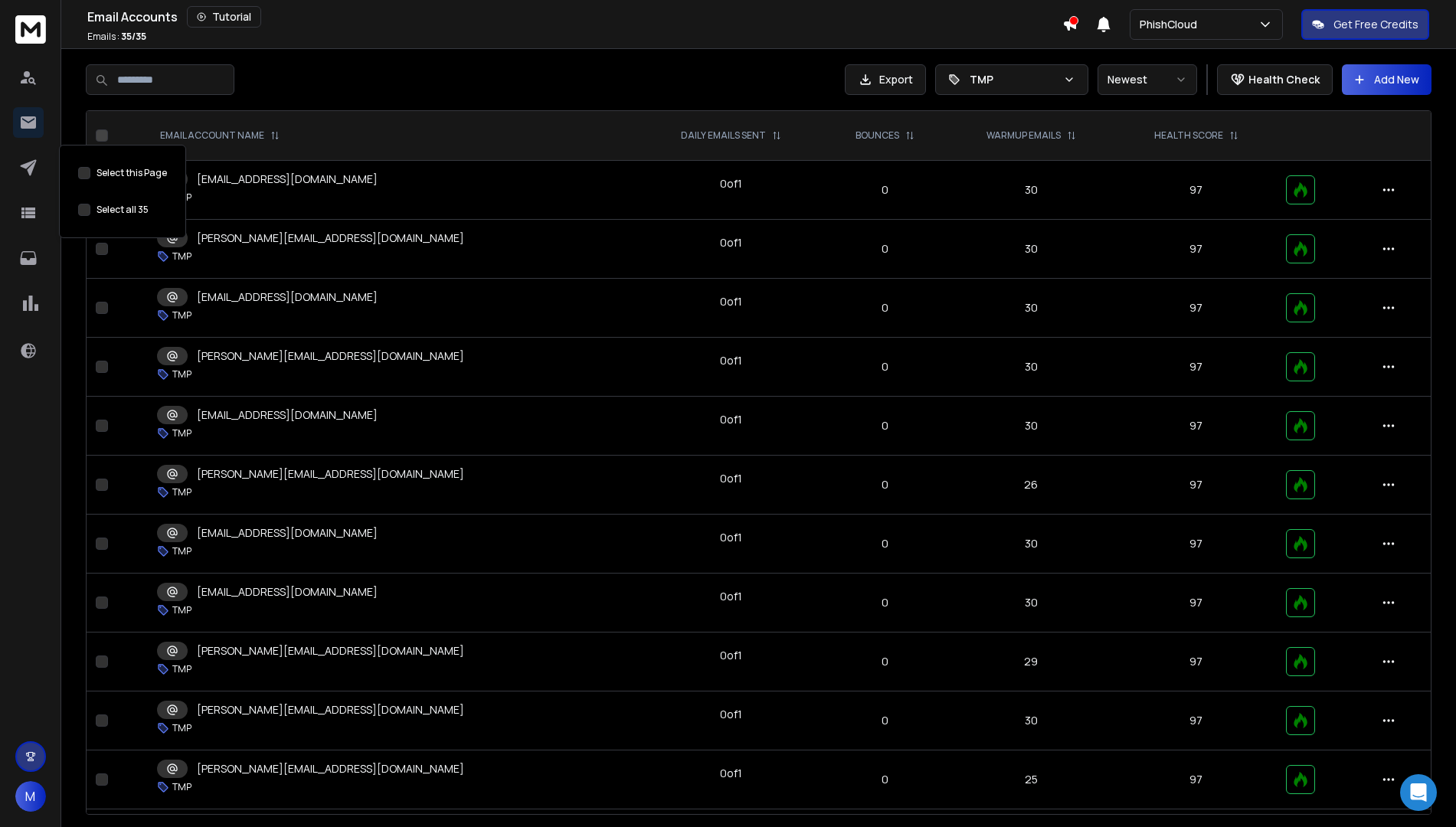
click at [80, 210] on button "Select this Page" at bounding box center [84, 210] width 12 height 12
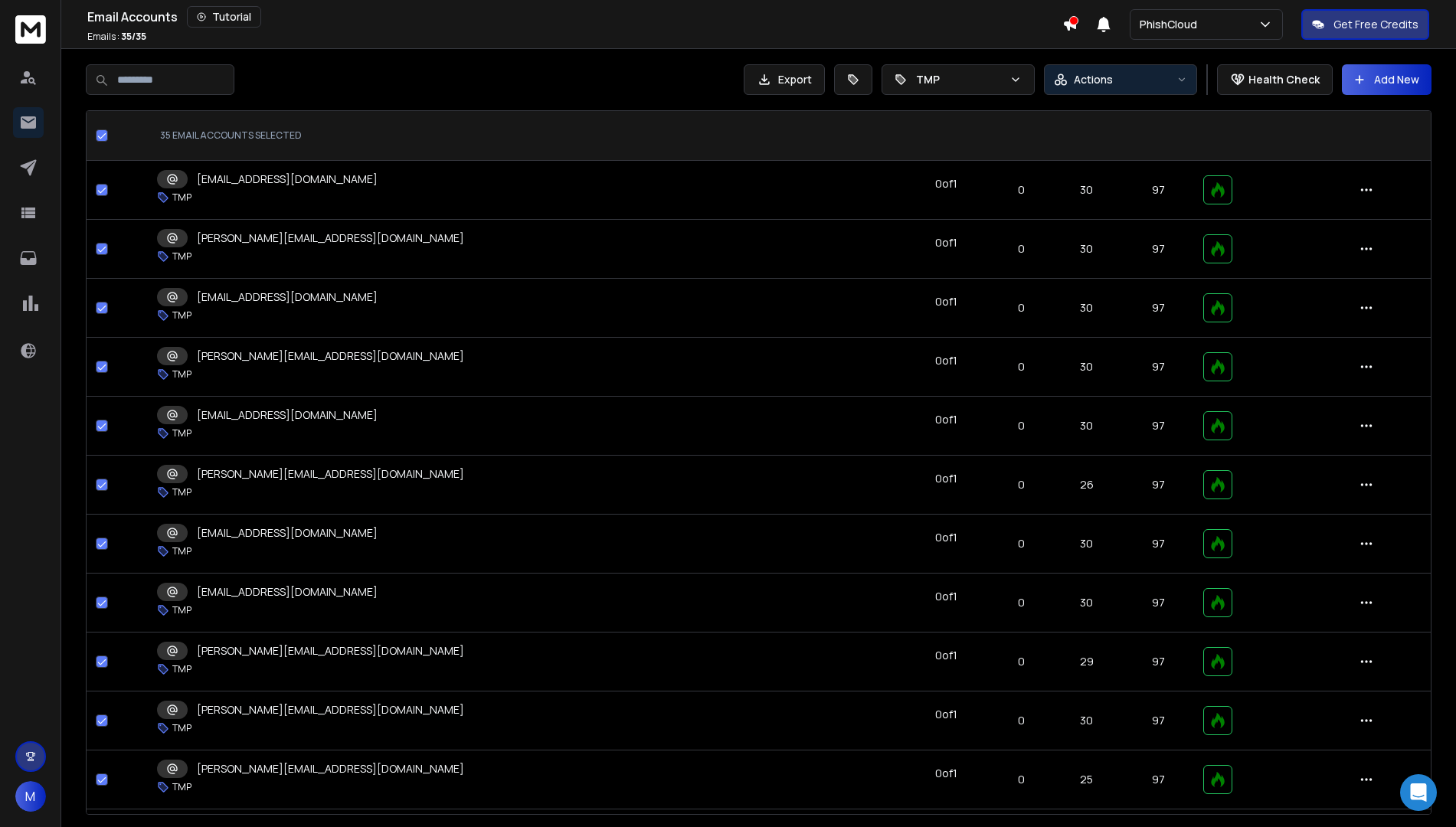
click at [1152, 80] on div "Actions" at bounding box center [1112, 79] width 117 height 15
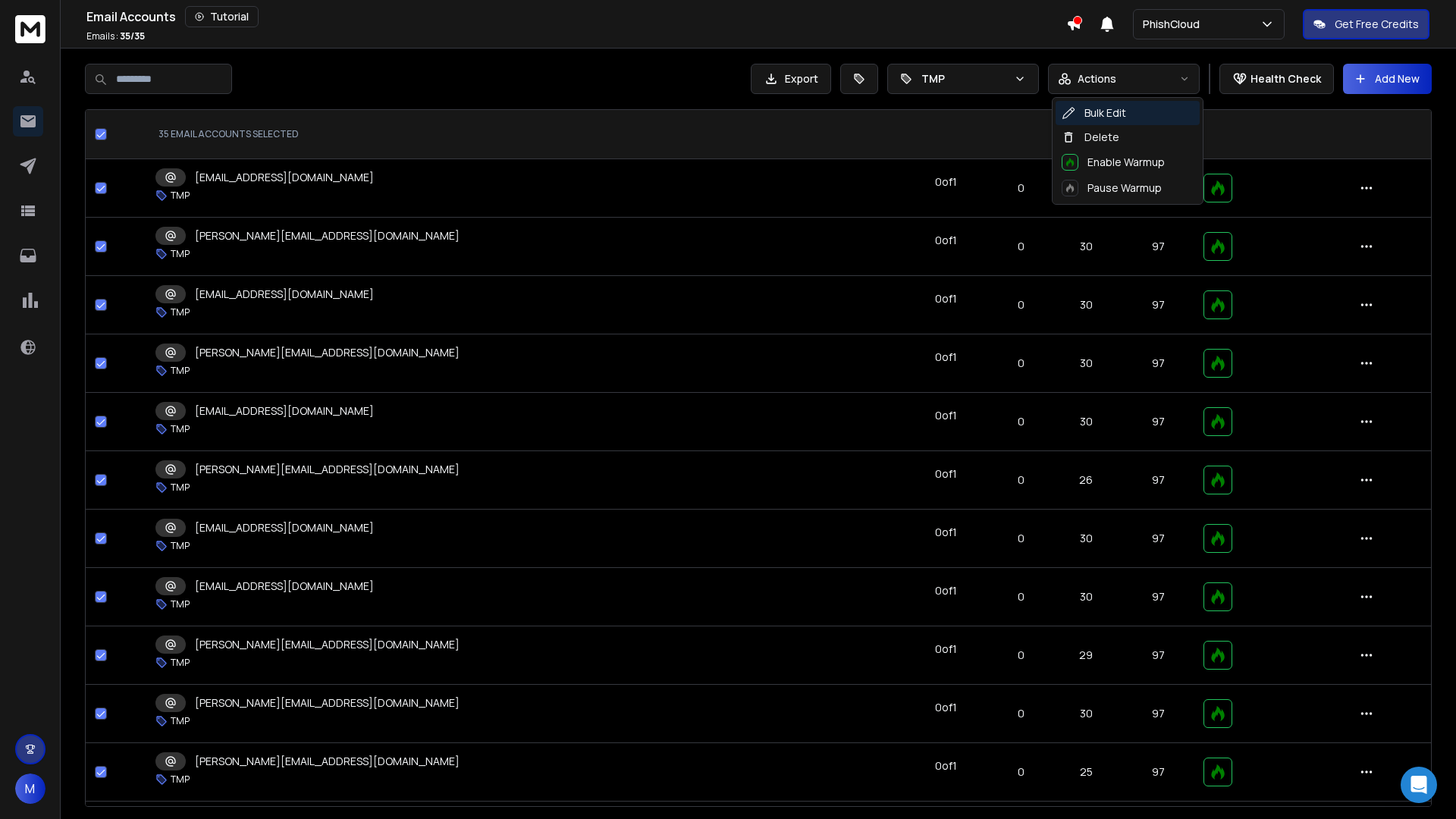
click at [1104, 118] on div "Bulk Edit" at bounding box center [1094, 113] width 64 height 15
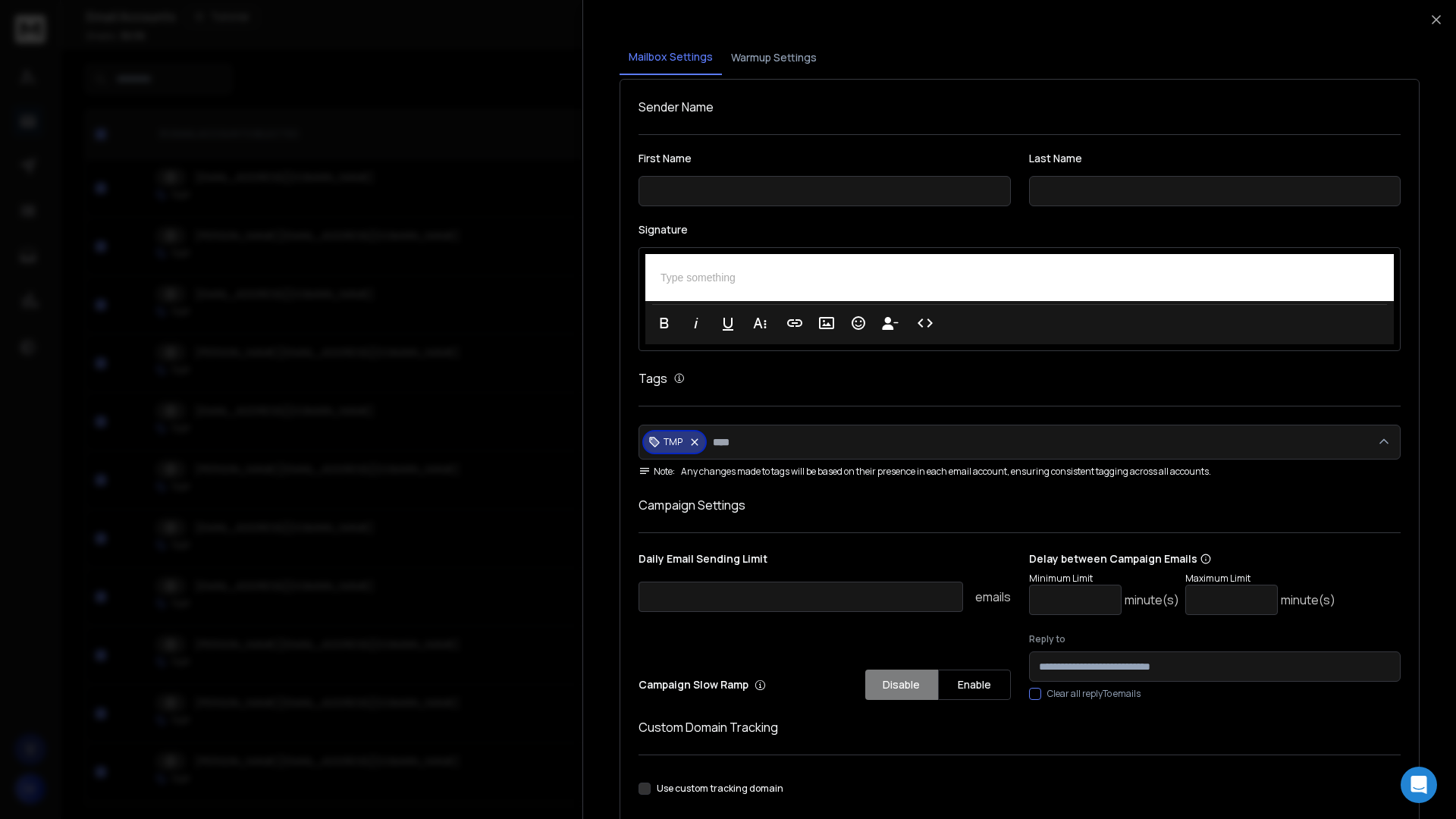
click at [803, 449] on input at bounding box center [766, 442] width 118 height 27
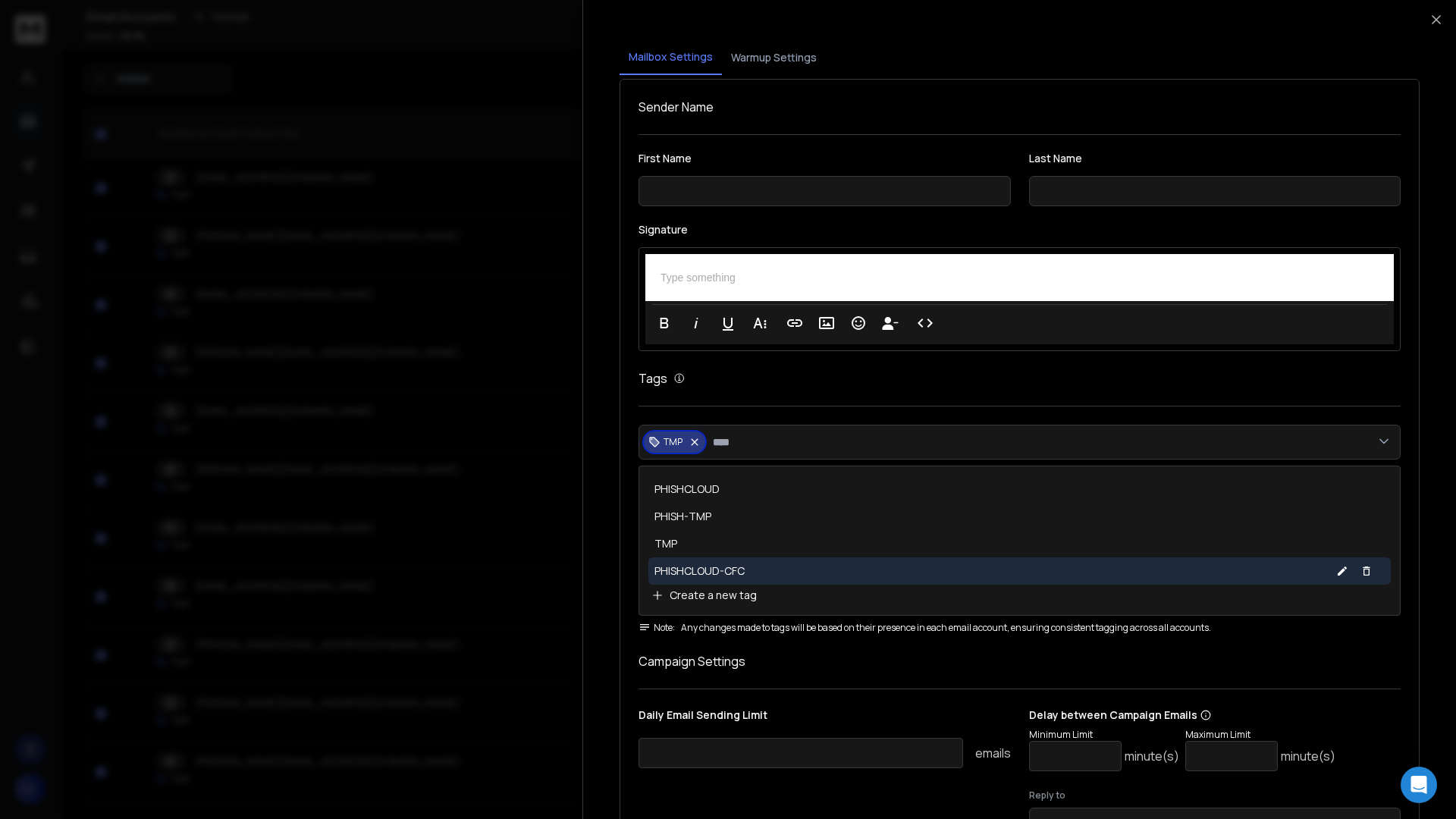
click at [737, 573] on p "PHISHCLOUD-CFC" at bounding box center [699, 571] width 90 height 15
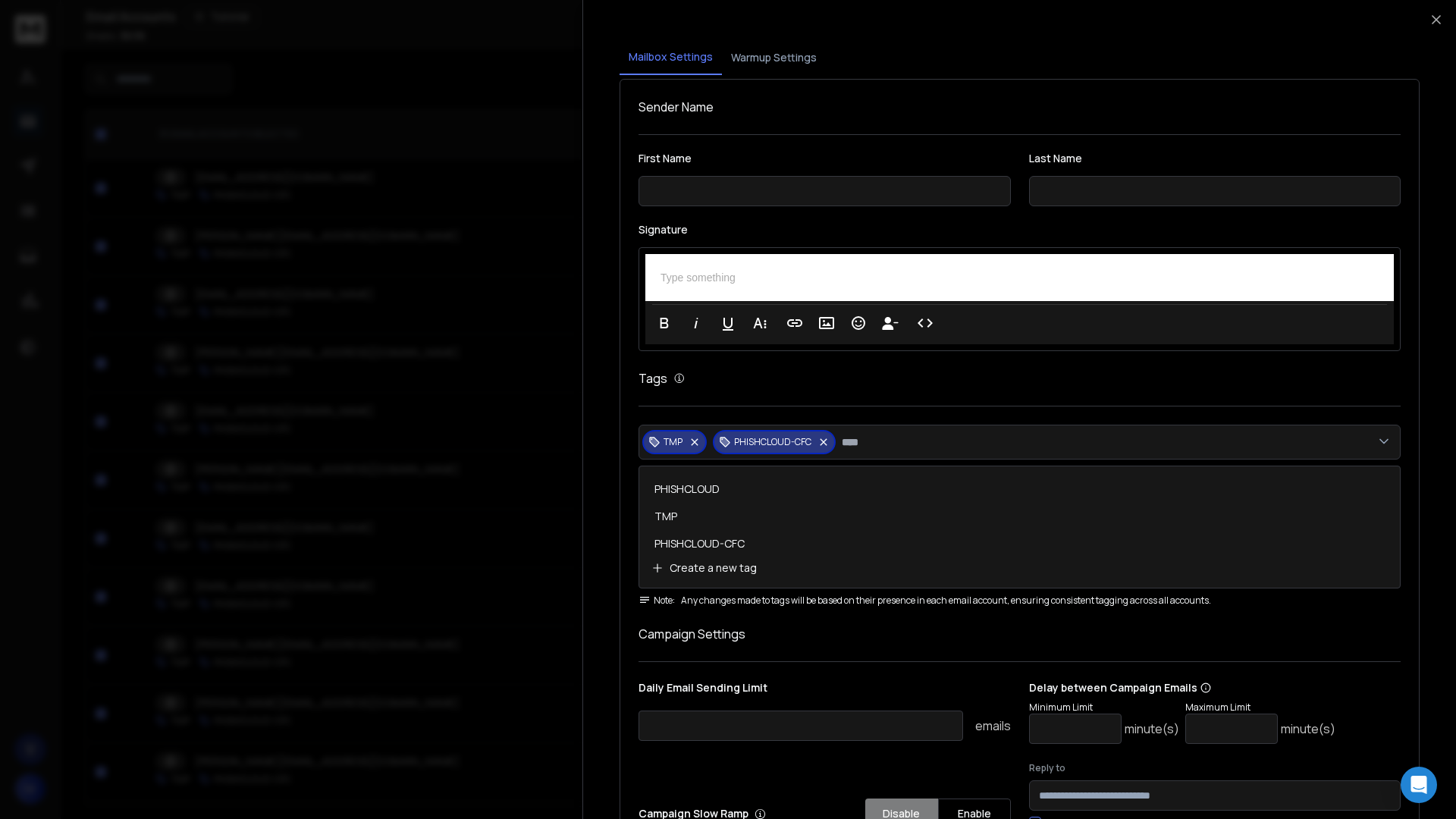
click at [692, 441] on icon at bounding box center [694, 442] width 7 height 7
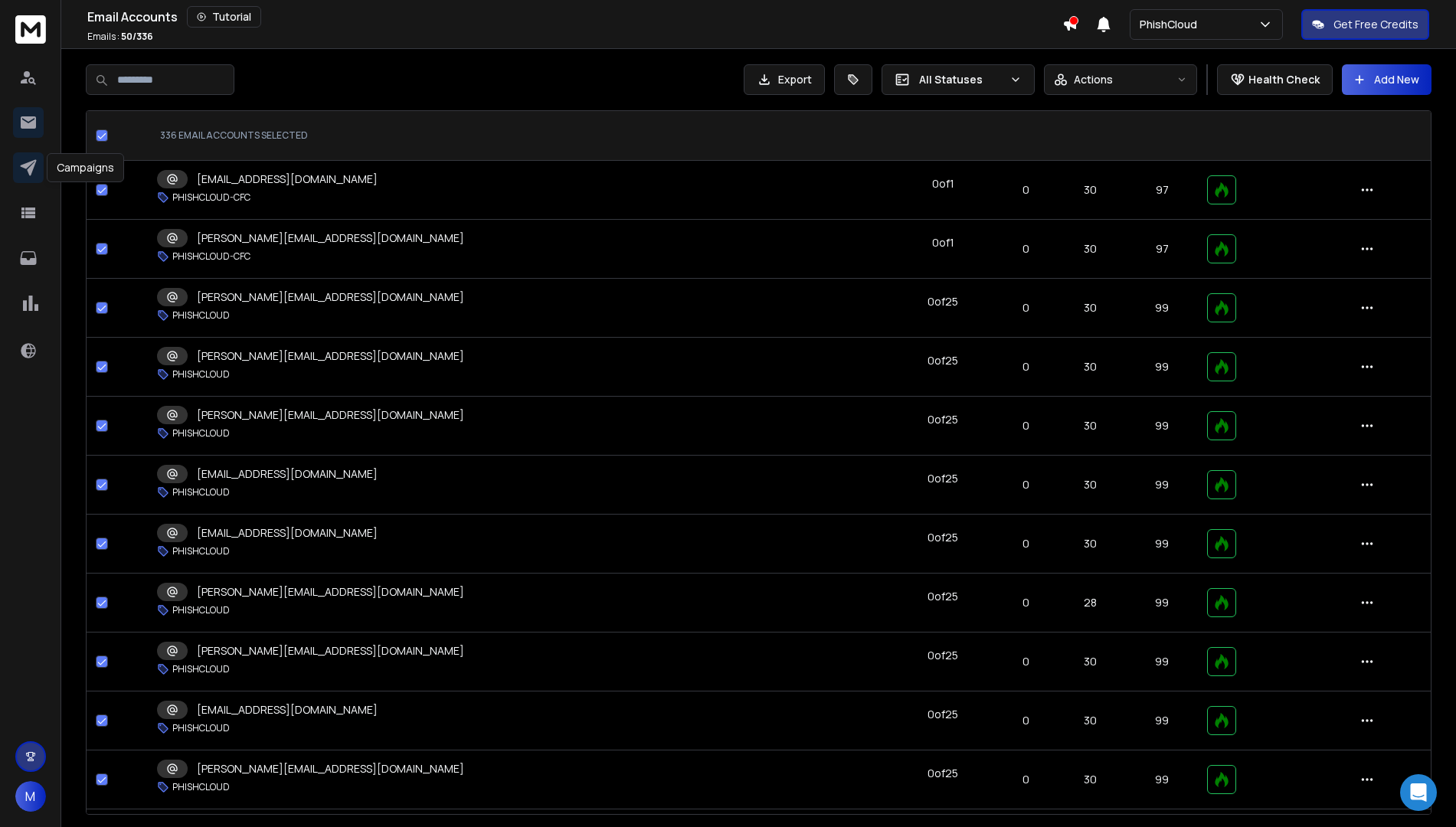
click at [28, 166] on icon at bounding box center [28, 168] width 16 height 16
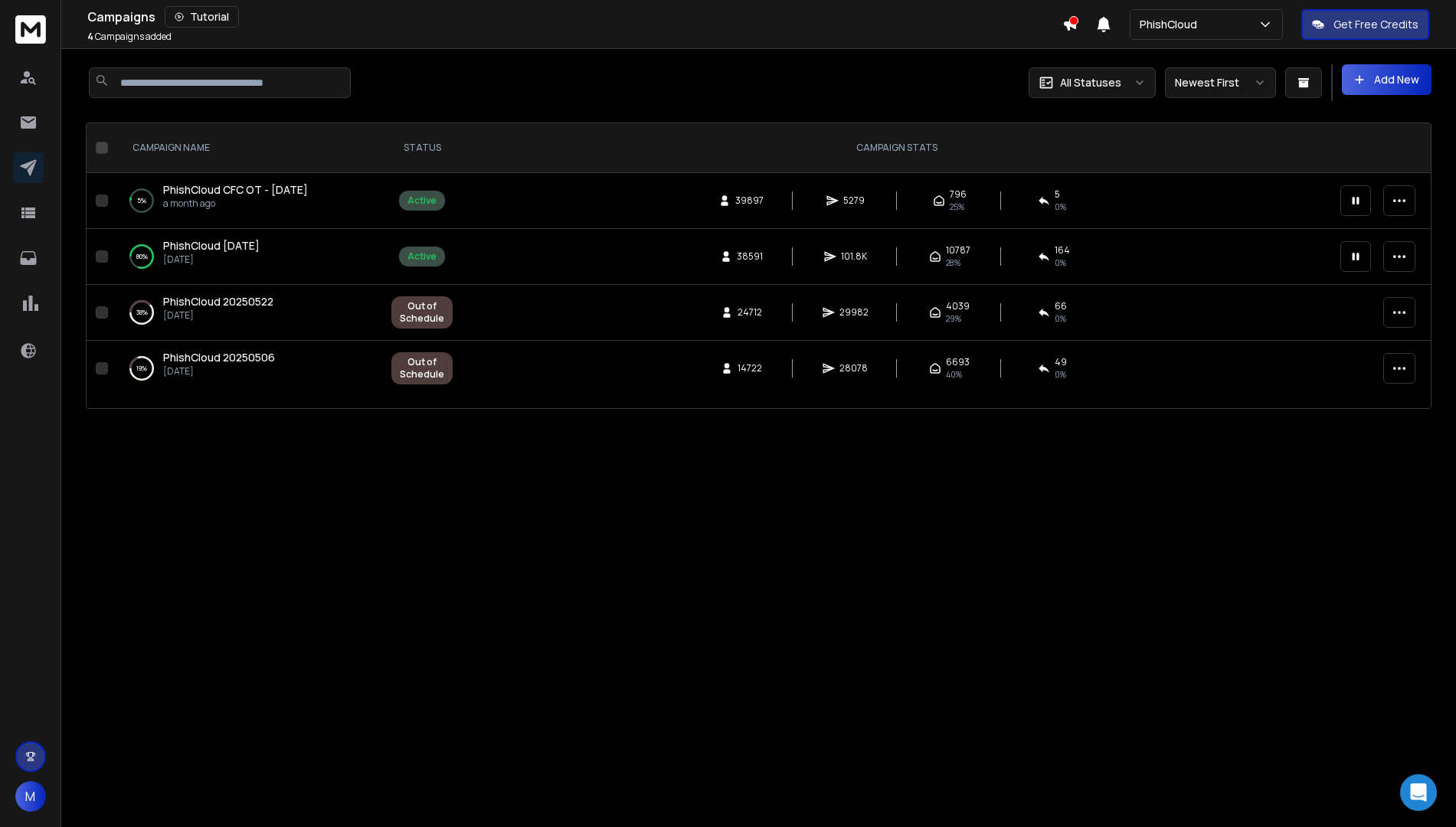
click at [277, 190] on span "PhishCloud CFC OT - [DATE]" at bounding box center [235, 189] width 145 height 14
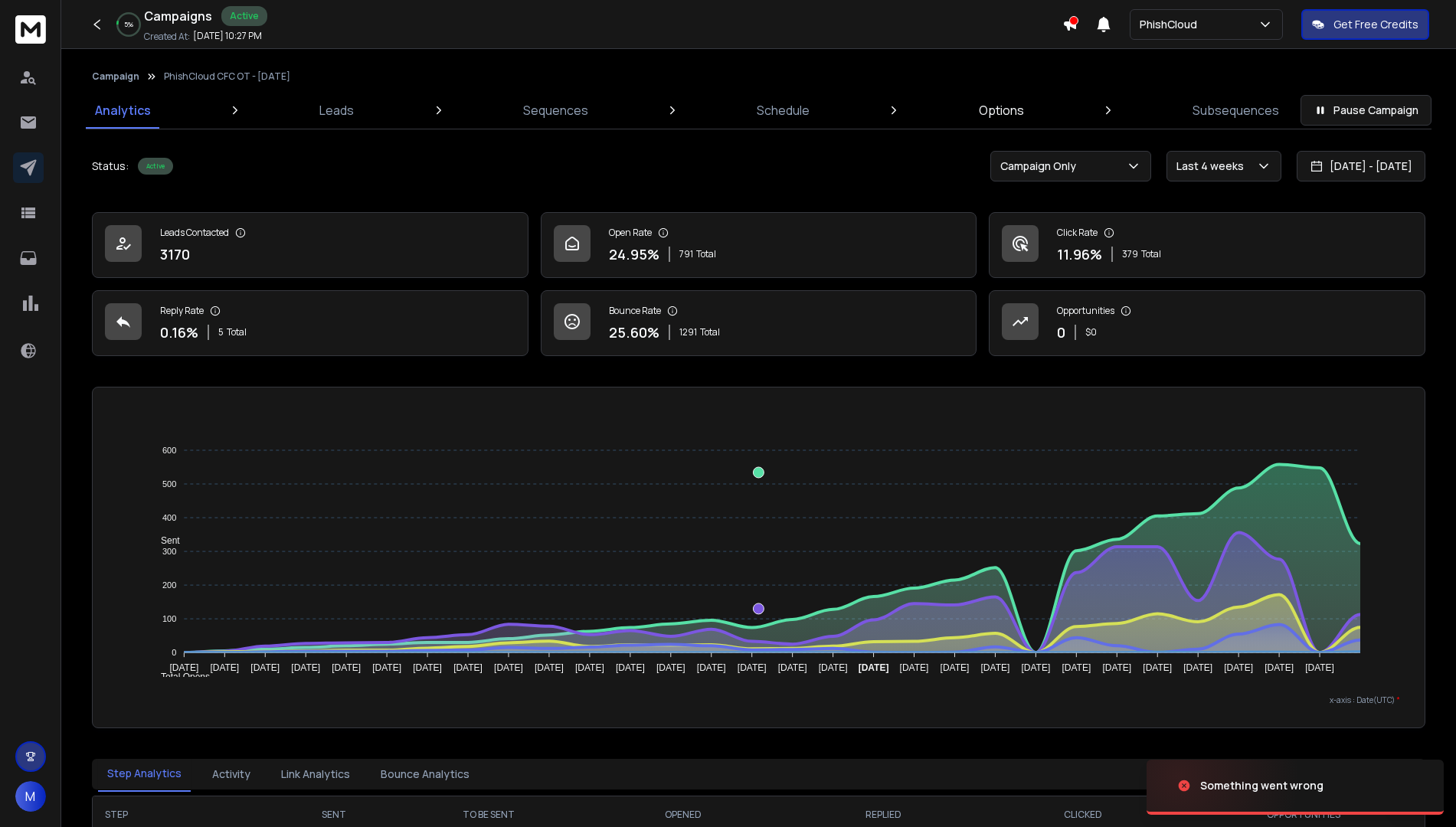
click at [1006, 106] on p "Options" at bounding box center [1000, 110] width 45 height 18
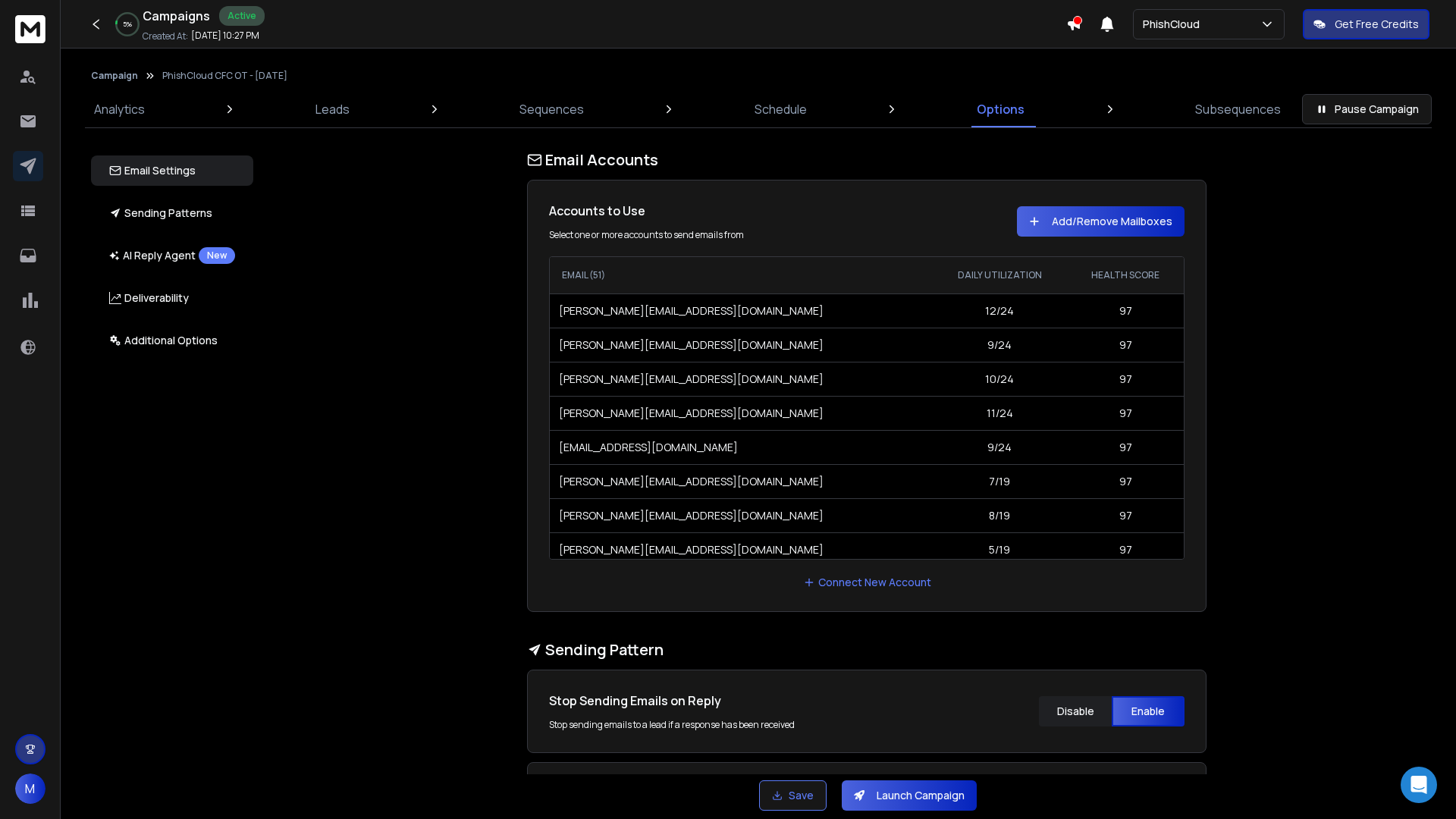
click at [1128, 217] on button "Add/Remove Mailboxes" at bounding box center [1101, 222] width 168 height 30
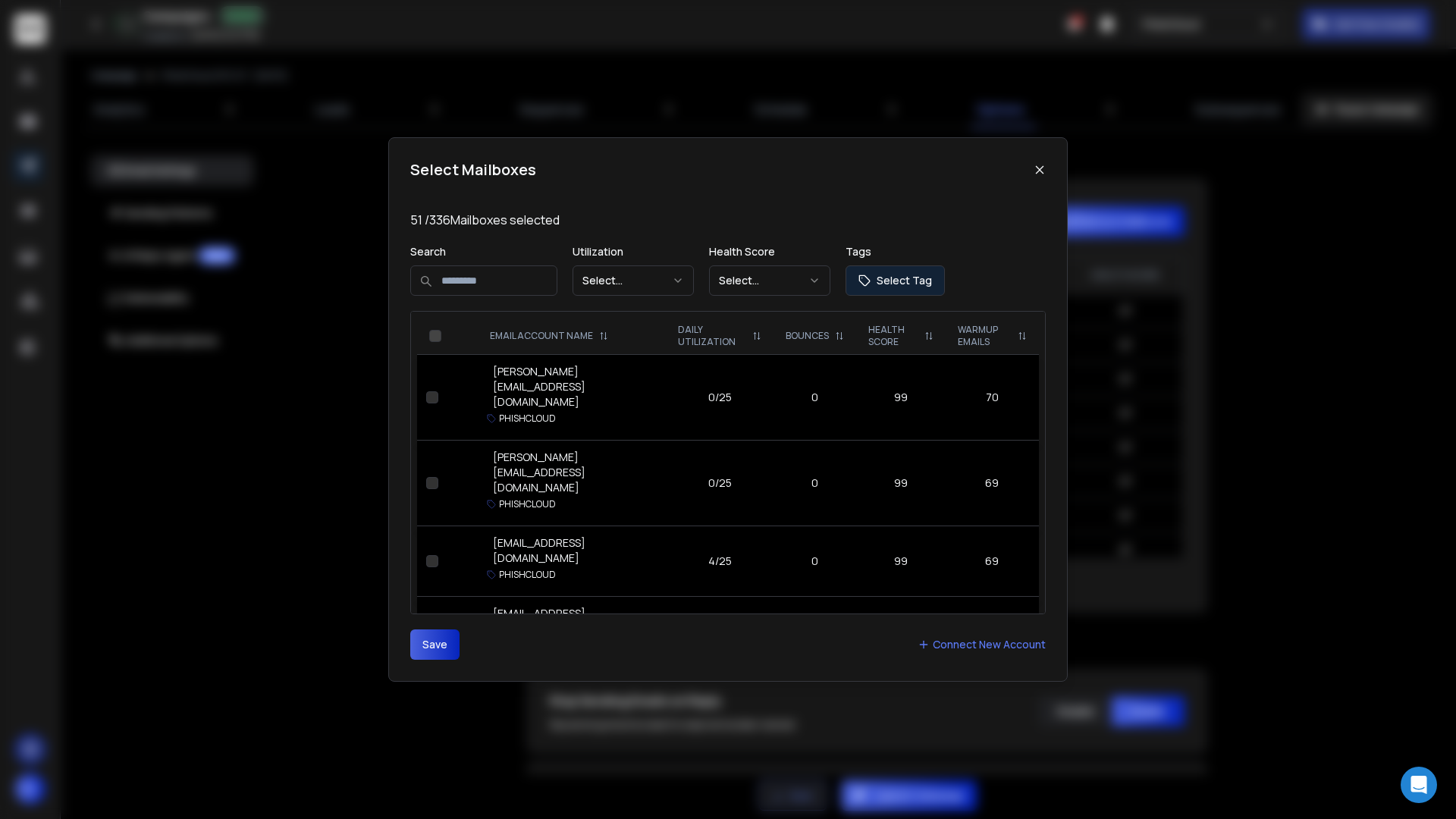
click at [927, 282] on button "Select Tag" at bounding box center [895, 281] width 100 height 30
click at [909, 387] on span "PHISHCLOUD-CFC" at bounding box center [934, 385] width 90 height 15
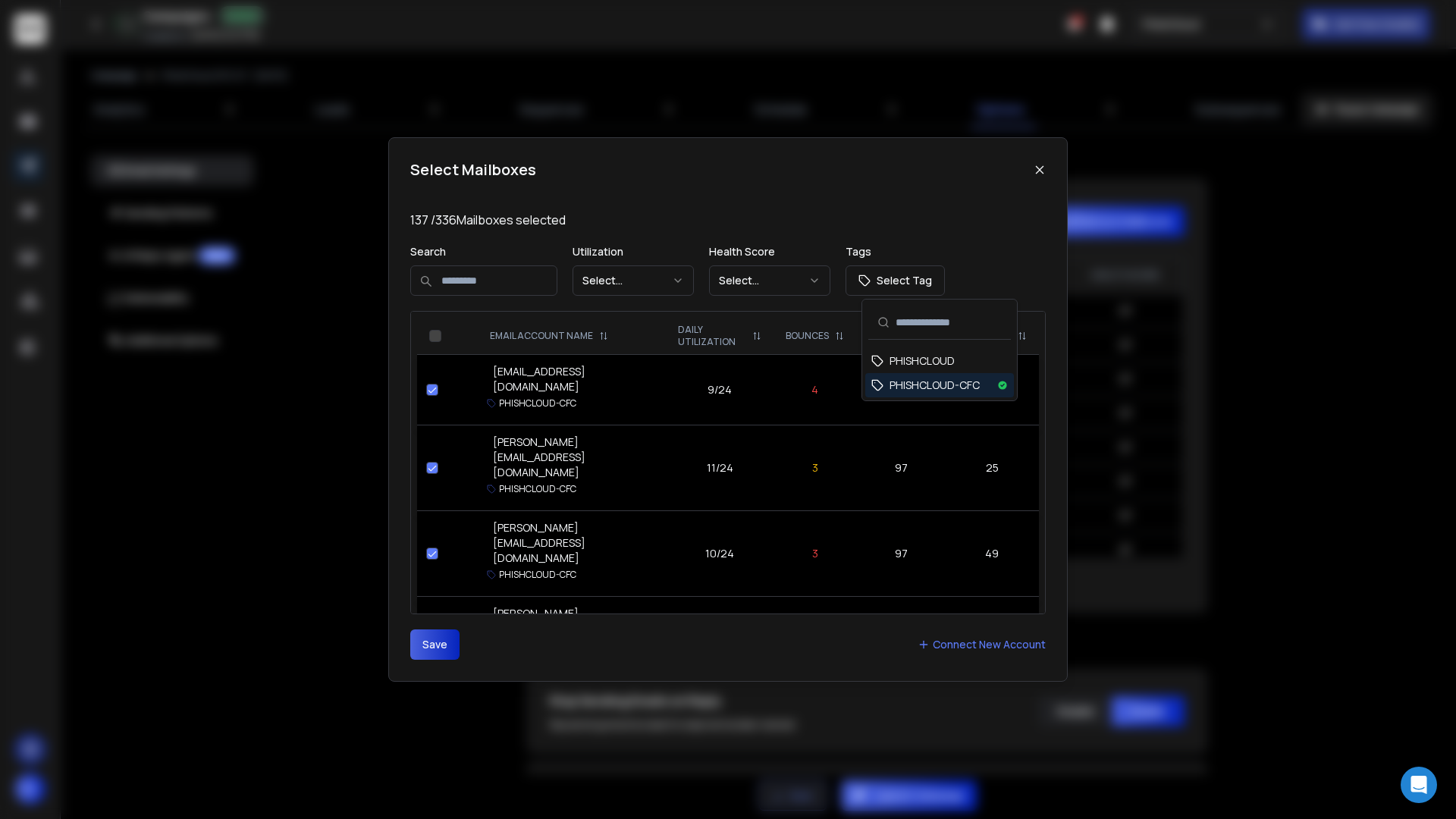
click at [439, 647] on button "Save" at bounding box center [435, 645] width 49 height 30
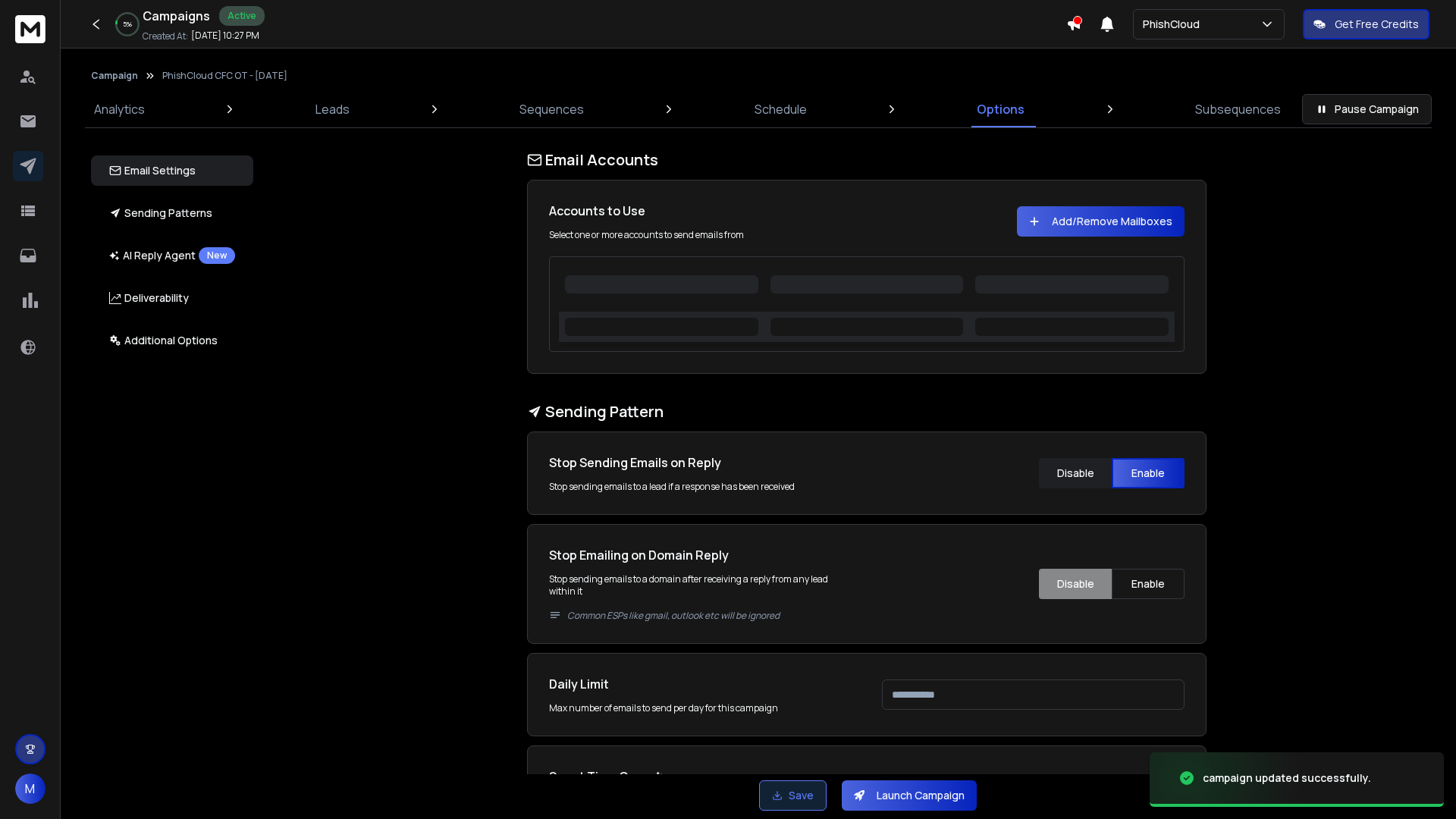
click at [773, 801] on button "Save" at bounding box center [792, 795] width 67 height 30
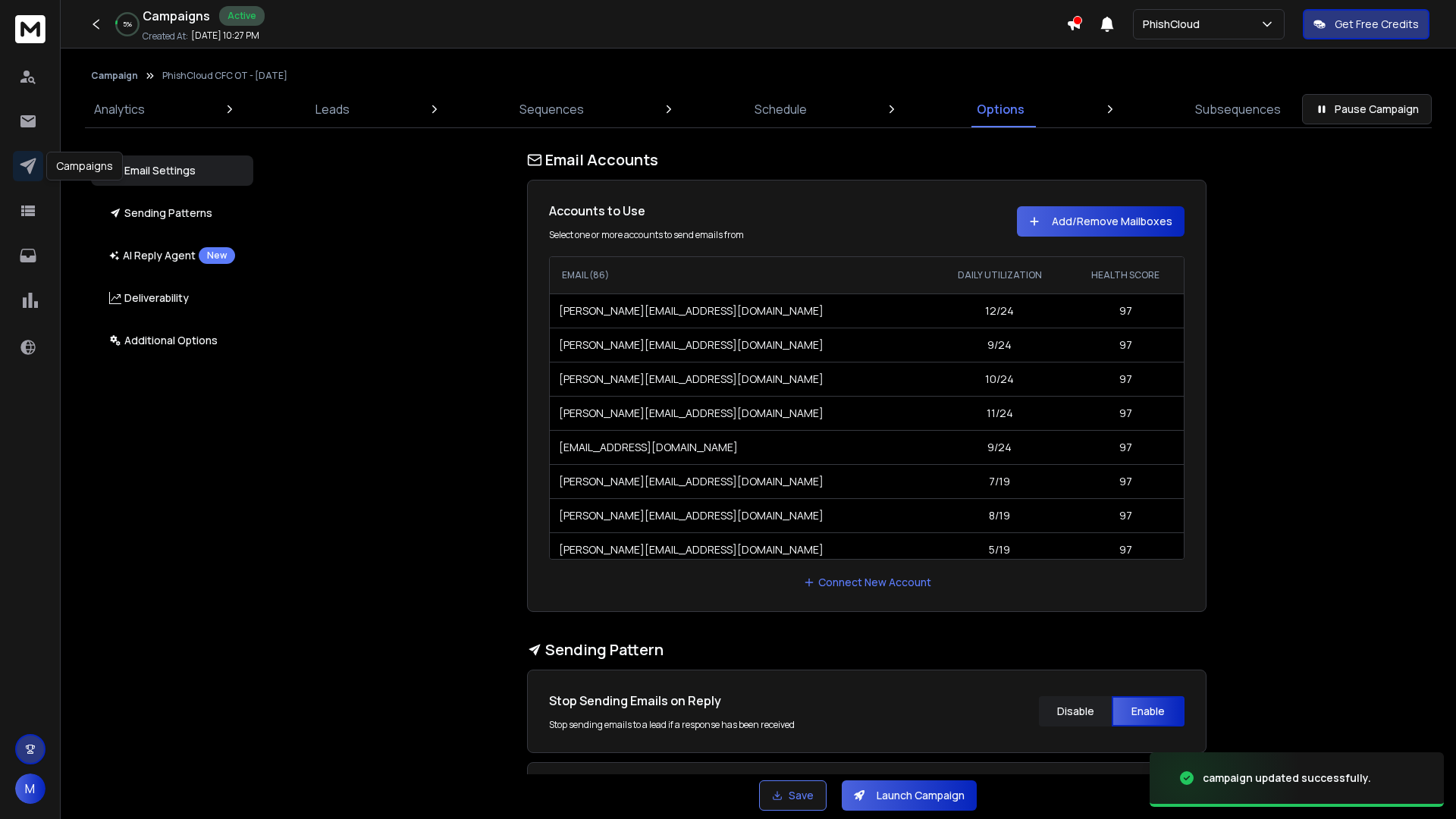
click at [26, 165] on icon at bounding box center [27, 166] width 16 height 16
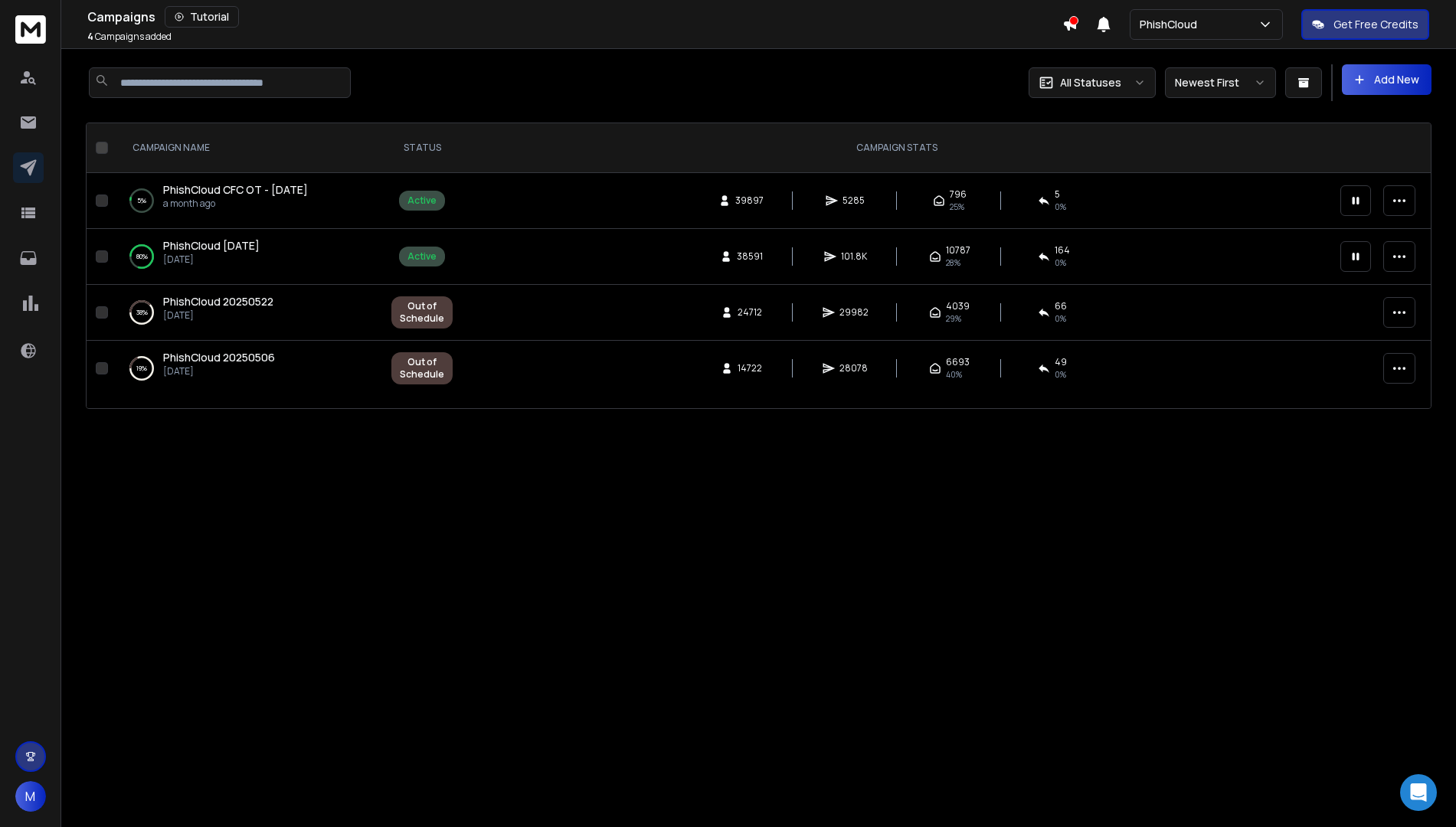
click at [243, 243] on span "PhishCloud [DATE]" at bounding box center [211, 245] width 97 height 14
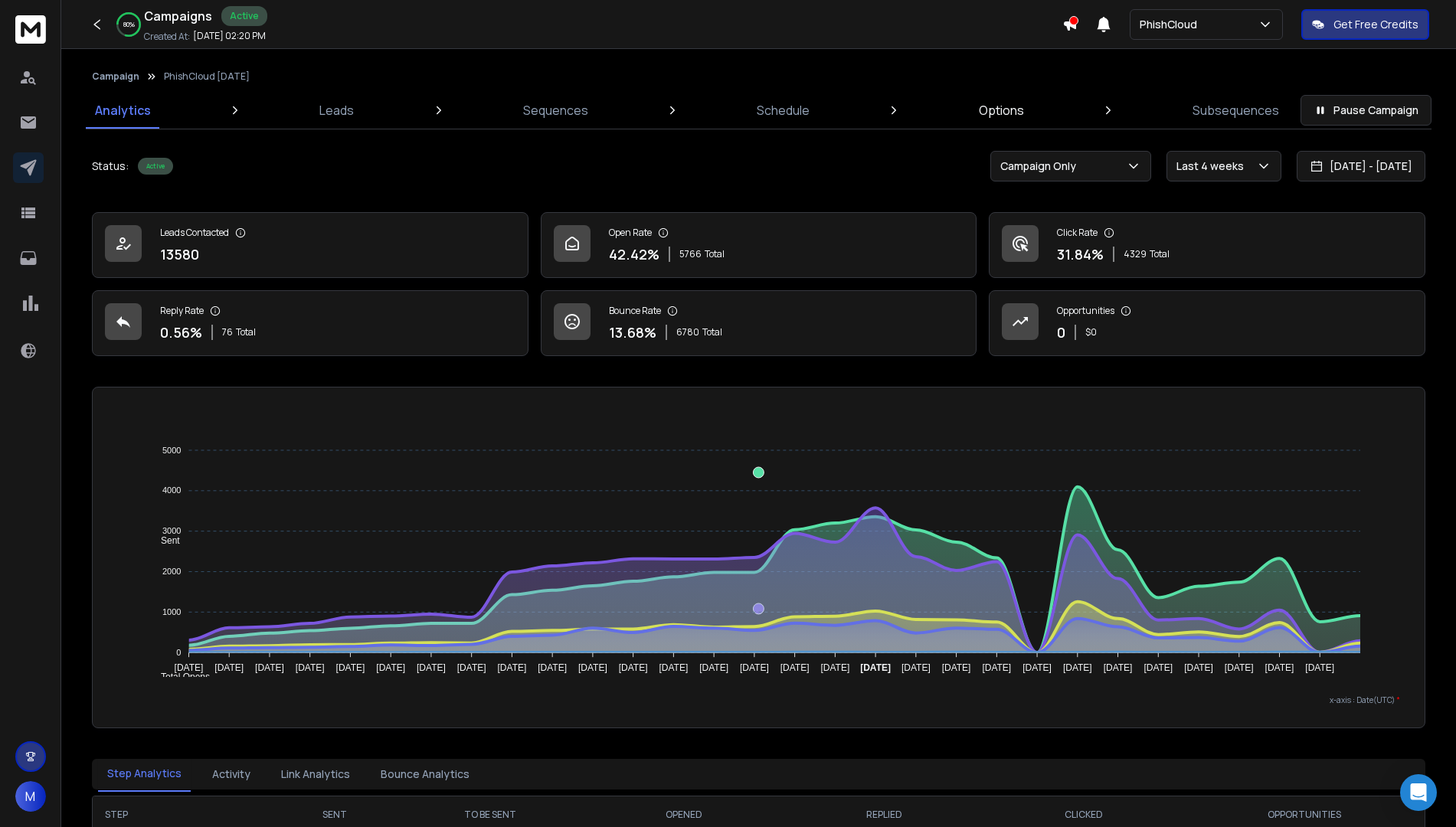
click at [1023, 107] on p "Options" at bounding box center [1000, 110] width 45 height 18
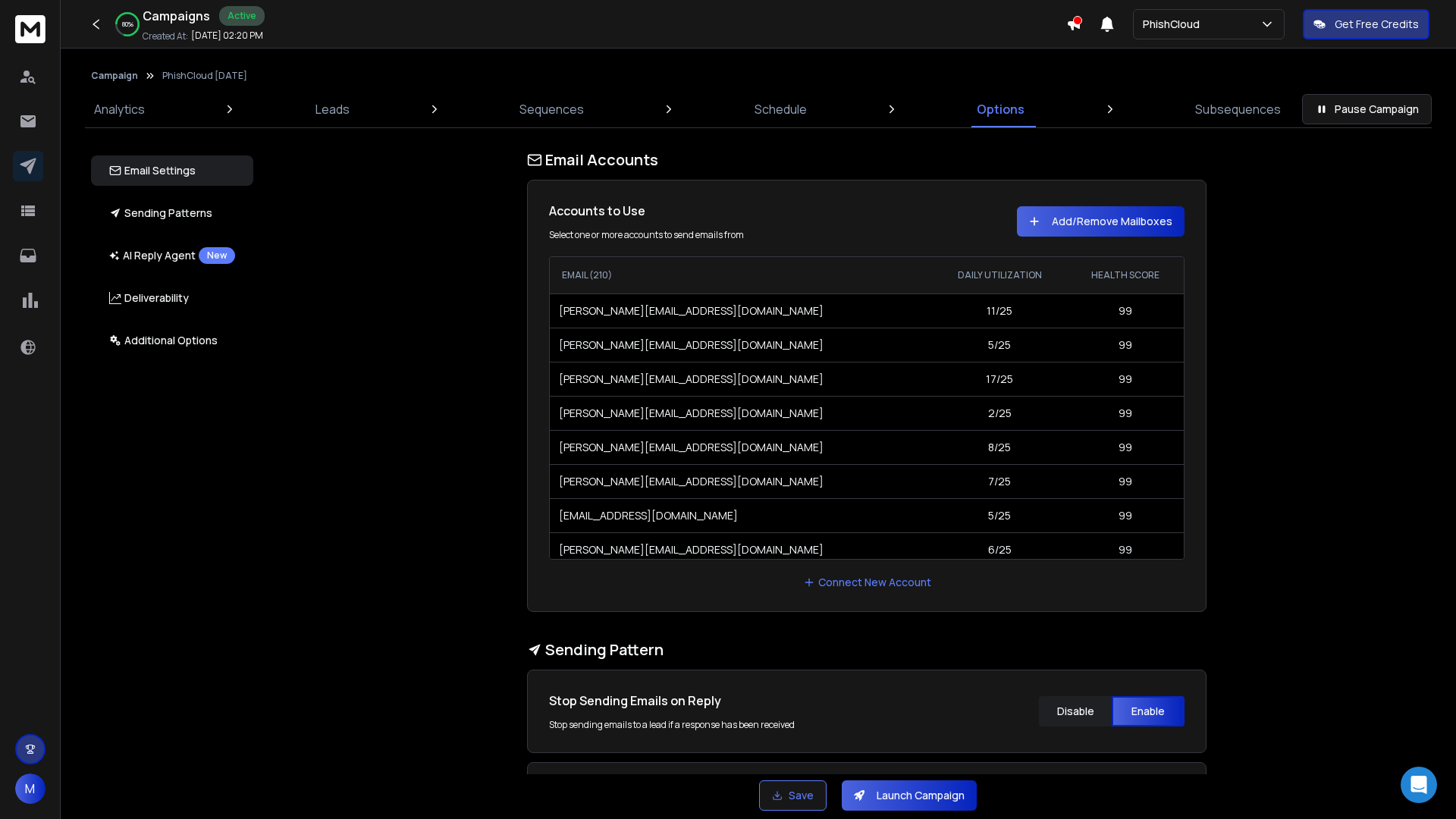
click at [1137, 216] on button "Add/Remove Mailboxes" at bounding box center [1101, 222] width 168 height 30
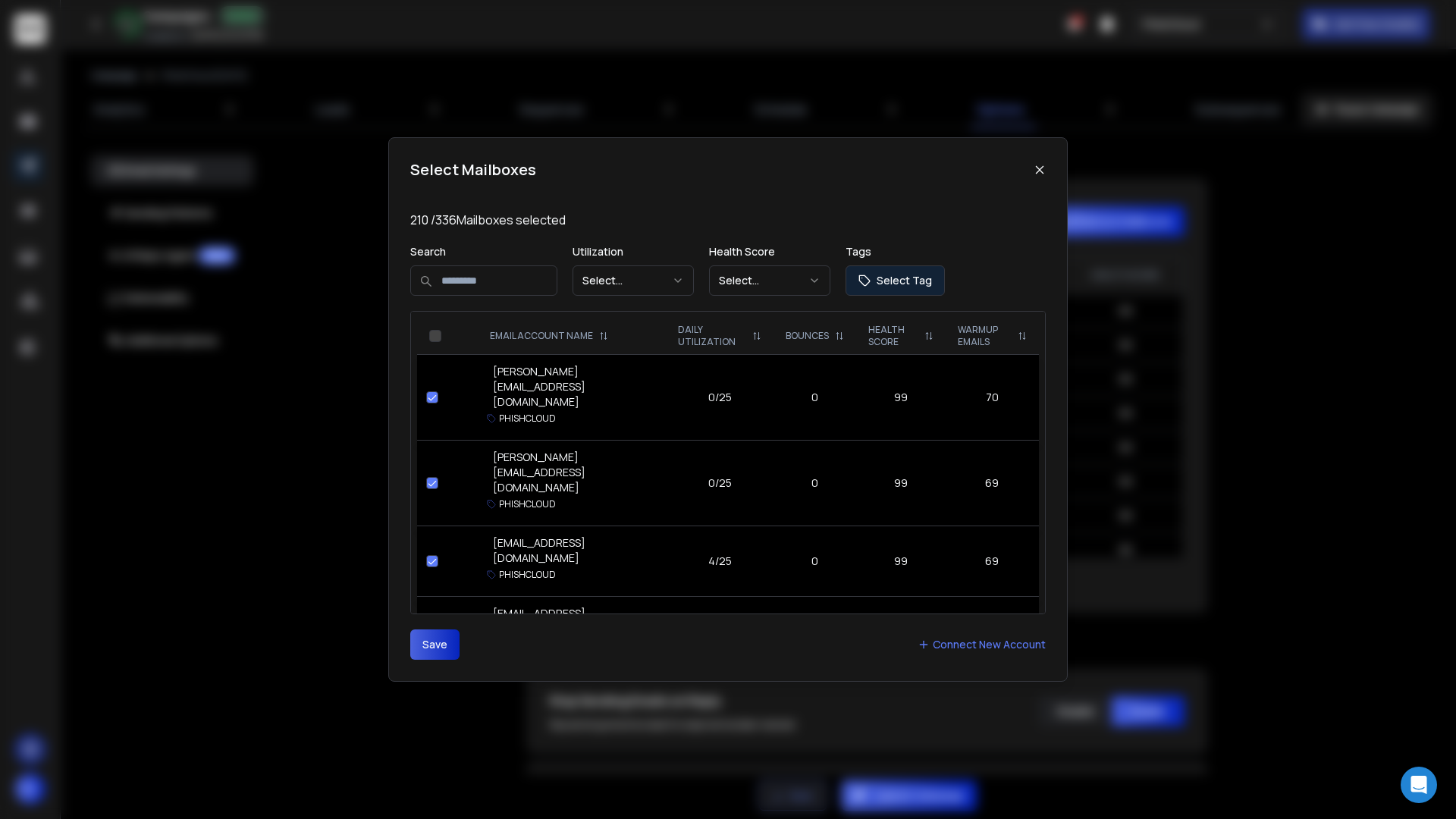
click at [931, 268] on button "Select Tag" at bounding box center [895, 281] width 100 height 30
click at [950, 360] on span "PHISHCLOUD" at bounding box center [921, 361] width 65 height 15
click at [442, 650] on button "Save" at bounding box center [435, 645] width 49 height 30
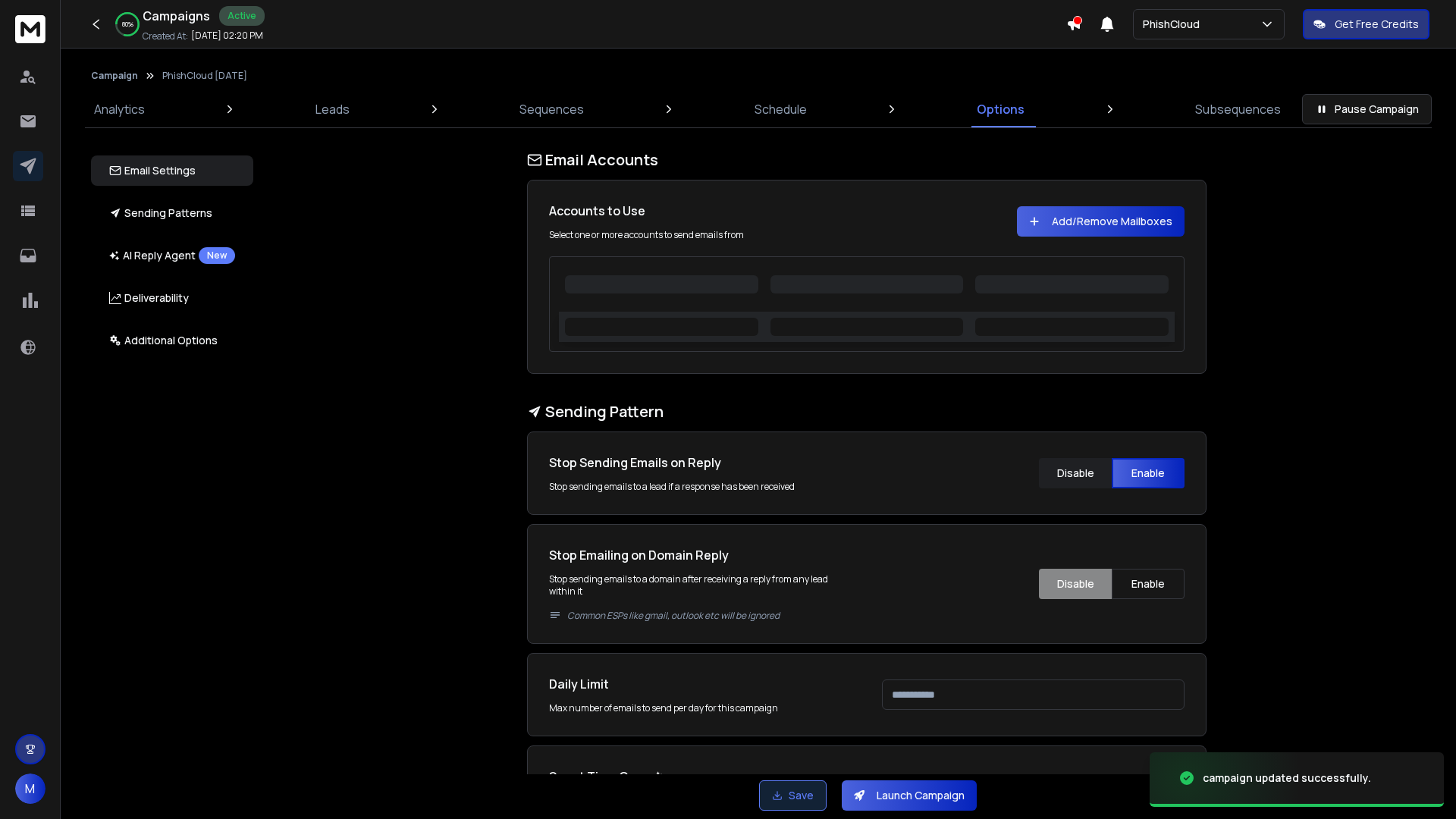
click at [783, 798] on button "Save" at bounding box center [792, 795] width 67 height 30
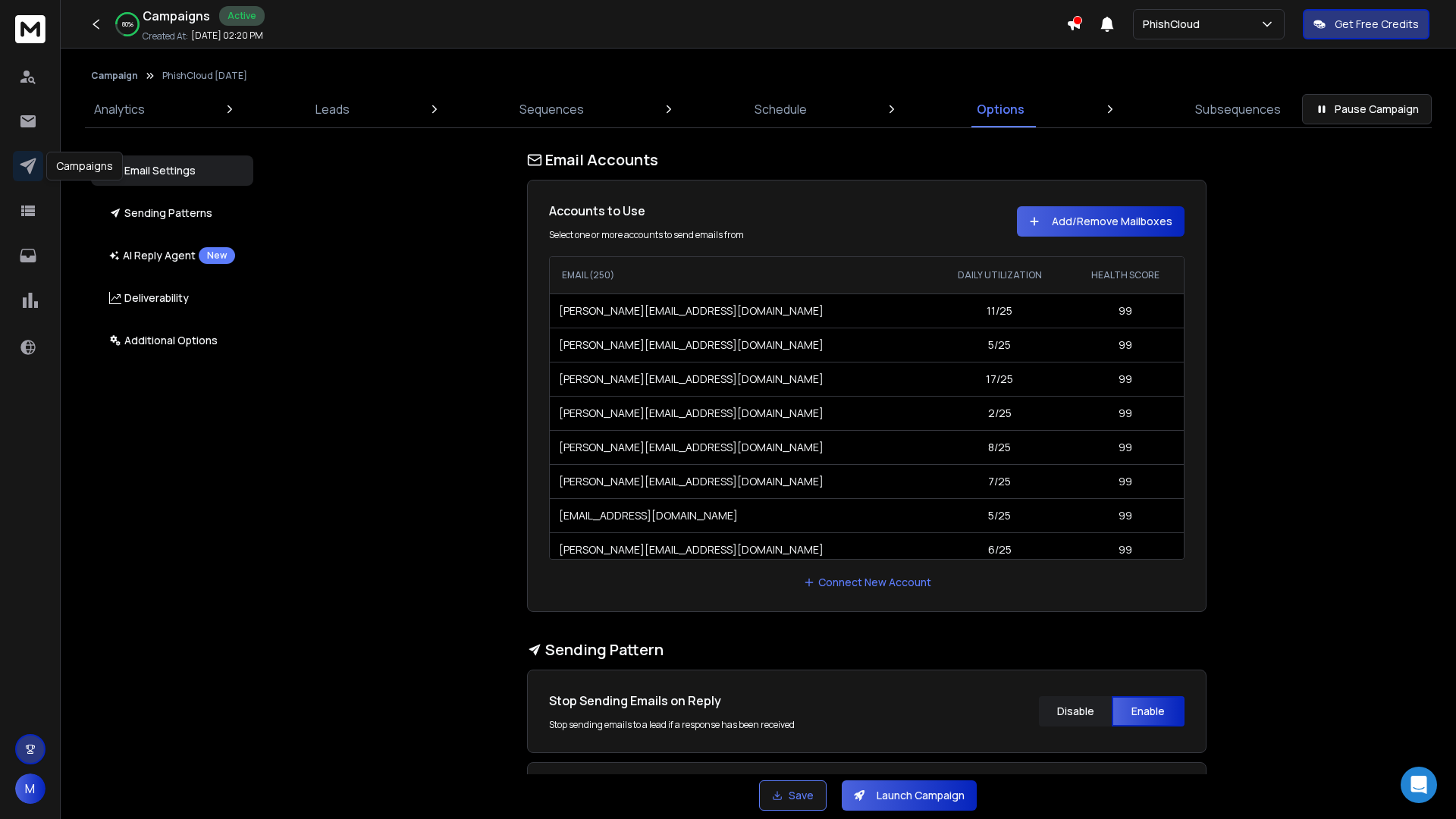
click at [40, 170] on link at bounding box center [28, 166] width 30 height 30
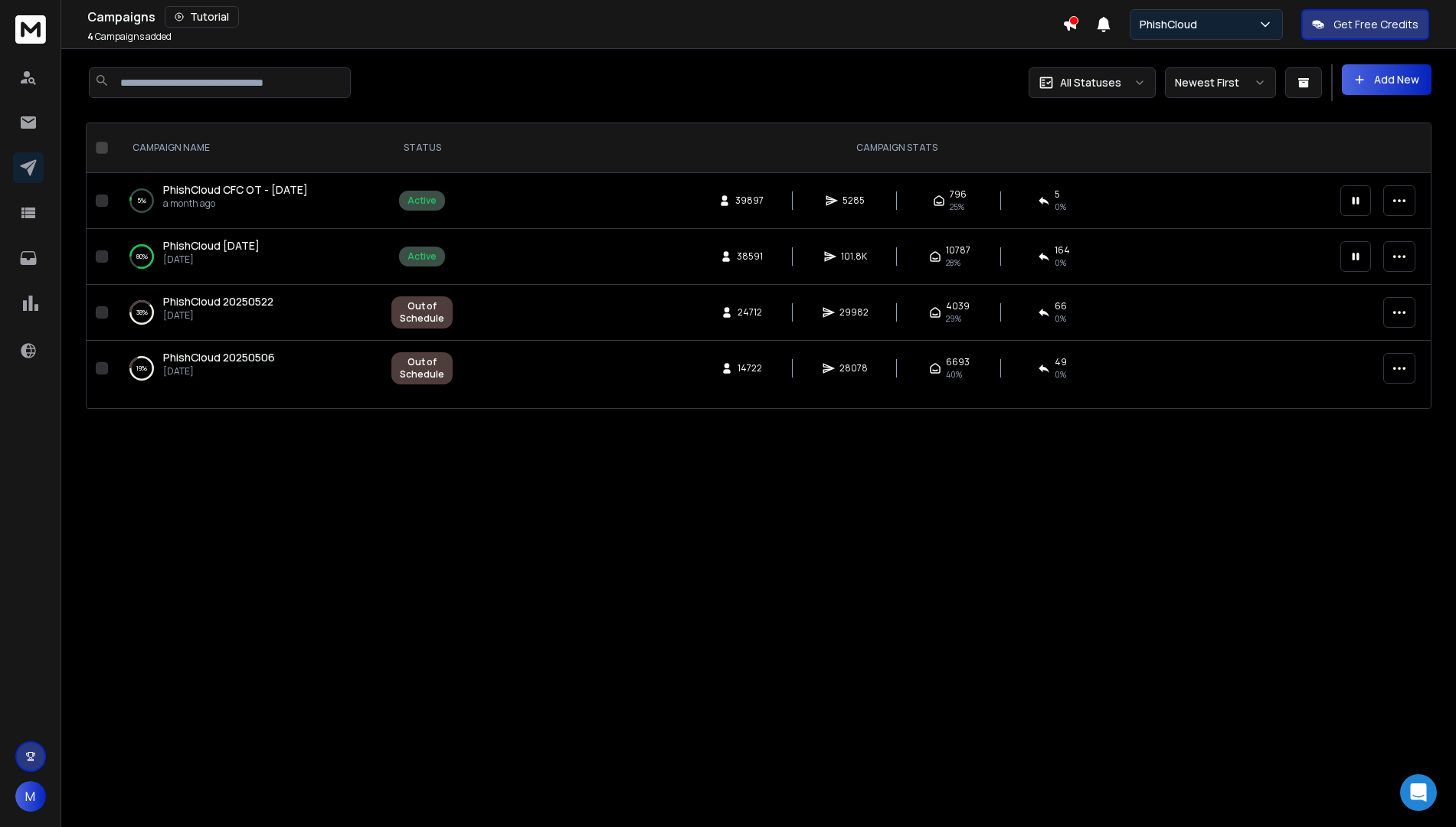
click at [1278, 27] on button "PhishCloud" at bounding box center [1206, 25] width 153 height 31
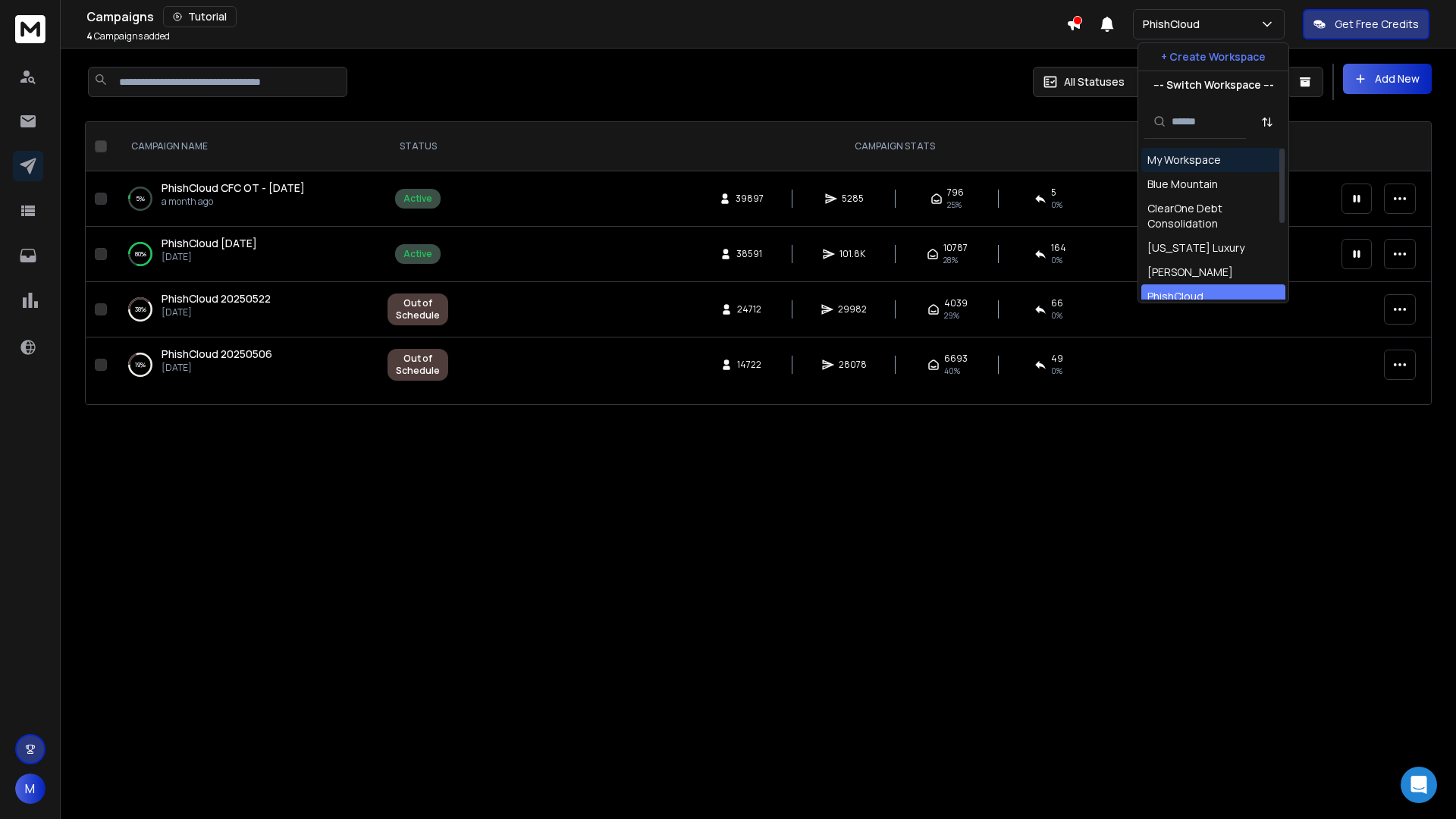
click at [1182, 154] on div "My Workspace" at bounding box center [1185, 160] width 74 height 15
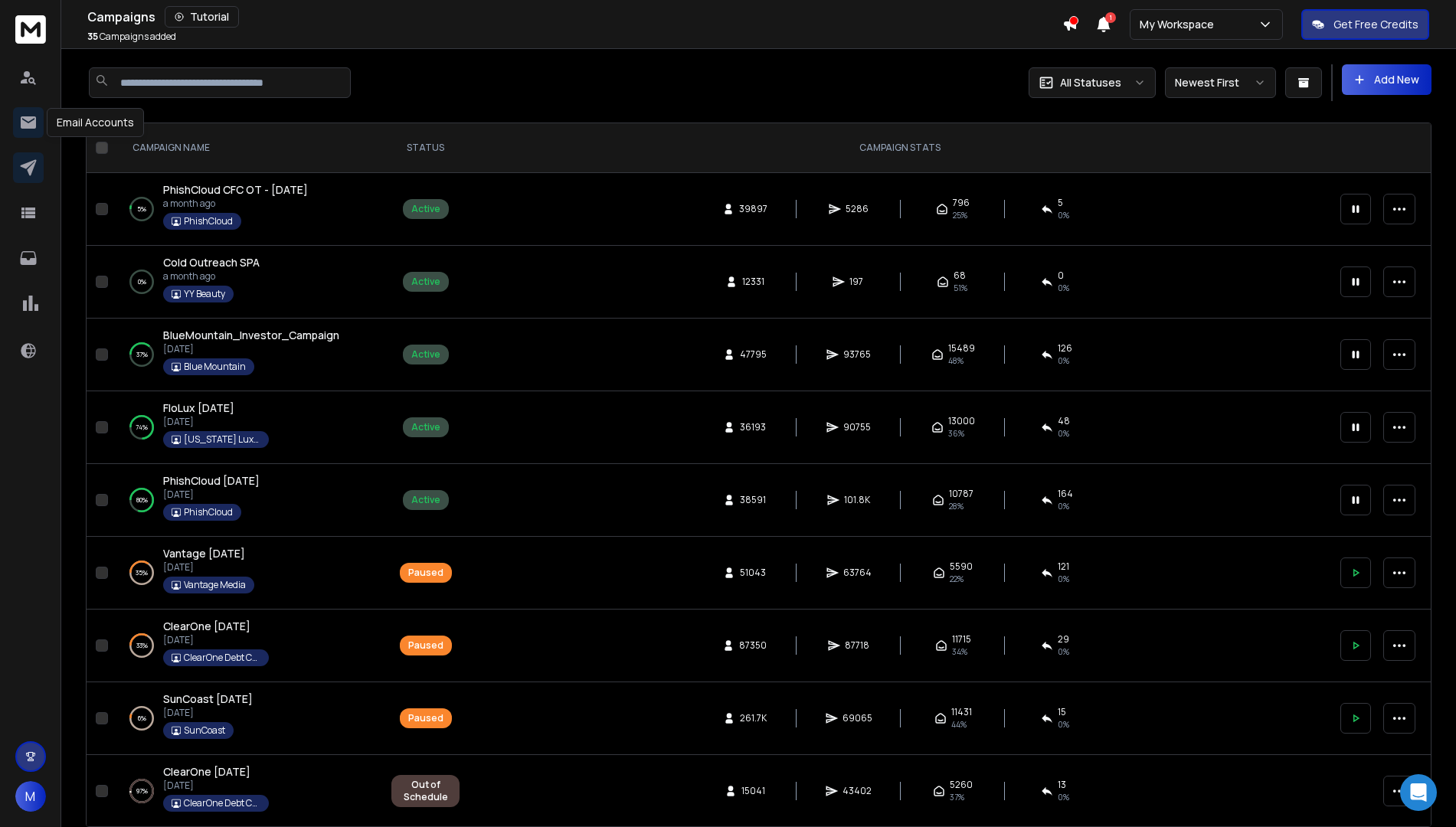
click at [31, 128] on icon at bounding box center [29, 123] width 15 height 12
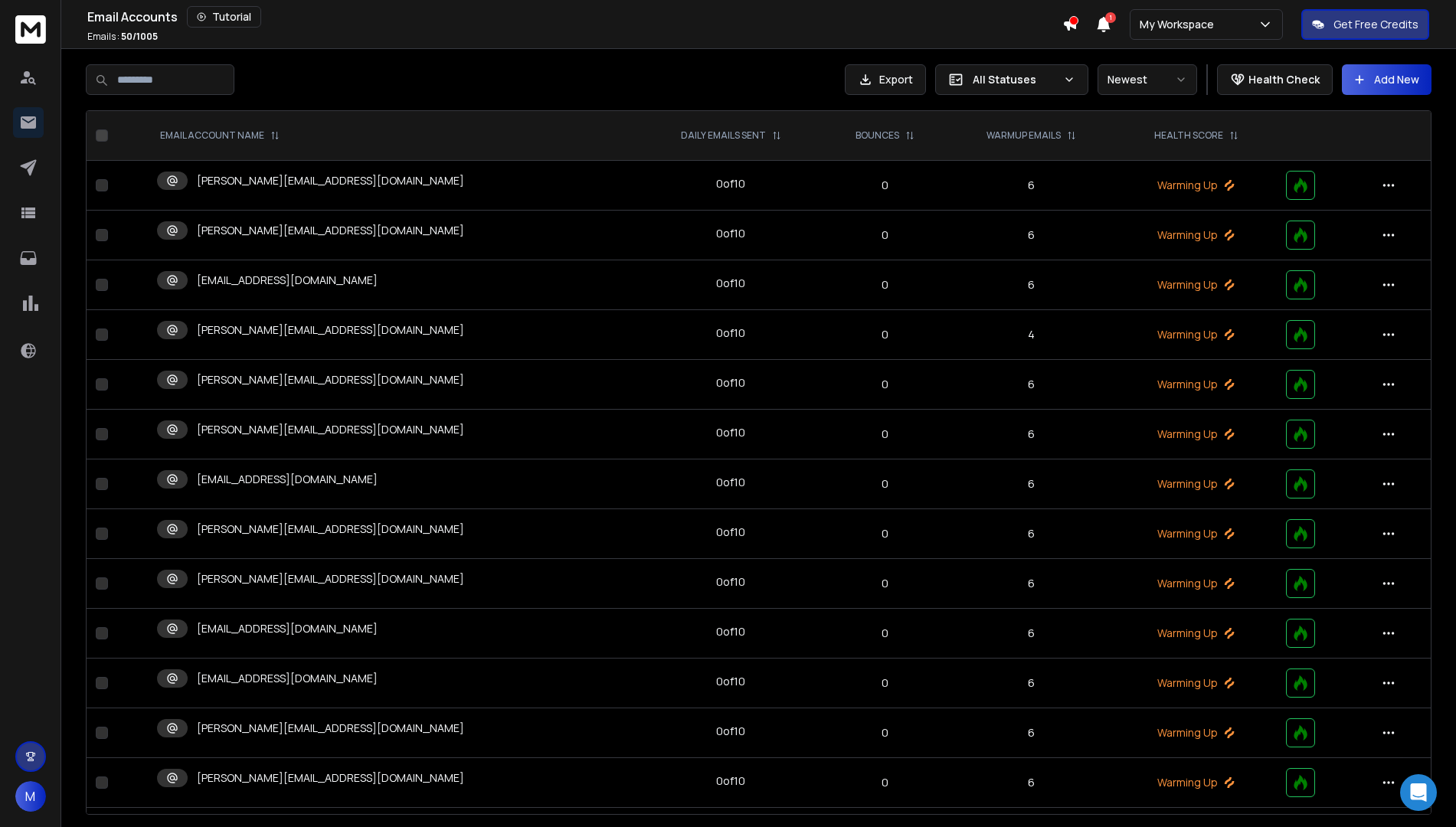
click at [1388, 82] on button "Add New" at bounding box center [1387, 79] width 90 height 31
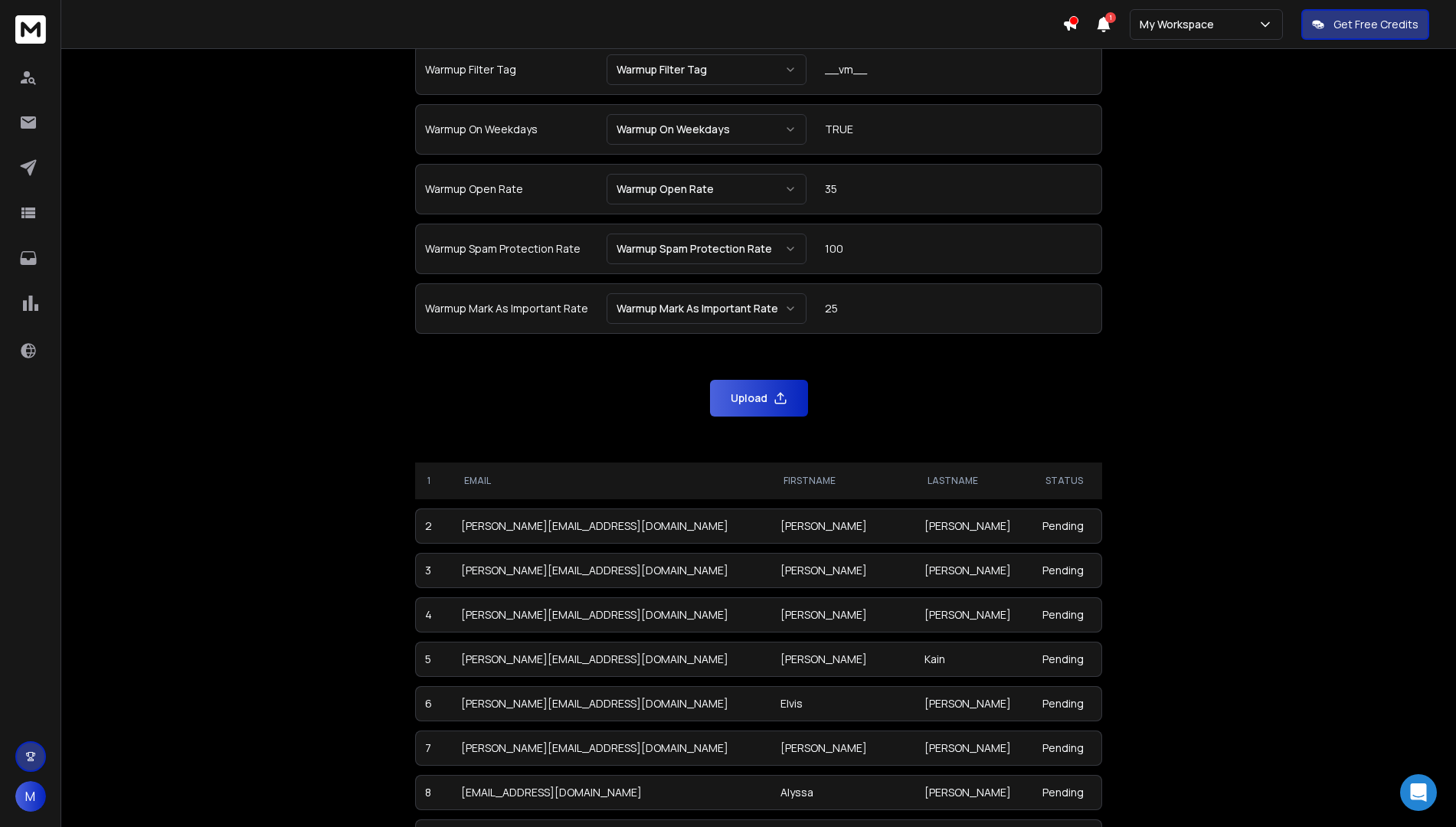
scroll to position [1244, 0]
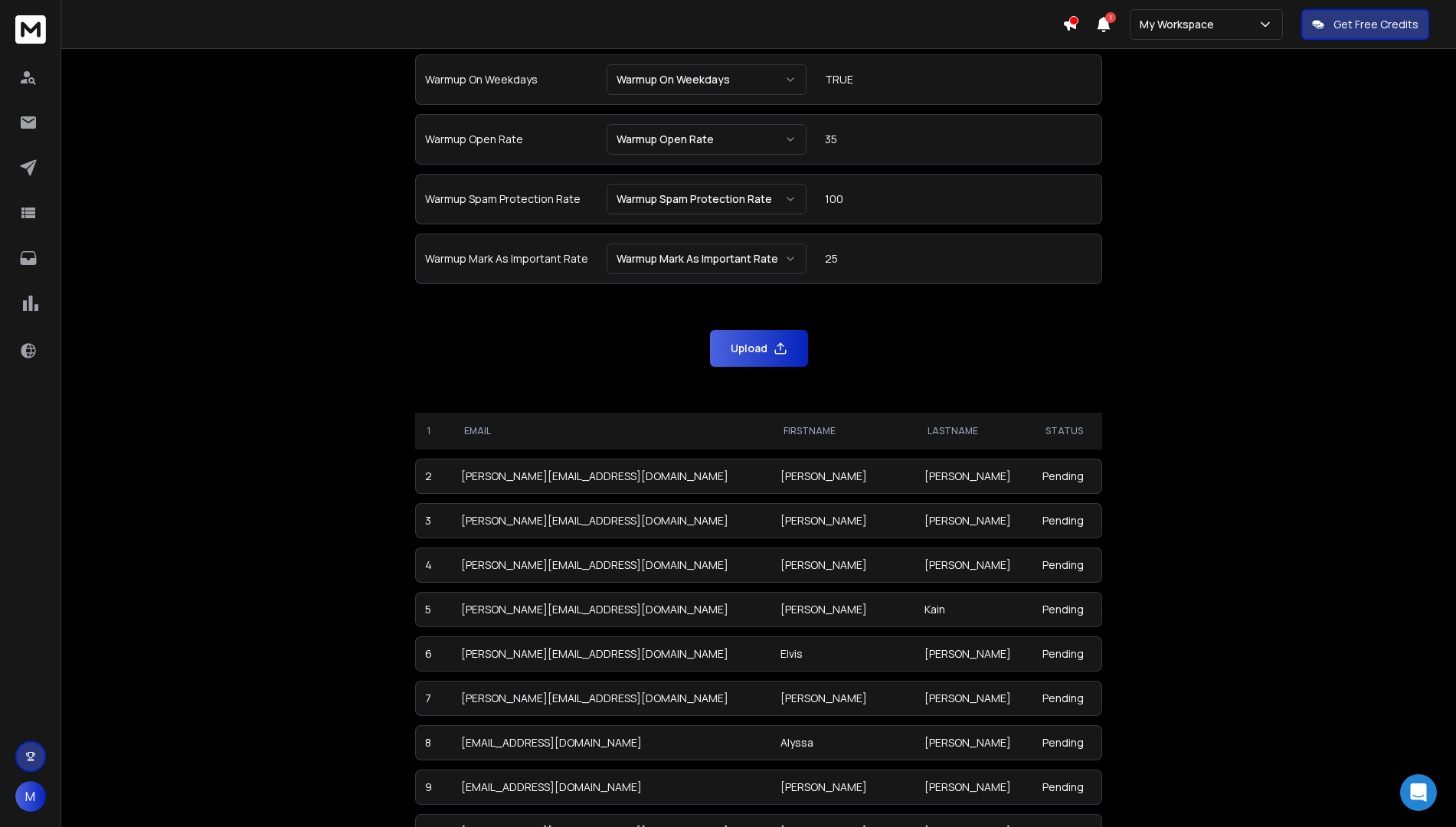
click at [755, 346] on p "Upload" at bounding box center [749, 348] width 36 height 15
